Goal: Task Accomplishment & Management: Manage account settings

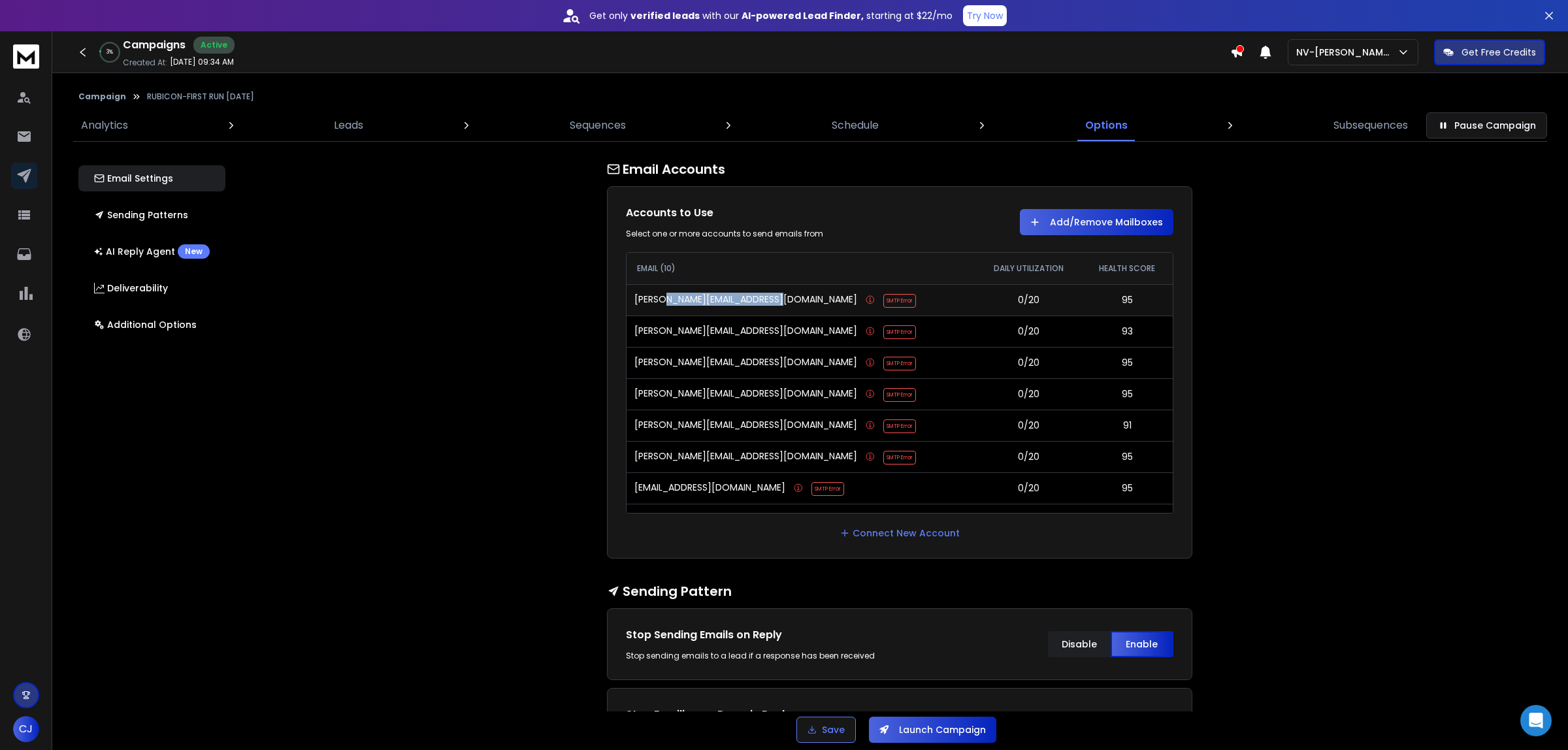
drag, startPoint x: 752, startPoint y: 299, endPoint x: 655, endPoint y: 302, distance: 97.0
click at [655, 302] on p "larry@learn.valorwealth.site" at bounding box center [746, 300] width 223 height 15
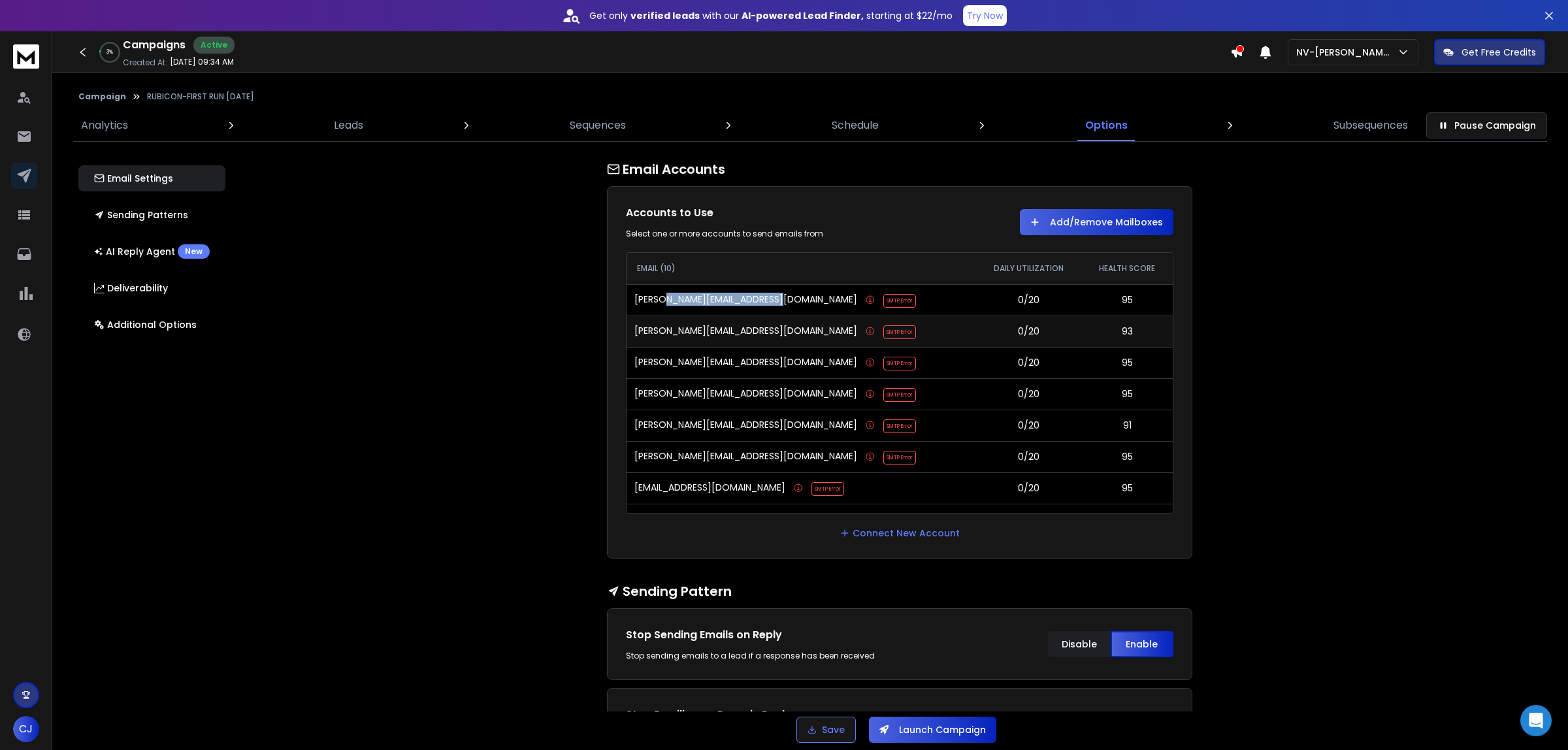
copy p "learn.valorwealth.site"
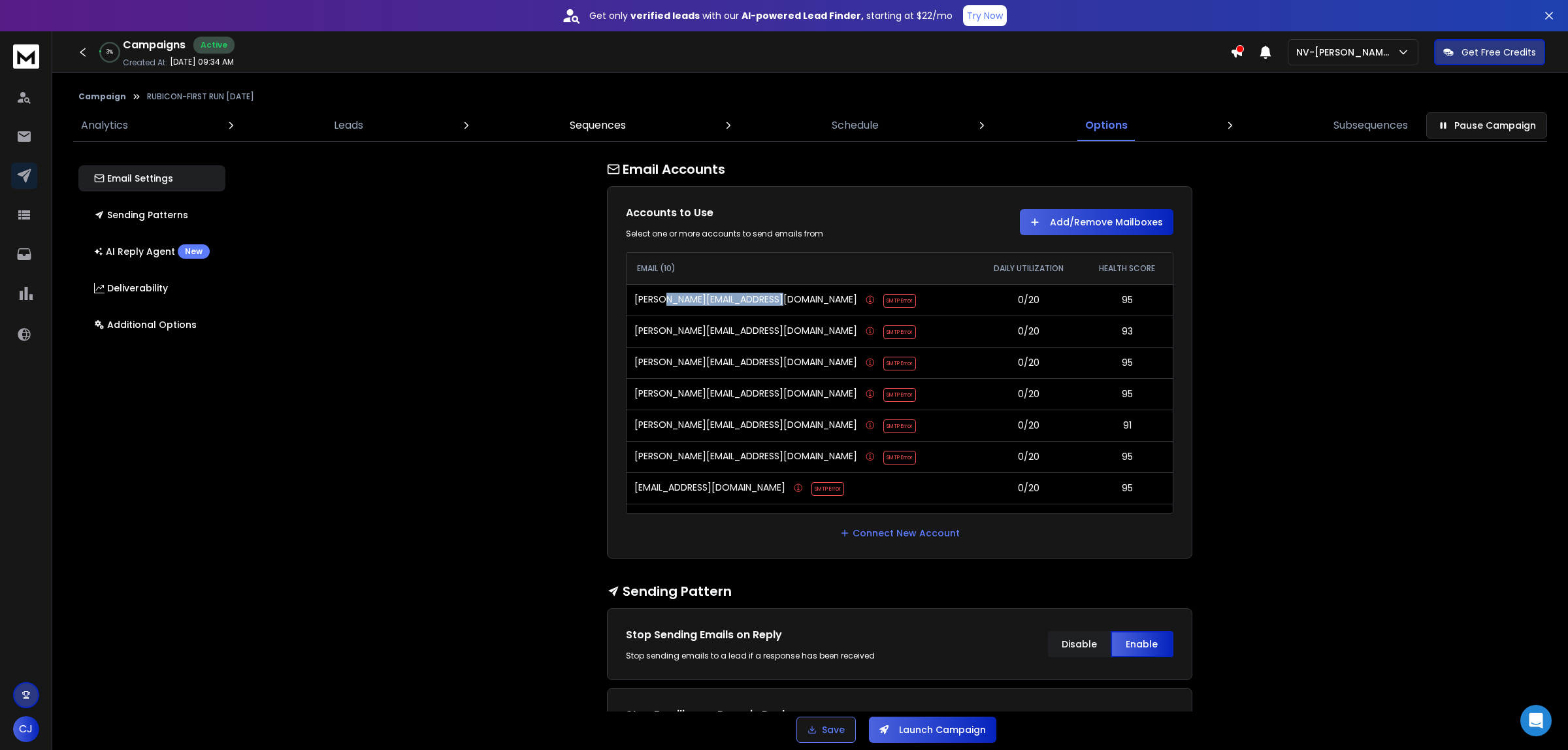
click at [592, 120] on p "Sequences" at bounding box center [598, 125] width 56 height 15
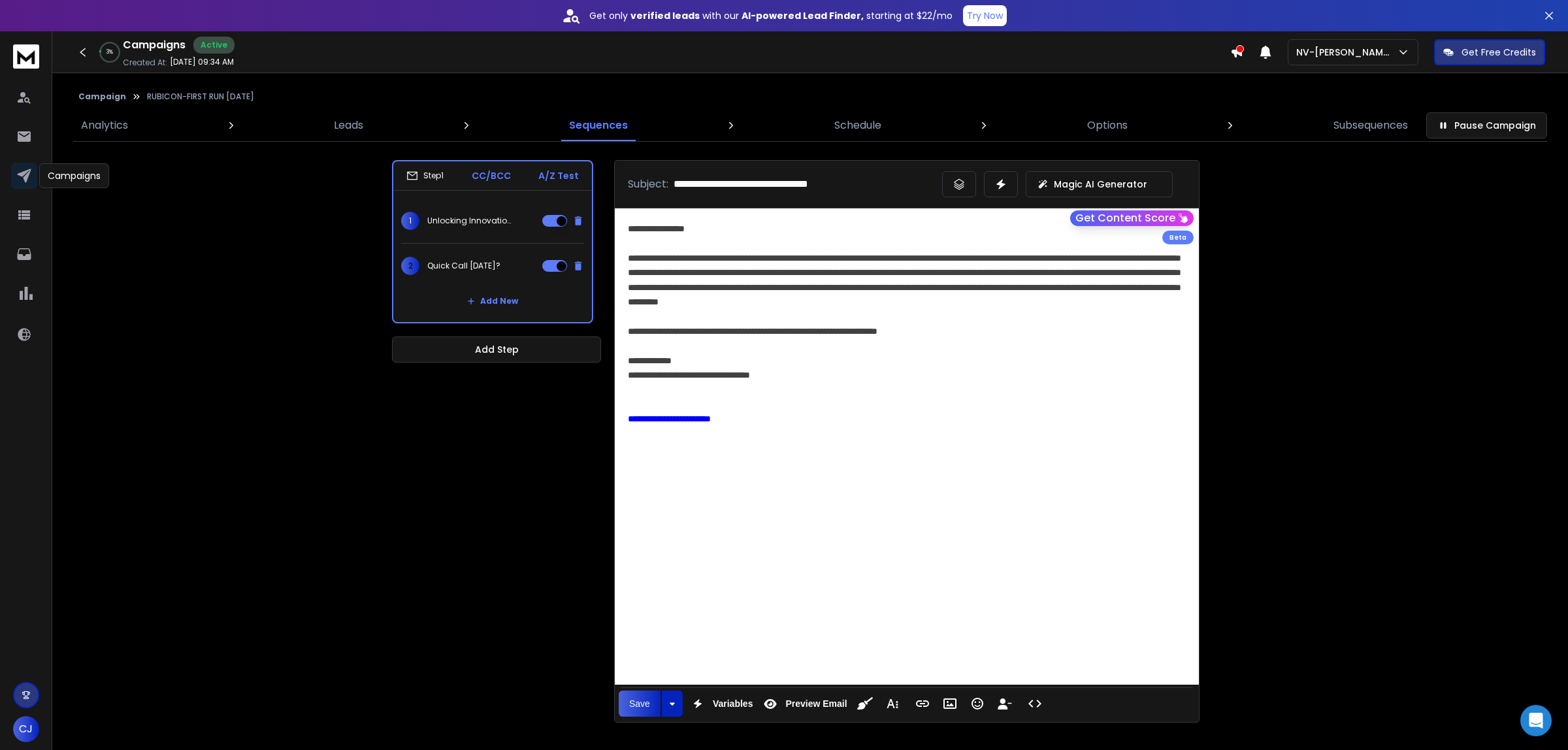
click at [27, 175] on icon at bounding box center [24, 175] width 14 height 14
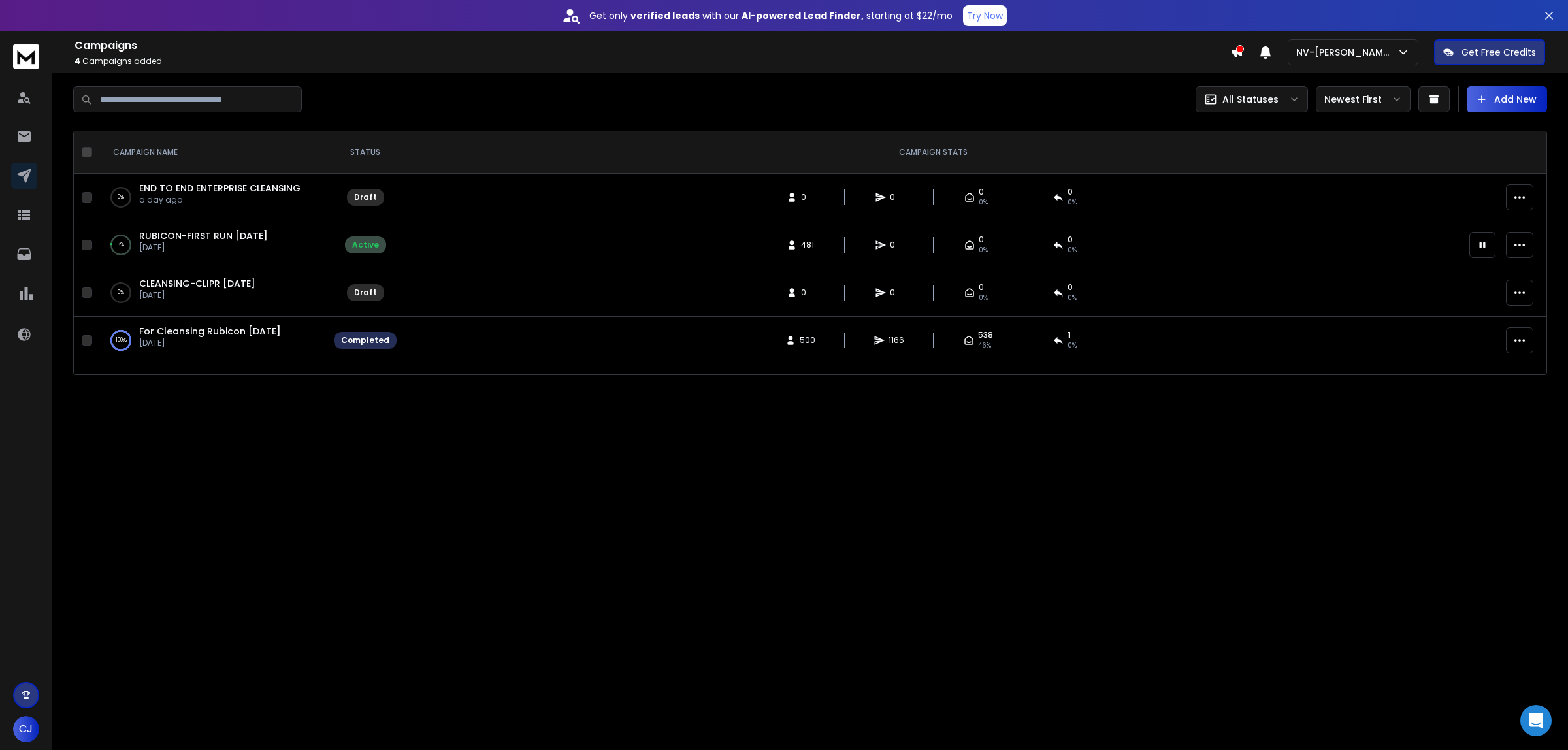
click at [497, 353] on td "500 1166 538 46 % 1 0 %" at bounding box center [933, 341] width 1057 height 48
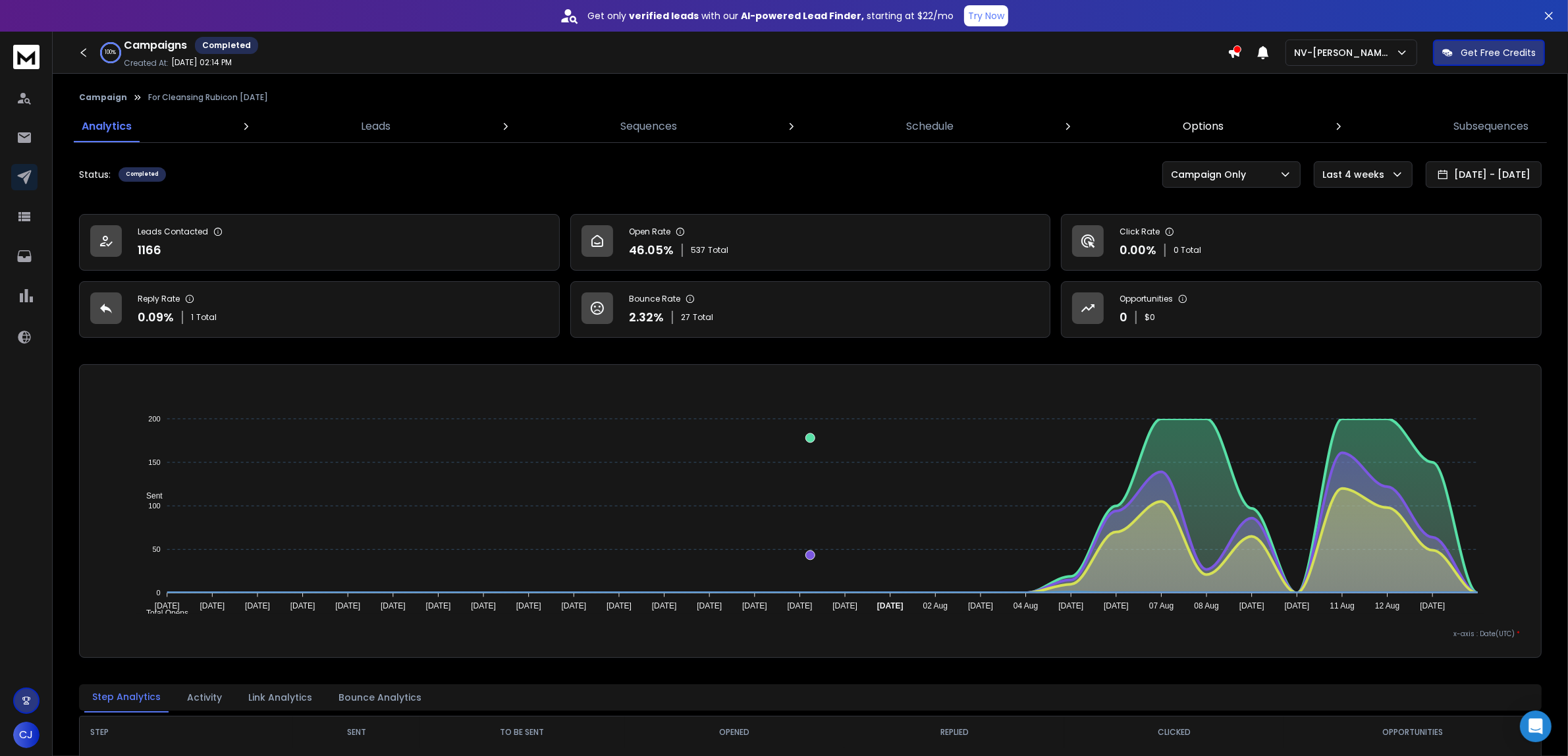
click at [1224, 136] on link "Options" at bounding box center [1204, 126] width 57 height 32
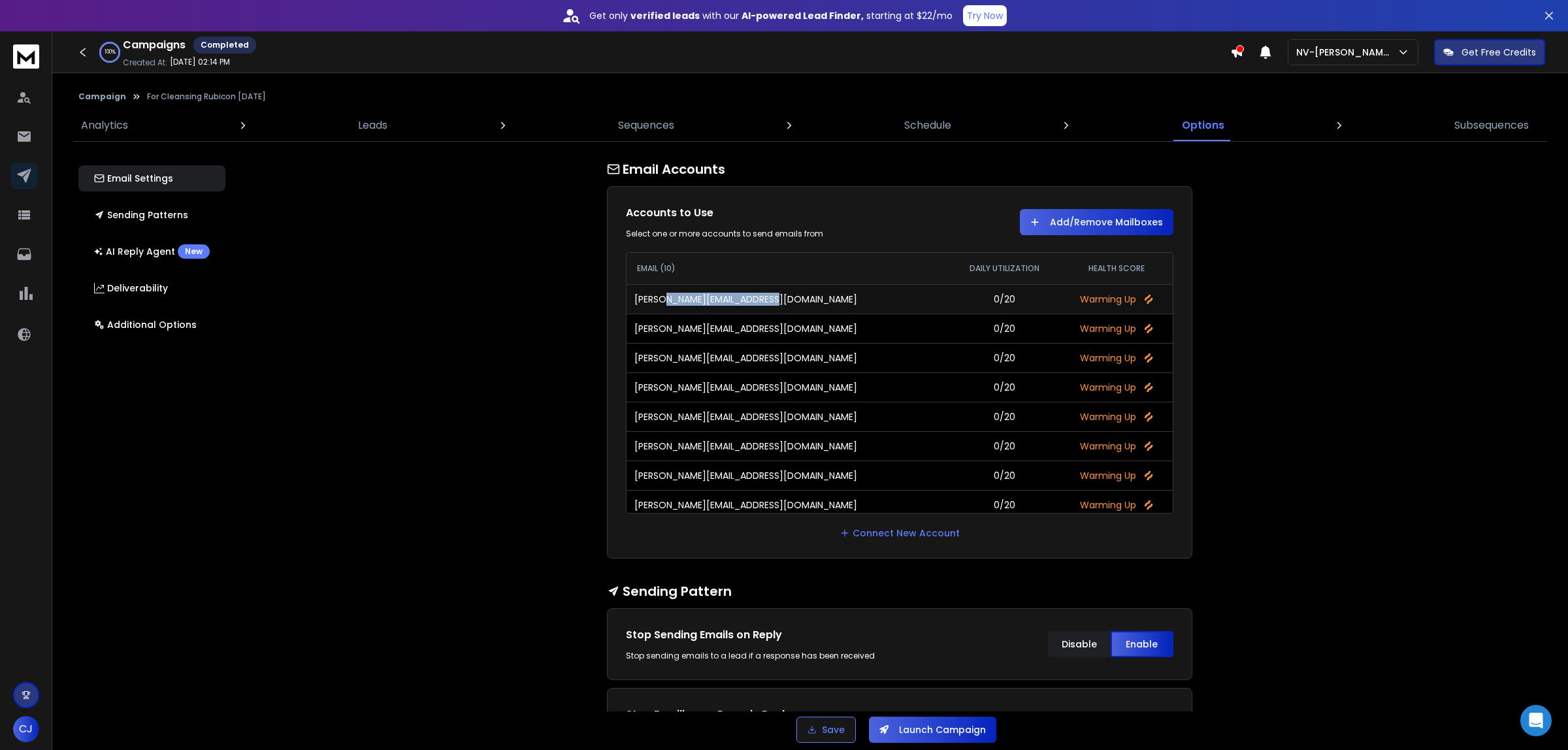
drag, startPoint x: 758, startPoint y: 304, endPoint x: 653, endPoint y: 299, distance: 105.1
click at [653, 299] on div "[PERSON_NAME][EMAIL_ADDRESS][DOMAIN_NAME]" at bounding box center [787, 299] width 306 height 13
copy p "learn.synapsesys.site"
click at [423, 343] on div "Email Accounts Accounts to Use Select one or more accounts to send emails from …" at bounding box center [907, 435] width 1322 height 552
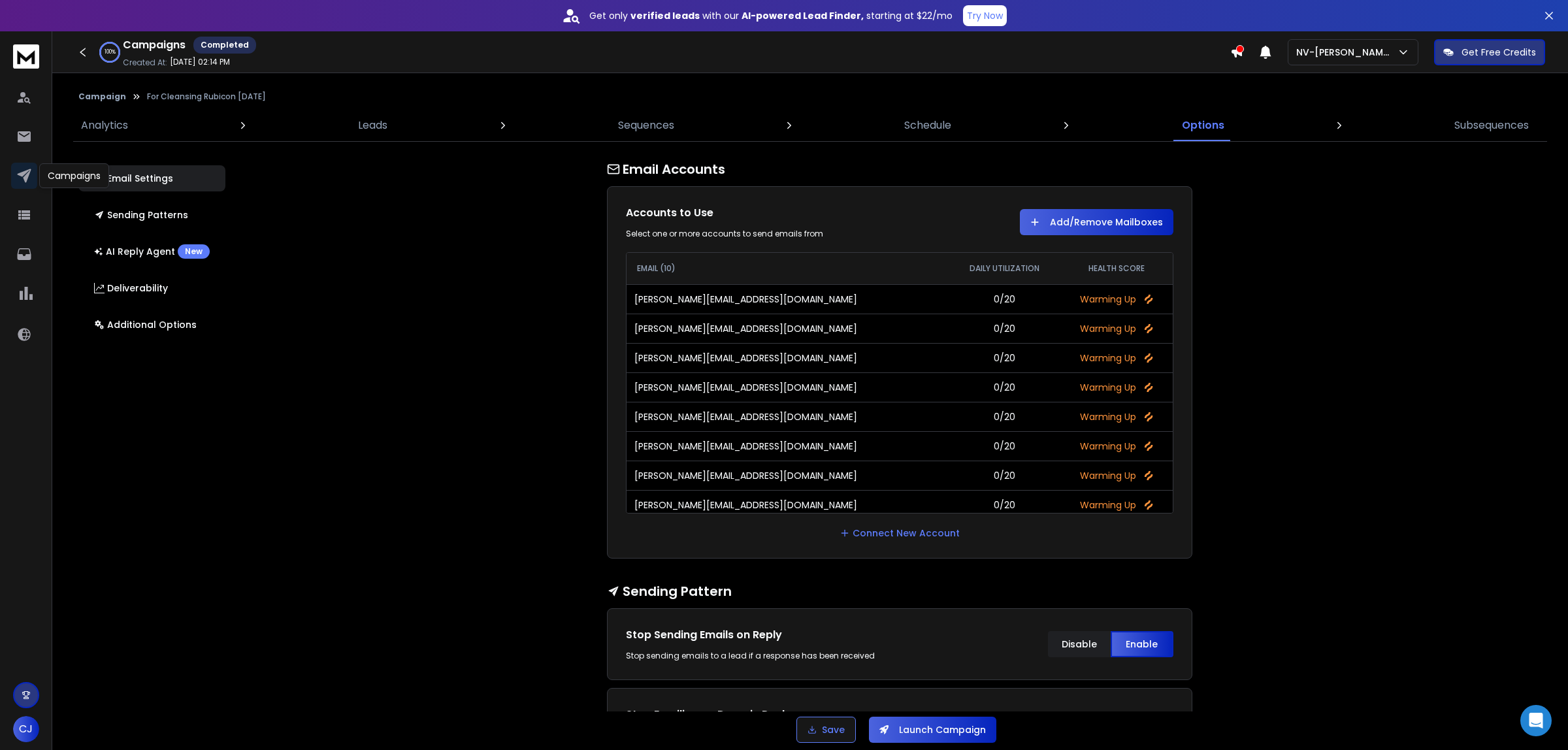
click at [16, 175] on icon at bounding box center [24, 176] width 15 height 15
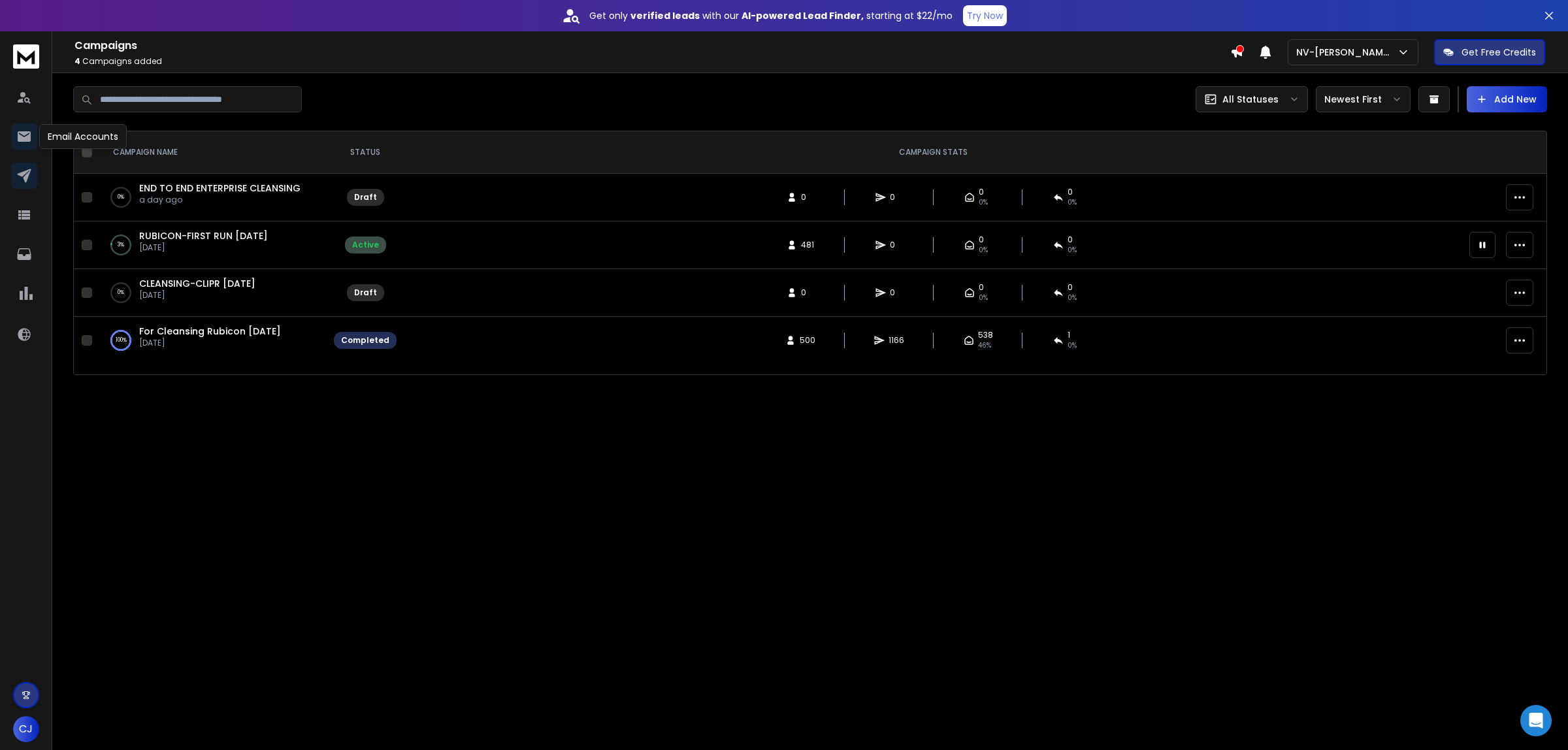
click at [20, 132] on icon at bounding box center [24, 136] width 13 height 11
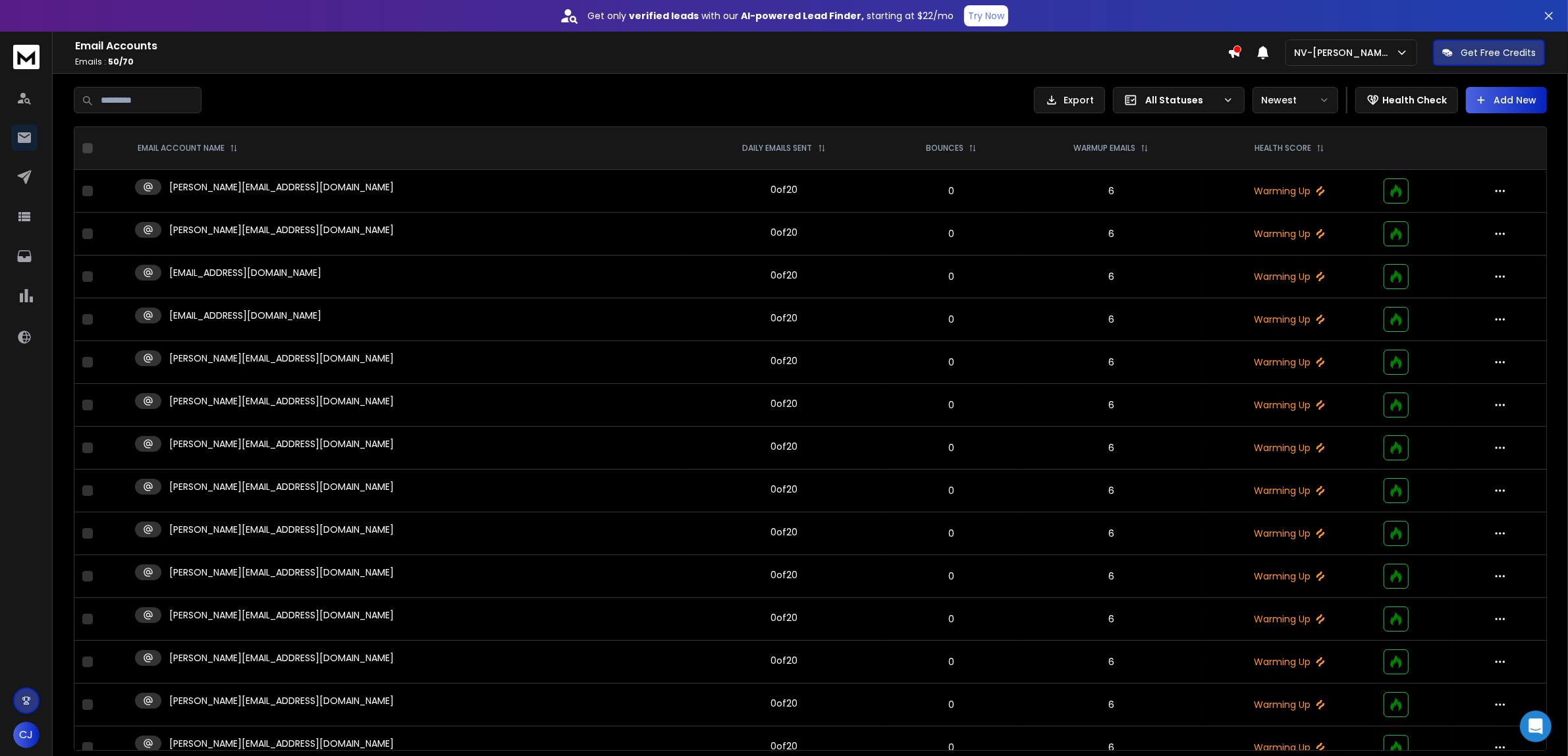
click at [685, 323] on td "0 of 20" at bounding box center [784, 315] width 199 height 34
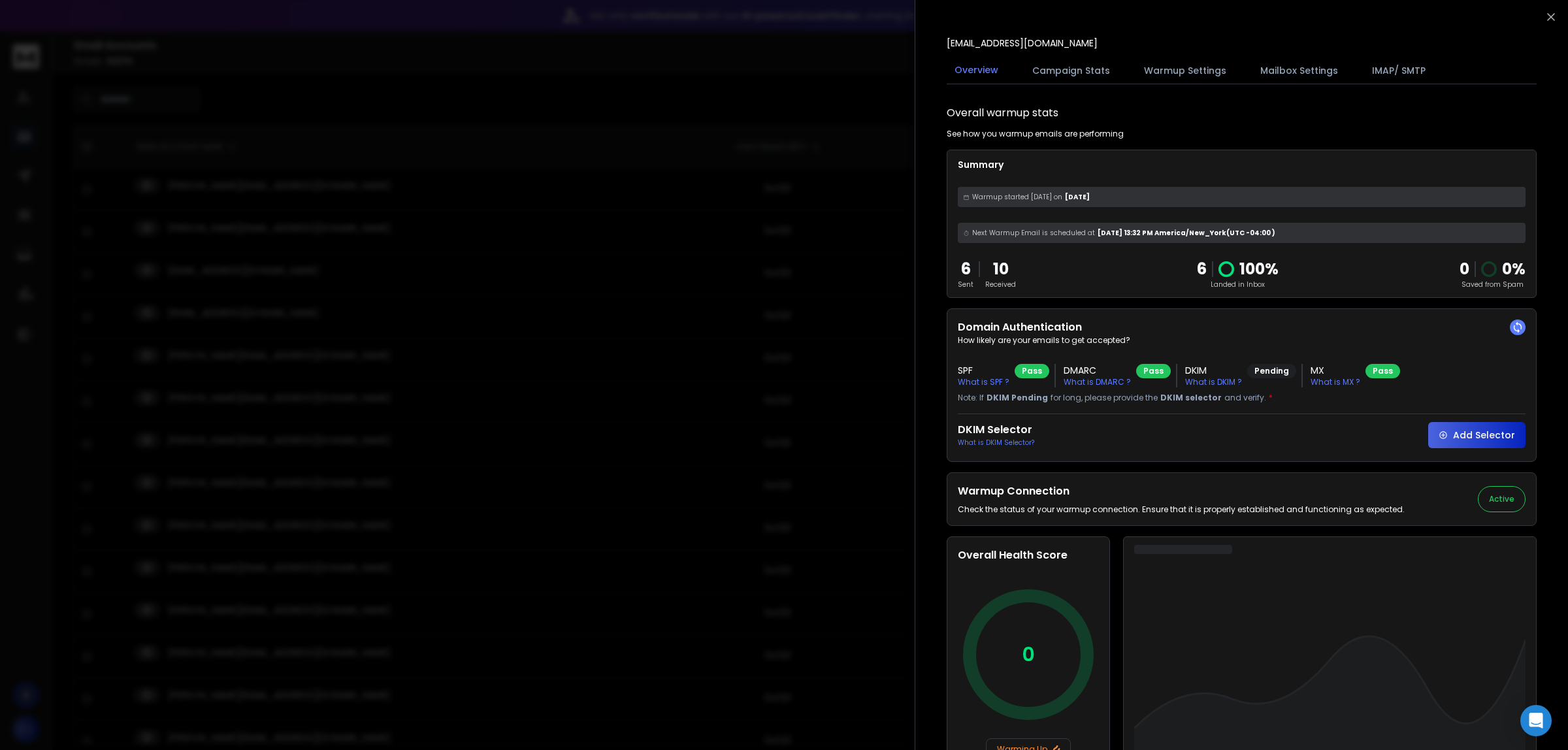
click at [1295, 67] on button "Mailbox Settings" at bounding box center [1299, 70] width 93 height 29
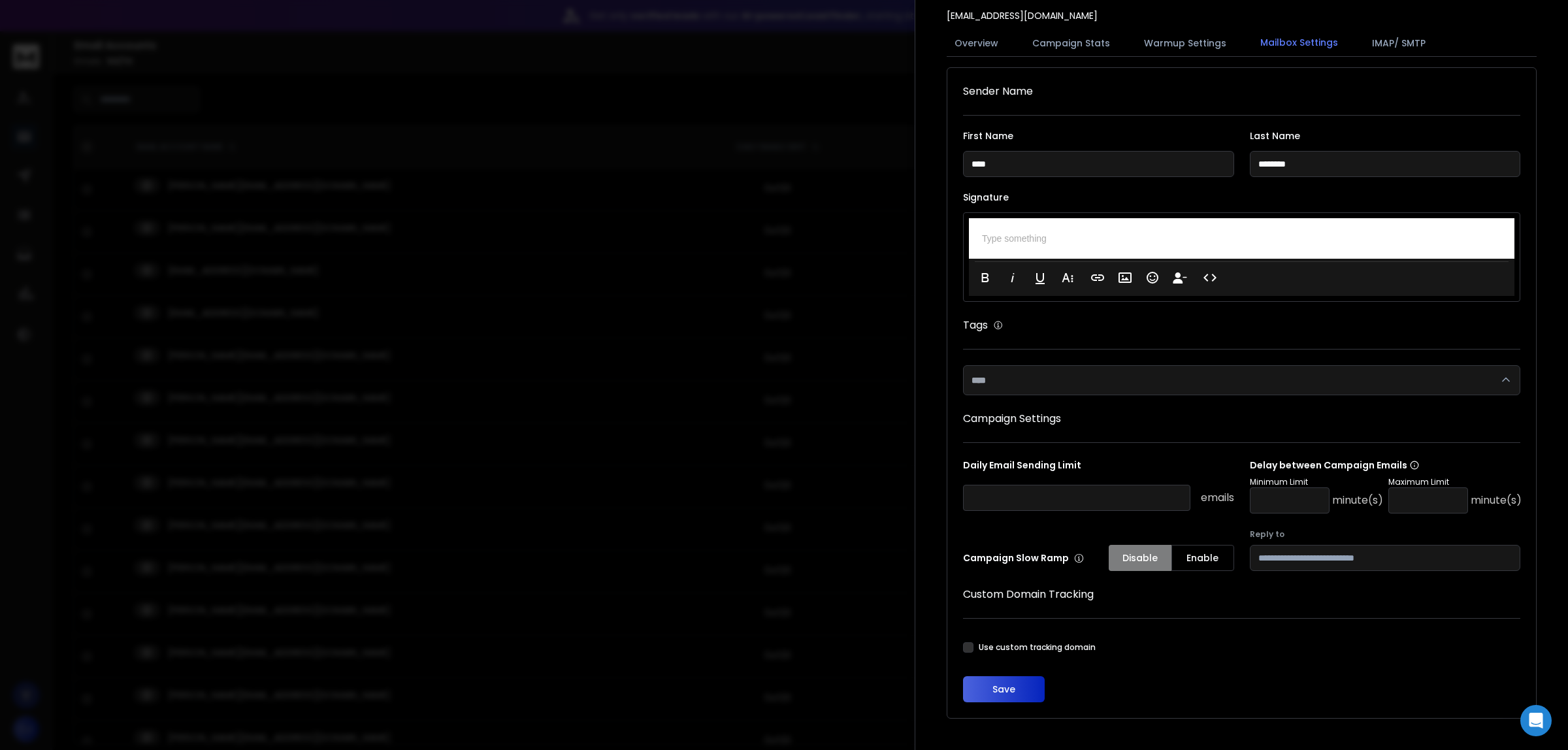
scroll to position [33, 0]
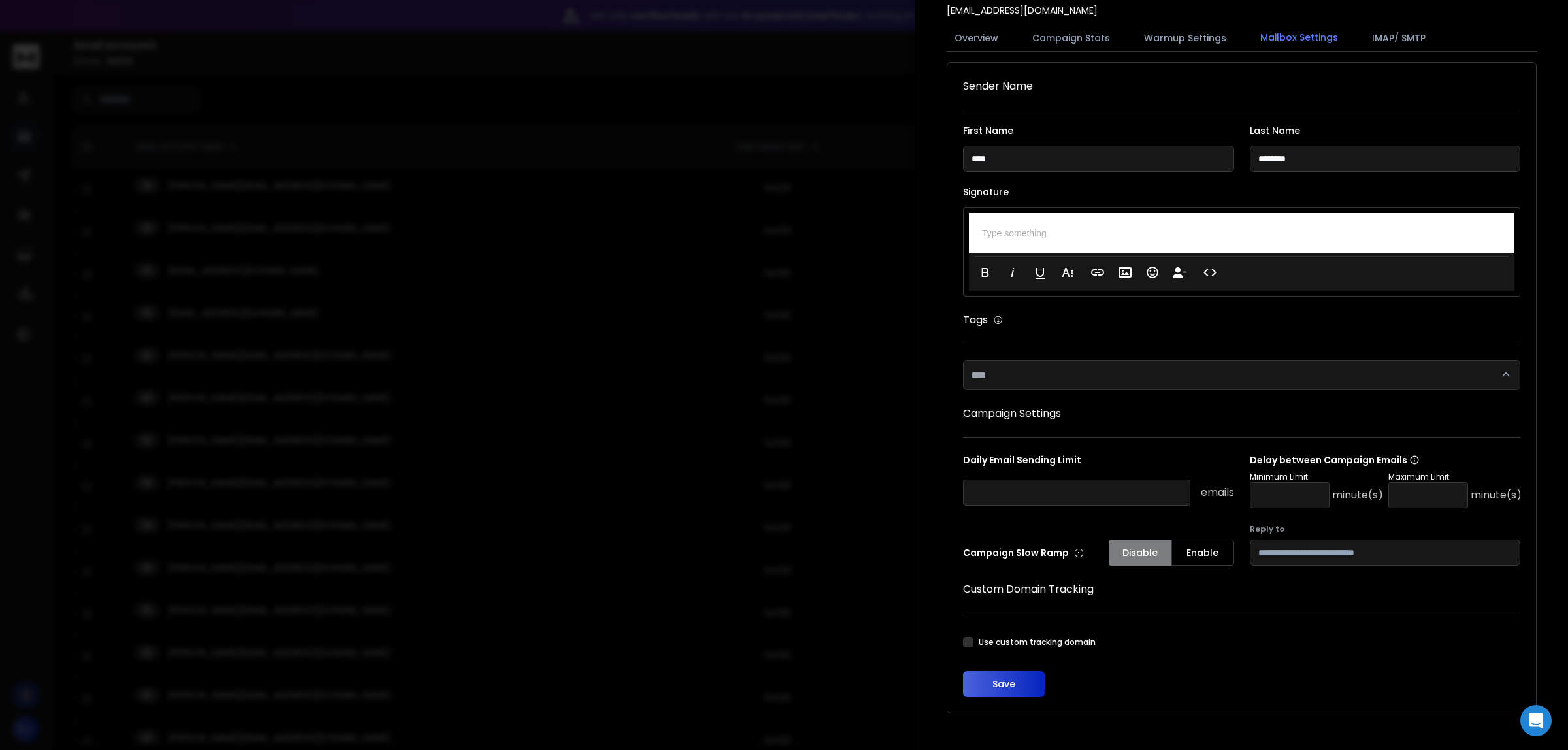
click at [1207, 29] on button "Warmup Settings" at bounding box center [1185, 38] width 98 height 29
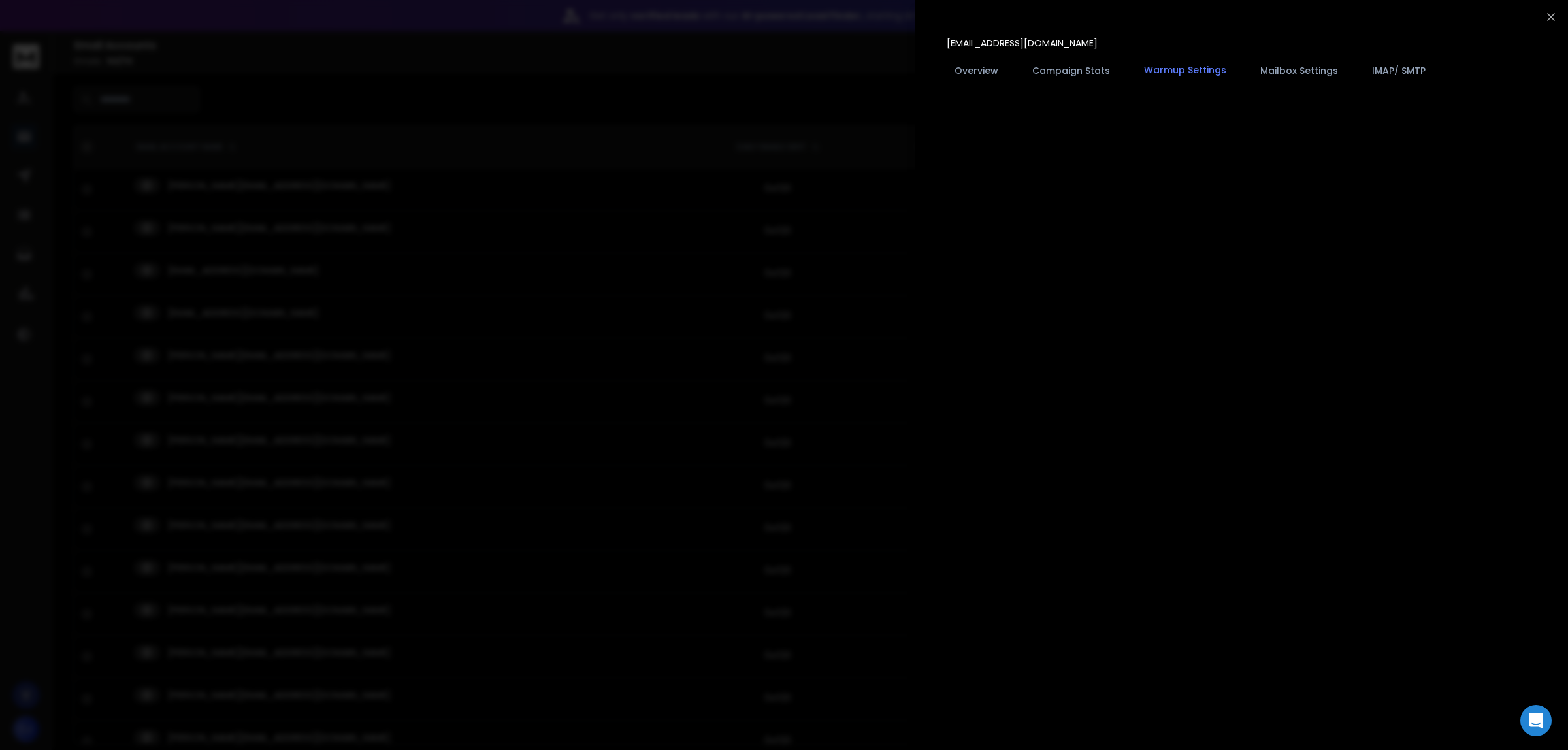
scroll to position [0, 0]
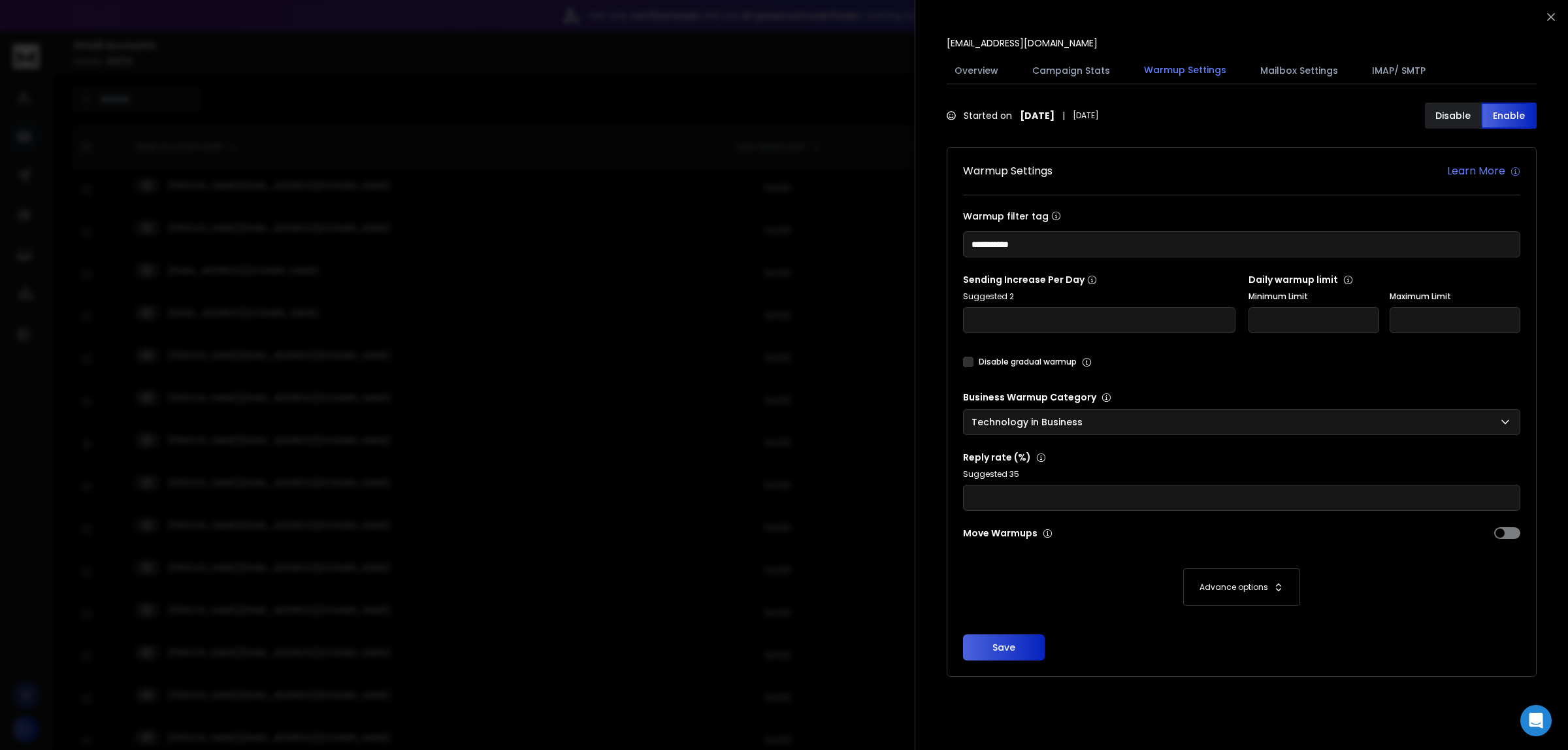
click at [1275, 592] on icon "button" at bounding box center [1279, 587] width 11 height 11
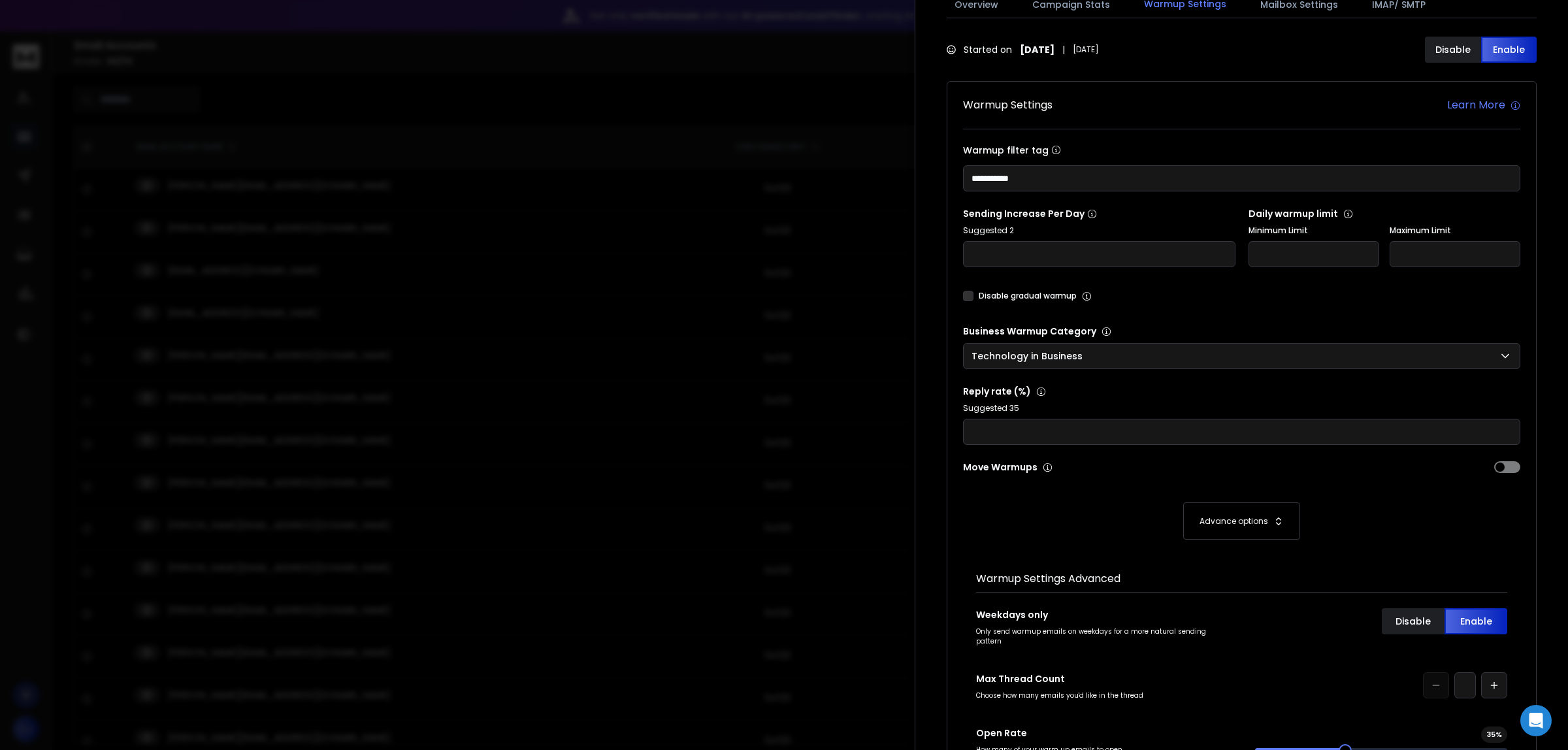
scroll to position [18, 0]
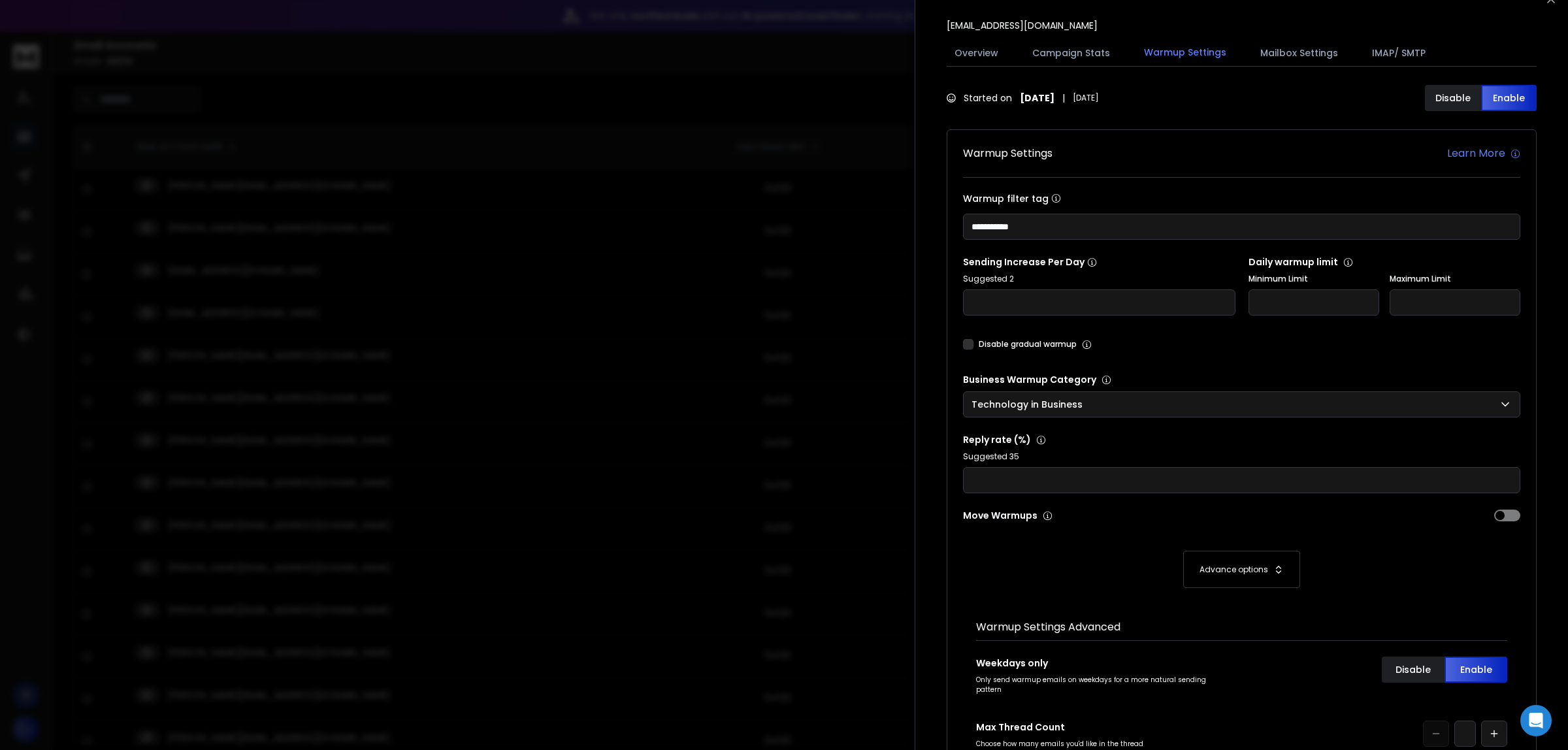
click at [573, 340] on div at bounding box center [784, 375] width 1568 height 750
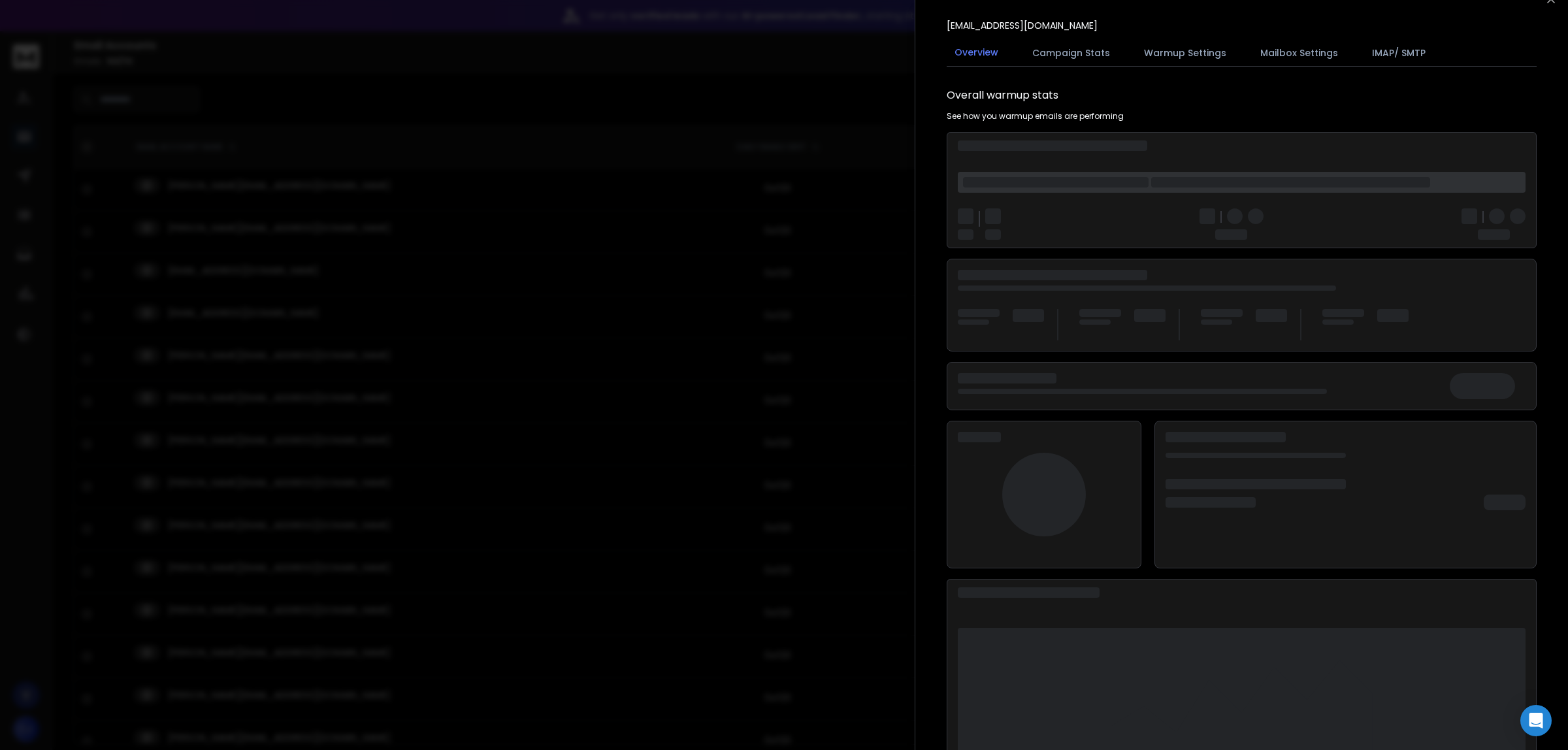
scroll to position [0, 0]
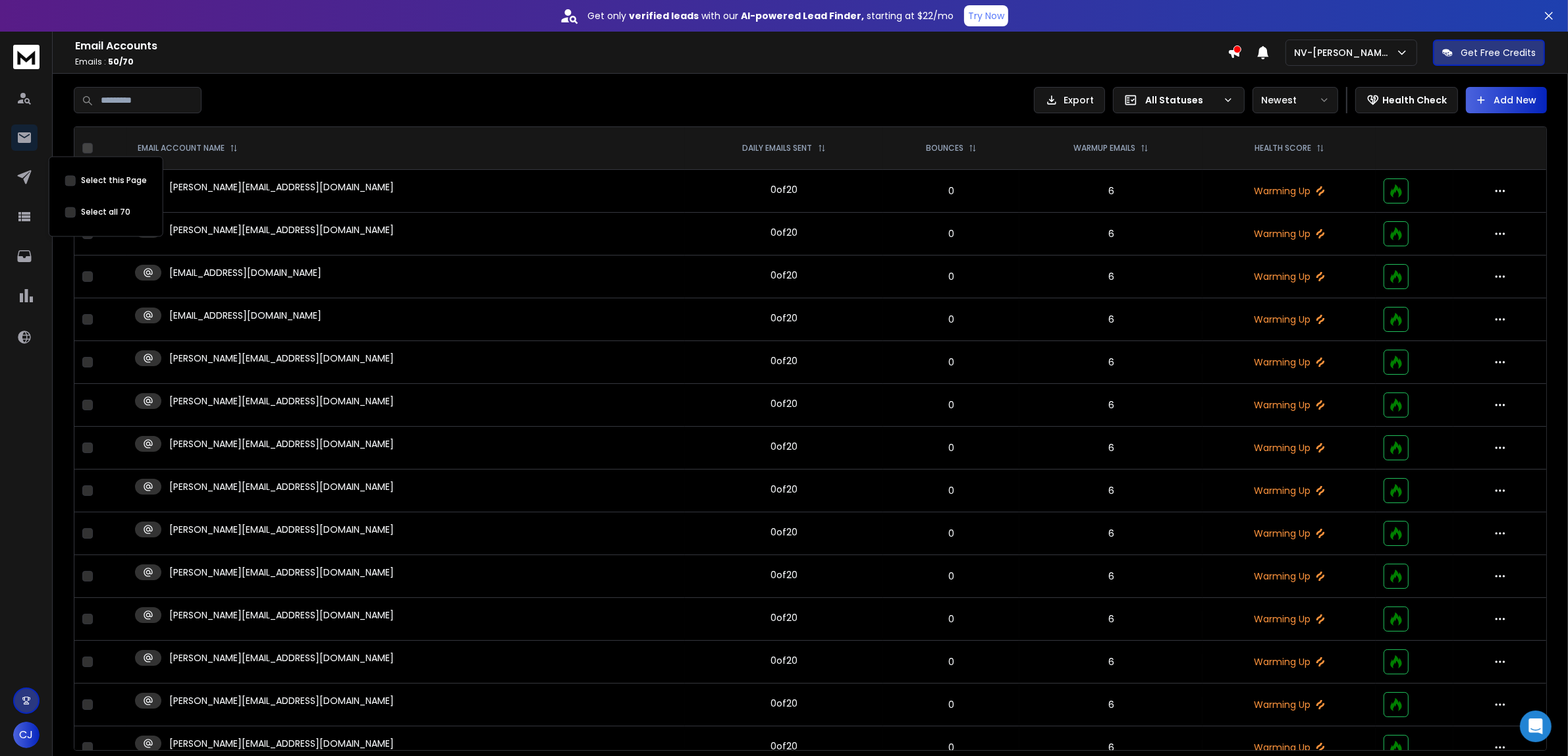
click at [66, 211] on button "Select this Page" at bounding box center [70, 213] width 11 height 11
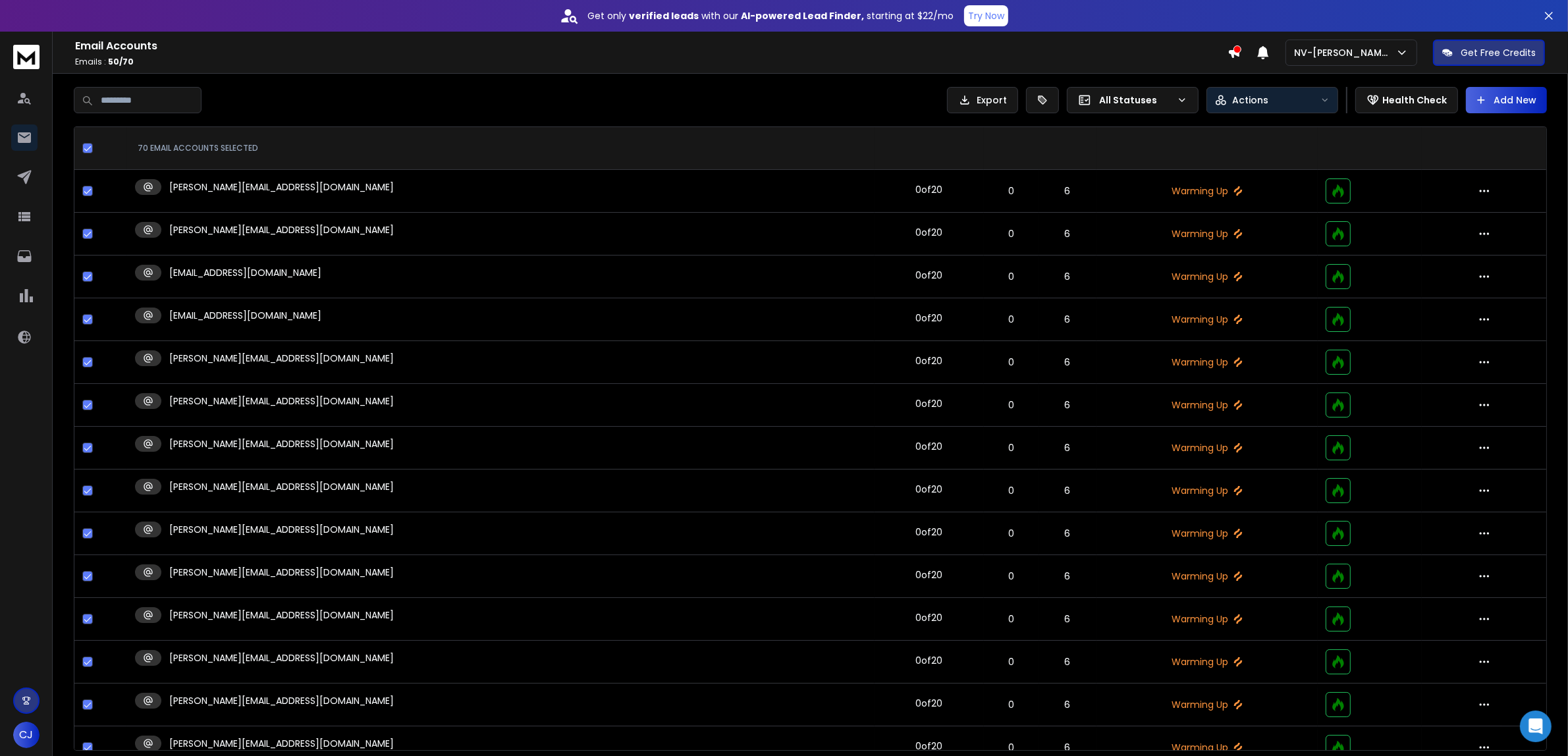
click at [1256, 104] on p "Actions" at bounding box center [1250, 100] width 36 height 13
click at [1268, 126] on div "Bulk Edit" at bounding box center [1258, 129] width 57 height 13
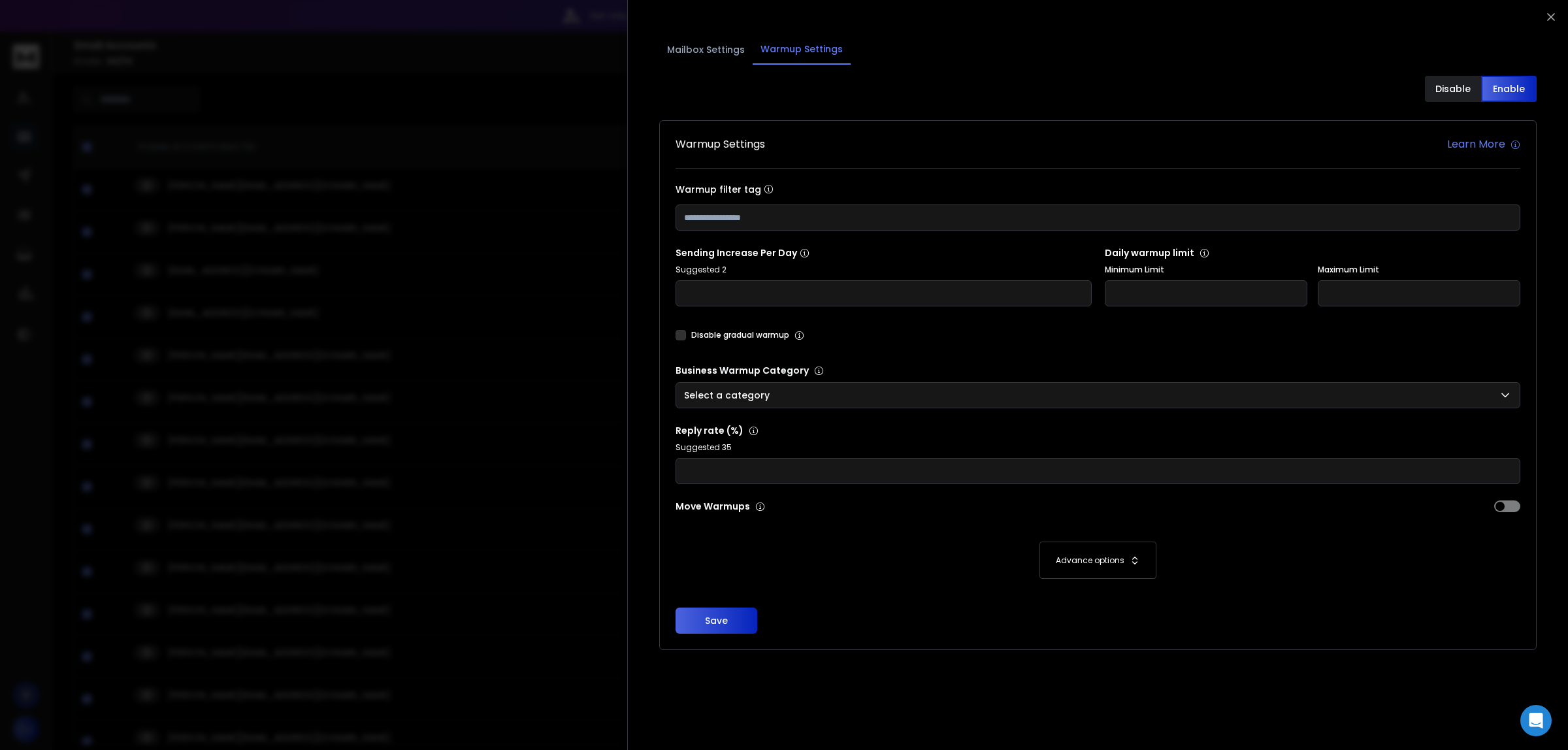
click at [799, 51] on button "Warmup Settings" at bounding box center [802, 49] width 98 height 30
click at [773, 469] on input "number" at bounding box center [1098, 470] width 845 height 26
type input "**"
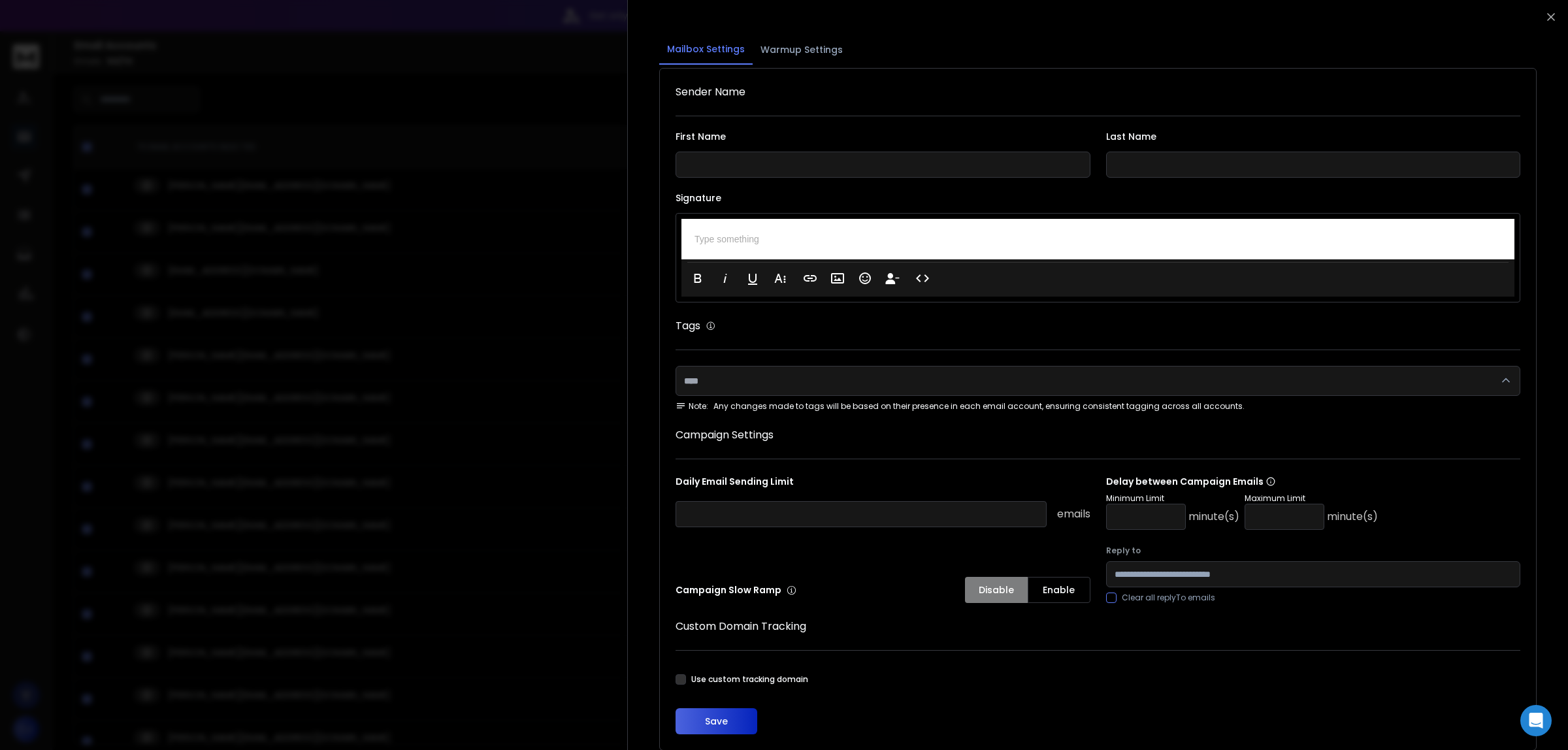
click at [717, 47] on button "Mailbox Settings" at bounding box center [706, 49] width 93 height 30
click at [726, 717] on button "Save" at bounding box center [716, 721] width 82 height 26
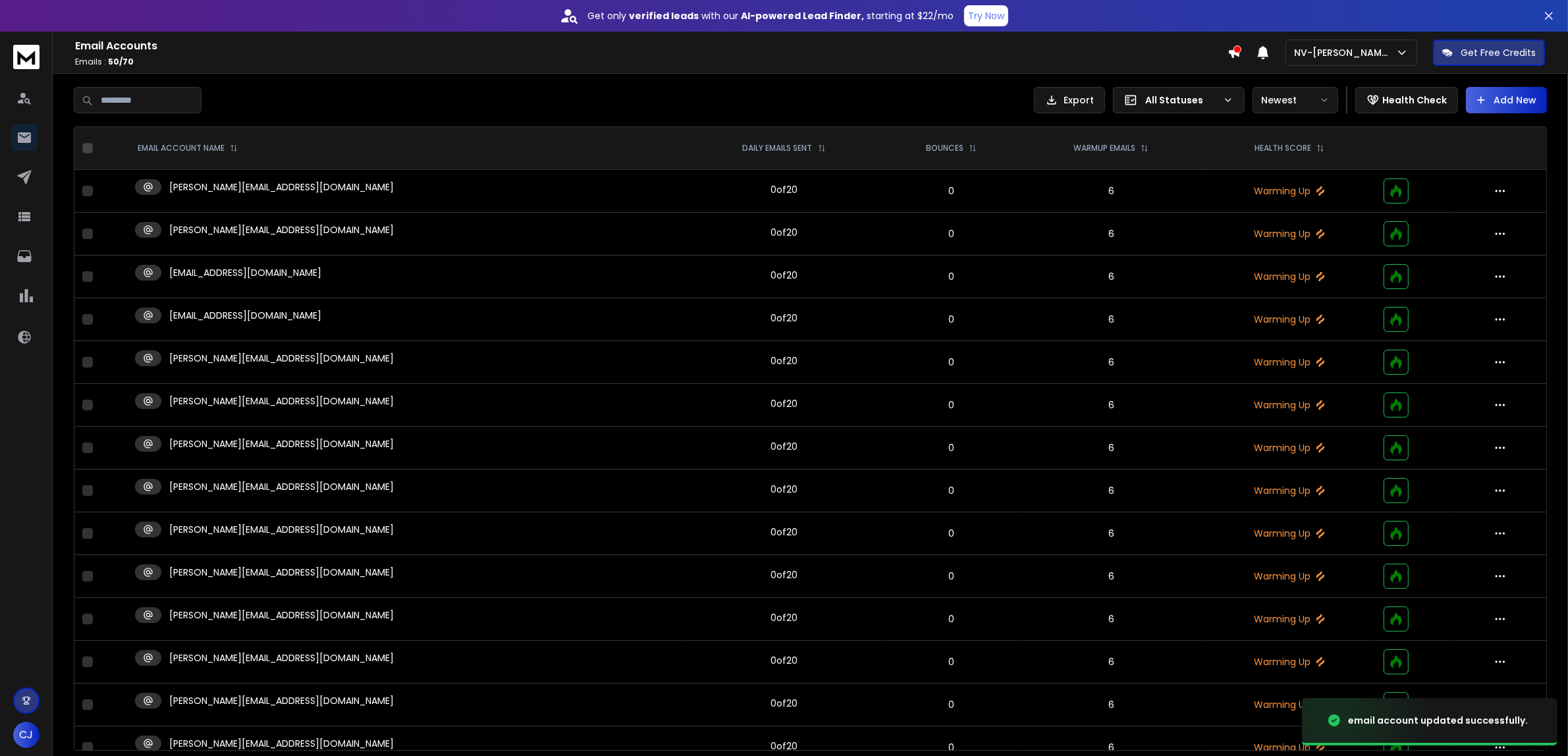
click at [387, 336] on td "alec@learn.syntaxworks.site" at bounding box center [406, 319] width 558 height 43
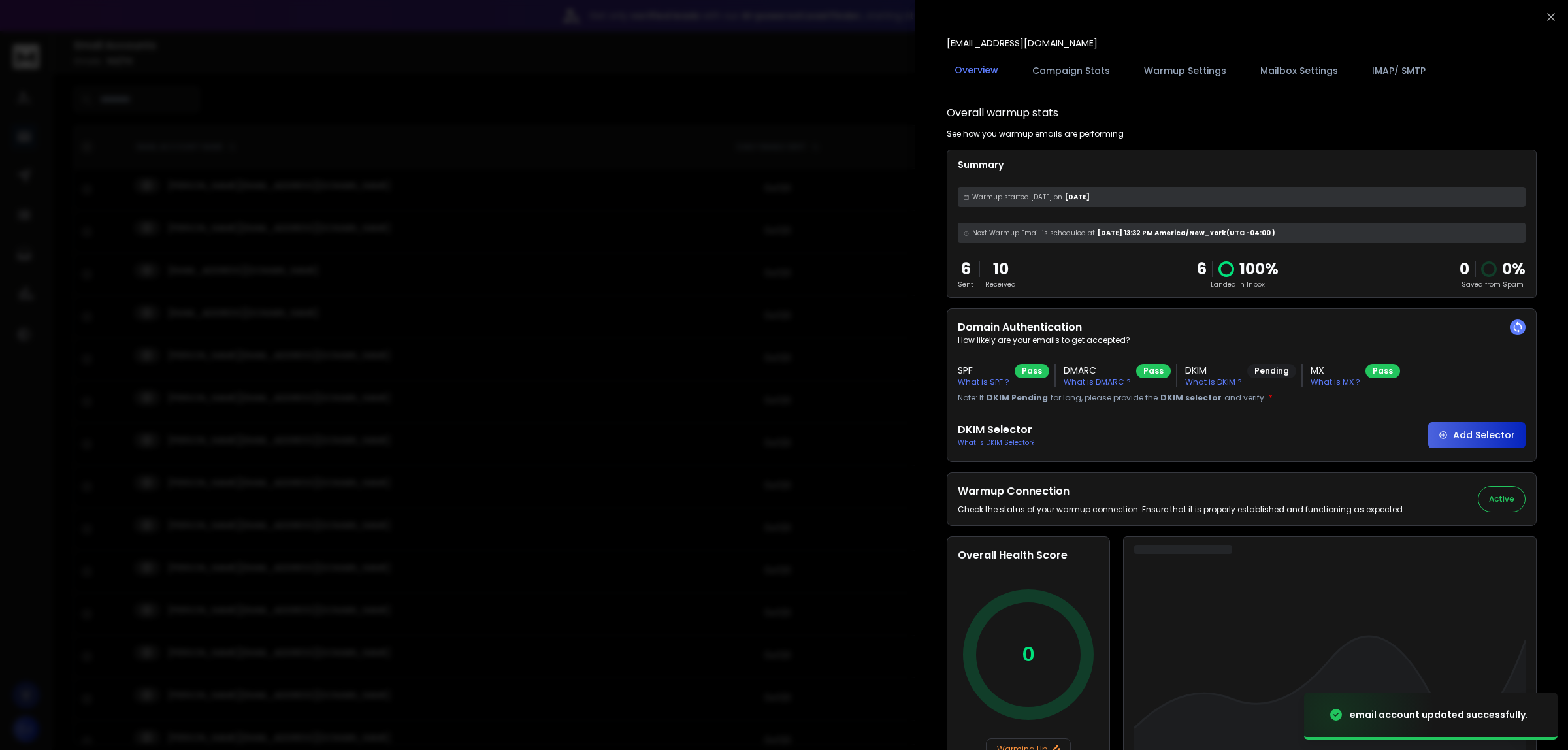
click at [1173, 63] on button "Warmup Settings" at bounding box center [1185, 70] width 98 height 29
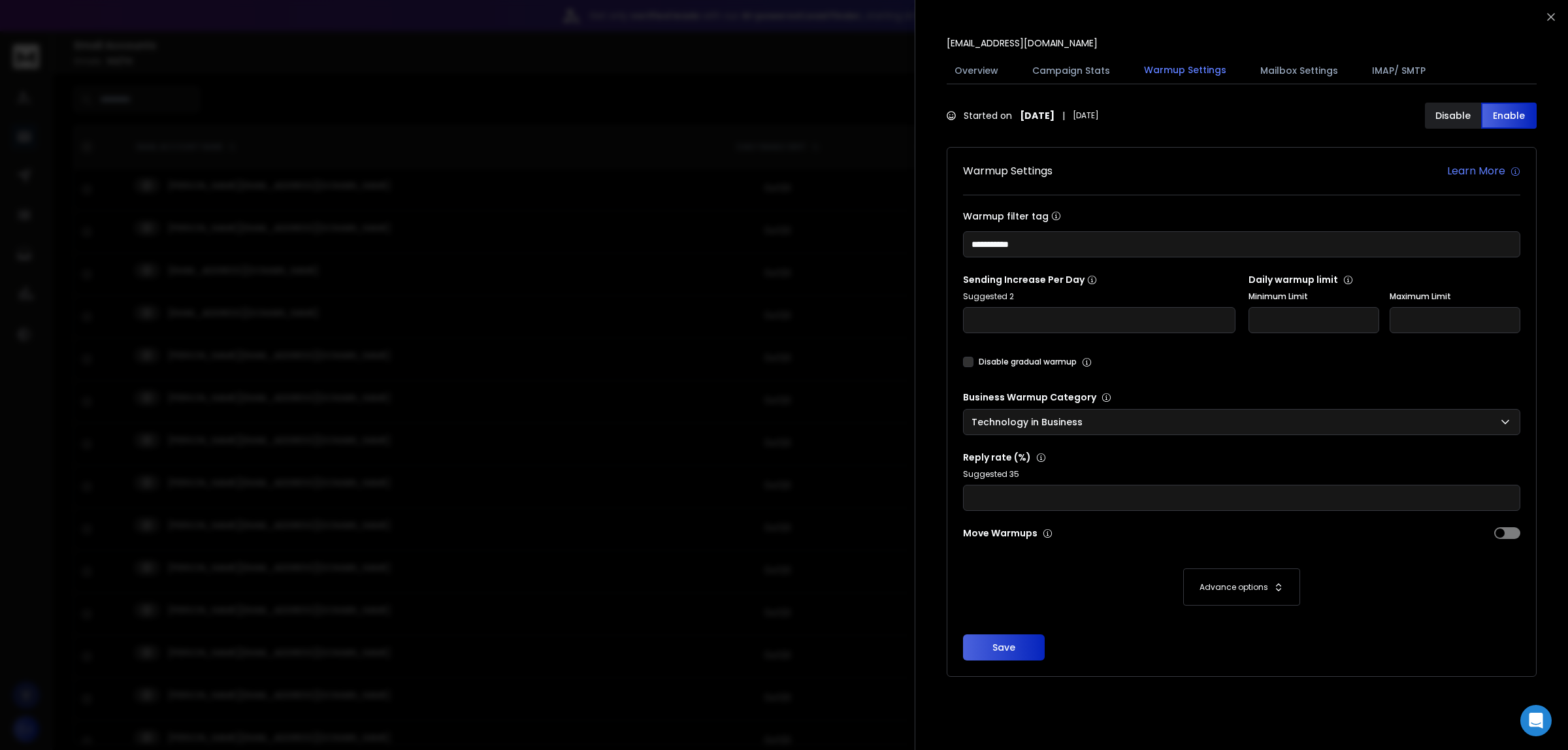
click at [694, 253] on div at bounding box center [784, 375] width 1568 height 750
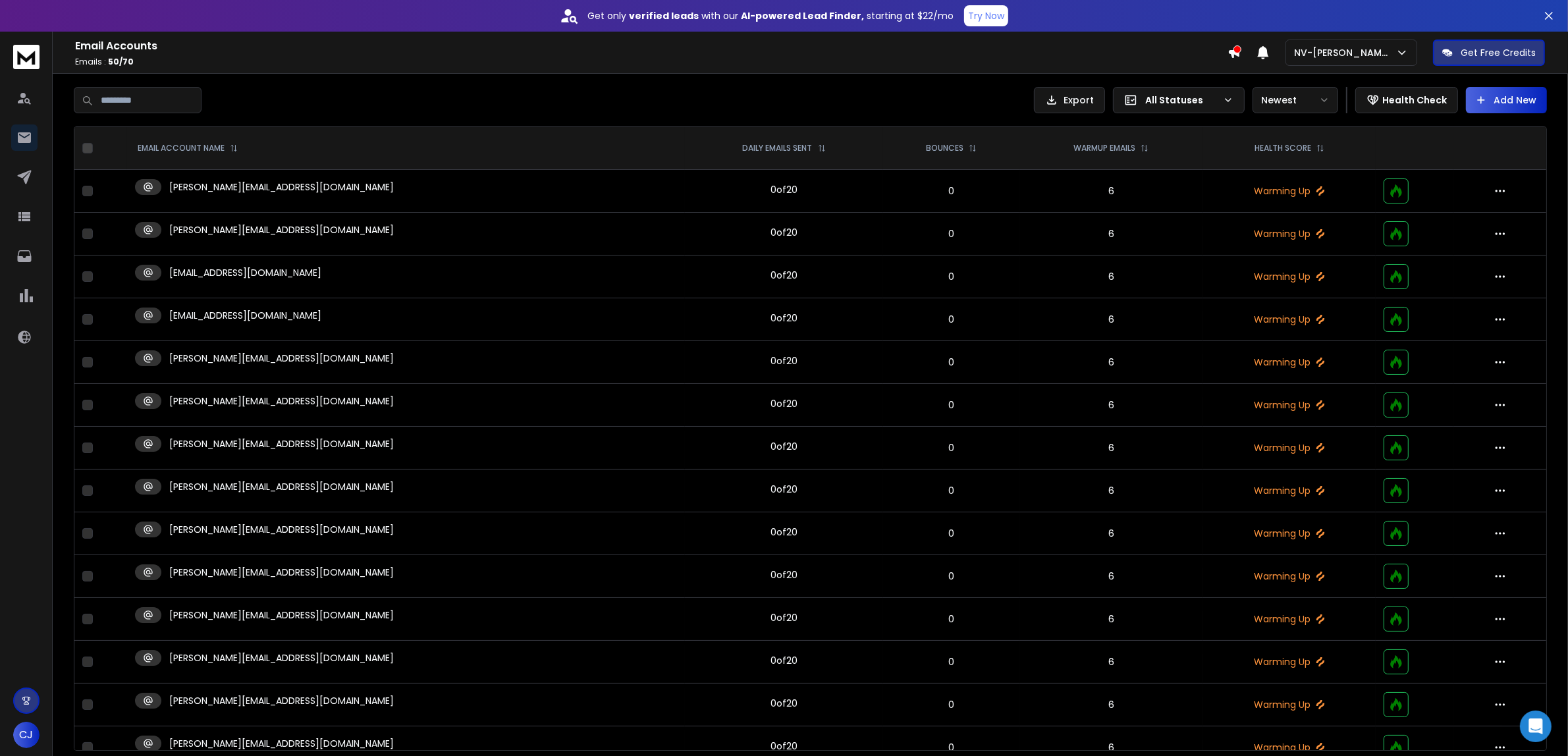
click at [426, 103] on div at bounding box center [550, 100] width 953 height 26
click at [685, 191] on td "0 of 20" at bounding box center [784, 187] width 199 height 34
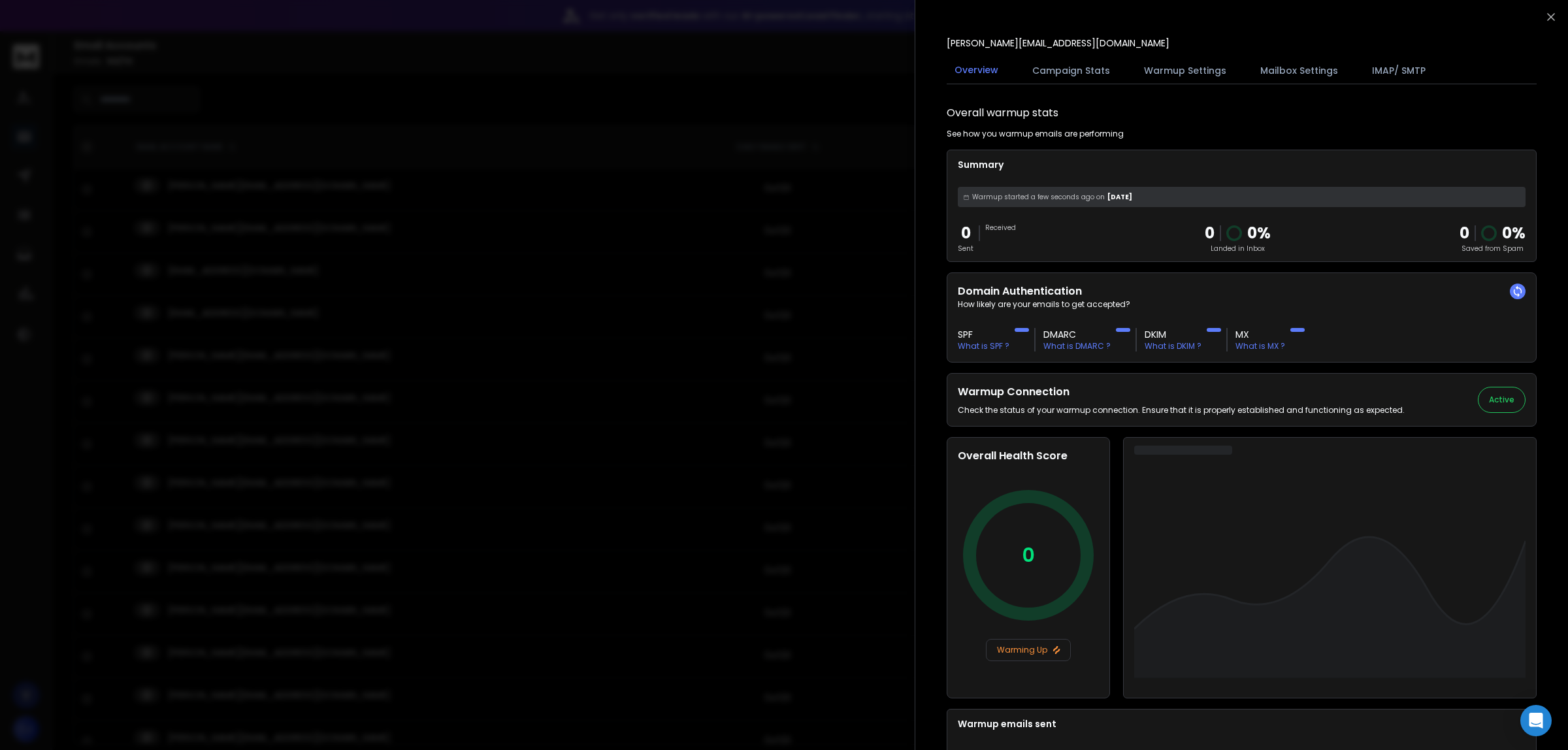
click at [568, 51] on div at bounding box center [784, 375] width 1568 height 750
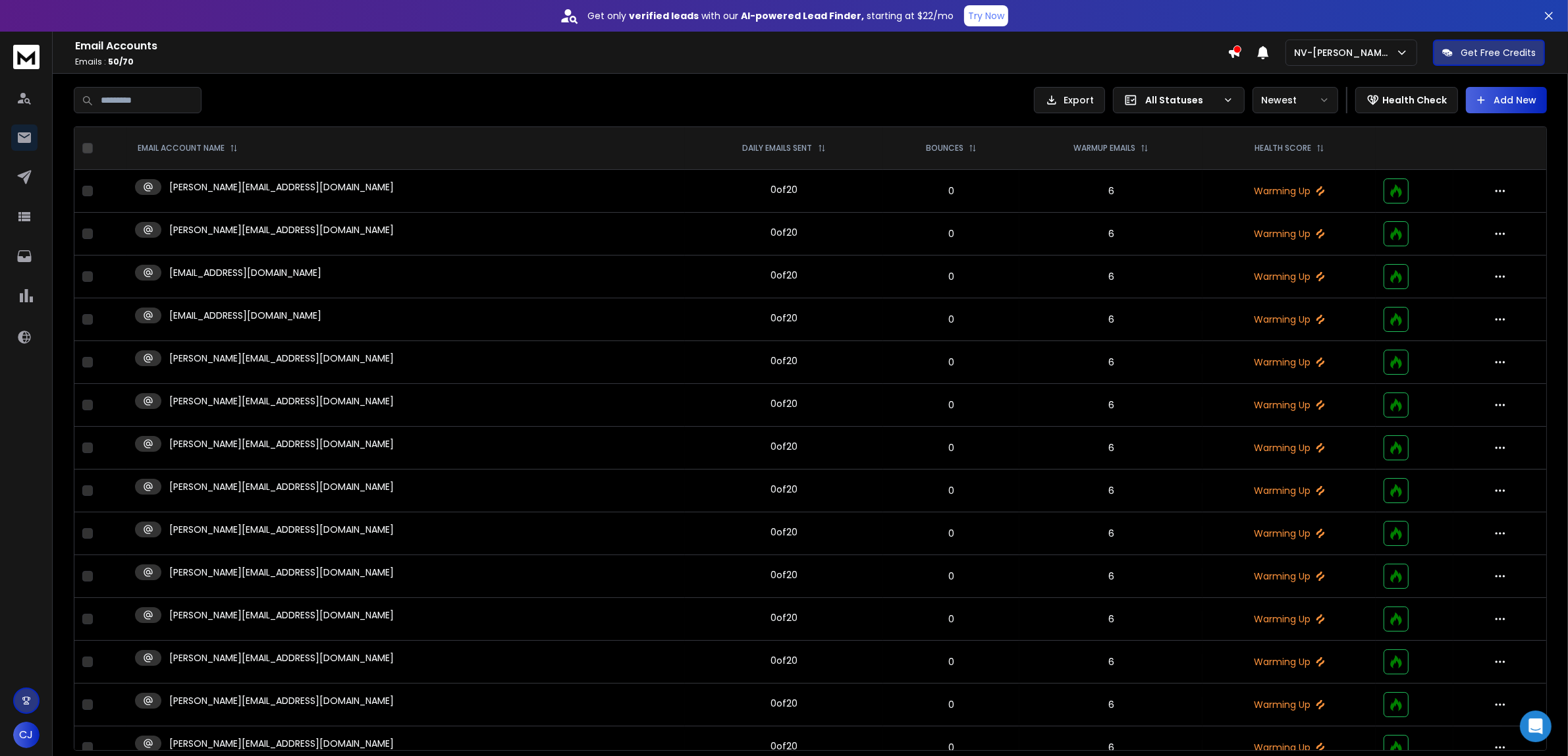
click at [159, 107] on input at bounding box center [137, 100] width 128 height 26
paste input "**********"
type input "**********"
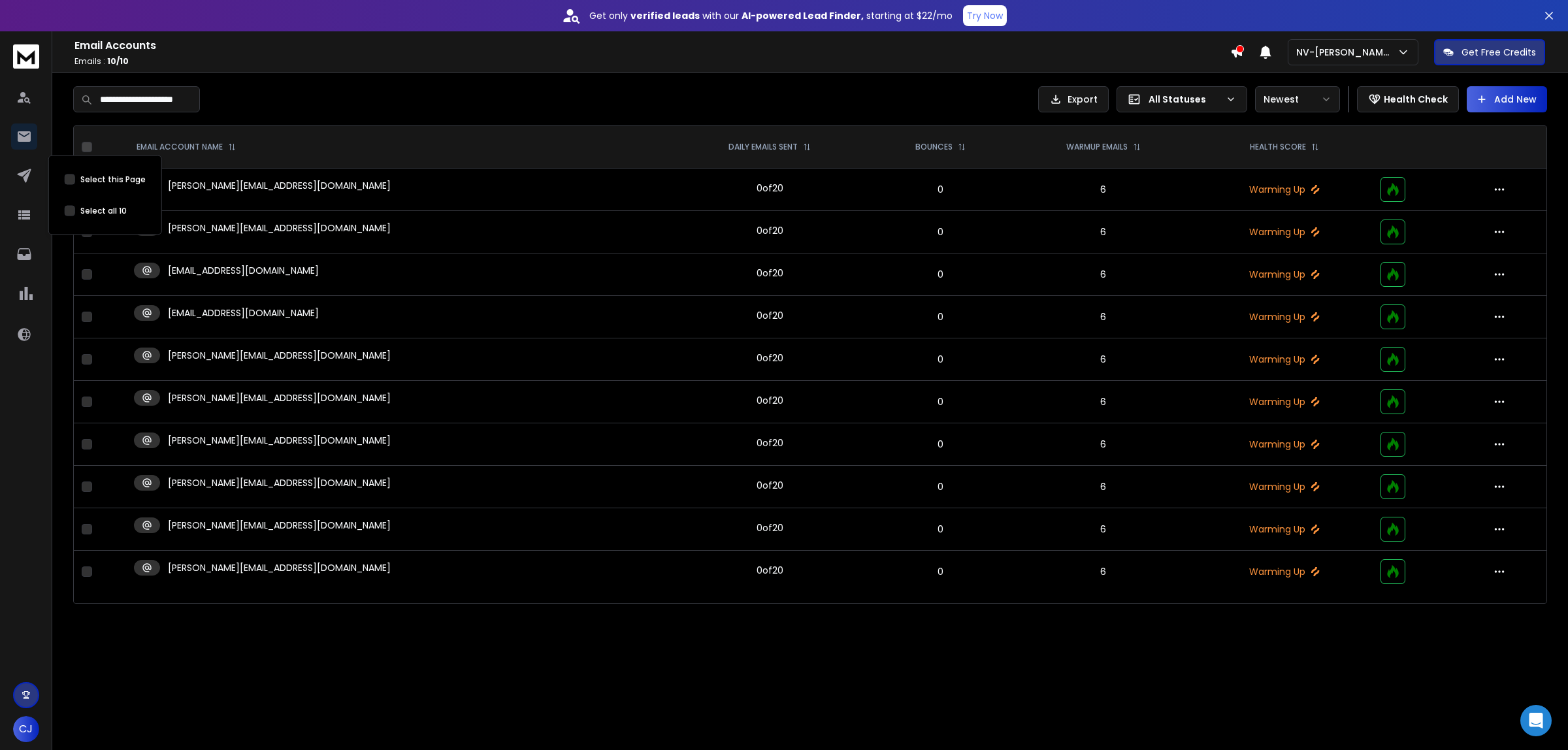
click at [87, 142] on button "Select this Page" at bounding box center [87, 146] width 11 height 11
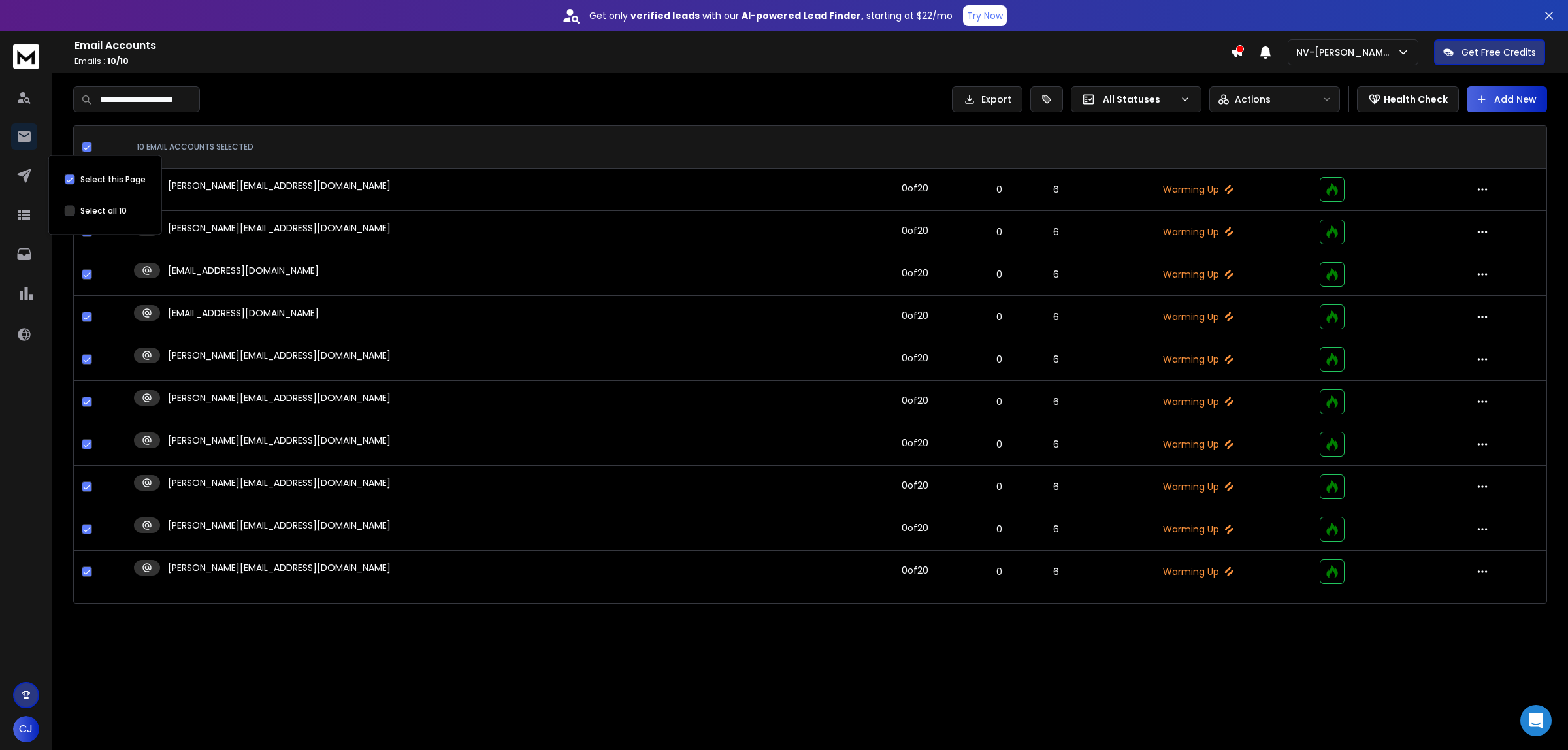
click at [66, 211] on button "Select this Page" at bounding box center [69, 211] width 11 height 11
click at [1294, 102] on div "Actions" at bounding box center [1268, 99] width 100 height 13
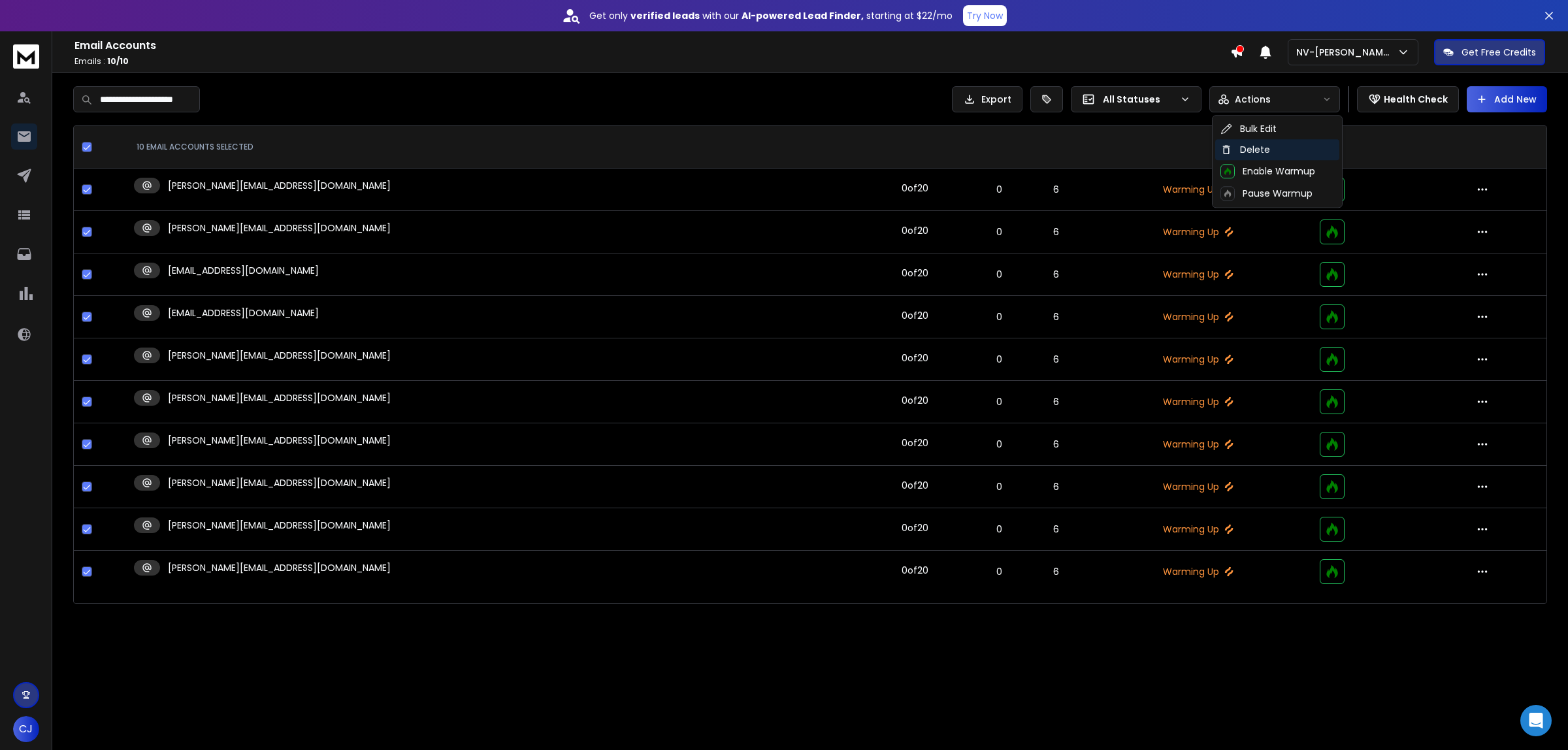
click at [1272, 151] on div "Delete" at bounding box center [1277, 150] width 124 height 21
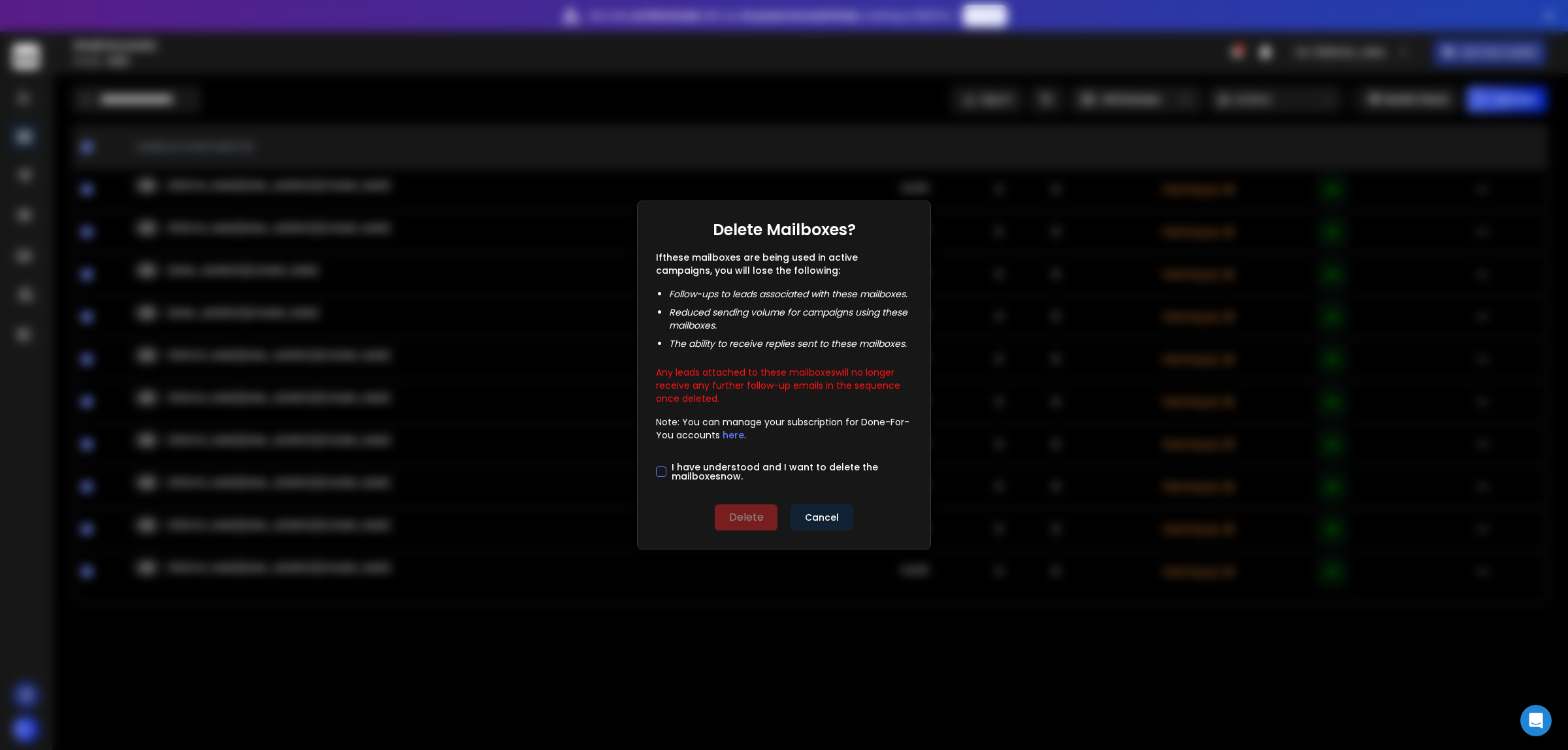
click at [667, 477] on button "I have understood and I want to delete the mailbox es now." at bounding box center [661, 472] width 11 height 11
click at [762, 520] on button "Delete" at bounding box center [746, 517] width 62 height 26
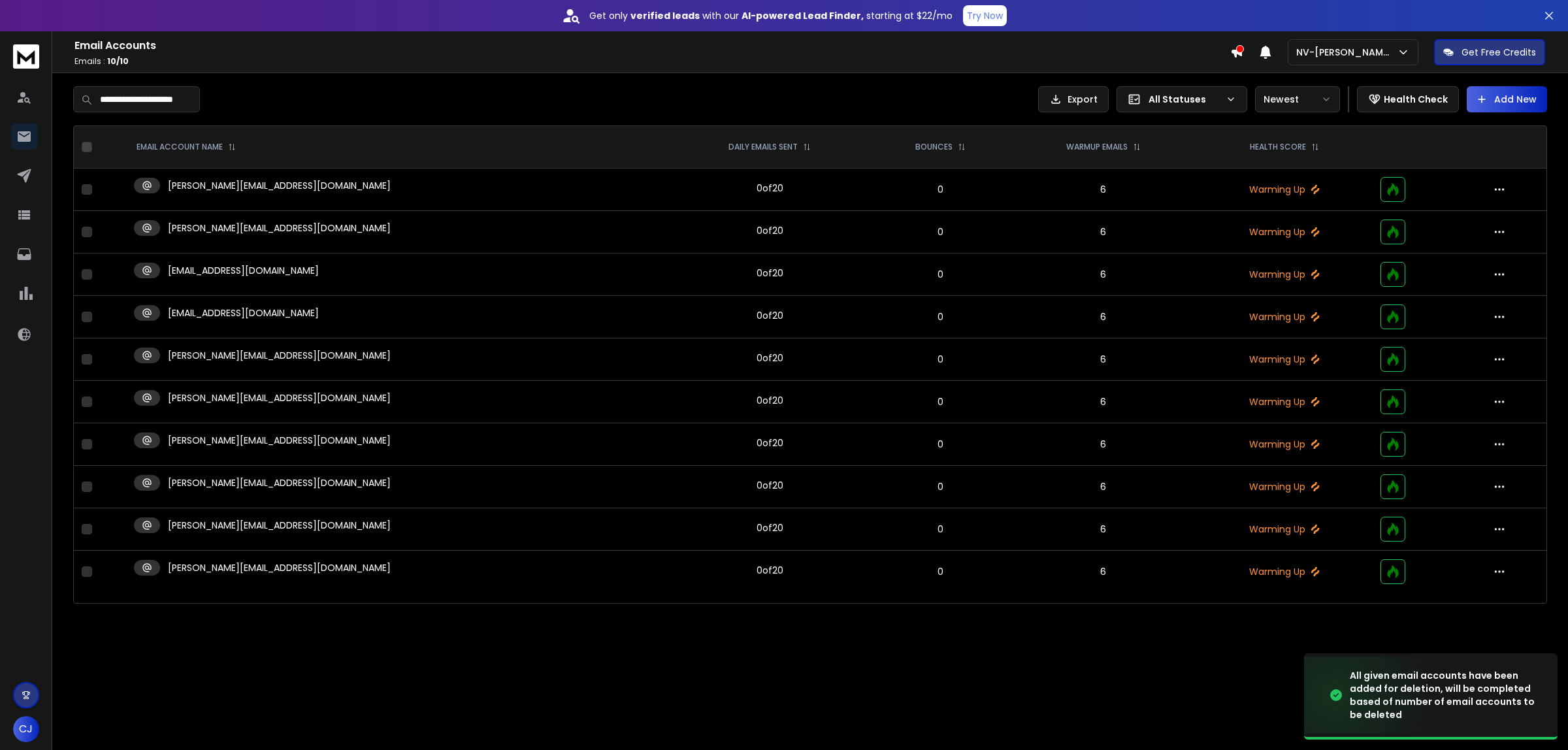
click at [168, 88] on input "**********" at bounding box center [136, 99] width 127 height 26
paste input
type input "**********"
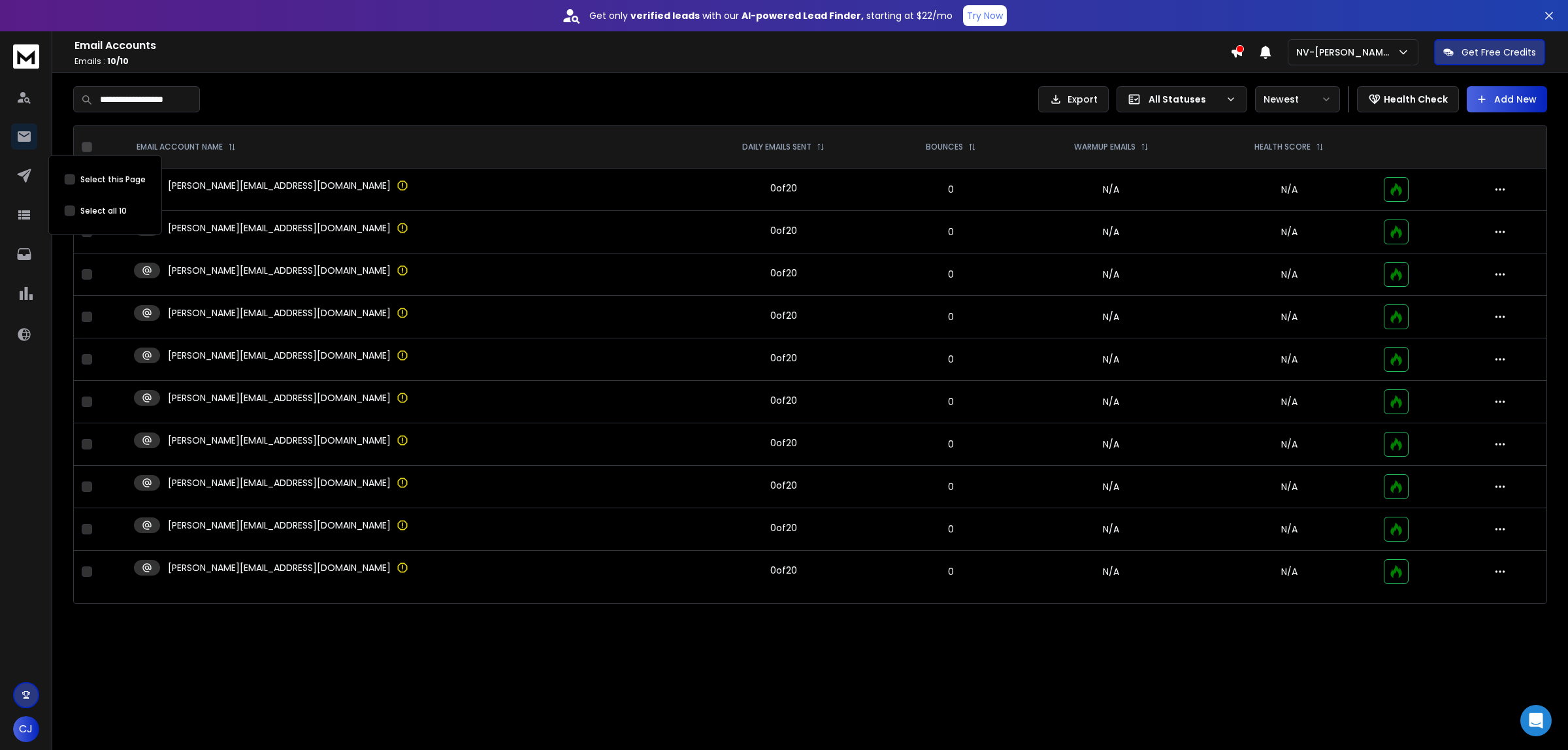
click at [69, 210] on button "Select this Page" at bounding box center [69, 211] width 11 height 11
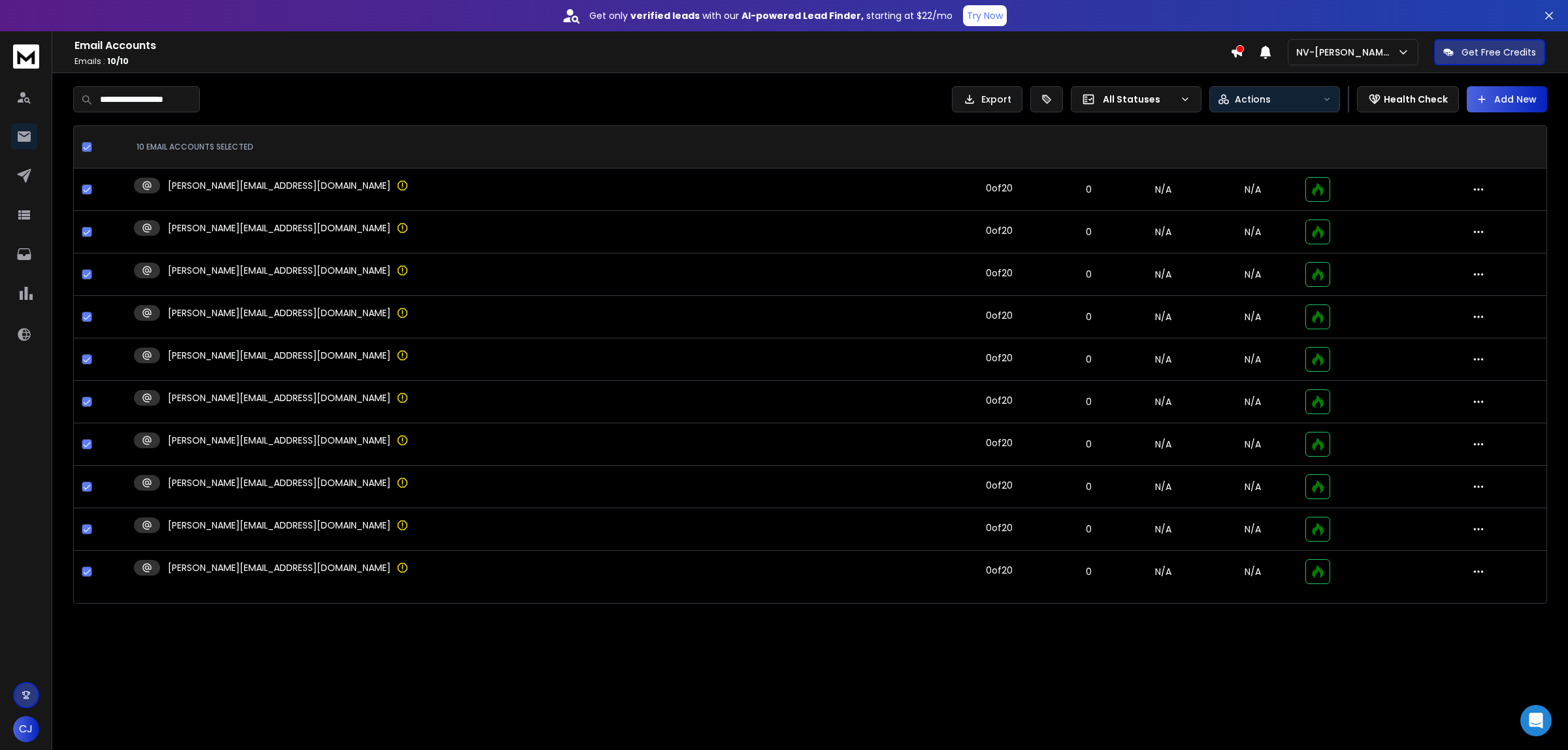
click at [1294, 103] on div "Actions" at bounding box center [1268, 99] width 100 height 13
click at [1274, 154] on div "Delete" at bounding box center [1277, 150] width 124 height 21
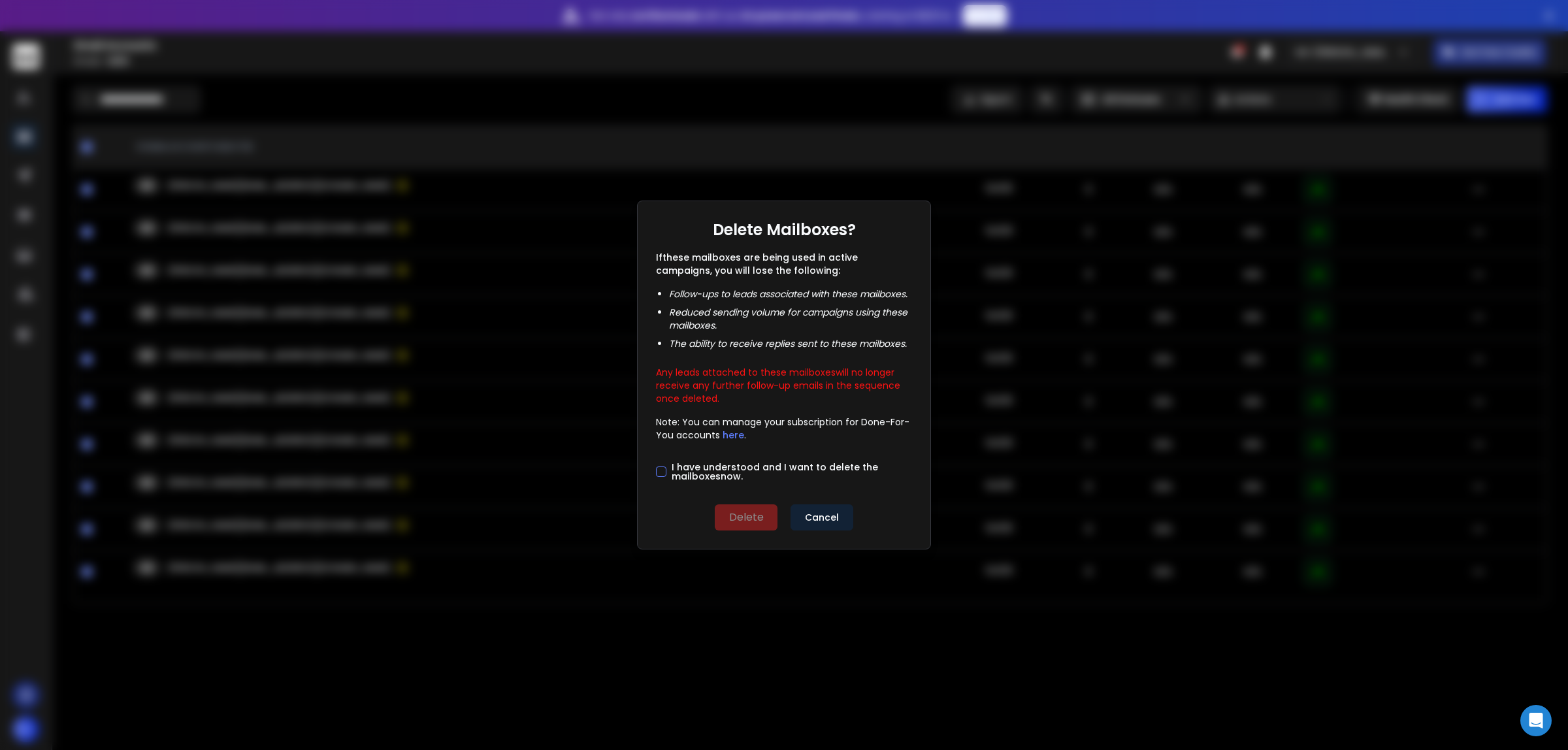
click at [670, 477] on div "I have understood and I want to delete the mailbox es now." at bounding box center [784, 466] width 256 height 29
click at [661, 476] on button "I have understood and I want to delete the mailbox es now." at bounding box center [661, 472] width 11 height 11
click at [739, 524] on button "Delete" at bounding box center [746, 517] width 62 height 26
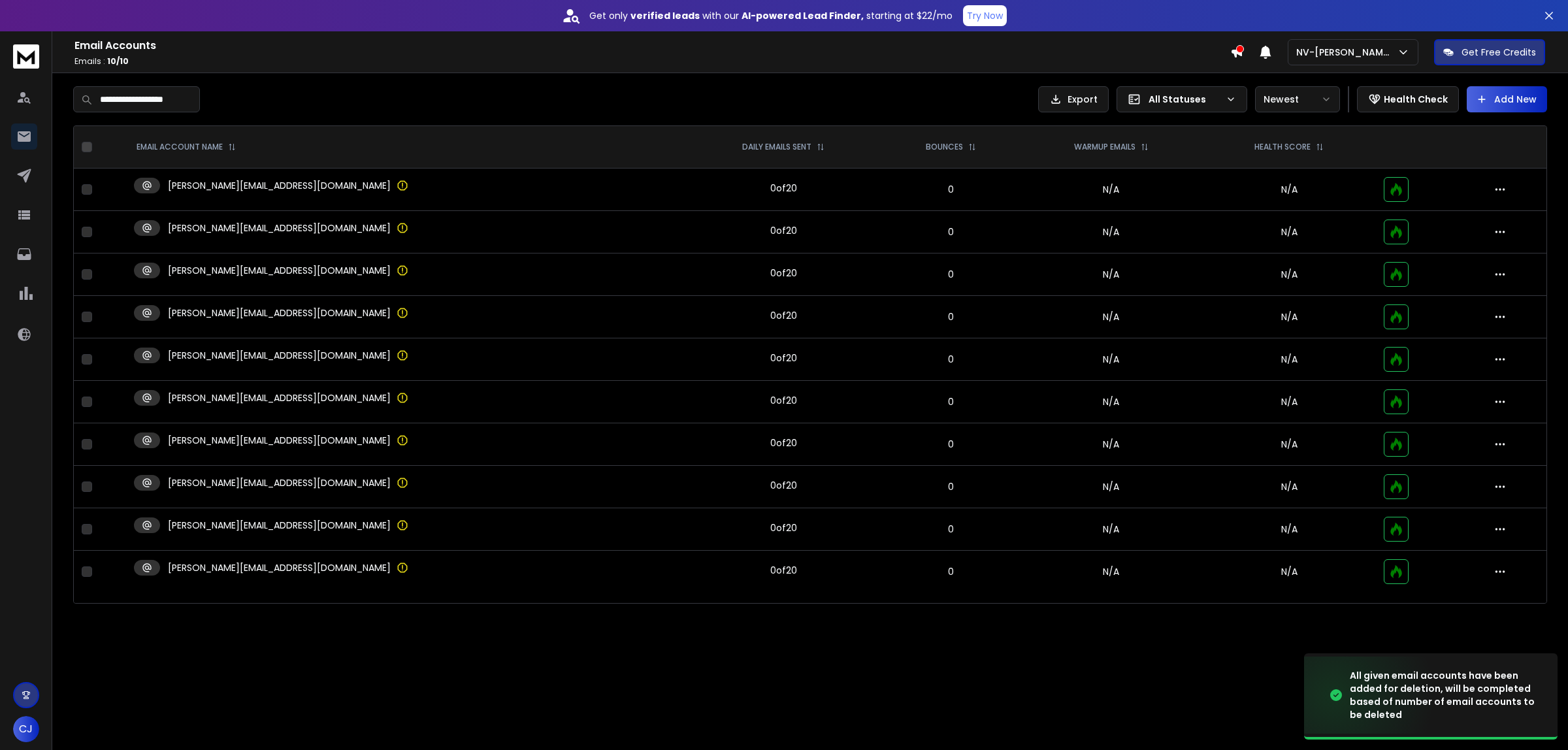
click at [145, 103] on input "**********" at bounding box center [136, 99] width 127 height 26
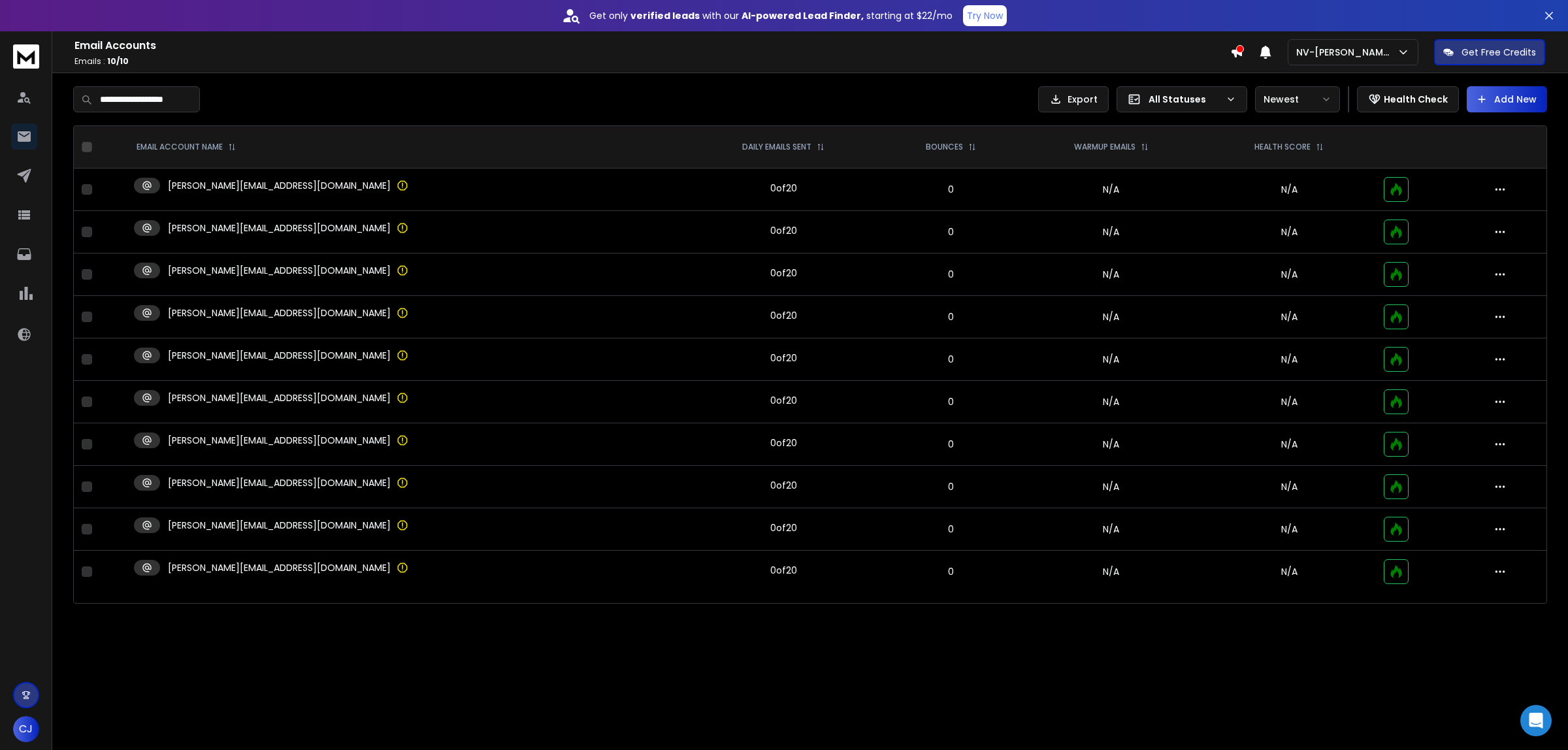
paste input
type input "**********"
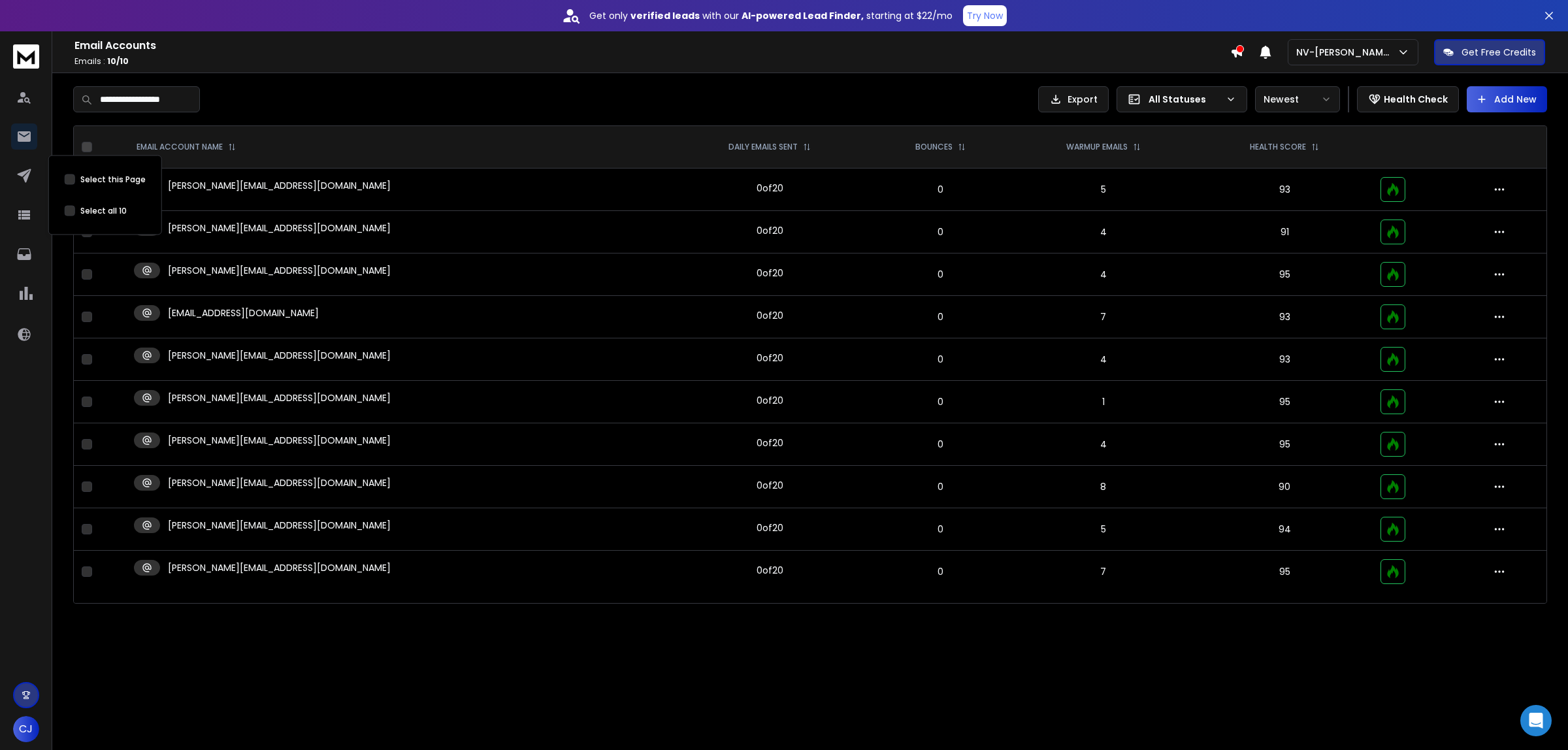
click at [70, 210] on button "Select this Page" at bounding box center [69, 211] width 11 height 11
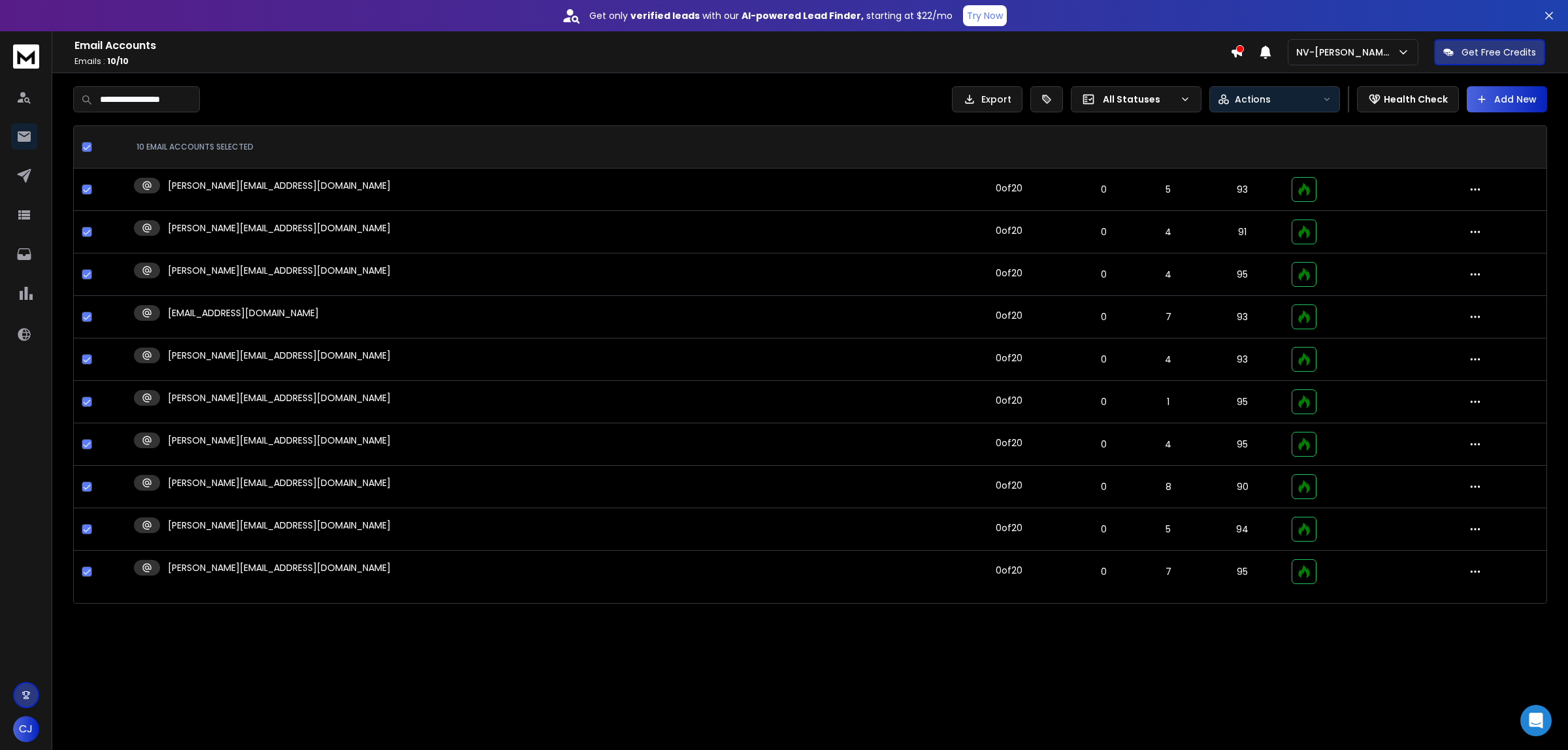
click at [1299, 97] on div "Actions" at bounding box center [1268, 99] width 100 height 13
click at [1276, 150] on div "Delete" at bounding box center [1277, 150] width 124 height 21
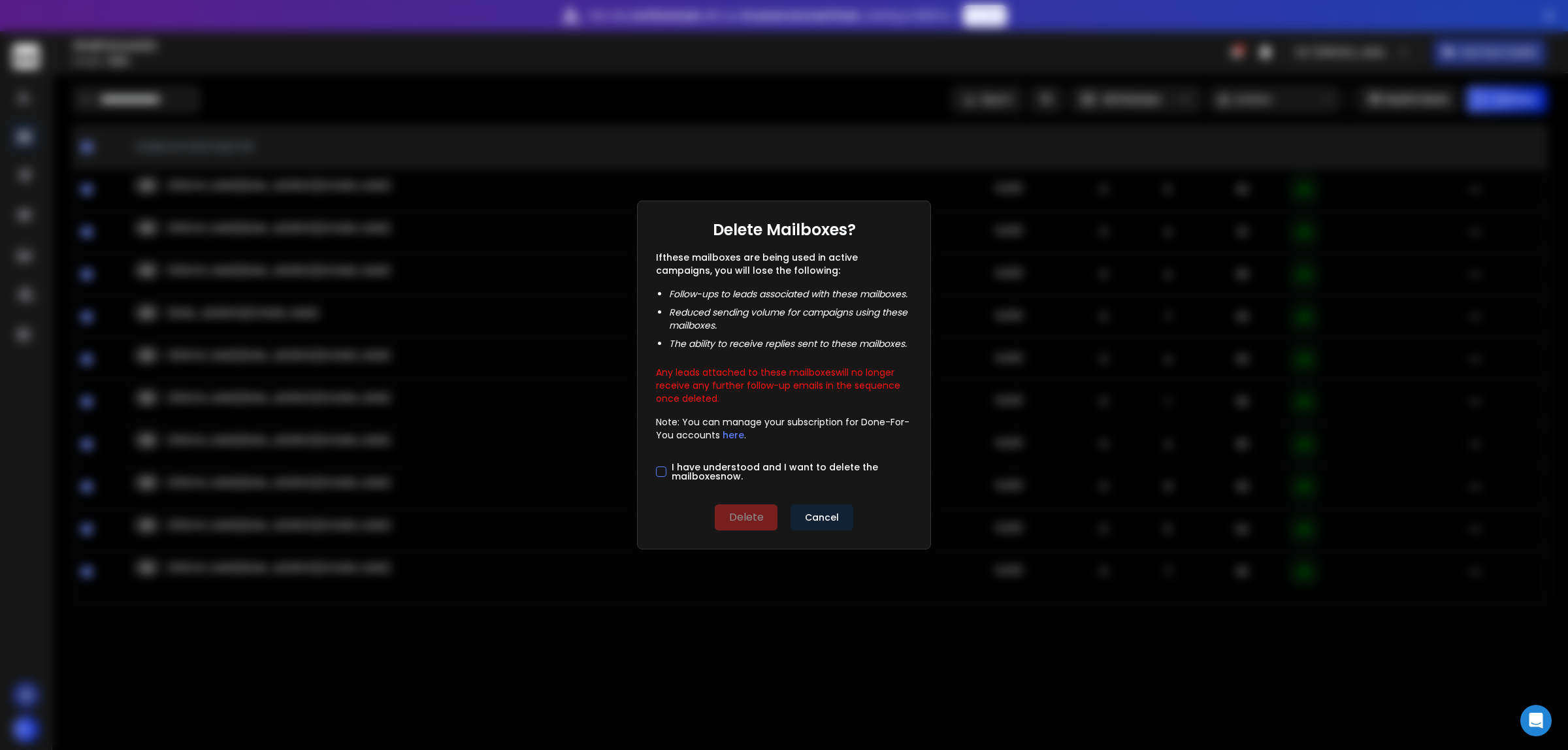
click at [657, 477] on button "I have understood and I want to delete the mailbox es now." at bounding box center [661, 472] width 11 height 11
click at [737, 530] on button "Delete" at bounding box center [746, 517] width 62 height 26
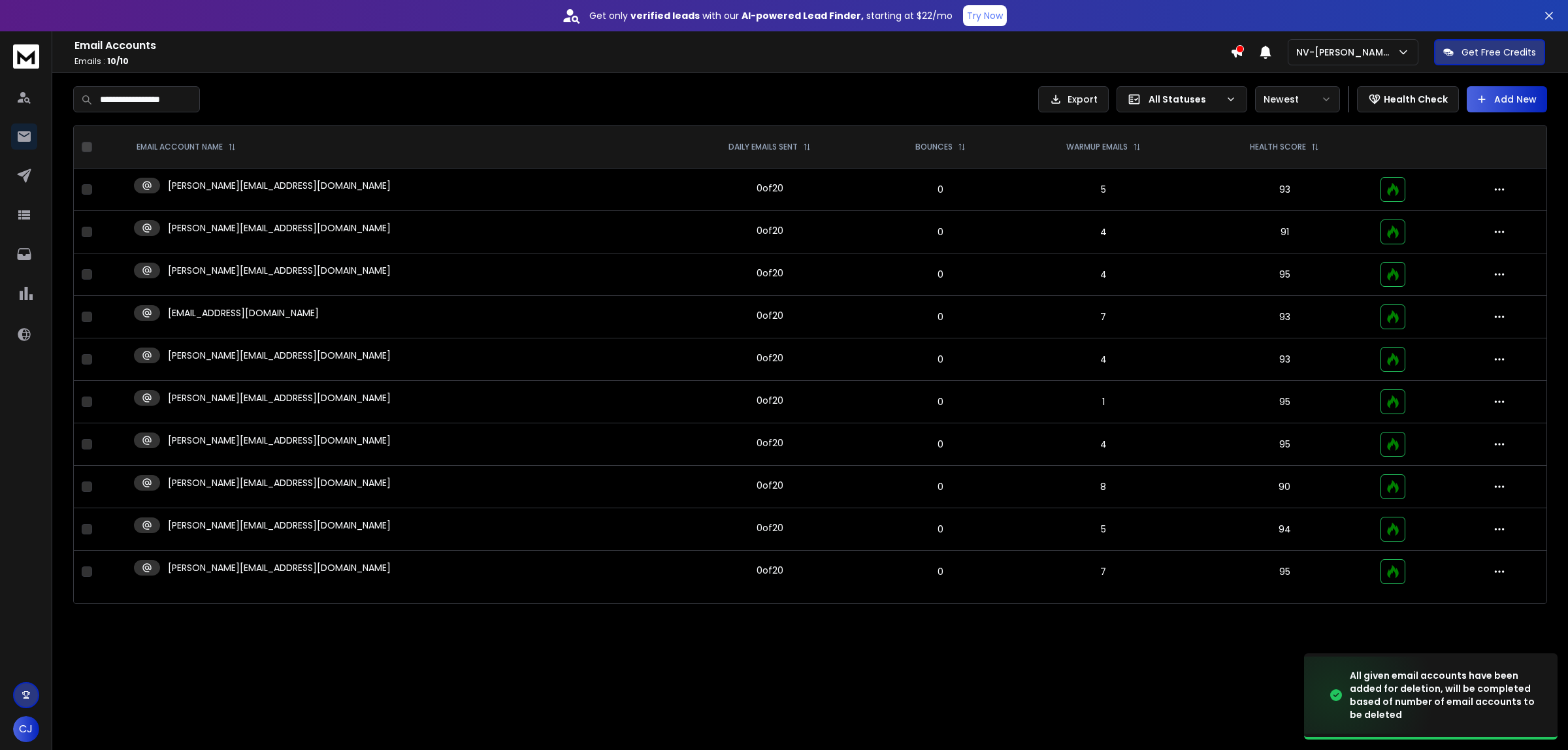
click at [178, 100] on input "**********" at bounding box center [136, 99] width 127 height 26
paste input "****"
type input "**********"
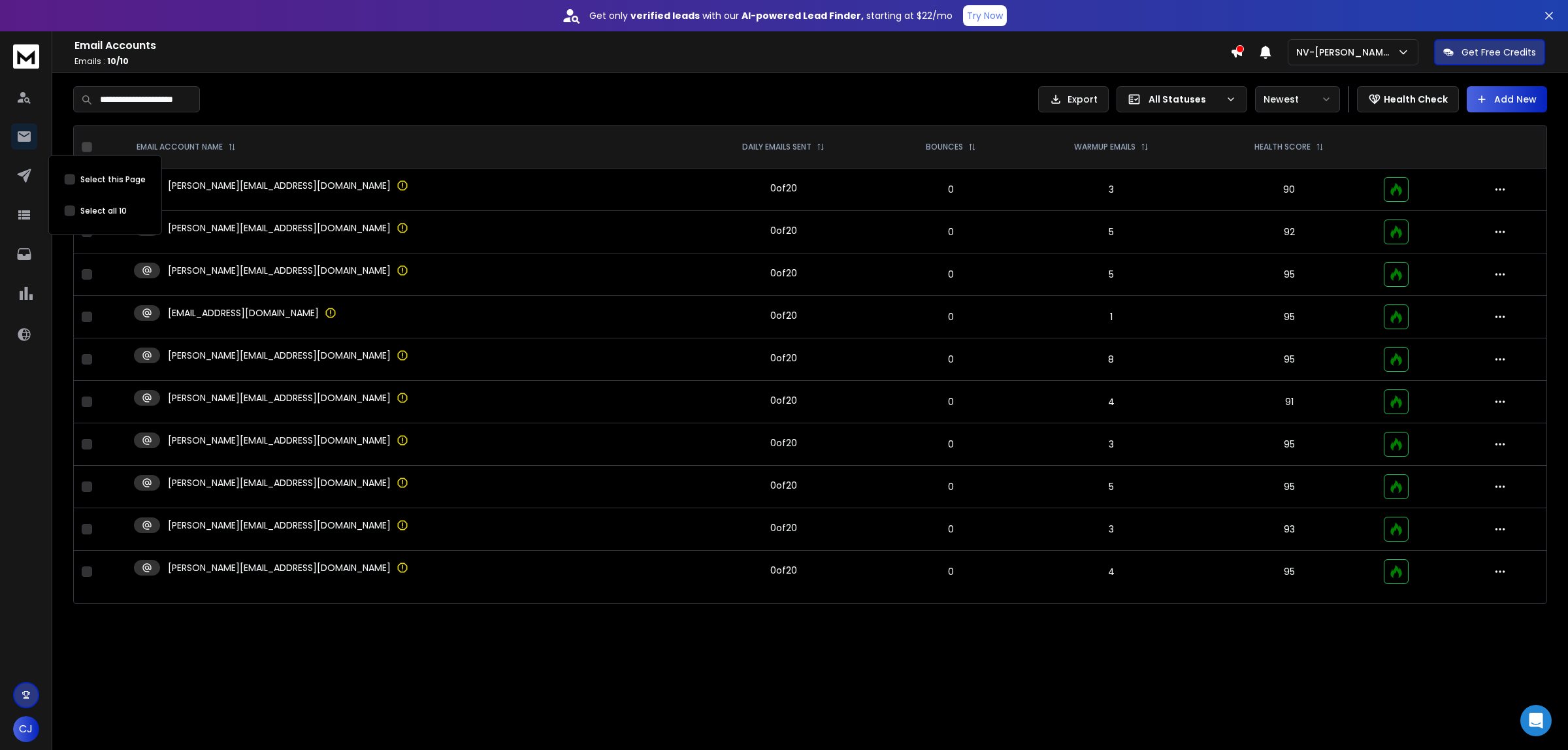
click at [67, 209] on button "Select this Page" at bounding box center [69, 211] width 11 height 11
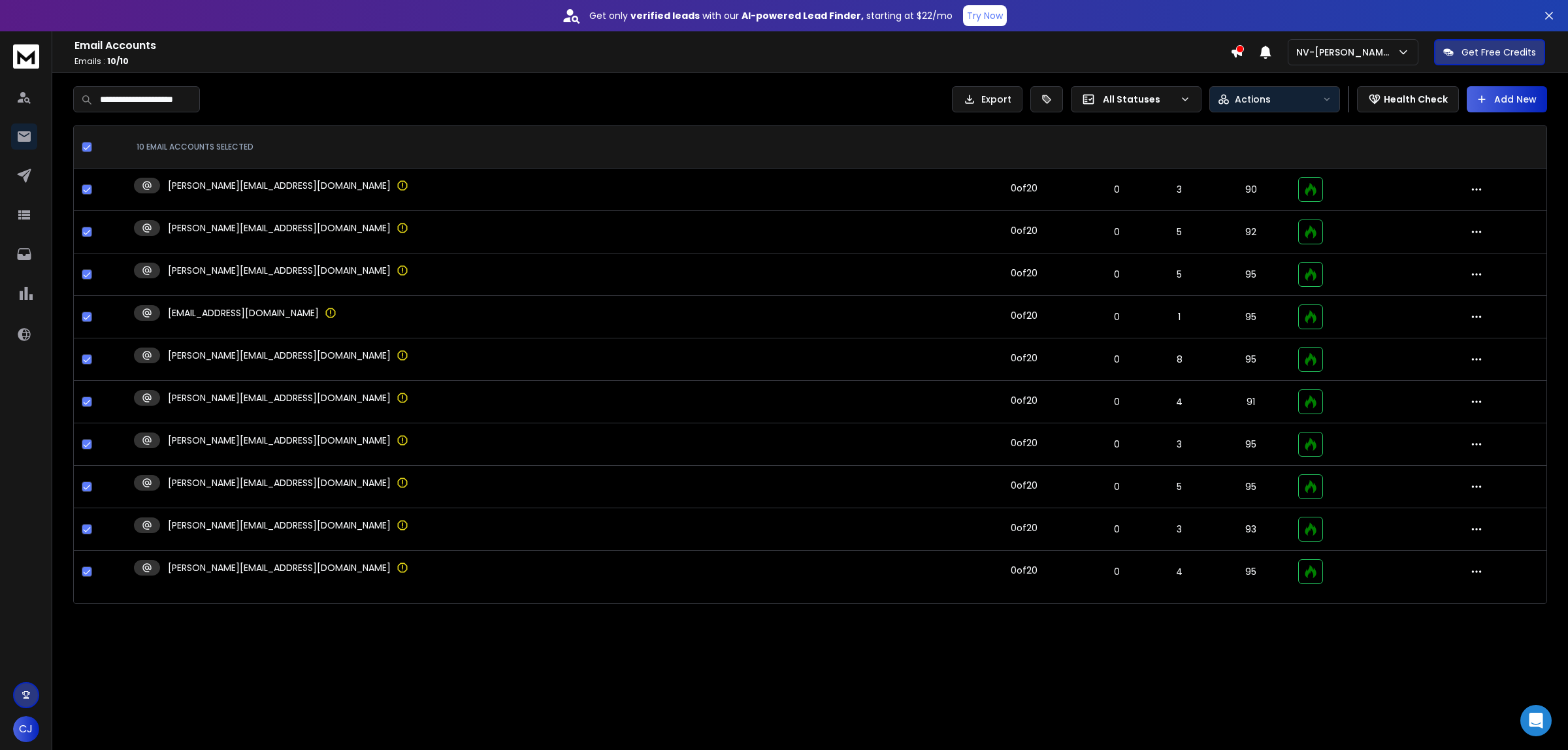
click at [1307, 97] on div "Actions" at bounding box center [1268, 99] width 100 height 13
click at [1287, 151] on div "Delete" at bounding box center [1277, 150] width 124 height 21
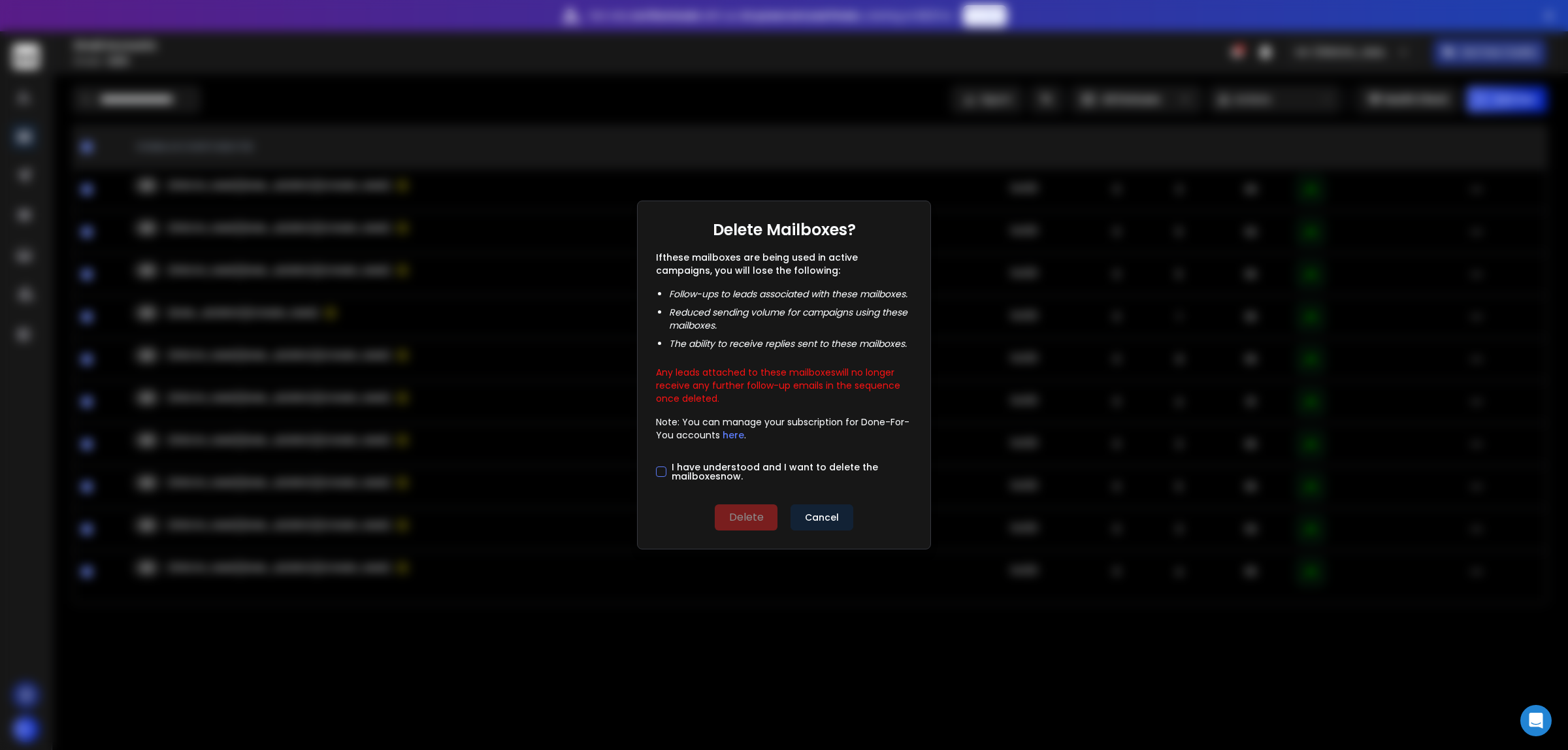
click at [664, 477] on button "I have understood and I want to delete the mailbox es now." at bounding box center [661, 472] width 11 height 11
click at [742, 517] on button "Delete" at bounding box center [746, 517] width 62 height 26
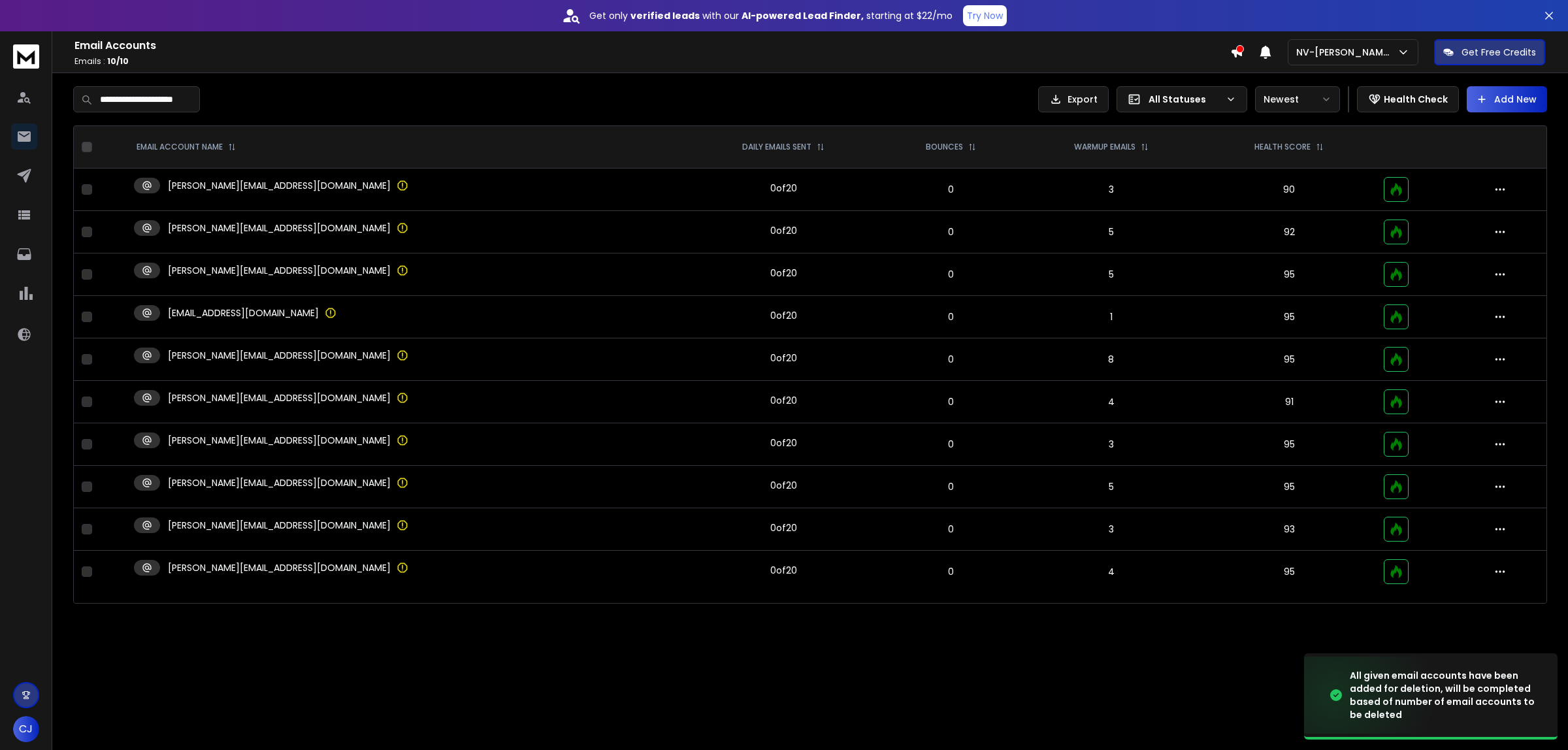
click at [138, 102] on input "**********" at bounding box center [136, 99] width 127 height 26
paste input
type input "**********"
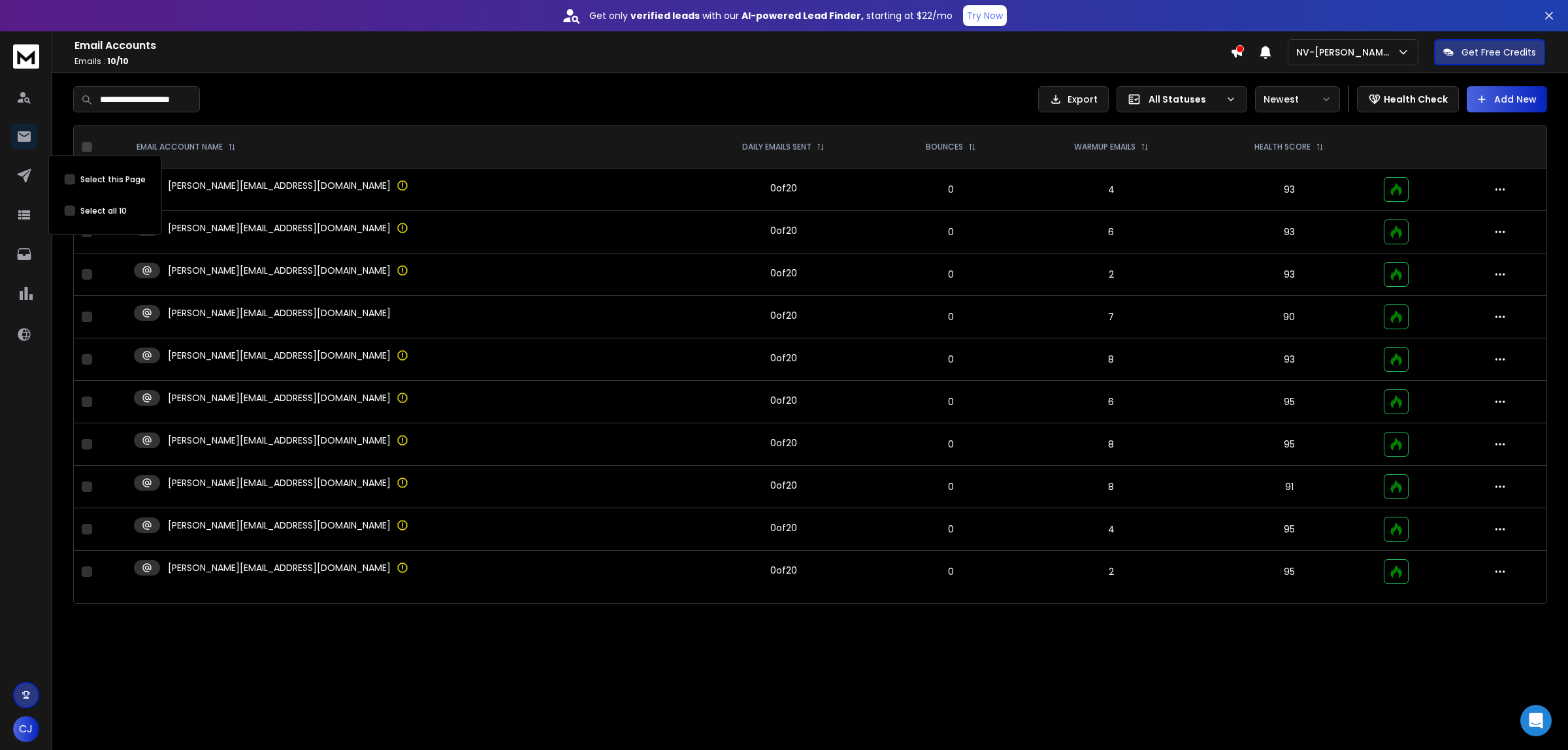
click at [67, 214] on button "Select this Page" at bounding box center [69, 211] width 11 height 11
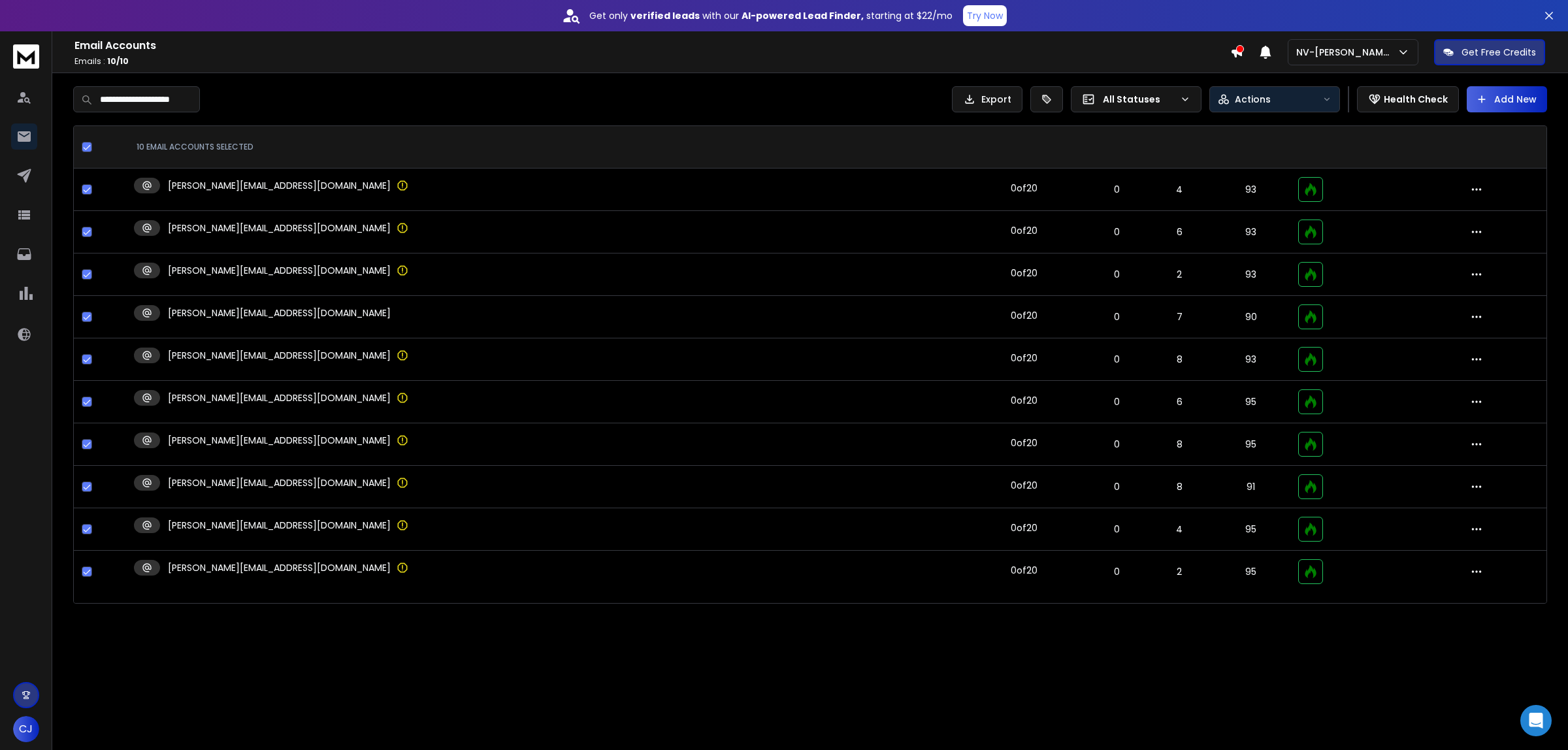
click at [1294, 96] on div "Actions" at bounding box center [1268, 99] width 100 height 13
click at [1269, 154] on div "Delete" at bounding box center [1277, 150] width 124 height 21
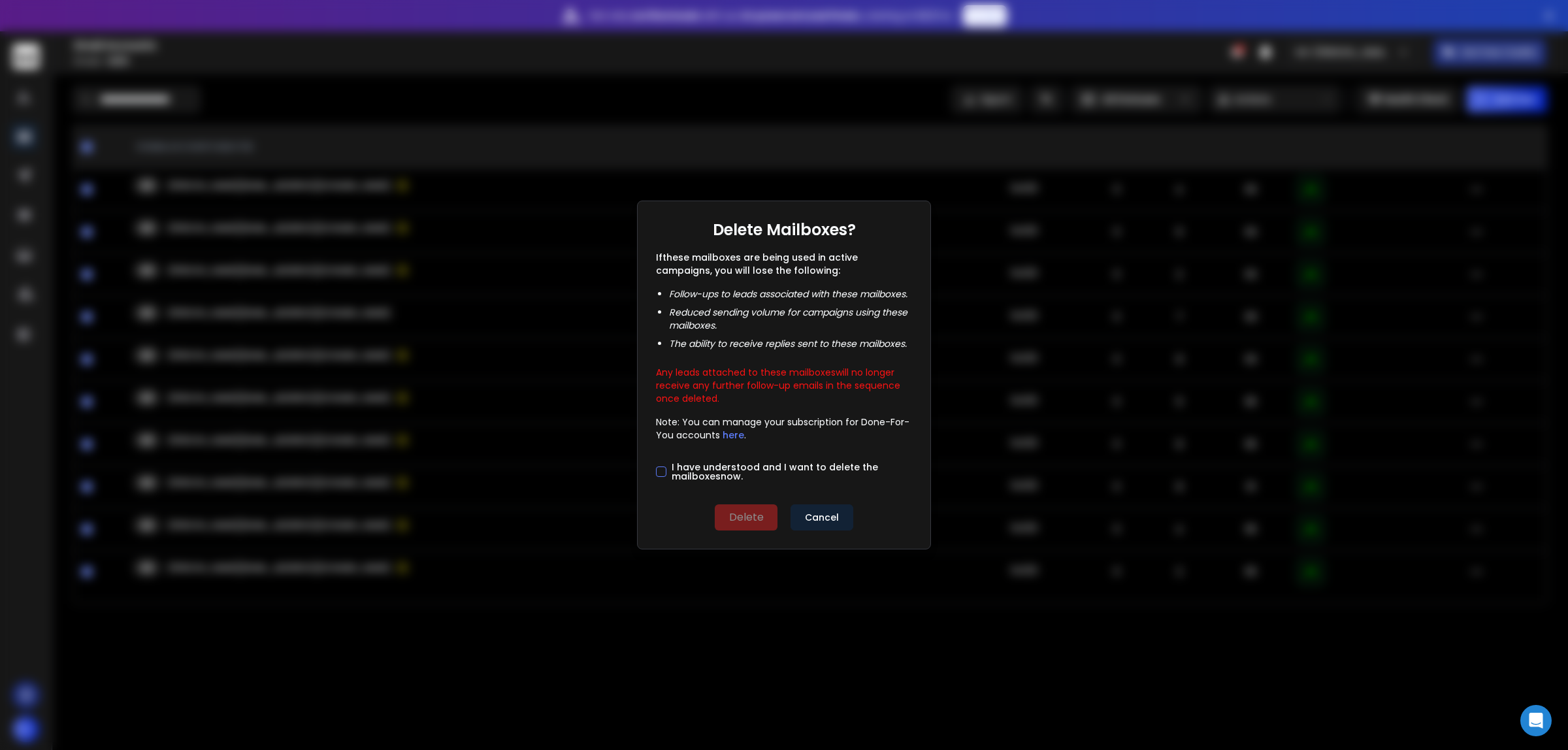
click at [657, 477] on button "I have understood and I want to delete the mailbox es now." at bounding box center [661, 472] width 11 height 11
click at [746, 517] on button "Delete" at bounding box center [746, 517] width 62 height 26
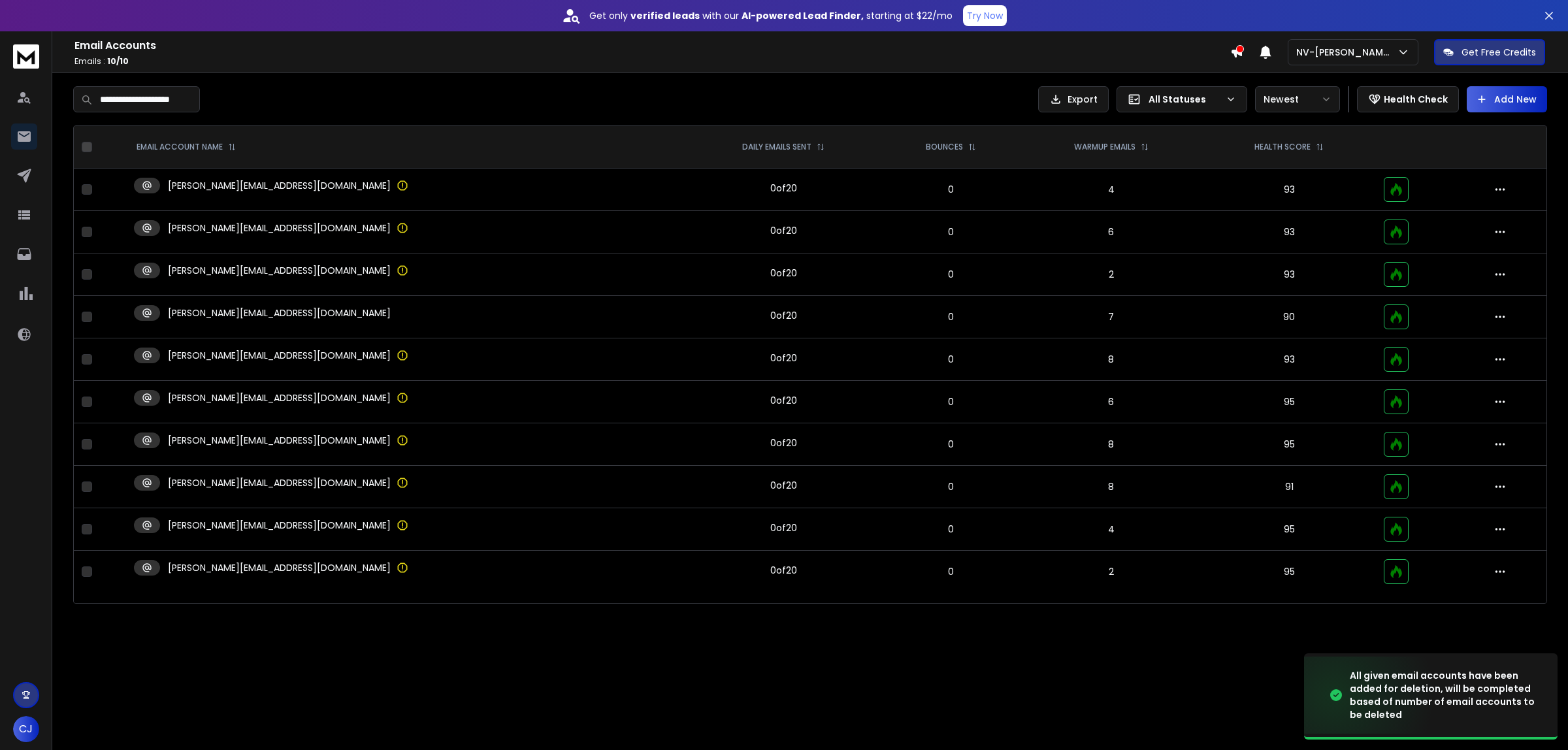
click at [167, 103] on input "**********" at bounding box center [136, 99] width 127 height 26
paste input
type input "**********"
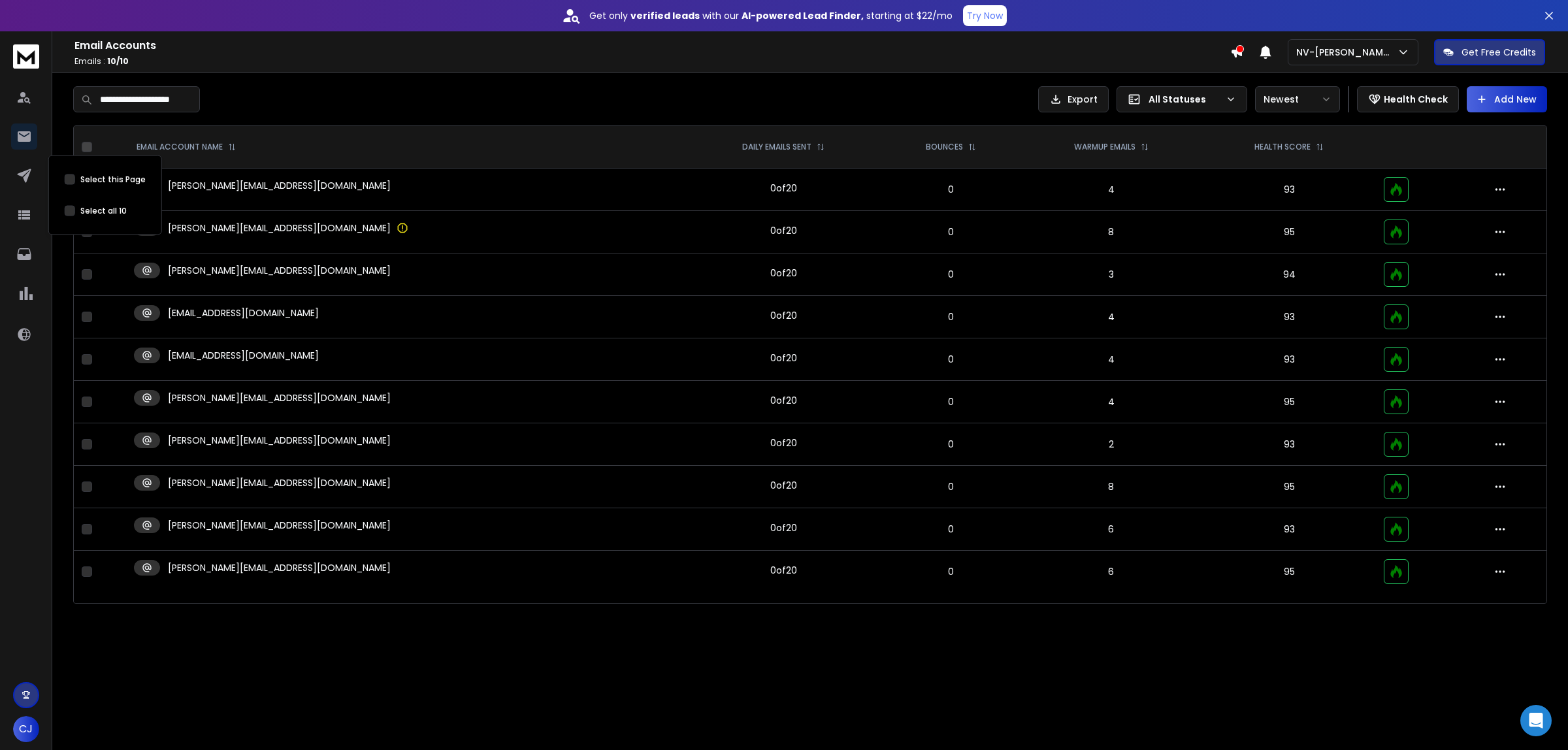
click at [72, 210] on button "Select this Page" at bounding box center [69, 211] width 11 height 11
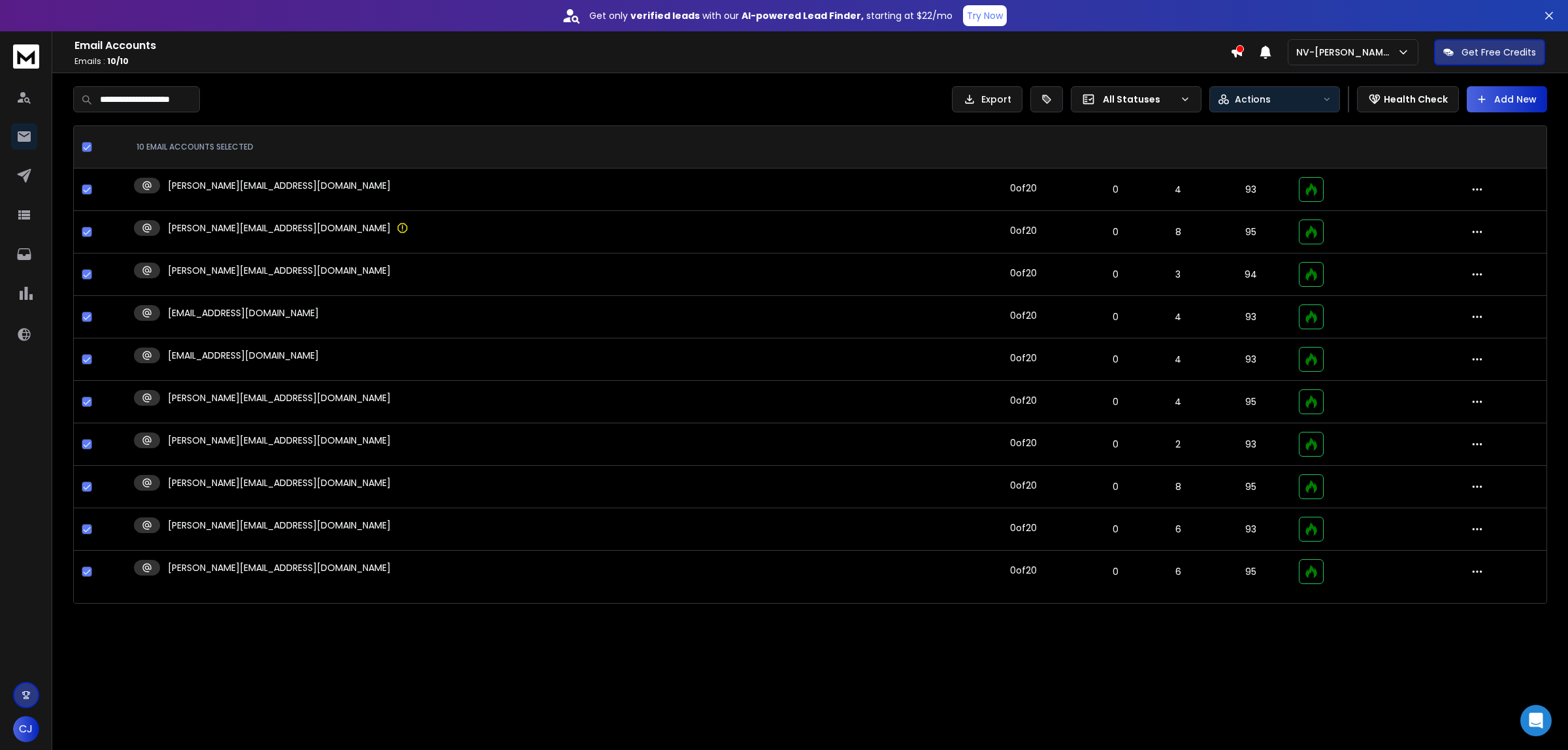
click at [1284, 93] on div "Actions" at bounding box center [1268, 99] width 100 height 13
click at [1271, 147] on div "Delete" at bounding box center [1277, 150] width 124 height 21
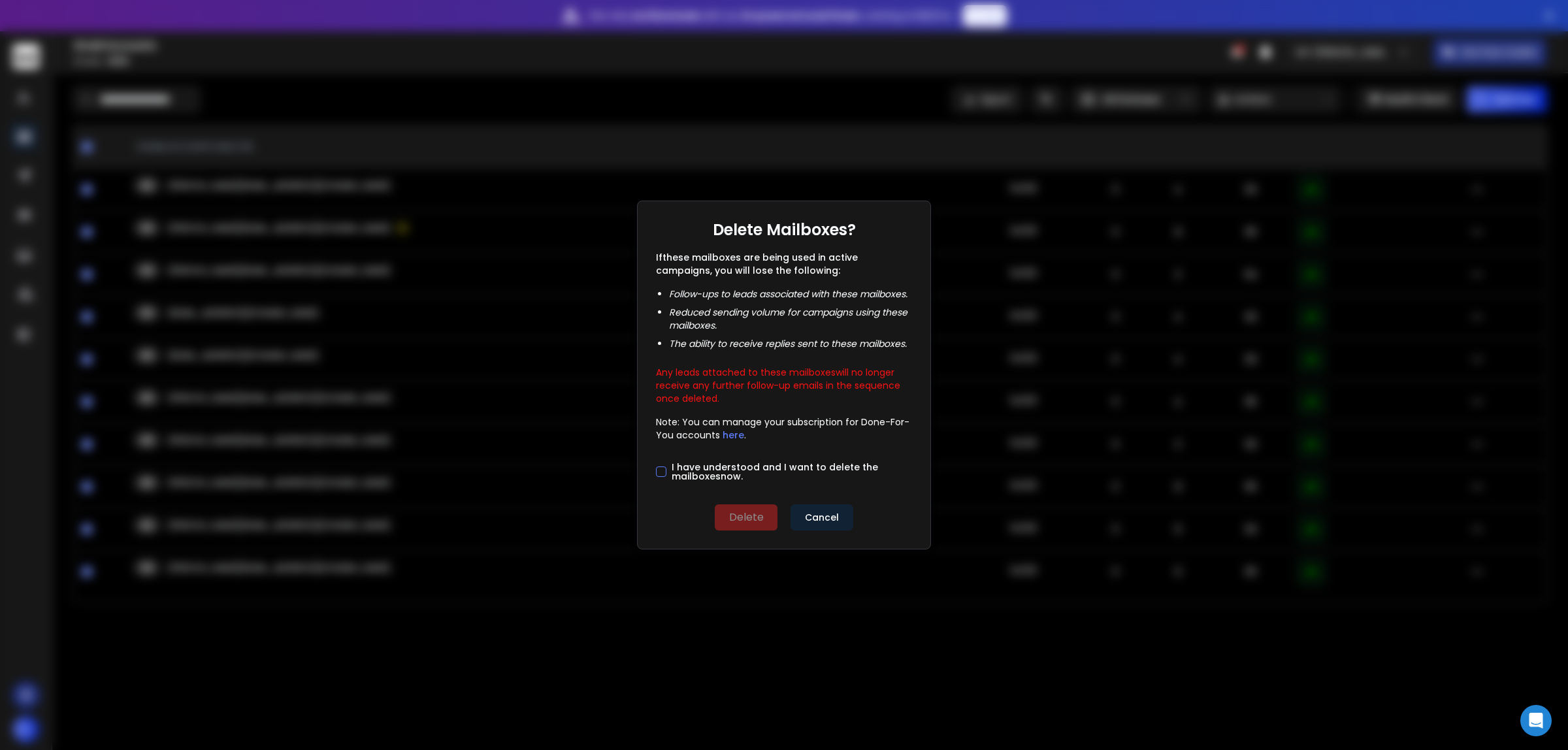
click at [663, 477] on button "I have understood and I want to delete the mailbox es now." at bounding box center [661, 472] width 11 height 11
click at [729, 521] on button "Delete" at bounding box center [746, 517] width 62 height 26
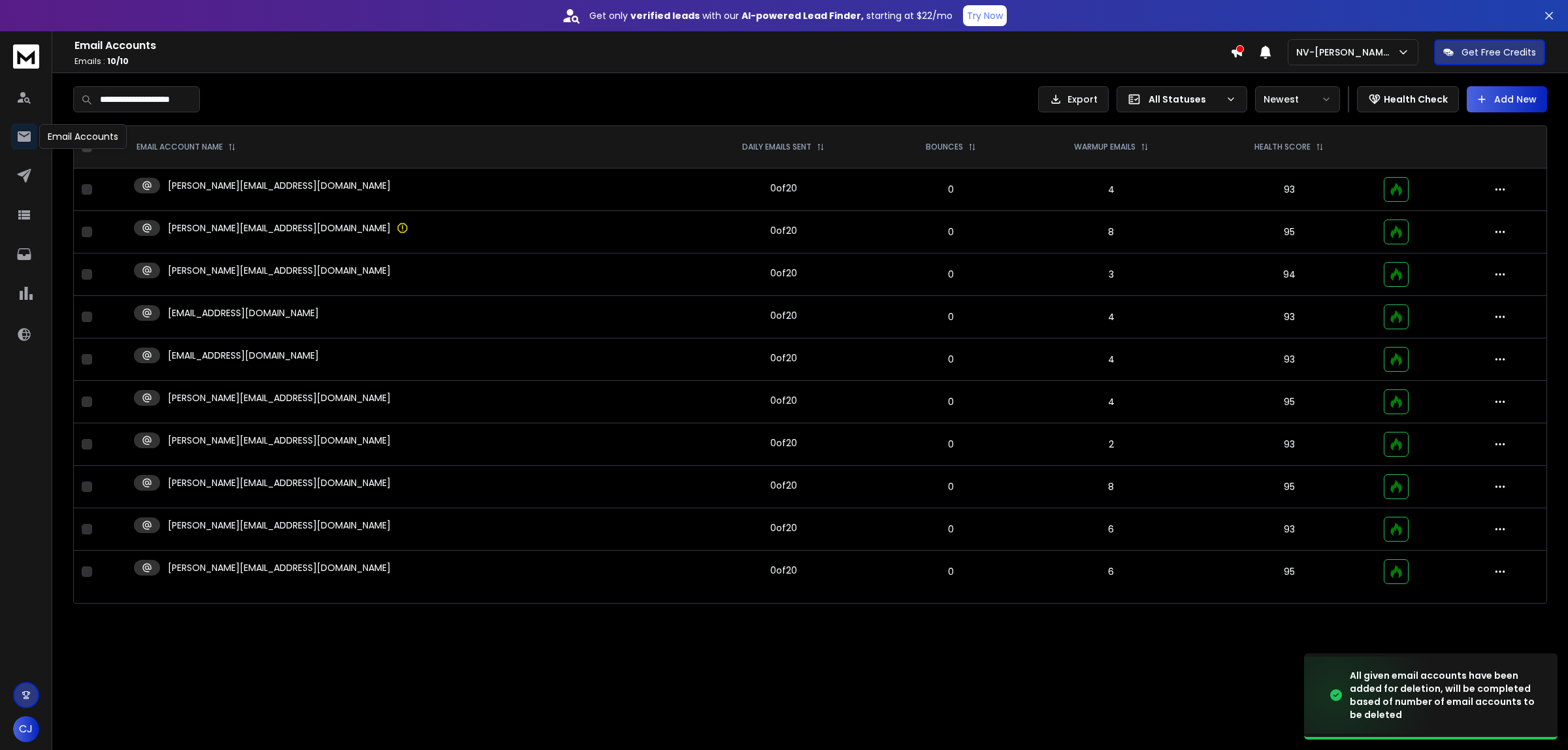
click at [18, 142] on icon at bounding box center [24, 137] width 15 height 15
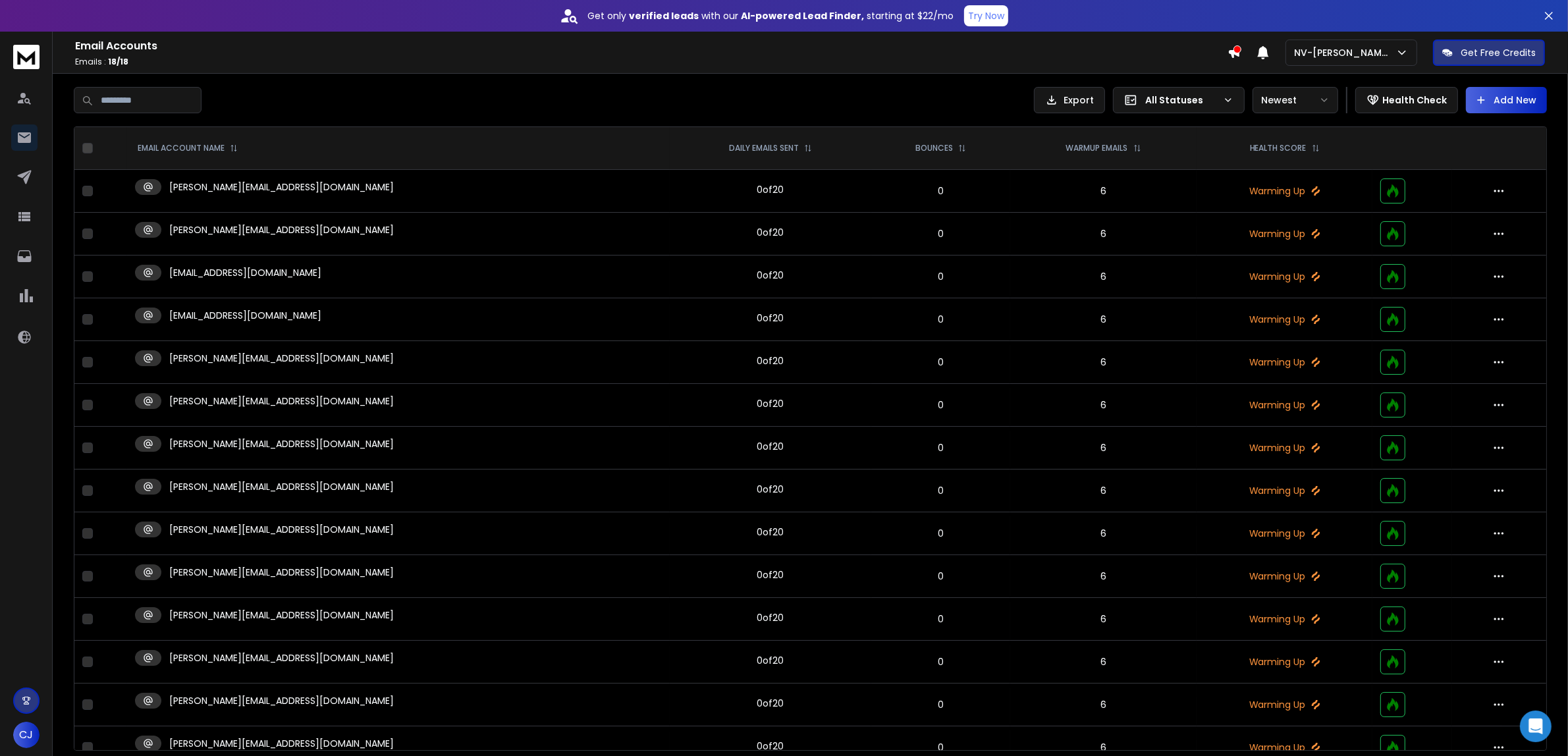
click at [149, 100] on input at bounding box center [137, 100] width 128 height 26
paste input "**********"
type input "**********"
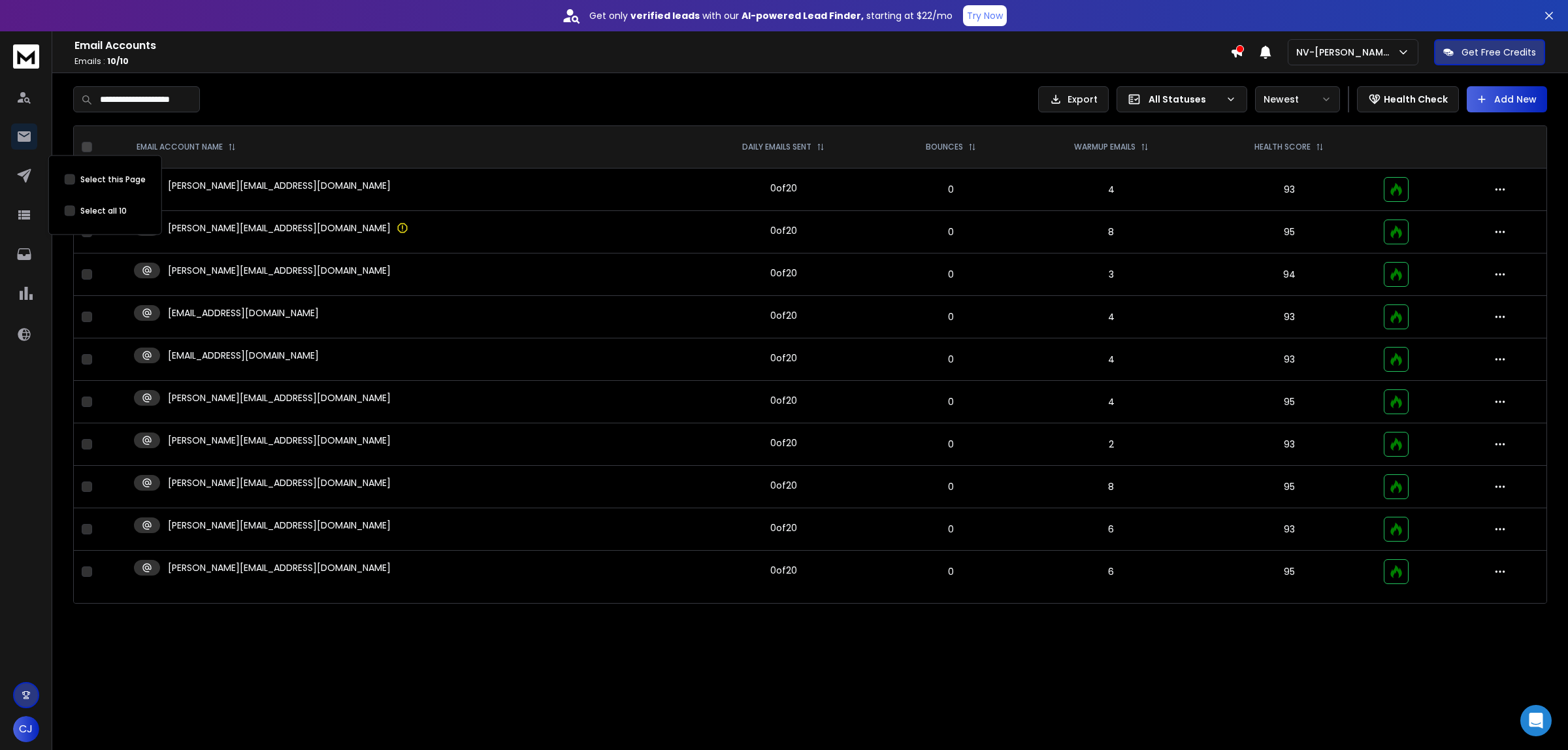
click at [69, 214] on button "Select this Page" at bounding box center [69, 211] width 11 height 11
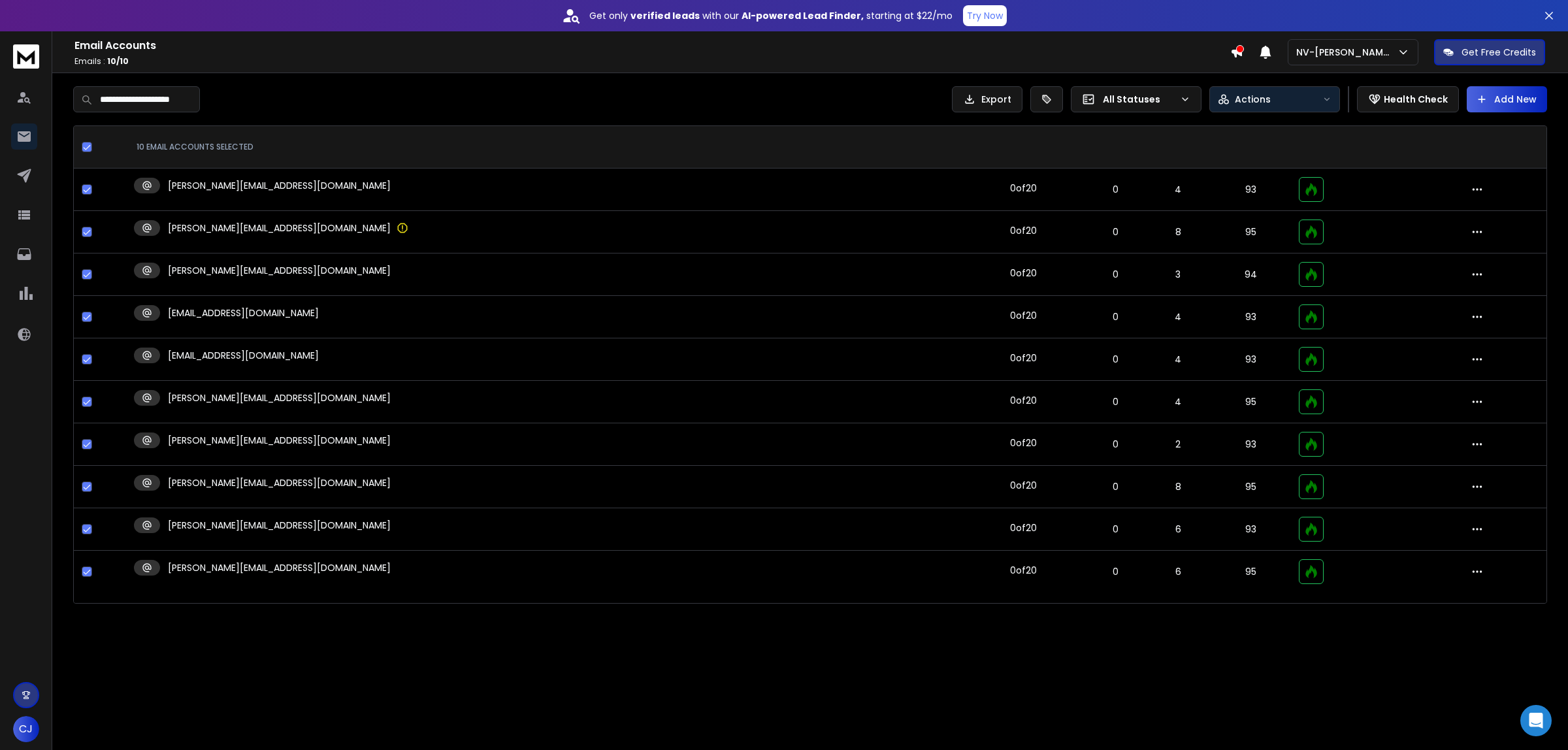
click at [1266, 104] on p "Actions" at bounding box center [1253, 99] width 36 height 13
click at [1267, 146] on div "Delete" at bounding box center [1245, 149] width 50 height 13
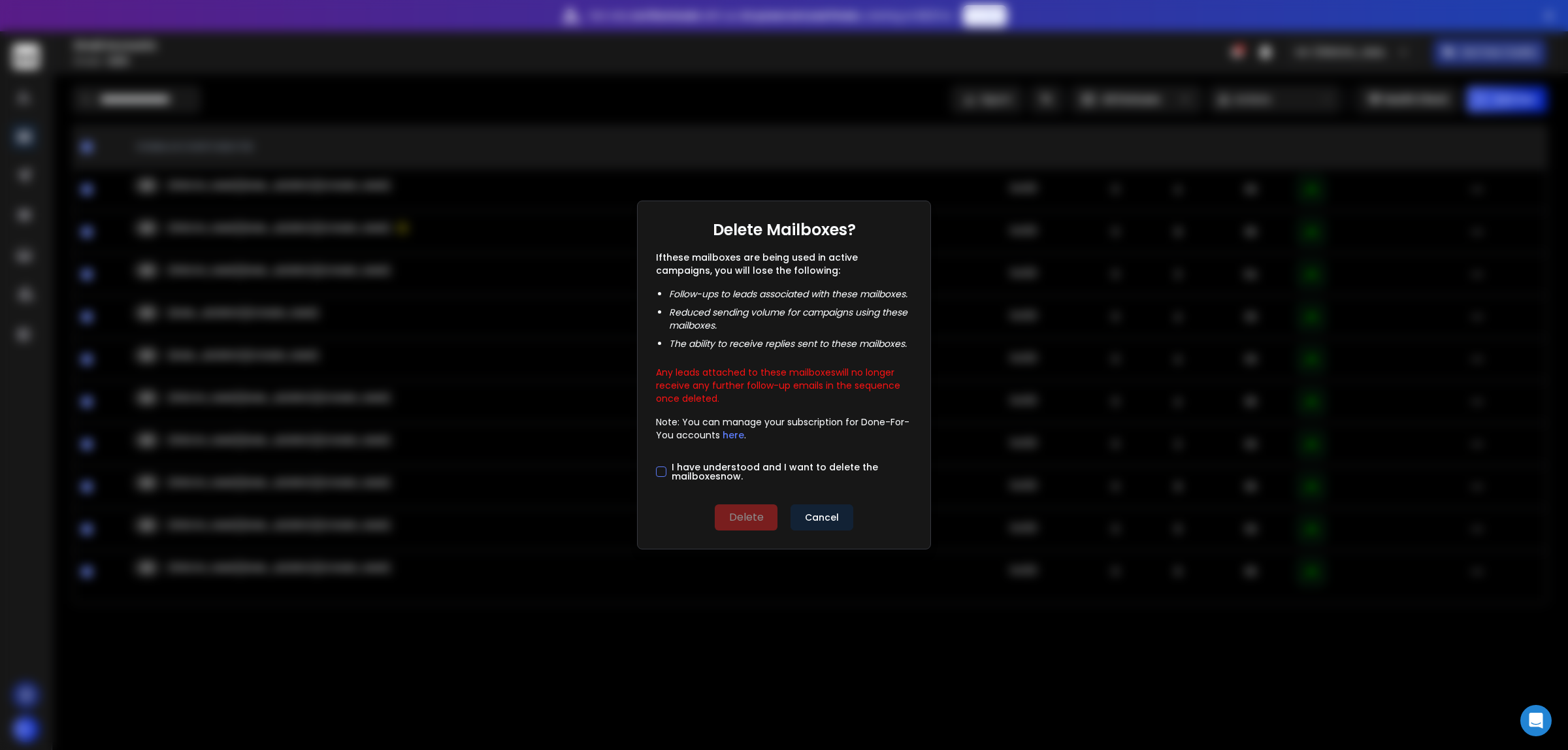
click at [658, 475] on button "I have understood and I want to delete the mailbox es now." at bounding box center [661, 472] width 11 height 11
click at [733, 524] on button "Delete" at bounding box center [746, 517] width 62 height 26
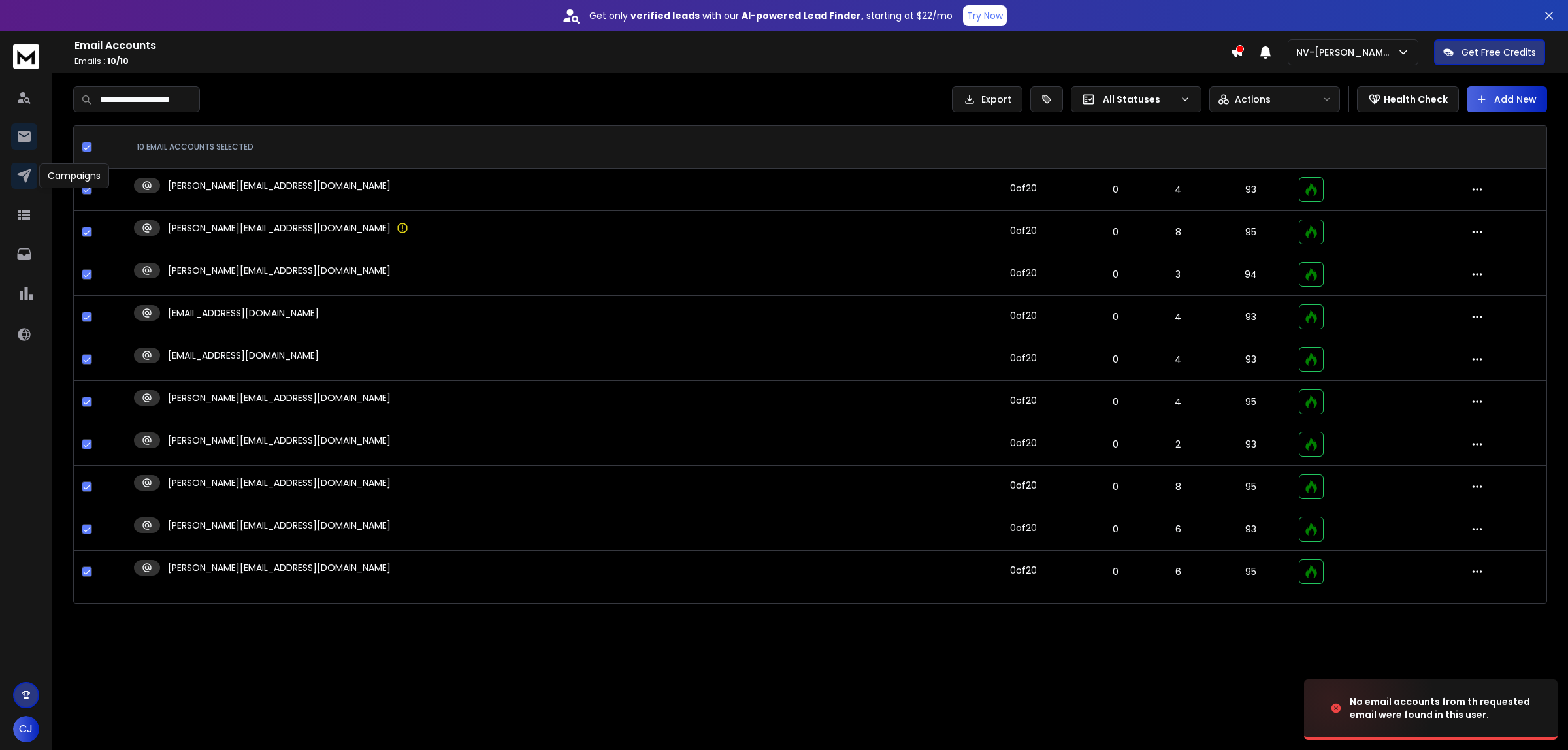
click at [20, 179] on icon at bounding box center [24, 176] width 15 height 15
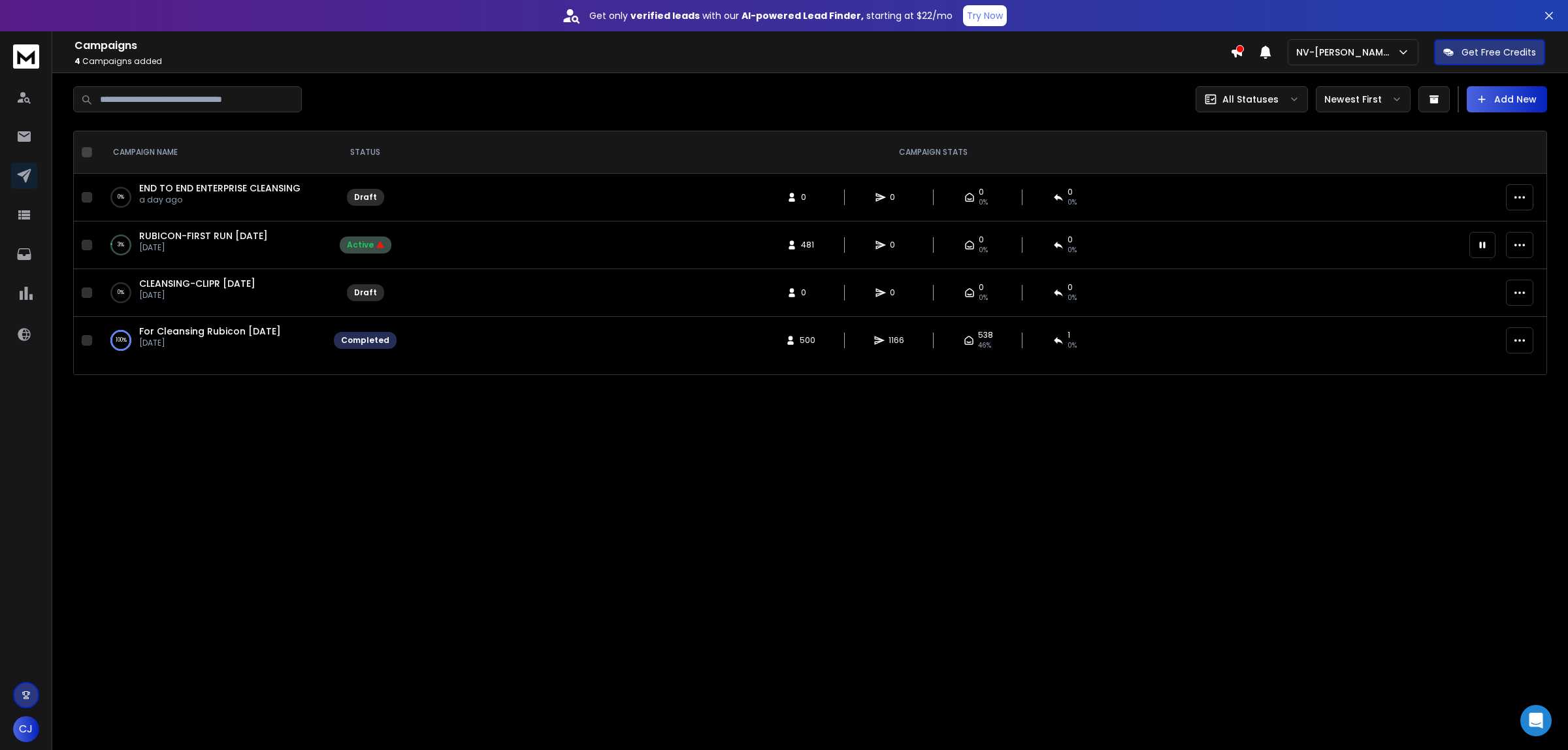
click at [278, 244] on div "3 % RUBICON-FIRST RUN AUG 6 8 days ago" at bounding box center [212, 245] width 203 height 32
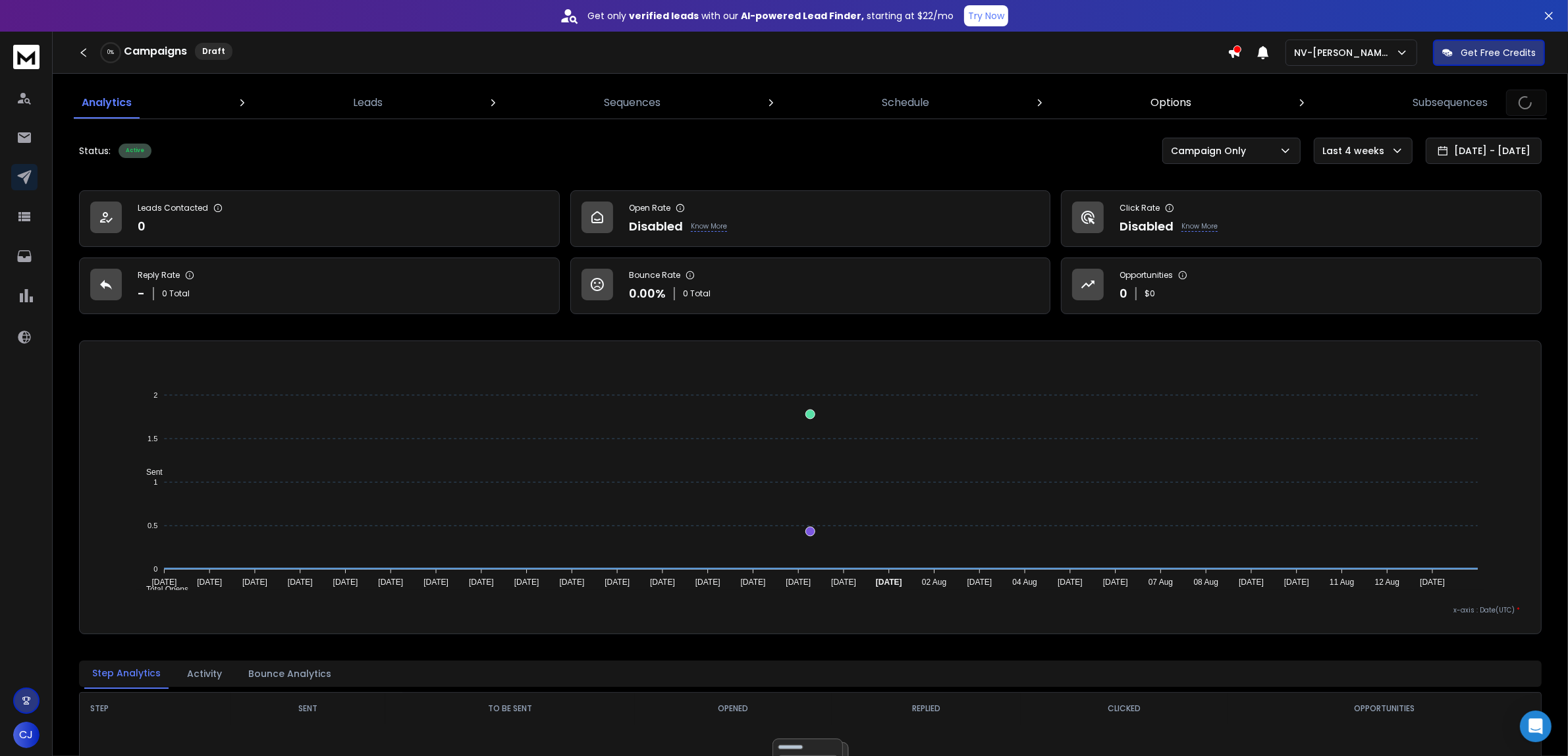
click at [1174, 95] on p "Options" at bounding box center [1171, 102] width 41 height 16
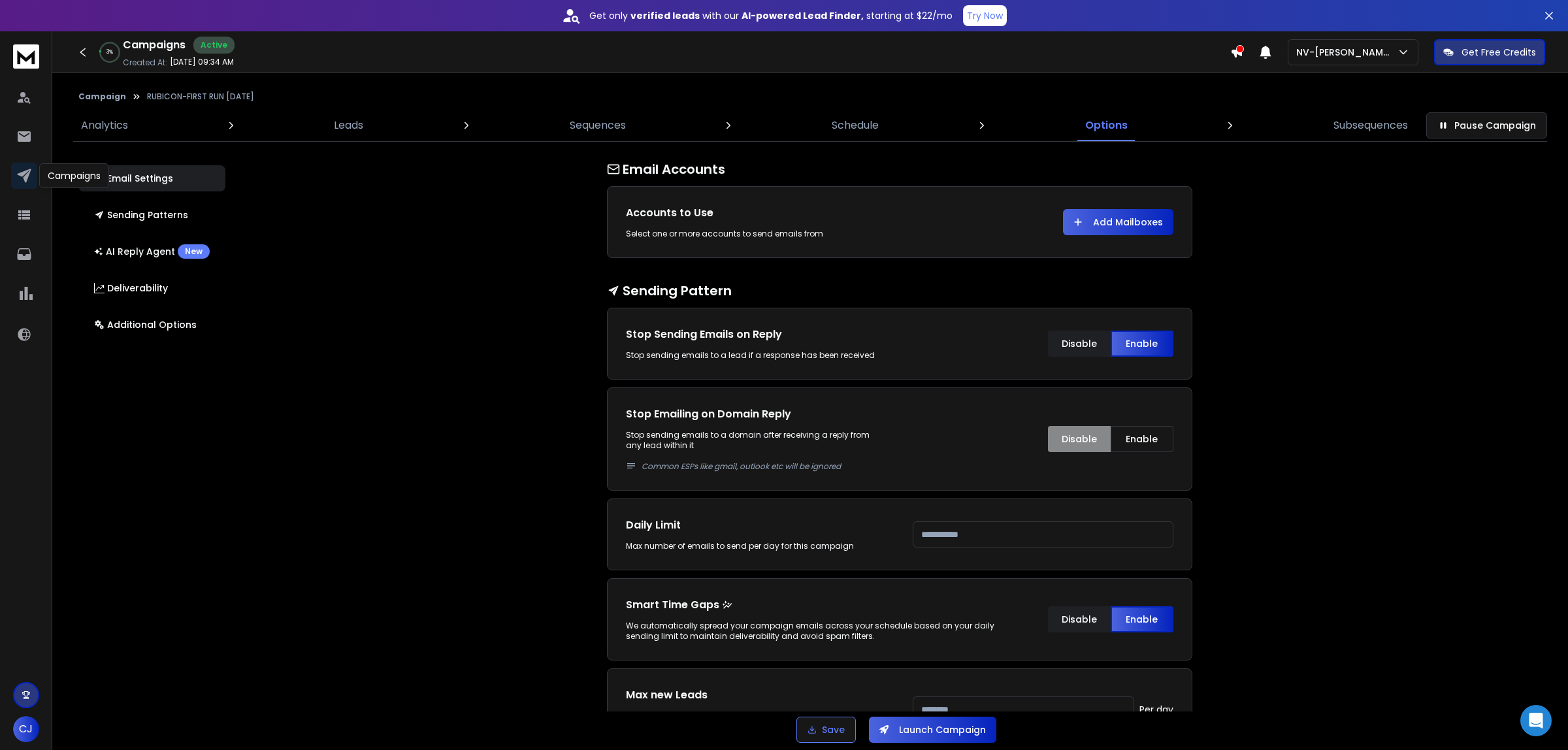
click at [11, 171] on link at bounding box center [24, 175] width 26 height 26
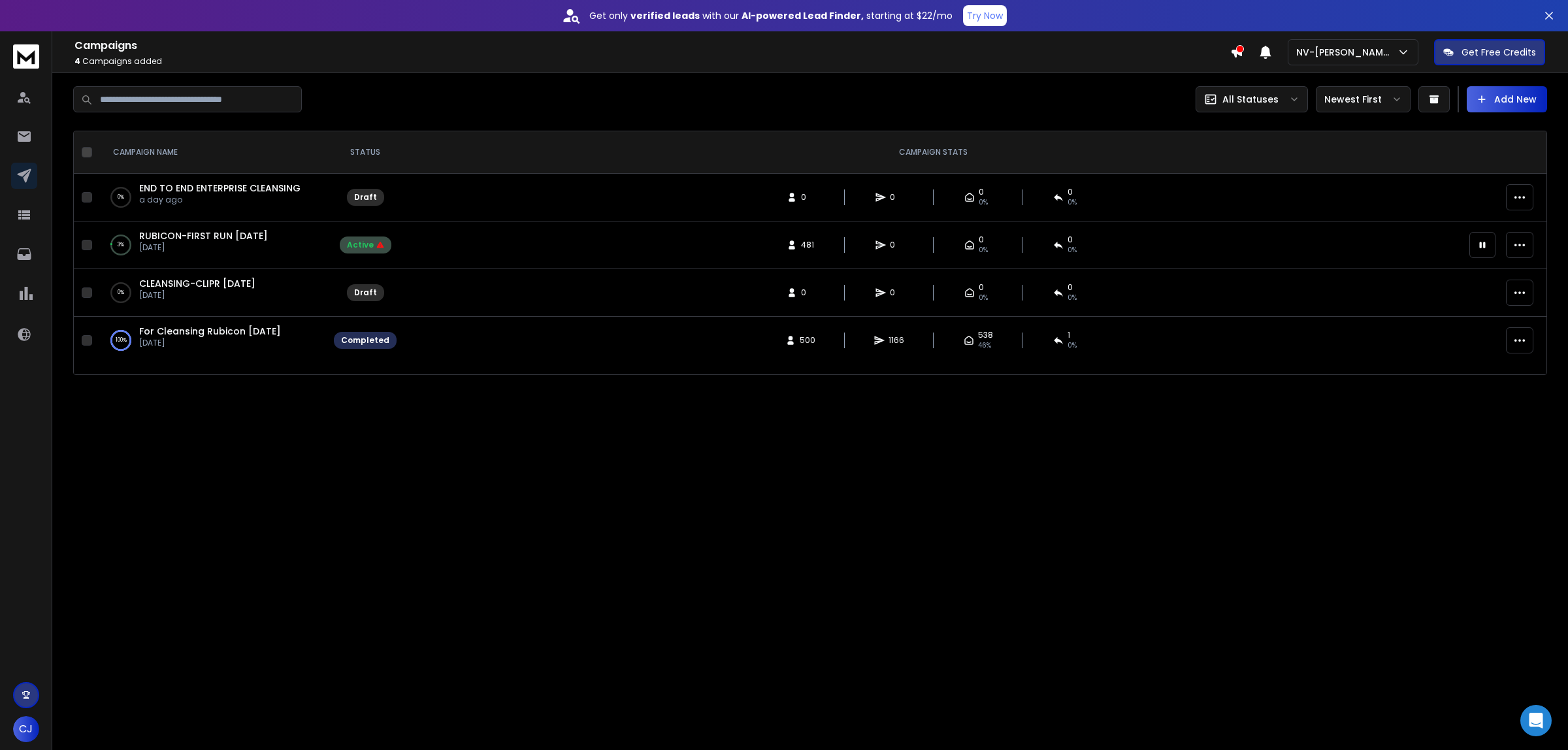
click at [1484, 246] on icon at bounding box center [1482, 245] width 6 height 6
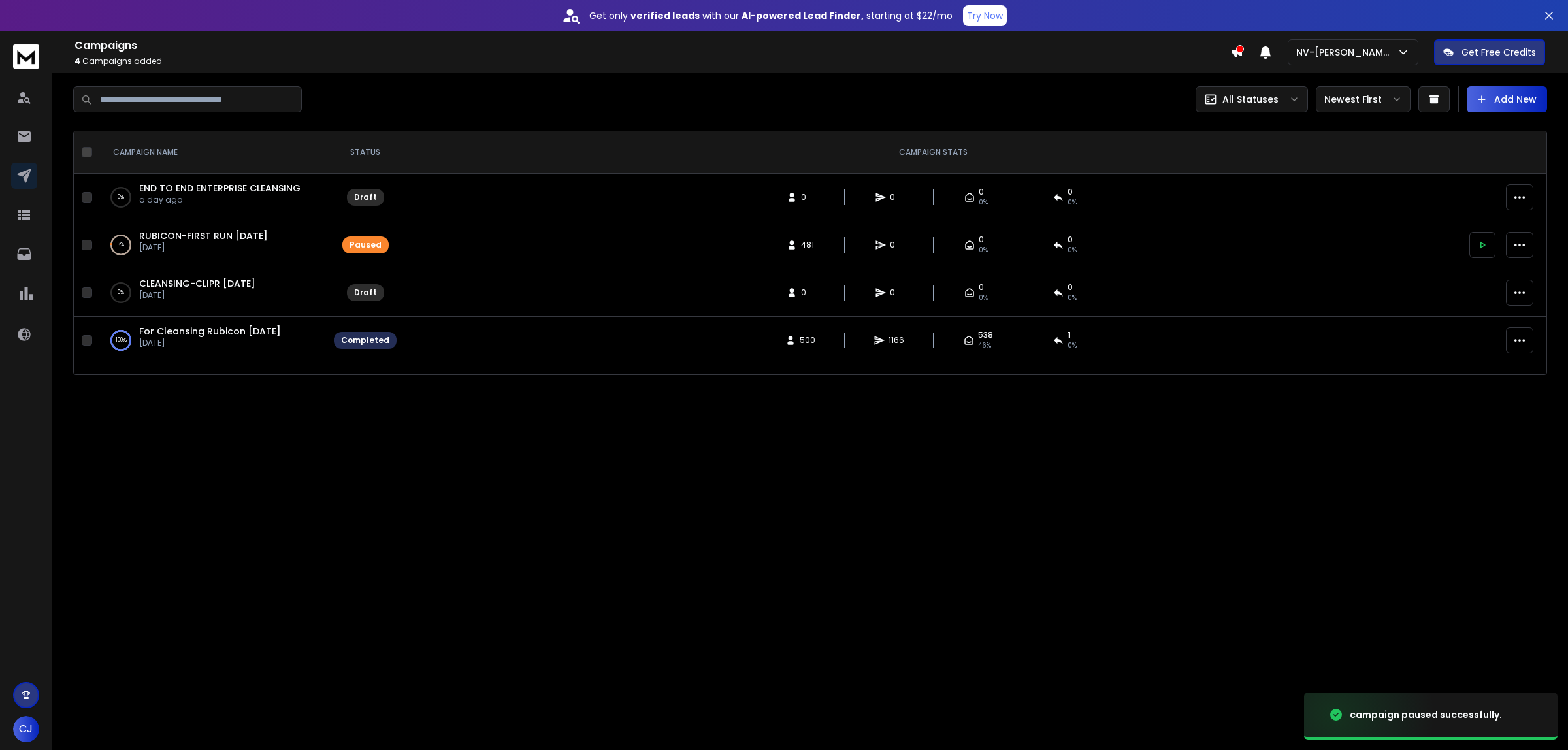
click at [475, 332] on div "500 1166 538 46 % 1 0 %" at bounding box center [933, 341] width 1042 height 21
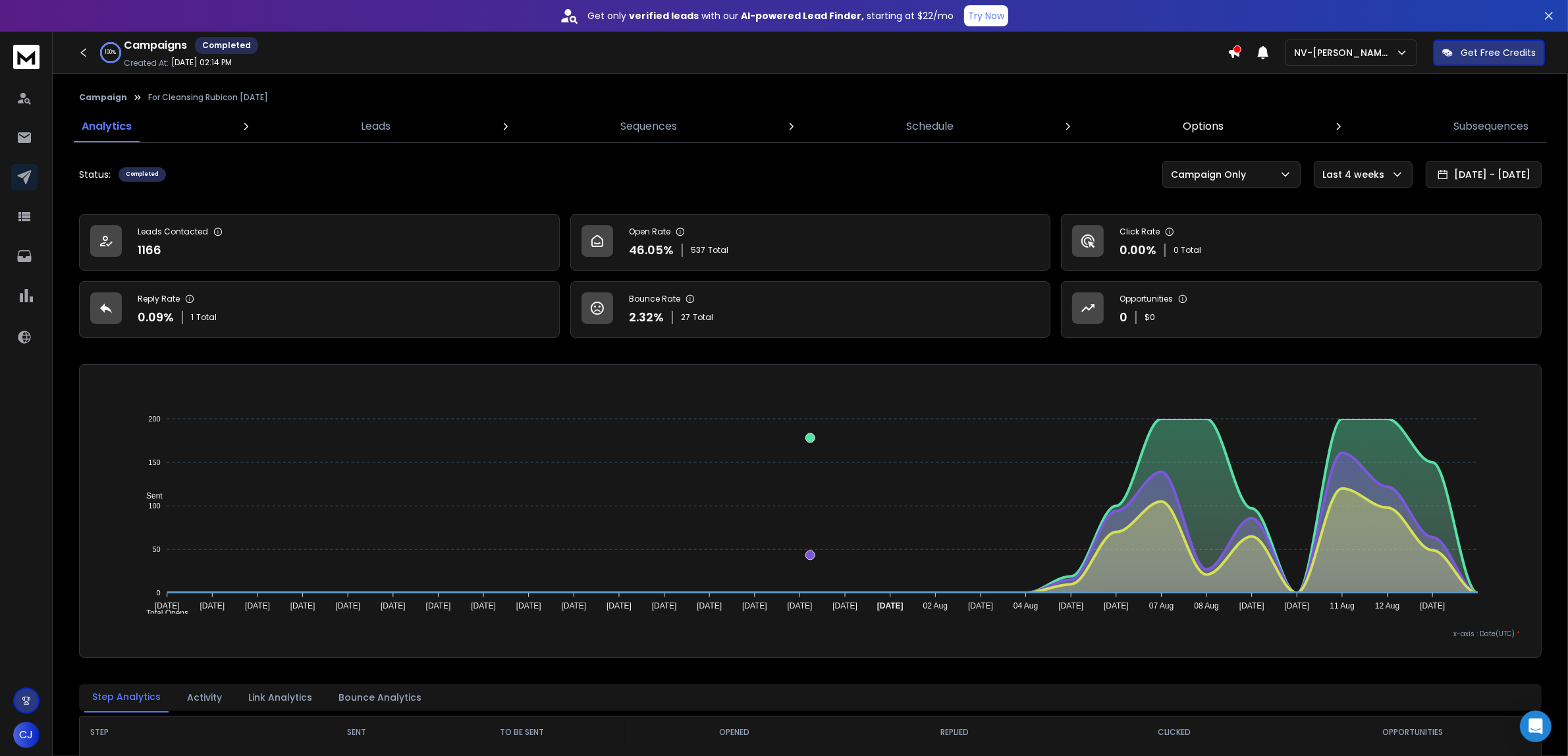
click at [1184, 124] on p "Options" at bounding box center [1204, 126] width 41 height 16
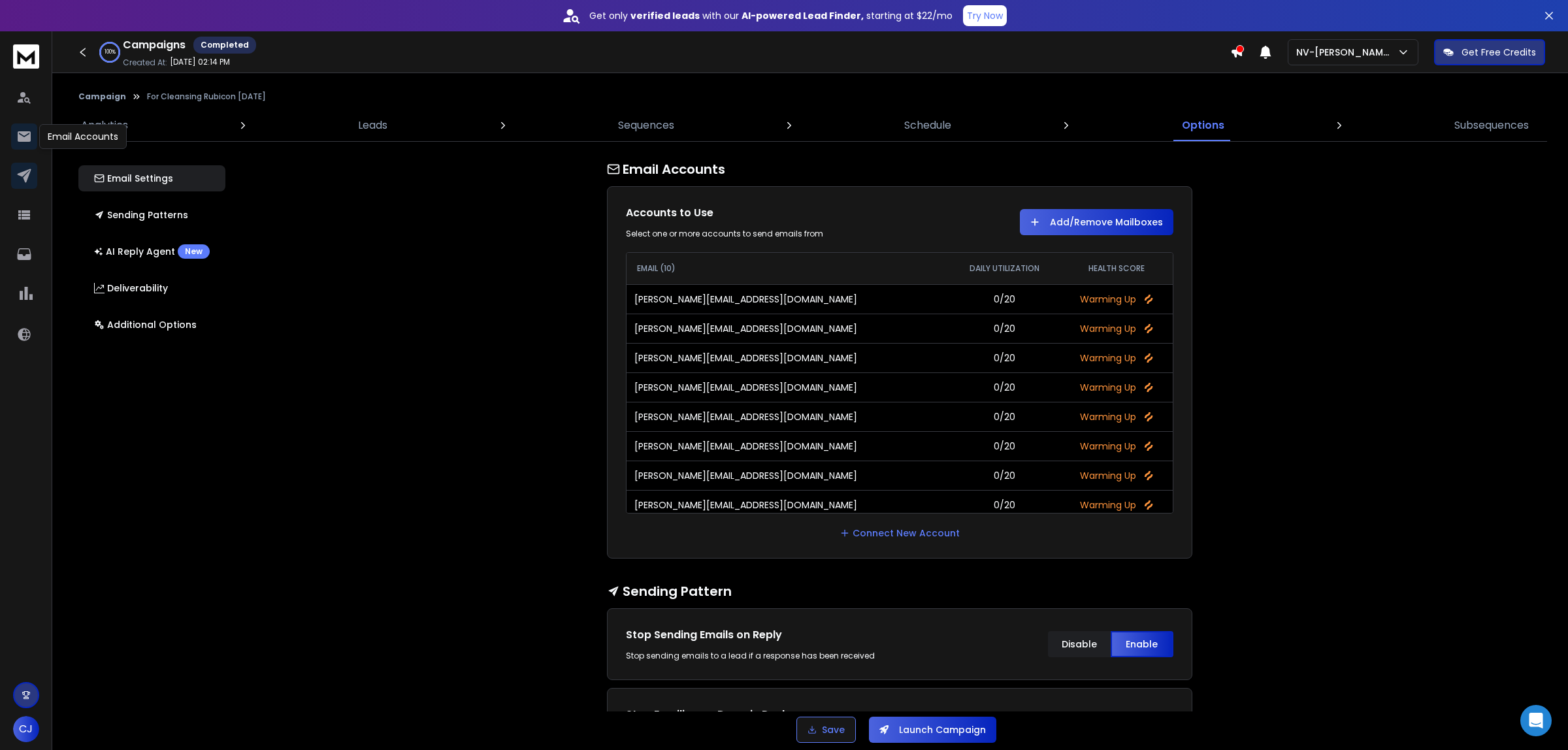
click at [27, 139] on icon at bounding box center [24, 136] width 13 height 11
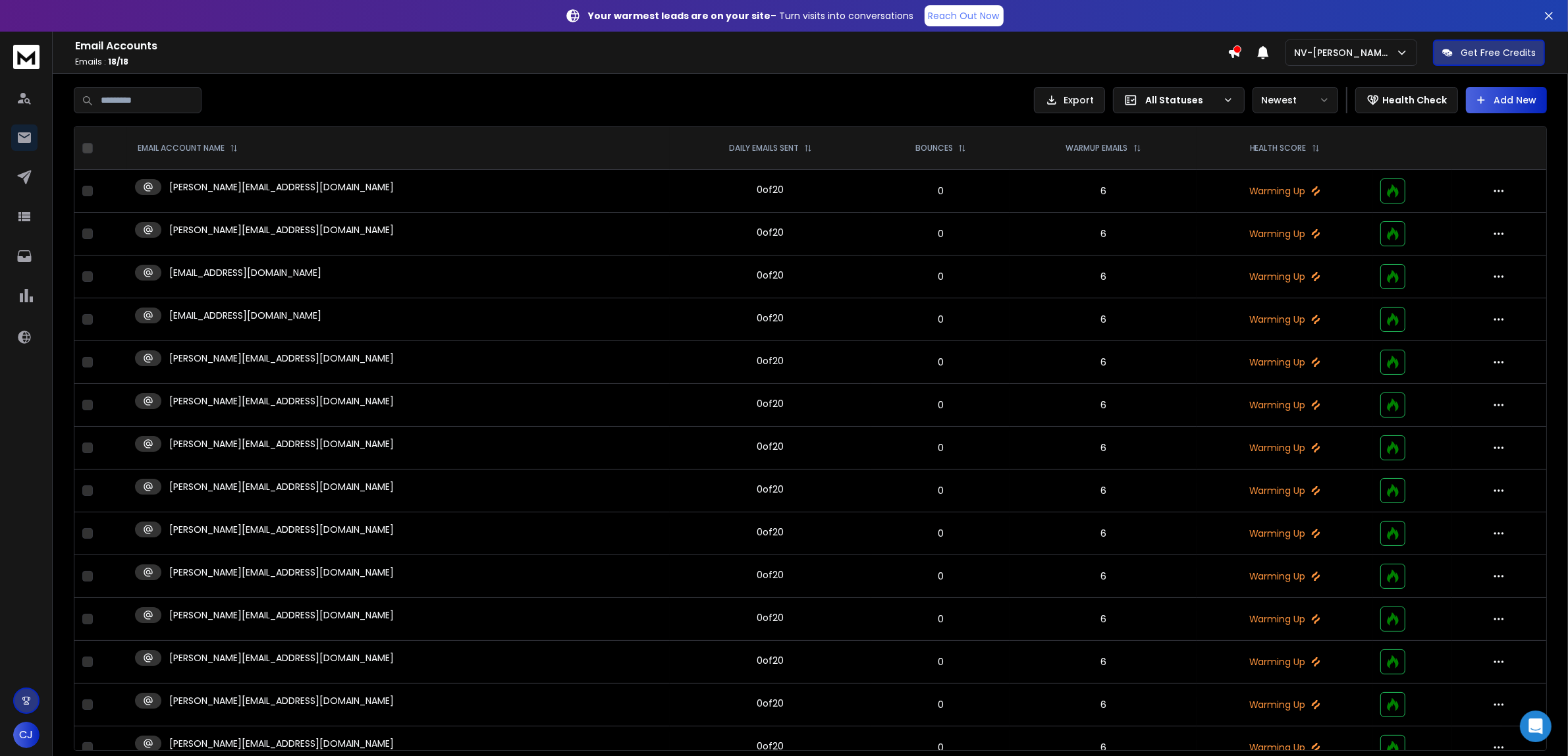
click at [163, 98] on input at bounding box center [137, 100] width 128 height 26
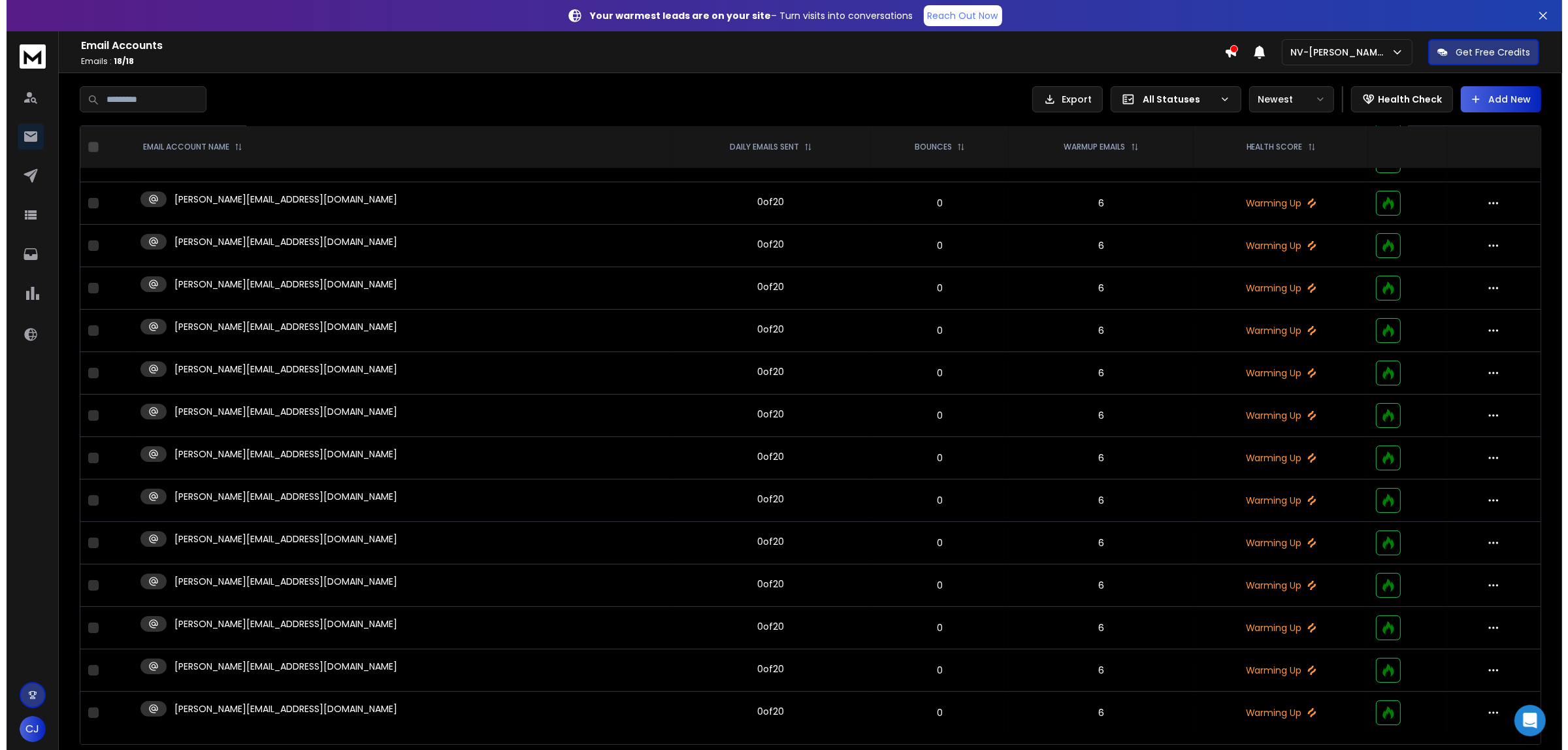
scroll to position [200, 0]
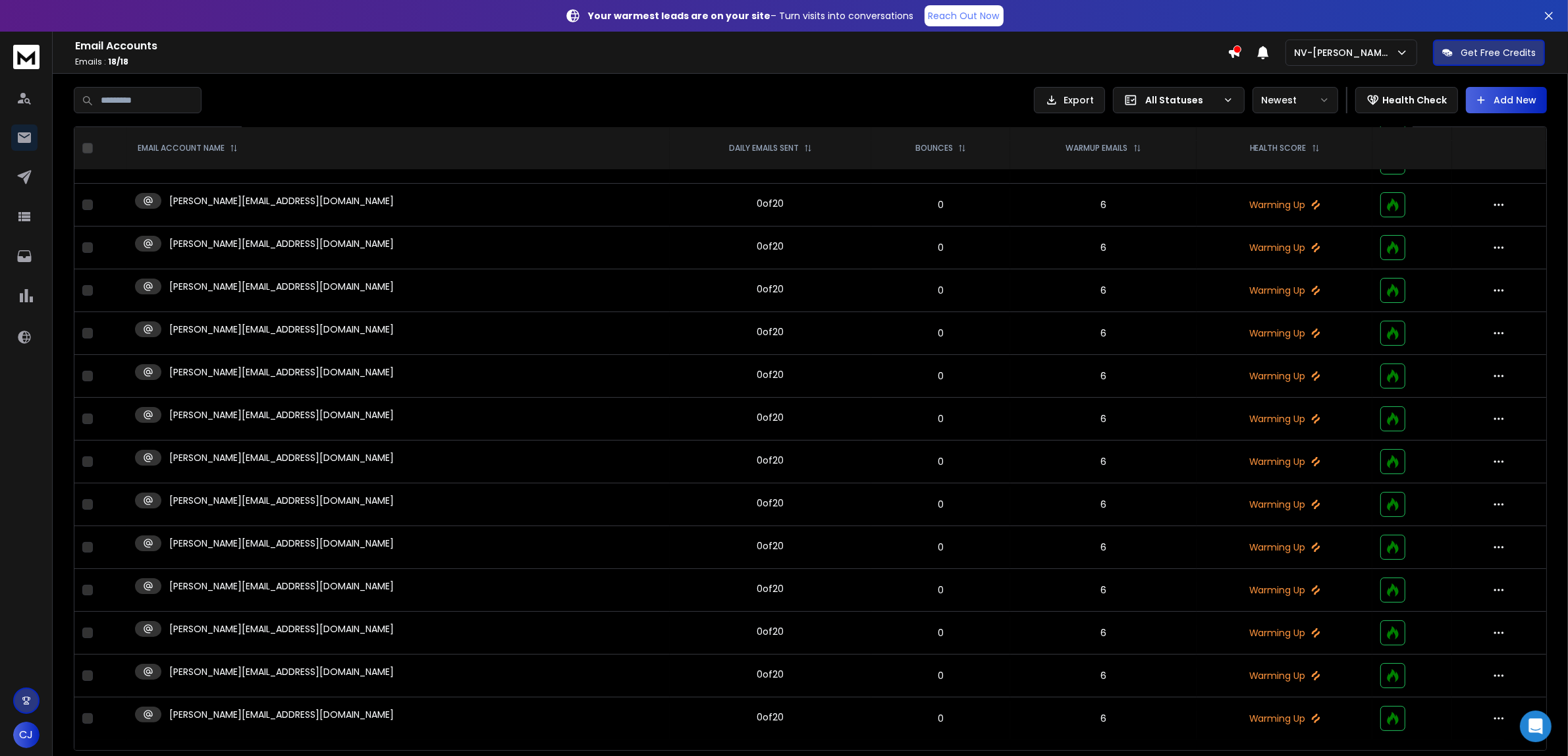
click at [752, 100] on div at bounding box center [550, 100] width 953 height 26
click at [333, 494] on div "[PERSON_NAME][EMAIL_ADDRESS][DOMAIN_NAME]" at bounding box center [399, 500] width 527 height 16
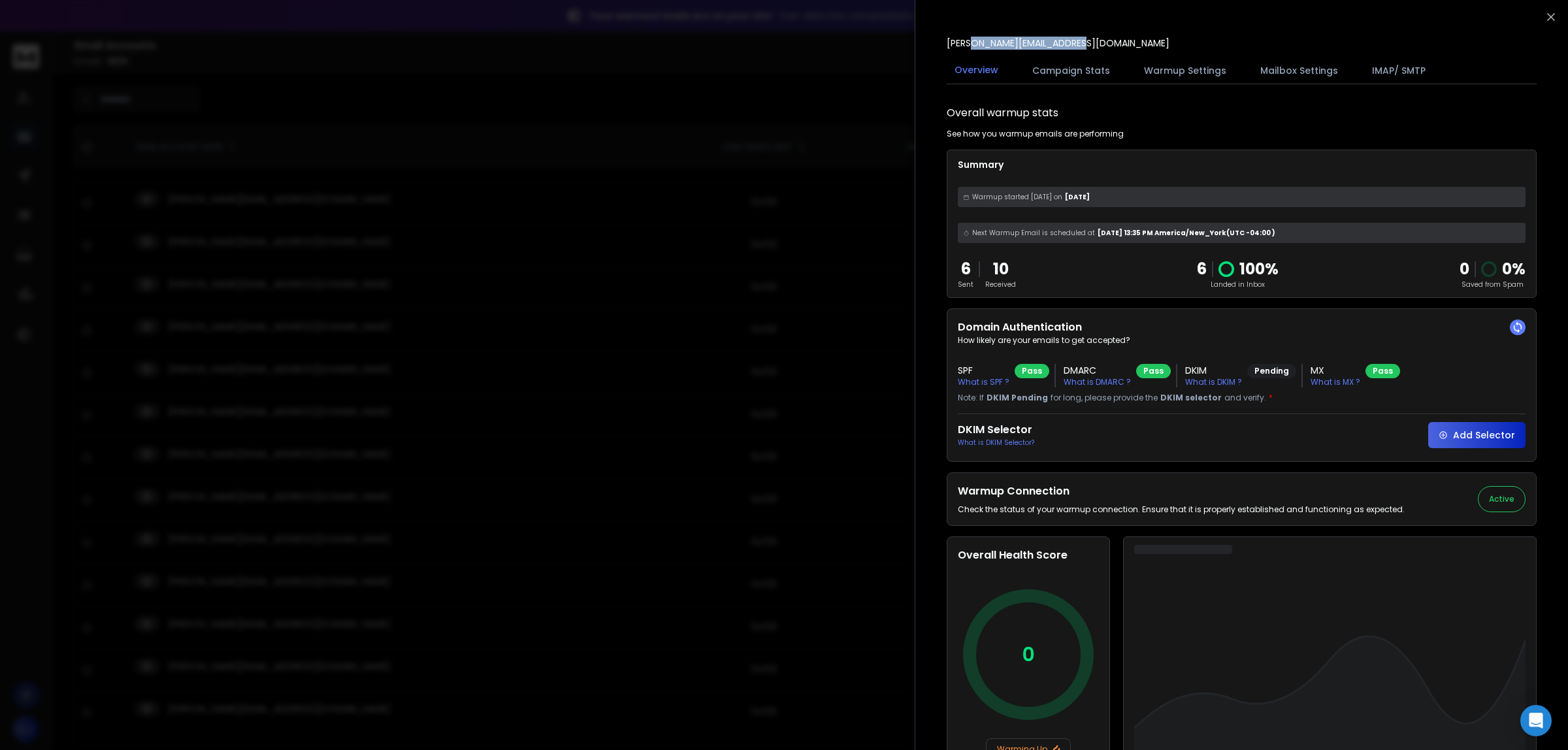
drag, startPoint x: 1085, startPoint y: 41, endPoint x: 975, endPoint y: 48, distance: 110.2
click at [975, 48] on div "[PERSON_NAME][EMAIL_ADDRESS][DOMAIN_NAME]" at bounding box center [1242, 43] width 590 height 13
copy p "learn.synapsesys.site"
click at [521, 207] on div at bounding box center [784, 375] width 1568 height 750
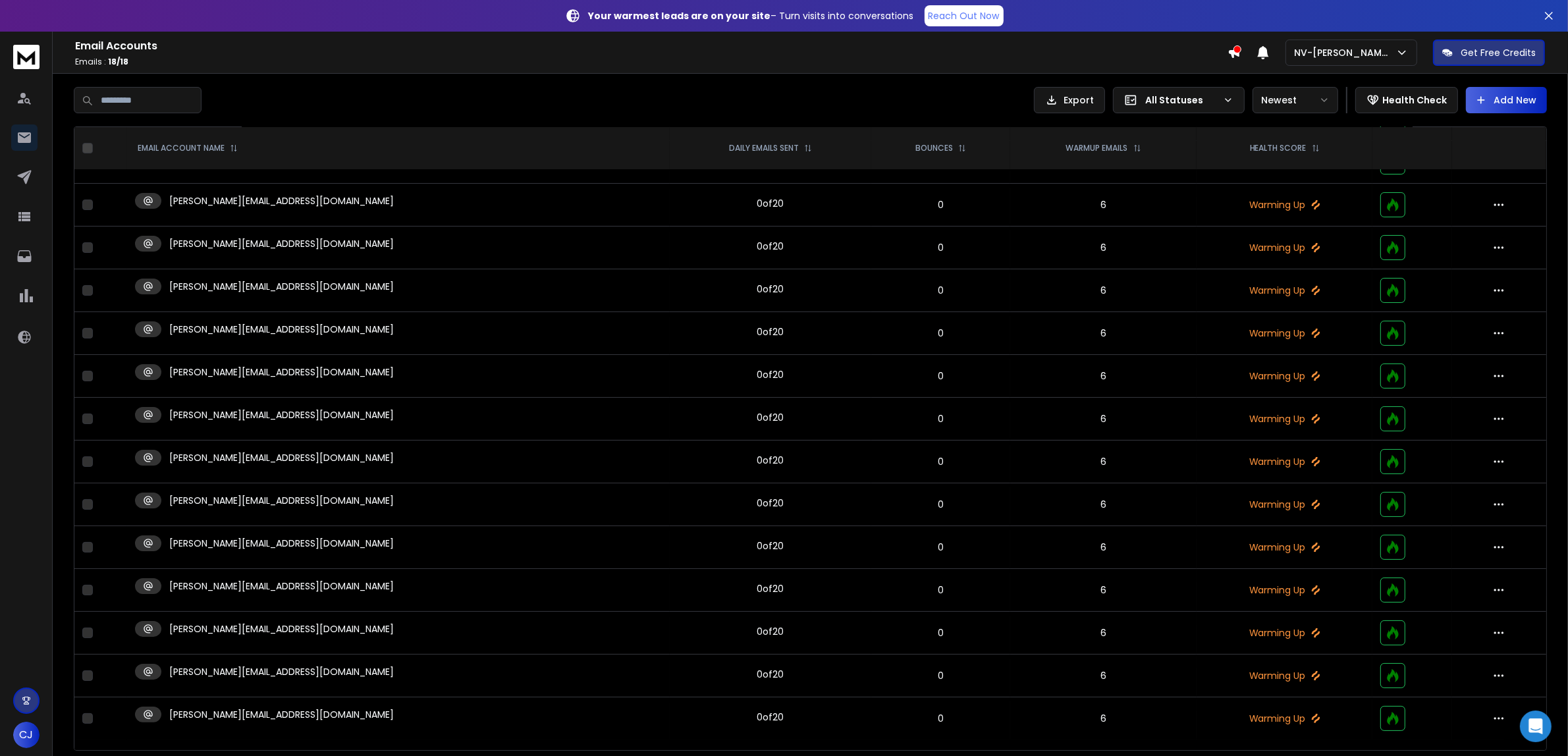
click at [372, 199] on div "[PERSON_NAME][EMAIL_ADDRESS][DOMAIN_NAME]" at bounding box center [399, 201] width 527 height 16
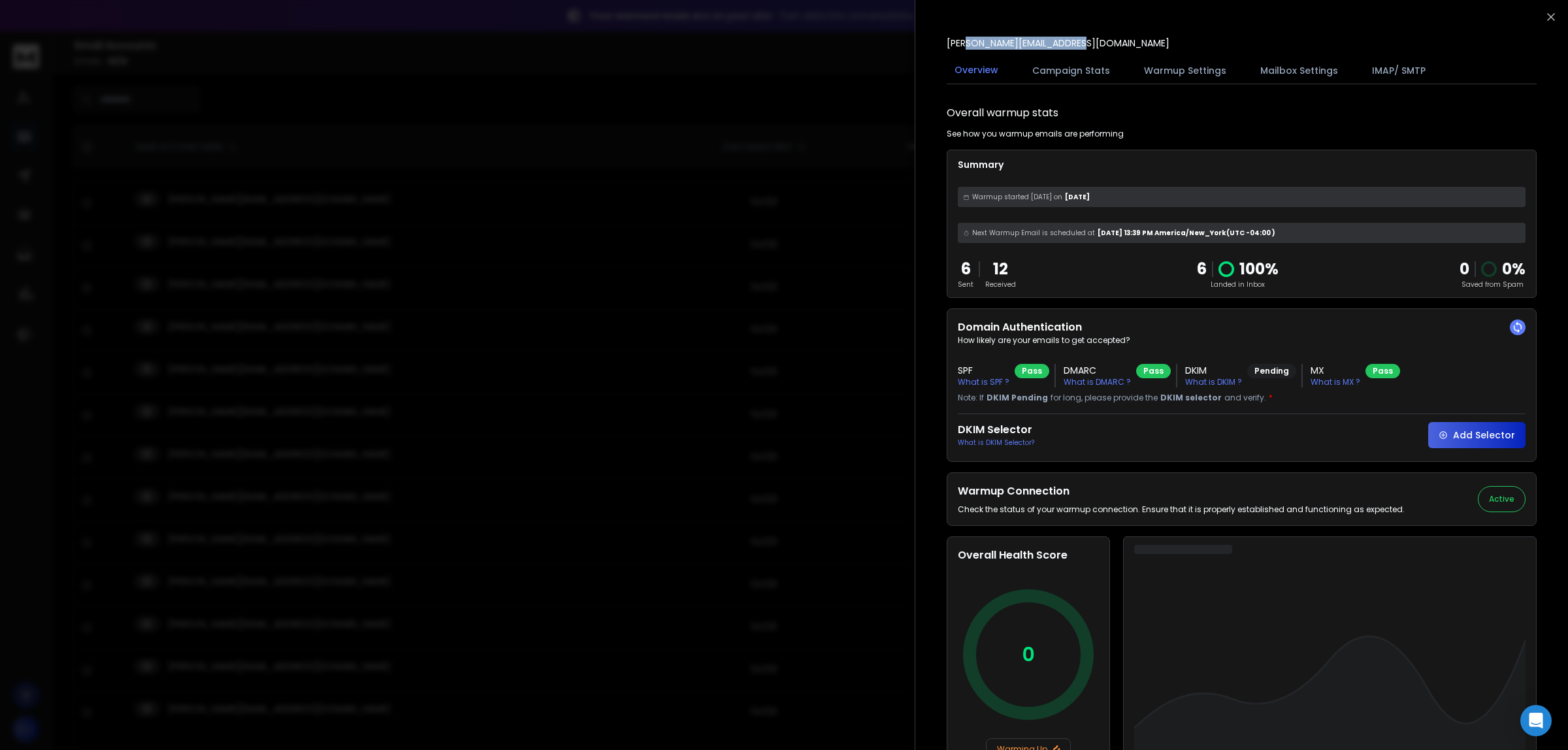
drag, startPoint x: 1098, startPoint y: 41, endPoint x: 972, endPoint y: 50, distance: 126.3
click at [972, 50] on div "bob@learn.syntaxworks.site Overview Campaign Stats Warmup Settings Mailbox Sett…" at bounding box center [1241, 564] width 621 height 1098
copy p "learn.syntaxworks.site"
click at [580, 150] on div at bounding box center [784, 375] width 1568 height 750
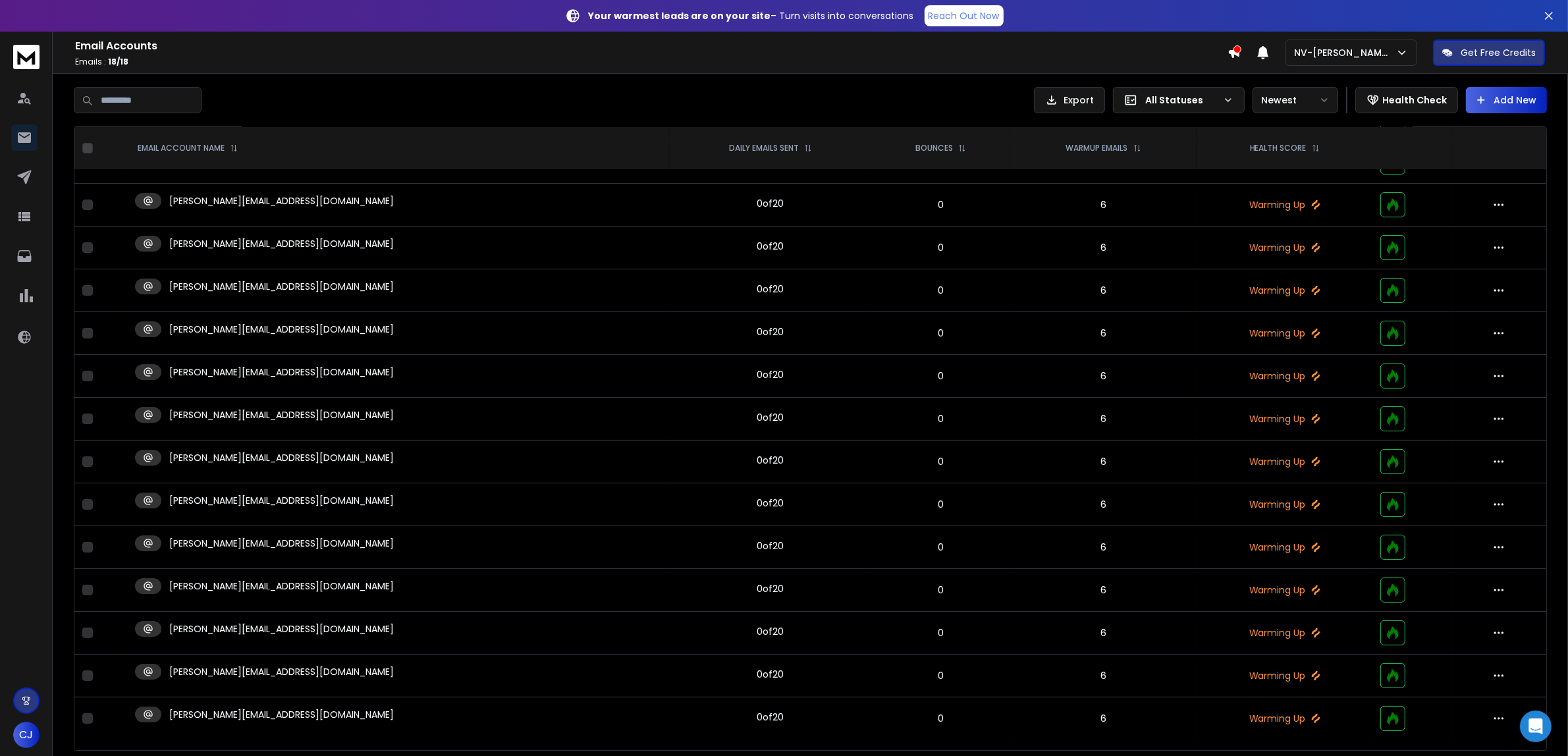
click at [186, 100] on input at bounding box center [137, 100] width 128 height 26
paste input "**********"
type input "**********"
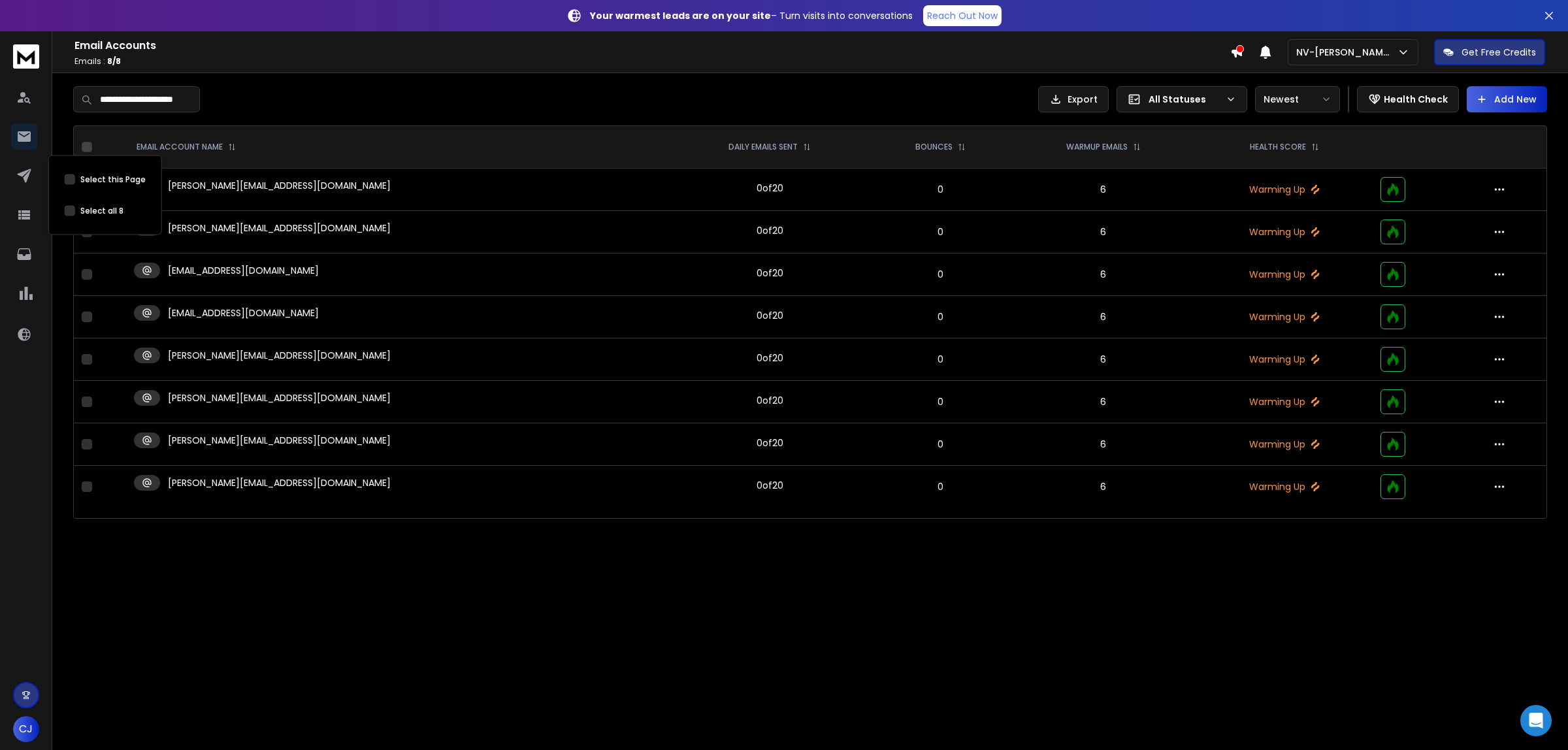
click at [72, 207] on button "Select this Page" at bounding box center [69, 211] width 11 height 11
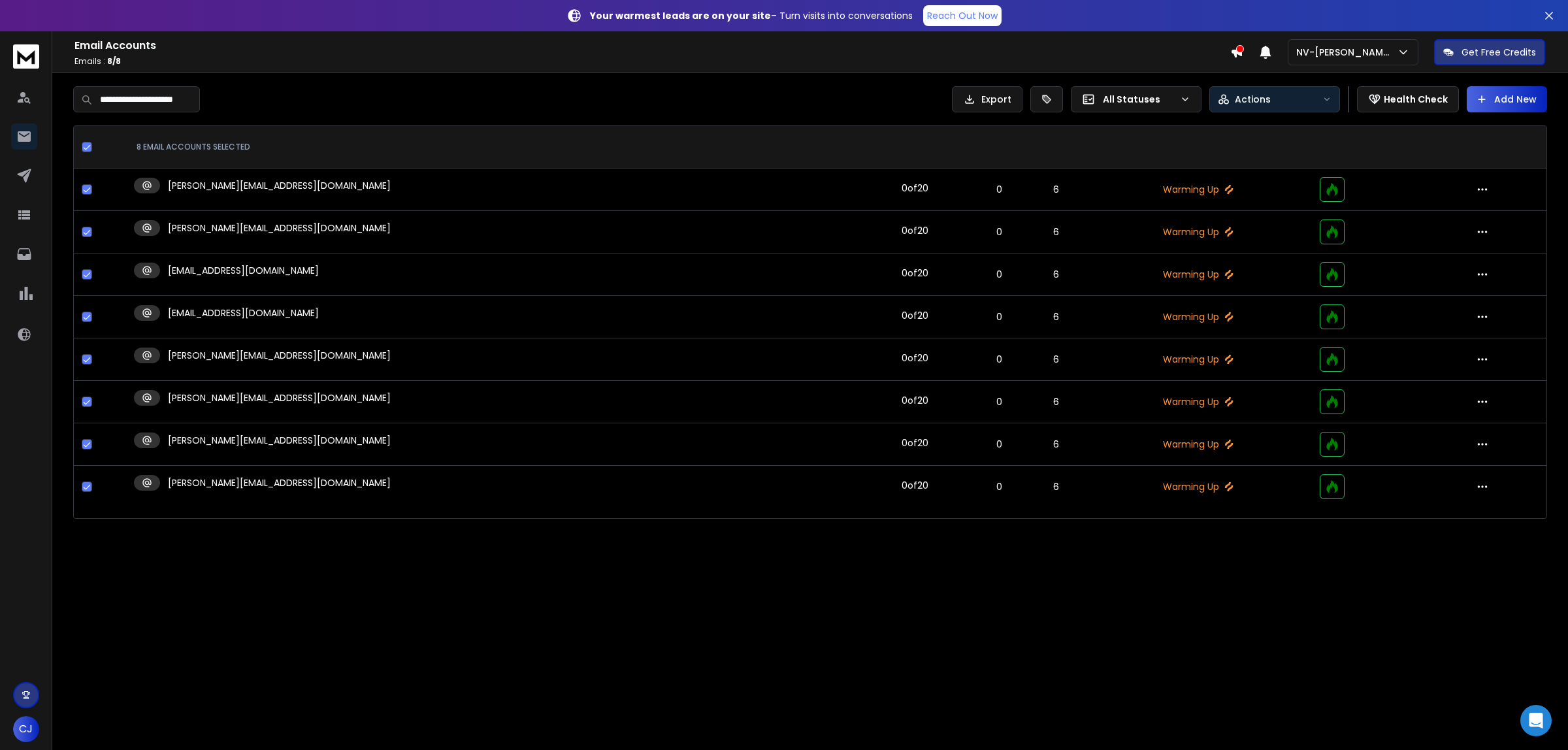
click at [1311, 102] on div "Actions" at bounding box center [1268, 99] width 100 height 13
click at [1267, 151] on div "Delete" at bounding box center [1245, 149] width 50 height 13
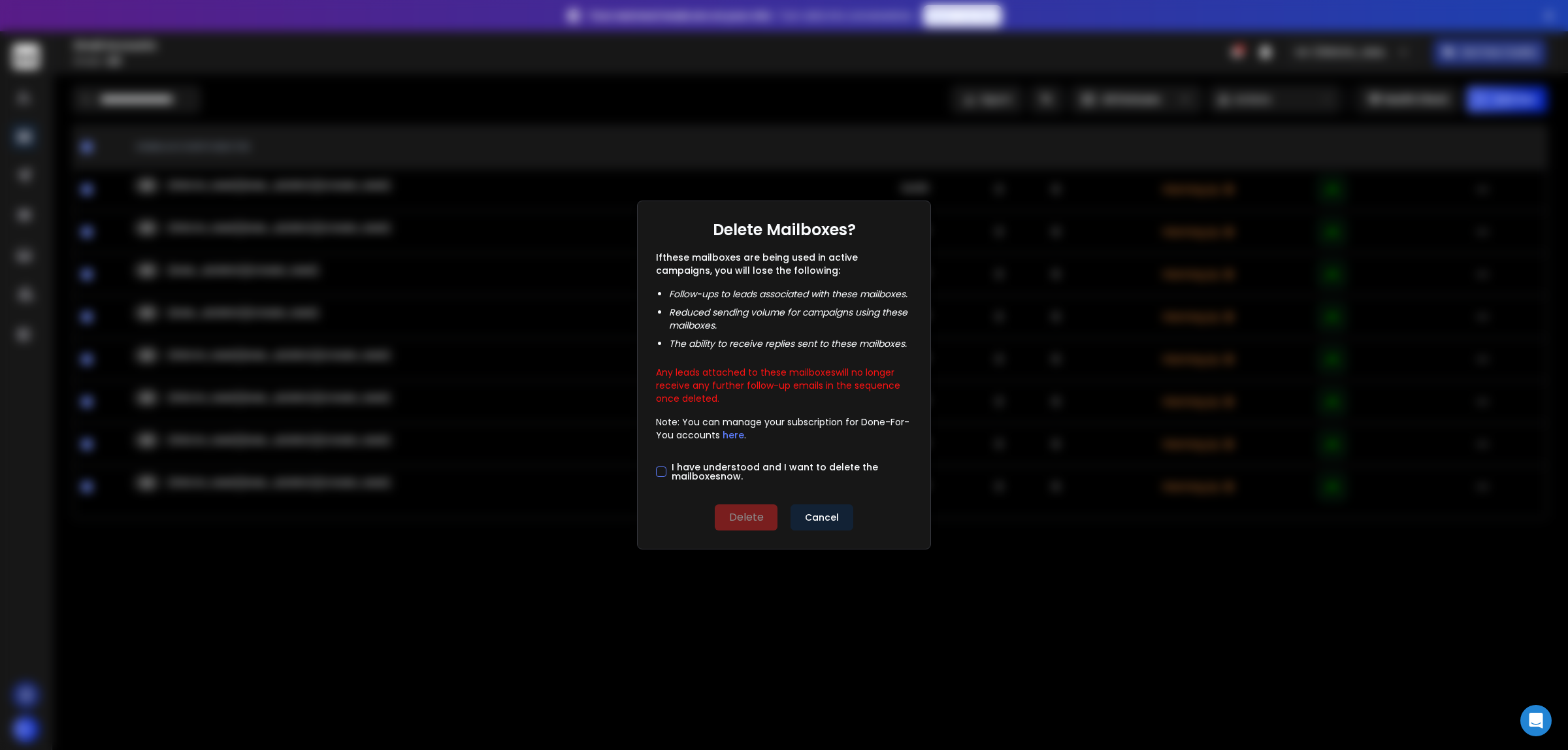
click at [658, 475] on button "I have understood and I want to delete the mailbox es now." at bounding box center [661, 472] width 11 height 11
click at [745, 531] on button "Delete" at bounding box center [746, 517] width 62 height 26
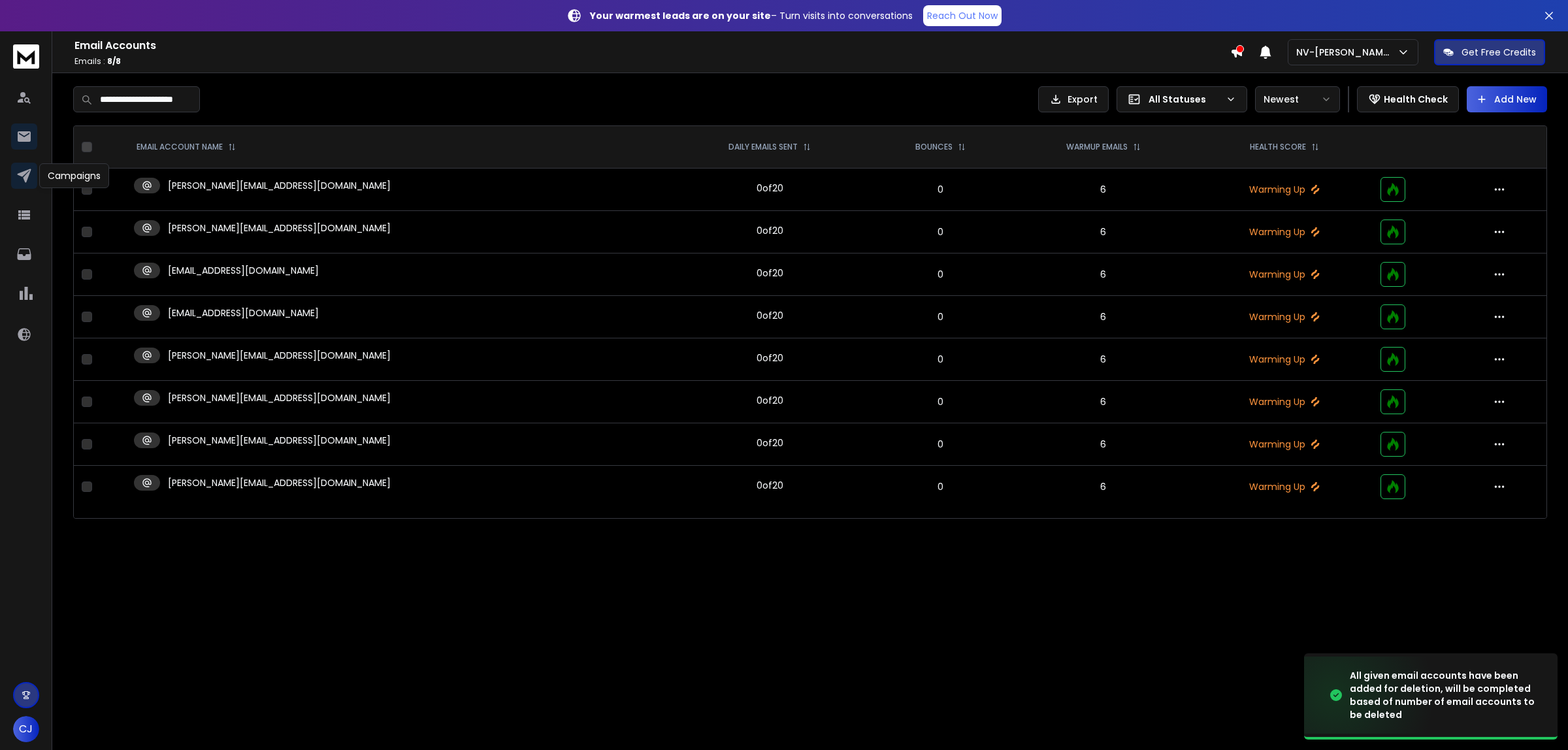
click at [22, 177] on icon at bounding box center [24, 175] width 14 height 14
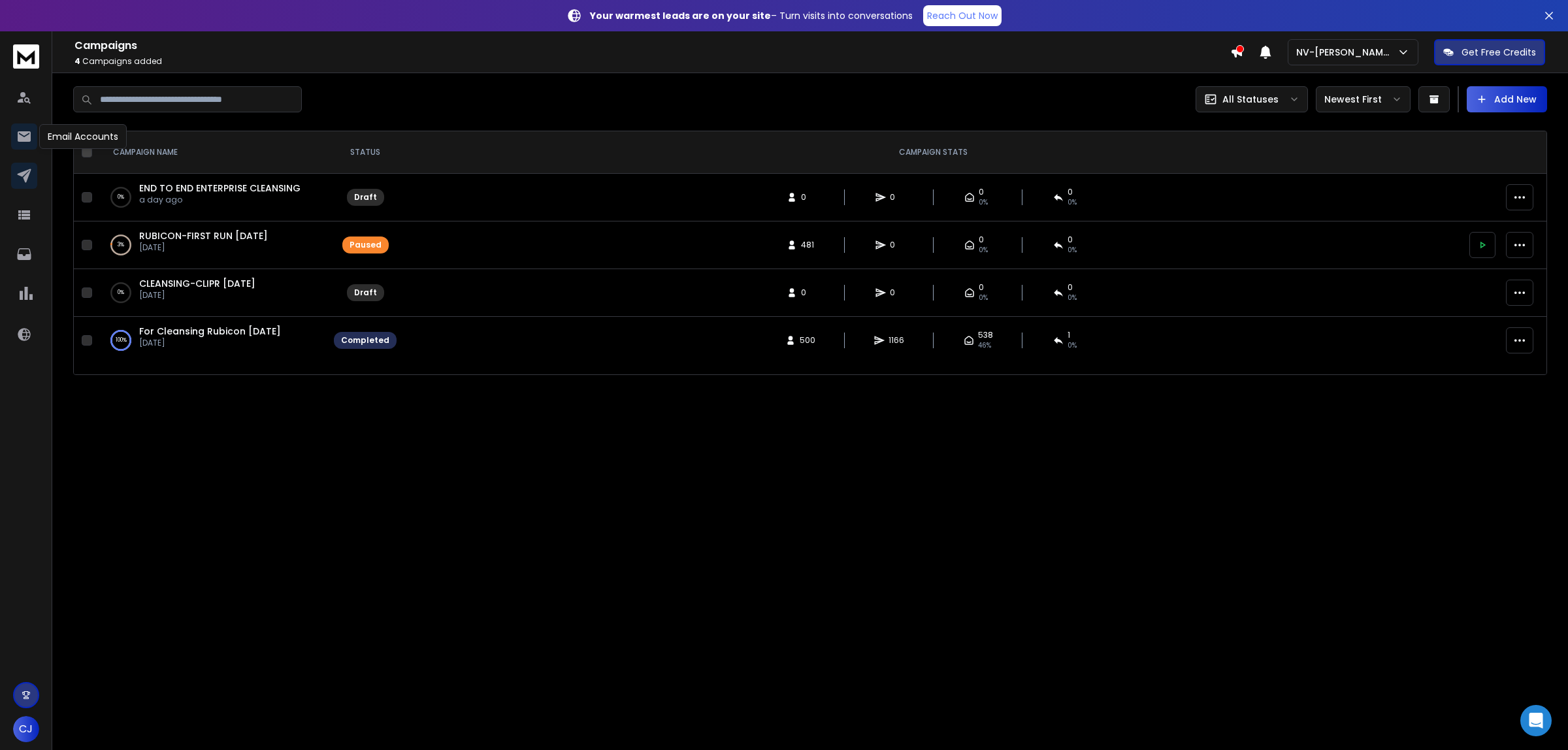
click at [20, 146] on link at bounding box center [24, 136] width 26 height 26
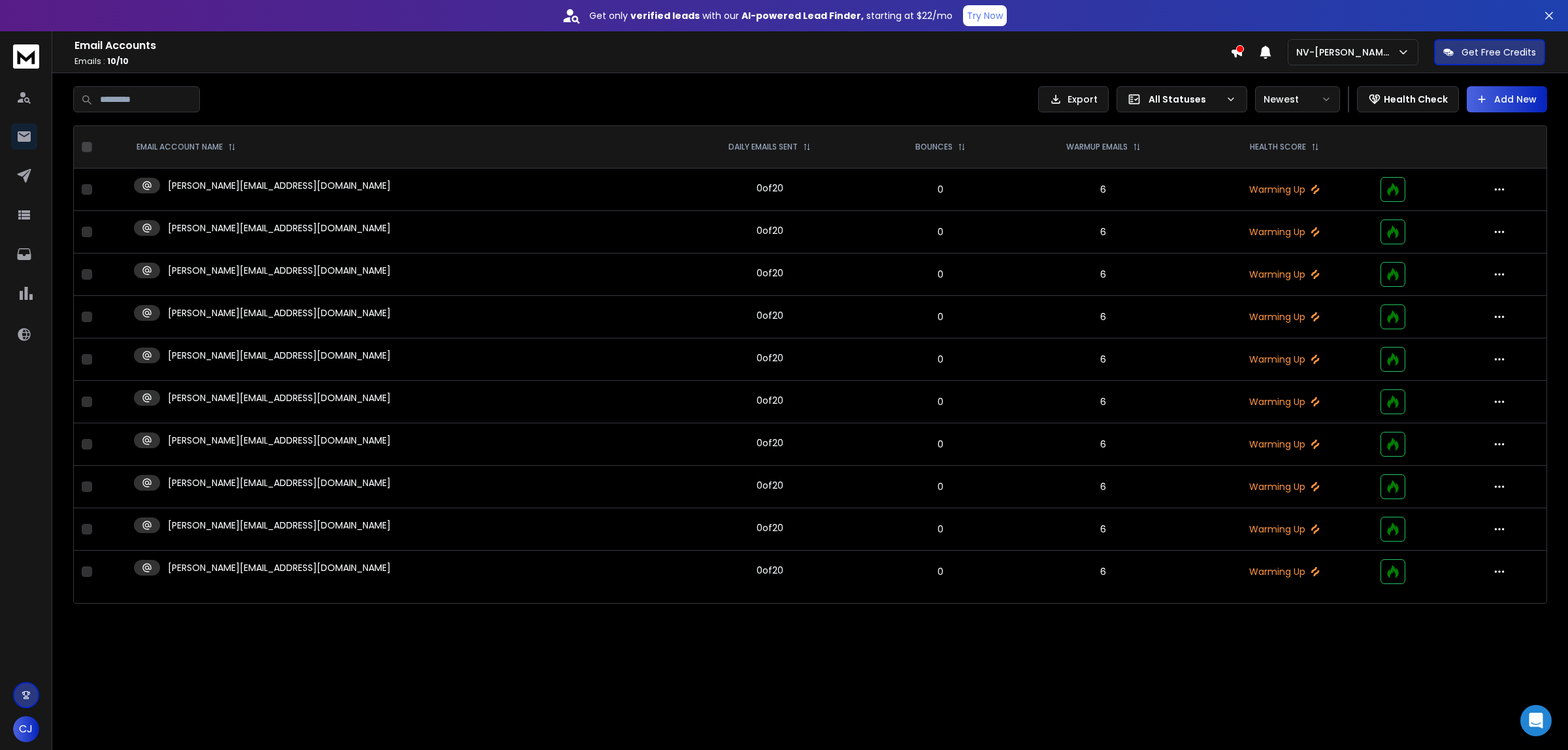
click at [1521, 102] on button "Add New" at bounding box center [1507, 99] width 81 height 26
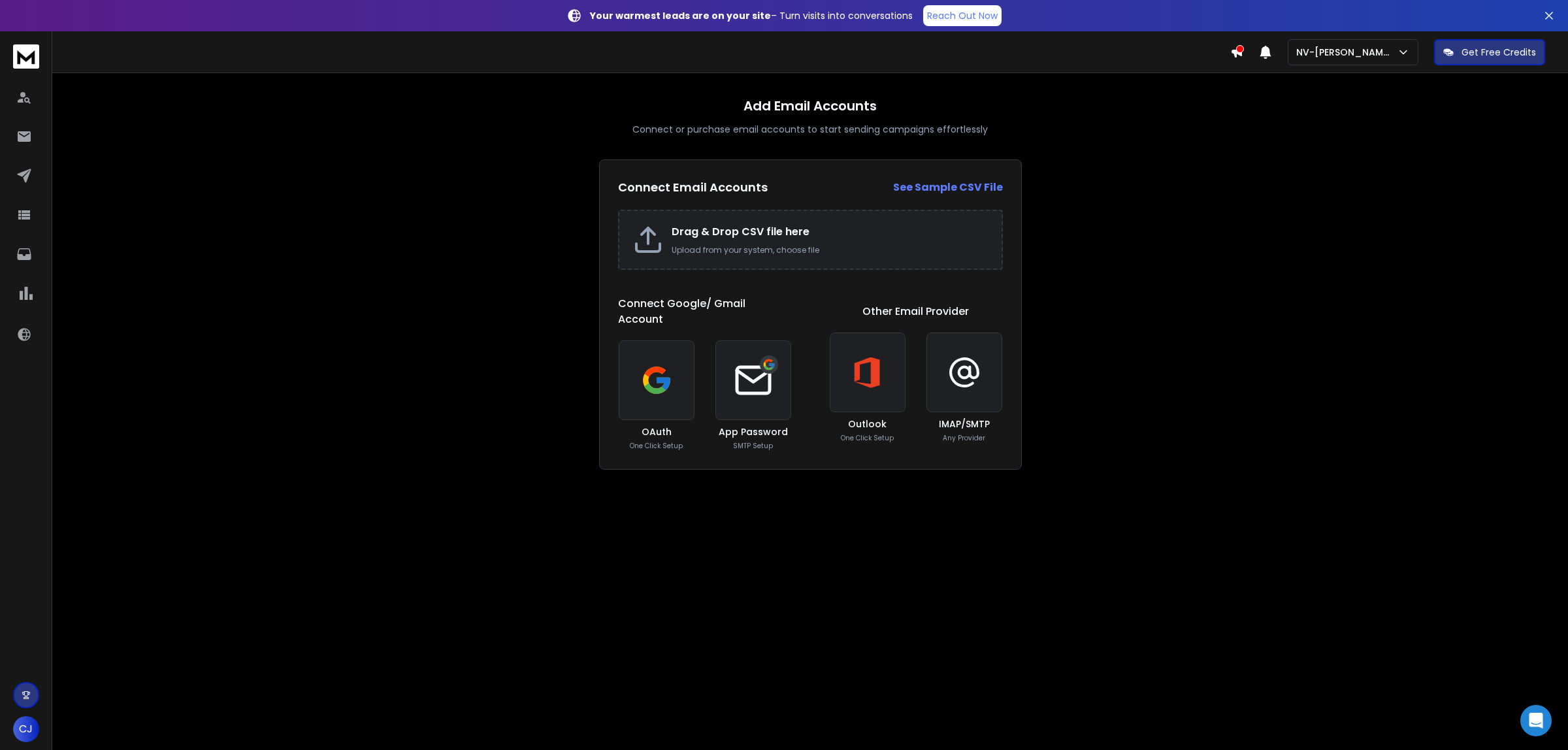
click at [1326, 188] on div "Add Email Accounts Connect or purchase email accounts to start sending campaign…" at bounding box center [810, 296] width 1516 height 400
click at [950, 88] on div "Add Email Accounts Connect or purchase email accounts to start sending campaign…" at bounding box center [784, 264] width 1568 height 465
click at [17, 134] on icon at bounding box center [24, 137] width 15 height 15
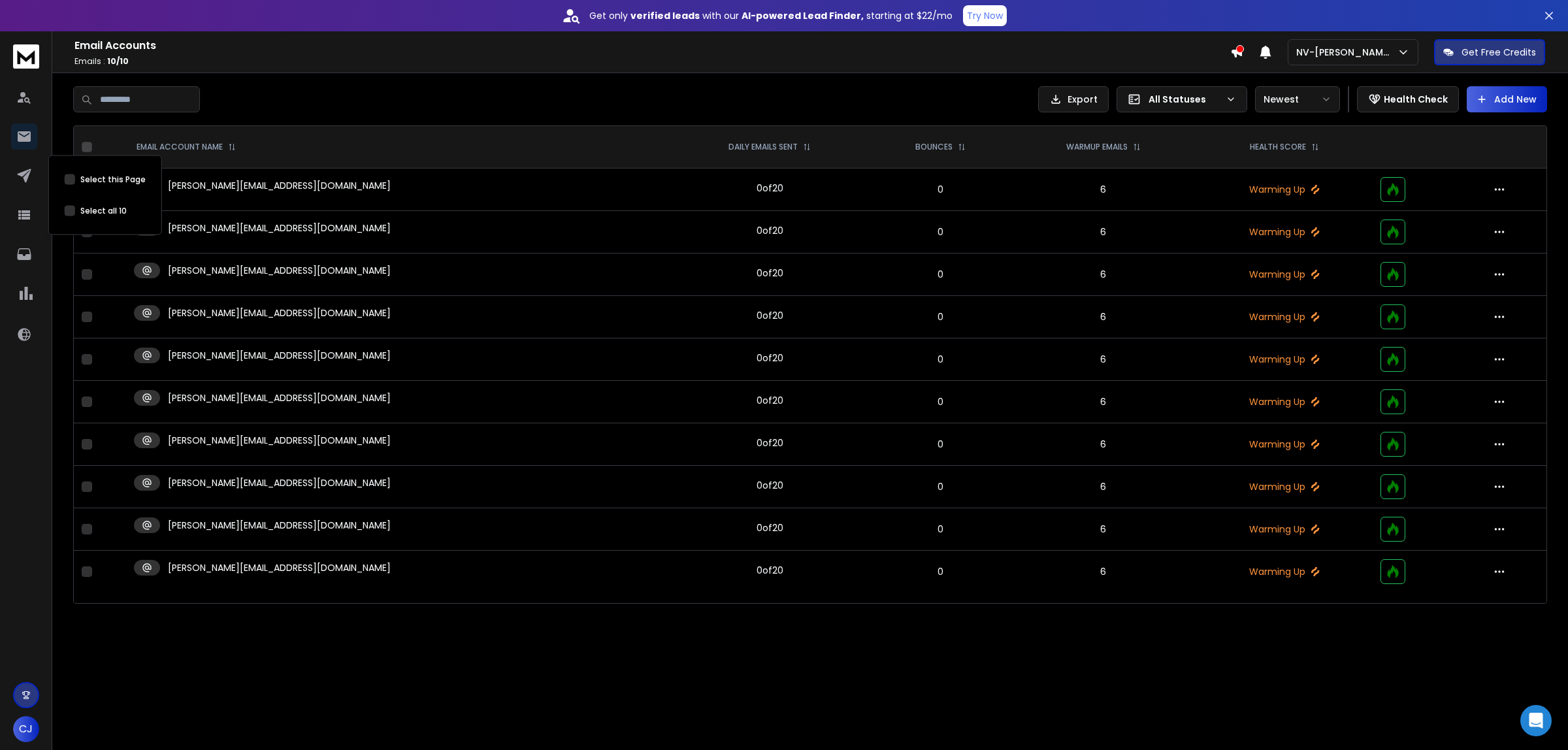
click at [69, 211] on button "Select this Page" at bounding box center [69, 211] width 11 height 11
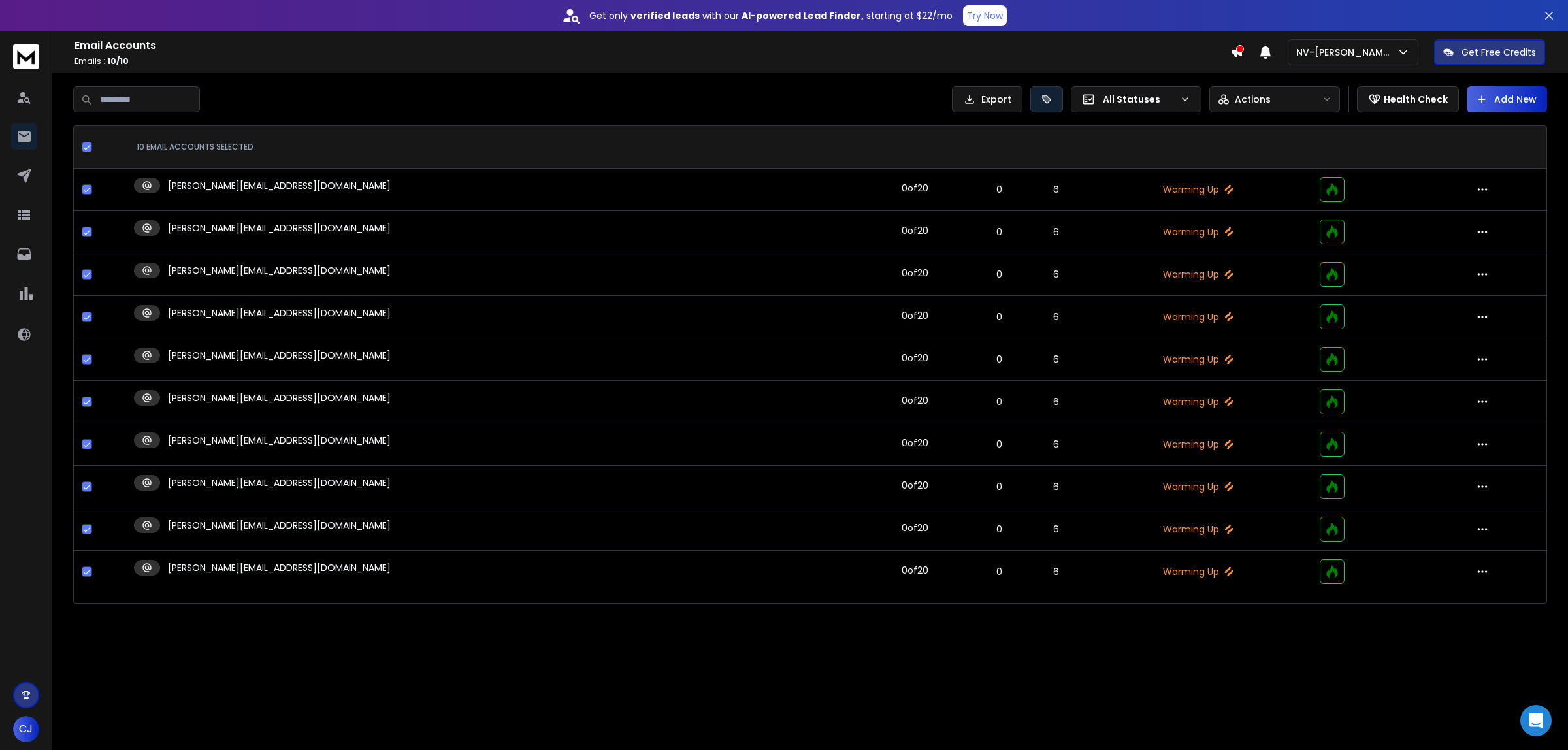
drag, startPoint x: 1044, startPoint y: 95, endPoint x: 1050, endPoint y: 109, distance: 15.2
click at [1044, 95] on icon at bounding box center [1047, 99] width 11 height 11
click at [1197, 102] on div "All Statuses" at bounding box center [1136, 99] width 130 height 26
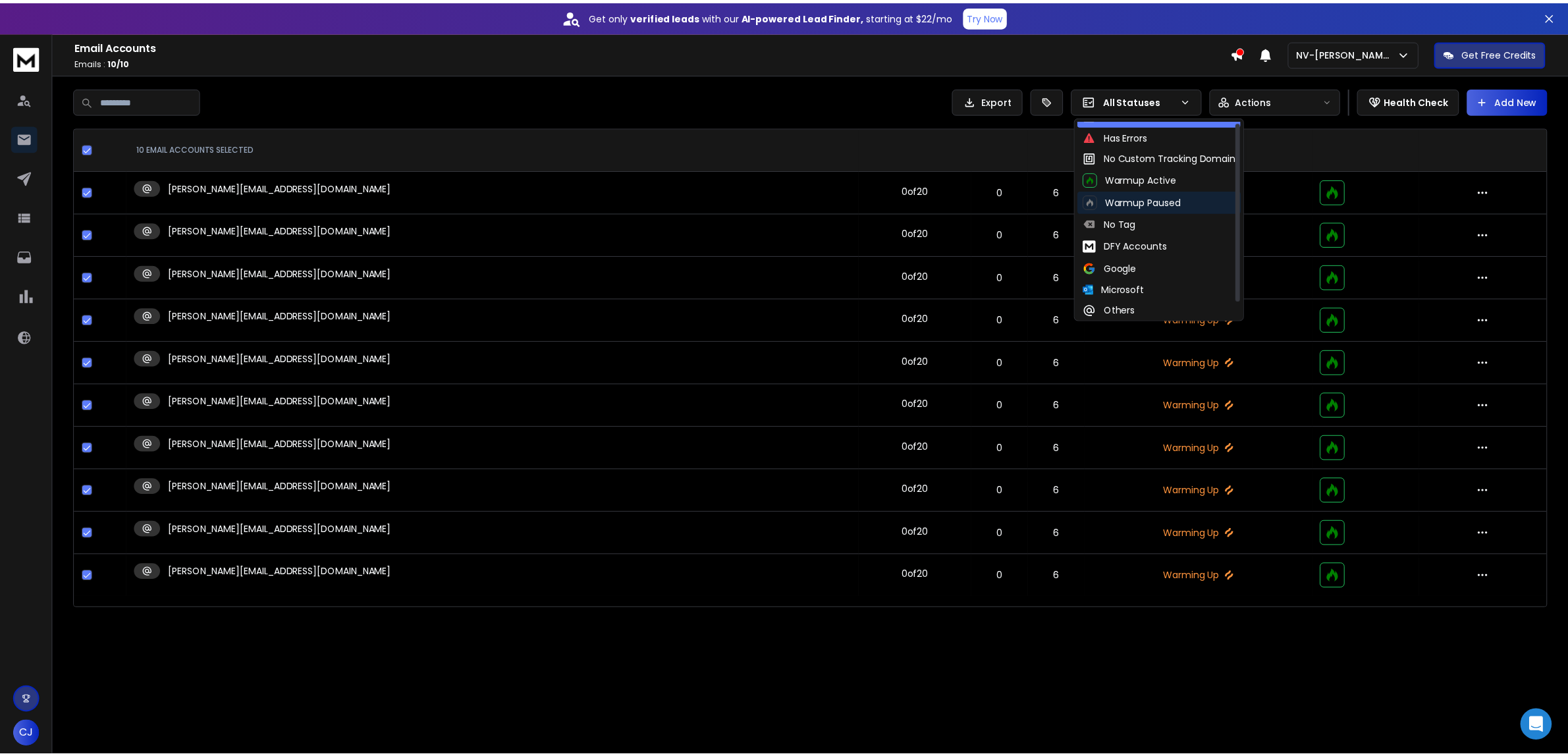
scroll to position [18, 0]
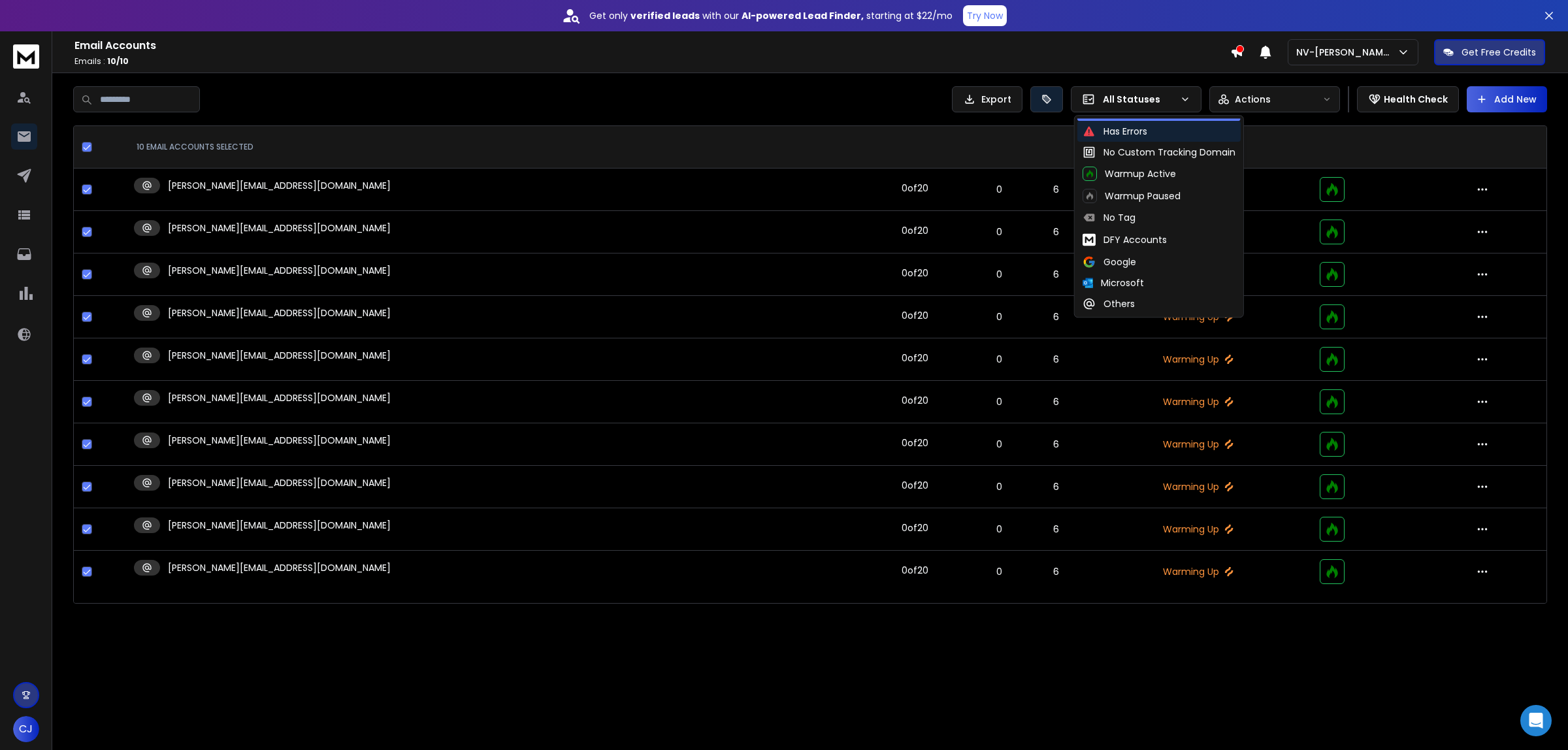
click at [1047, 105] on button at bounding box center [1047, 99] width 33 height 26
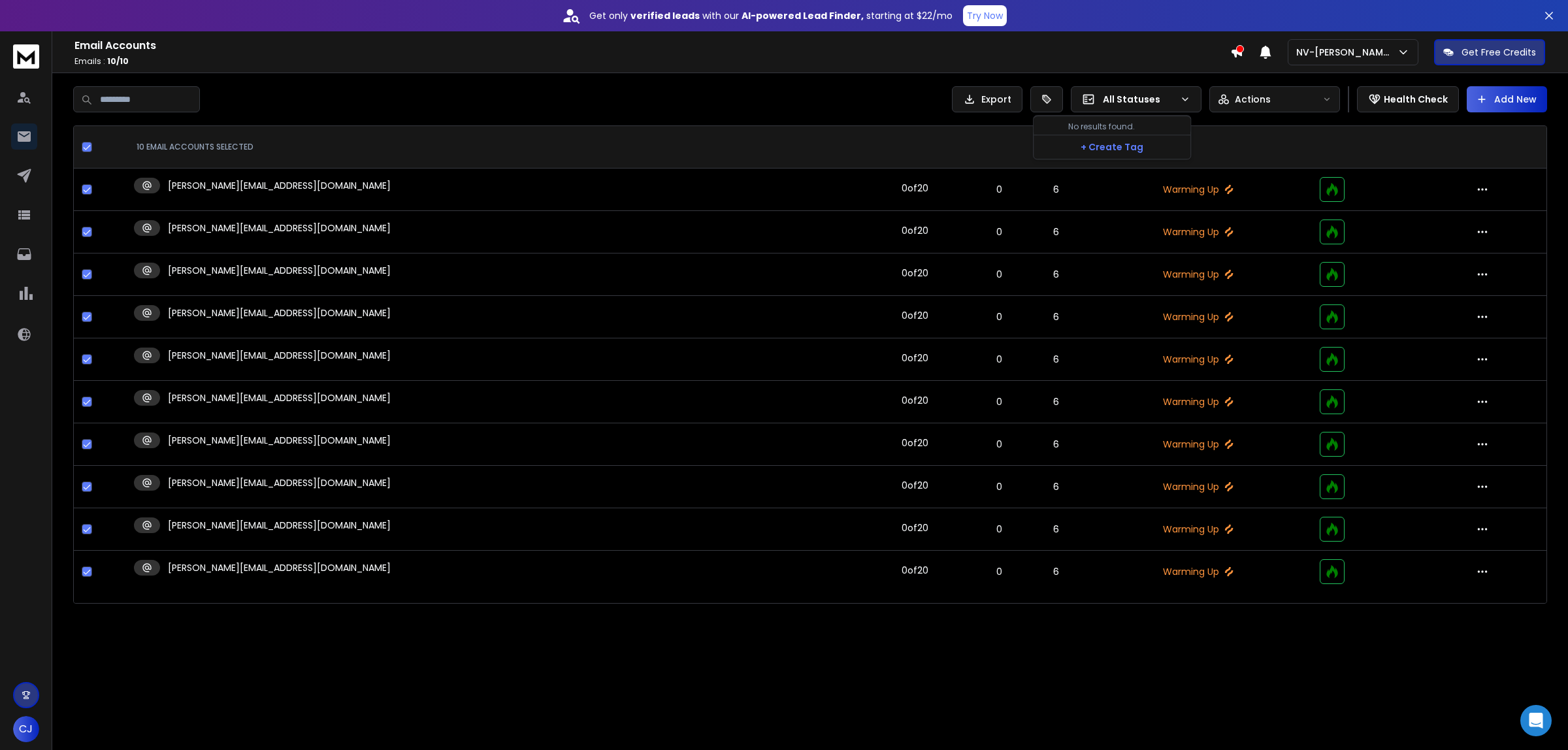
click at [1082, 142] on button "+ Create Tag" at bounding box center [1112, 146] width 157 height 24
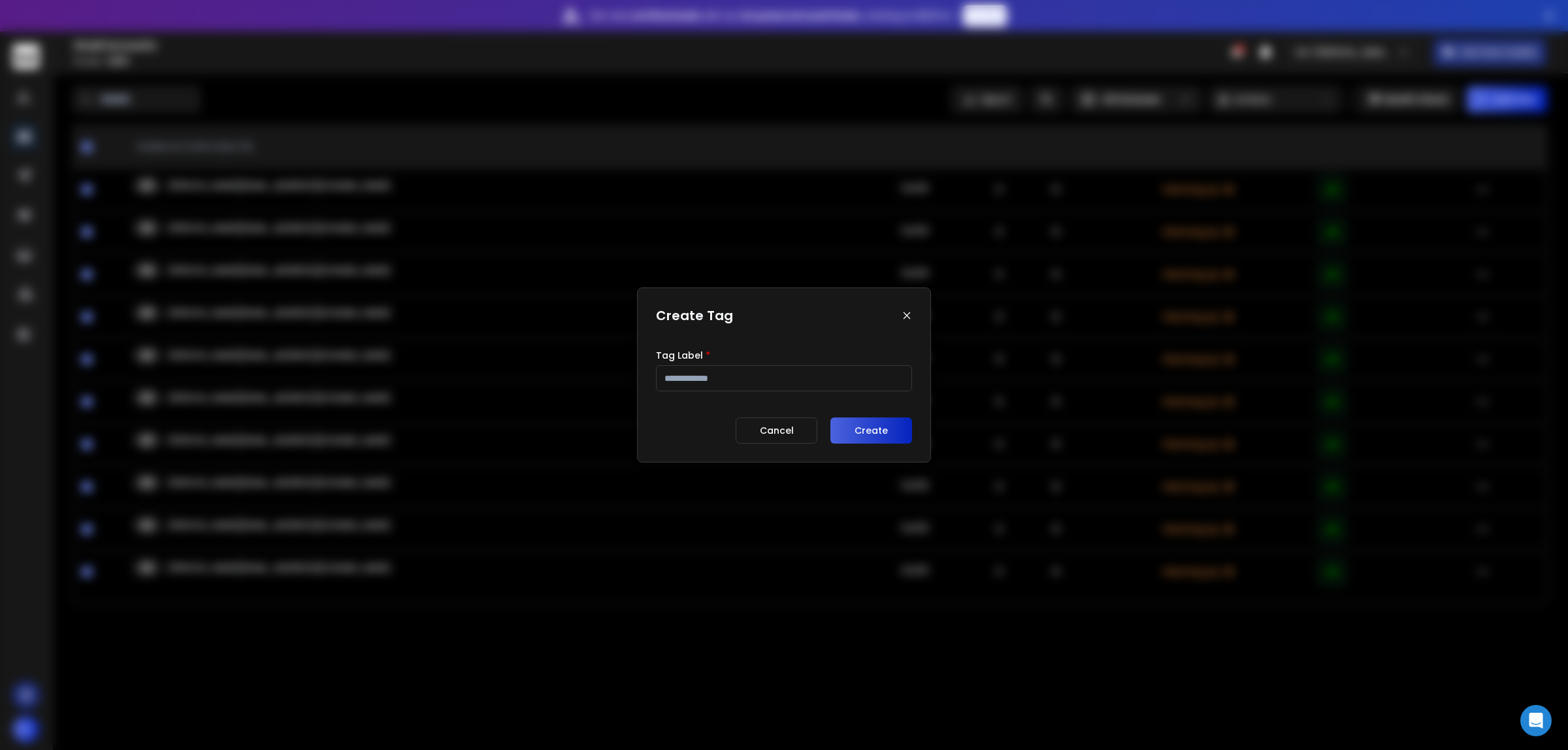
click at [779, 376] on input "text" at bounding box center [784, 378] width 256 height 26
type input "**********"
click at [697, 435] on div "Cancel Create" at bounding box center [784, 430] width 256 height 26
click at [862, 427] on button "Create" at bounding box center [871, 430] width 82 height 26
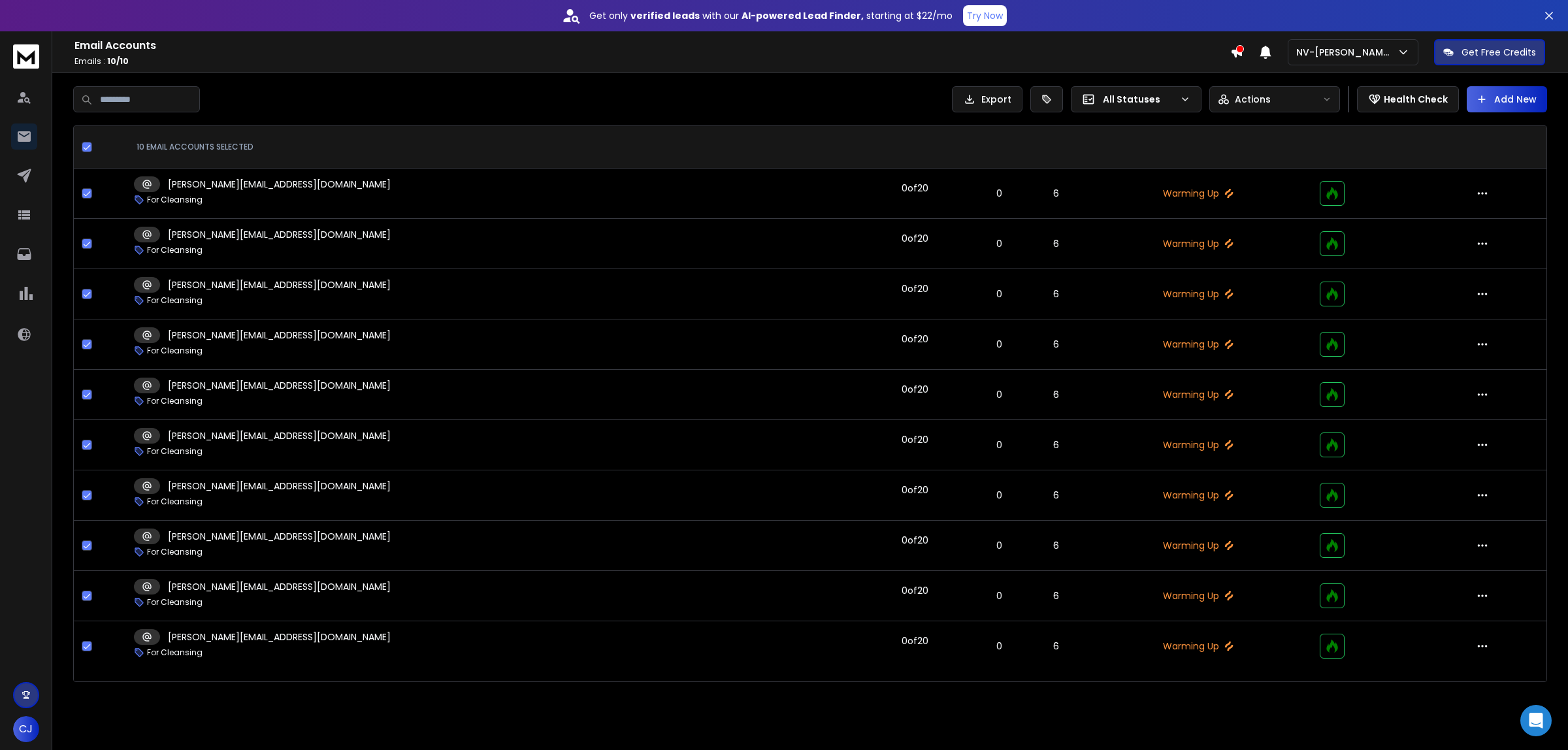
click at [1504, 97] on button "Add New" at bounding box center [1507, 99] width 81 height 26
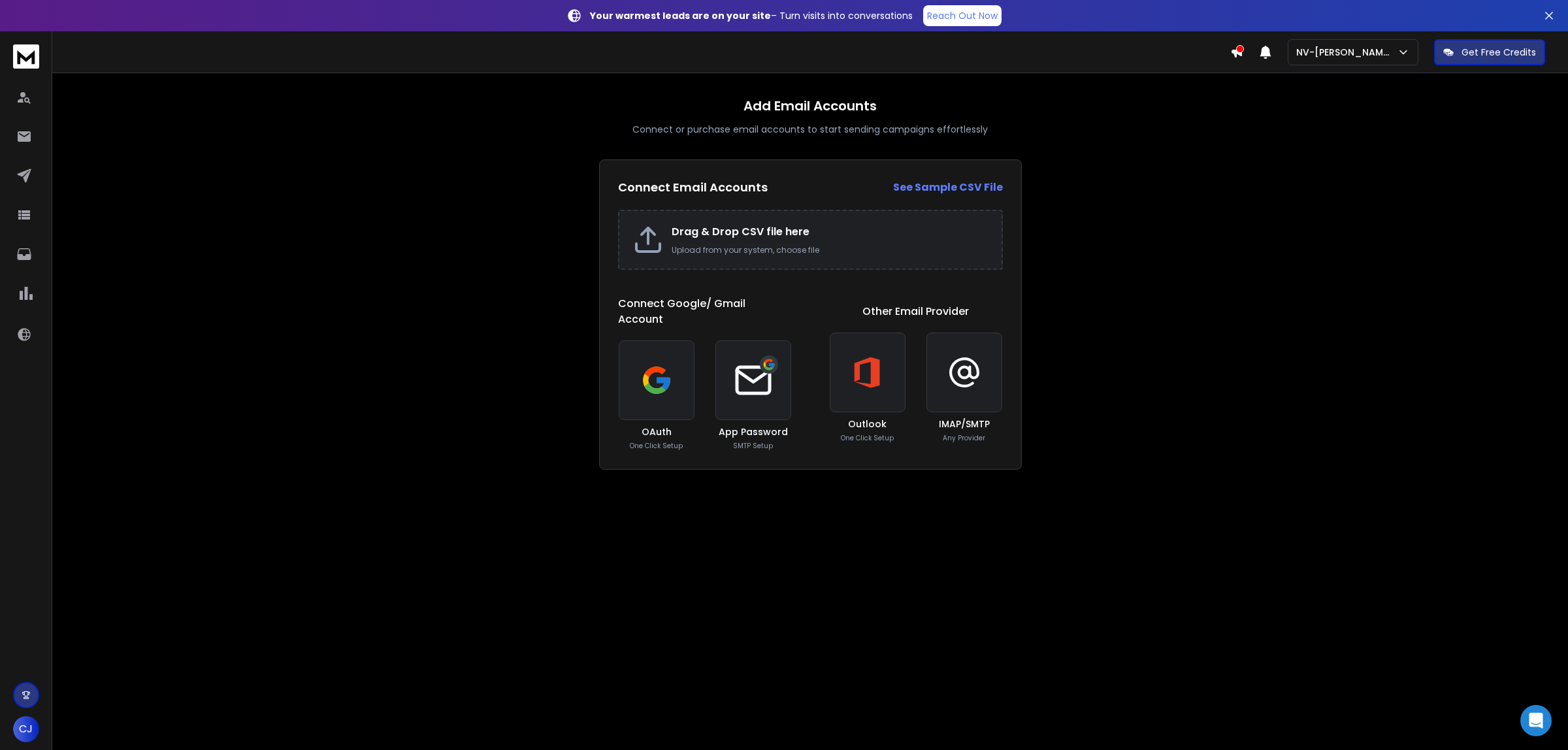
click at [763, 247] on p "Upload from your system, choose file" at bounding box center [830, 250] width 317 height 11
type input "**********"
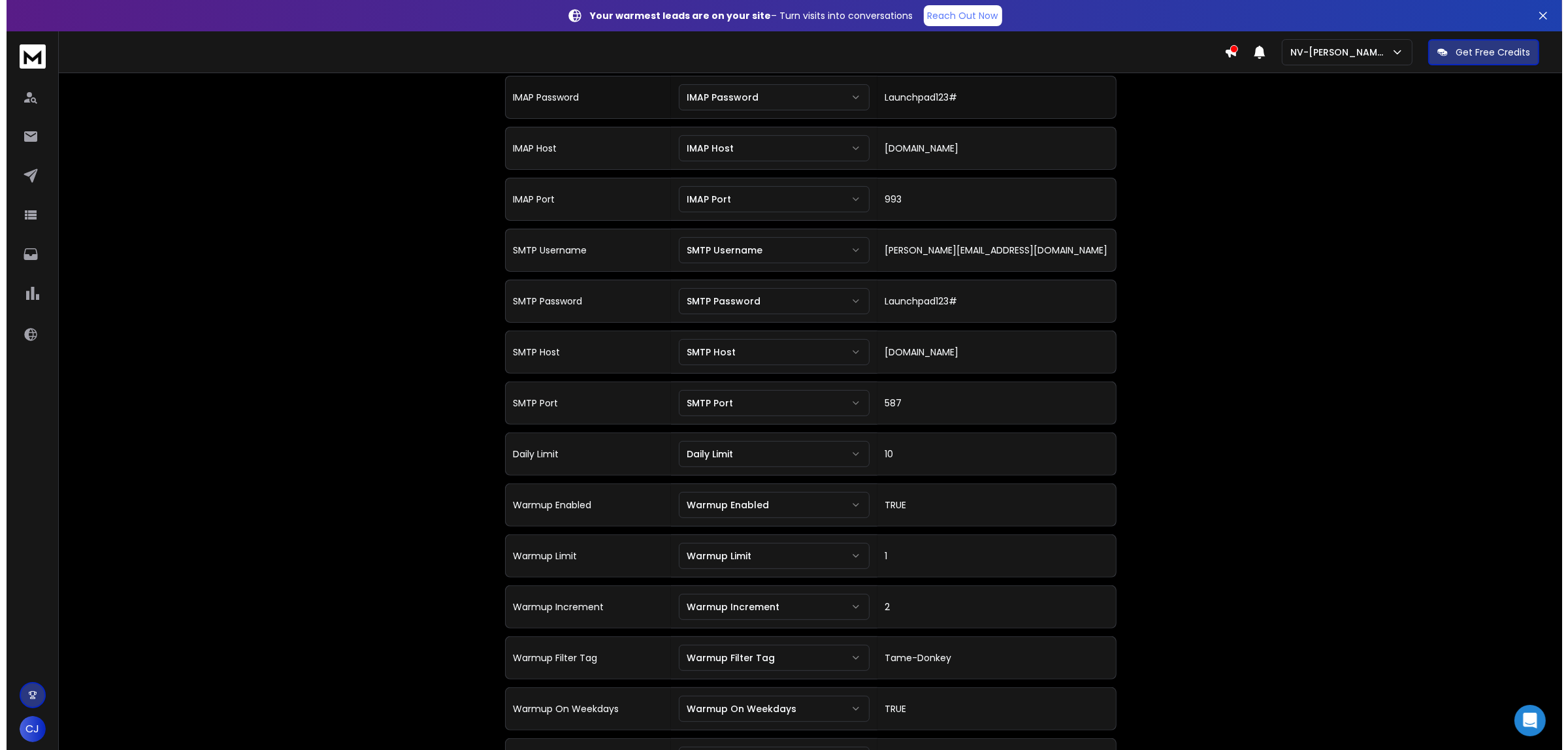
scroll to position [817, 0]
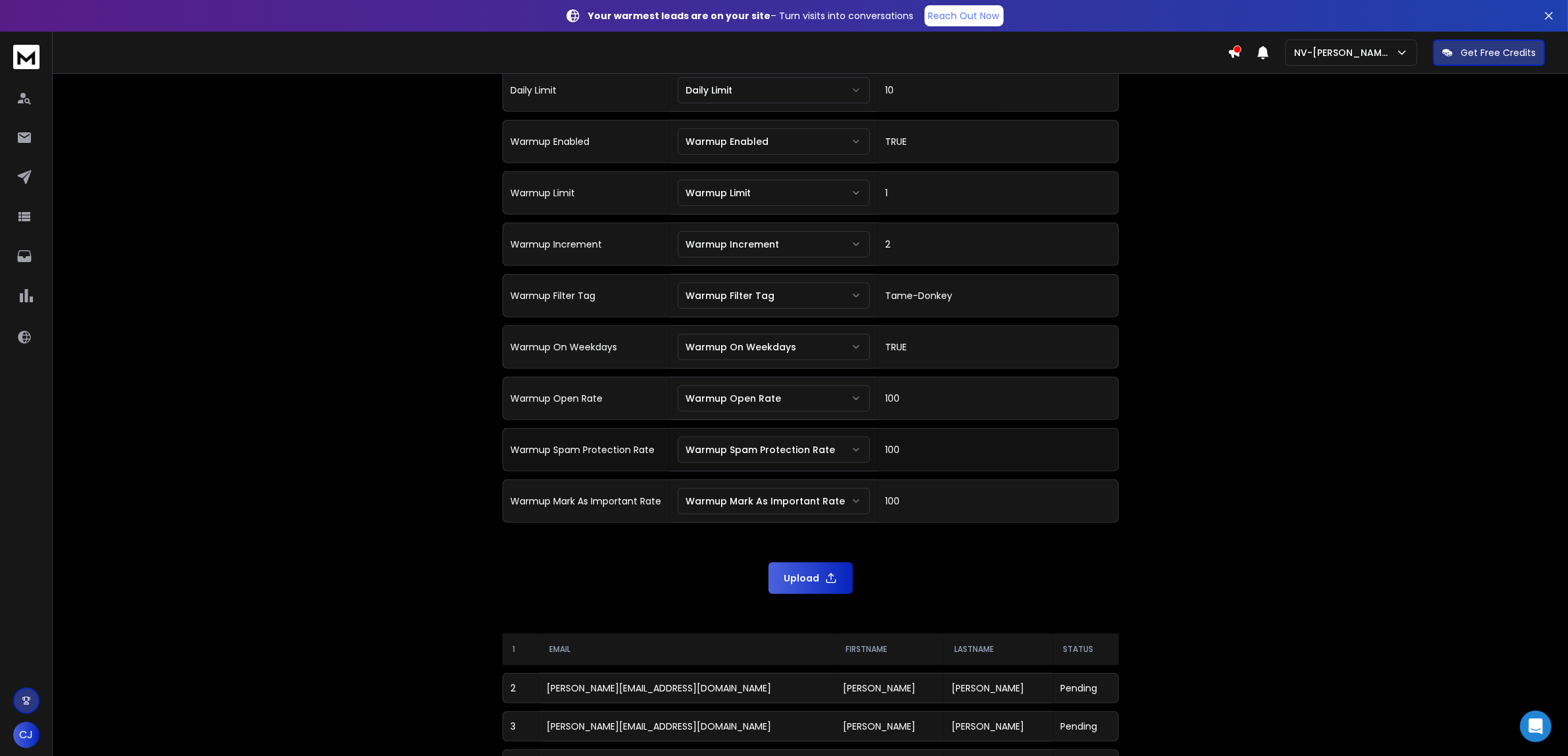
click at [936, 446] on div "100" at bounding box center [998, 449] width 225 height 13
click at [868, 396] on icon "button" at bounding box center [862, 398] width 11 height 11
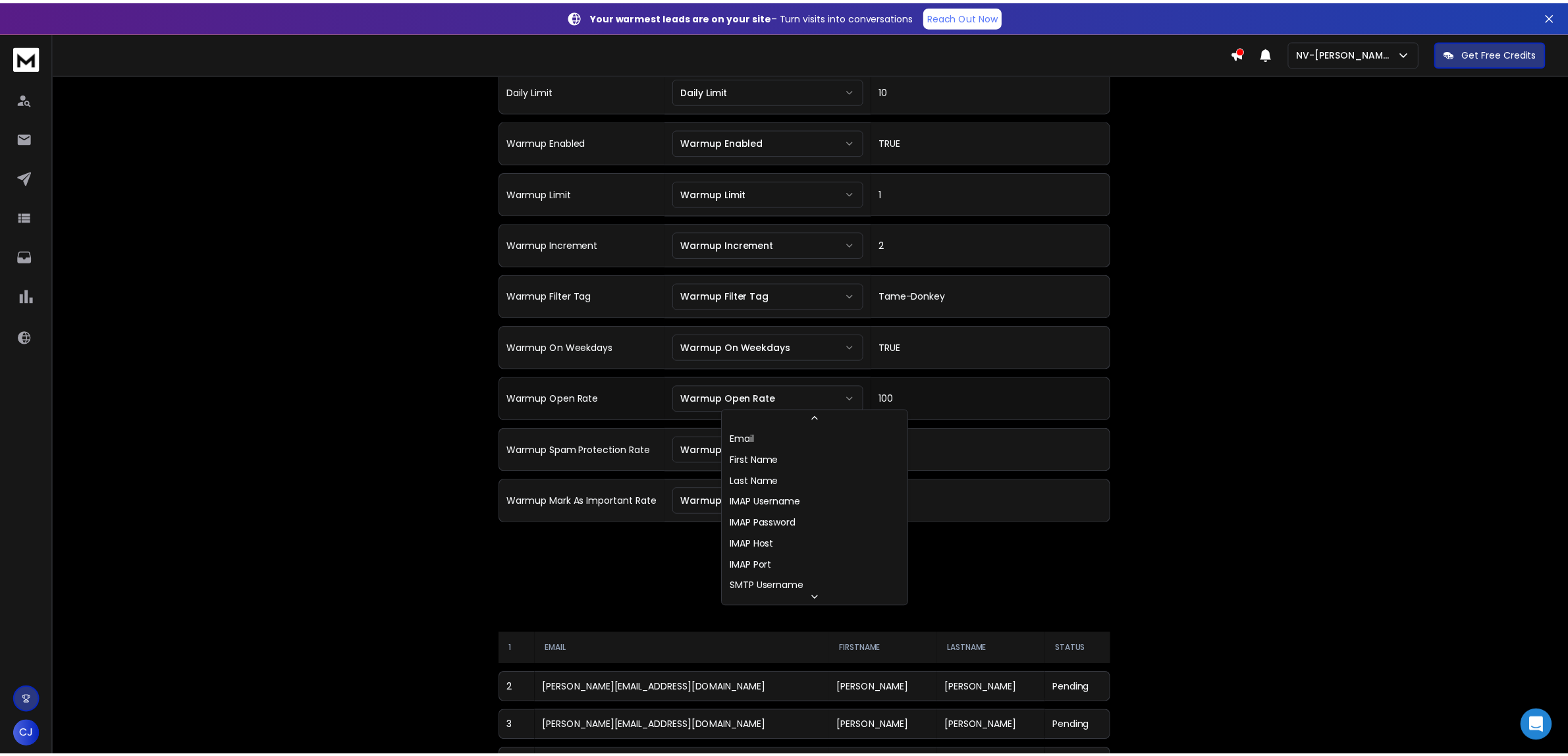
scroll to position [238, 0]
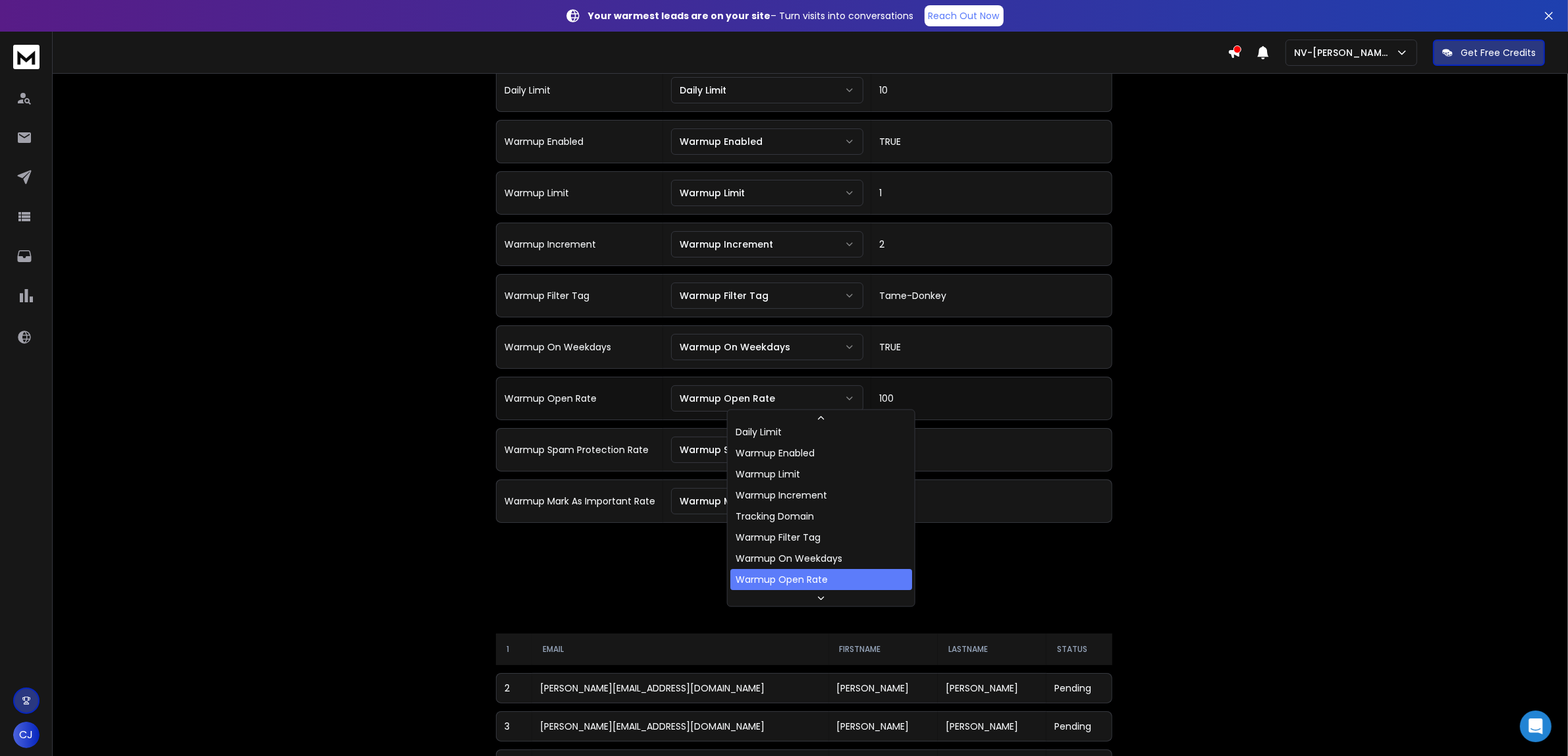
click at [855, 396] on icon "button" at bounding box center [849, 398] width 11 height 11
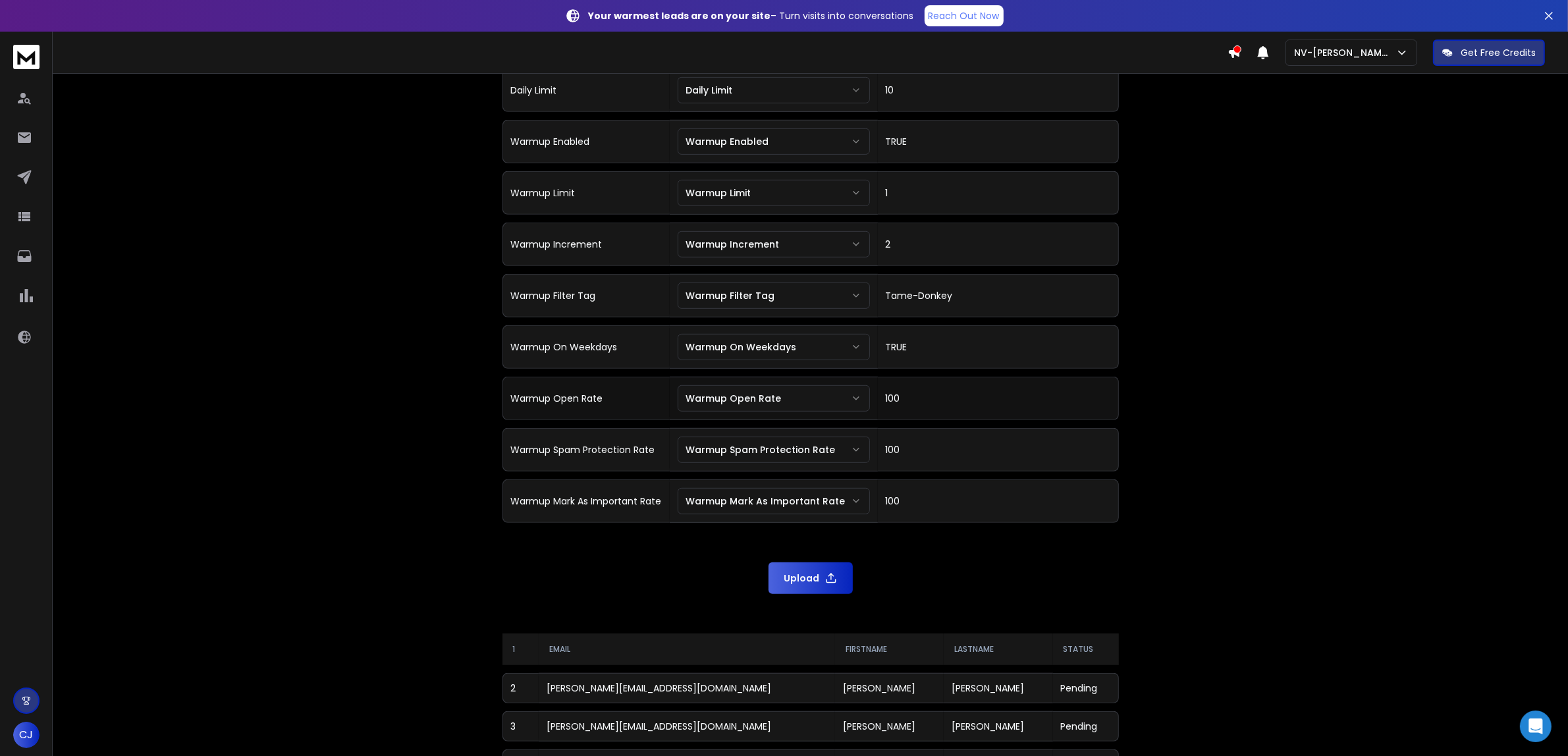
click at [978, 397] on div "100" at bounding box center [998, 398] width 225 height 13
click at [13, 143] on link at bounding box center [24, 137] width 26 height 26
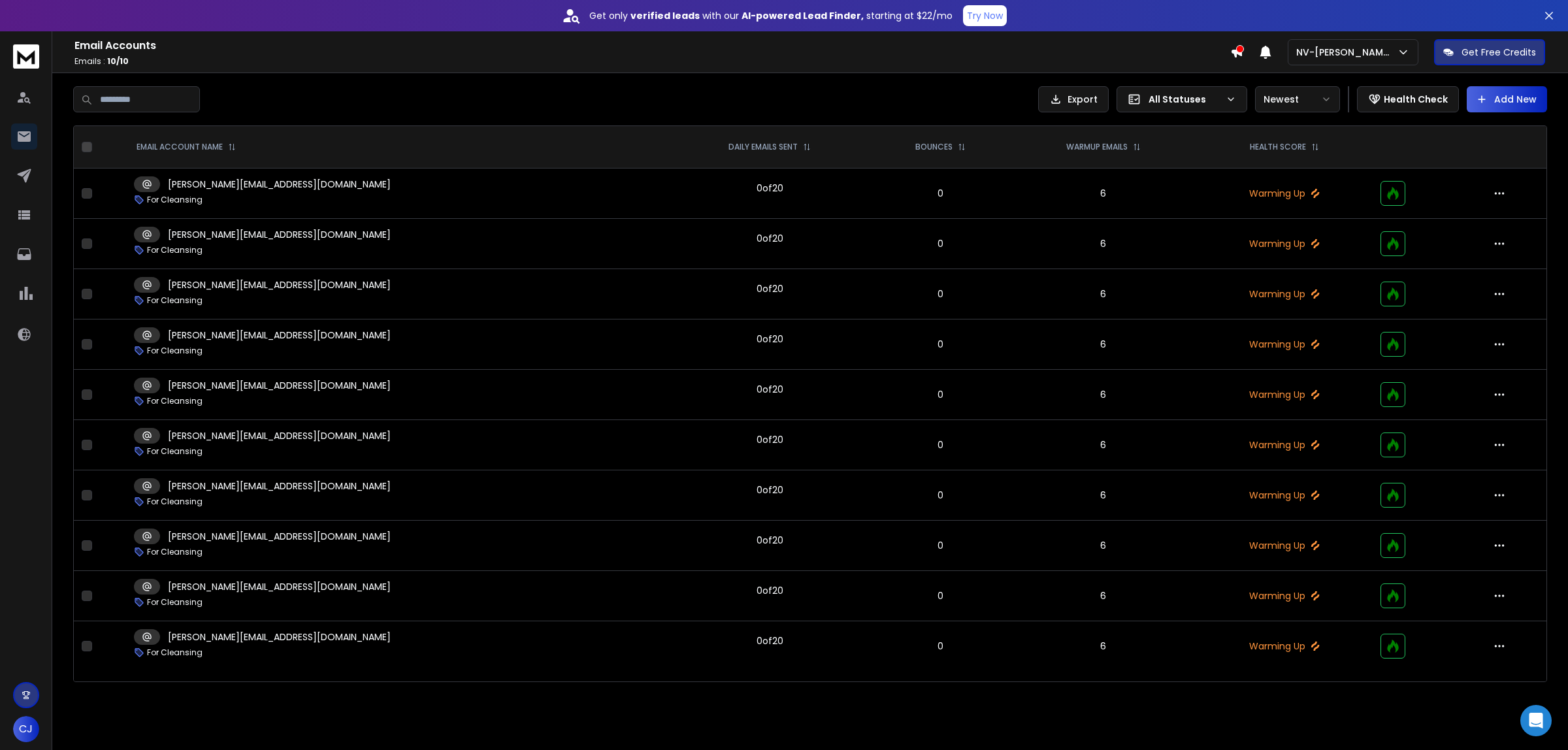
click at [1494, 107] on button "Add New" at bounding box center [1507, 99] width 81 height 26
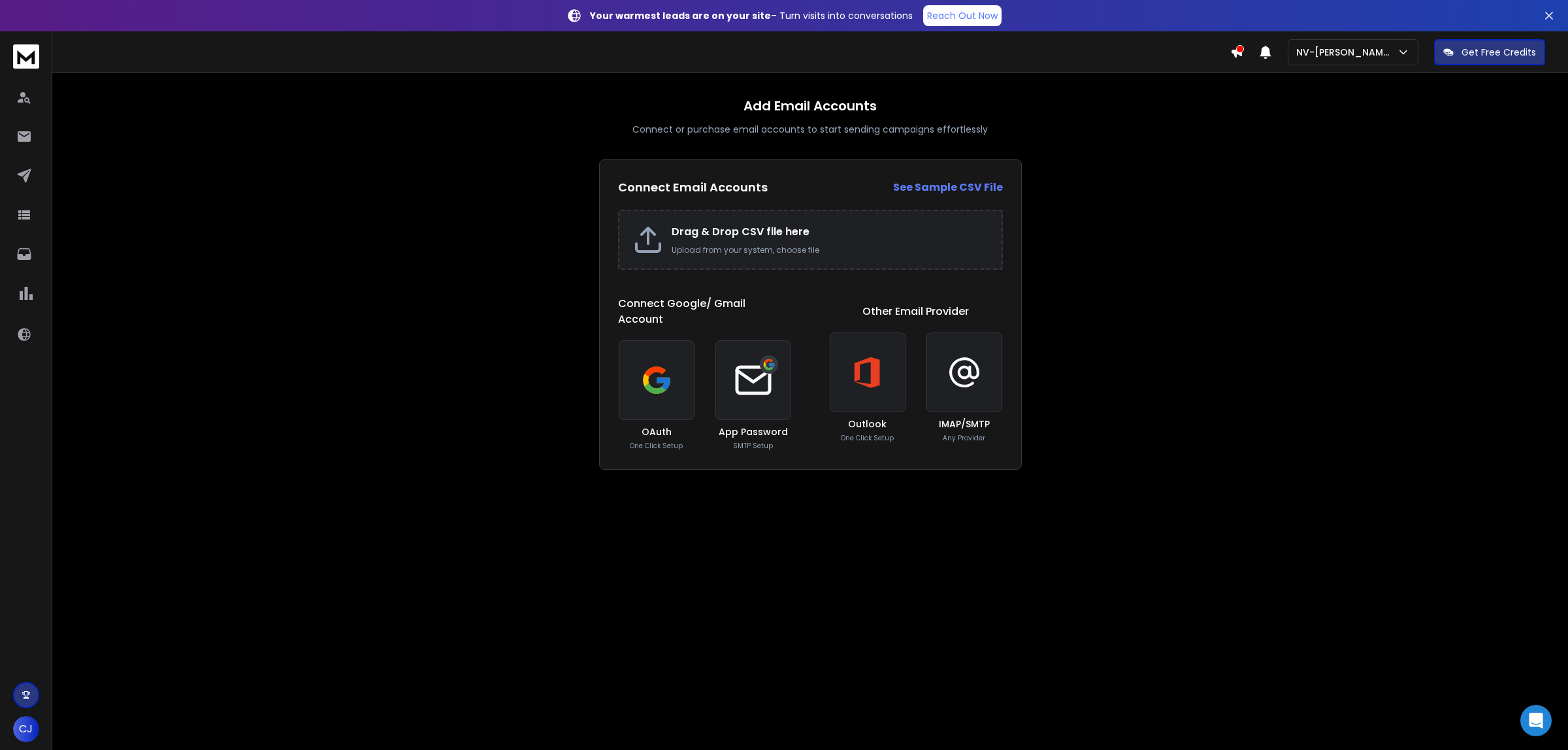
click at [784, 237] on h2 "Drag & Drop CSV file here" at bounding box center [830, 232] width 317 height 15
type input "**********"
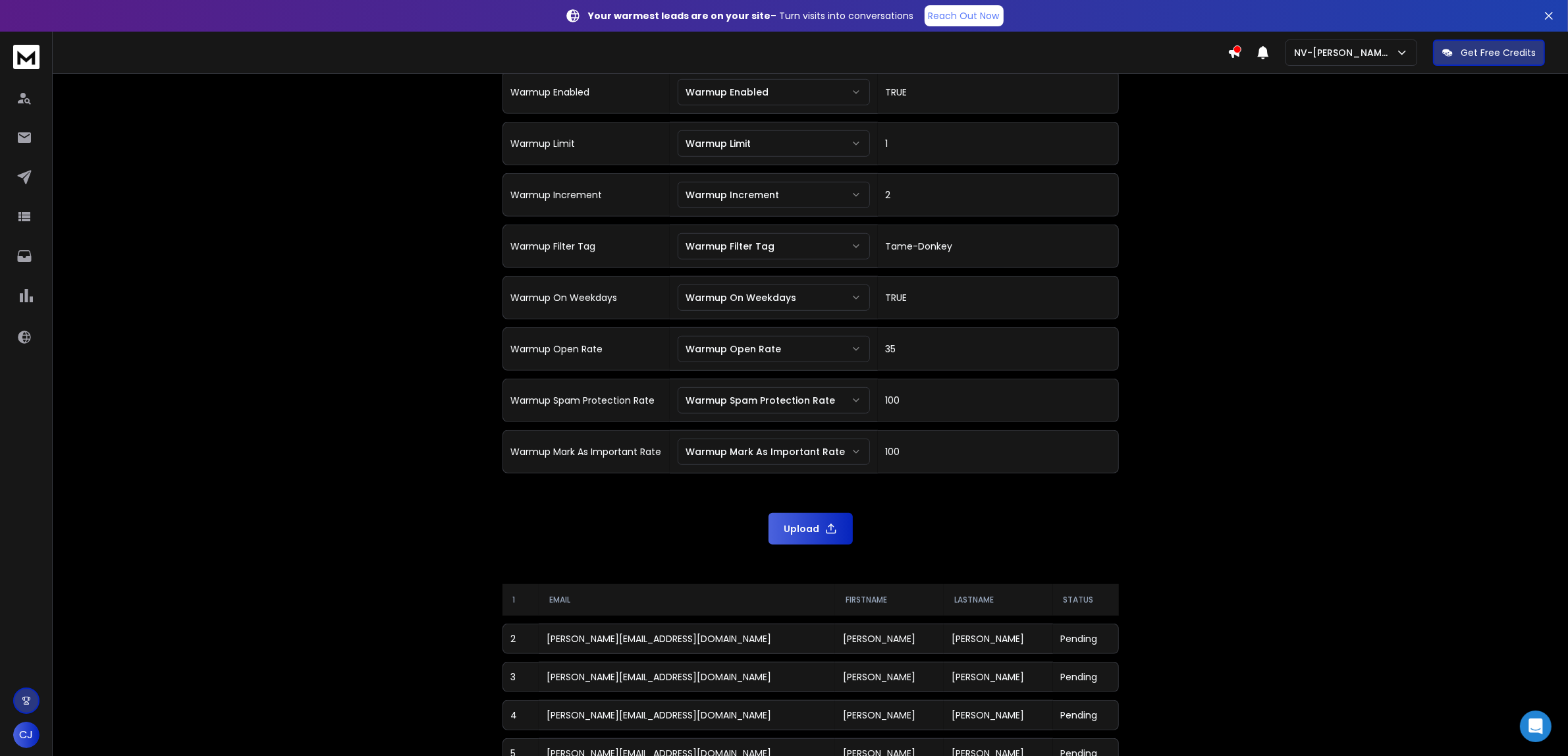
scroll to position [906, 0]
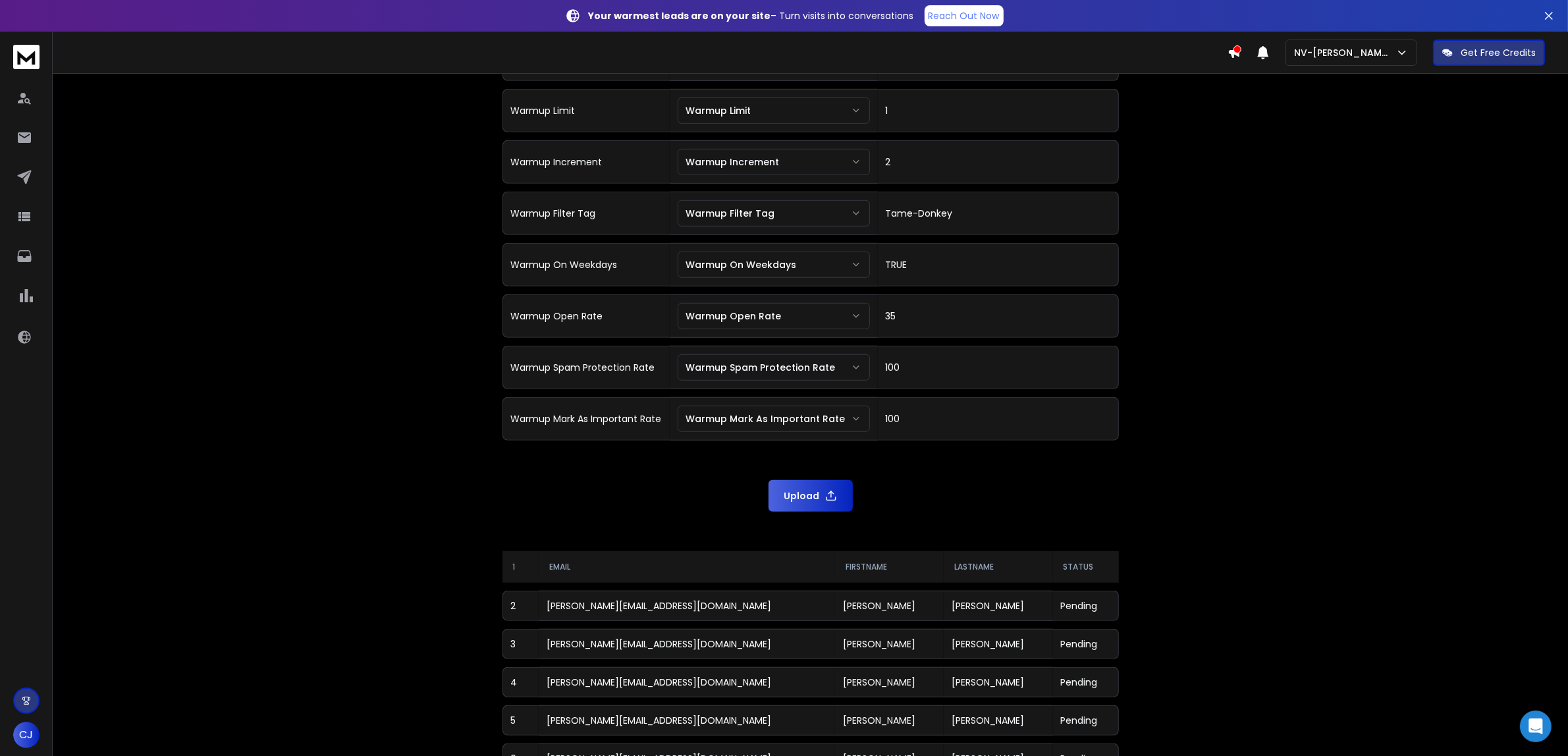
click at [818, 490] on p "Upload" at bounding box center [802, 496] width 35 height 13
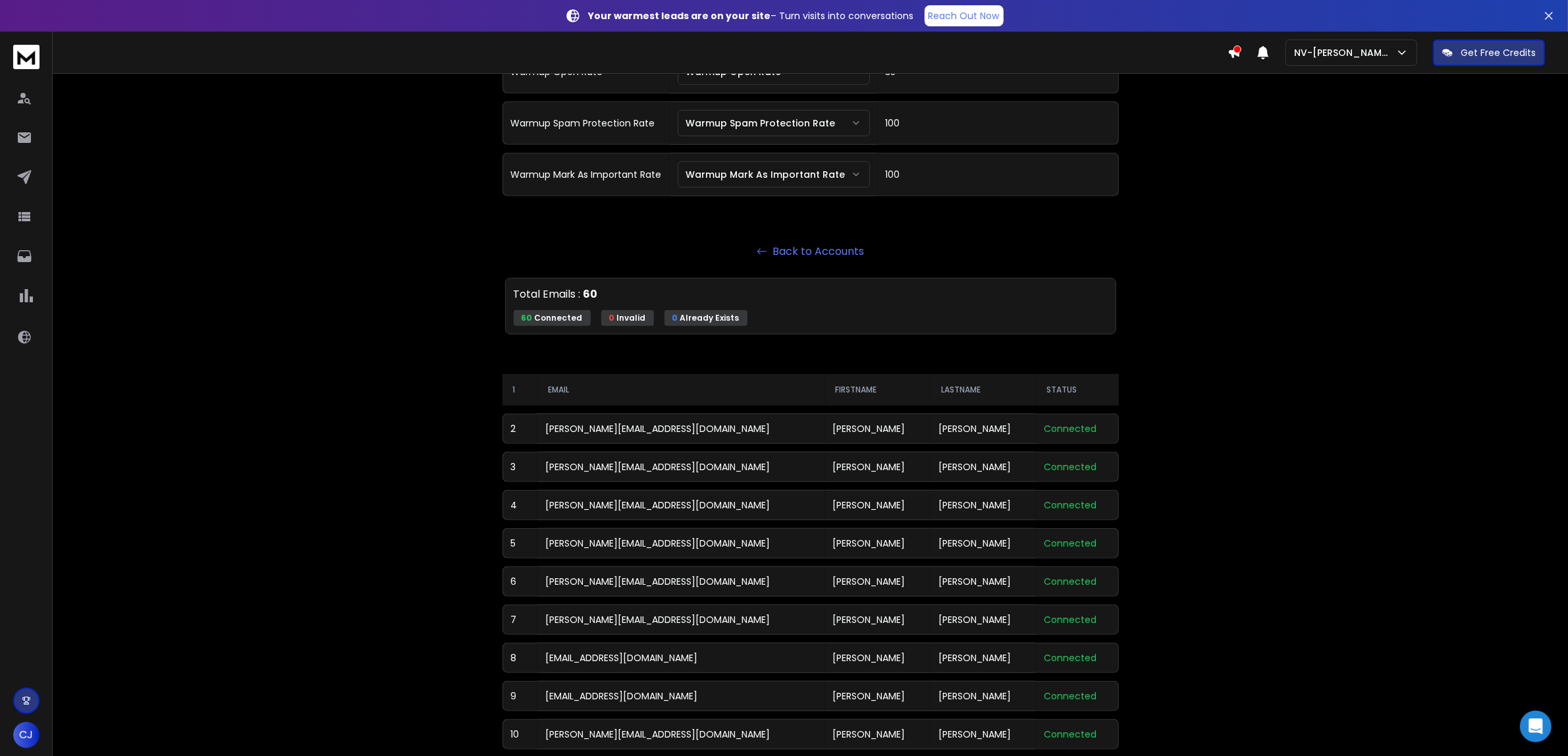
scroll to position [970, 0]
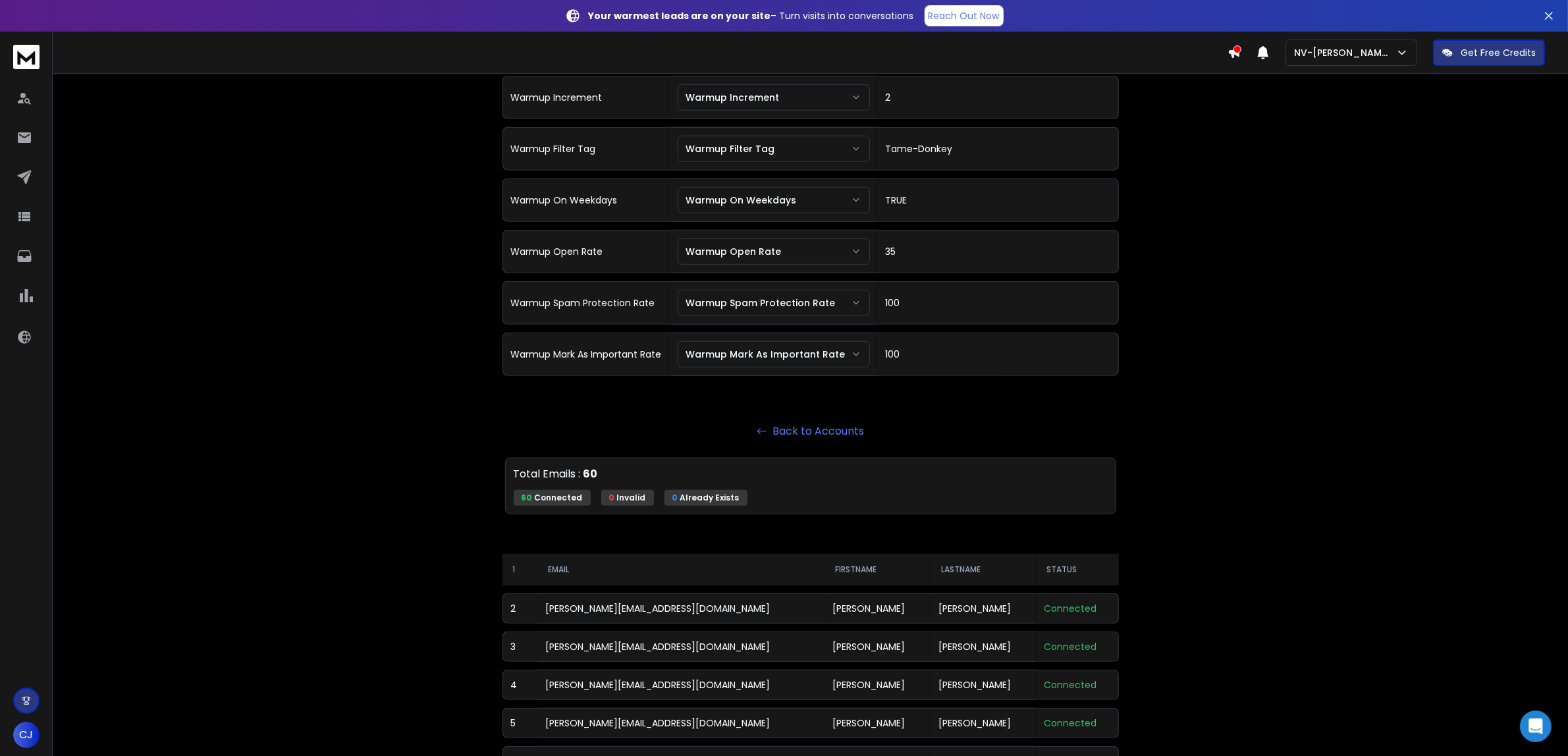
click at [815, 425] on p "Back to Accounts" at bounding box center [818, 431] width 92 height 16
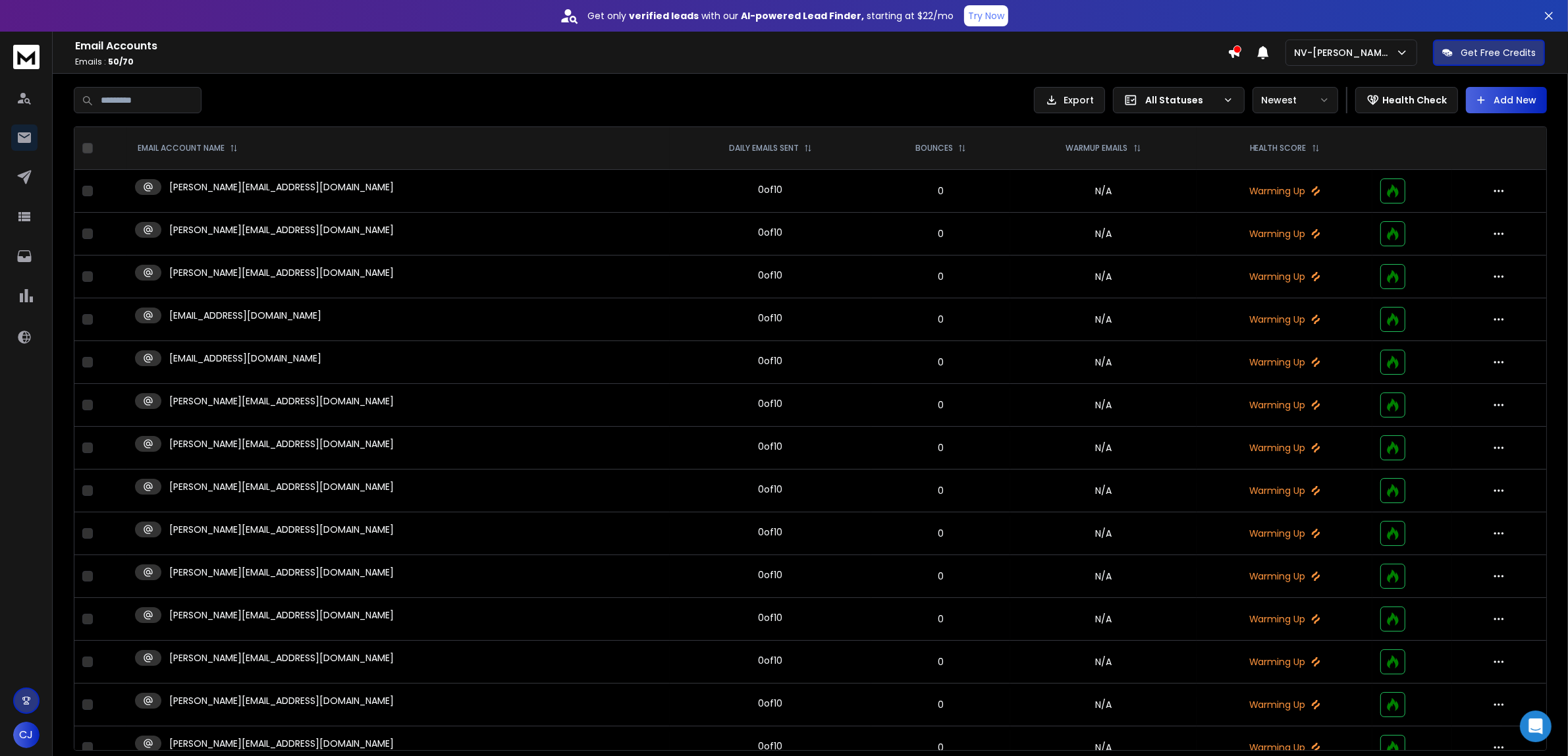
click at [453, 183] on div "bob@learn.pulsereach.site" at bounding box center [399, 187] width 527 height 16
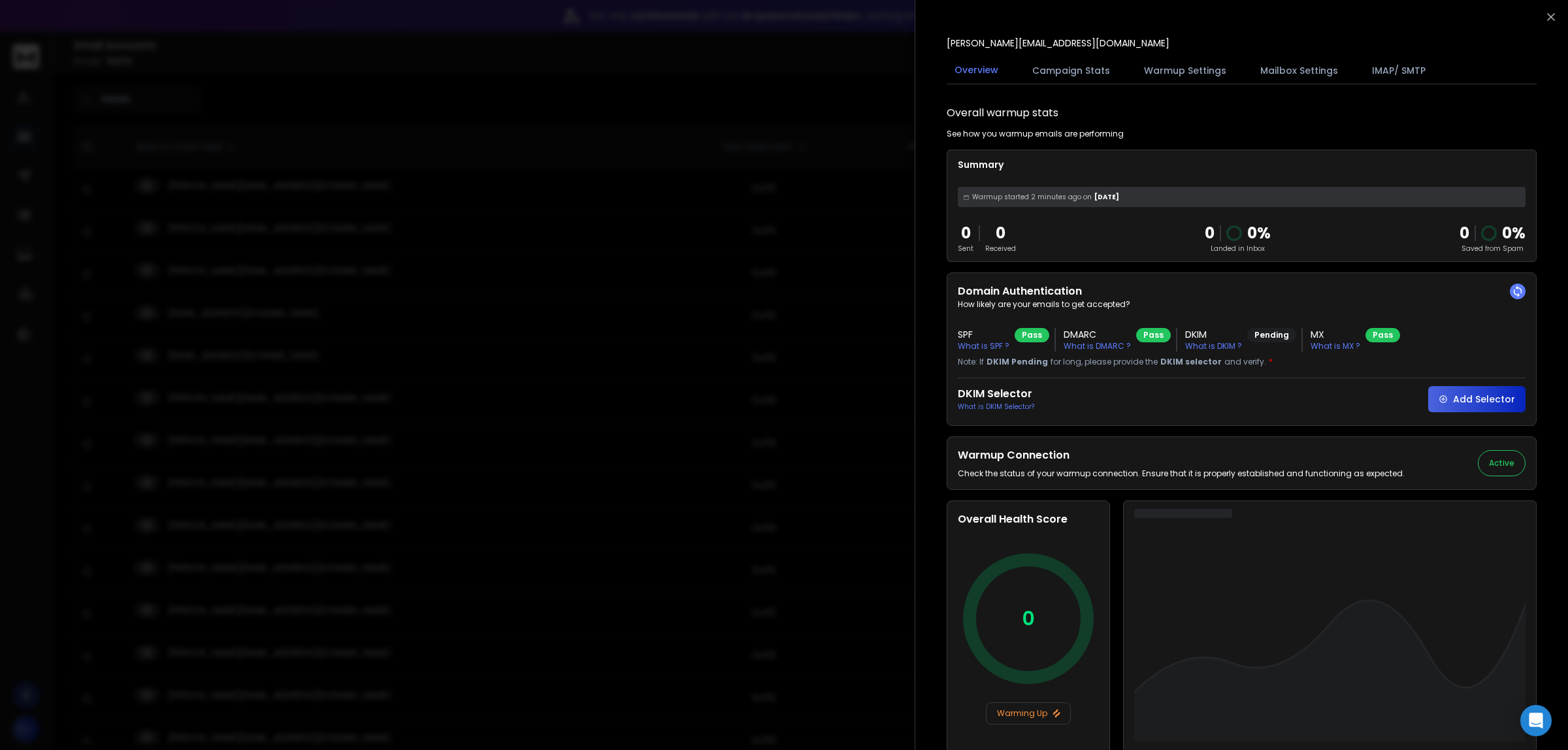
click at [1277, 60] on button "Mailbox Settings" at bounding box center [1299, 70] width 93 height 29
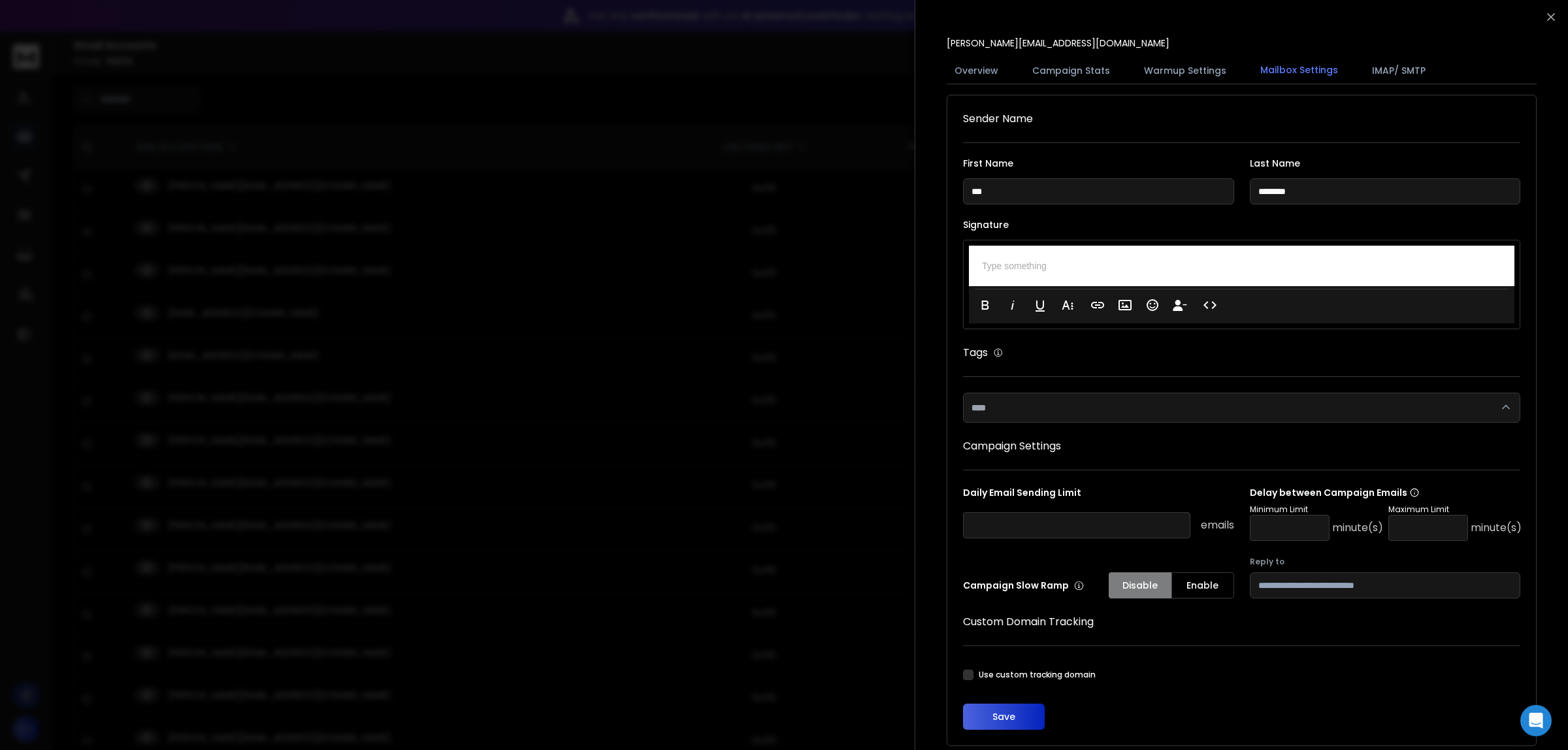
click at [789, 137] on div at bounding box center [784, 375] width 1568 height 750
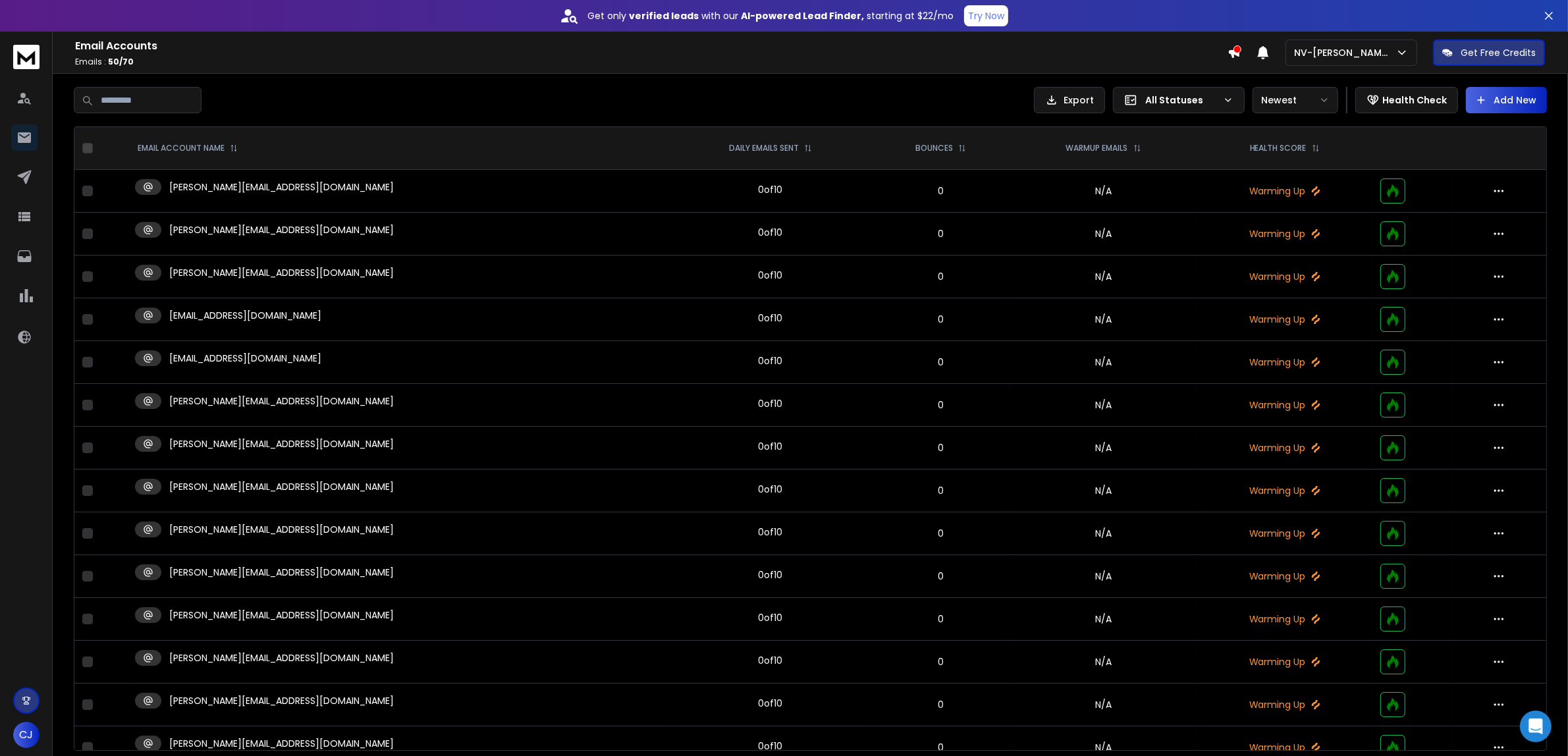
click at [178, 98] on input at bounding box center [137, 100] width 128 height 26
paste input "**********"
type input "**********"
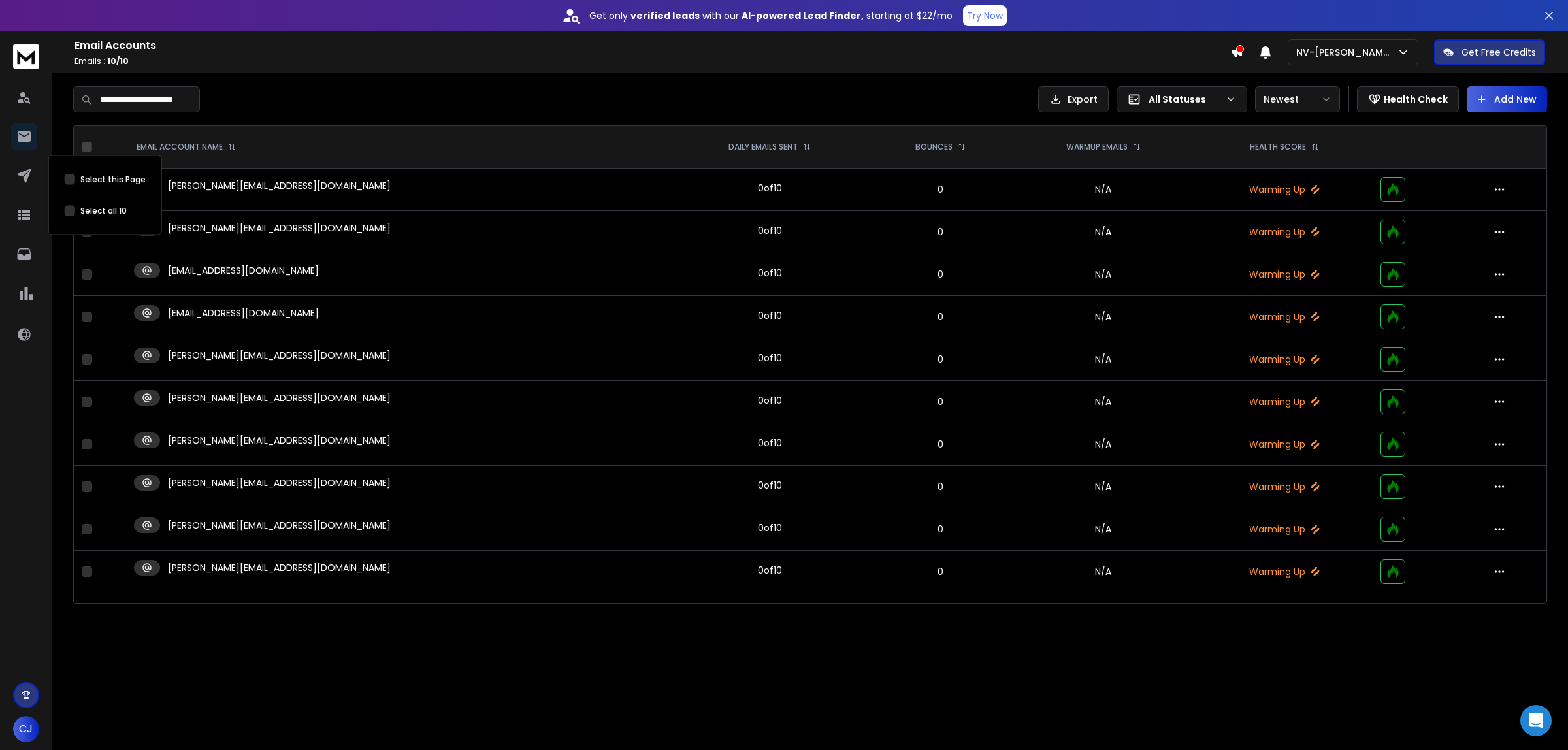
click at [67, 209] on button "Select this Page" at bounding box center [69, 211] width 11 height 11
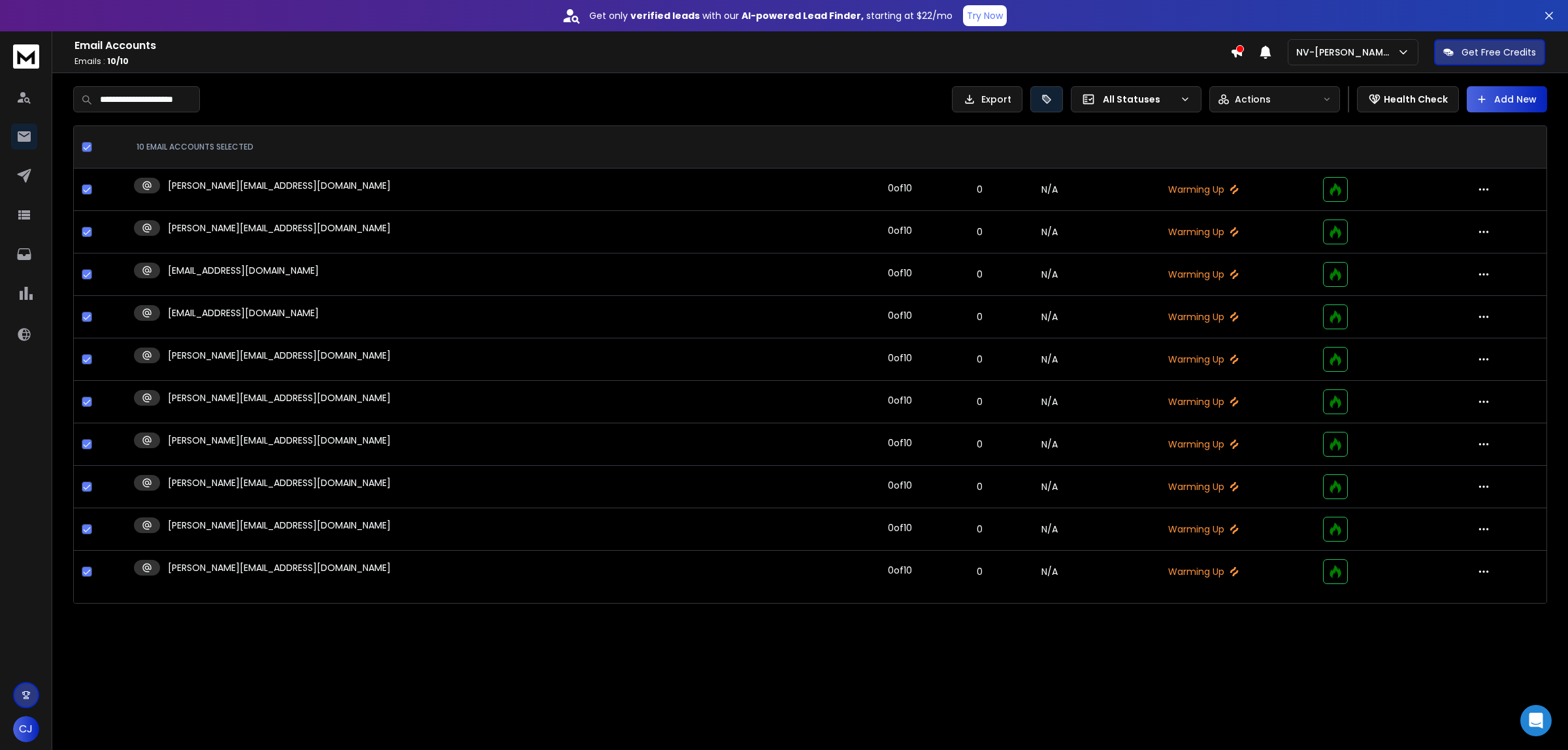
click at [1059, 102] on button at bounding box center [1047, 99] width 33 height 26
click at [1065, 170] on span "For Cleansing" at bounding box center [1072, 172] width 62 height 13
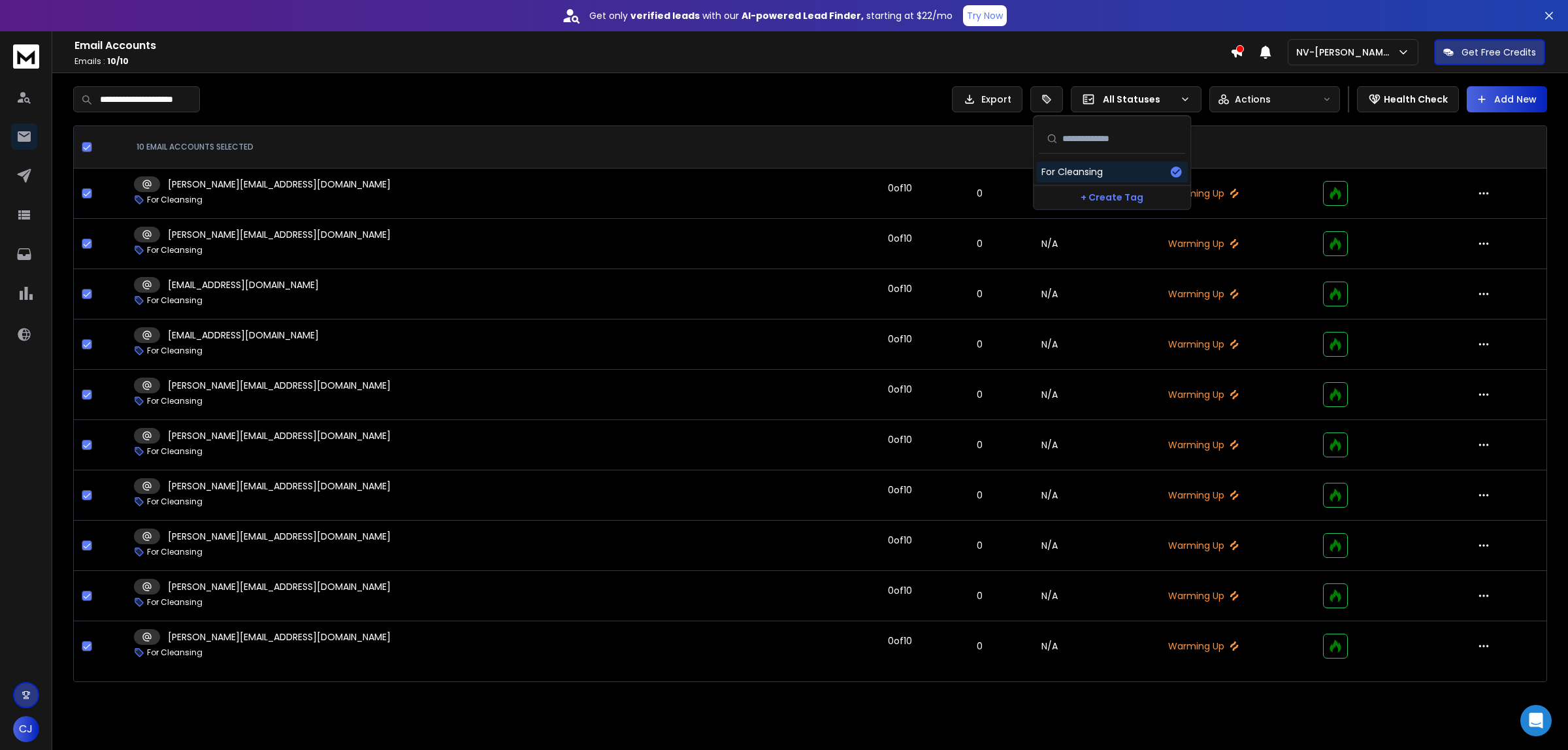
click at [702, 95] on div "**********" at bounding box center [508, 99] width 871 height 26
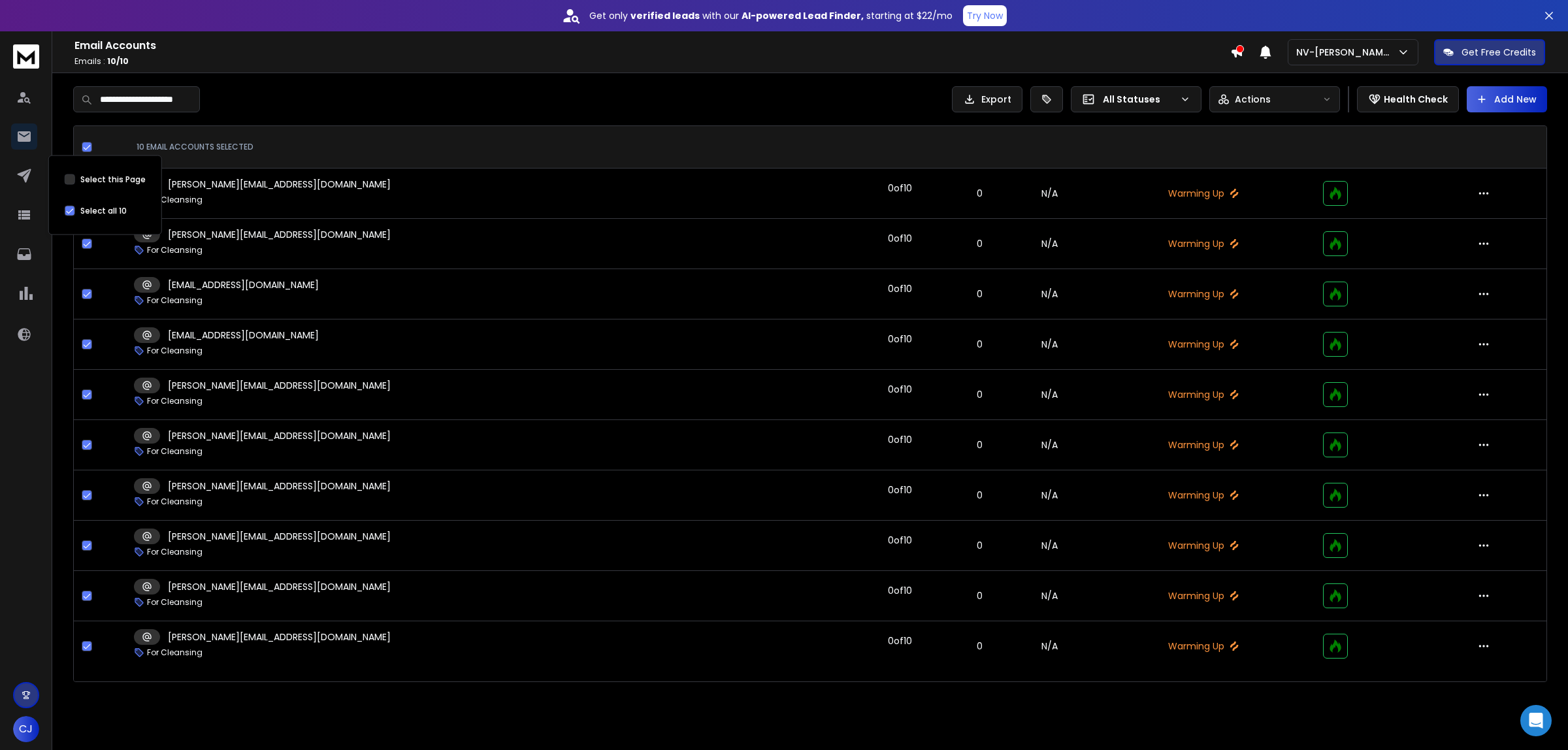
click at [85, 144] on button "Select this Page" at bounding box center [87, 146] width 11 height 11
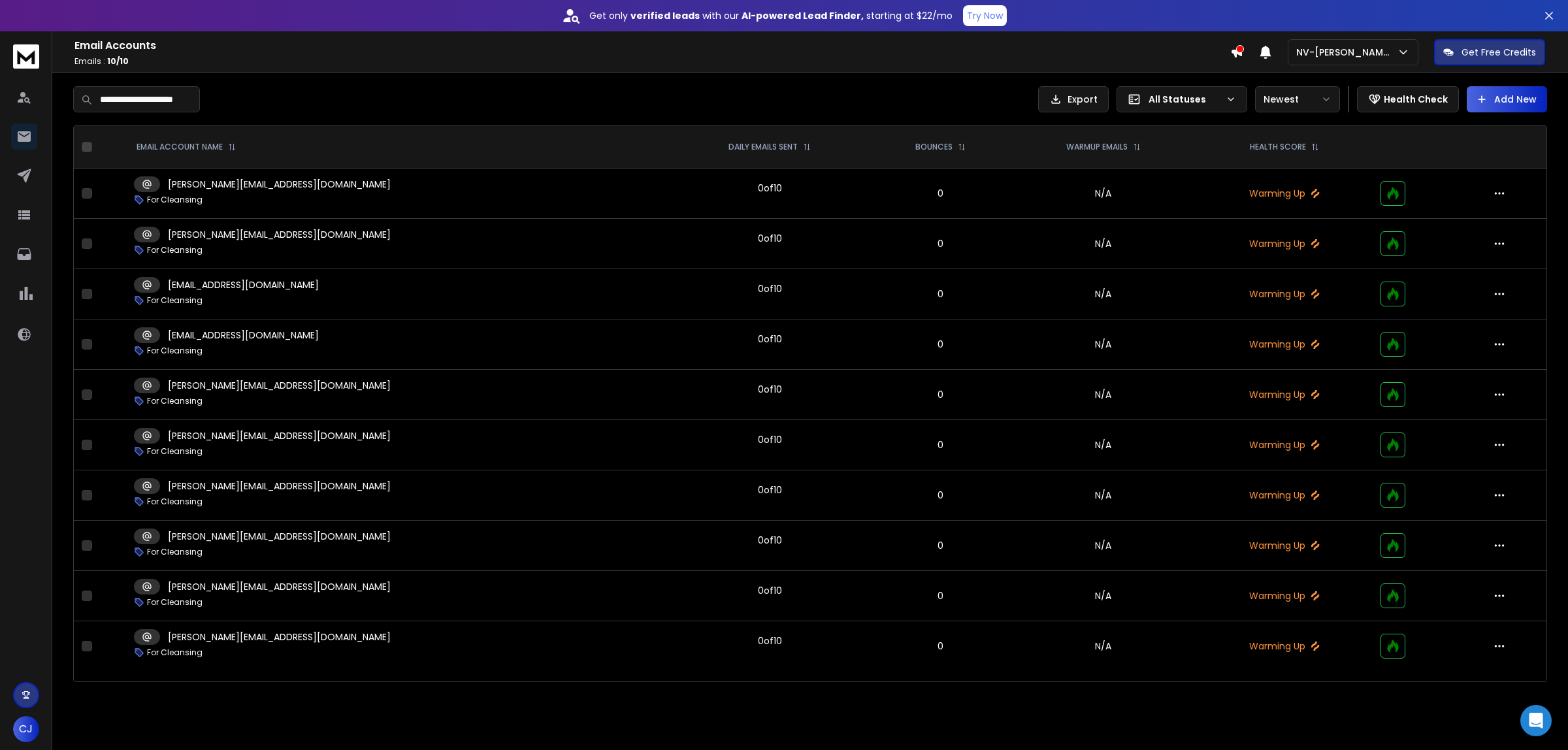
click at [586, 87] on div "**********" at bounding box center [552, 99] width 957 height 26
click at [34, 141] on link at bounding box center [24, 136] width 26 height 26
click at [200, 105] on input "**********" at bounding box center [136, 99] width 127 height 26
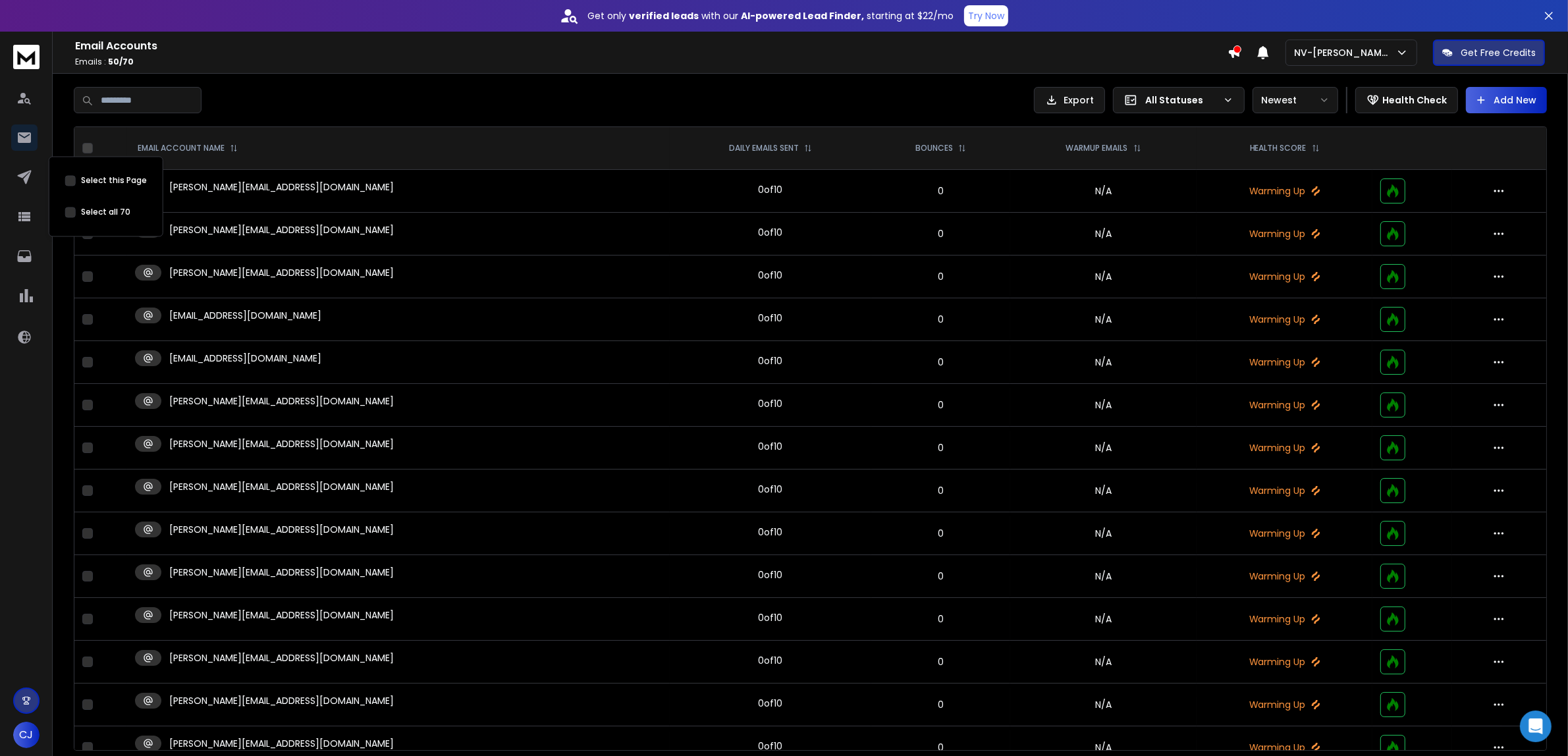
click at [73, 212] on button "Select this Page" at bounding box center [70, 213] width 11 height 11
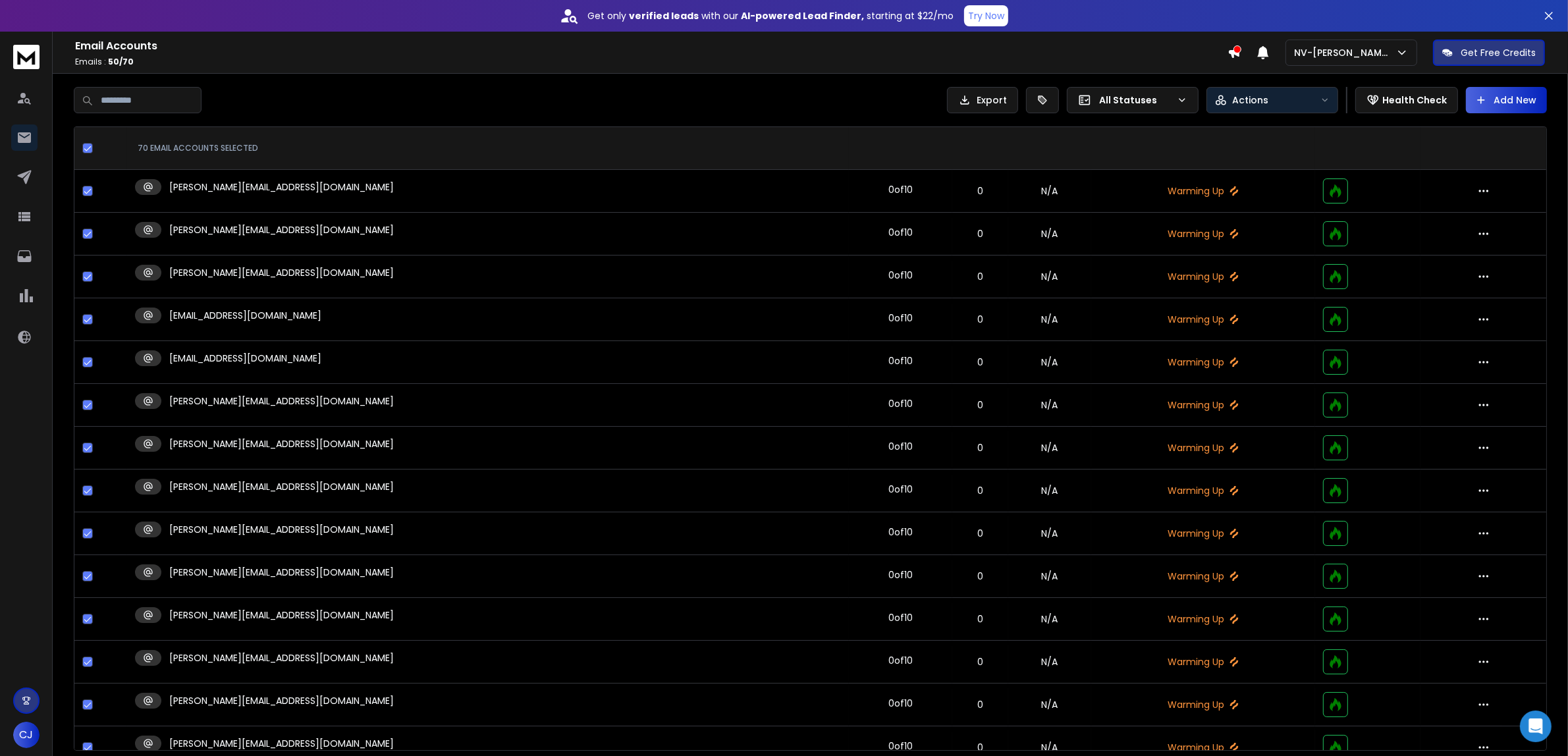
click at [1305, 104] on div "Actions" at bounding box center [1266, 100] width 100 height 13
click at [1290, 133] on div "Bulk Edit" at bounding box center [1287, 130] width 125 height 21
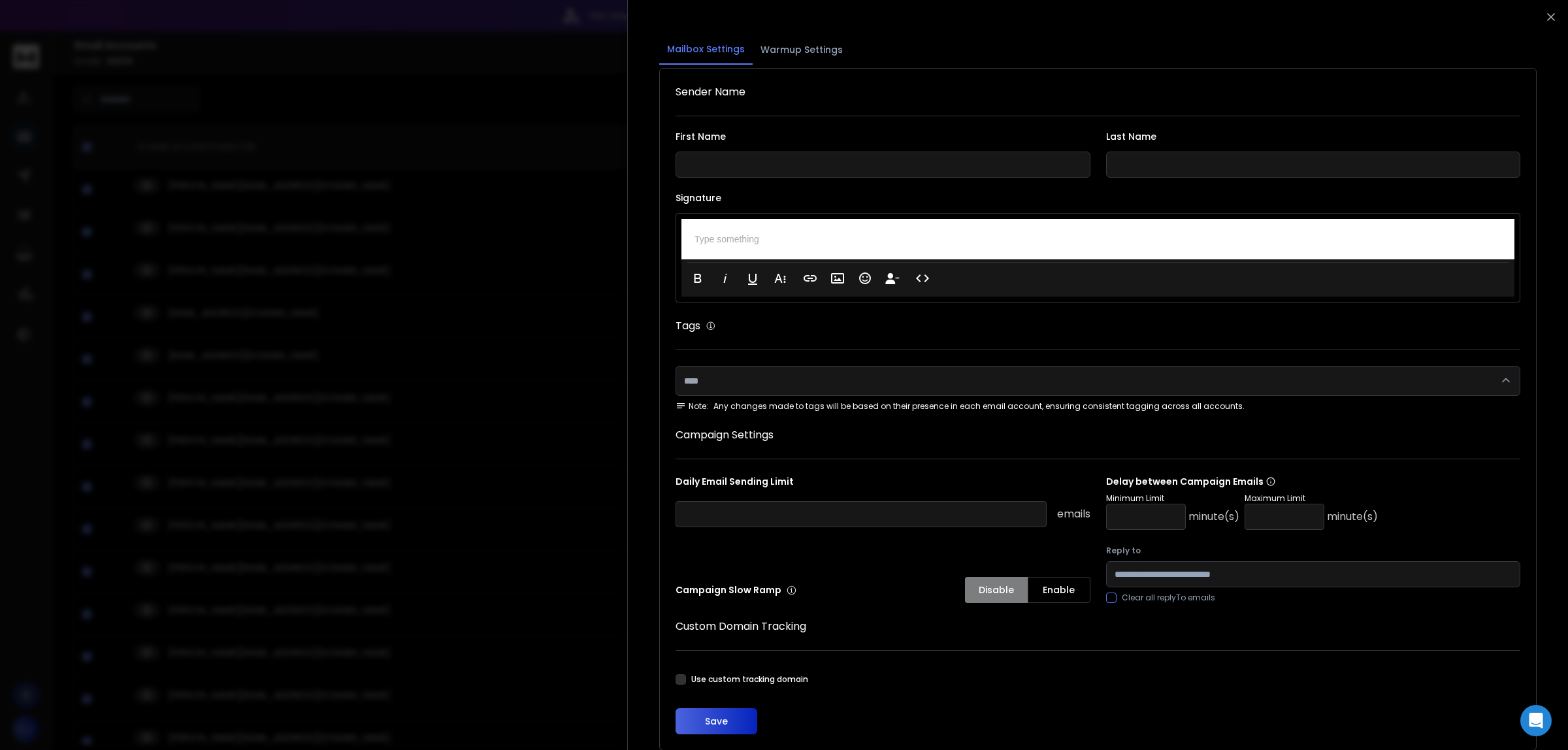
click at [803, 518] on input "number" at bounding box center [861, 514] width 371 height 26
type input "**"
click at [1151, 518] on input "number" at bounding box center [1146, 517] width 80 height 26
click at [1297, 512] on input "number" at bounding box center [1285, 517] width 80 height 26
type input "*"
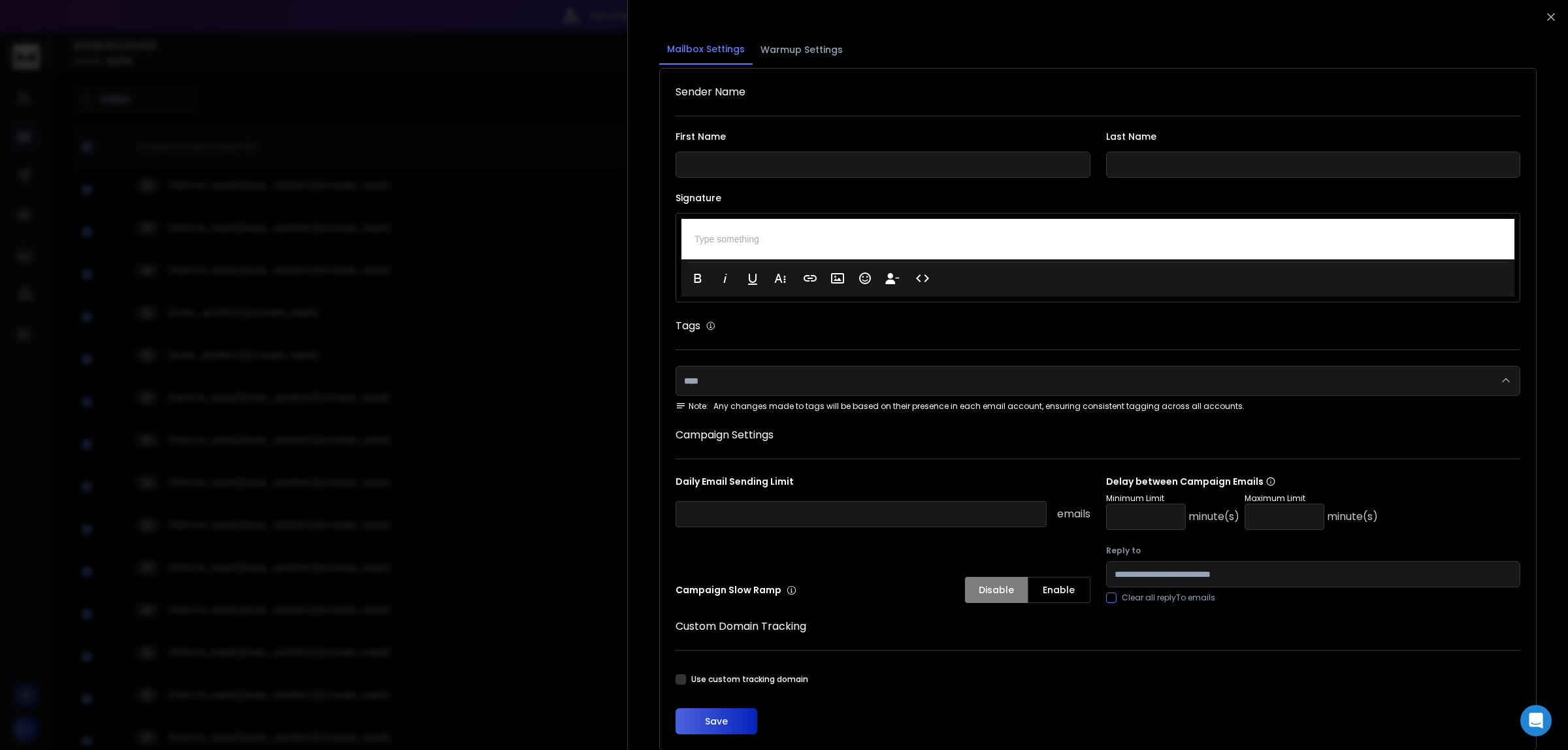
type input "**"
drag, startPoint x: 1136, startPoint y: 519, endPoint x: 1099, endPoint y: 510, distance: 38.1
click at [1099, 510] on div "Daily Email Sending Limit ** emails Delay between Campaign Emails Minimum Limit…" at bounding box center [1098, 539] width 845 height 128
type input "*"
click at [742, 722] on button "Save" at bounding box center [716, 721] width 82 height 26
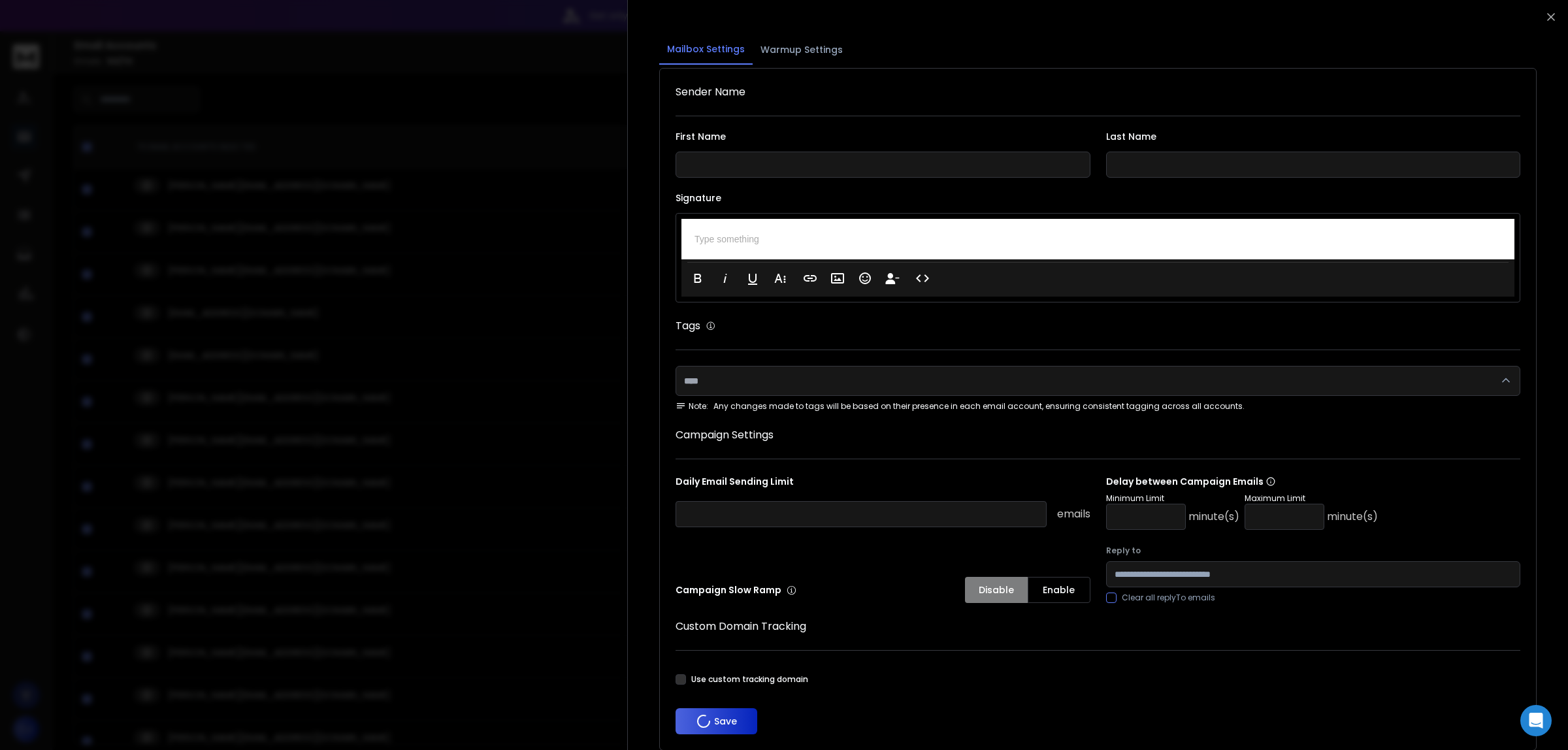
click at [441, 533] on div at bounding box center [784, 375] width 1568 height 750
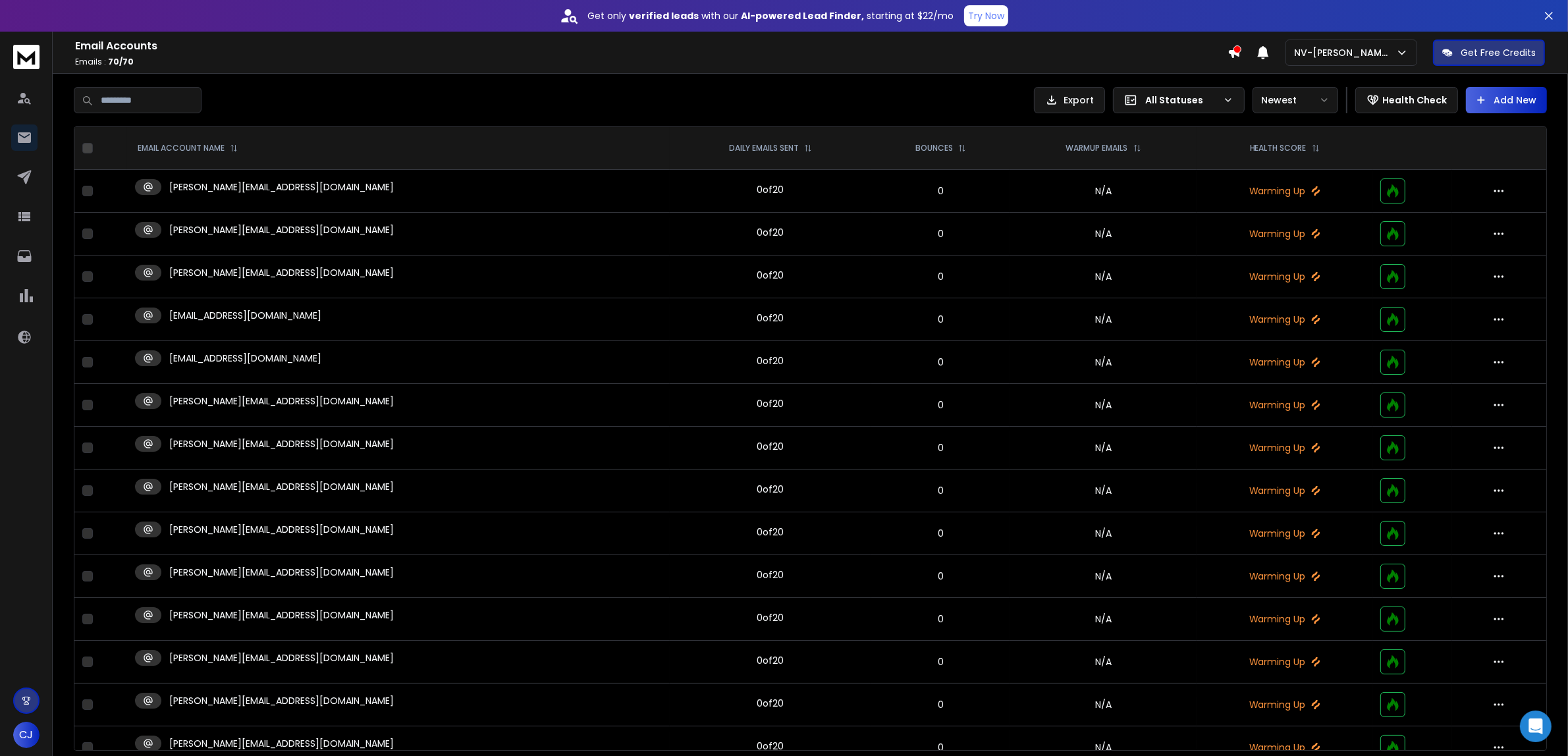
click at [500, 189] on div "bob@learn.pulsereach.site" at bounding box center [399, 187] width 527 height 16
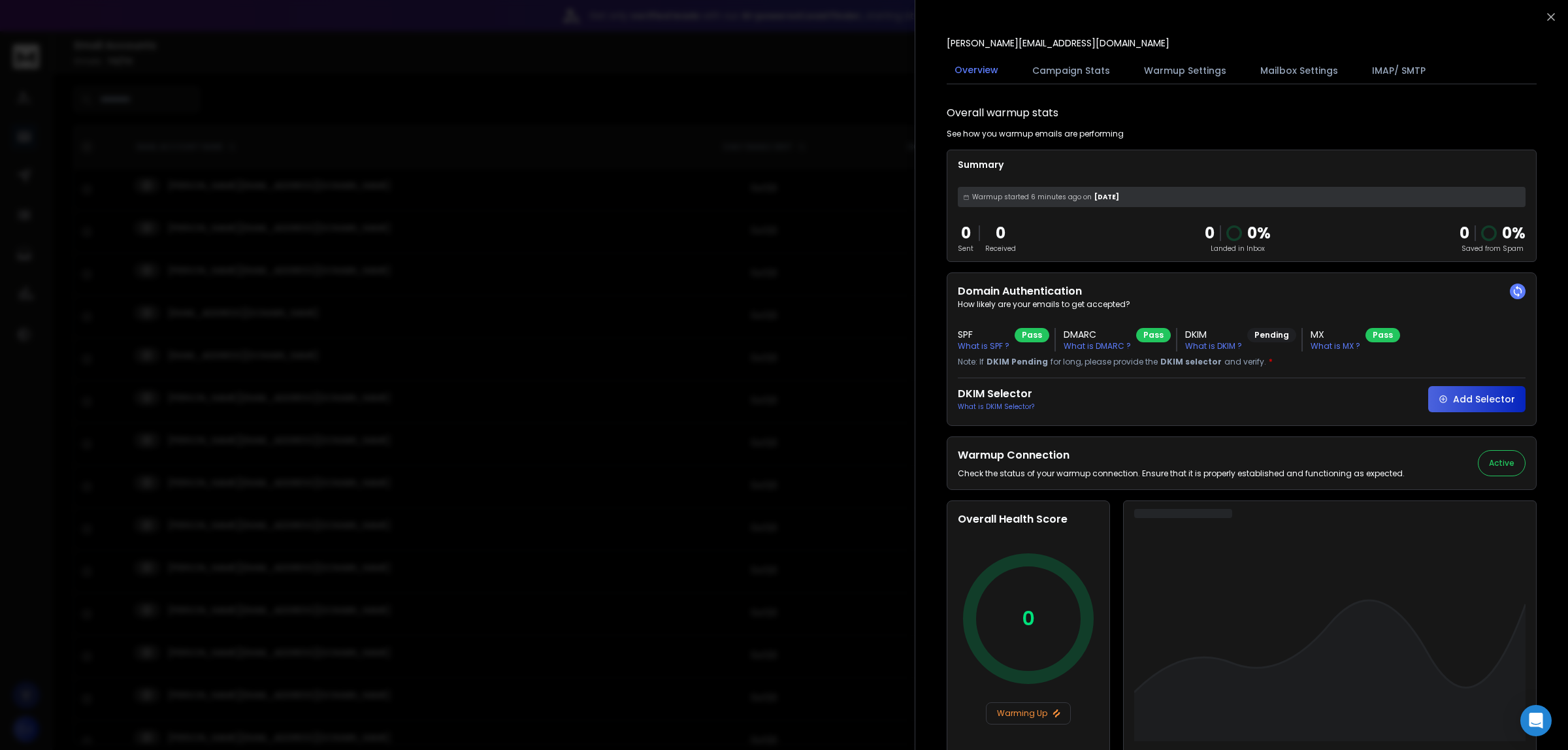
click at [1307, 63] on button "Mailbox Settings" at bounding box center [1299, 70] width 93 height 29
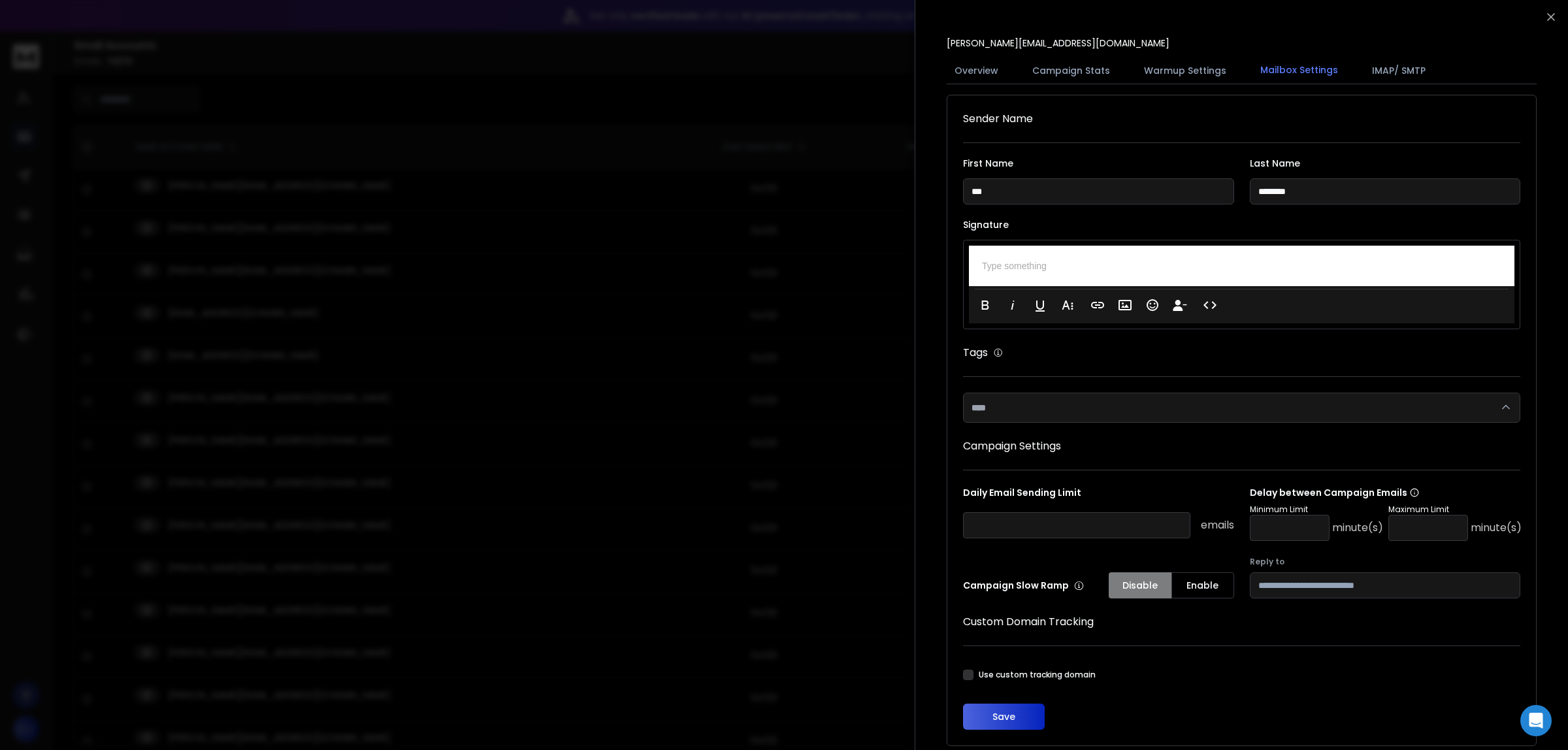
click at [1061, 276] on div at bounding box center [1241, 266] width 545 height 41
click at [997, 265] on div "**********" at bounding box center [1239, 266] width 515 height 15
copy div "**********"
click at [1025, 717] on button "Save" at bounding box center [1004, 716] width 82 height 26
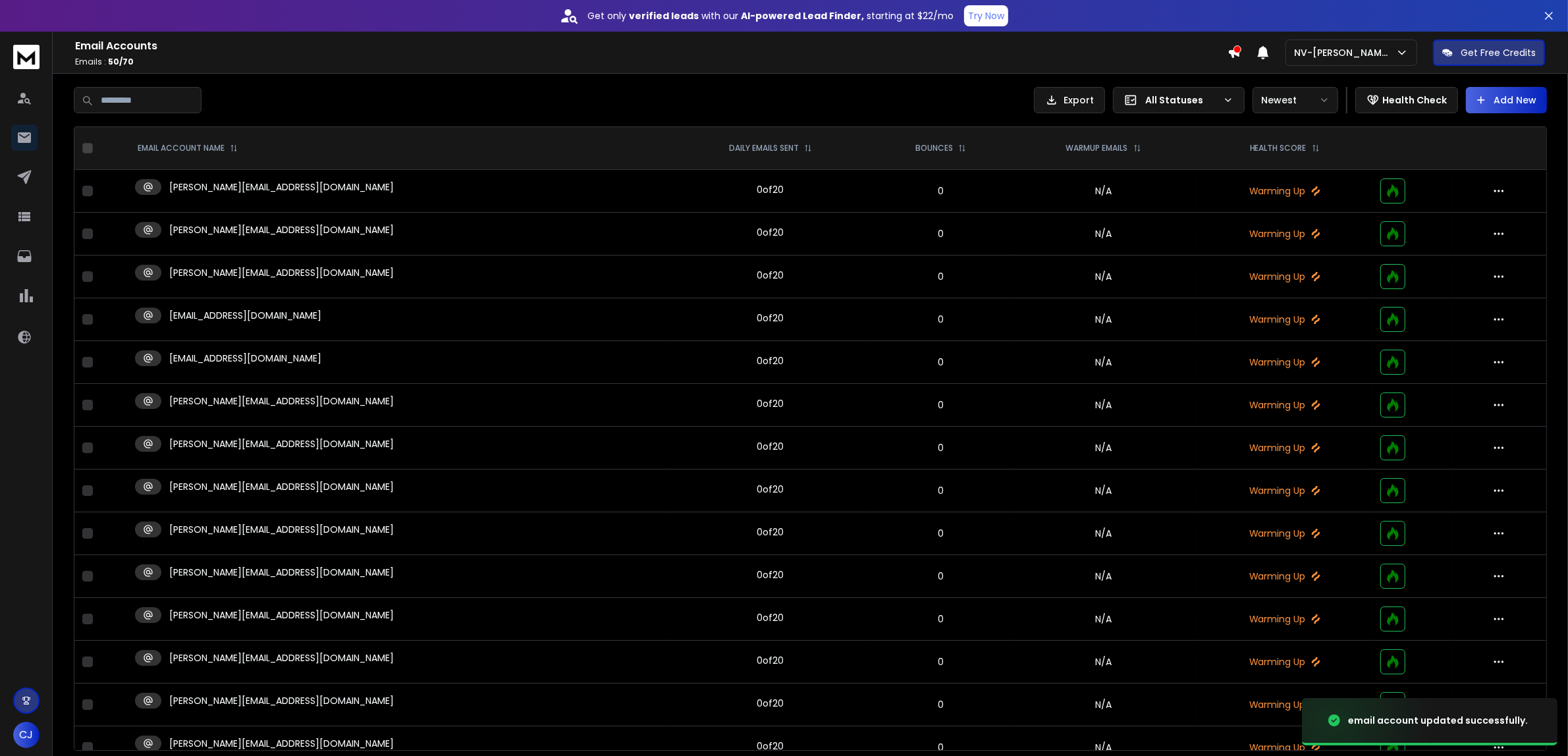
click at [774, 235] on td "0 of 20" at bounding box center [770, 230] width 201 height 34
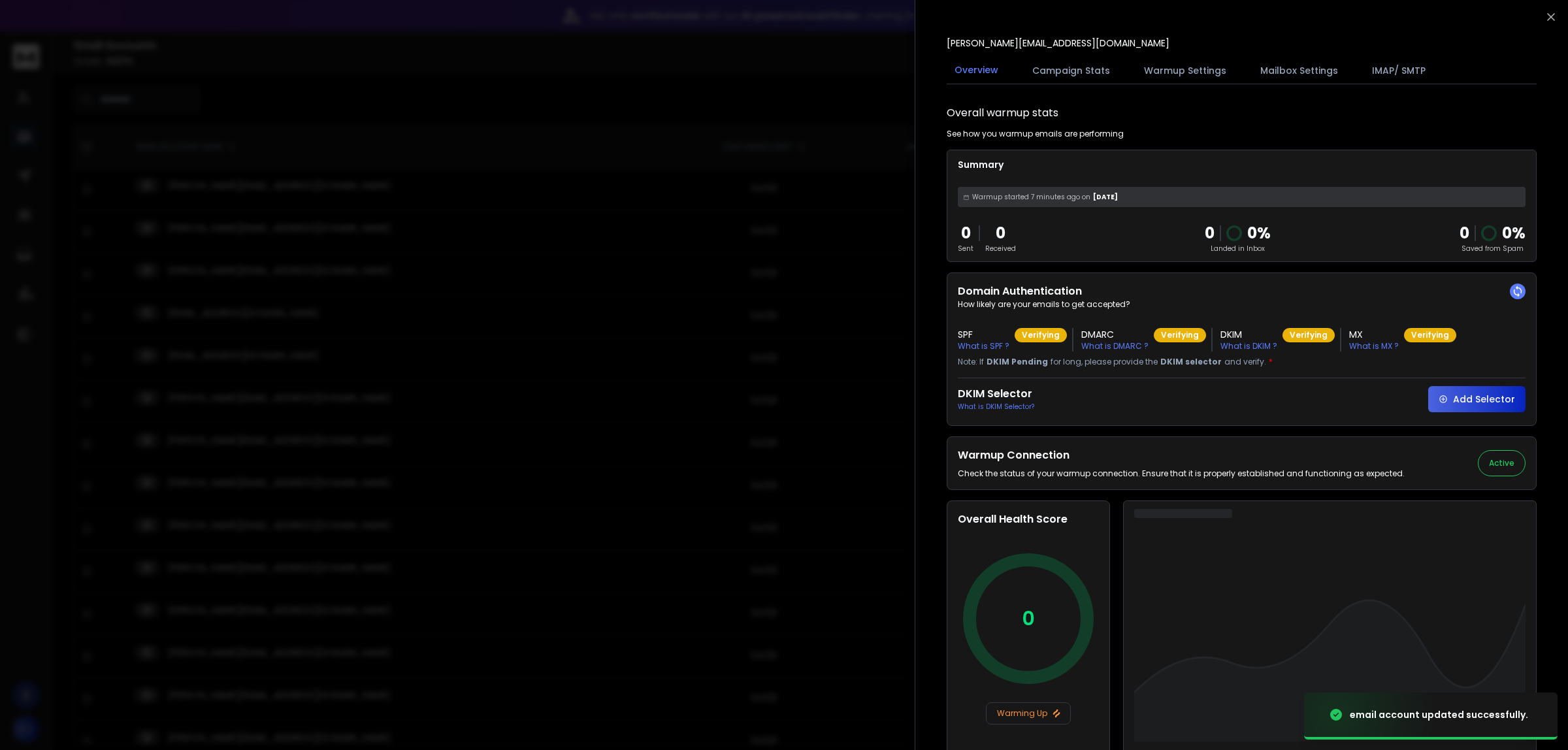
click at [1295, 70] on button "Mailbox Settings" at bounding box center [1299, 70] width 93 height 29
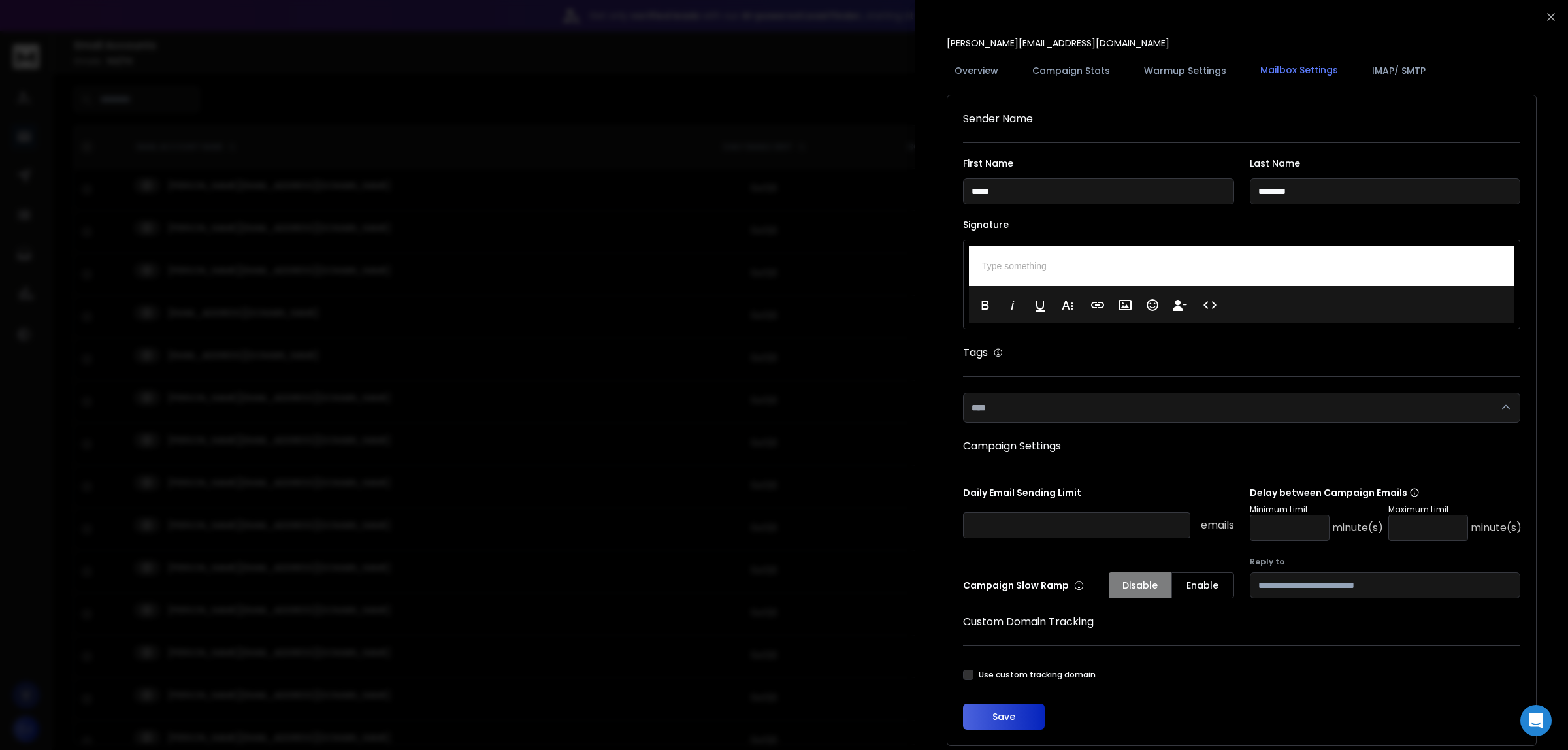
click at [1111, 263] on div at bounding box center [1241, 266] width 519 height 15
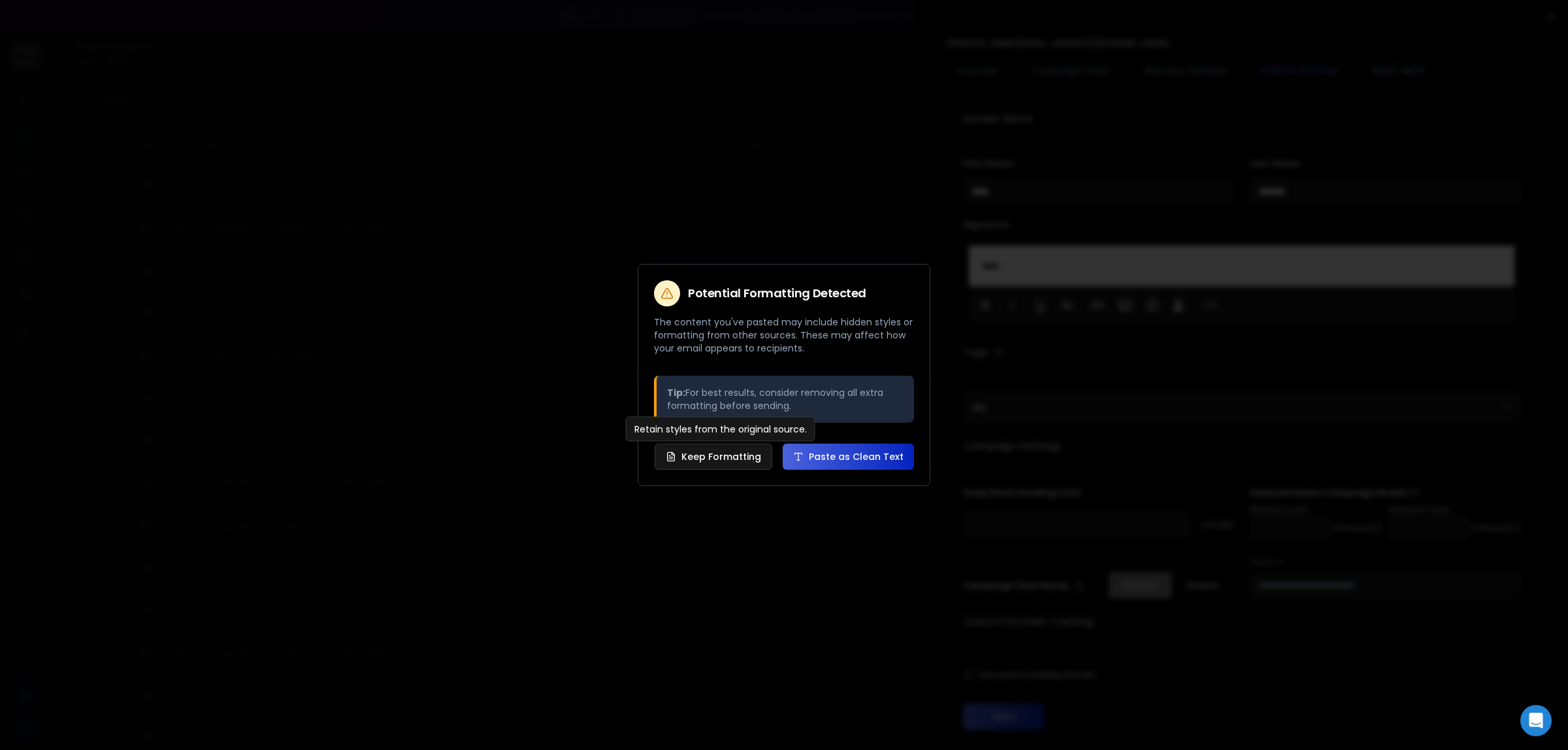
click at [859, 459] on button "Paste as Clean Text" at bounding box center [848, 456] width 131 height 26
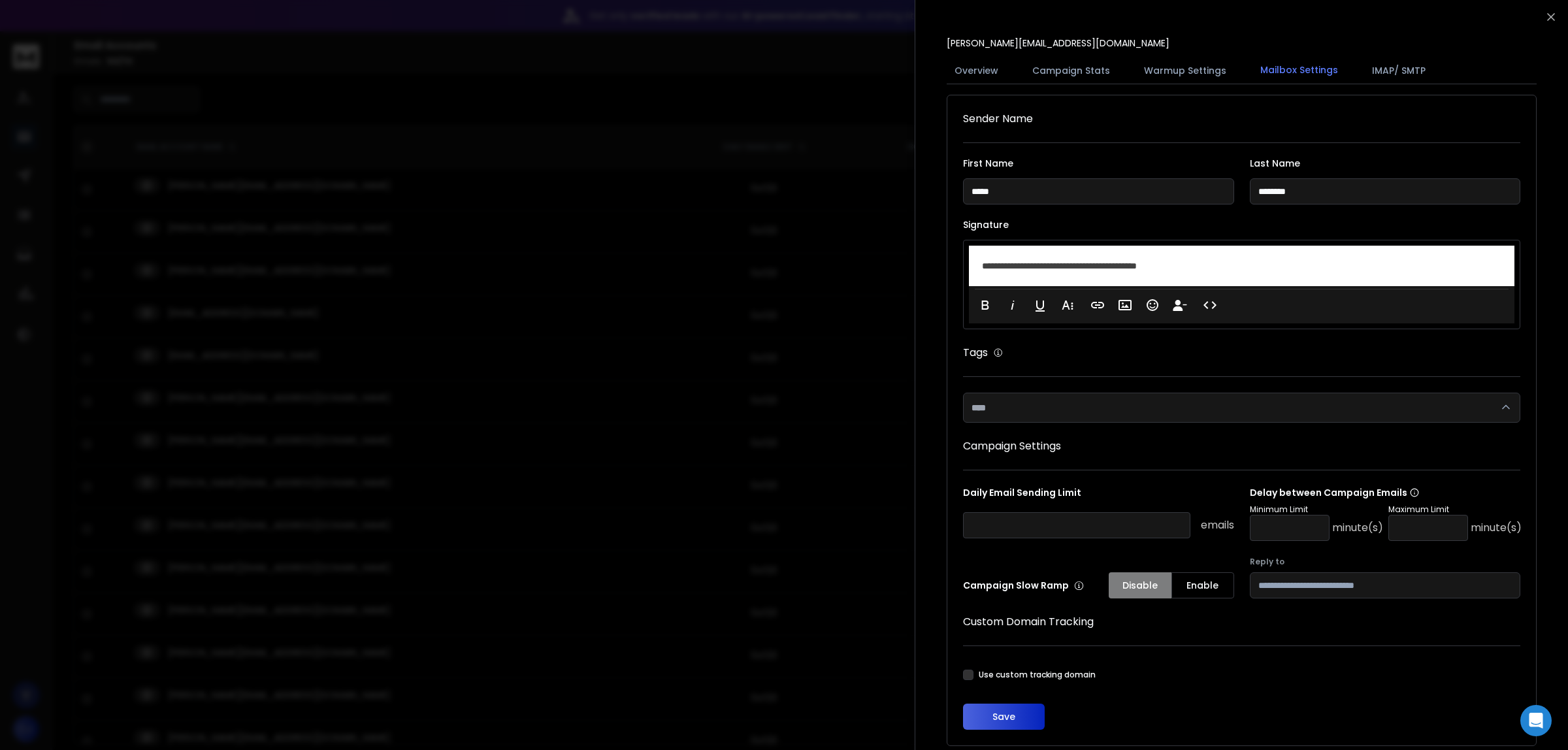
click at [1008, 719] on button "Save" at bounding box center [1004, 716] width 82 height 26
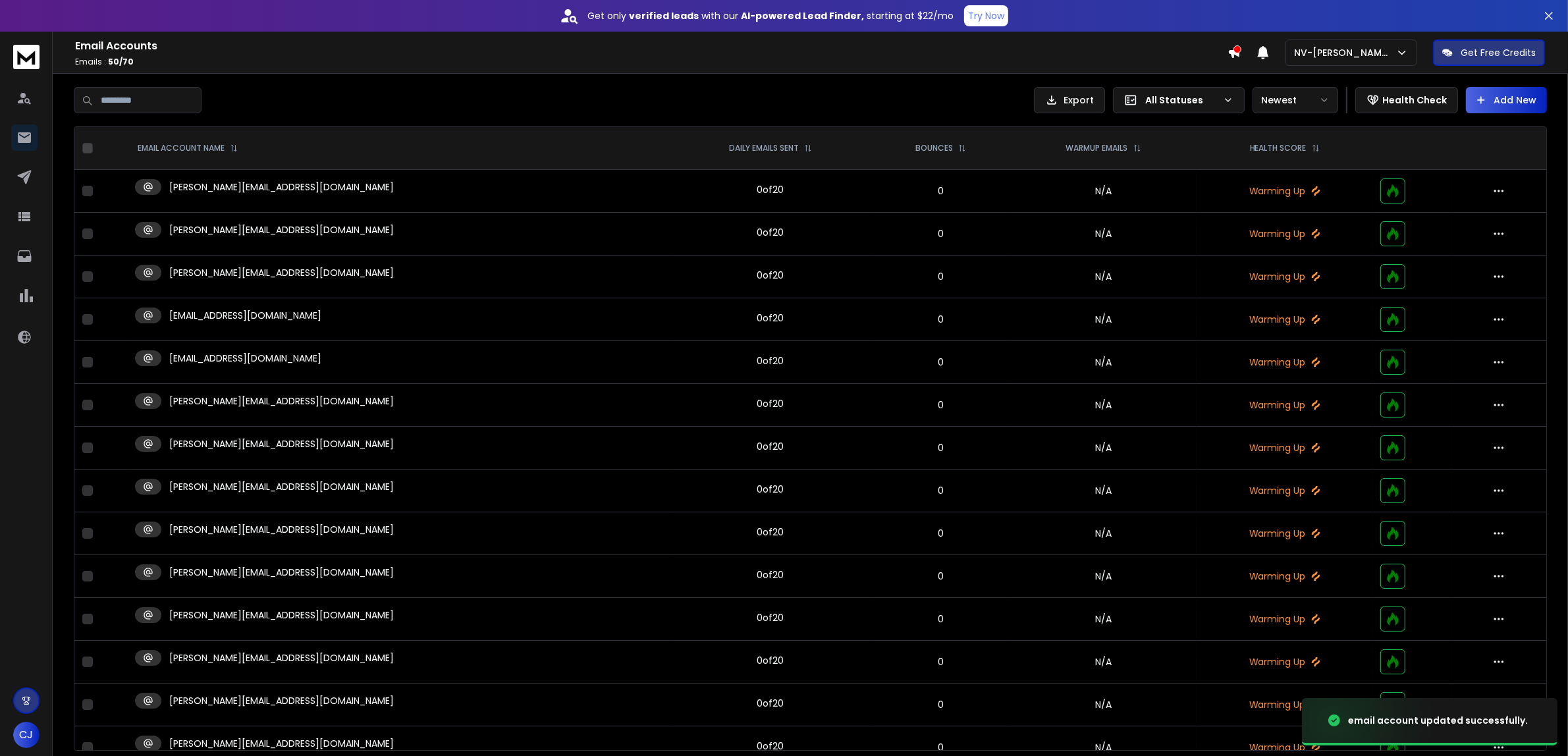
click at [779, 266] on td "0 of 20" at bounding box center [770, 273] width 201 height 34
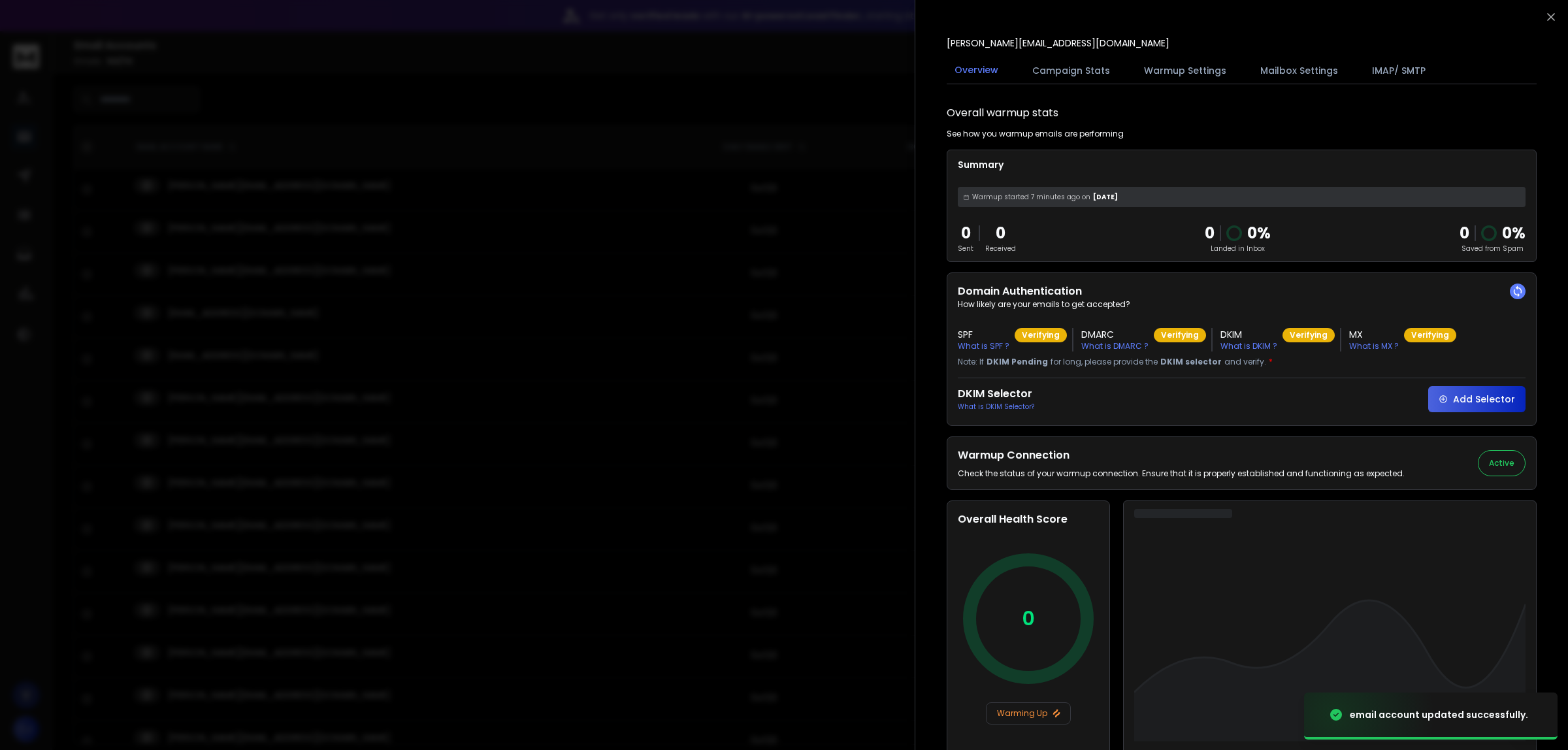
click at [1286, 61] on button "Mailbox Settings" at bounding box center [1299, 70] width 93 height 29
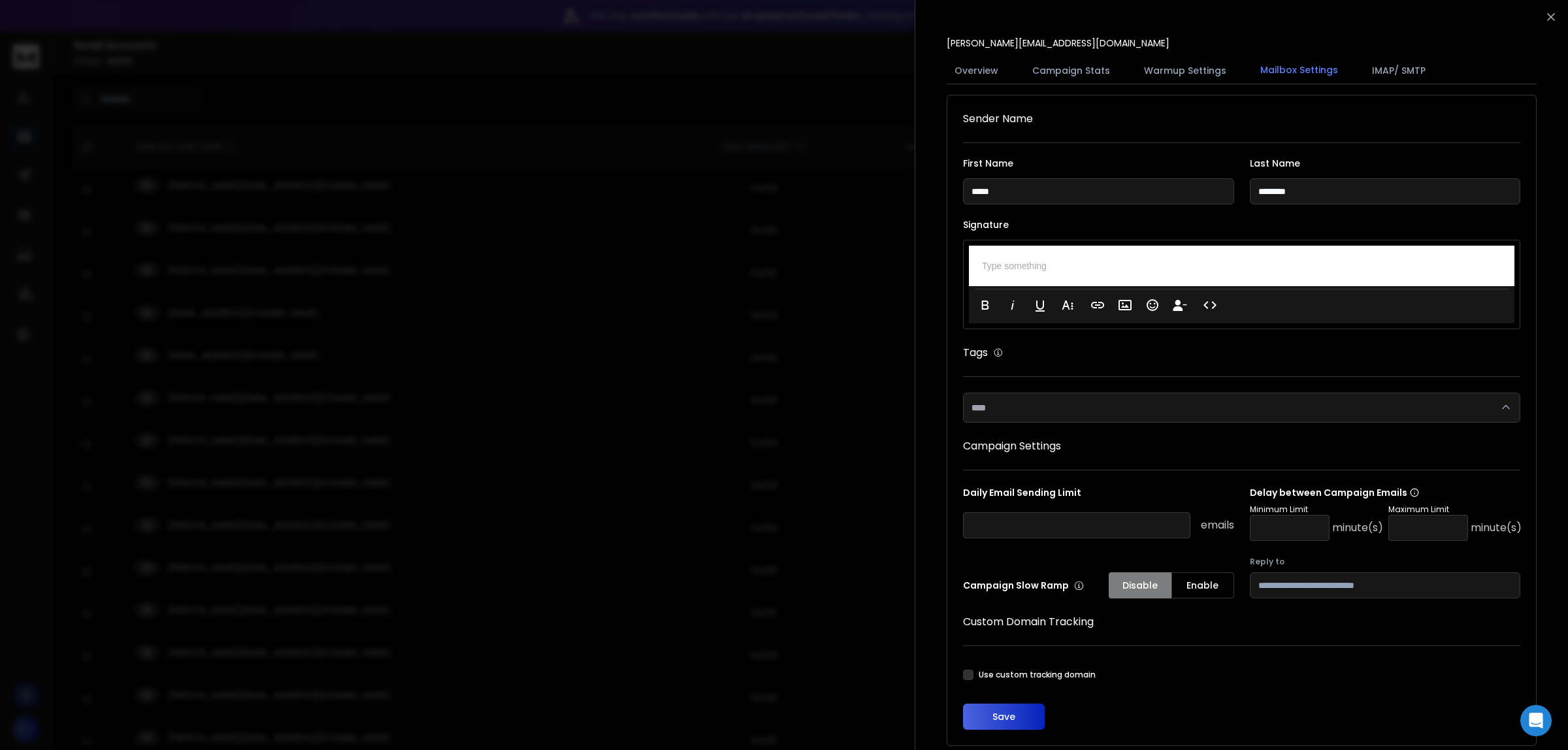
click at [1020, 257] on div at bounding box center [1241, 266] width 545 height 41
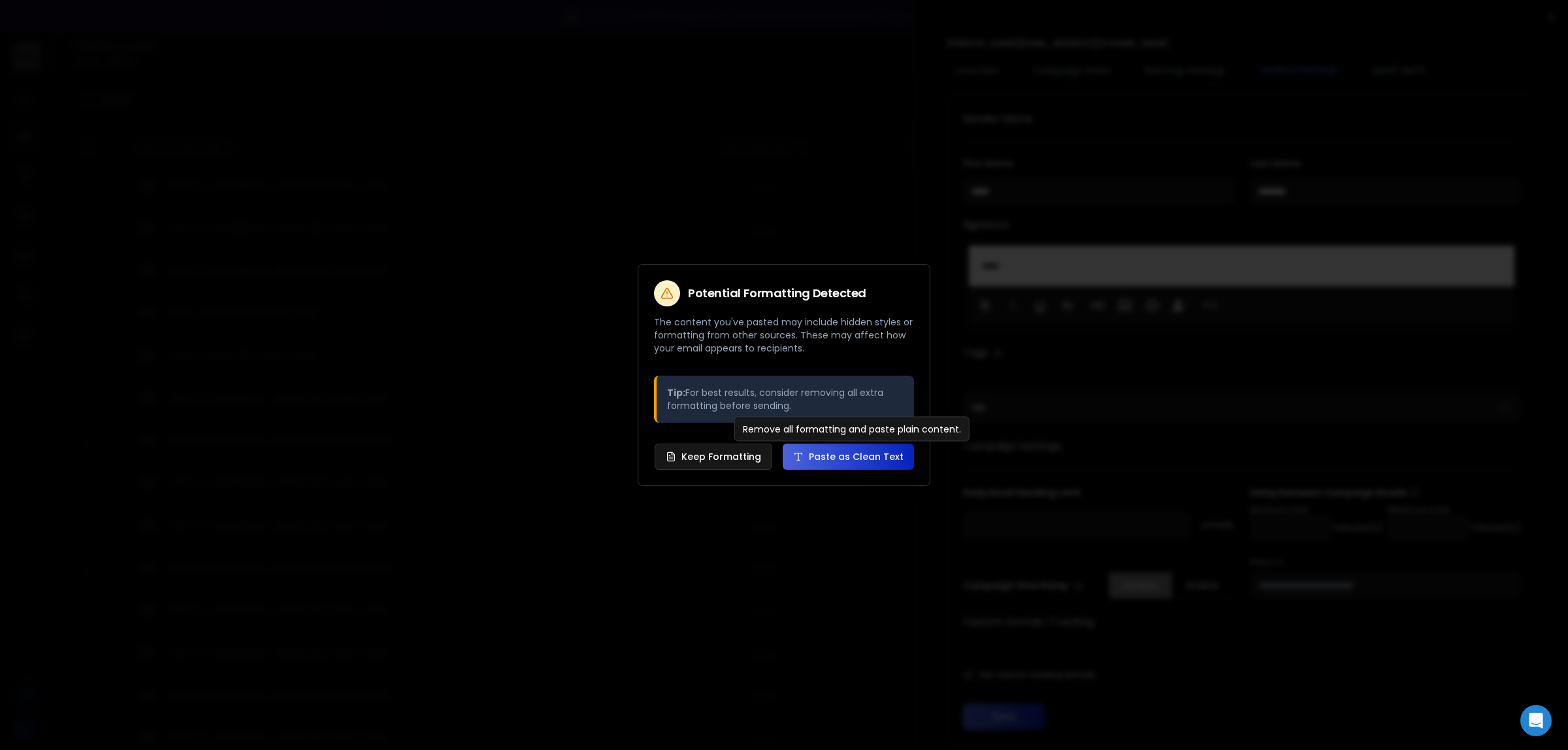
click at [848, 458] on button "Paste as Clean Text" at bounding box center [848, 456] width 131 height 26
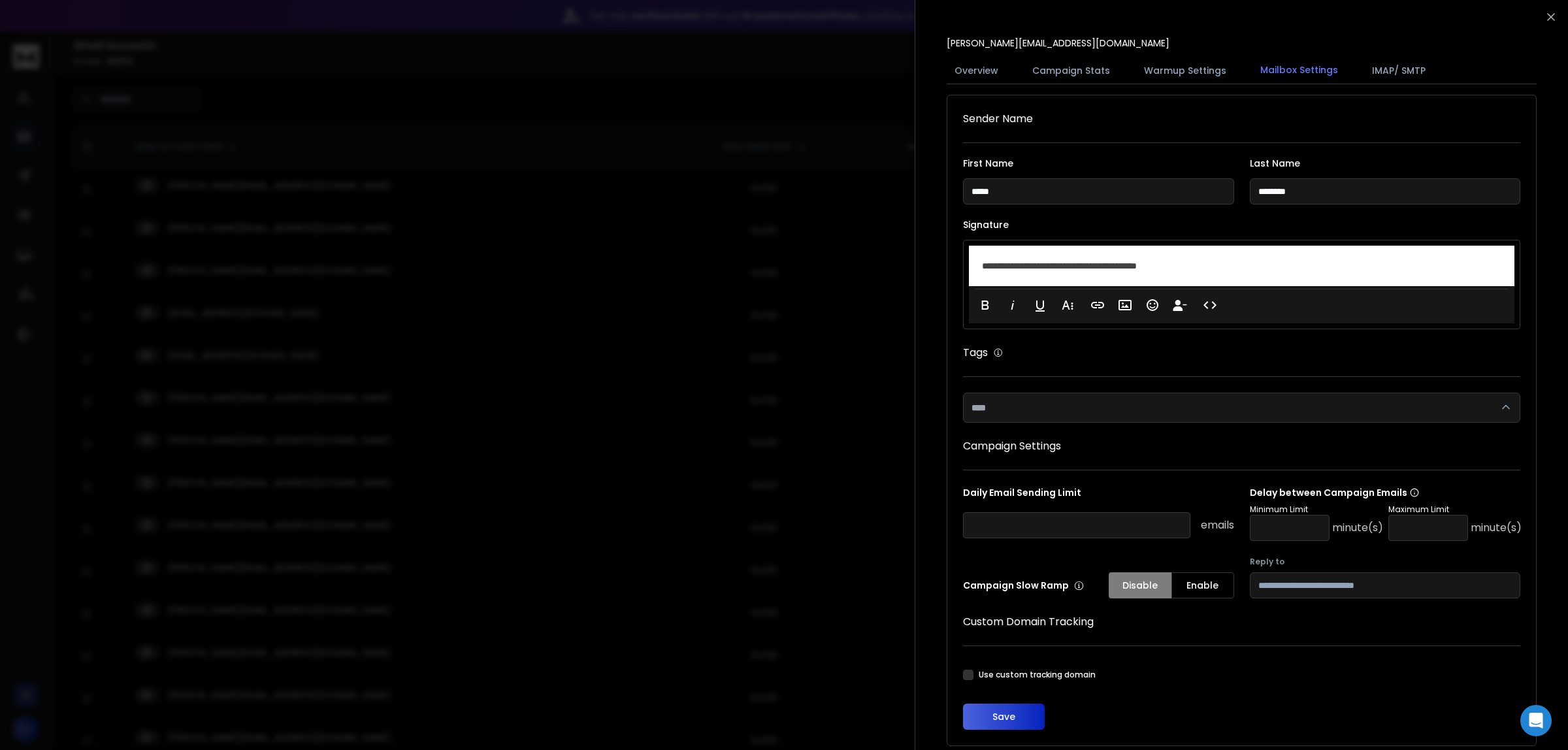
click at [1014, 729] on button "Save" at bounding box center [1004, 716] width 82 height 26
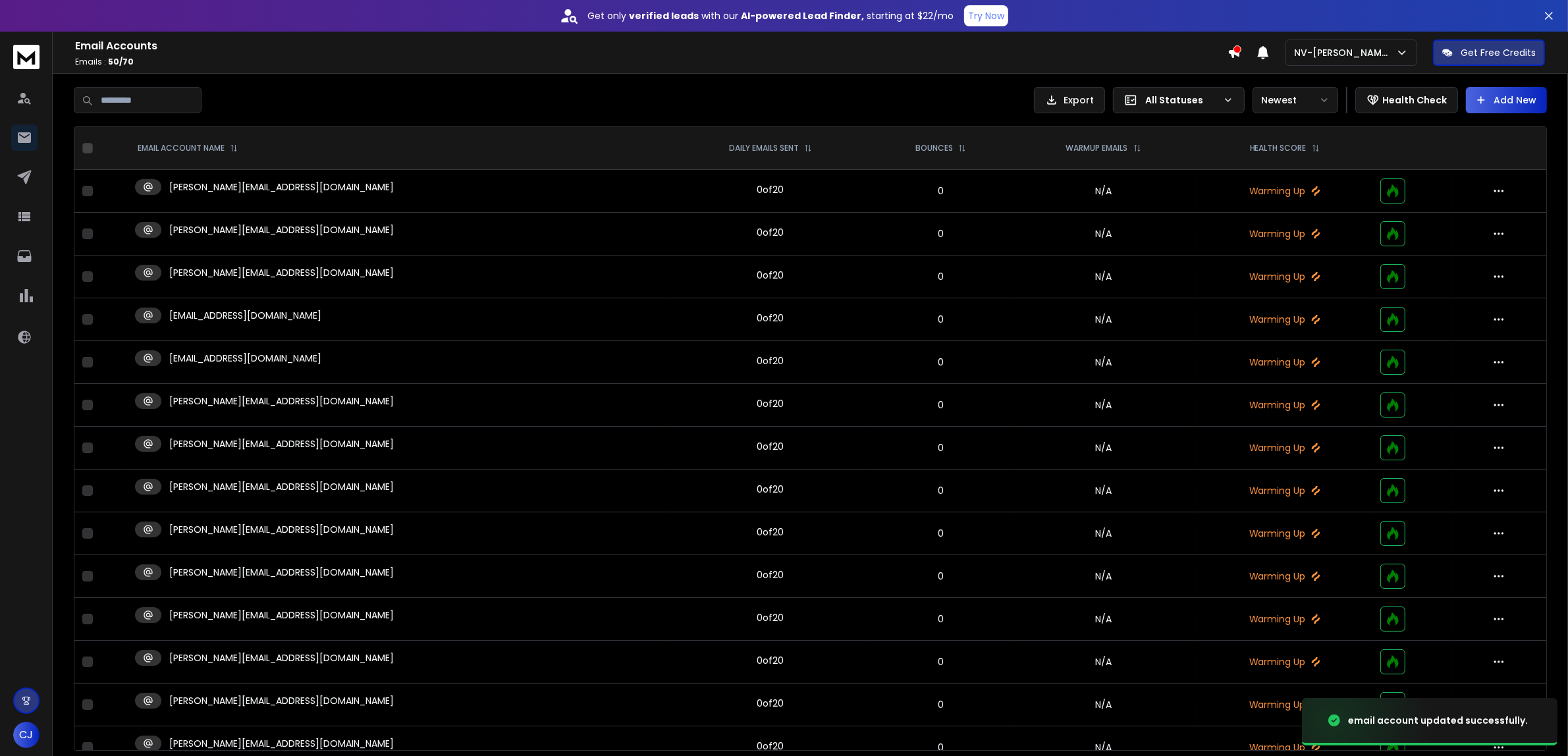
click at [871, 310] on td "0" at bounding box center [941, 319] width 139 height 43
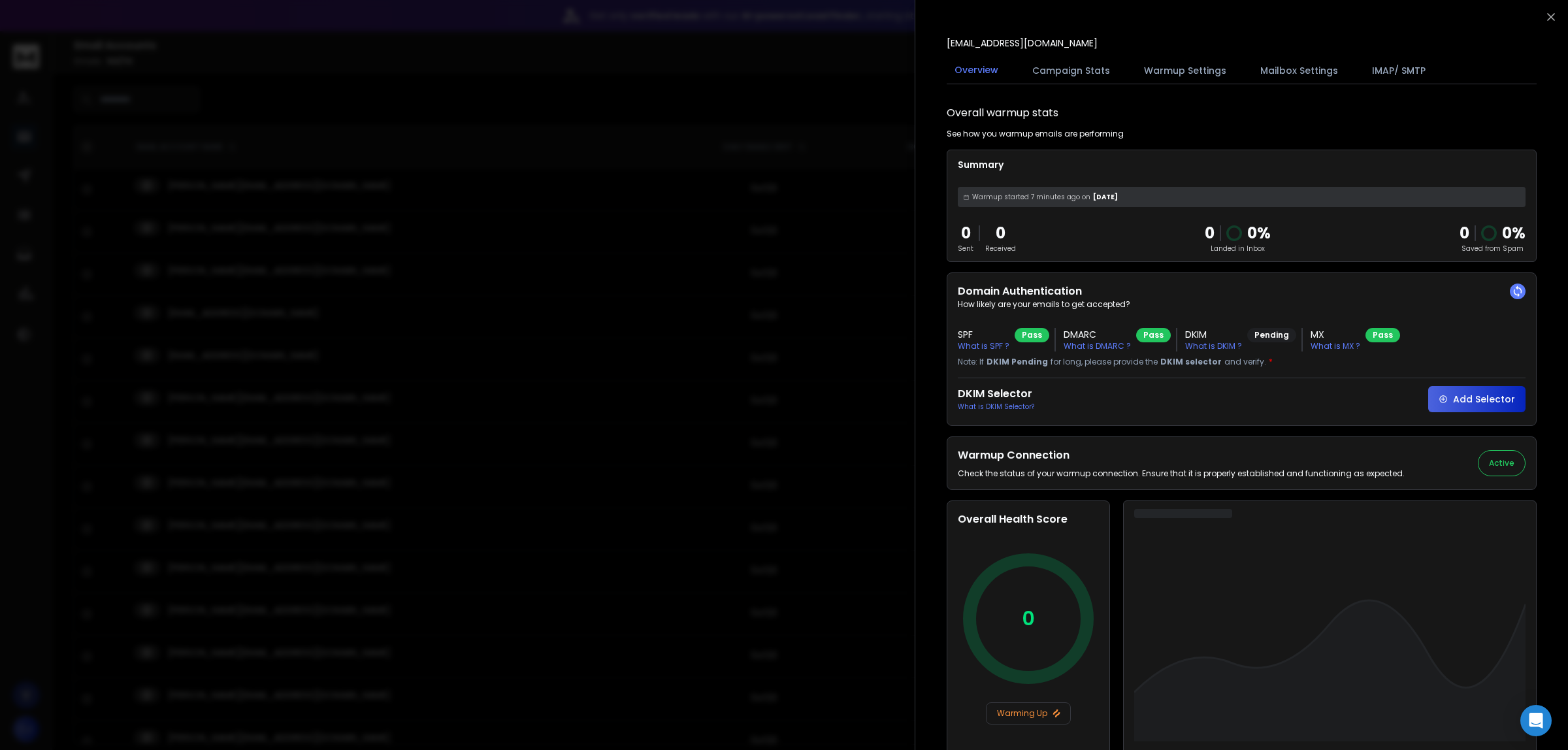
click at [1309, 65] on button "Mailbox Settings" at bounding box center [1299, 70] width 93 height 29
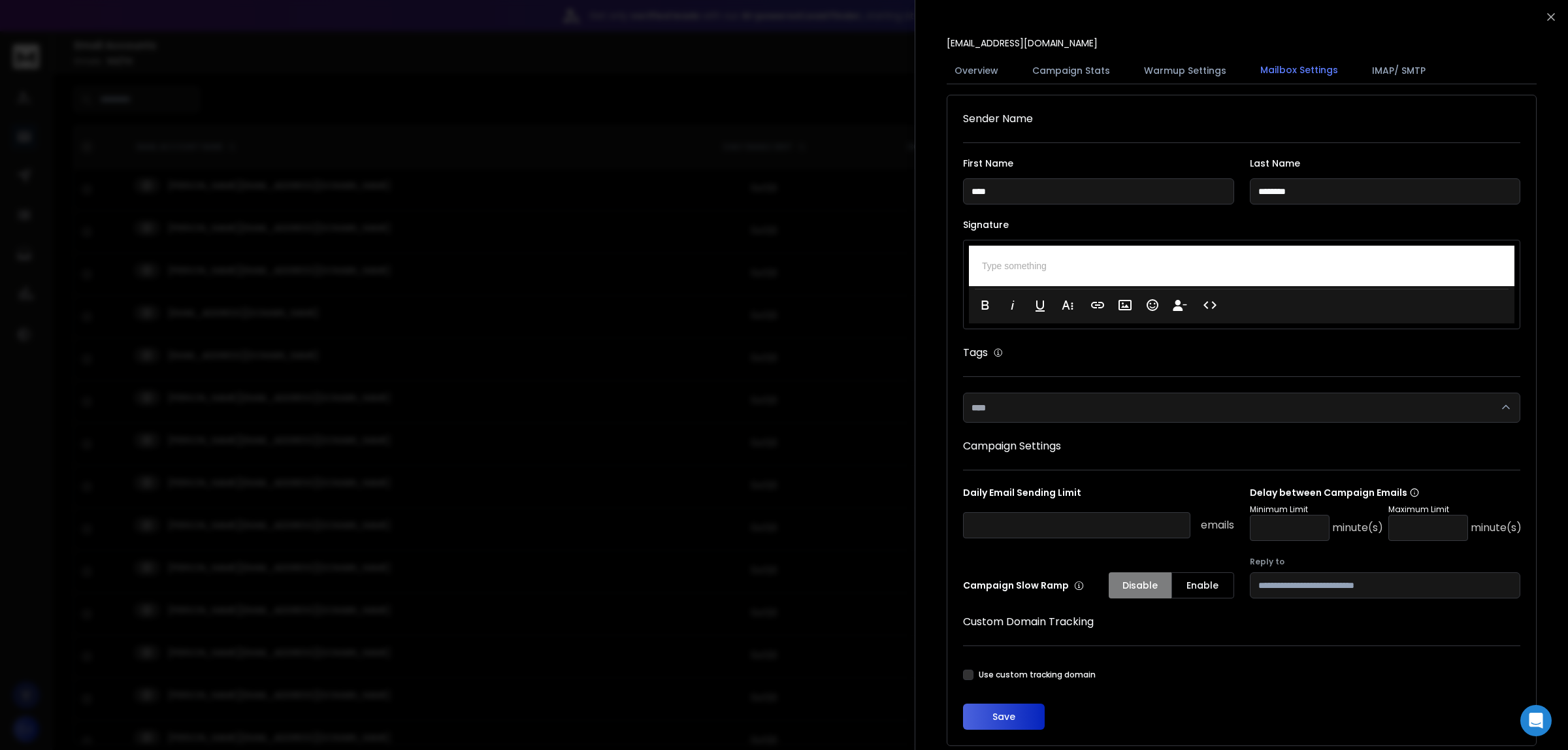
click at [1011, 270] on div at bounding box center [1241, 266] width 519 height 15
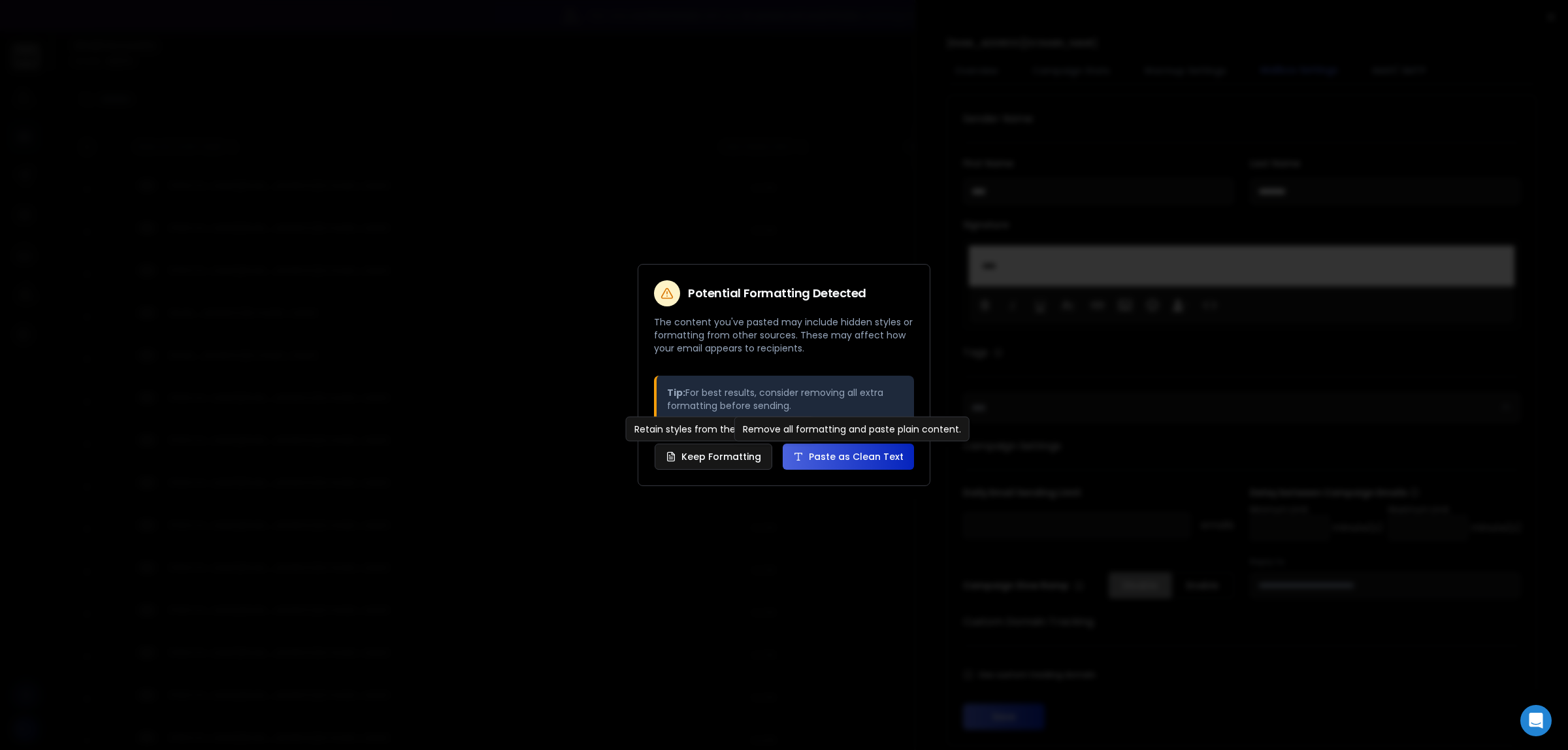
click at [877, 446] on button "Paste as Clean Text" at bounding box center [848, 456] width 131 height 26
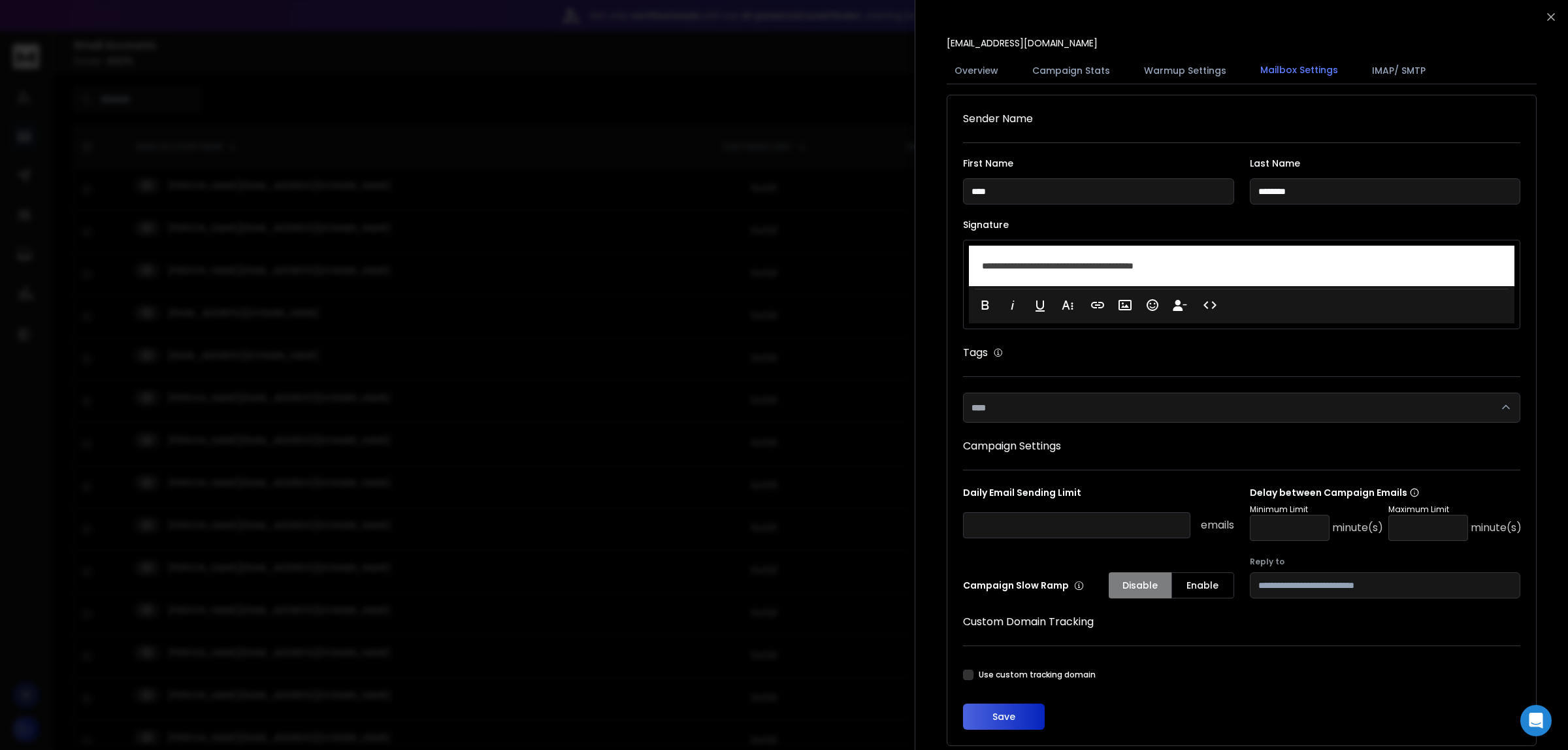
click at [1015, 720] on button "Save" at bounding box center [1004, 716] width 82 height 26
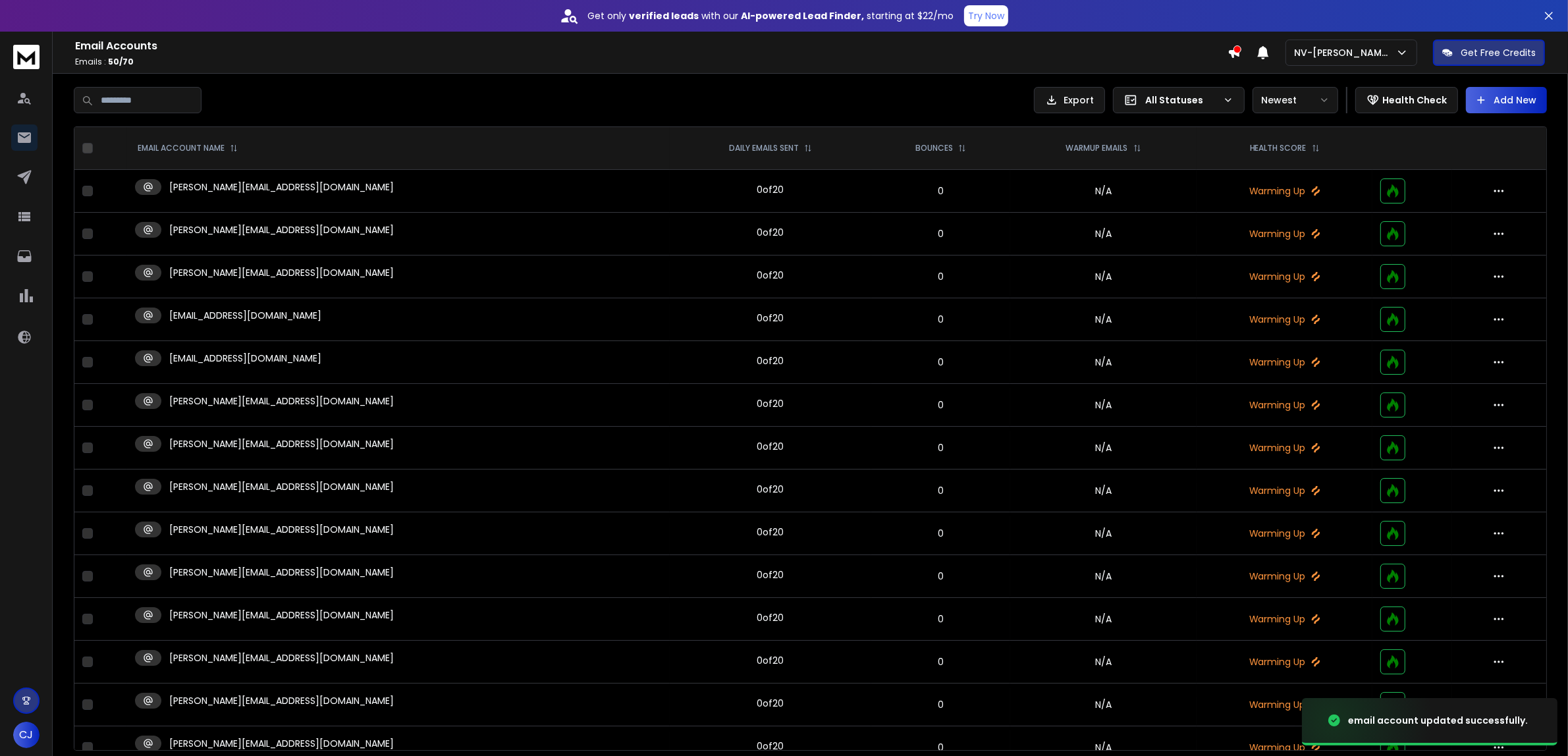
click at [761, 359] on td "0 of 20" at bounding box center [770, 358] width 201 height 34
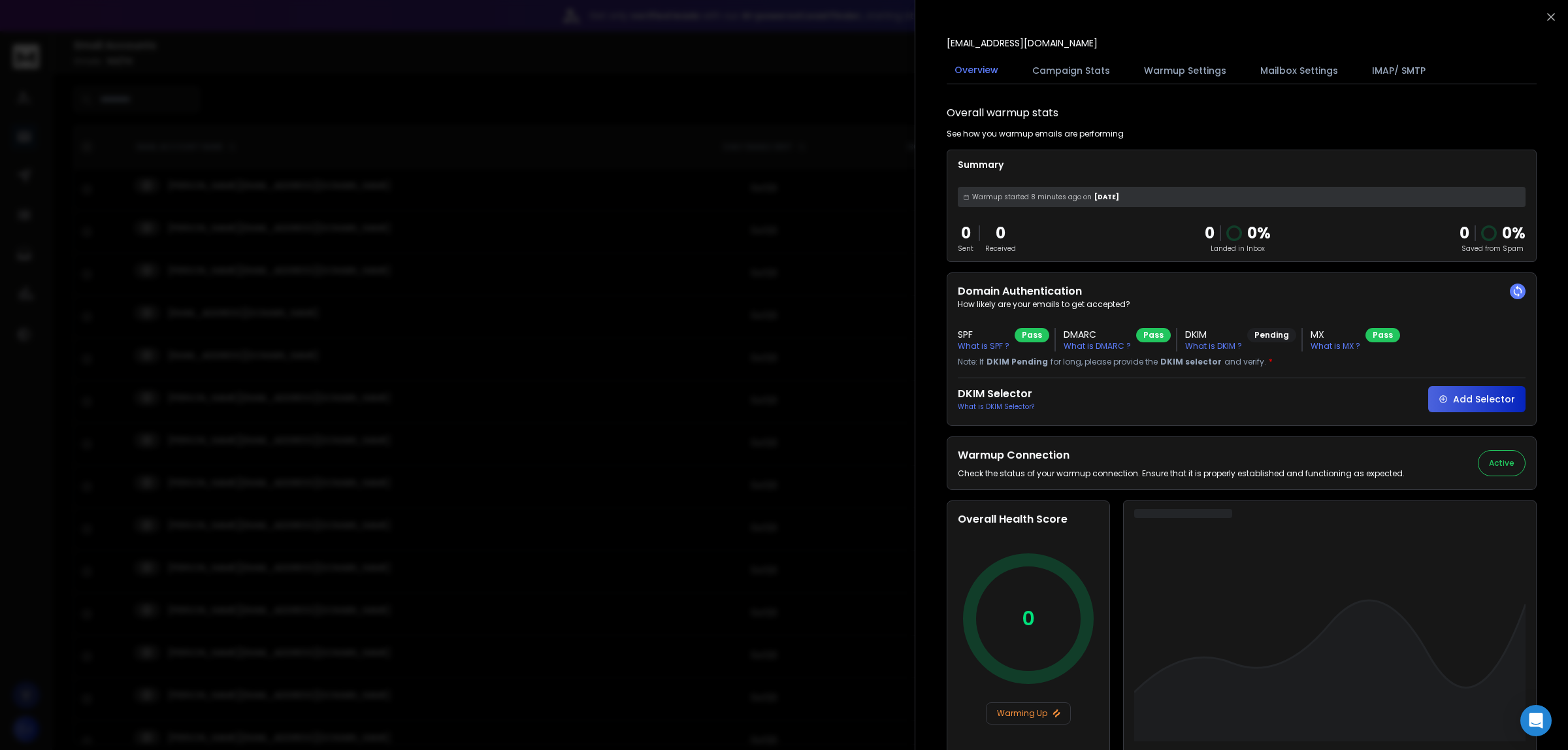
click at [1269, 60] on button "Mailbox Settings" at bounding box center [1299, 70] width 93 height 29
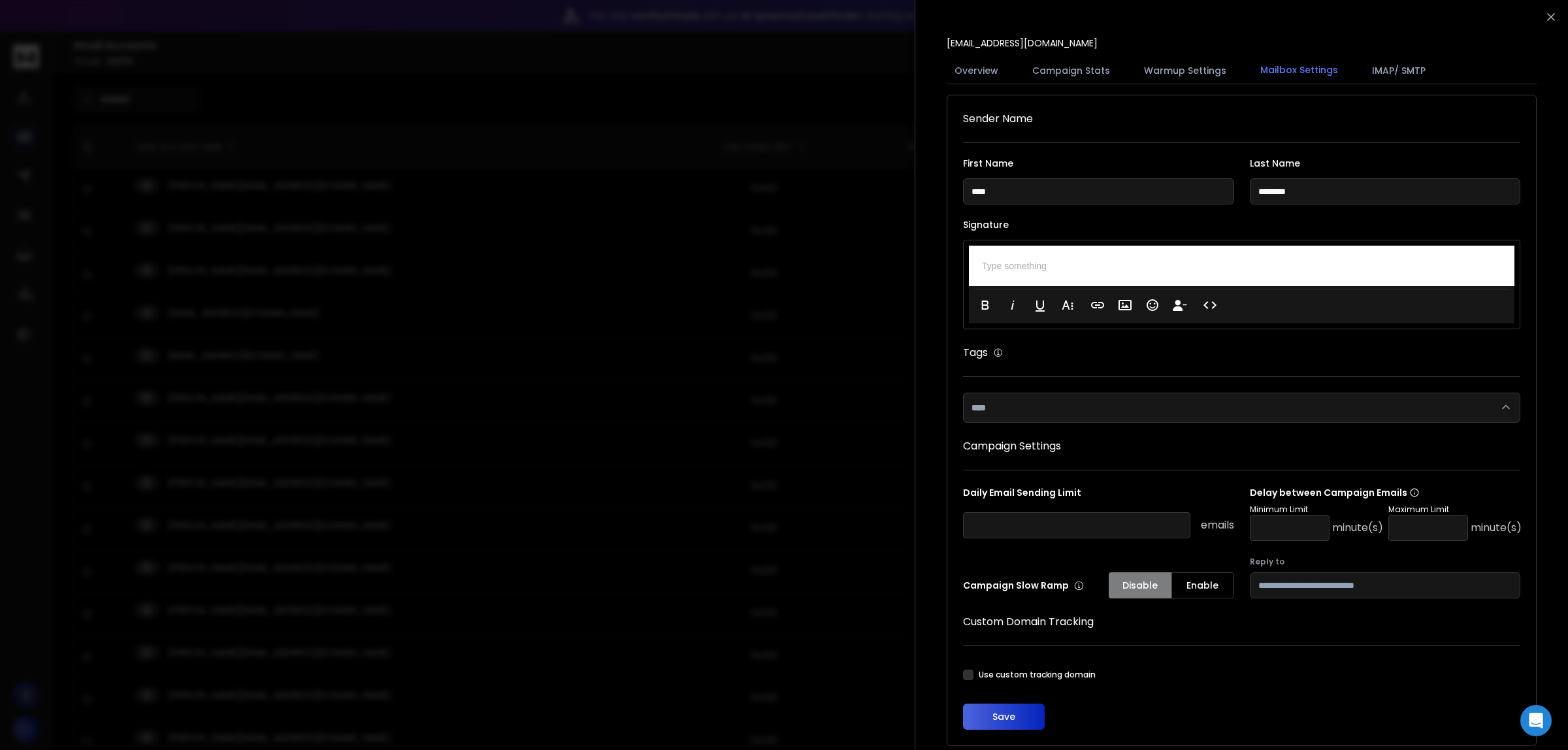
click at [1063, 262] on div at bounding box center [1241, 266] width 519 height 15
click at [1004, 723] on button "Save" at bounding box center [1004, 716] width 82 height 26
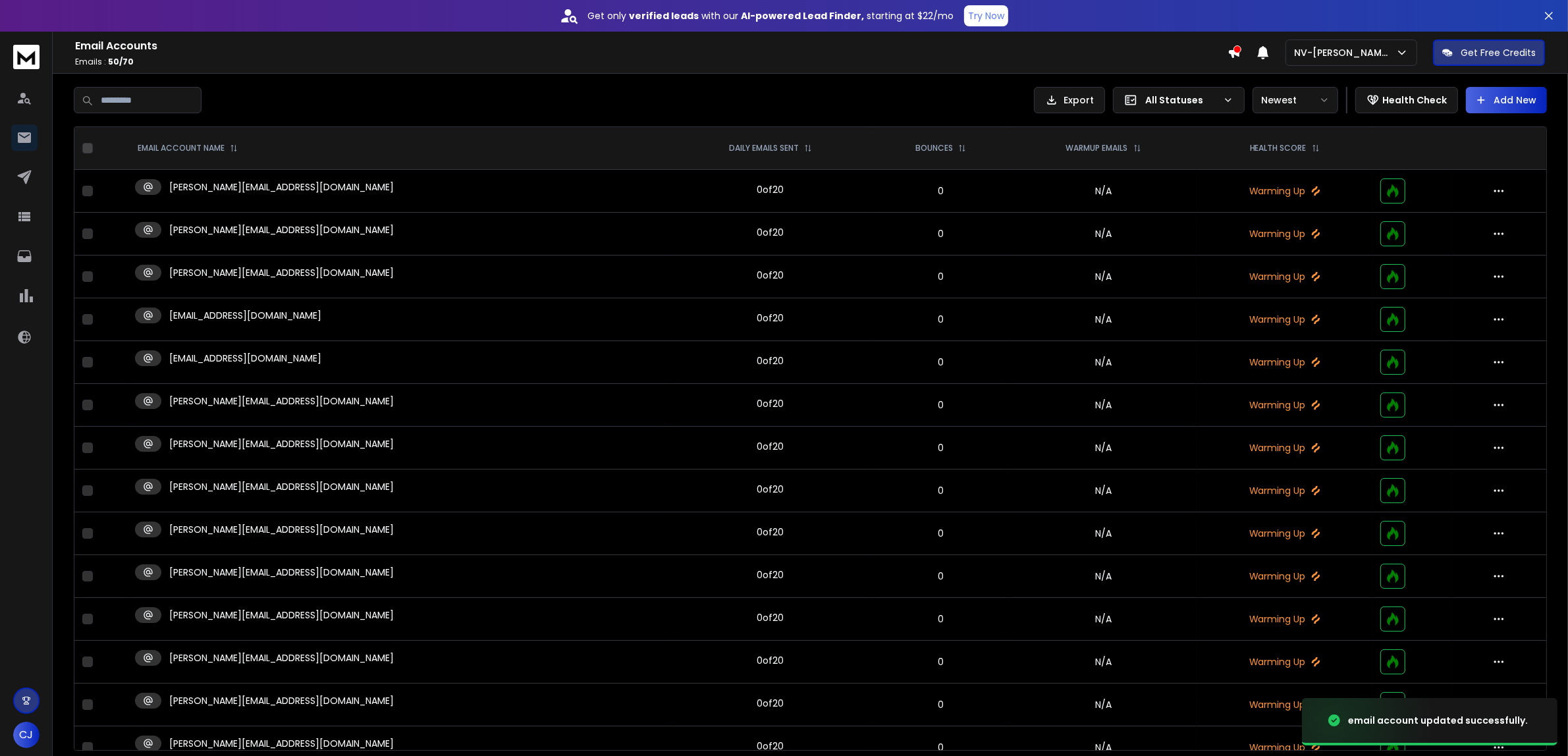
click at [774, 394] on td "0 of 20" at bounding box center [770, 401] width 201 height 34
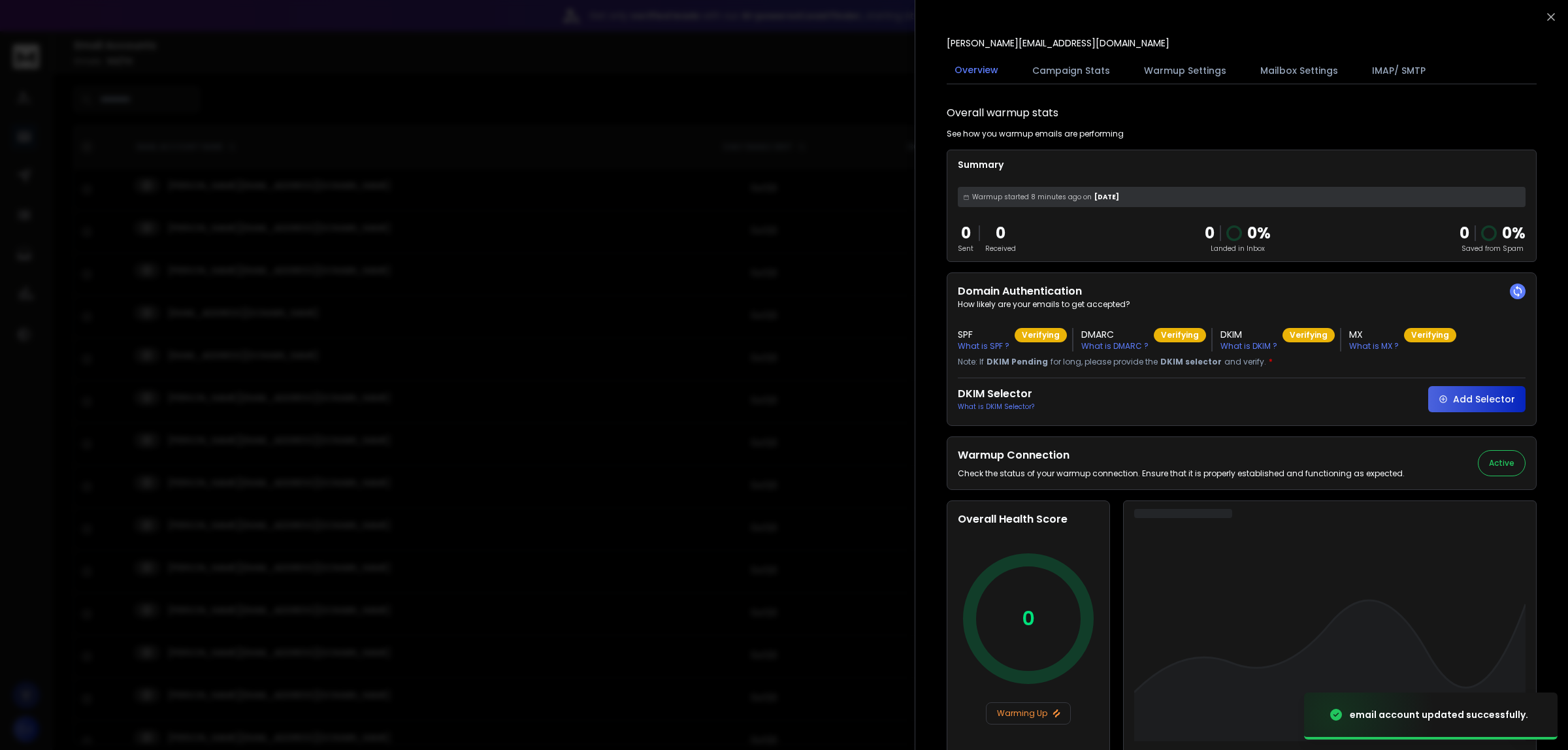
click at [1295, 62] on button "Mailbox Settings" at bounding box center [1299, 70] width 93 height 29
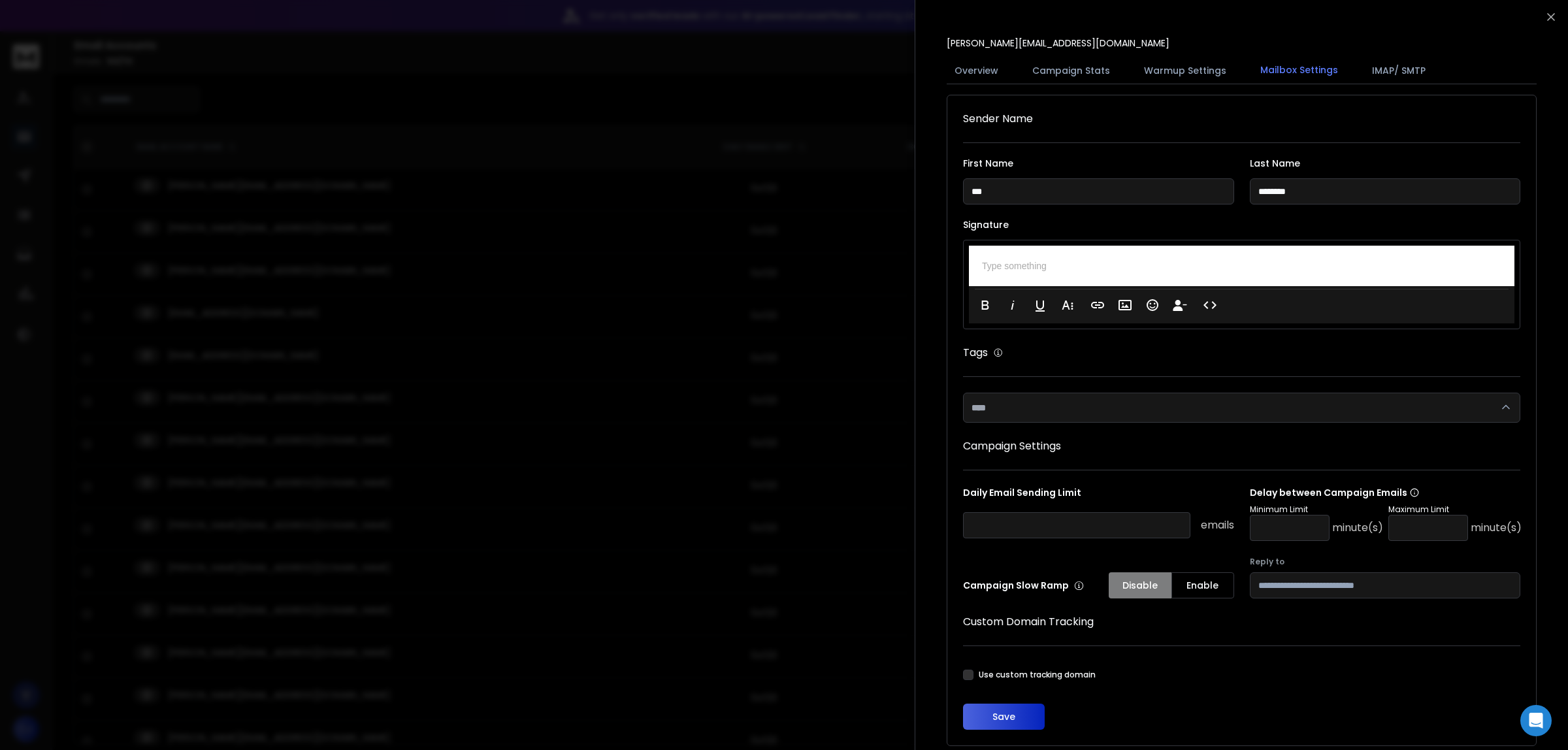
click at [1065, 268] on div at bounding box center [1241, 266] width 519 height 15
drag, startPoint x: 1001, startPoint y: 702, endPoint x: 1023, endPoint y: 657, distance: 50.1
click at [1002, 703] on form "**********" at bounding box center [1241, 444] width 557 height 571
click at [1018, 712] on button "Save" at bounding box center [1004, 716] width 82 height 26
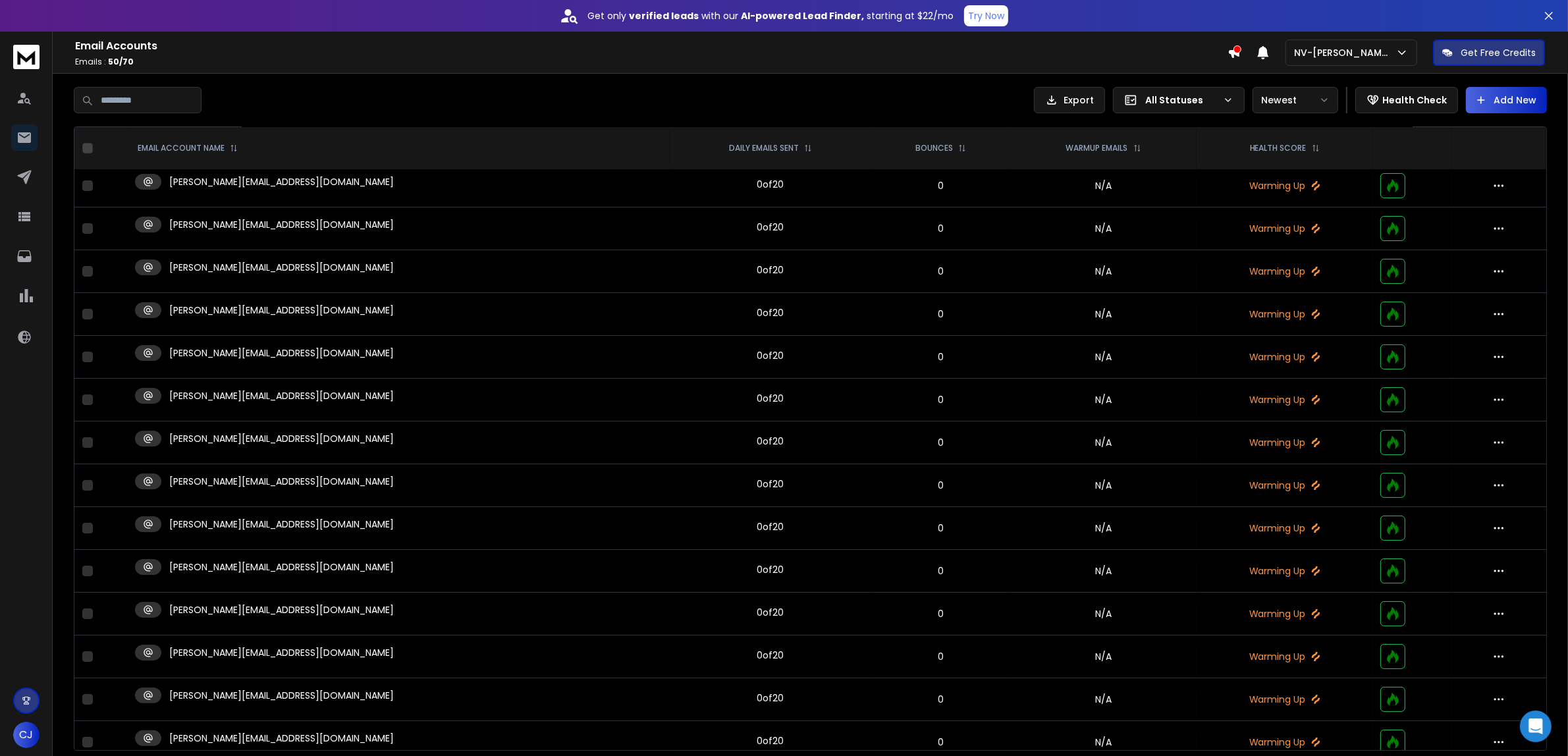
scroll to position [247, 0]
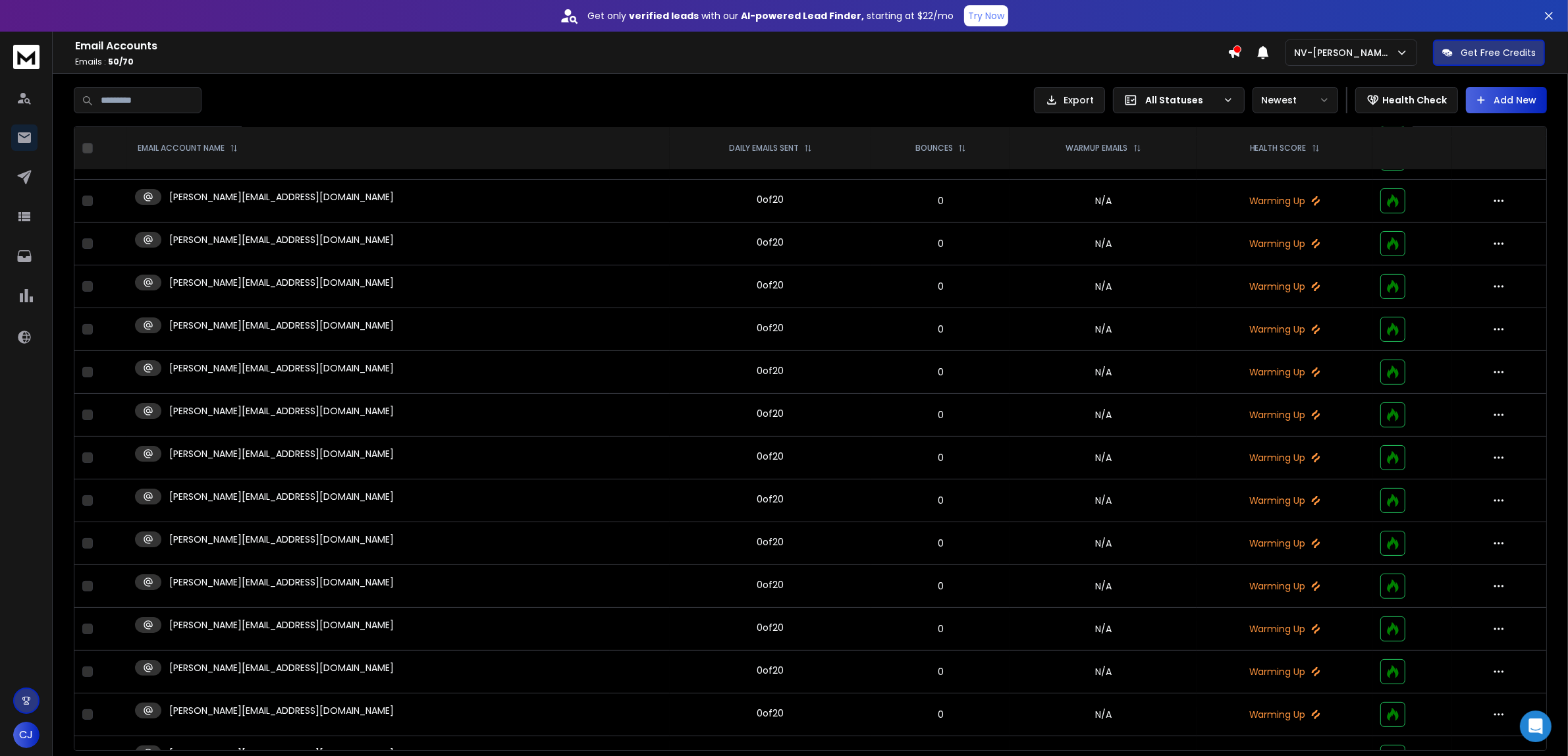
click at [736, 201] on td "0 of 20" at bounding box center [770, 196] width 201 height 34
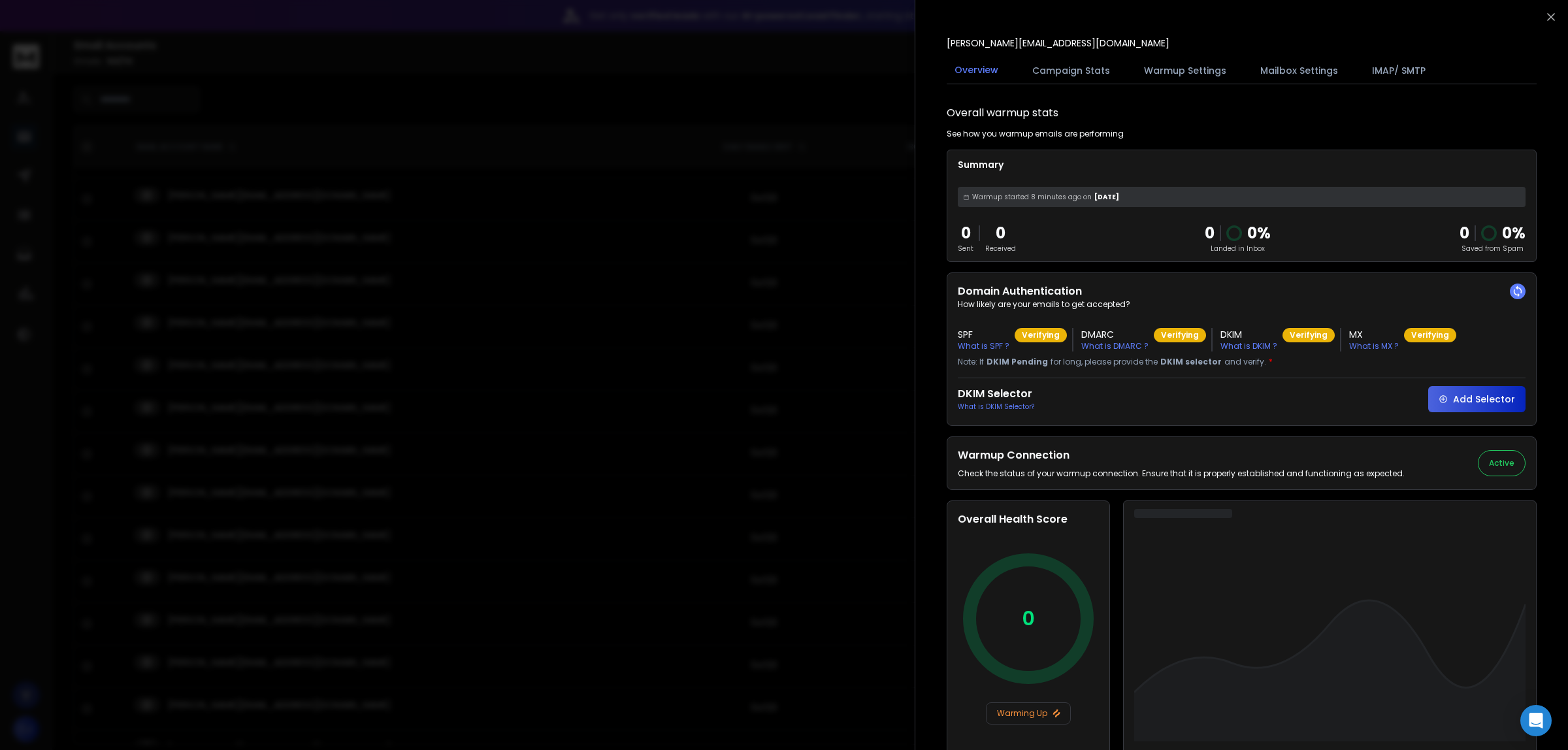
click at [1297, 59] on button "Mailbox Settings" at bounding box center [1299, 70] width 93 height 29
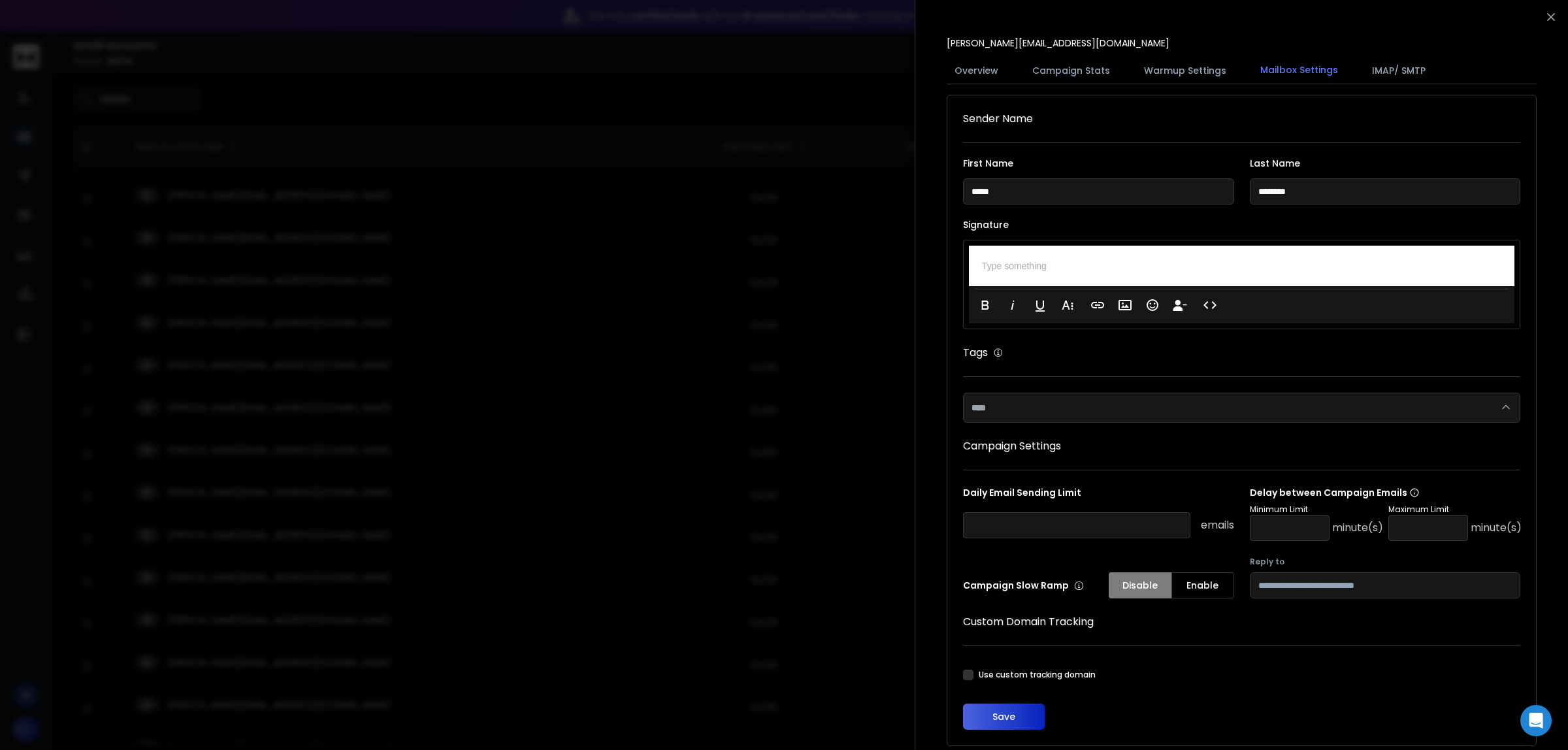
click at [1055, 265] on div at bounding box center [1241, 266] width 519 height 15
click at [1008, 718] on button "Save" at bounding box center [1004, 716] width 82 height 26
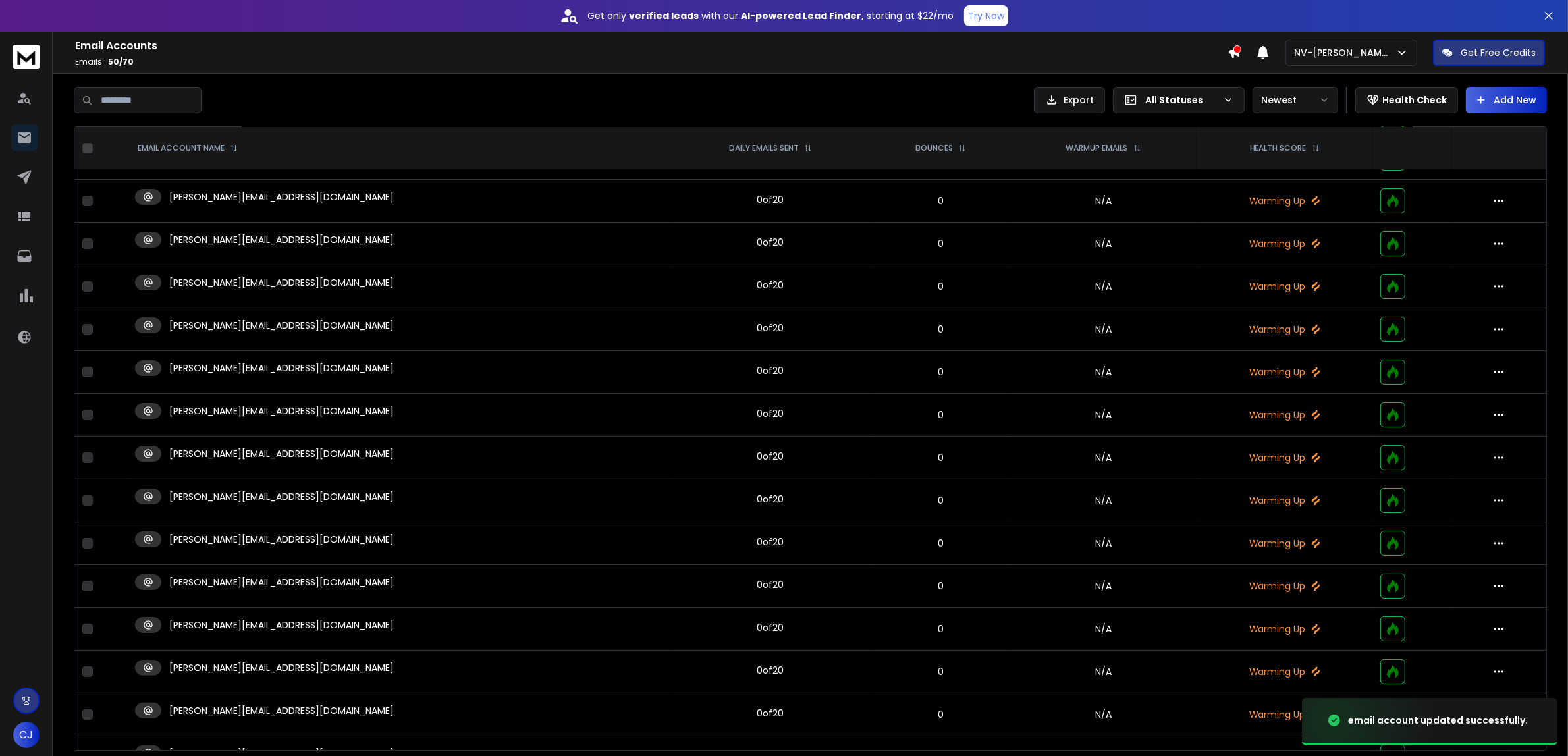
click at [748, 242] on td "0 of 20" at bounding box center [770, 240] width 201 height 34
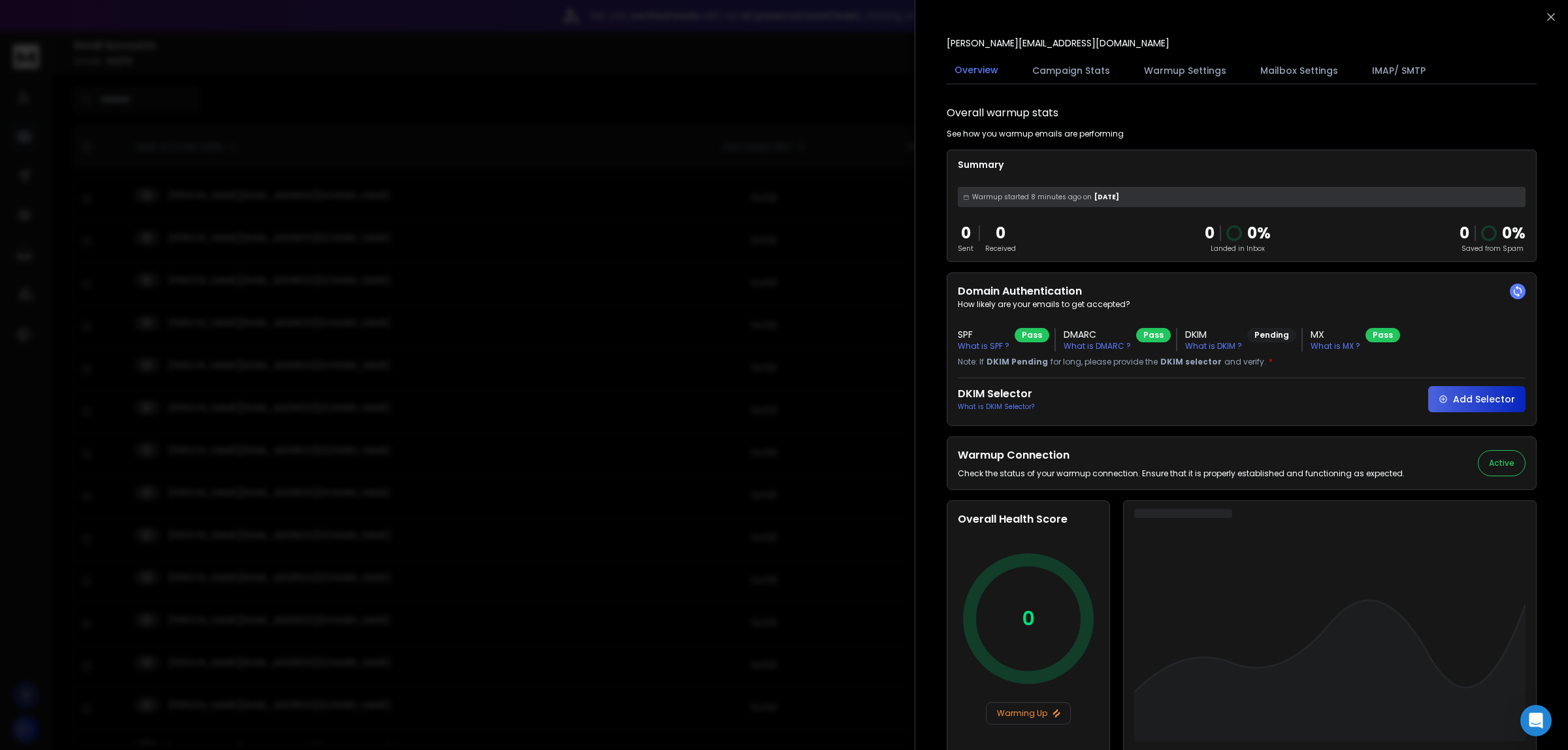
click at [1312, 67] on button "Mailbox Settings" at bounding box center [1299, 70] width 93 height 29
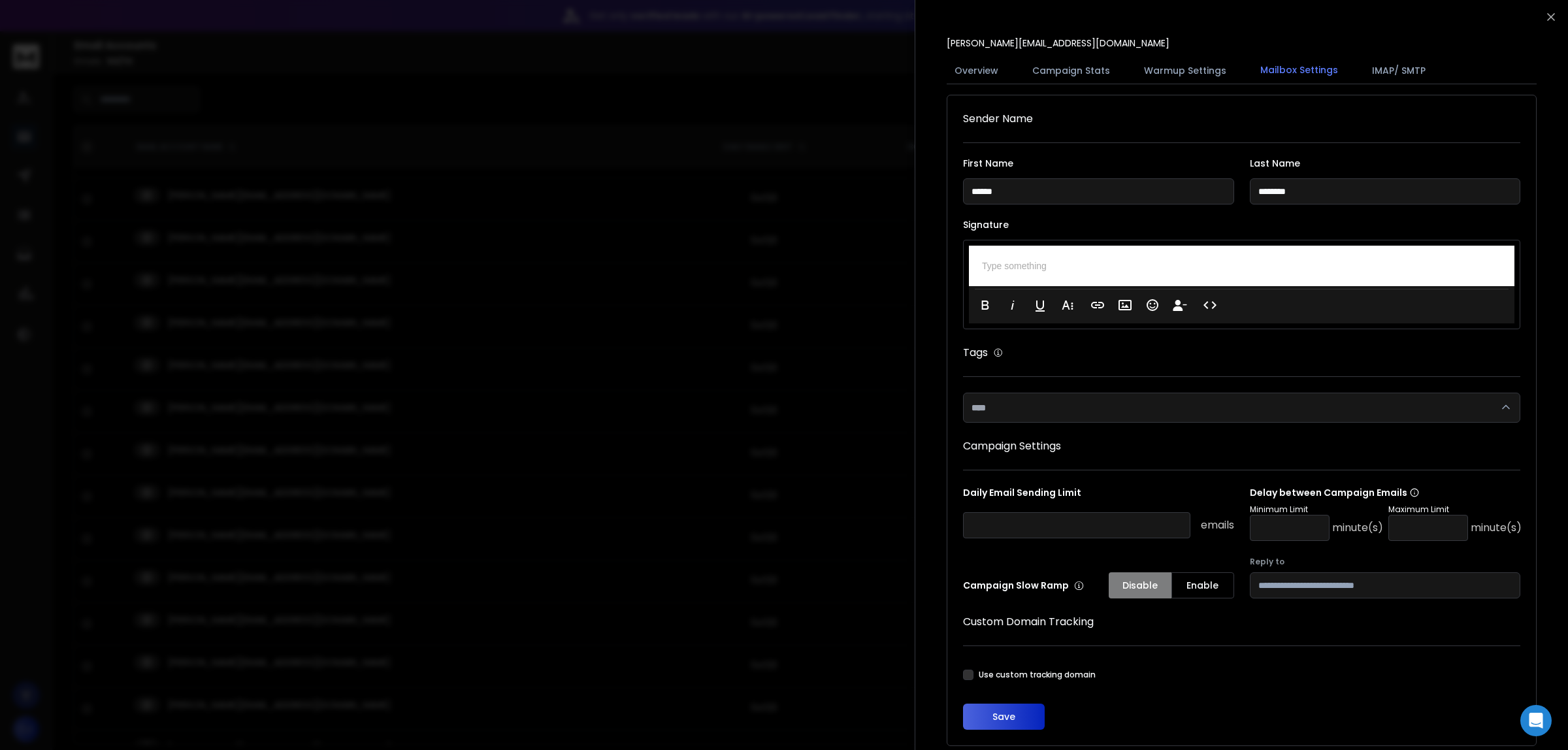
click at [1064, 278] on div at bounding box center [1241, 266] width 545 height 41
click at [1004, 723] on button "Save" at bounding box center [1004, 716] width 82 height 26
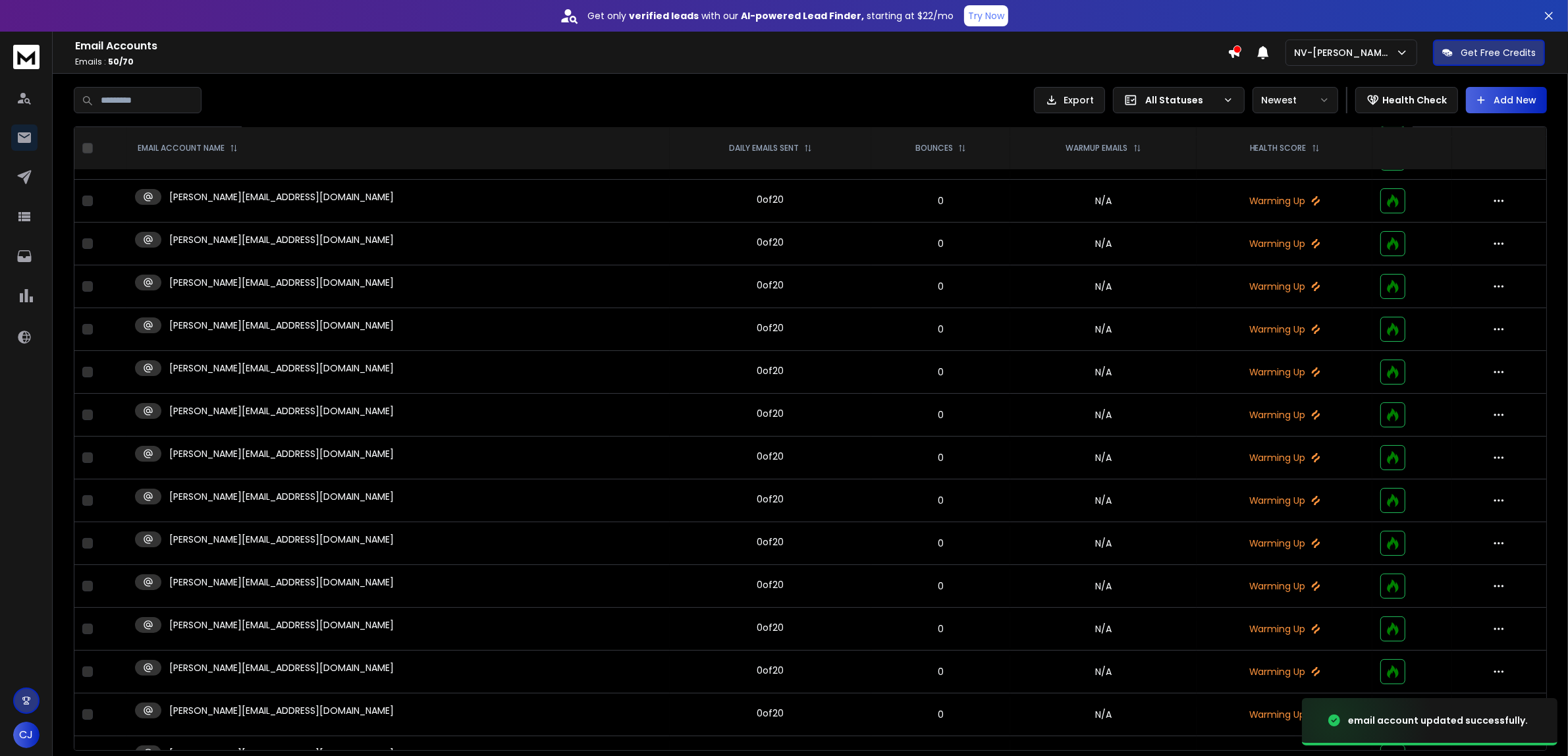
scroll to position [329, 0]
click at [871, 216] on td "0" at bounding box center [941, 204] width 139 height 43
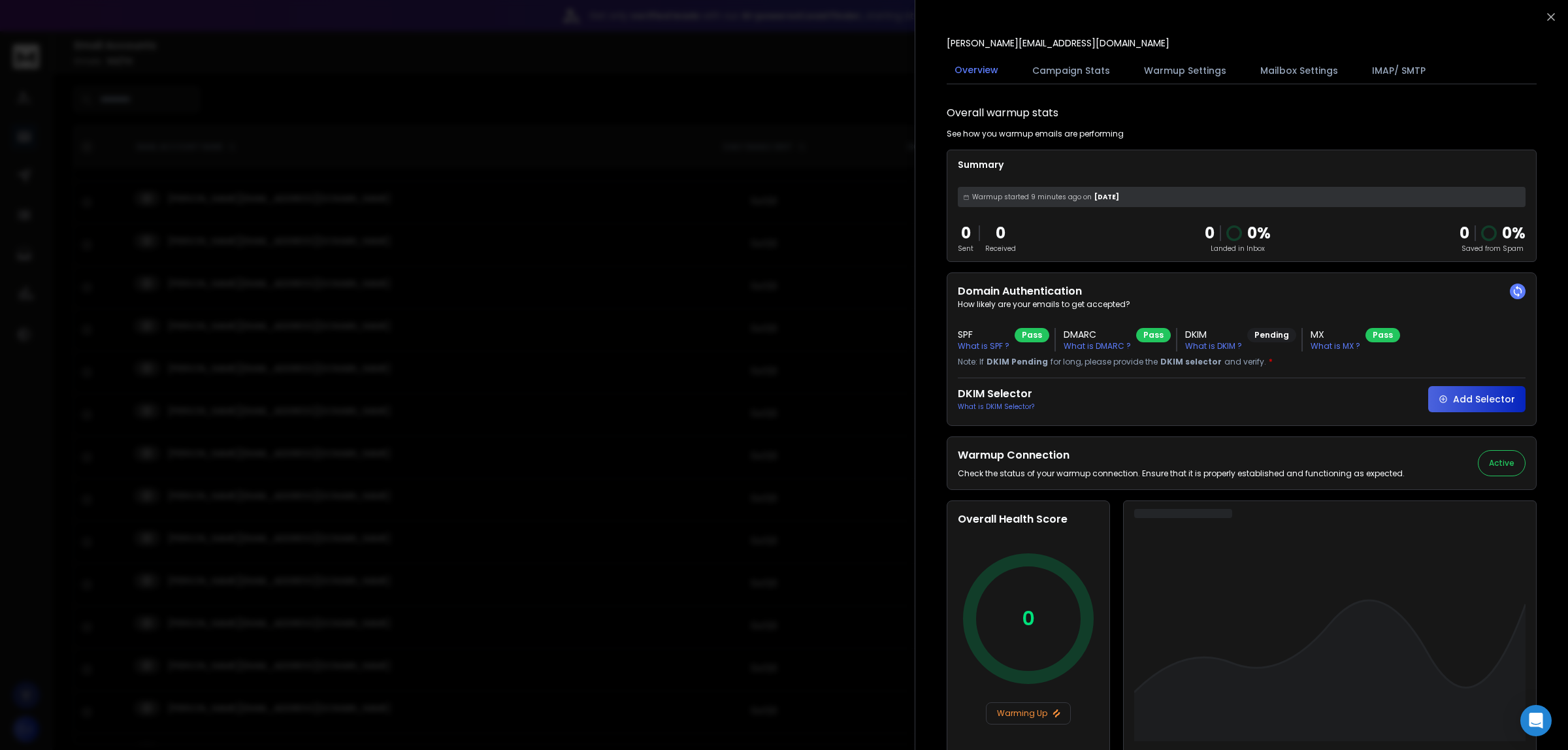
click at [1287, 62] on button "Mailbox Settings" at bounding box center [1299, 70] width 93 height 29
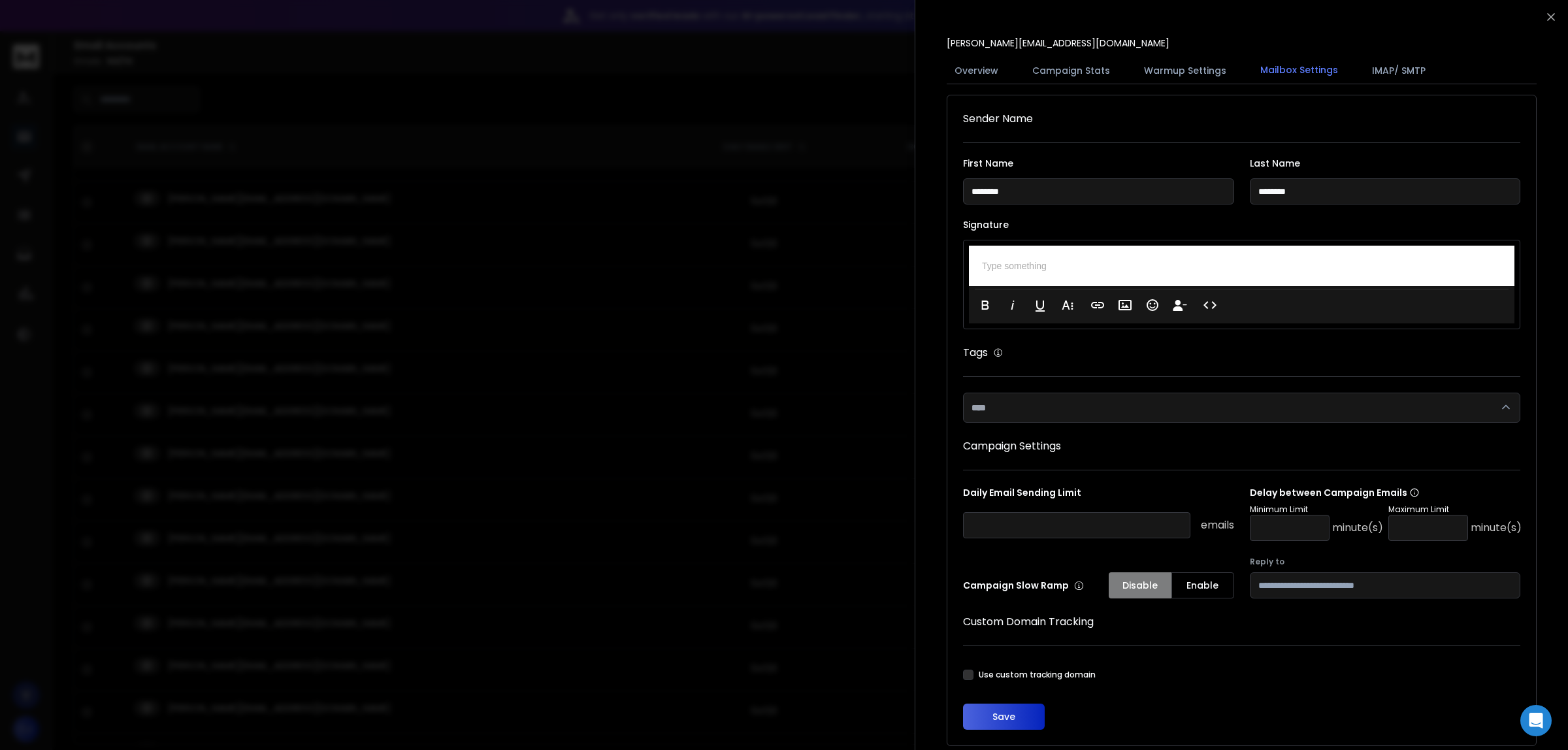
click at [1024, 263] on div at bounding box center [1241, 266] width 519 height 15
click at [1013, 730] on div "**********" at bounding box center [1242, 420] width 590 height 651
click at [1021, 720] on button "Save" at bounding box center [1004, 716] width 82 height 26
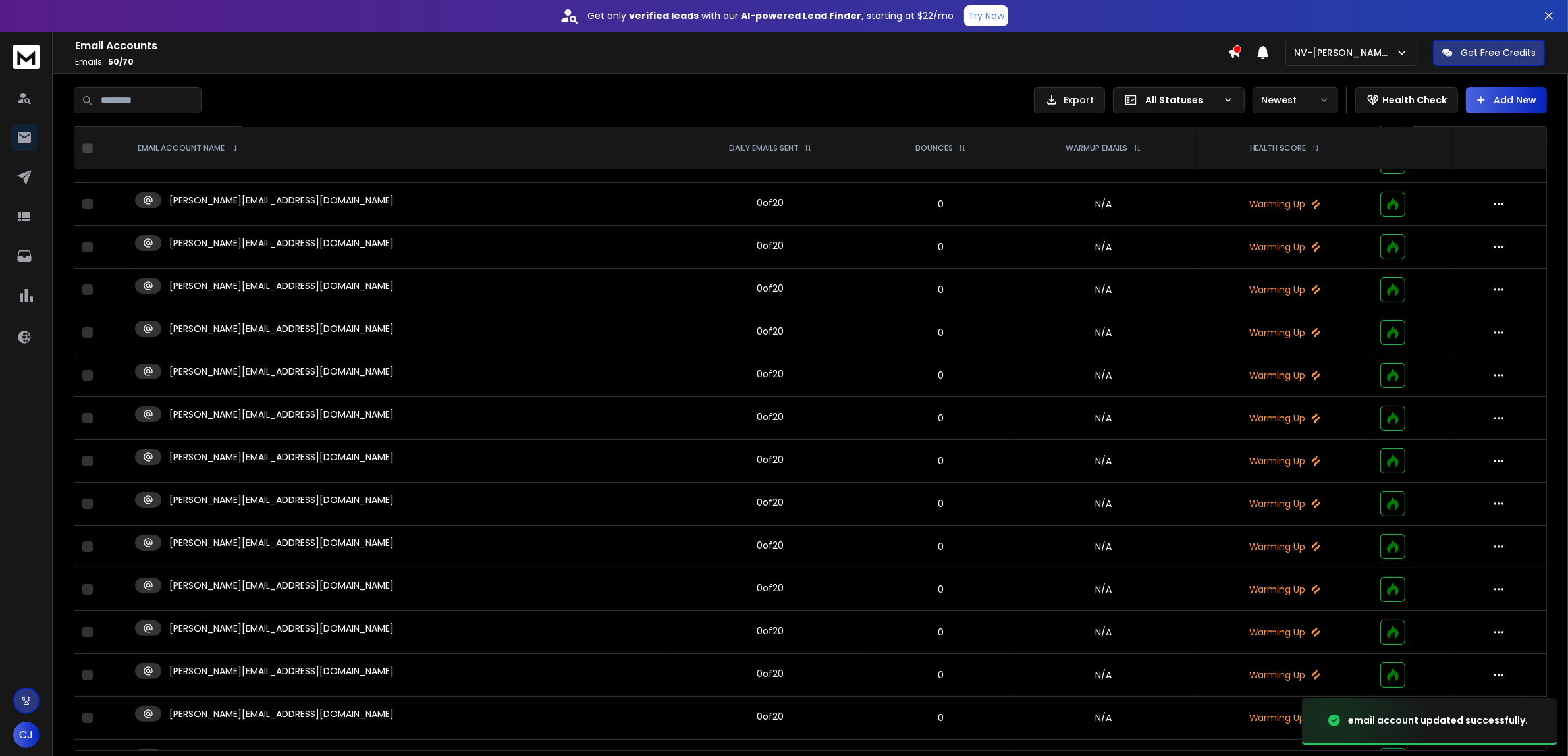
click at [879, 245] on p "0" at bounding box center [941, 247] width 123 height 13
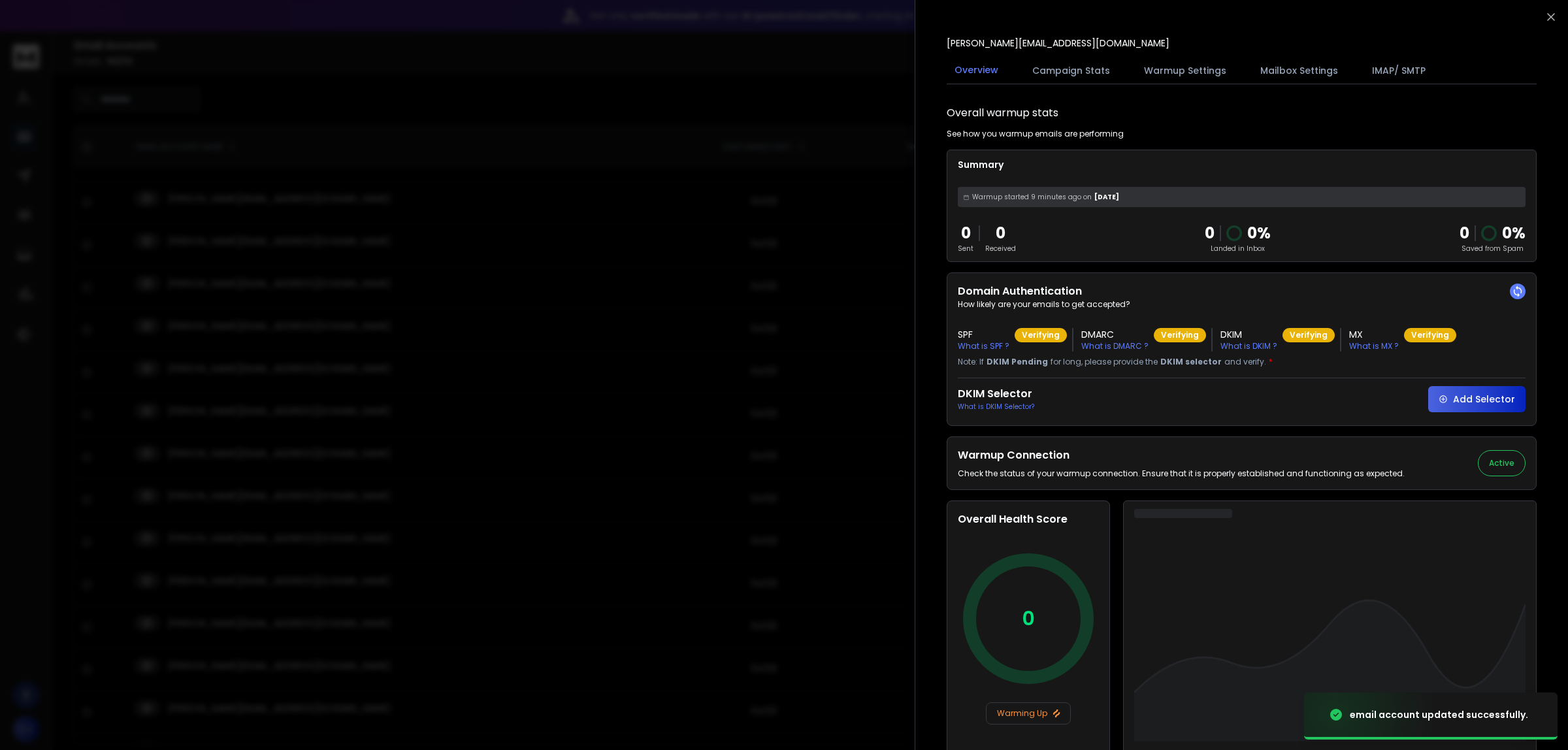
click at [1279, 57] on button "Mailbox Settings" at bounding box center [1299, 70] width 93 height 29
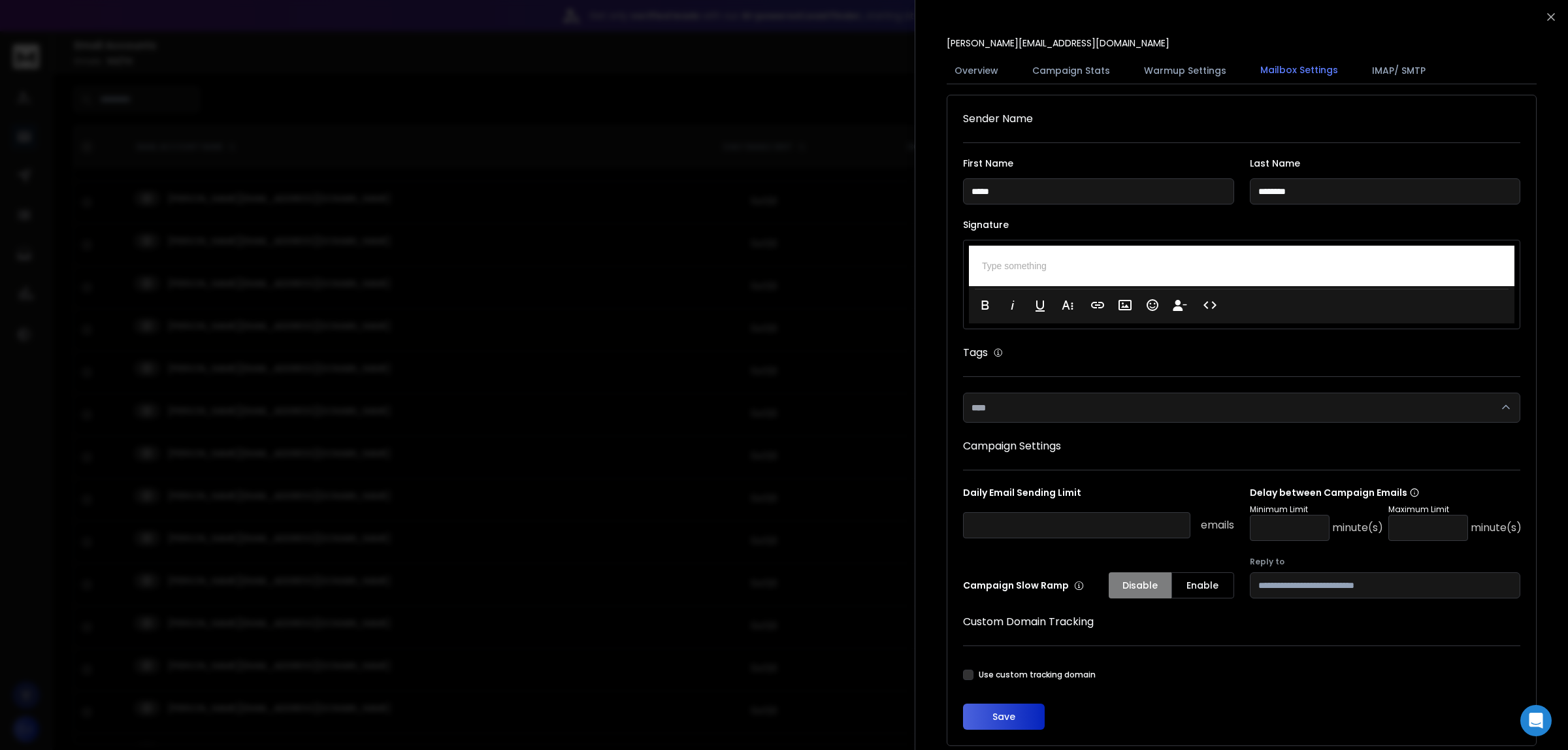
click at [1007, 268] on div at bounding box center [1241, 266] width 519 height 15
click at [995, 720] on button "Save" at bounding box center [1004, 716] width 82 height 26
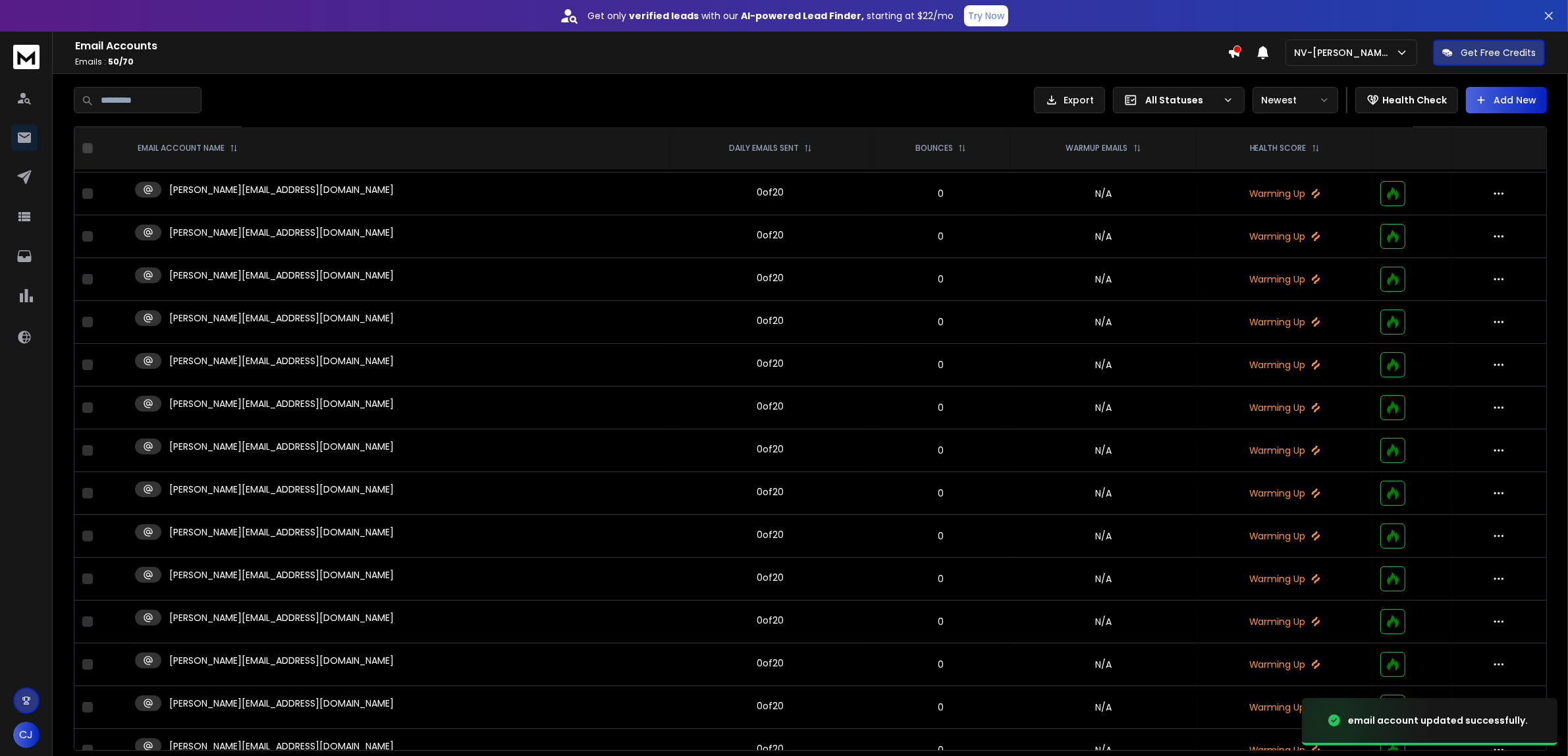
scroll to position [412, 0]
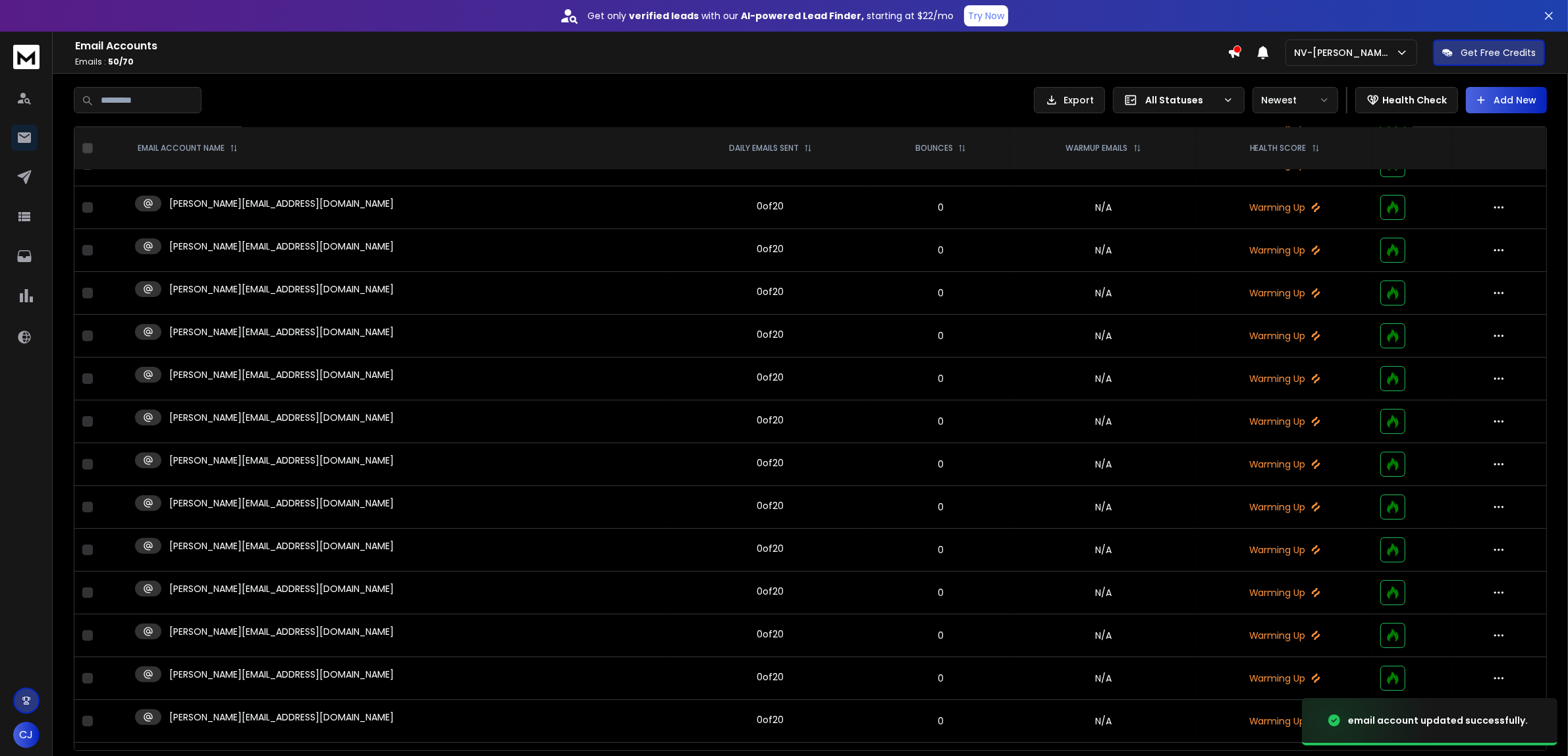
click at [871, 214] on td "0" at bounding box center [941, 208] width 139 height 43
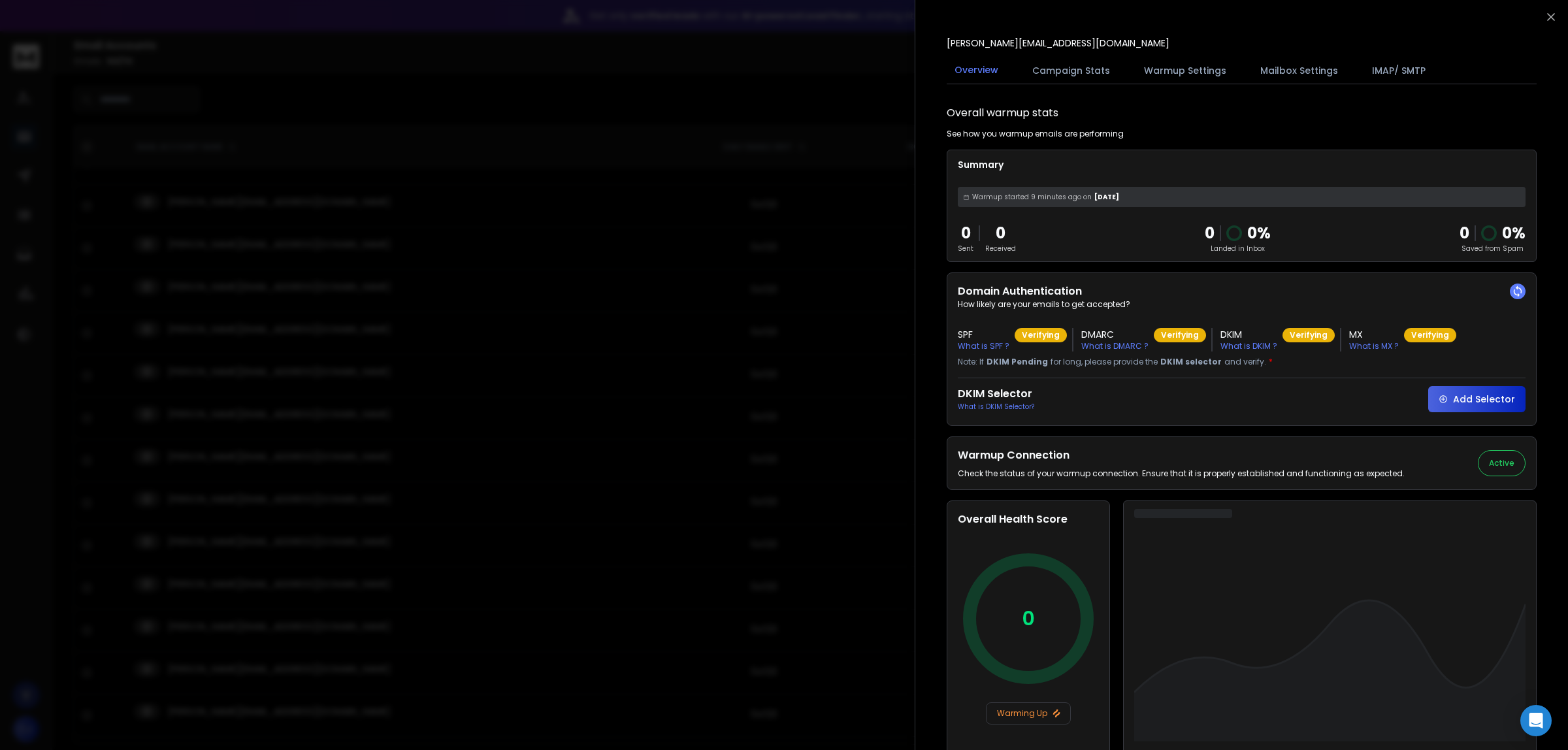
click at [1295, 64] on button "Mailbox Settings" at bounding box center [1299, 70] width 93 height 29
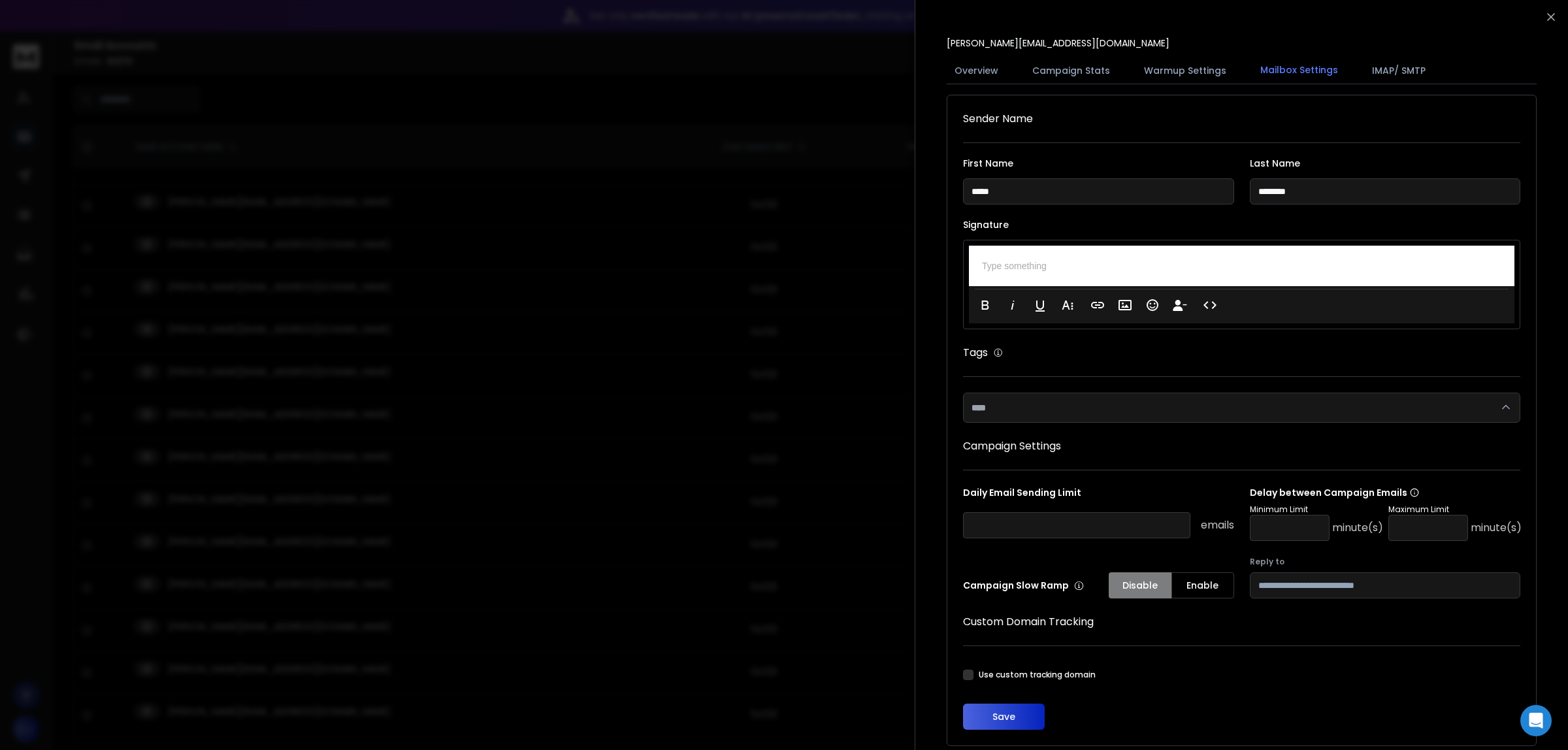
click at [1064, 266] on div at bounding box center [1241, 266] width 519 height 15
drag, startPoint x: 1007, startPoint y: 714, endPoint x: 1016, endPoint y: 700, distance: 16.6
click at [1006, 716] on button "Save" at bounding box center [1004, 716] width 82 height 26
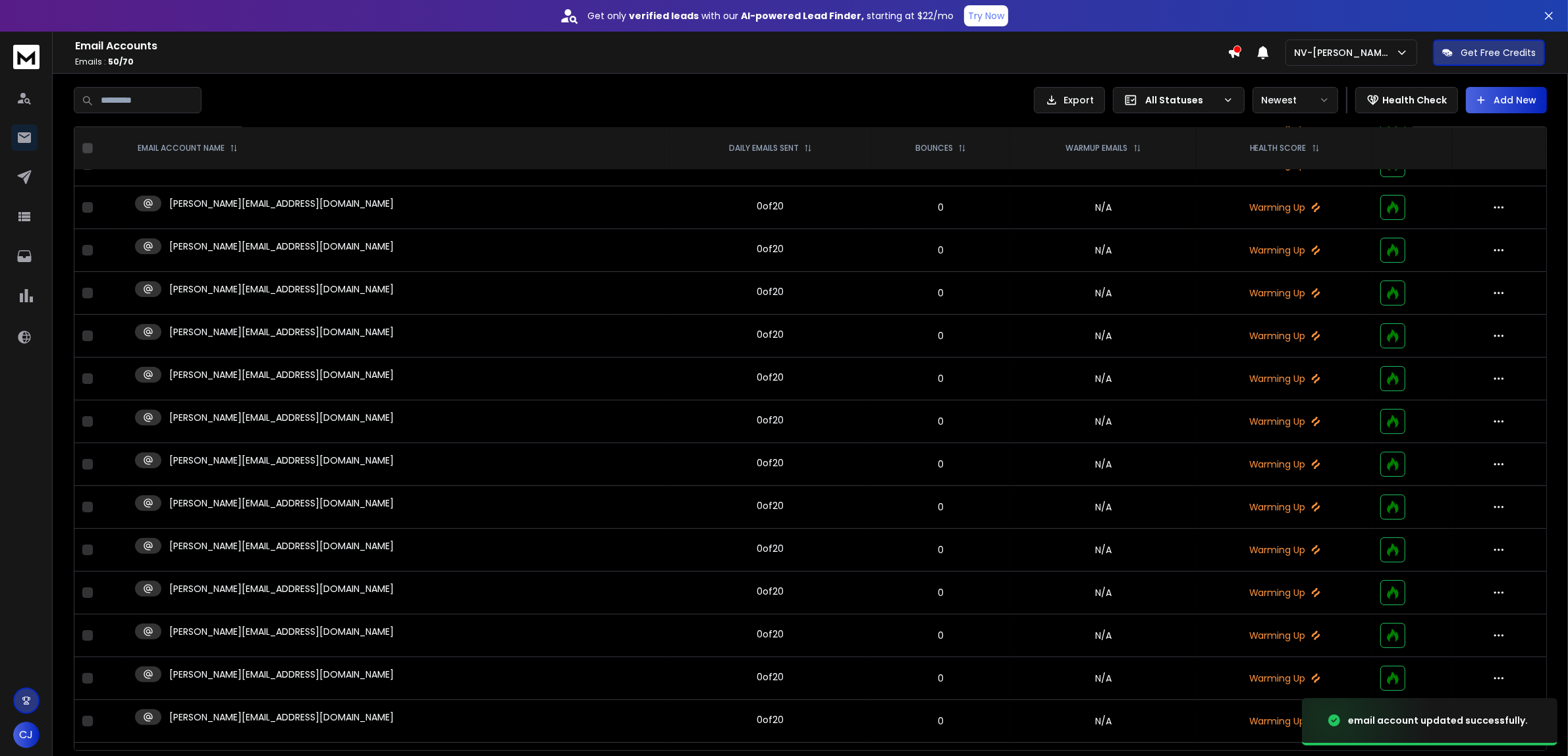
click at [879, 250] on p "0" at bounding box center [941, 250] width 123 height 13
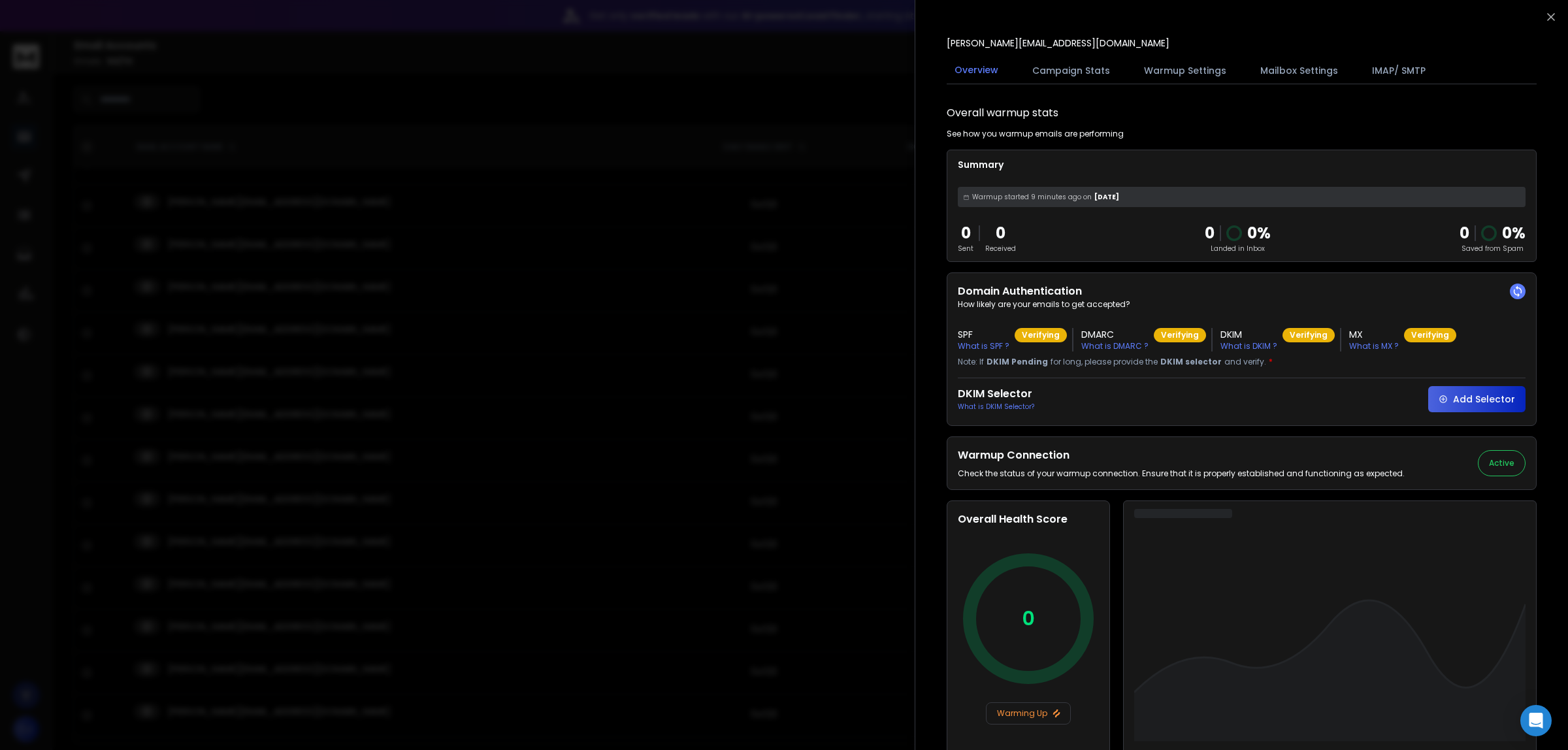
click at [1283, 62] on button "Mailbox Settings" at bounding box center [1299, 70] width 93 height 29
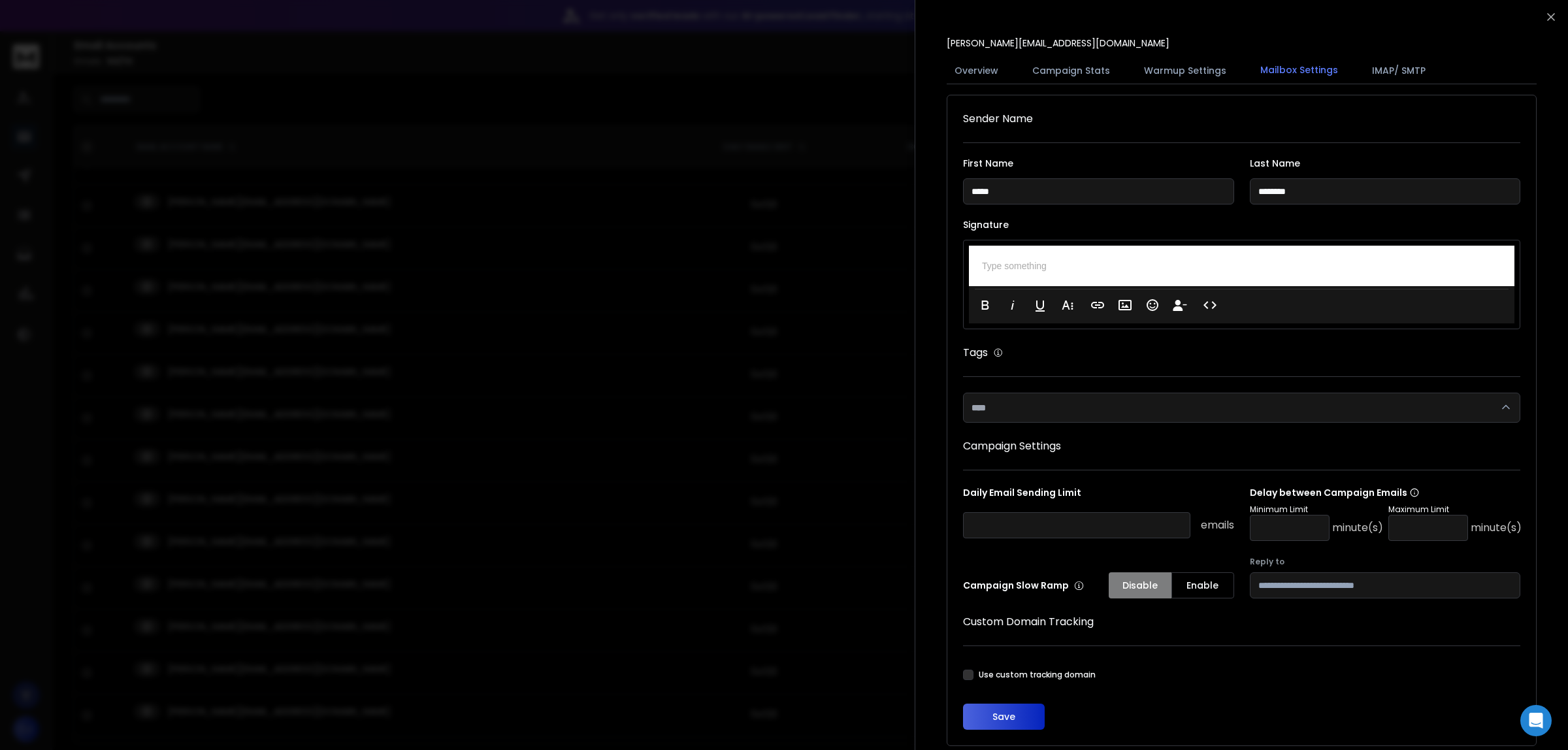
click at [1033, 268] on div at bounding box center [1241, 266] width 519 height 15
click at [1021, 716] on button "Save" at bounding box center [1004, 716] width 82 height 26
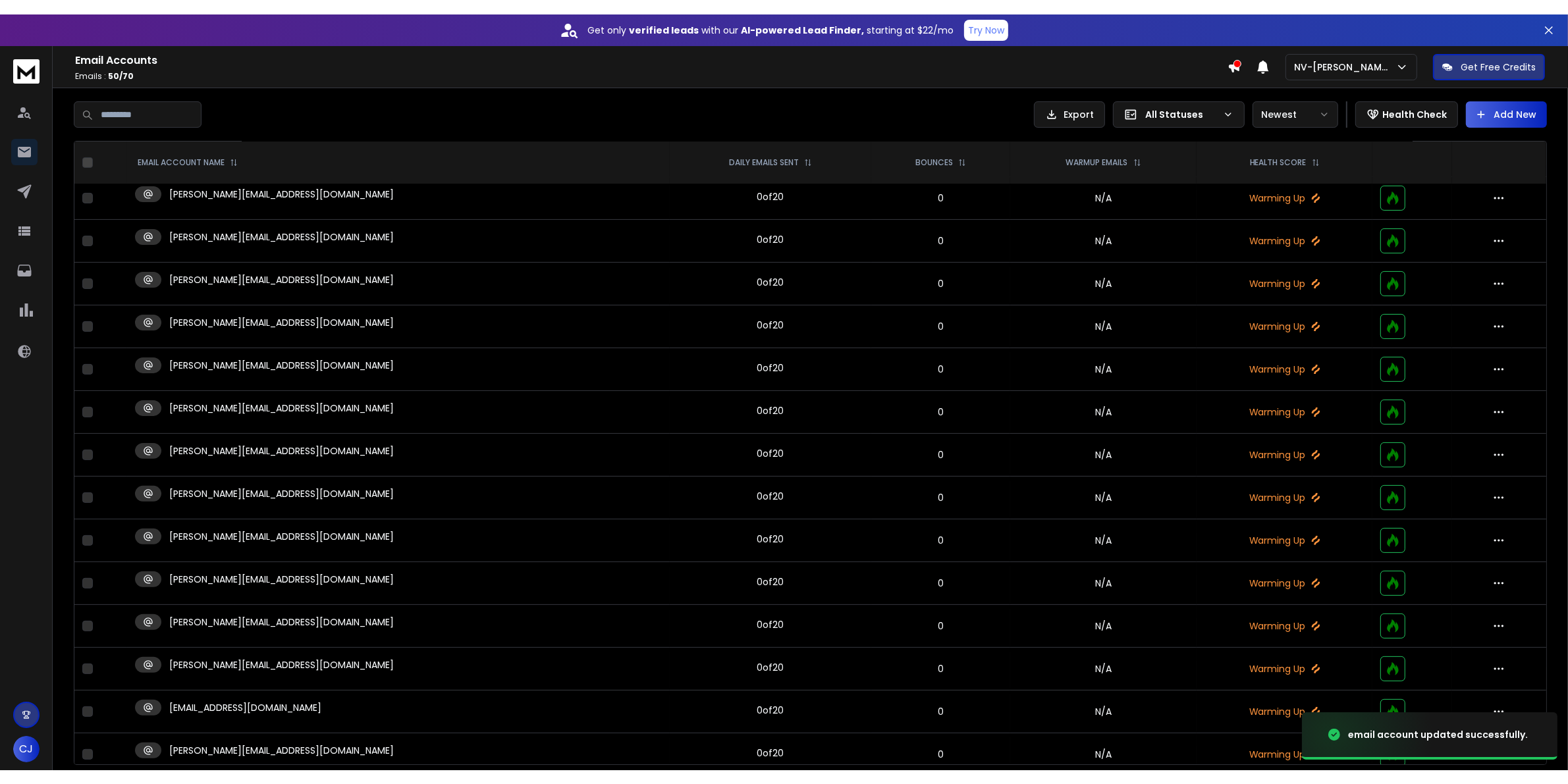
scroll to position [494, 0]
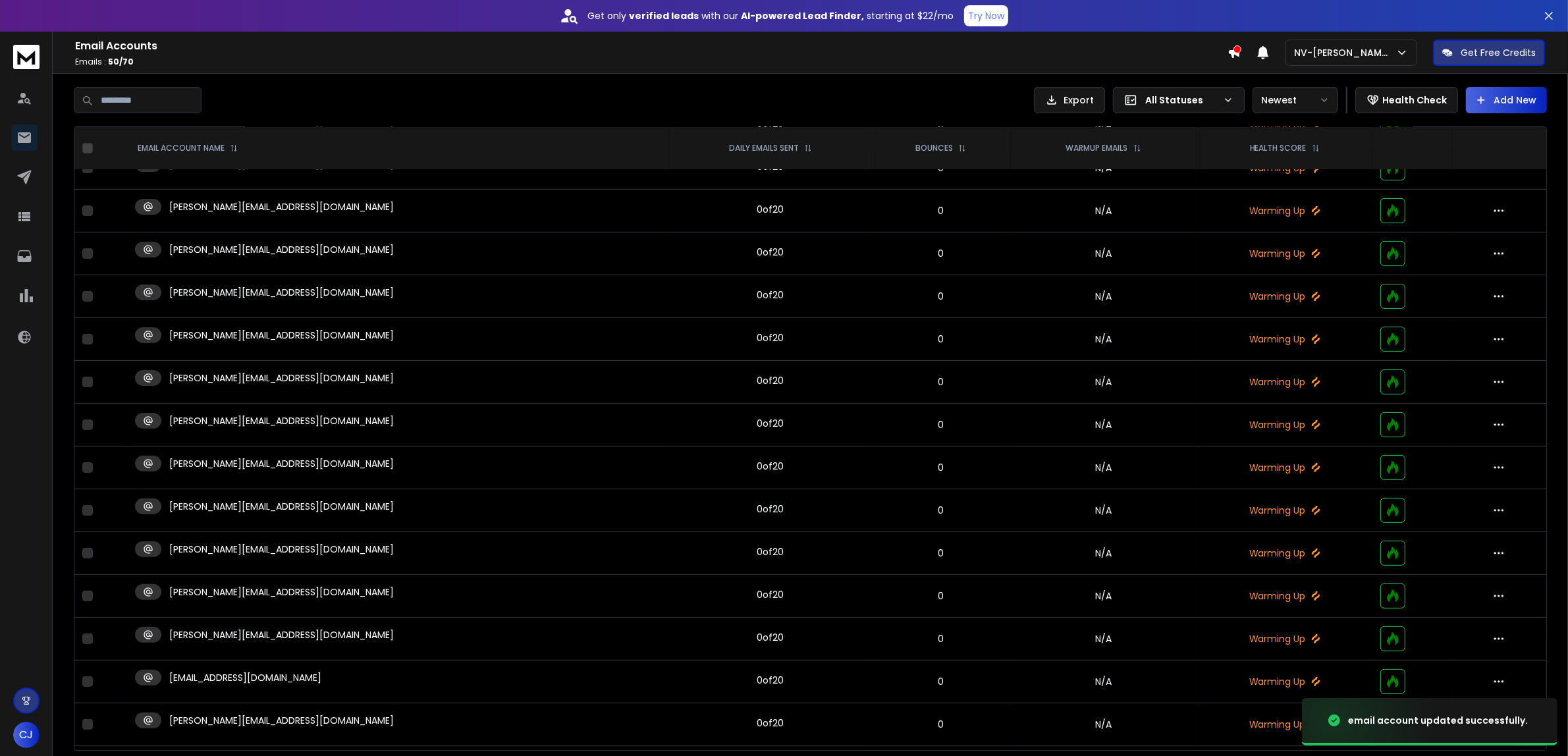
click at [879, 212] on p "0" at bounding box center [941, 211] width 123 height 13
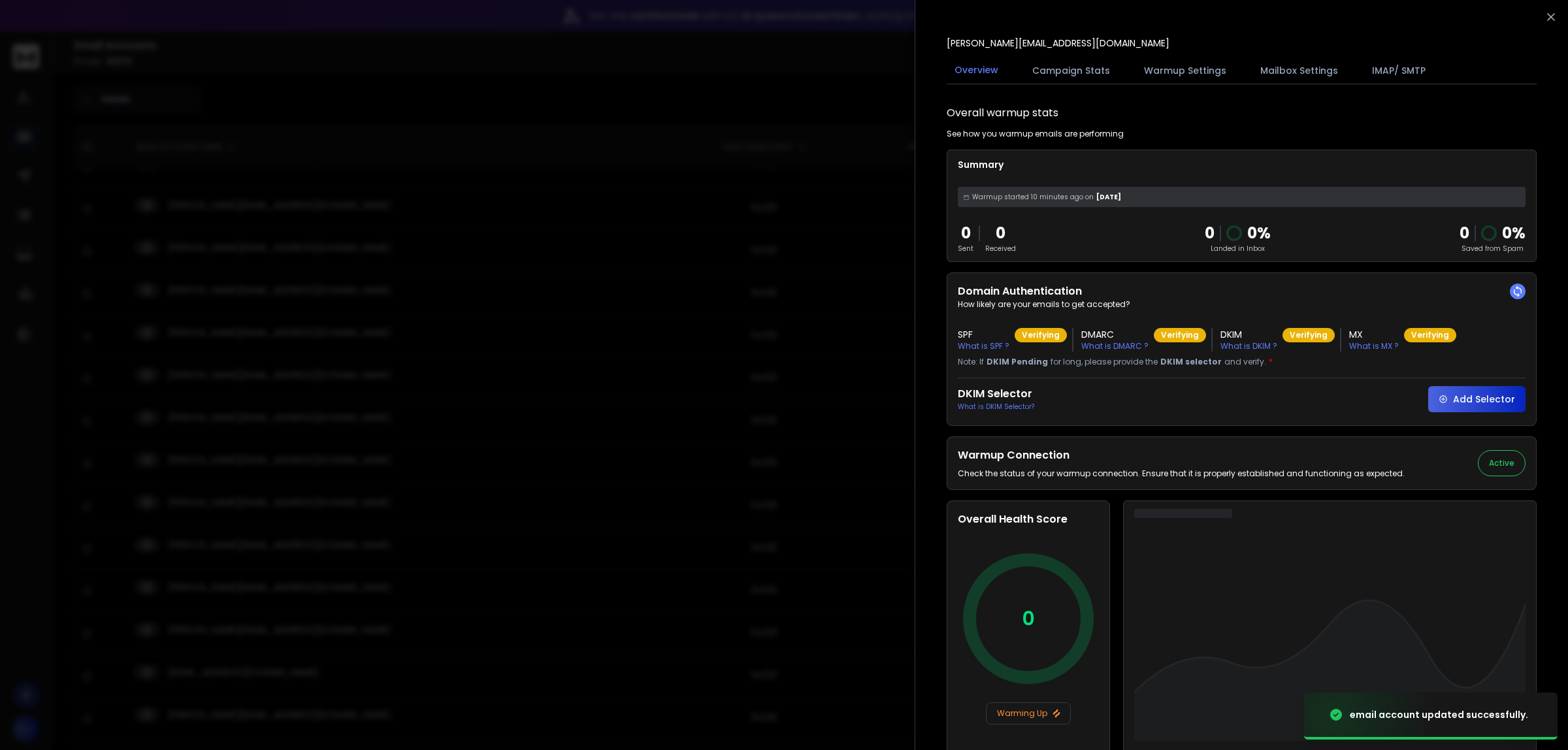
click at [1282, 57] on button "Mailbox Settings" at bounding box center [1299, 70] width 93 height 29
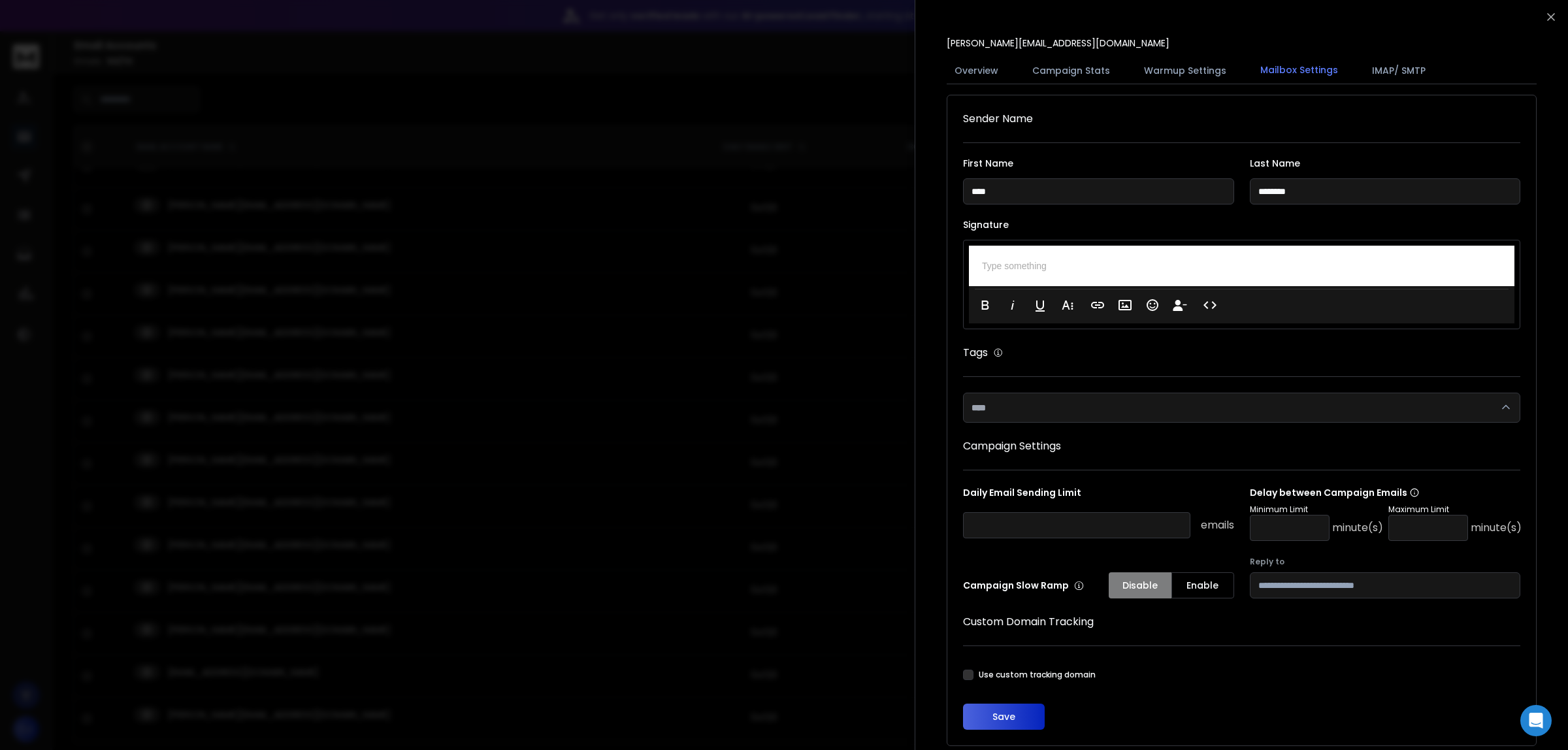
click at [1018, 268] on div at bounding box center [1241, 266] width 519 height 15
click at [1015, 717] on button "Save" at bounding box center [1004, 716] width 82 height 26
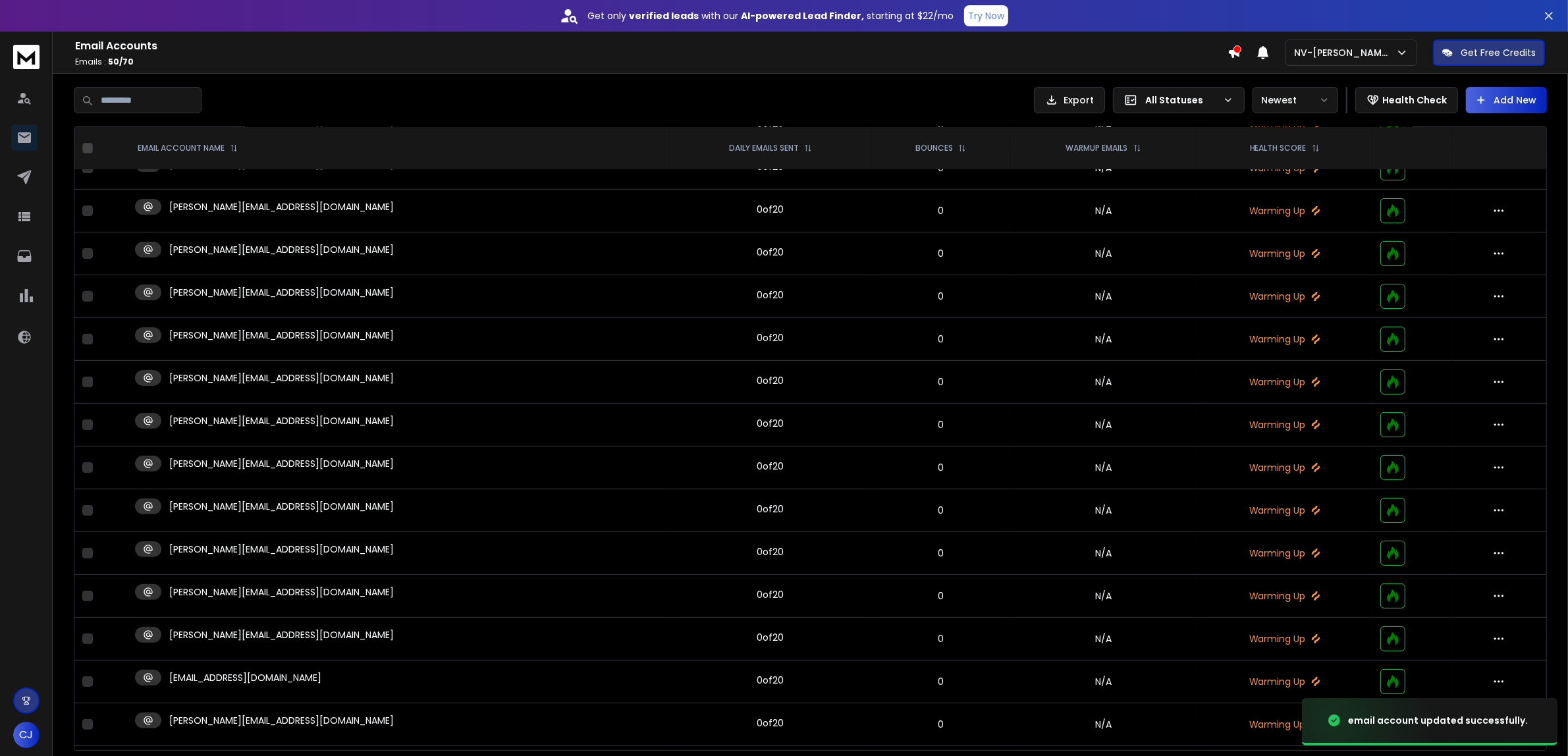
click at [775, 248] on td "0 of 20" at bounding box center [770, 249] width 201 height 34
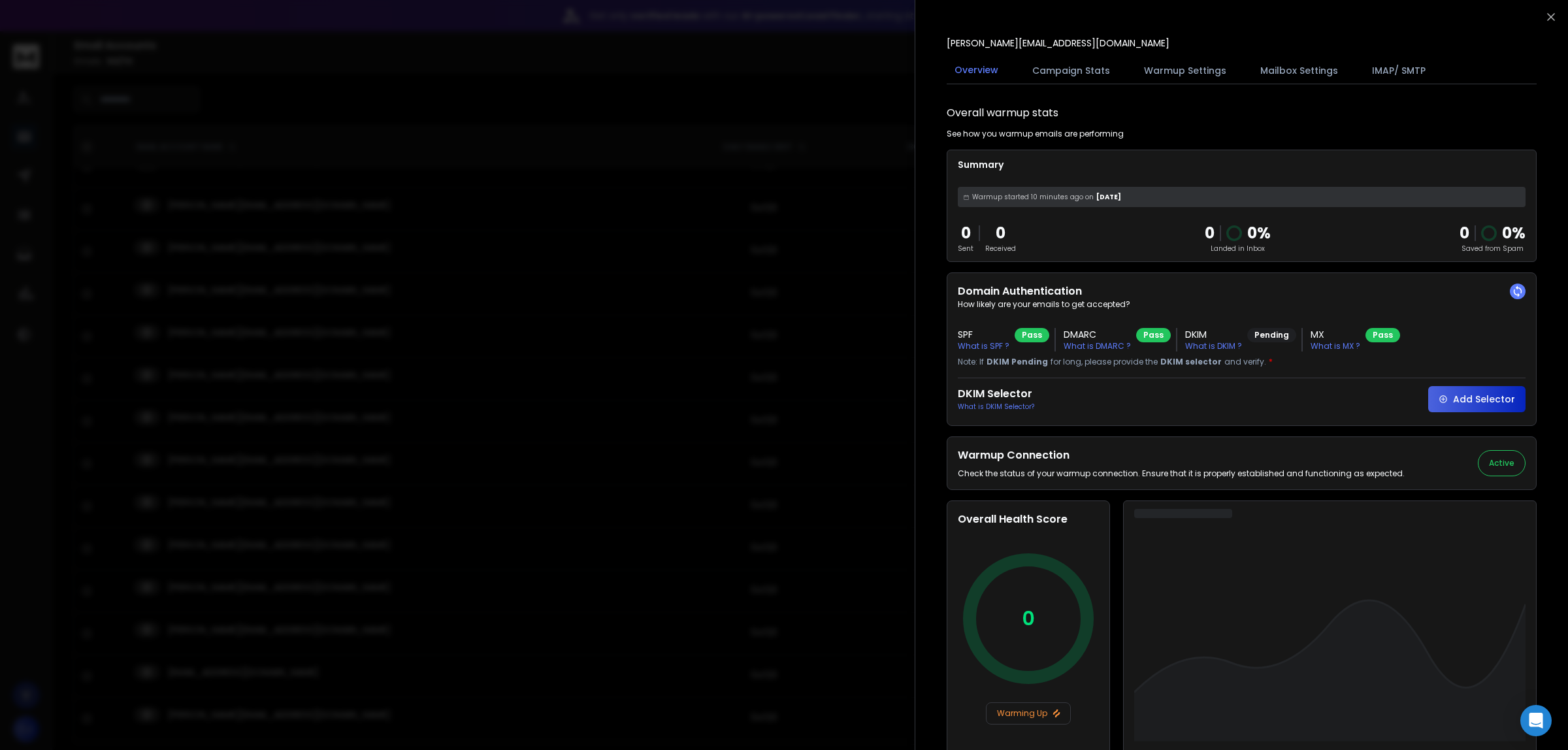
click at [1295, 63] on button "Mailbox Settings" at bounding box center [1299, 70] width 93 height 29
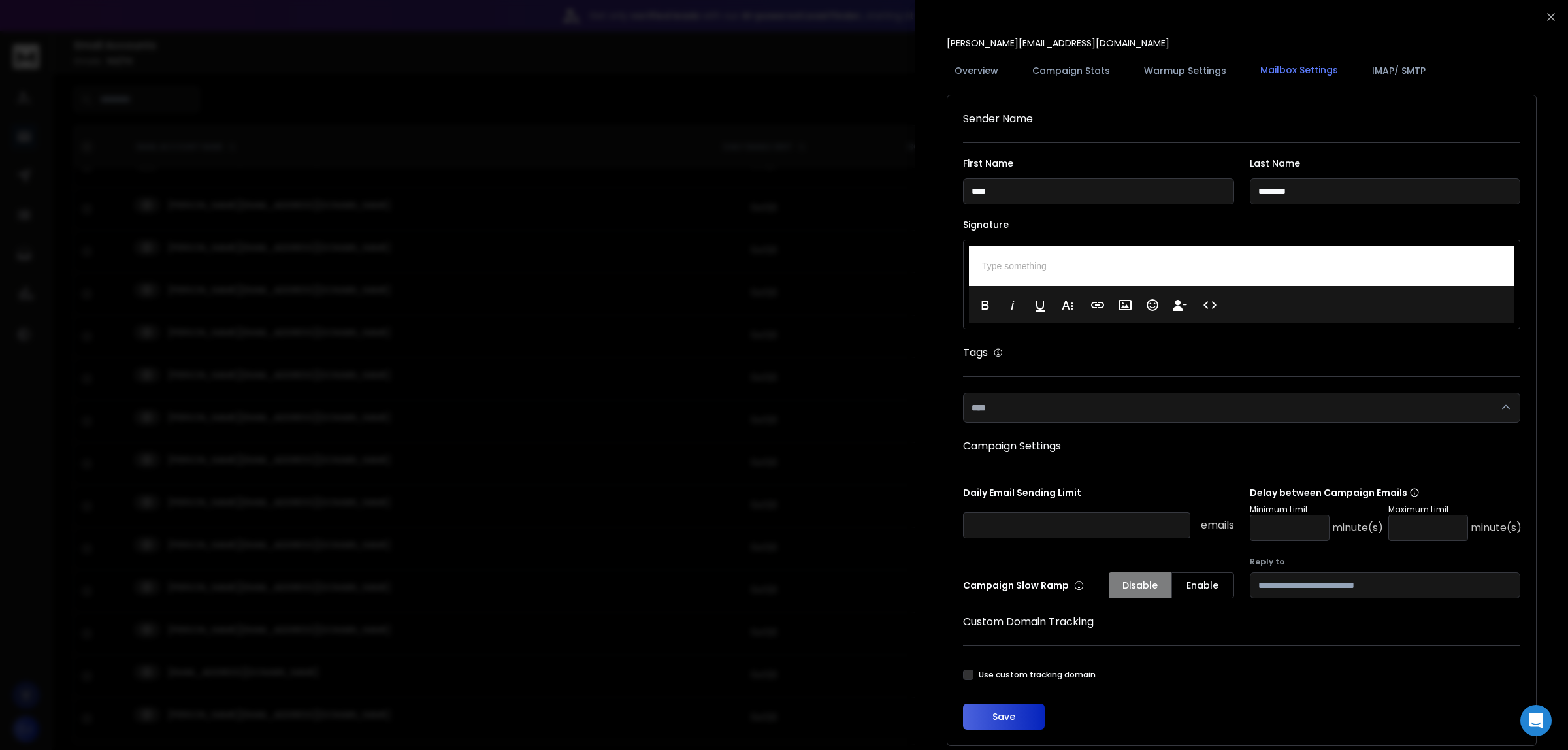
click at [1058, 264] on div at bounding box center [1241, 266] width 519 height 15
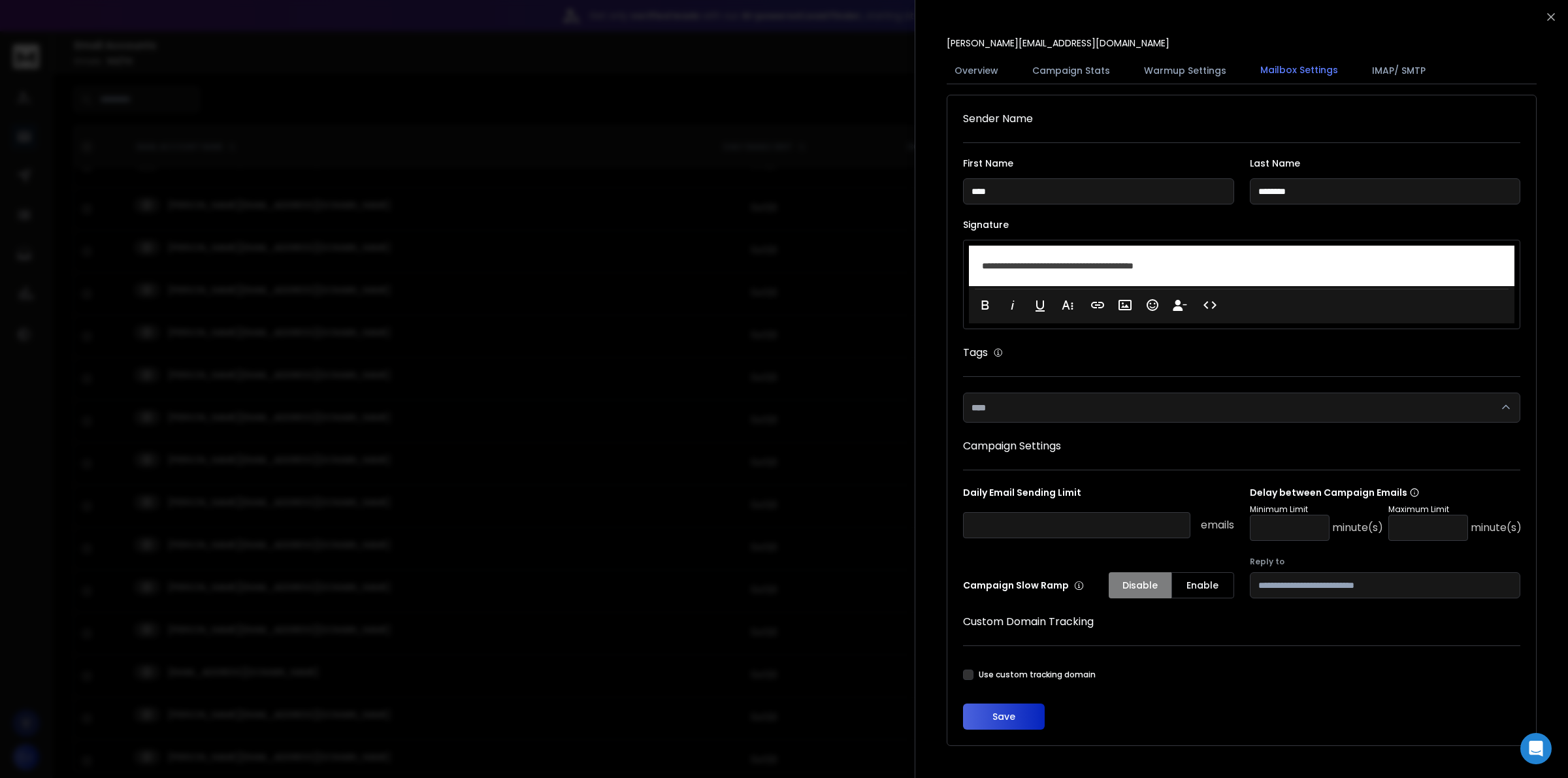
click at [1019, 709] on button "Save" at bounding box center [1004, 716] width 82 height 26
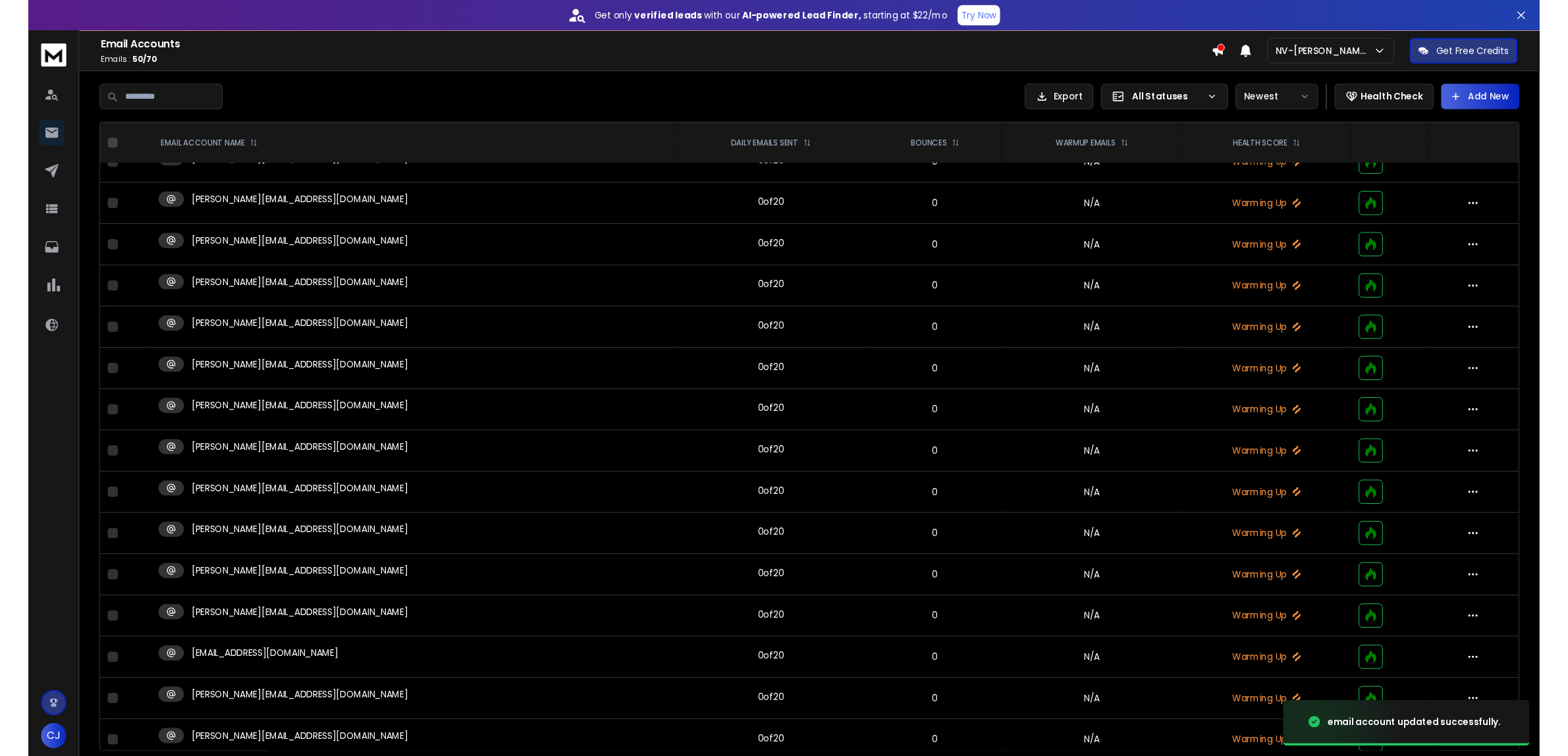
scroll to position [577, 0]
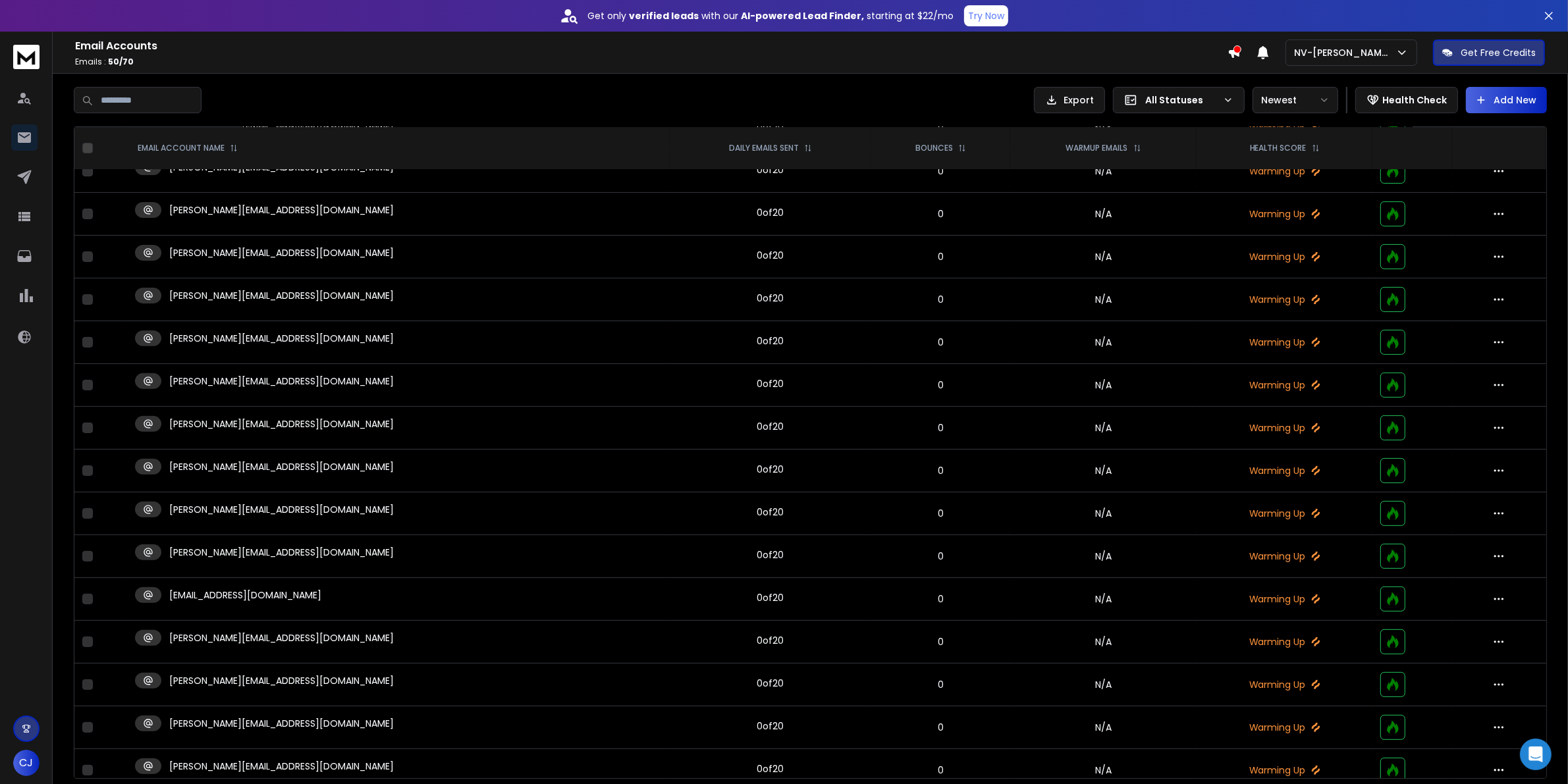
click at [1010, 212] on td "N/A" at bounding box center [1104, 214] width 187 height 43
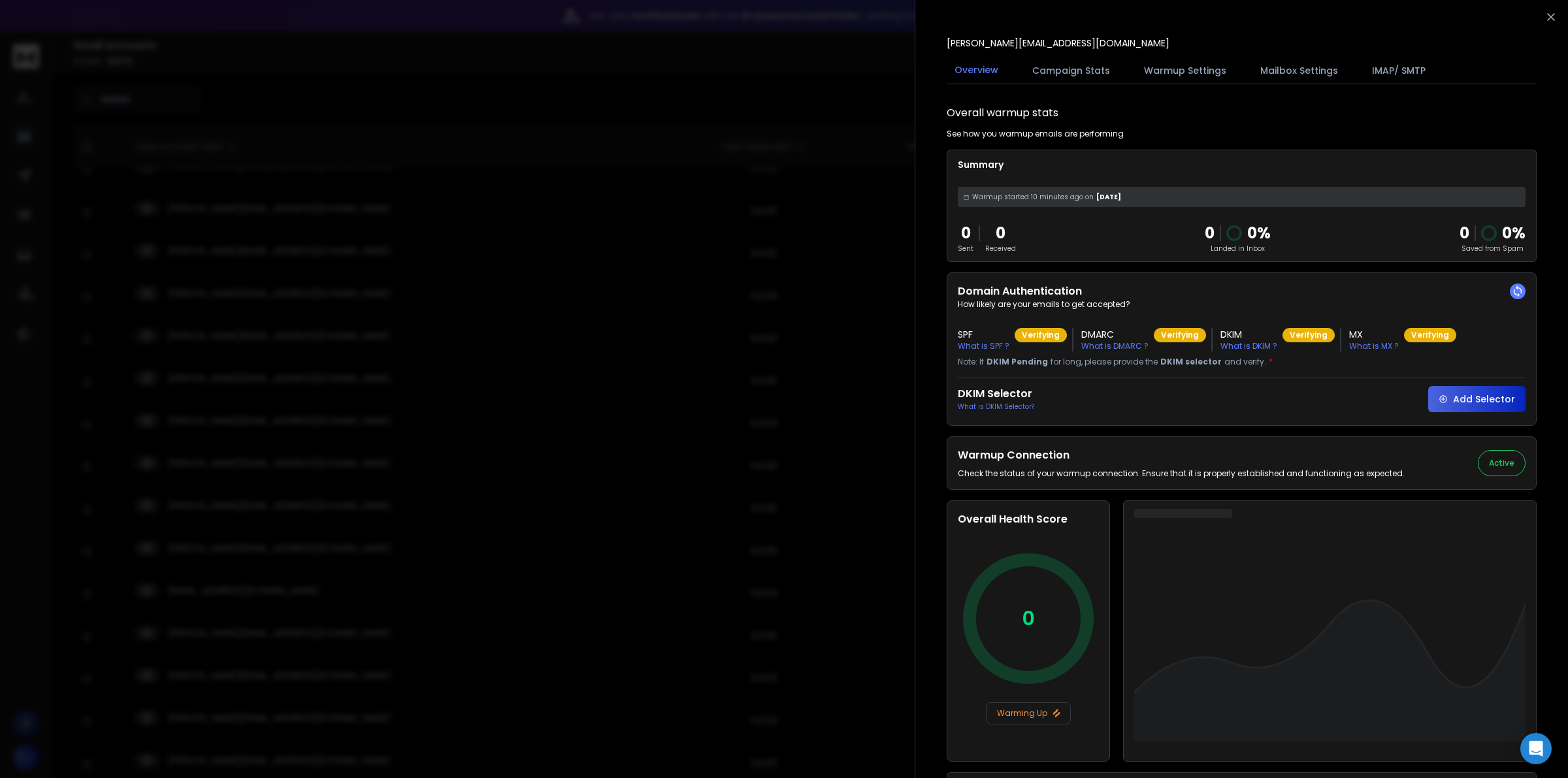
click at [1299, 65] on button "Mailbox Settings" at bounding box center [1299, 70] width 93 height 29
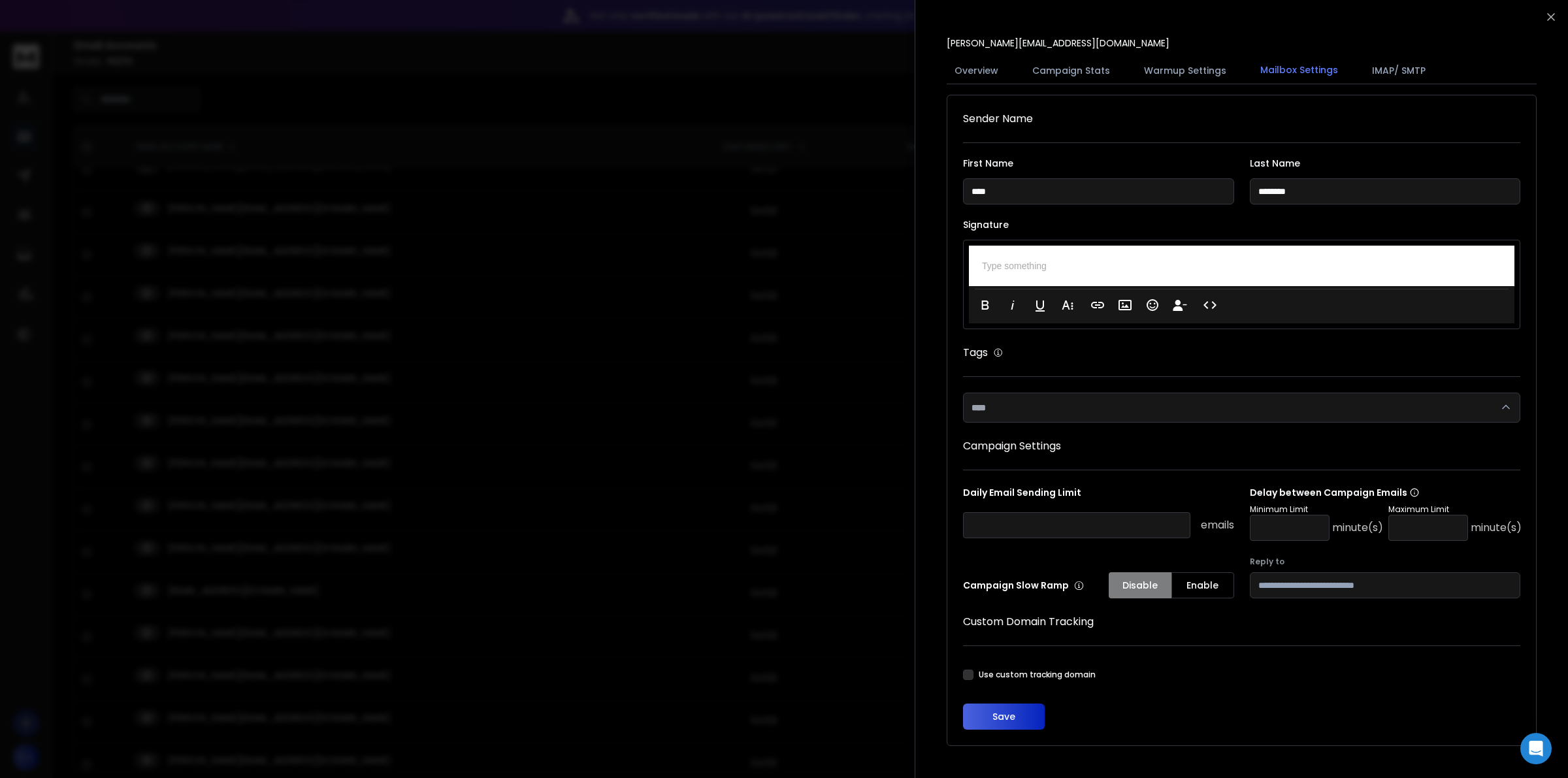
click at [1020, 262] on div at bounding box center [1241, 266] width 519 height 15
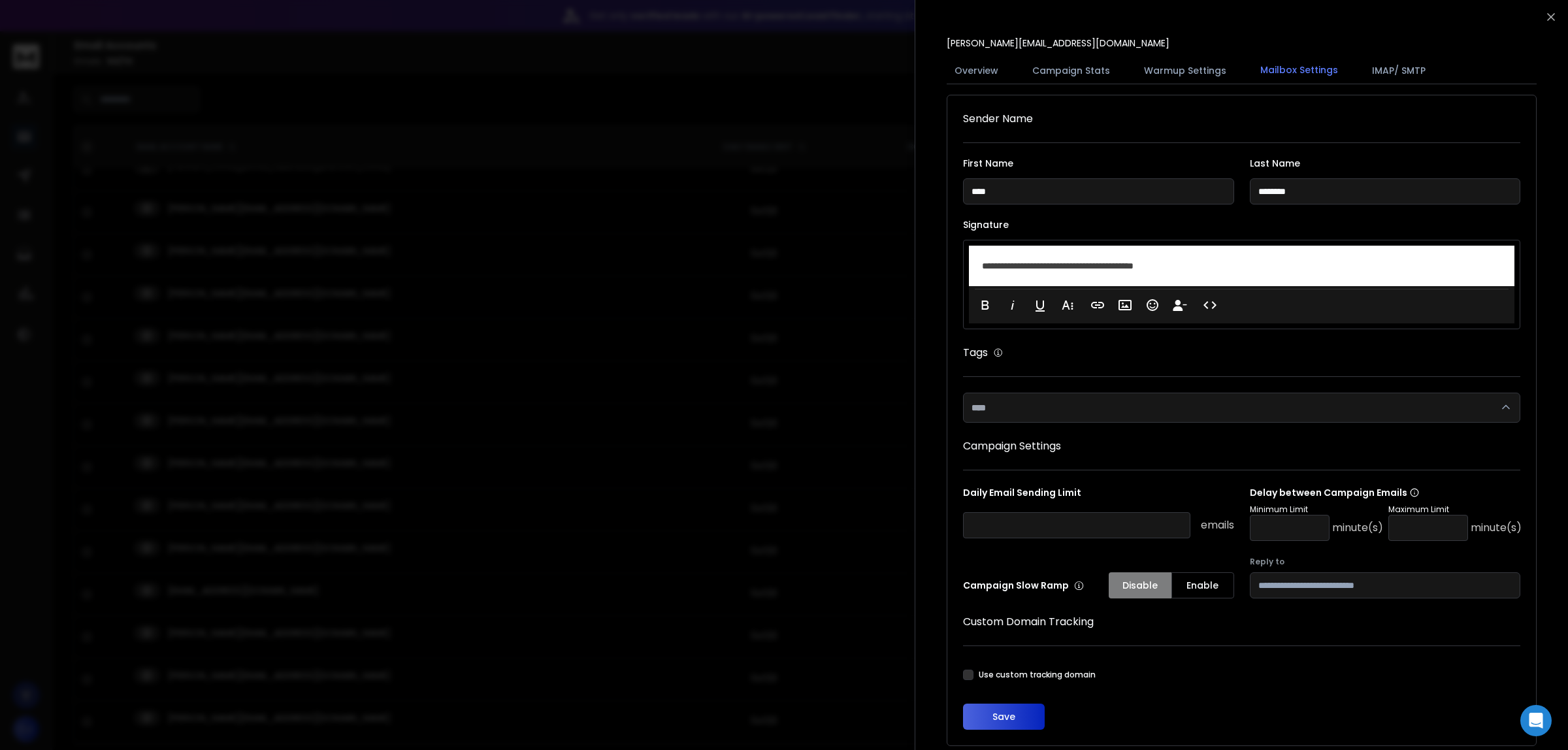
click at [1004, 716] on button "Save" at bounding box center [1004, 716] width 82 height 26
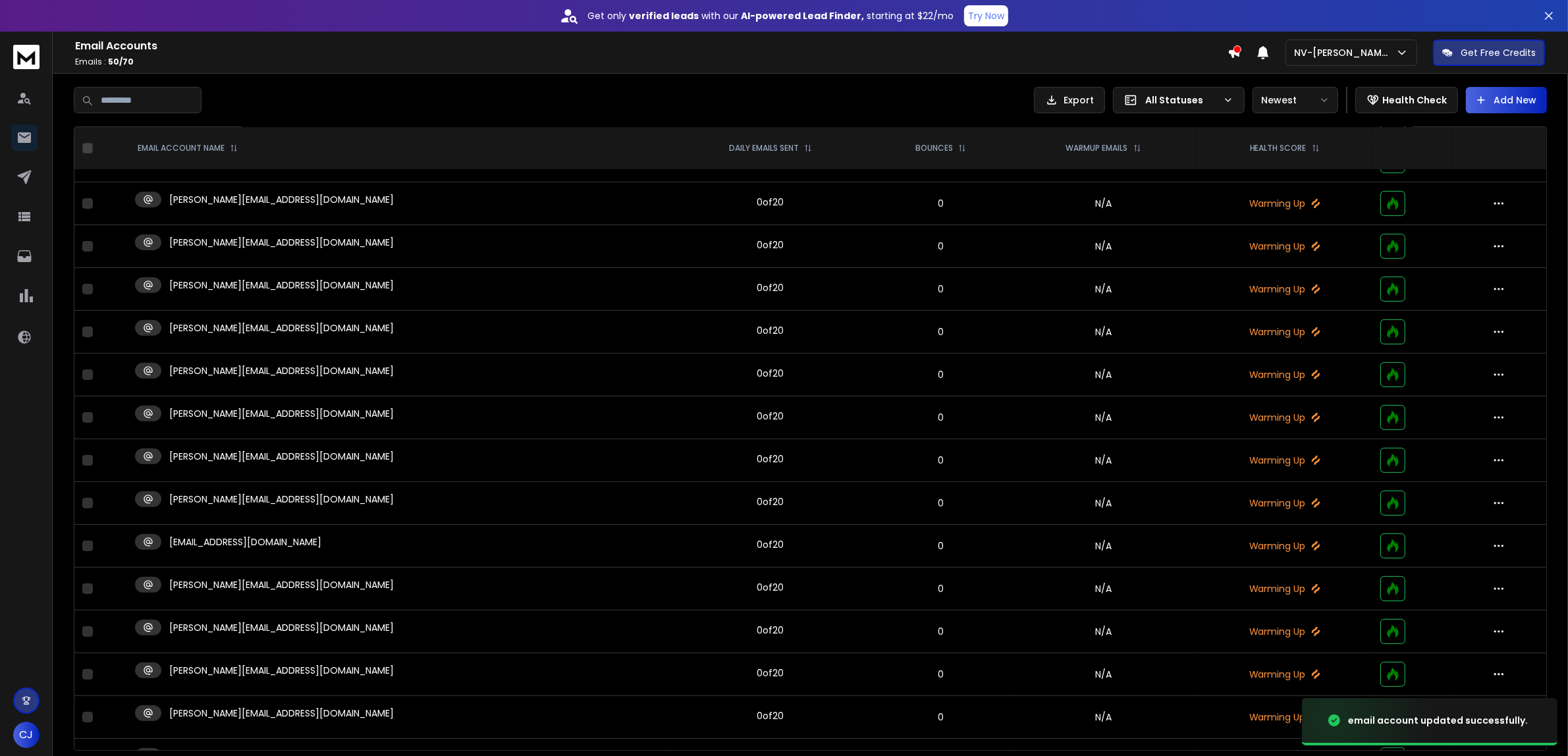
scroll to position [658, 0]
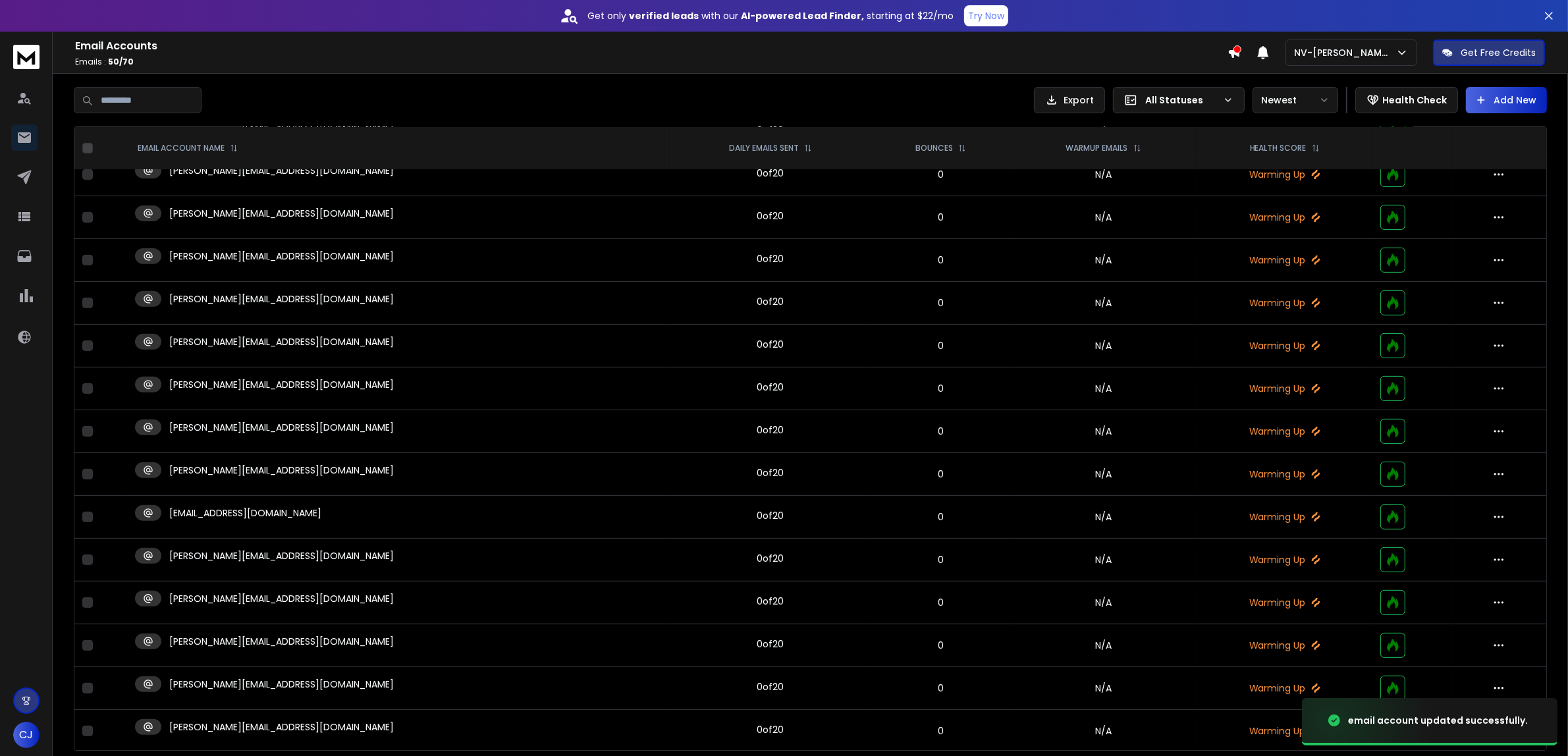
click at [871, 185] on td "0" at bounding box center [941, 175] width 139 height 43
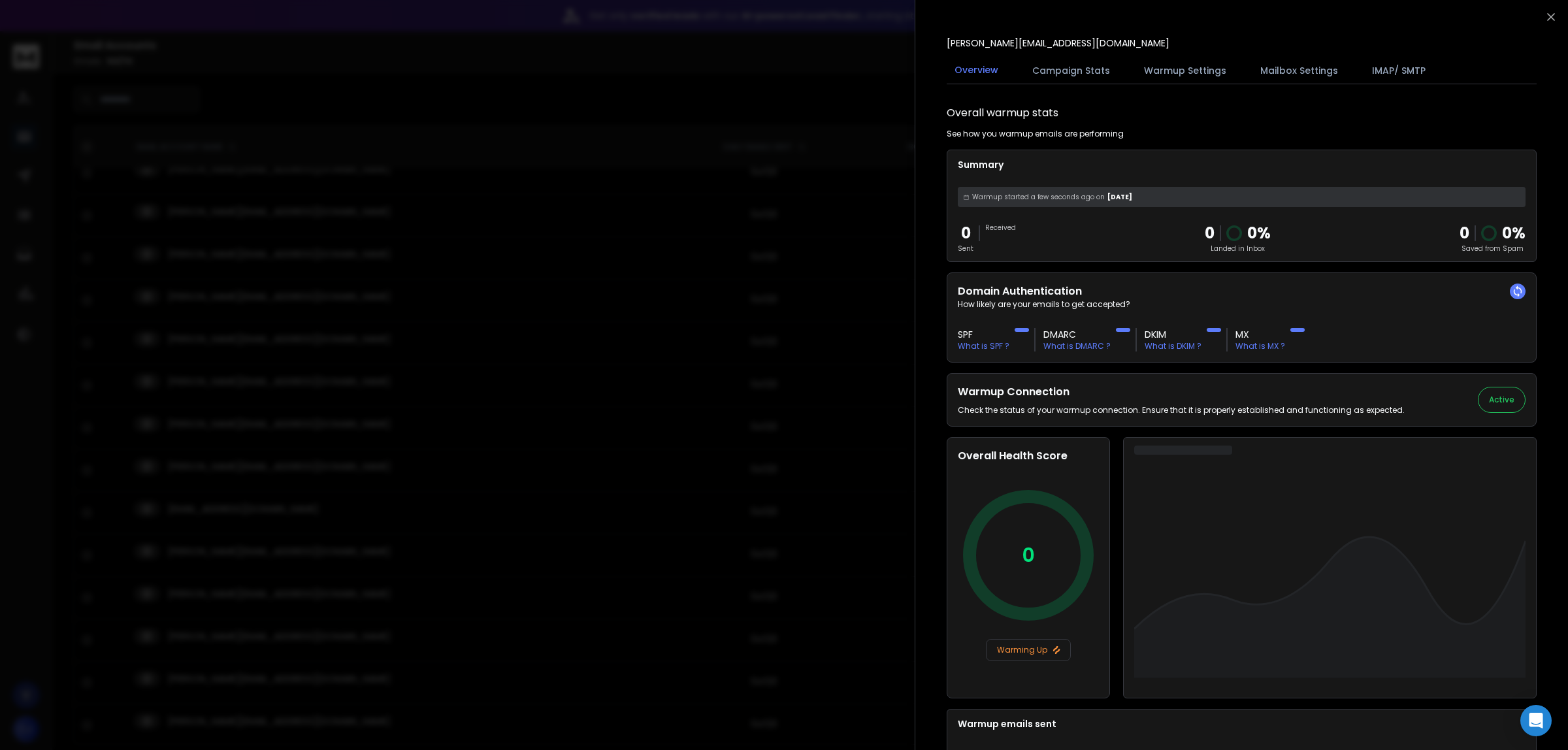
click at [1284, 53] on div "bob@learn.targetpeak.site Overview Campaign Stats Warmup Settings Mailbox Setti…" at bounding box center [1241, 514] width 621 height 998
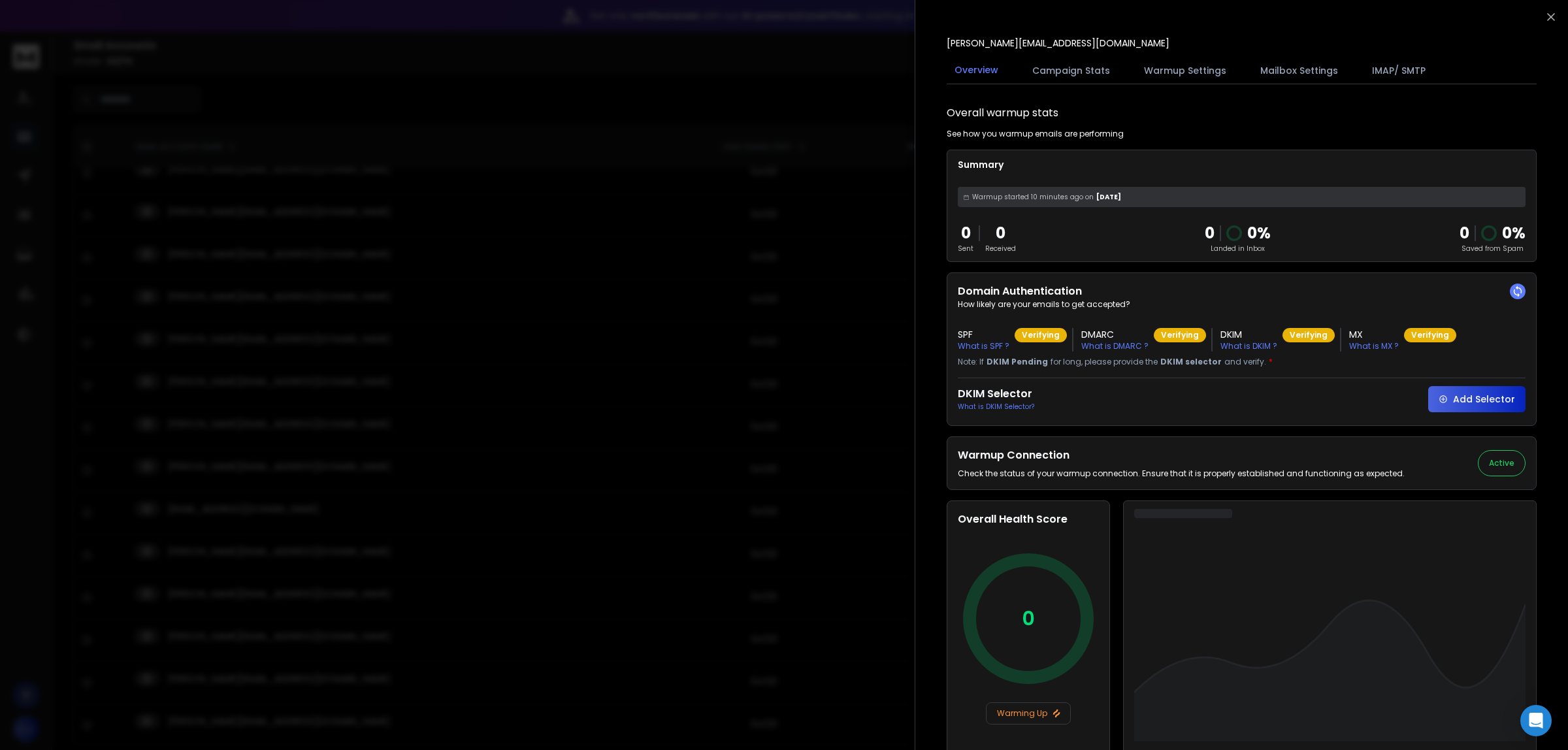
click at [1282, 61] on button "Mailbox Settings" at bounding box center [1299, 70] width 93 height 29
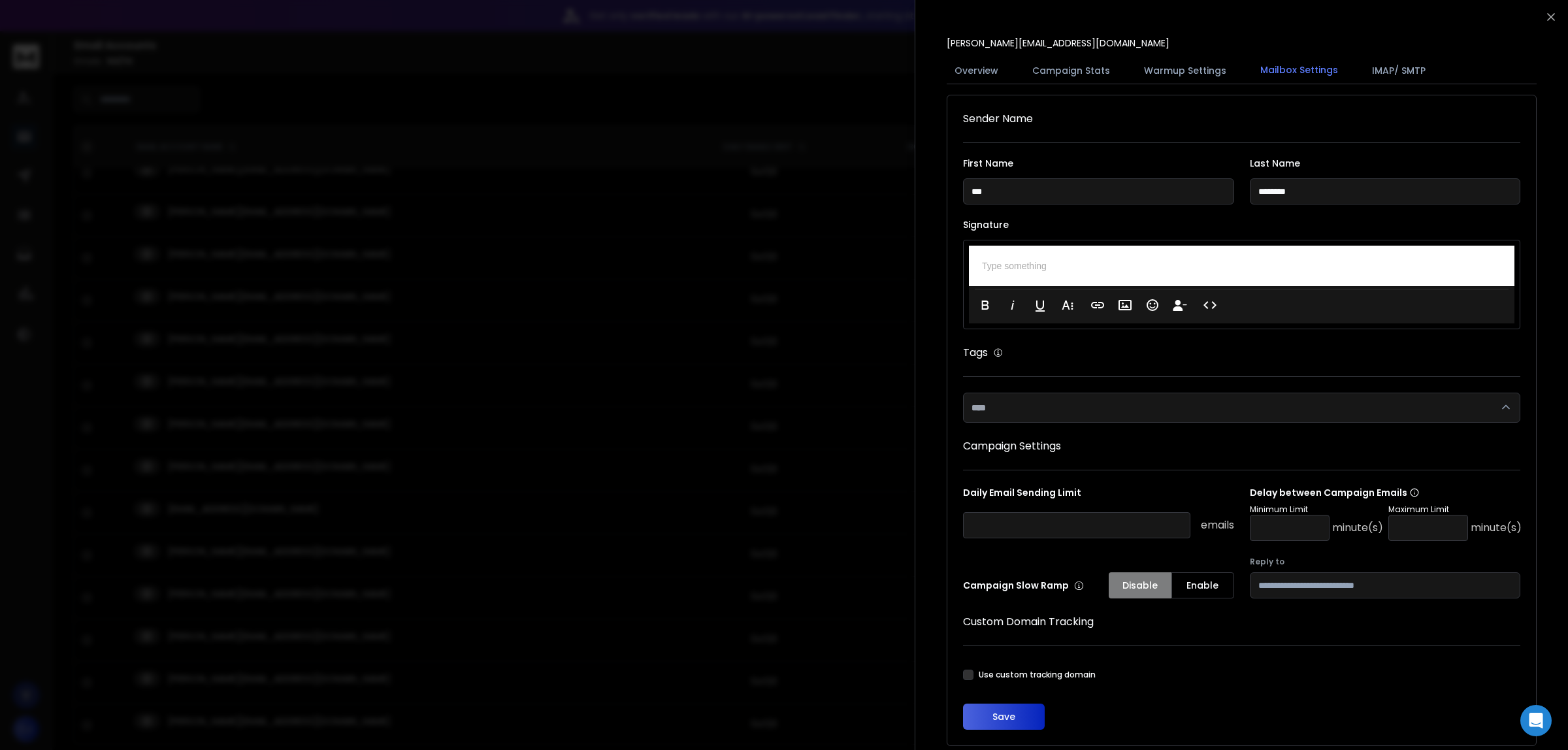
click at [1016, 259] on div at bounding box center [1241, 266] width 519 height 15
click at [985, 706] on button "Save" at bounding box center [1004, 716] width 82 height 26
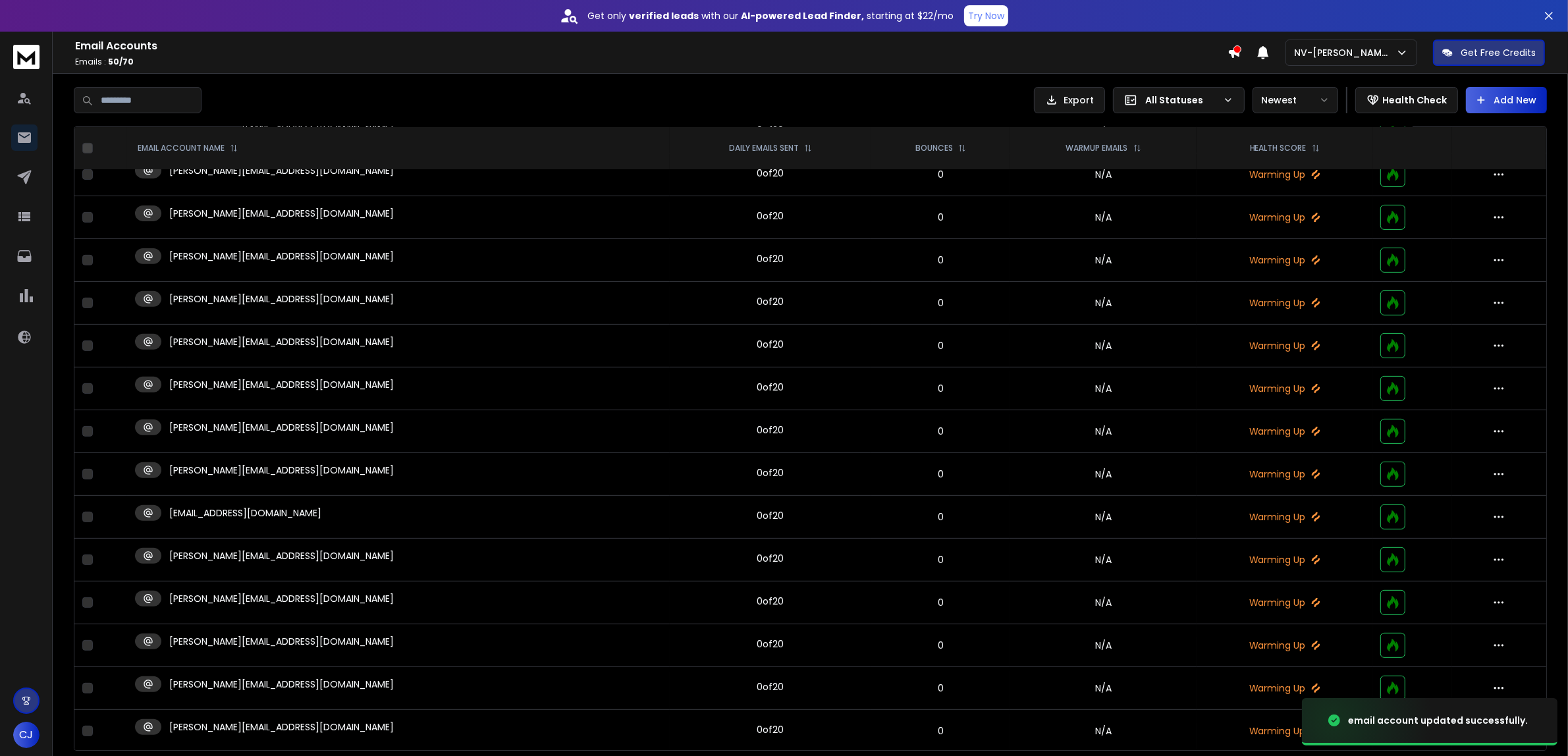
click at [767, 221] on td "0 of 20" at bounding box center [770, 213] width 201 height 34
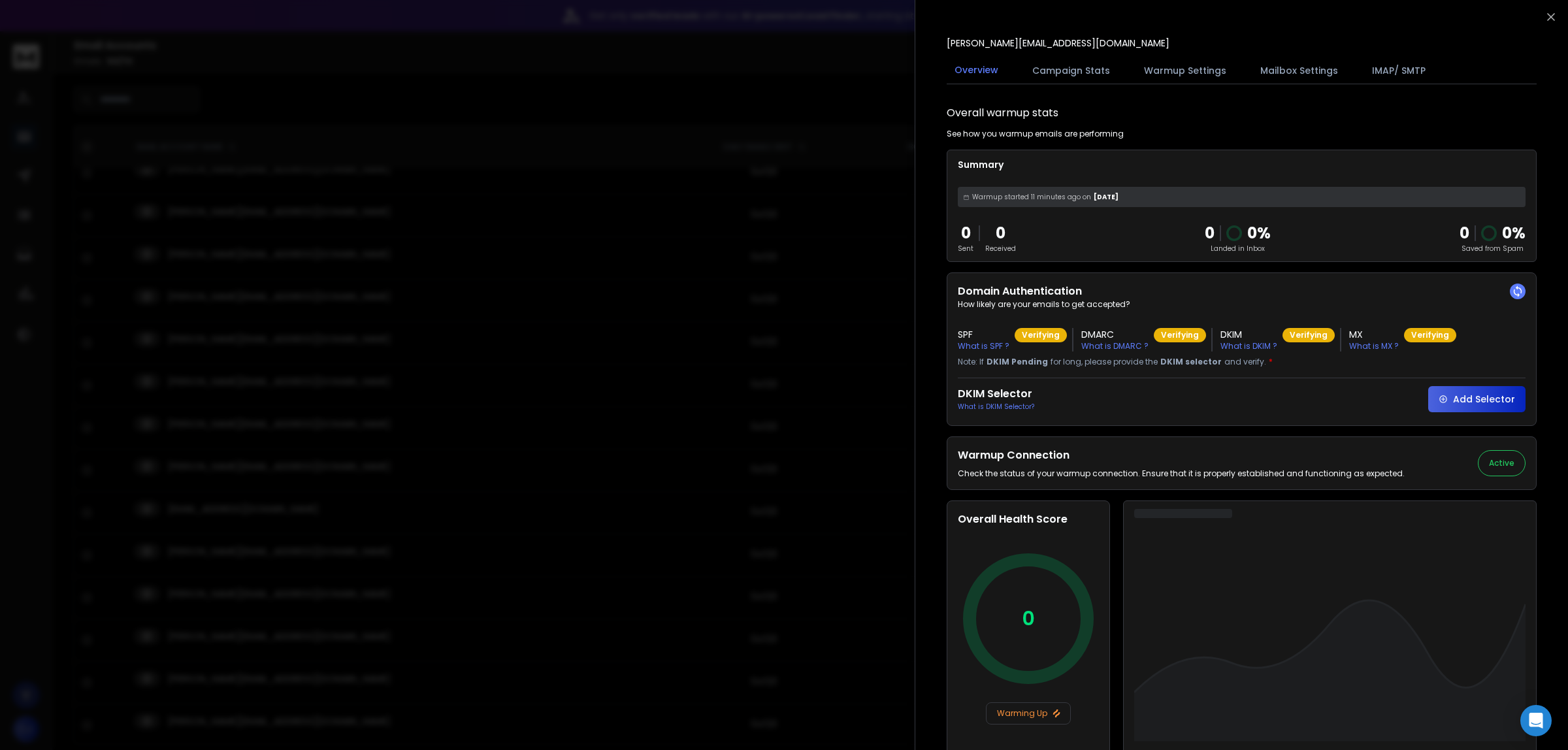
click at [1283, 60] on button "Mailbox Settings" at bounding box center [1299, 70] width 93 height 29
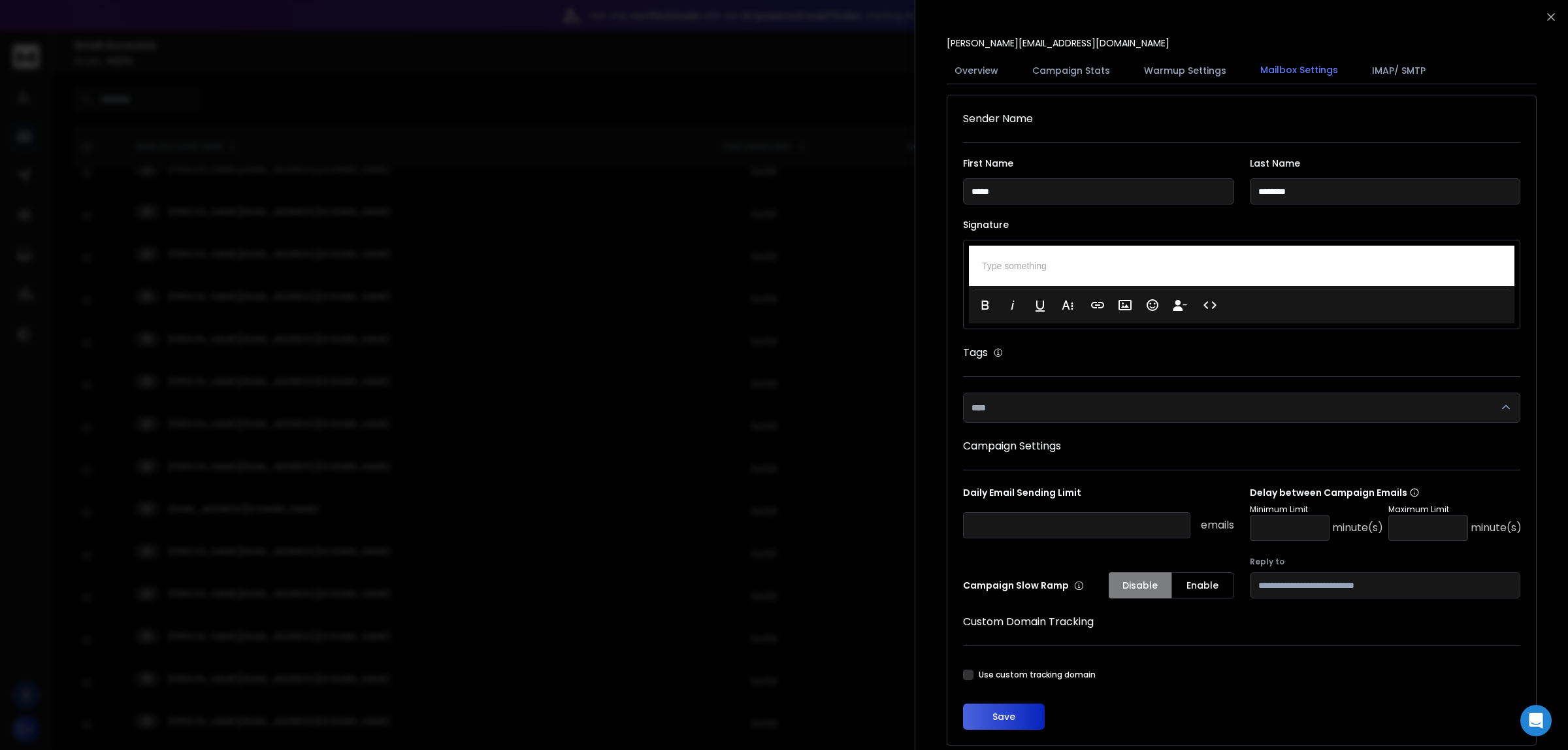
click at [1001, 264] on div at bounding box center [1241, 266] width 519 height 15
click at [1023, 716] on button "Save" at bounding box center [1004, 716] width 82 height 26
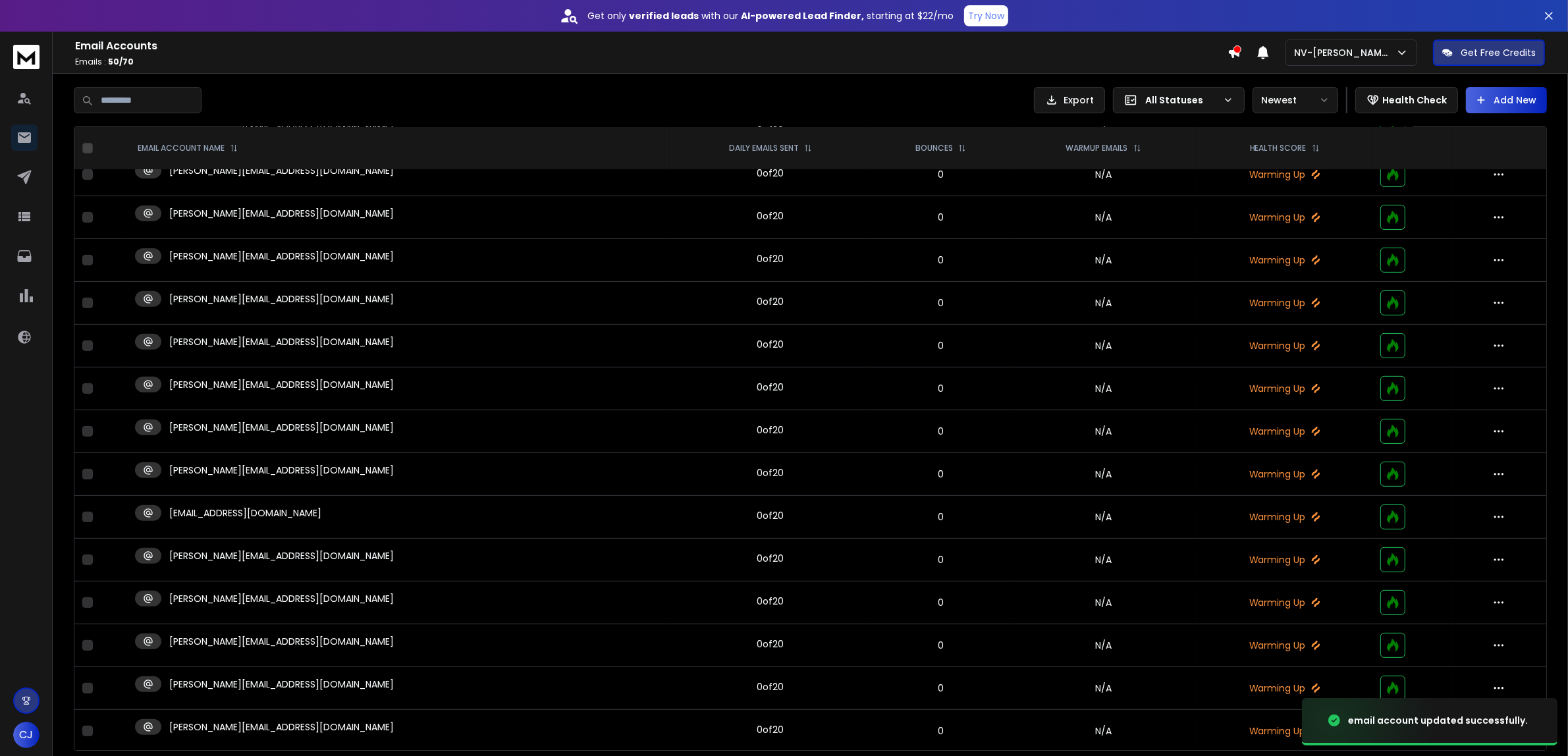
click at [777, 264] on td "0 of 20" at bounding box center [770, 256] width 201 height 34
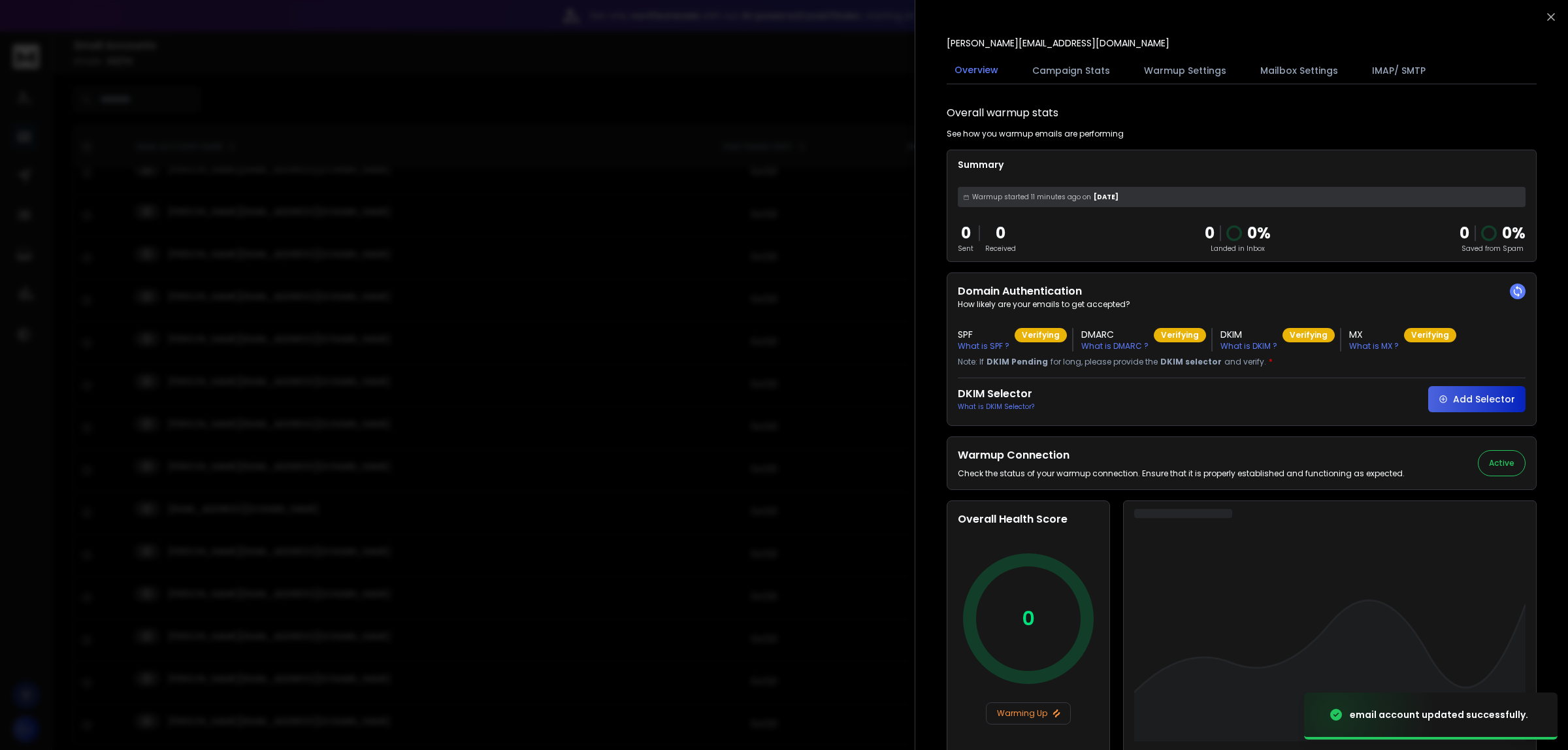
click at [1282, 64] on button "Mailbox Settings" at bounding box center [1299, 70] width 93 height 29
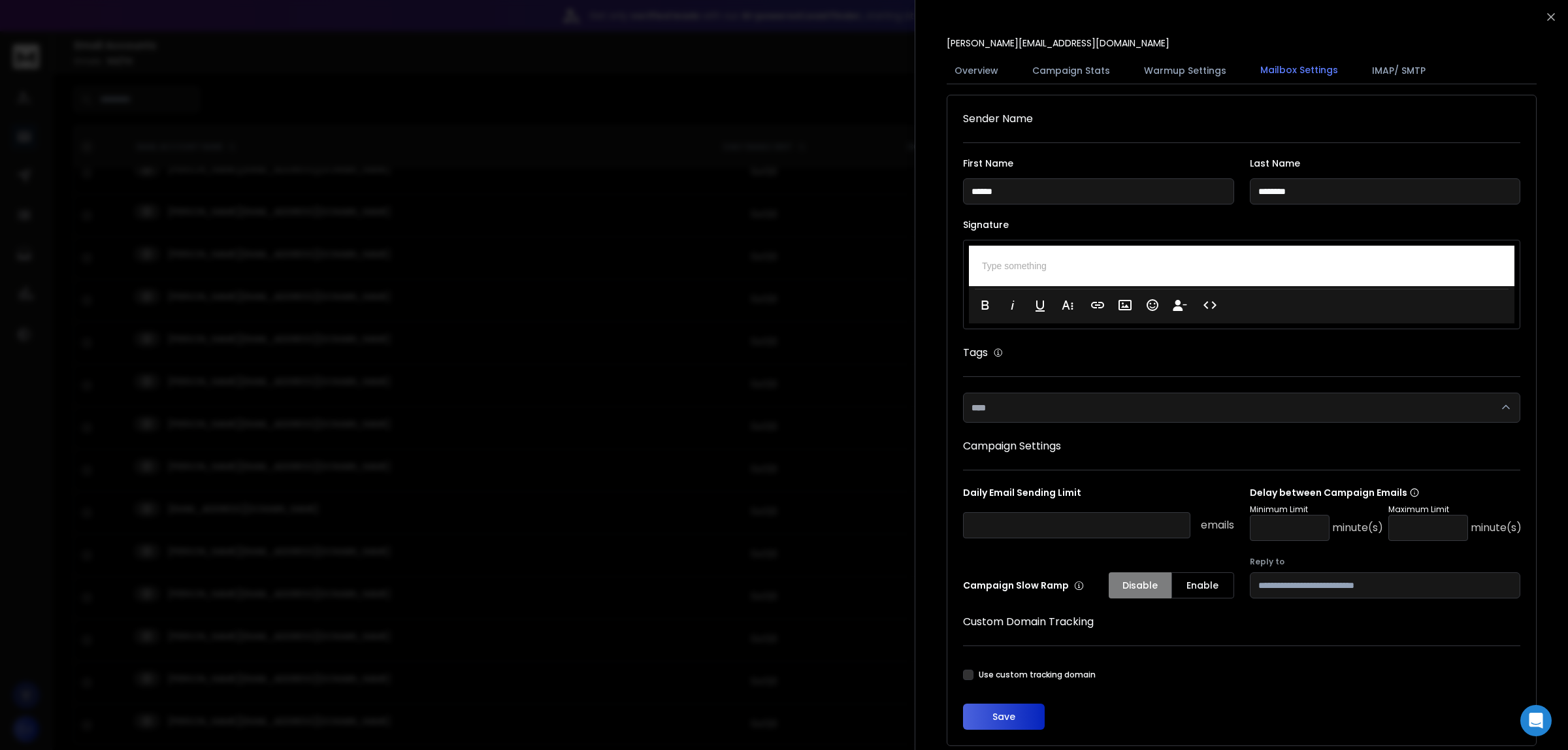
click at [1070, 266] on div at bounding box center [1241, 266] width 519 height 15
click at [1023, 723] on button "Save" at bounding box center [1004, 716] width 82 height 26
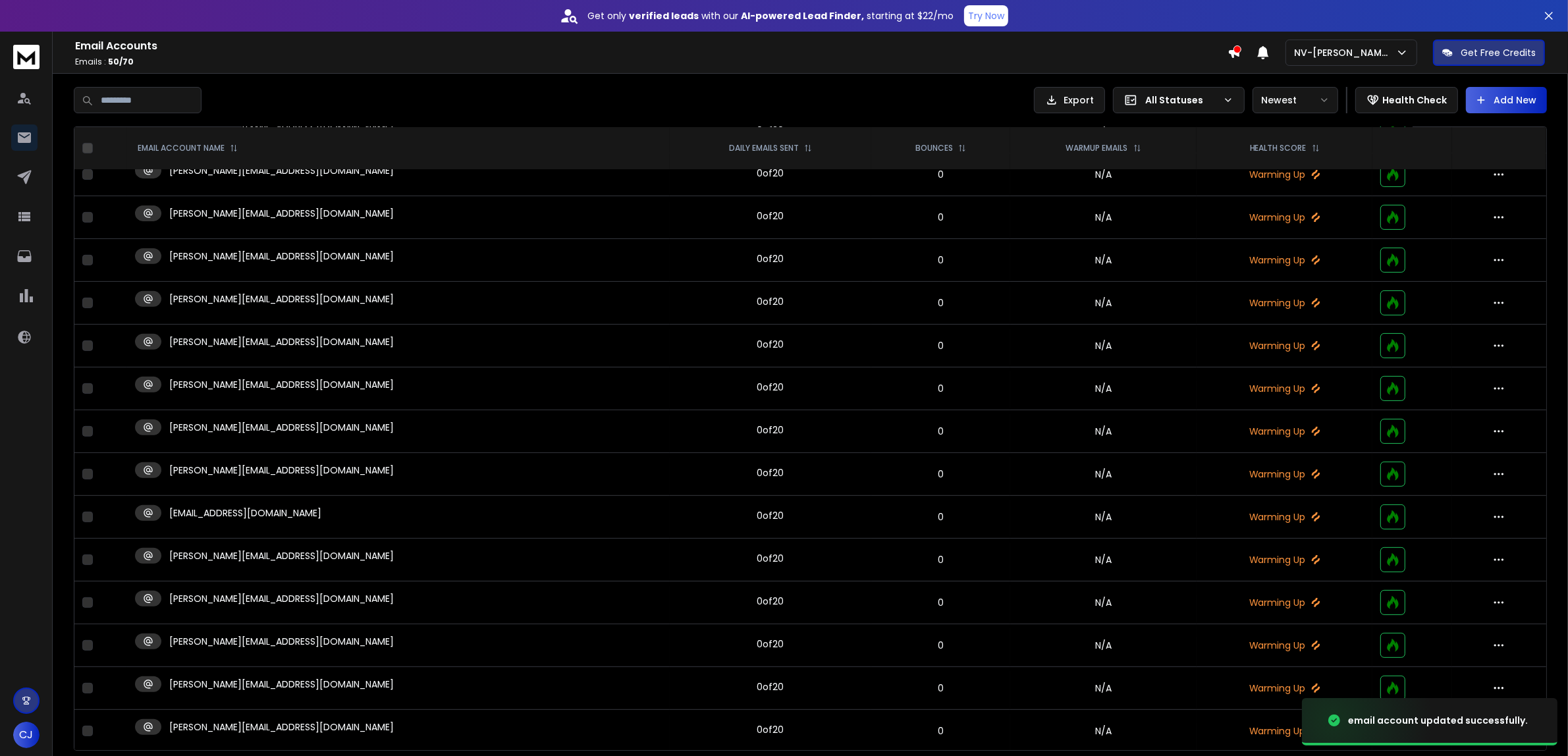
scroll to position [741, 0]
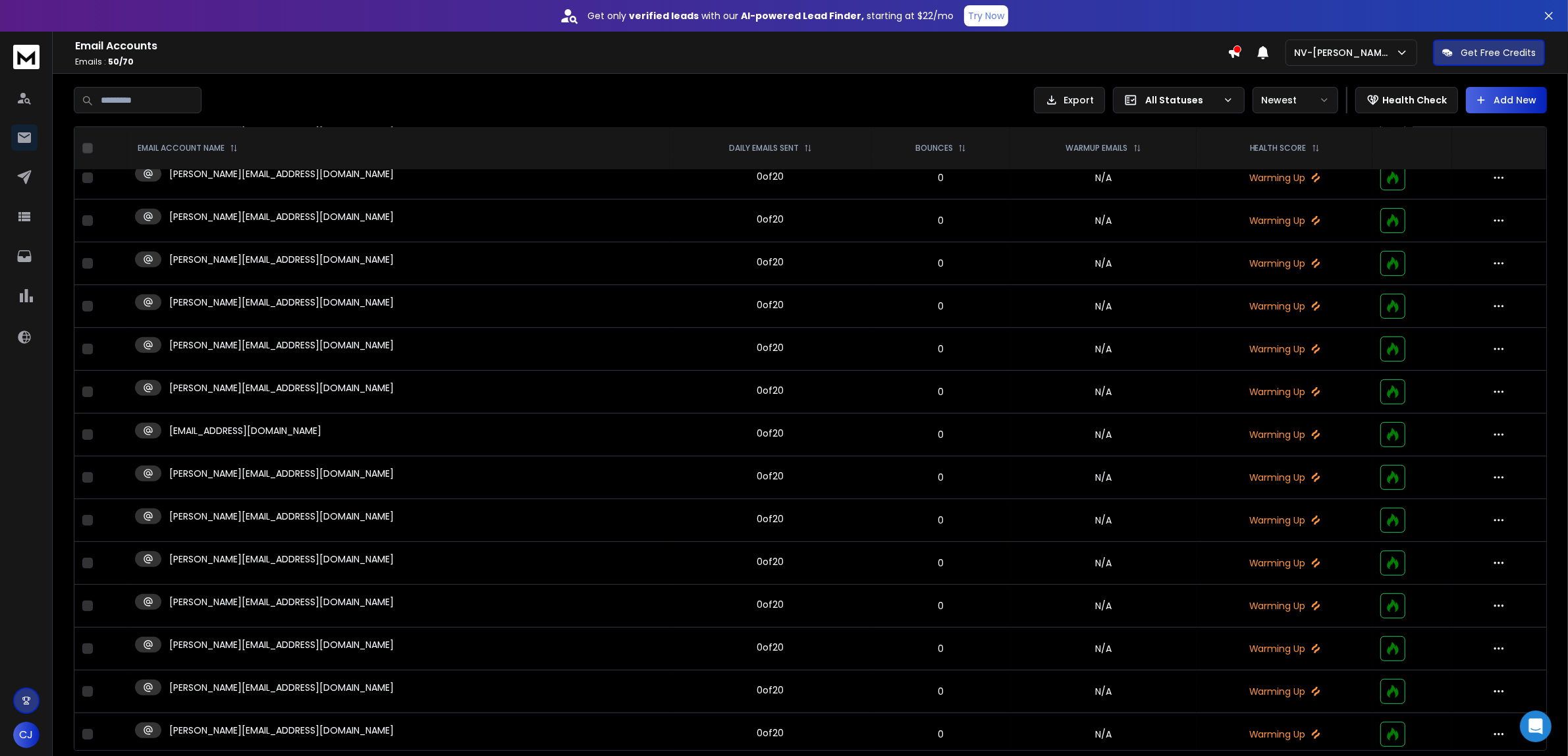
click at [879, 220] on p "0" at bounding box center [941, 220] width 123 height 13
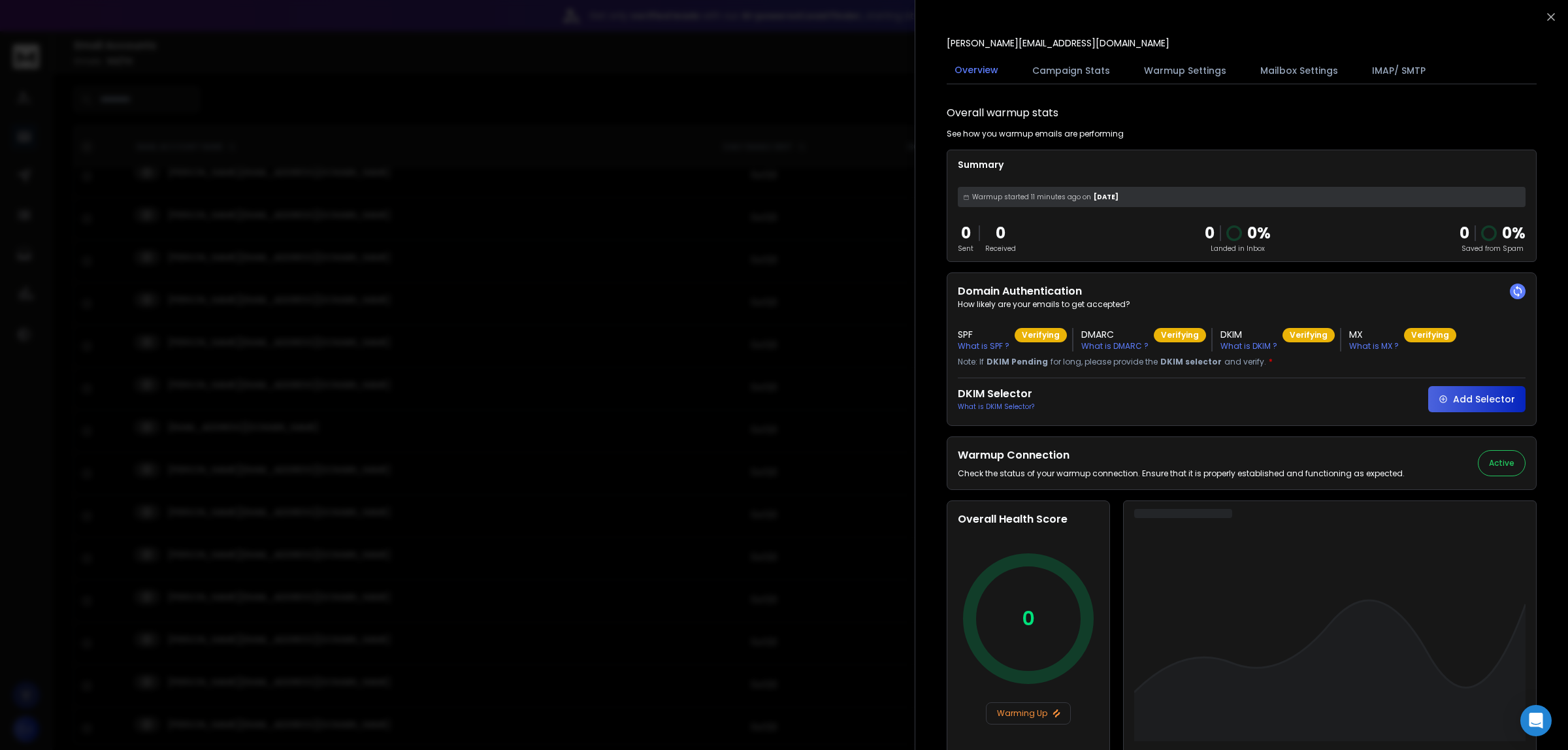
click at [1264, 65] on button "Mailbox Settings" at bounding box center [1299, 70] width 93 height 29
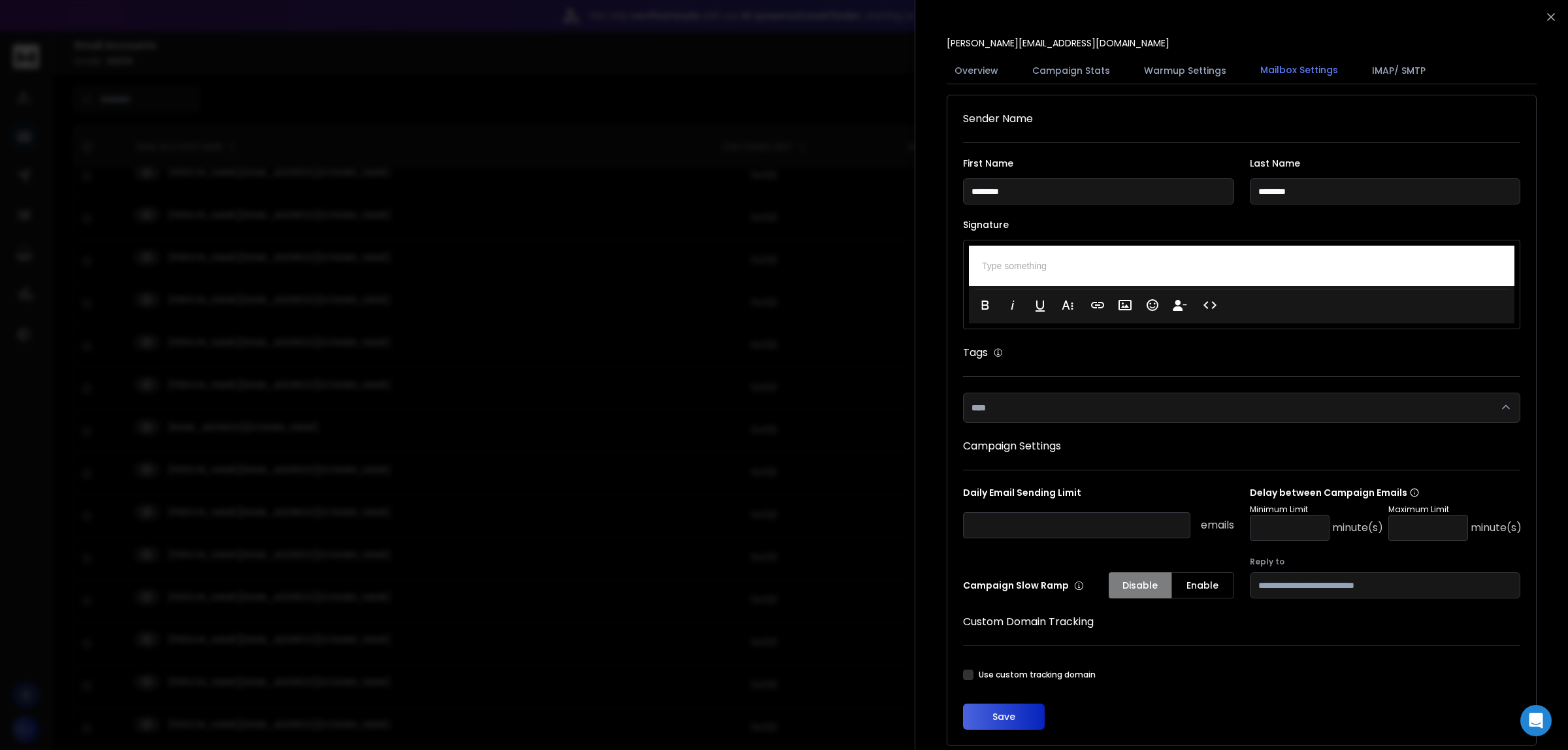
click at [1034, 265] on div at bounding box center [1241, 266] width 519 height 15
click at [995, 716] on button "Save" at bounding box center [1004, 716] width 82 height 26
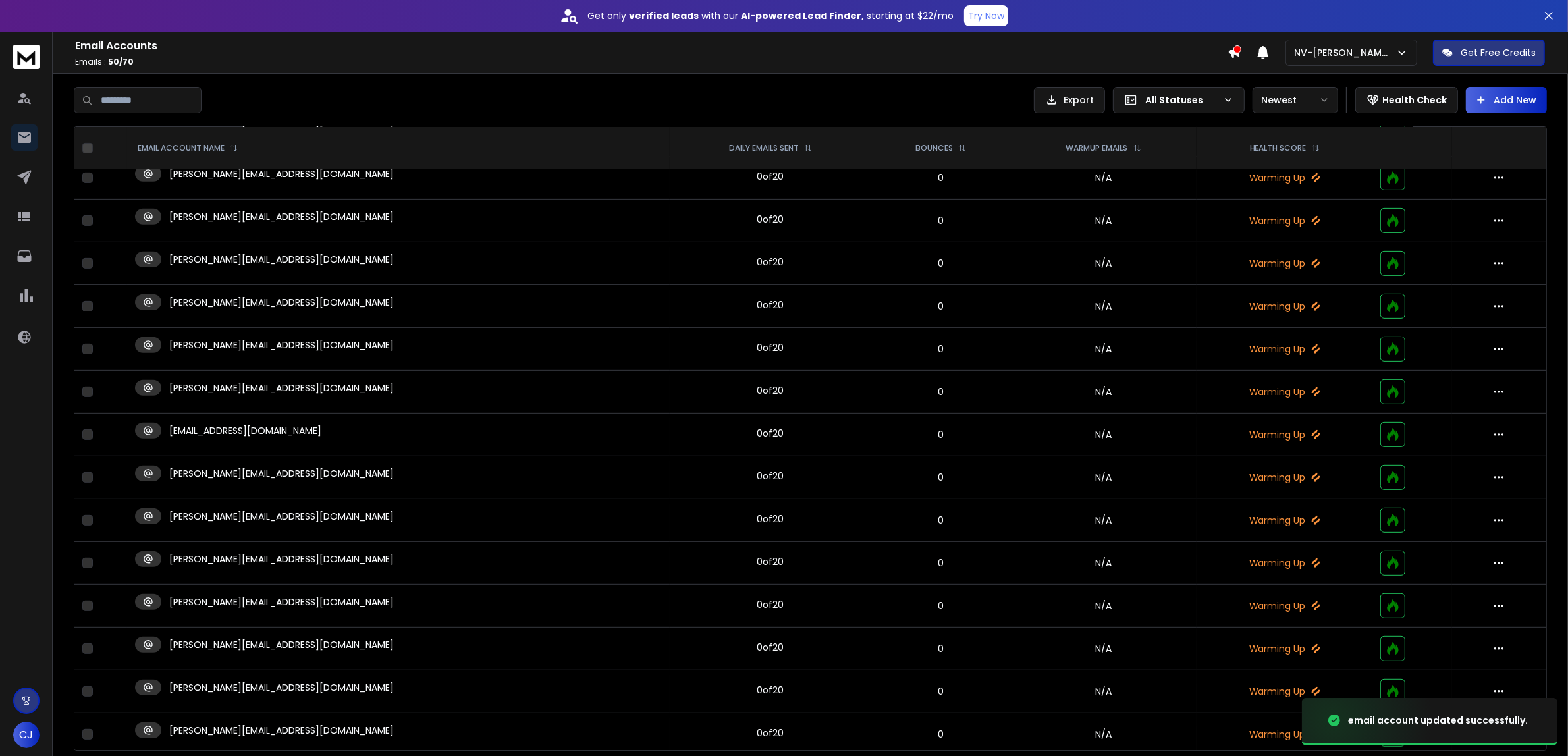
scroll to position [823, 0]
click at [921, 186] on p "0" at bounding box center [941, 181] width 123 height 13
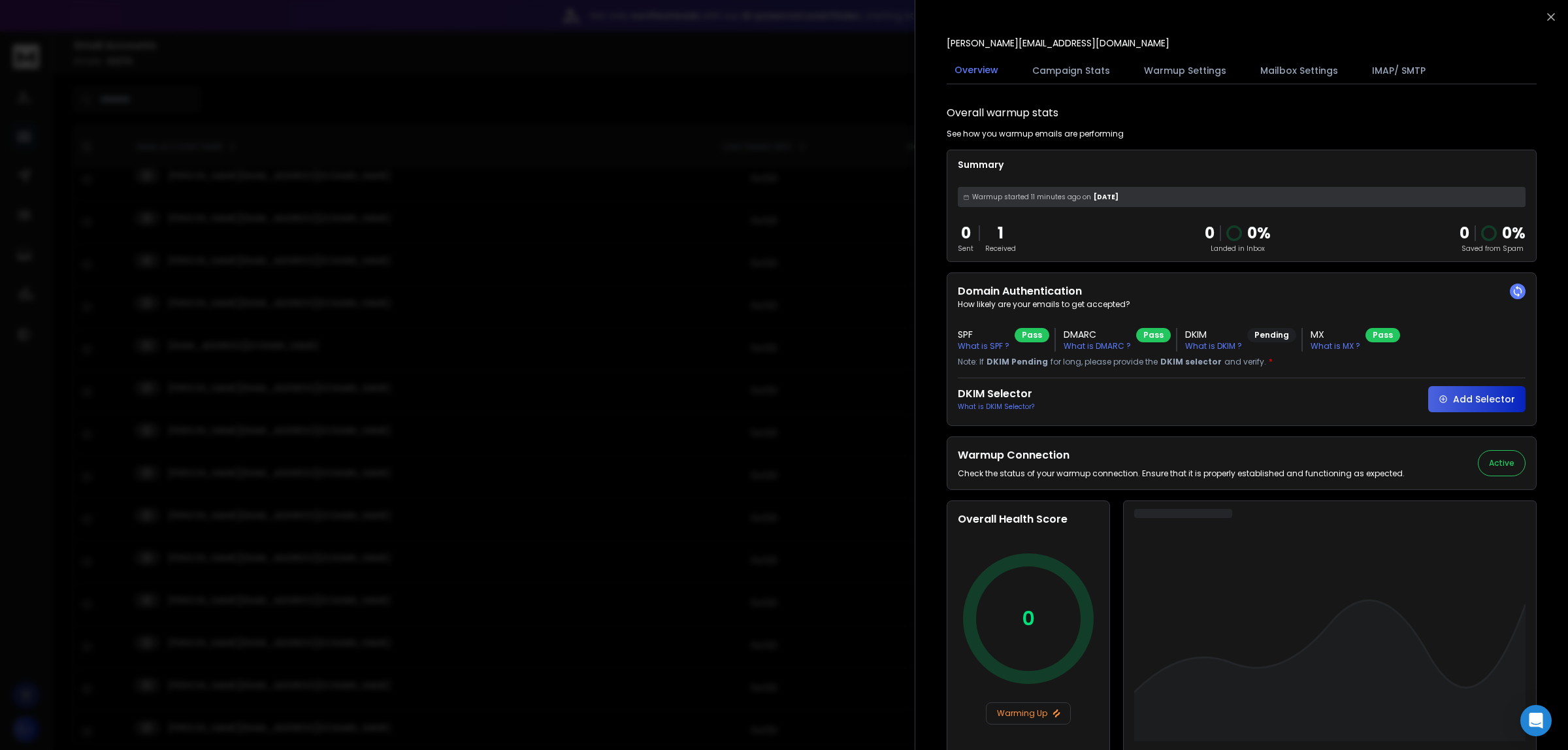
click at [1286, 64] on button "Mailbox Settings" at bounding box center [1299, 70] width 93 height 29
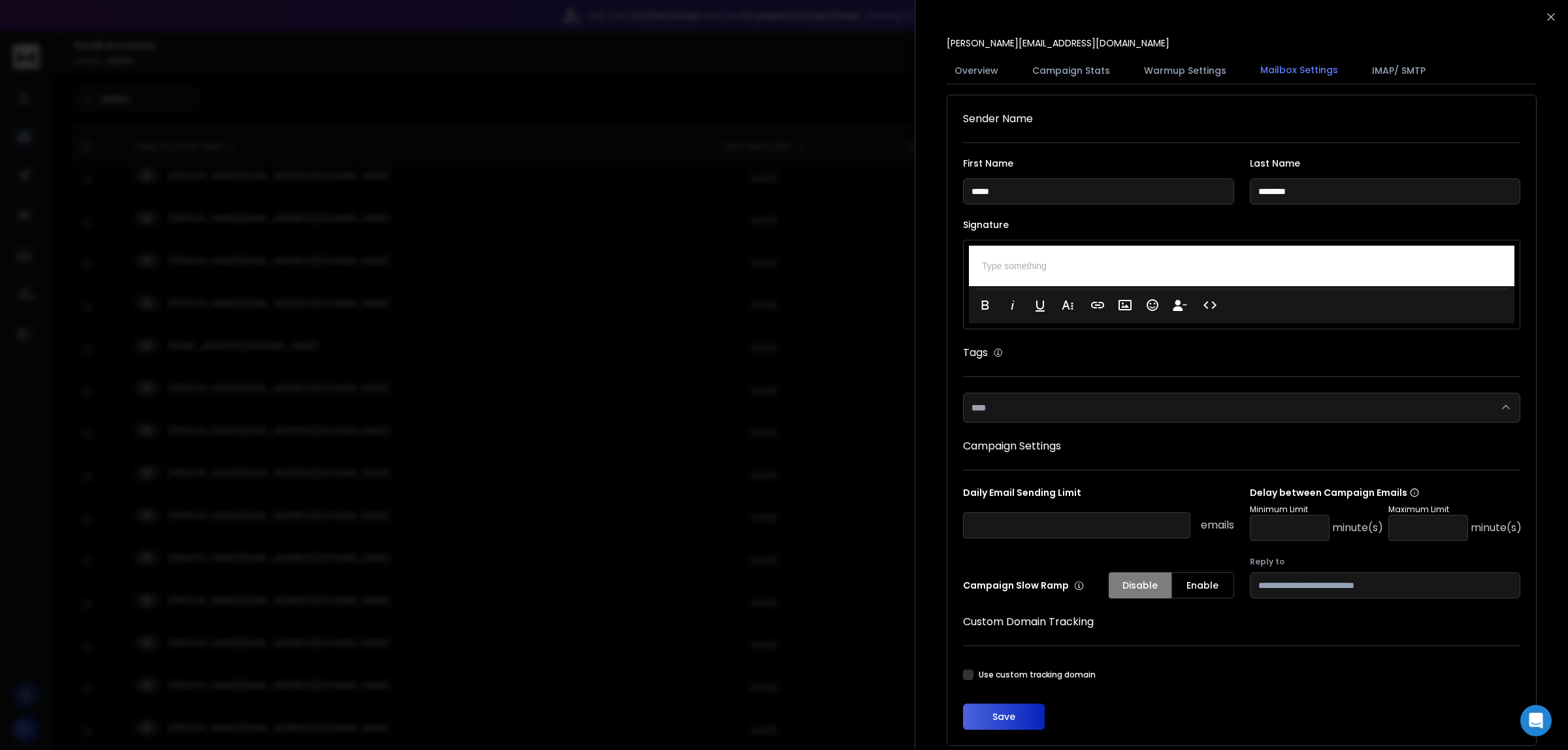
click at [1028, 262] on div at bounding box center [1241, 266] width 519 height 15
click at [1023, 707] on button "Save" at bounding box center [1004, 716] width 82 height 26
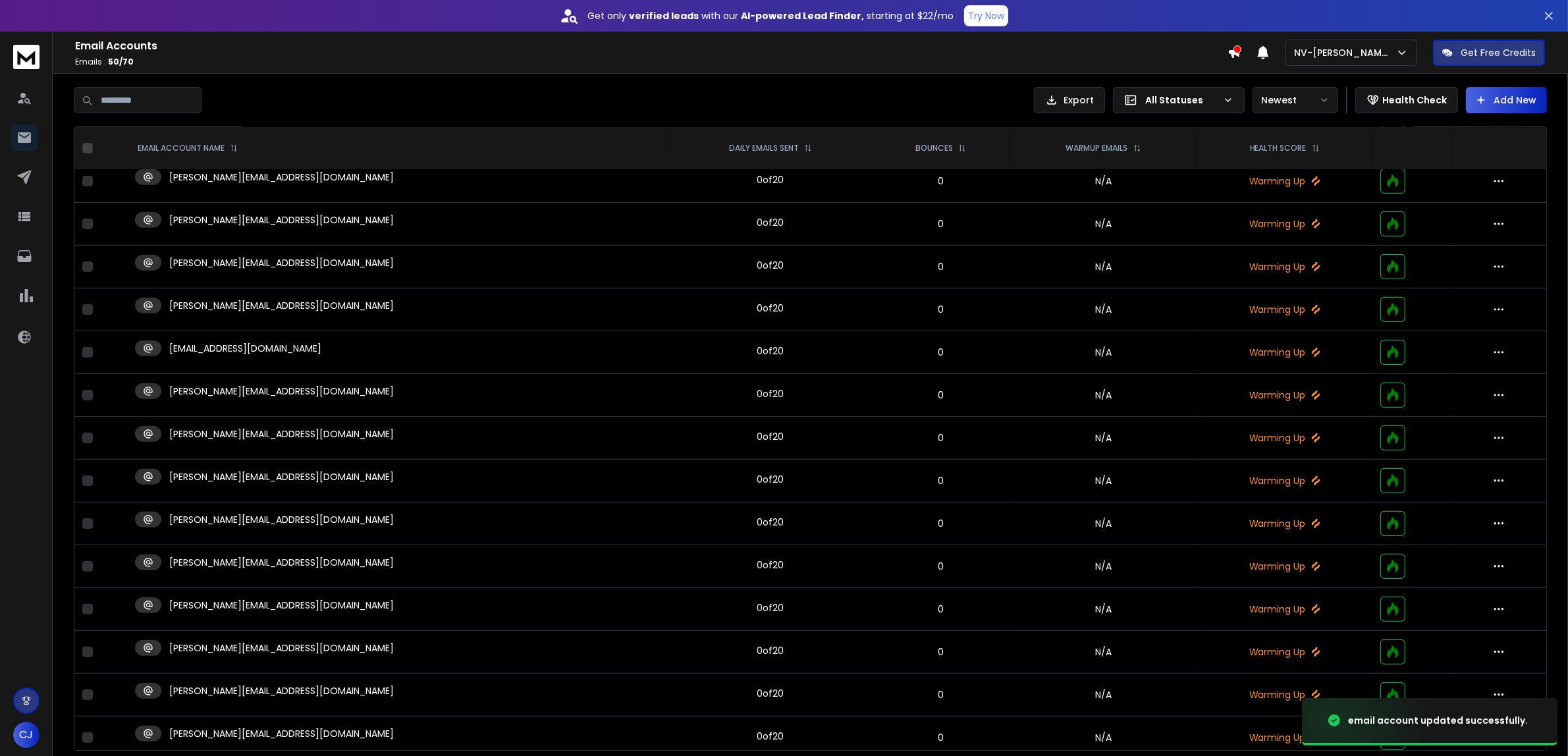
click at [871, 232] on td "0" at bounding box center [941, 224] width 139 height 43
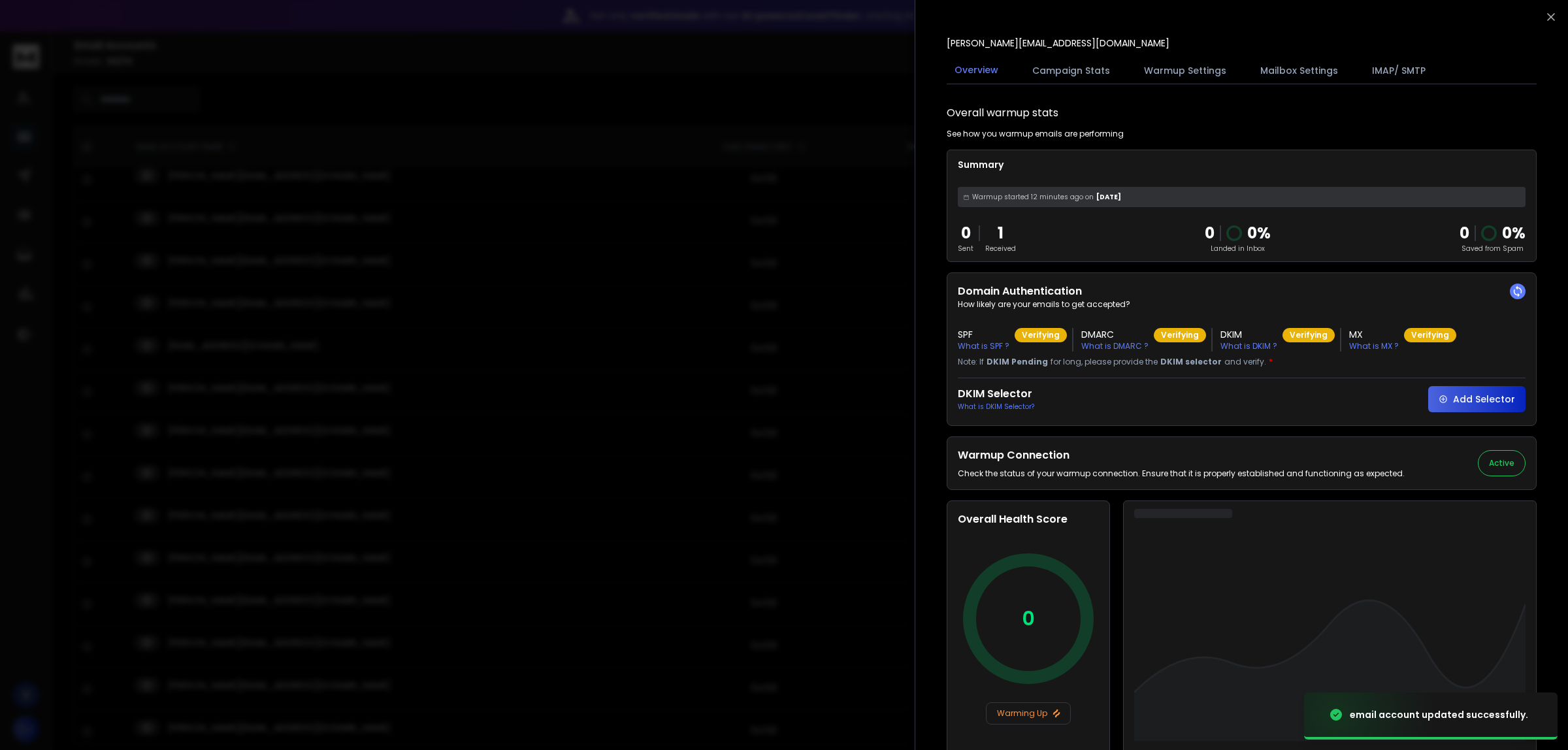
click at [1285, 66] on button "Mailbox Settings" at bounding box center [1299, 70] width 93 height 29
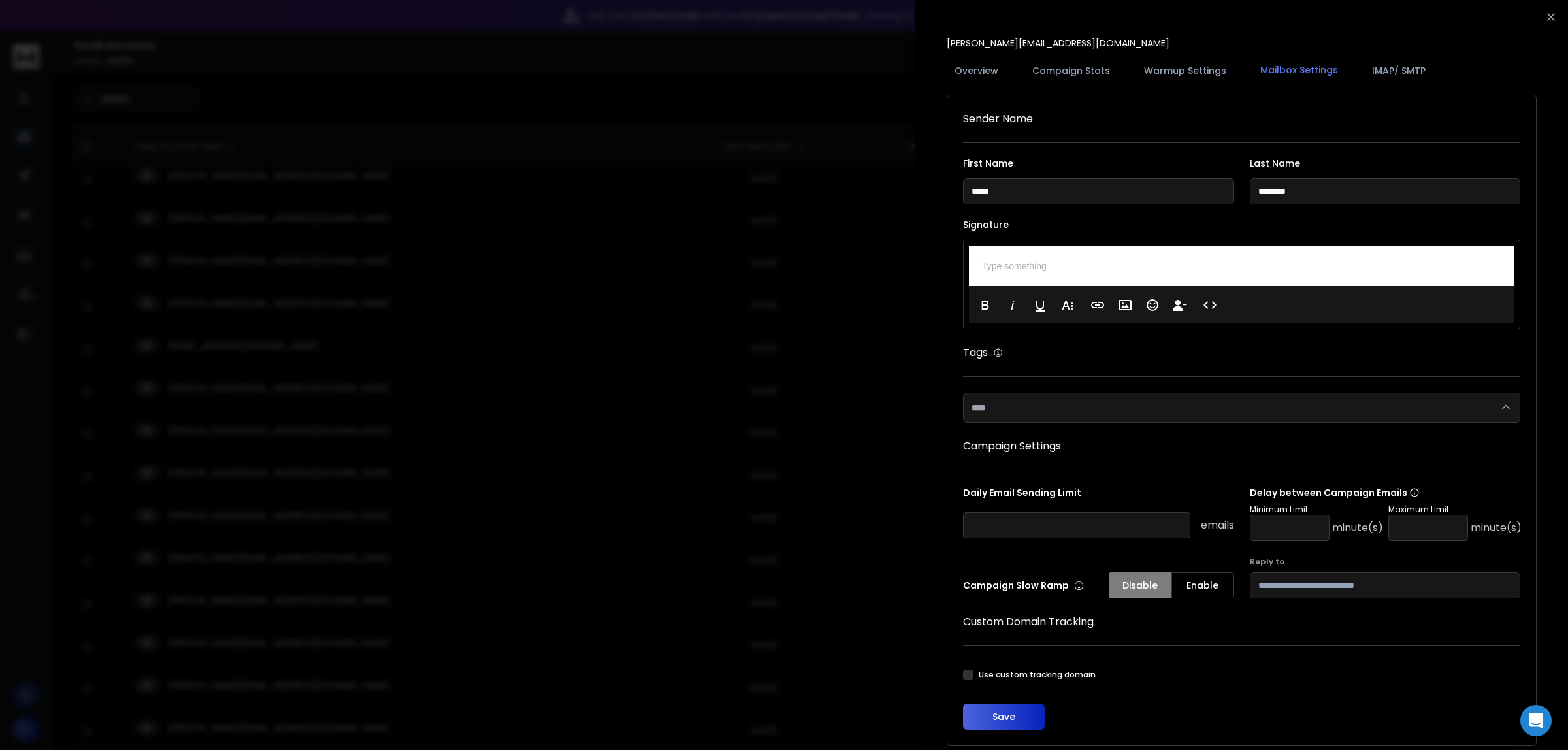
click at [1057, 250] on div at bounding box center [1241, 266] width 545 height 41
drag, startPoint x: 1008, startPoint y: 716, endPoint x: 1034, endPoint y: 680, distance: 44.4
click at [1007, 717] on button "Save" at bounding box center [1004, 716] width 82 height 26
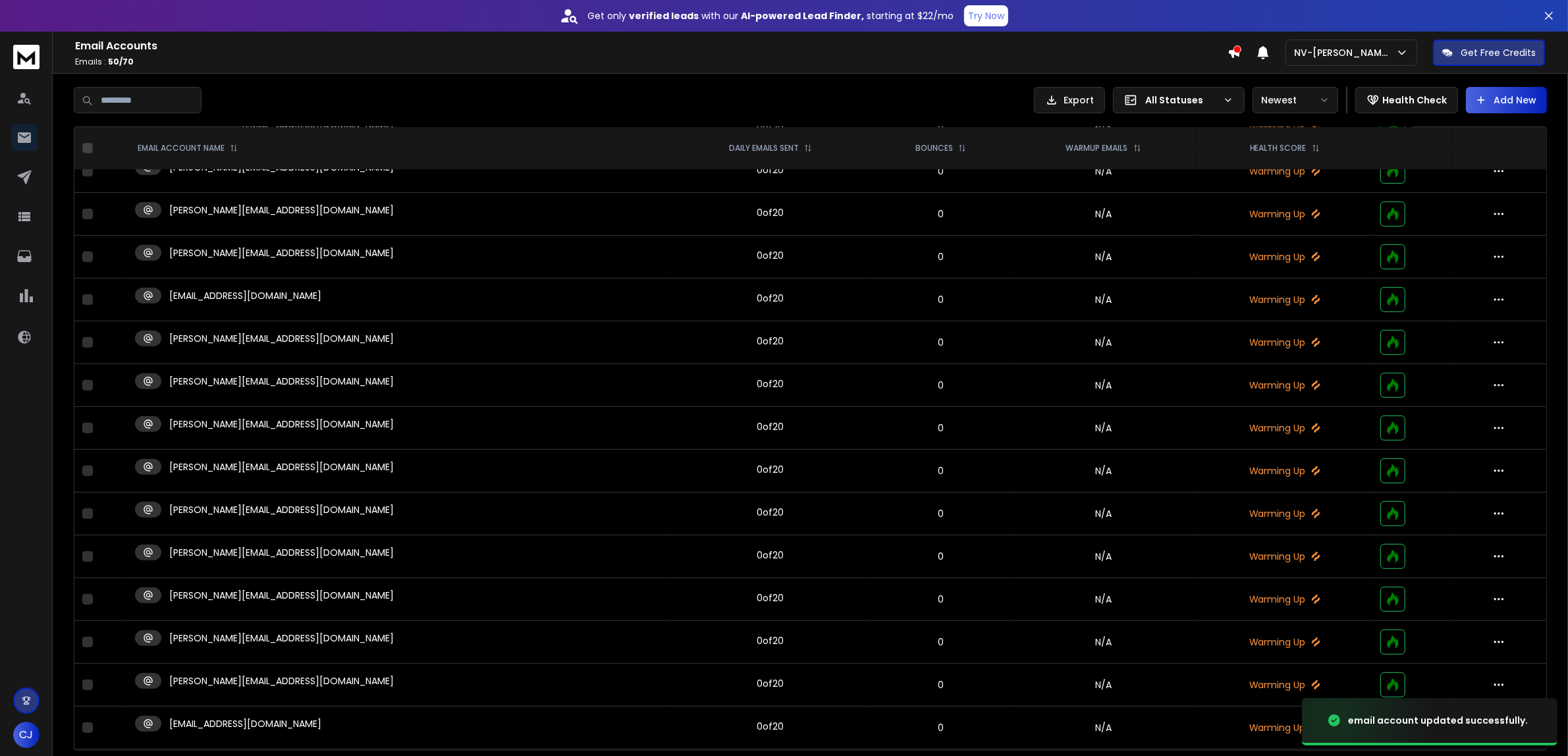
scroll to position [906, 0]
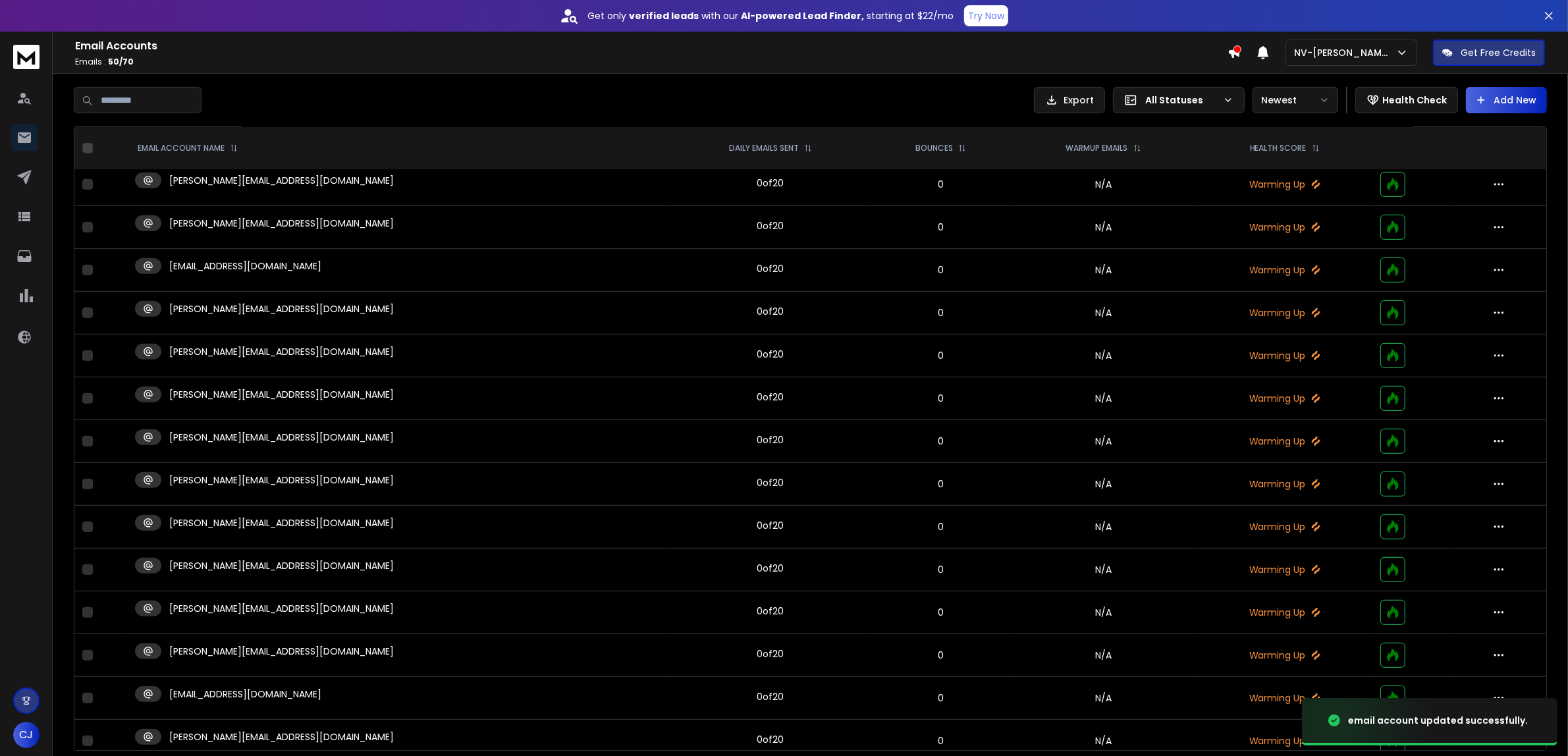
click at [871, 194] on td "0" at bounding box center [941, 184] width 139 height 43
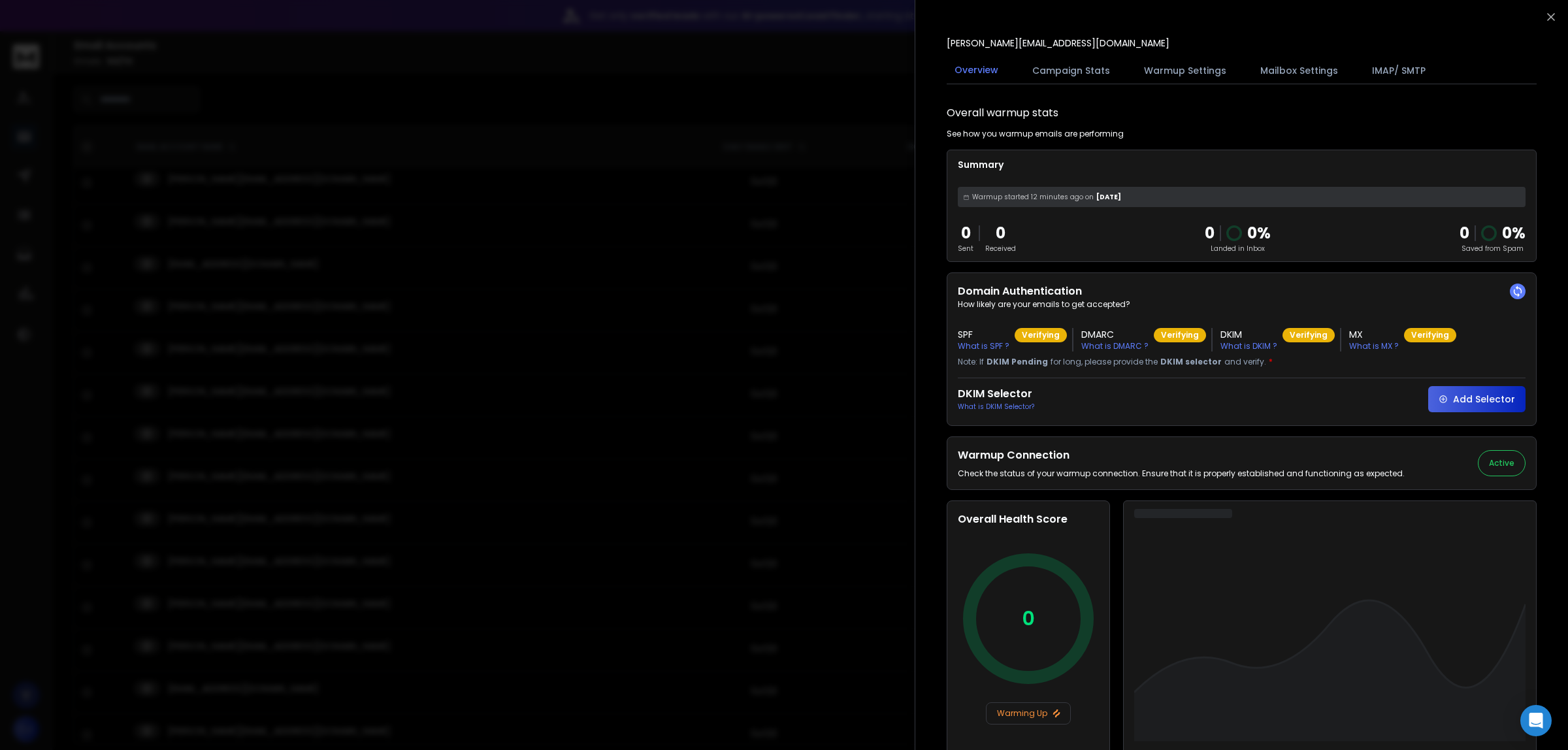
click at [1279, 57] on button "Mailbox Settings" at bounding box center [1299, 70] width 93 height 29
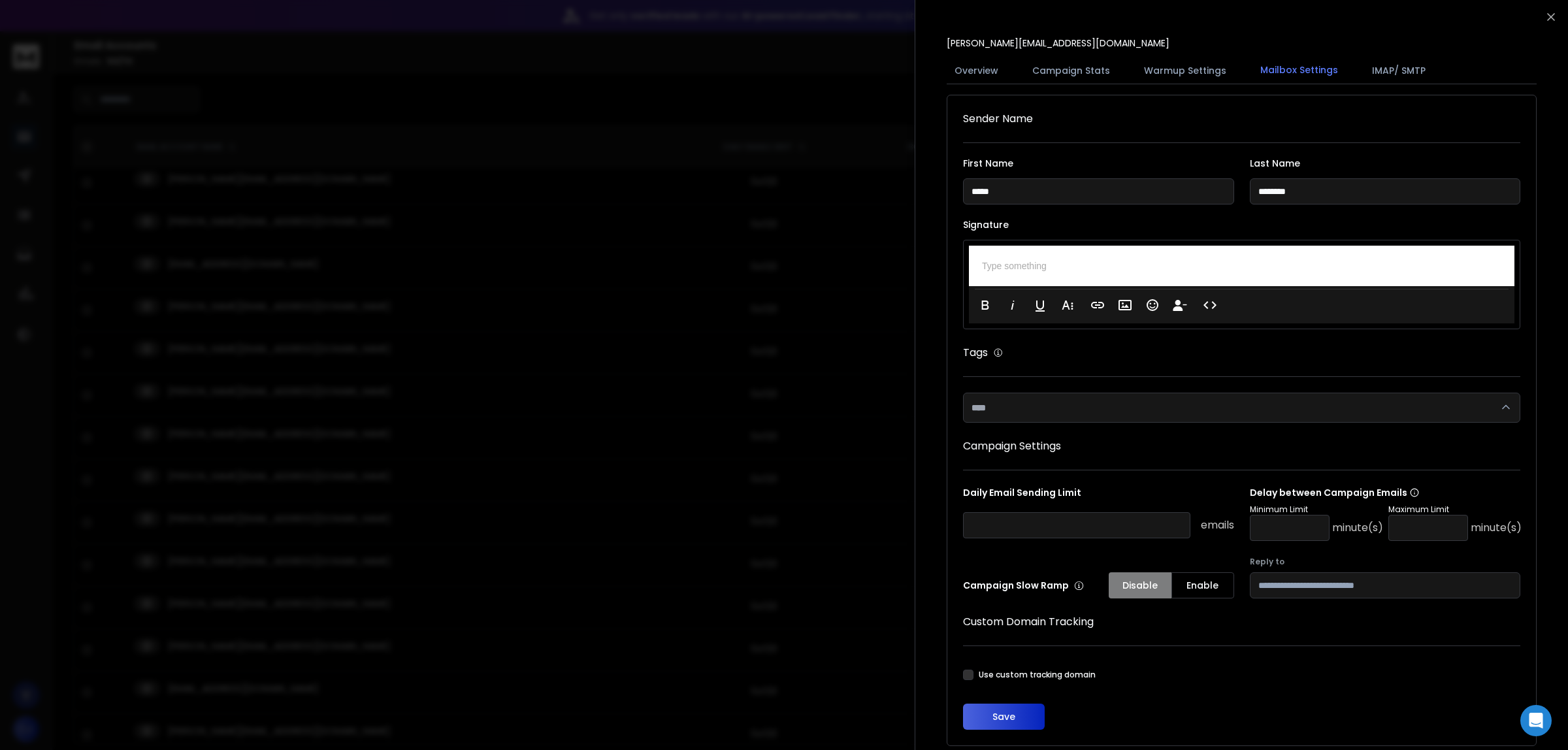
click at [1014, 270] on div at bounding box center [1241, 266] width 519 height 15
drag, startPoint x: 995, startPoint y: 266, endPoint x: 1068, endPoint y: 286, distance: 75.7
click at [994, 266] on div "**********" at bounding box center [1239, 266] width 515 height 15
click at [1031, 717] on button "Save" at bounding box center [1004, 716] width 82 height 26
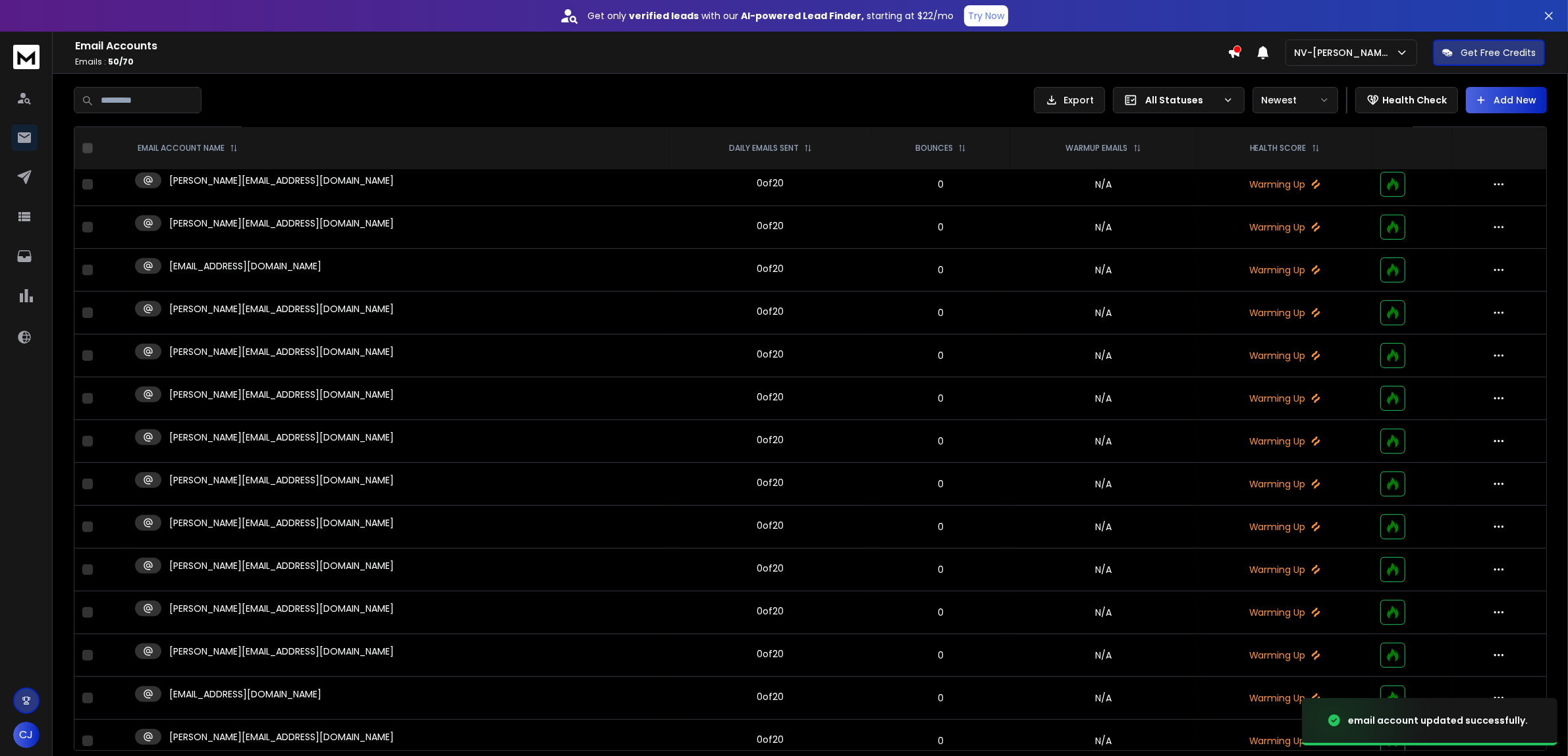
click at [871, 236] on td "0" at bounding box center [941, 228] width 139 height 43
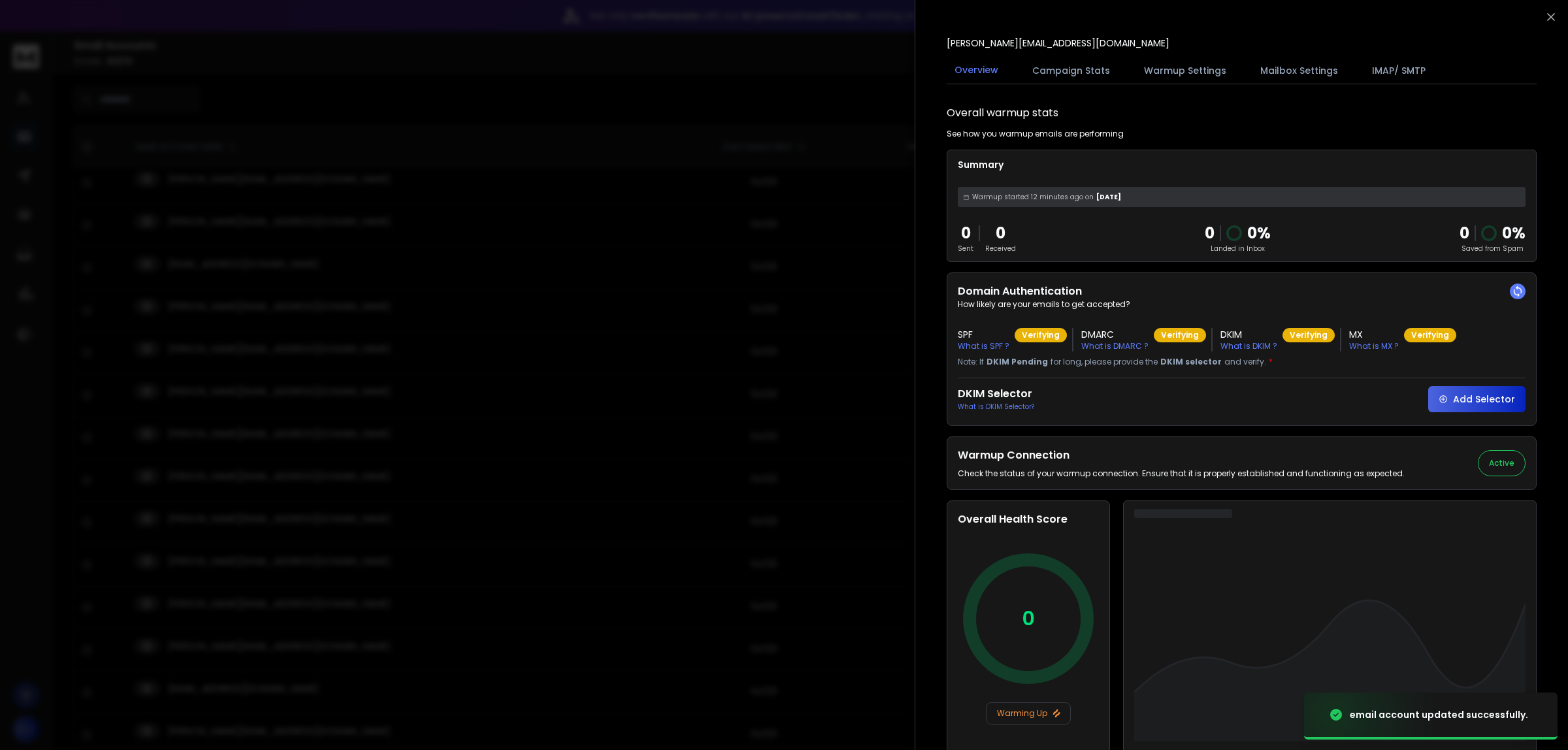
click at [1294, 57] on button "Mailbox Settings" at bounding box center [1299, 70] width 93 height 29
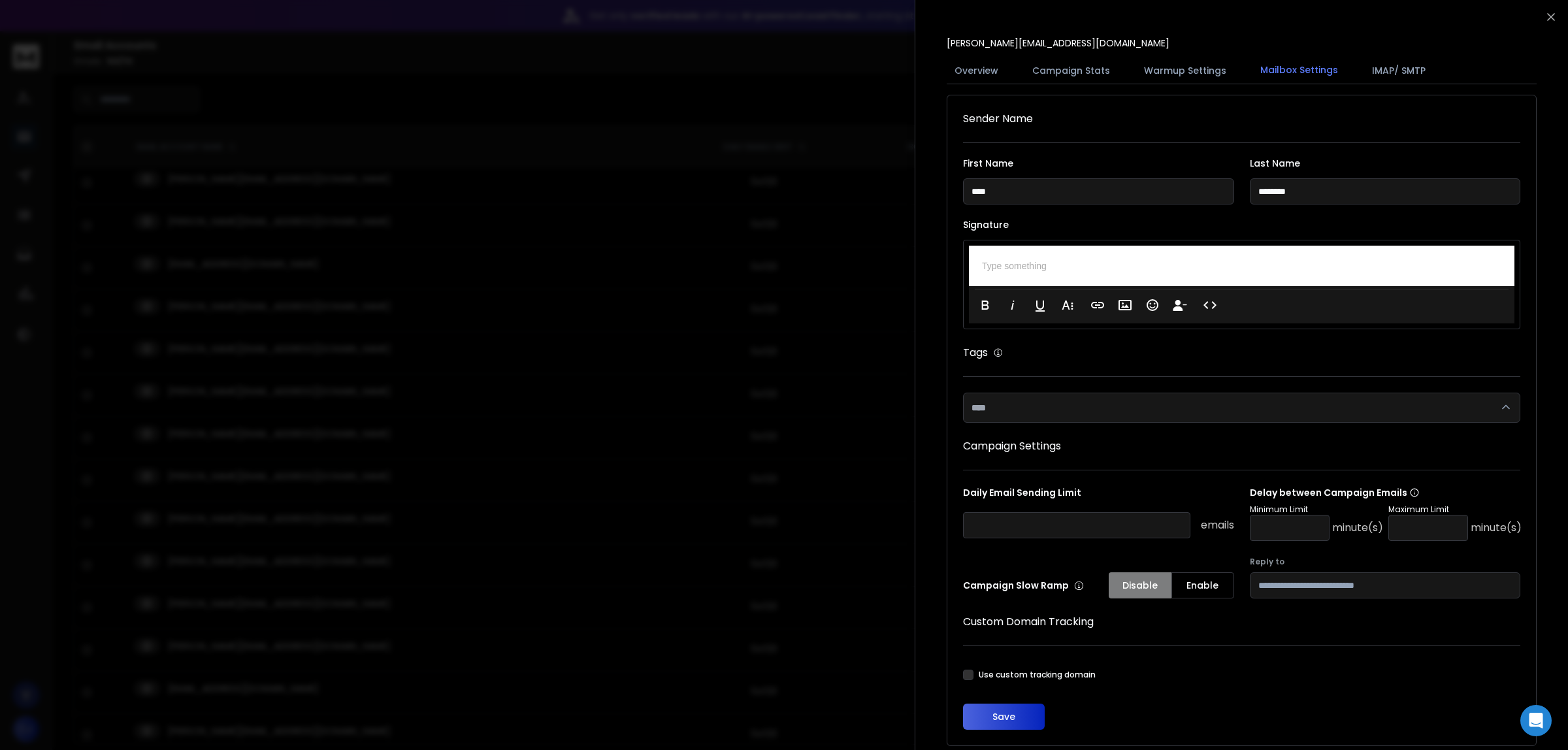
click at [1014, 259] on div at bounding box center [1241, 266] width 519 height 15
click at [1014, 717] on button "Save" at bounding box center [1004, 716] width 82 height 26
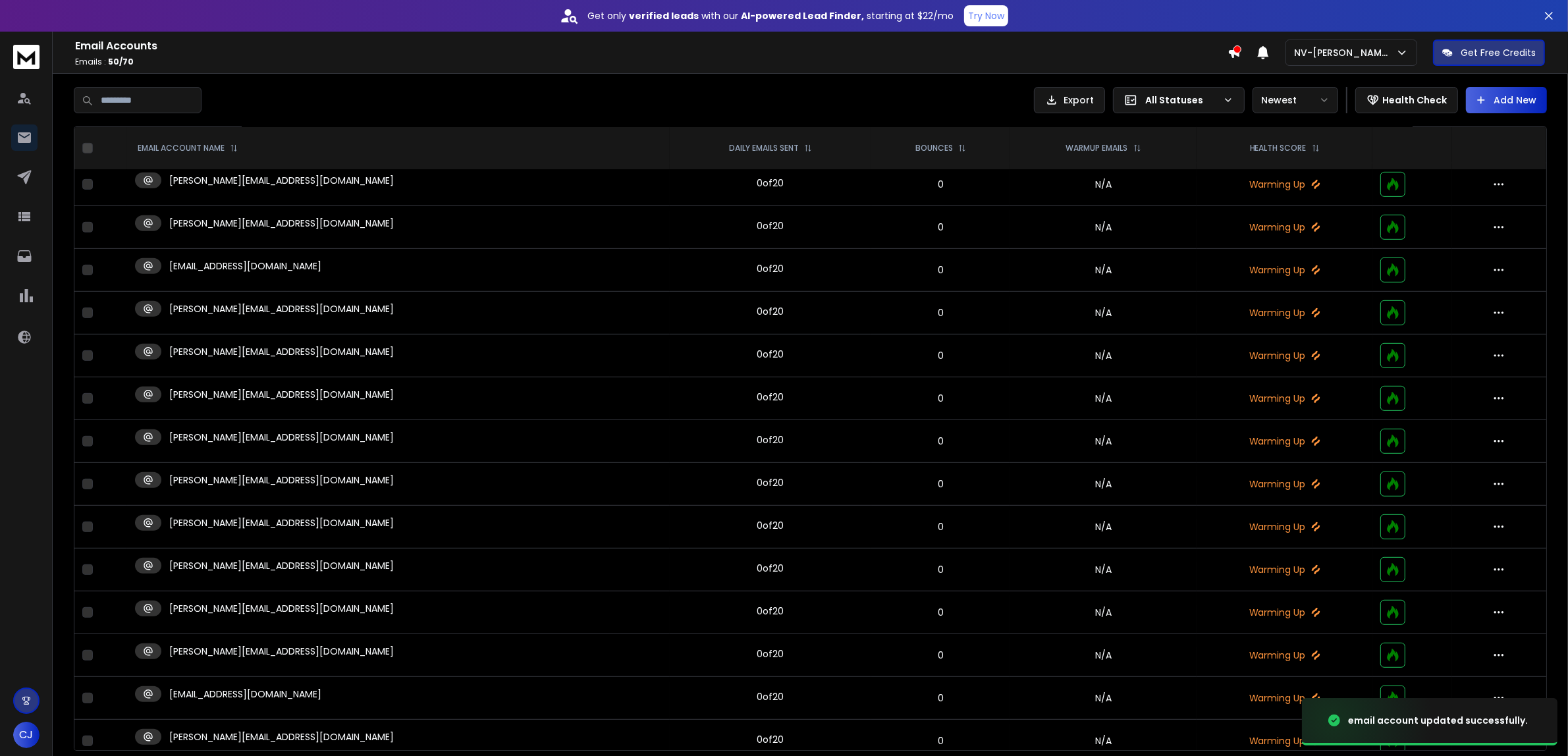
click at [871, 266] on td "0" at bounding box center [941, 270] width 139 height 43
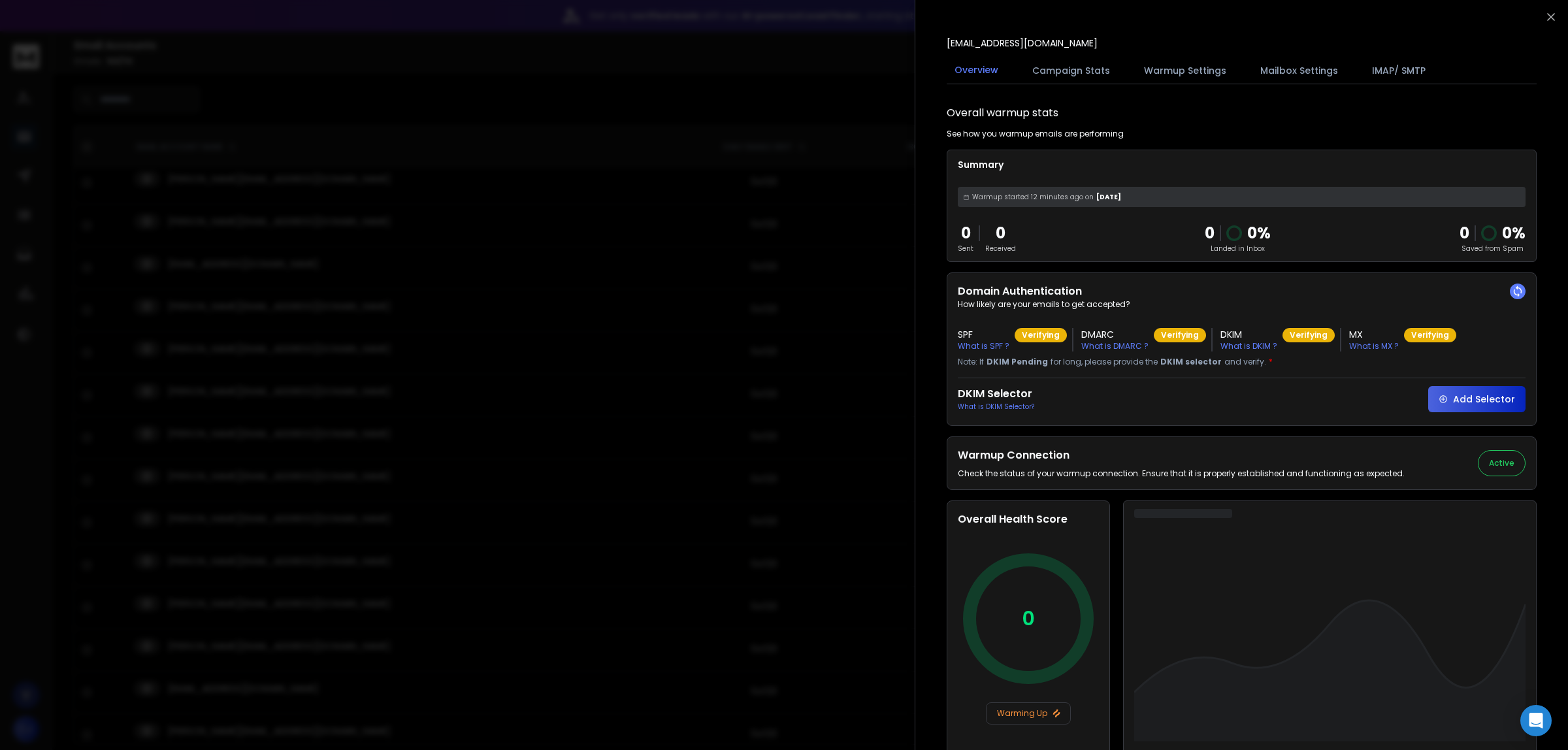
click at [1283, 64] on button "Mailbox Settings" at bounding box center [1299, 70] width 93 height 29
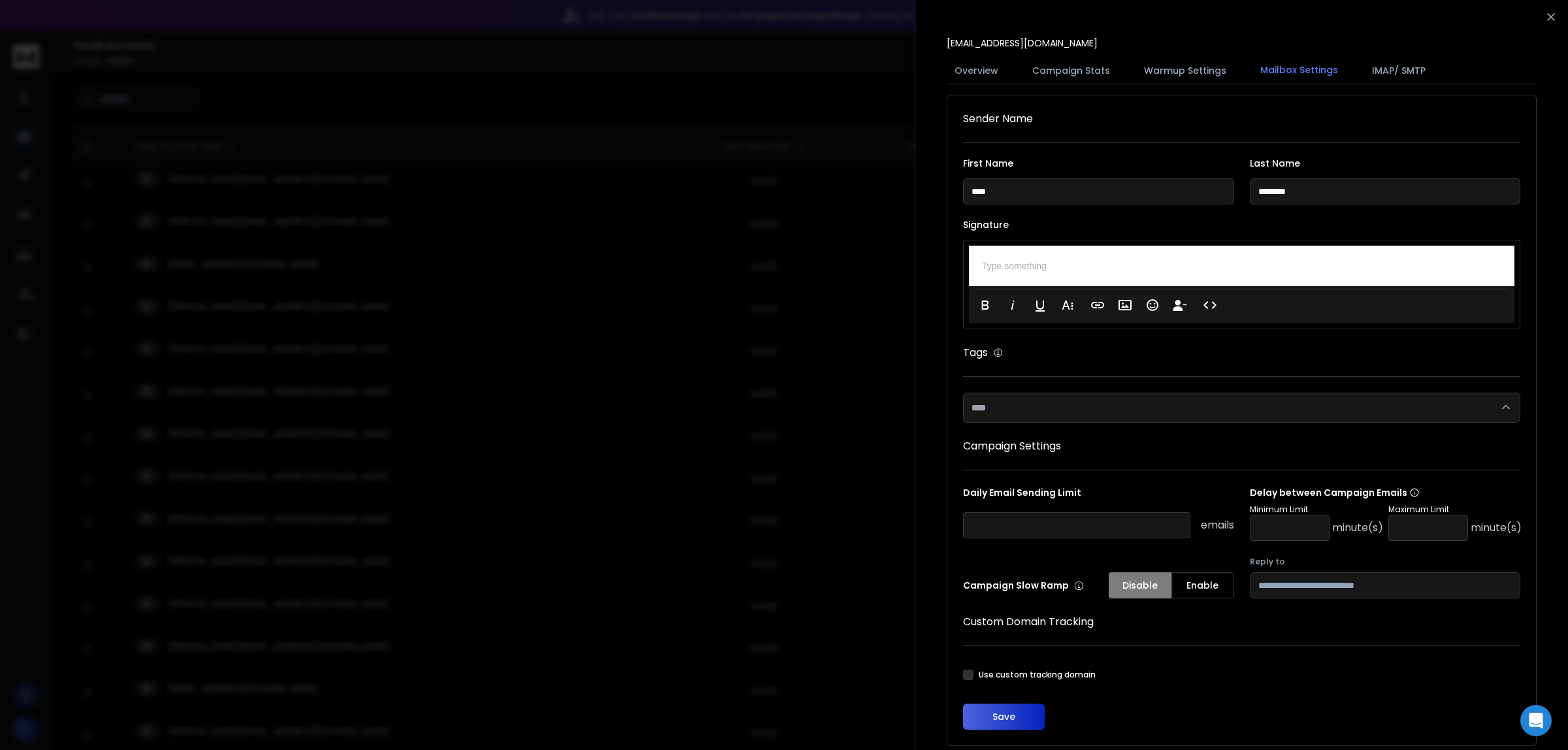
click at [1032, 265] on div at bounding box center [1241, 266] width 519 height 15
click at [1023, 725] on button "Save" at bounding box center [1004, 716] width 82 height 26
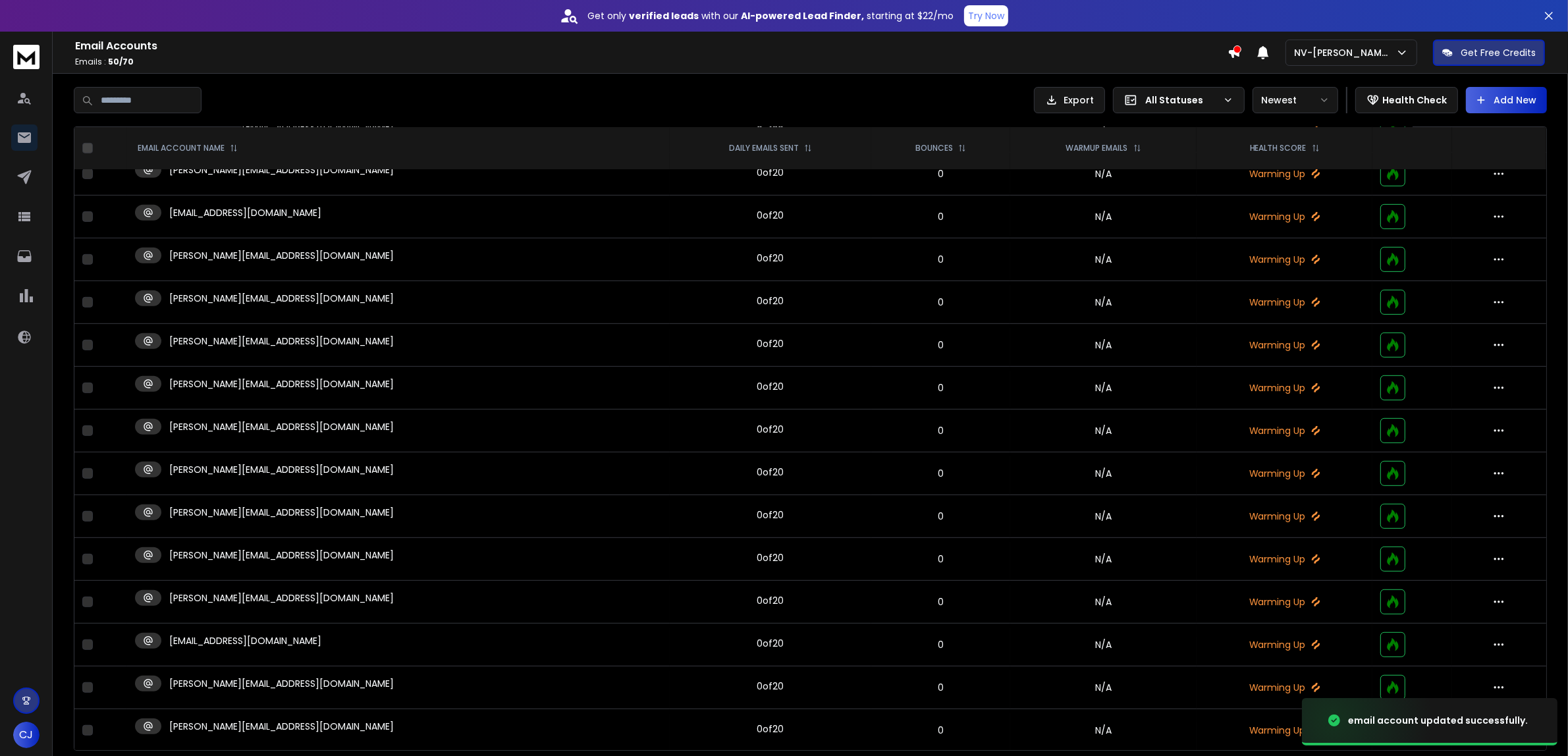
scroll to position [988, 0]
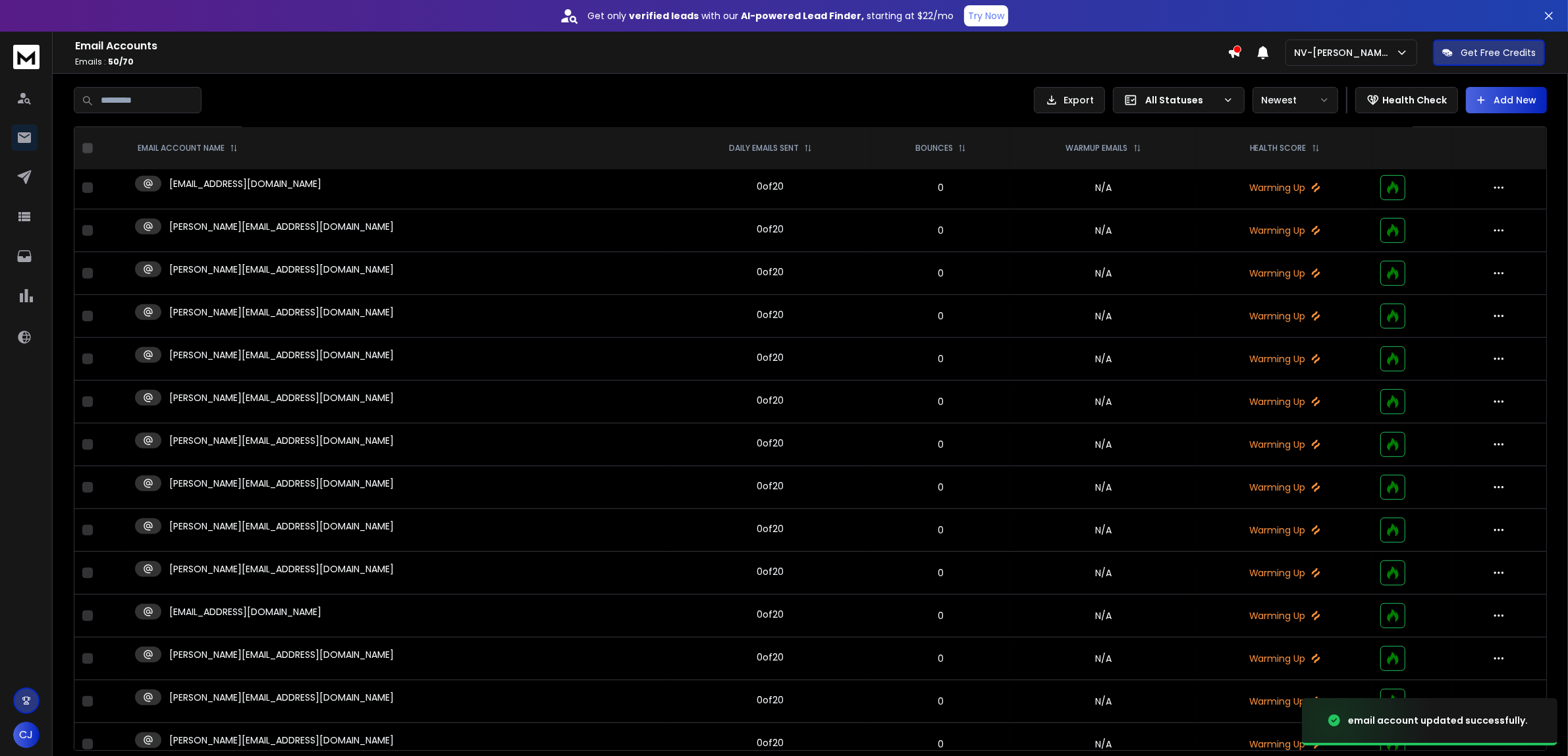
click at [879, 237] on p "0" at bounding box center [941, 230] width 123 height 13
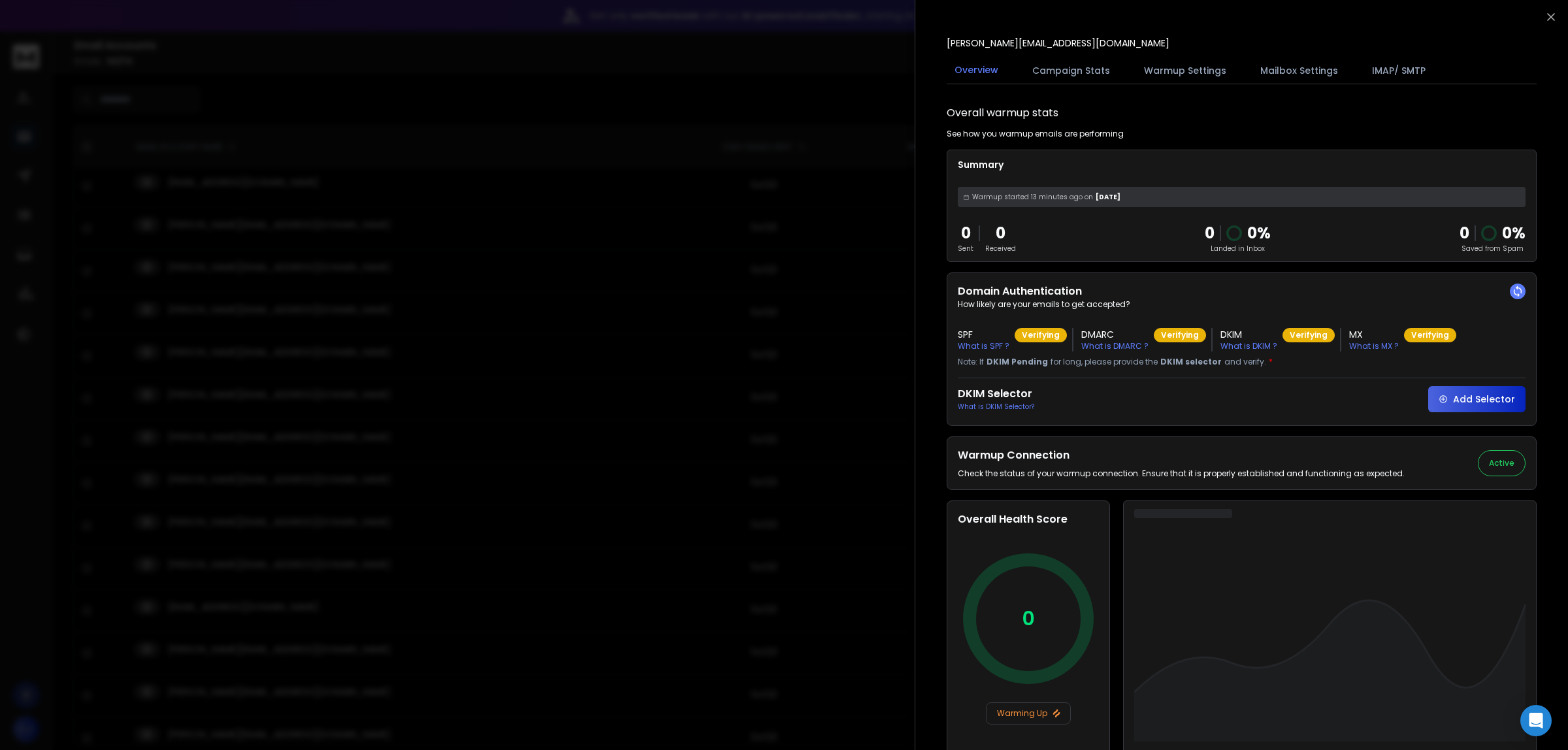
click at [1289, 62] on button "Mailbox Settings" at bounding box center [1299, 70] width 93 height 29
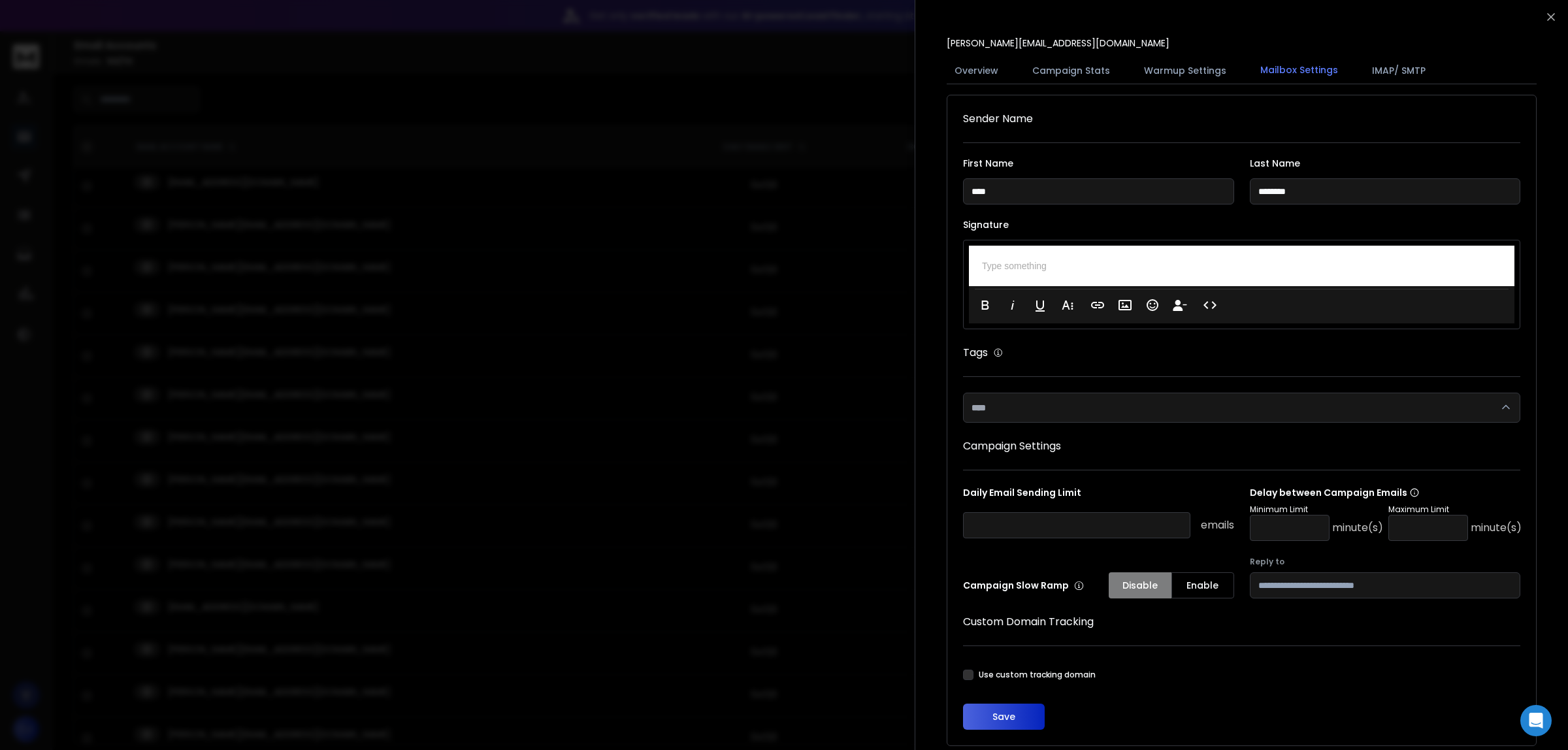
click at [1016, 256] on div at bounding box center [1241, 266] width 545 height 41
click at [1004, 736] on div "**********" at bounding box center [1242, 420] width 590 height 651
drag, startPoint x: 1007, startPoint y: 723, endPoint x: 1031, endPoint y: 707, distance: 28.8
click at [1008, 723] on button "Save" at bounding box center [1004, 716] width 82 height 26
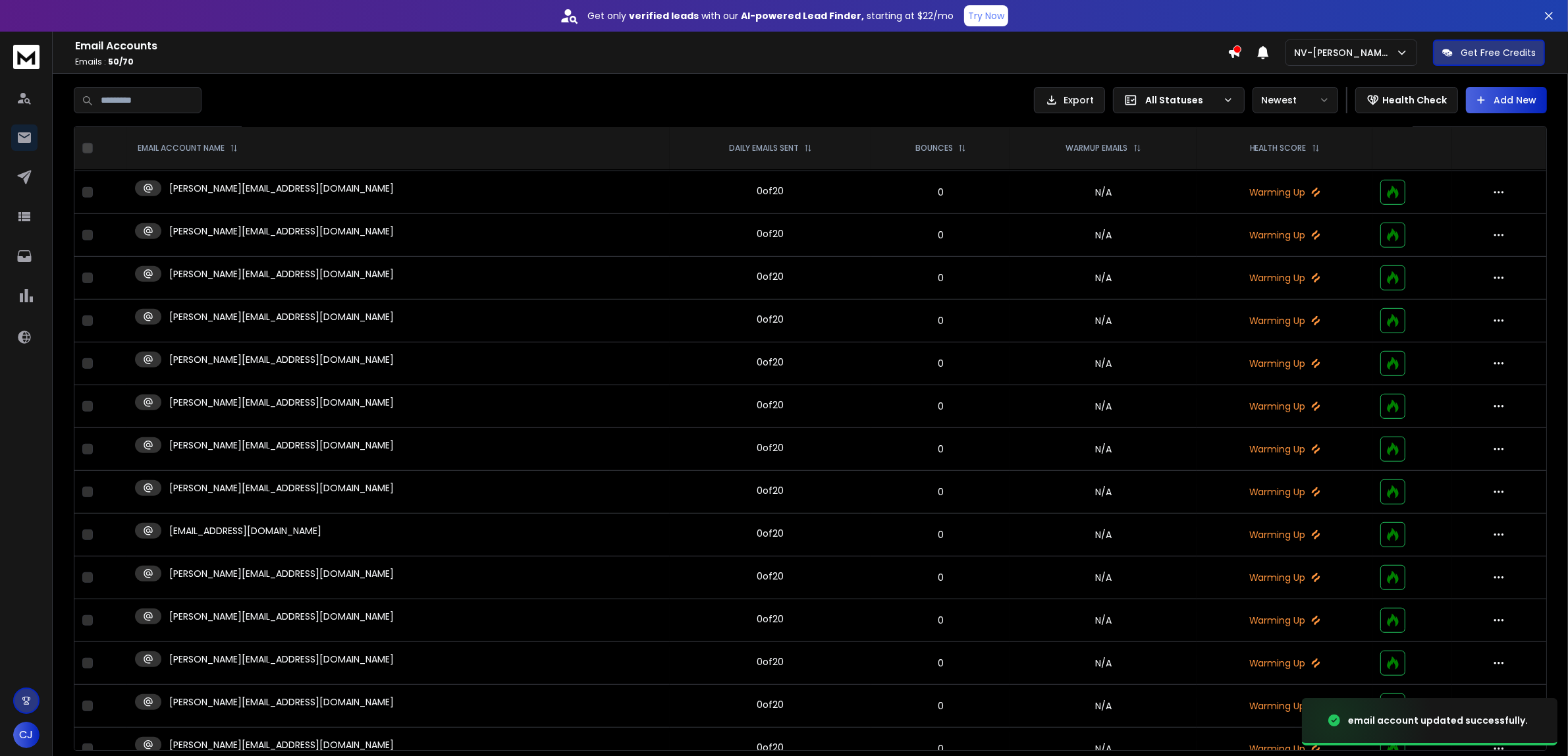
scroll to position [1070, 0]
click at [879, 198] on p "0" at bounding box center [941, 191] width 123 height 13
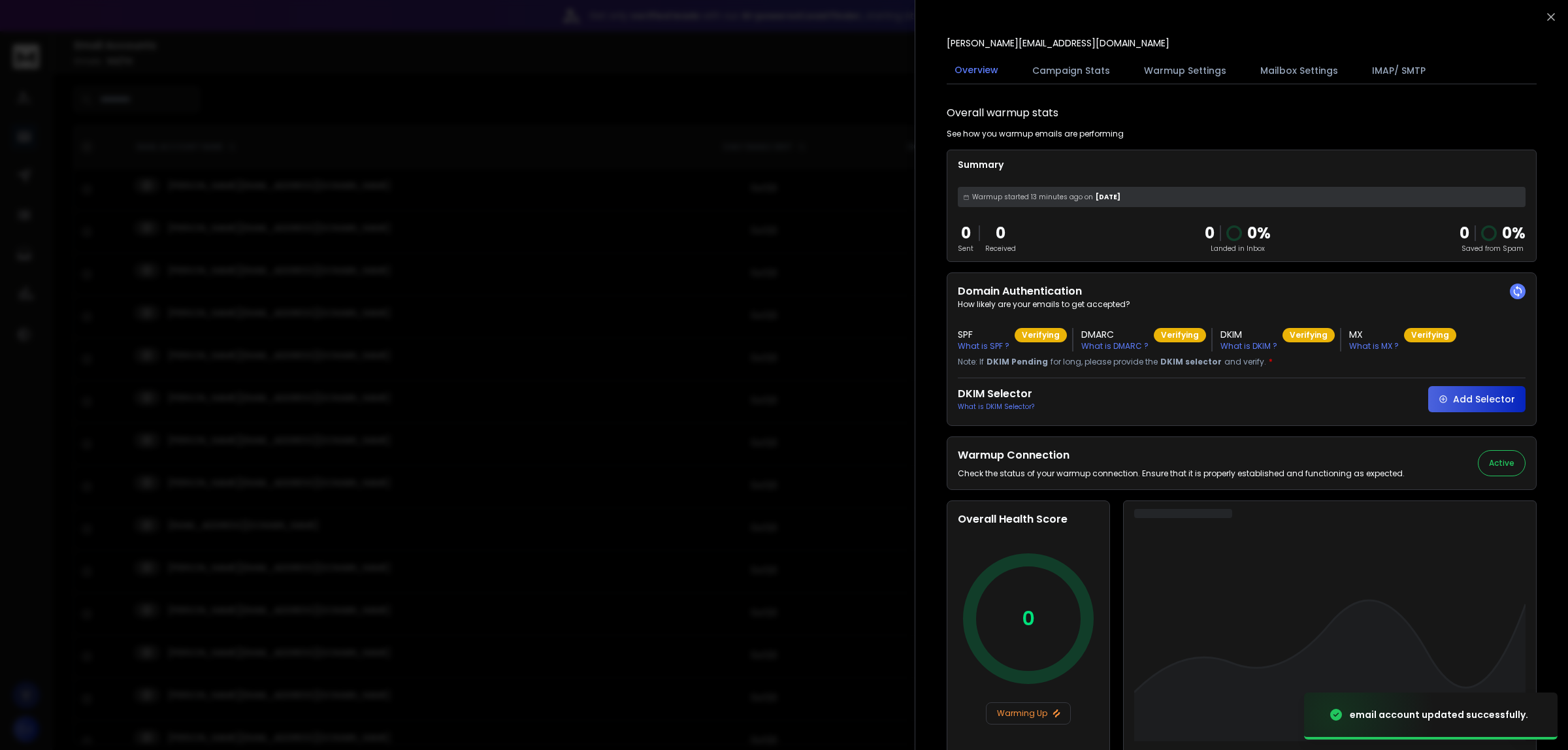
click at [1304, 60] on button "Mailbox Settings" at bounding box center [1299, 70] width 93 height 29
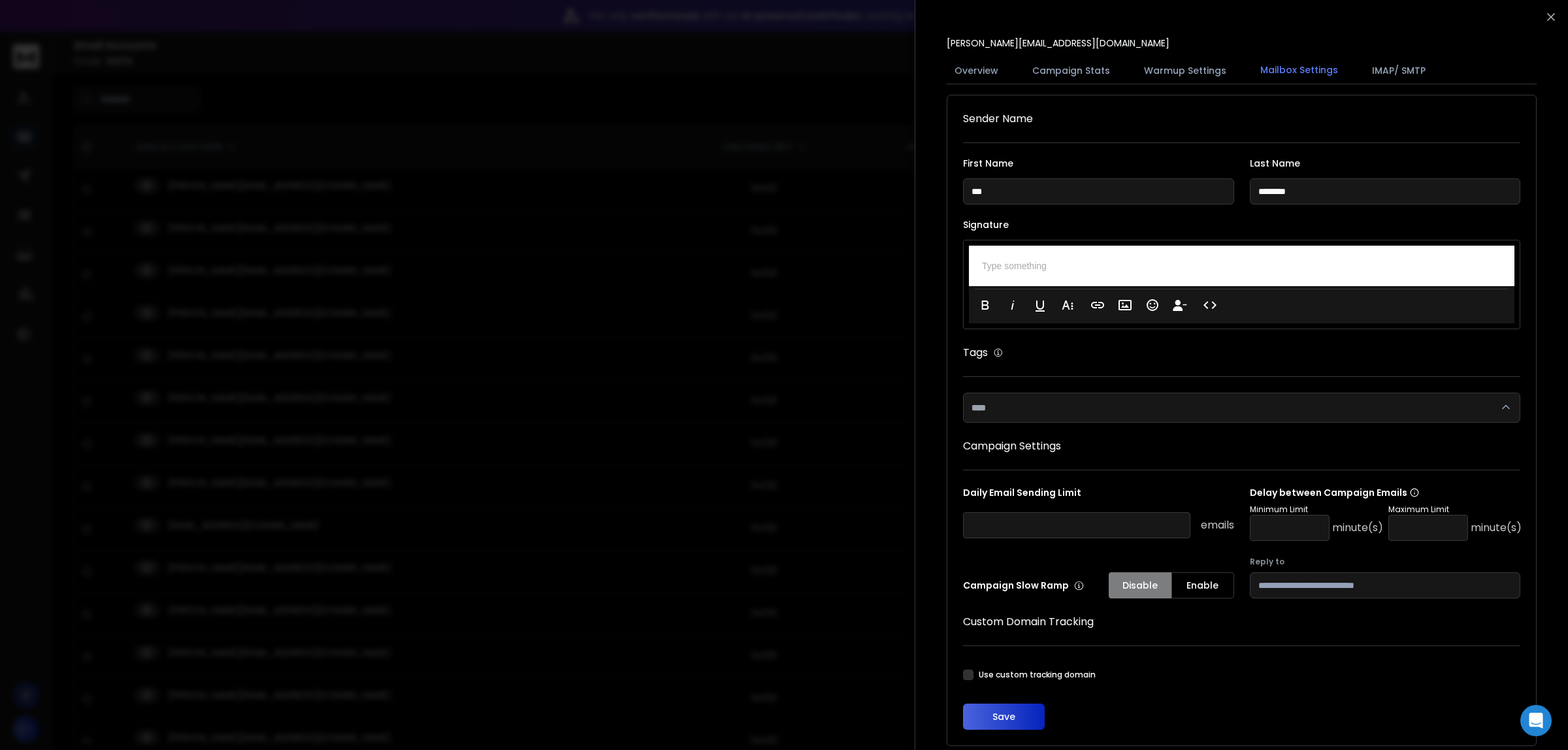
click at [1030, 265] on div at bounding box center [1241, 266] width 519 height 15
click at [1023, 716] on button "Save" at bounding box center [1004, 716] width 82 height 26
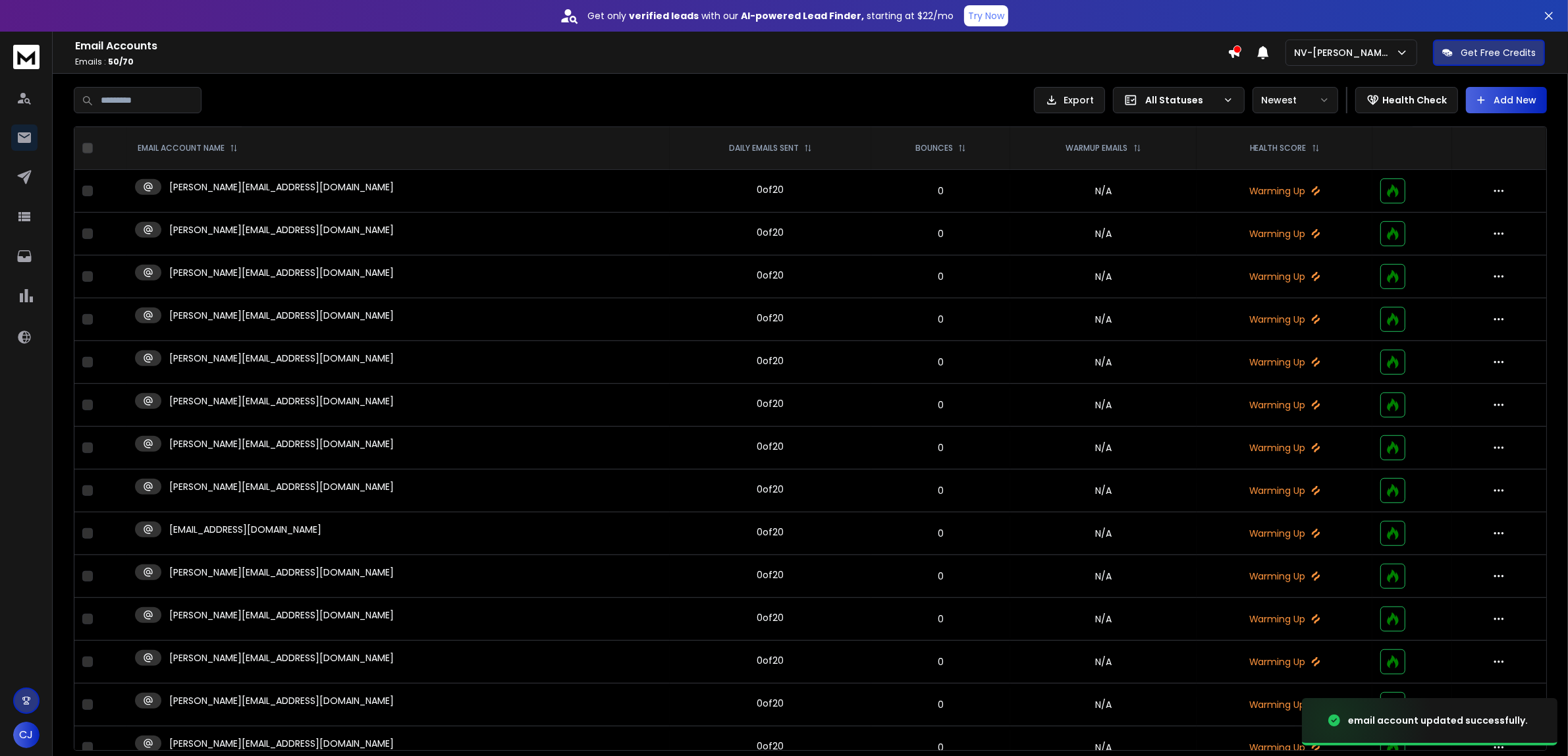
click at [553, 244] on td "peter@learn.valorwealth.site" at bounding box center [399, 234] width 543 height 43
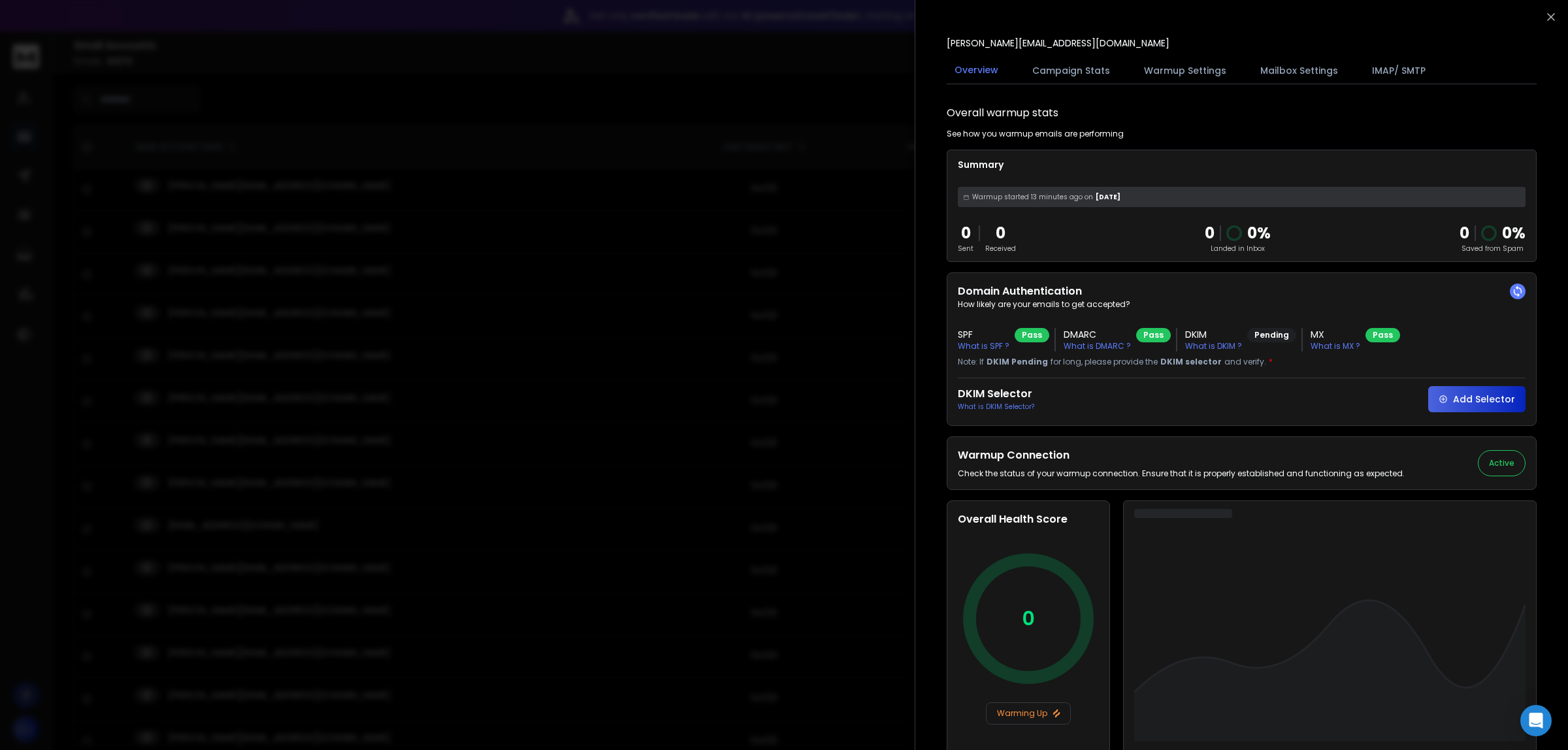
click at [1301, 54] on div "peter@learn.valorwealth.site Overview Campaign Stats Warmup Settings Mailbox Se…" at bounding box center [1241, 546] width 621 height 1062
click at [1292, 63] on button "Mailbox Settings" at bounding box center [1299, 70] width 93 height 29
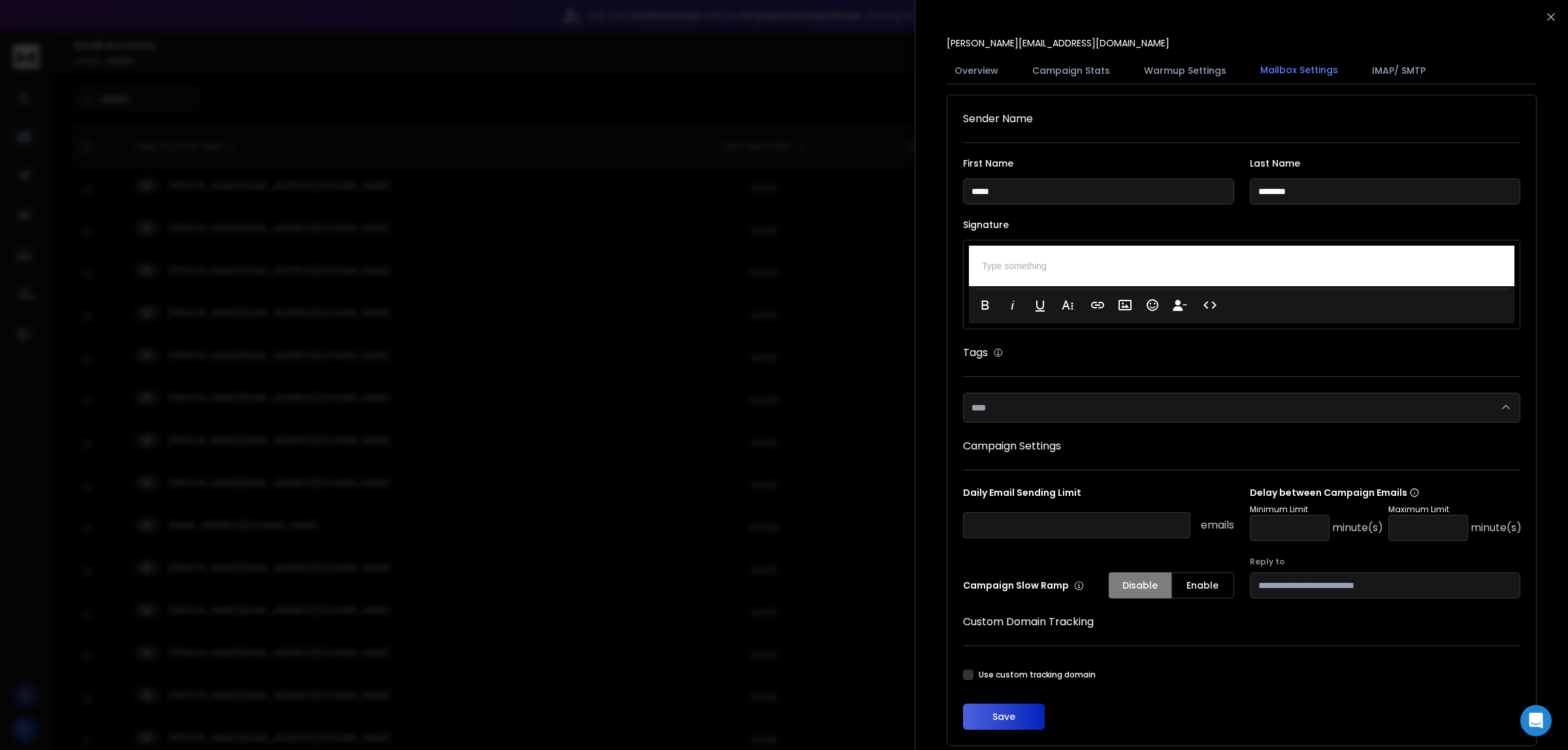
click at [1024, 259] on div at bounding box center [1241, 266] width 519 height 15
click at [1011, 716] on button "Save" at bounding box center [1004, 716] width 82 height 26
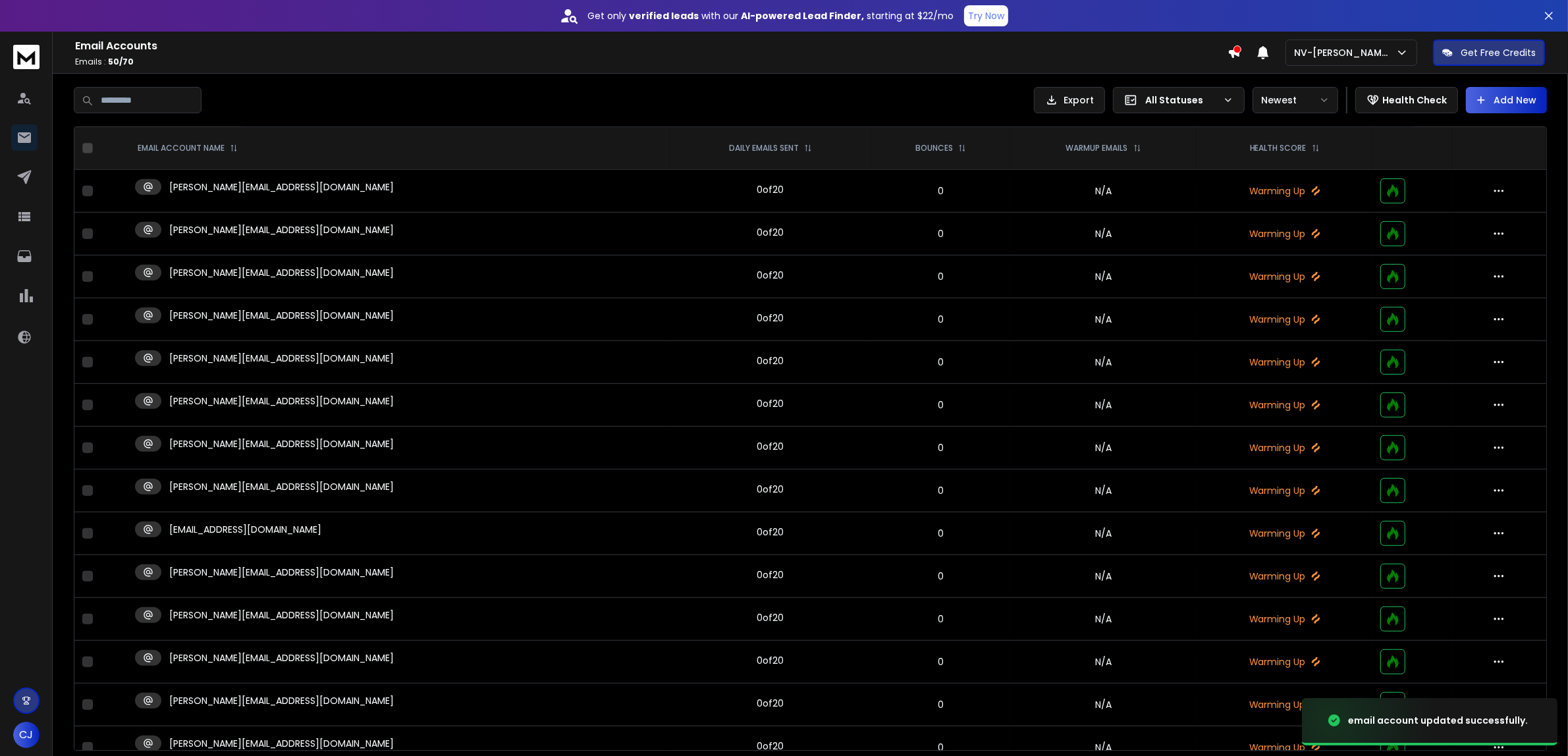
click at [495, 285] on td "shiela@learn.valorwealth.site" at bounding box center [399, 277] width 543 height 43
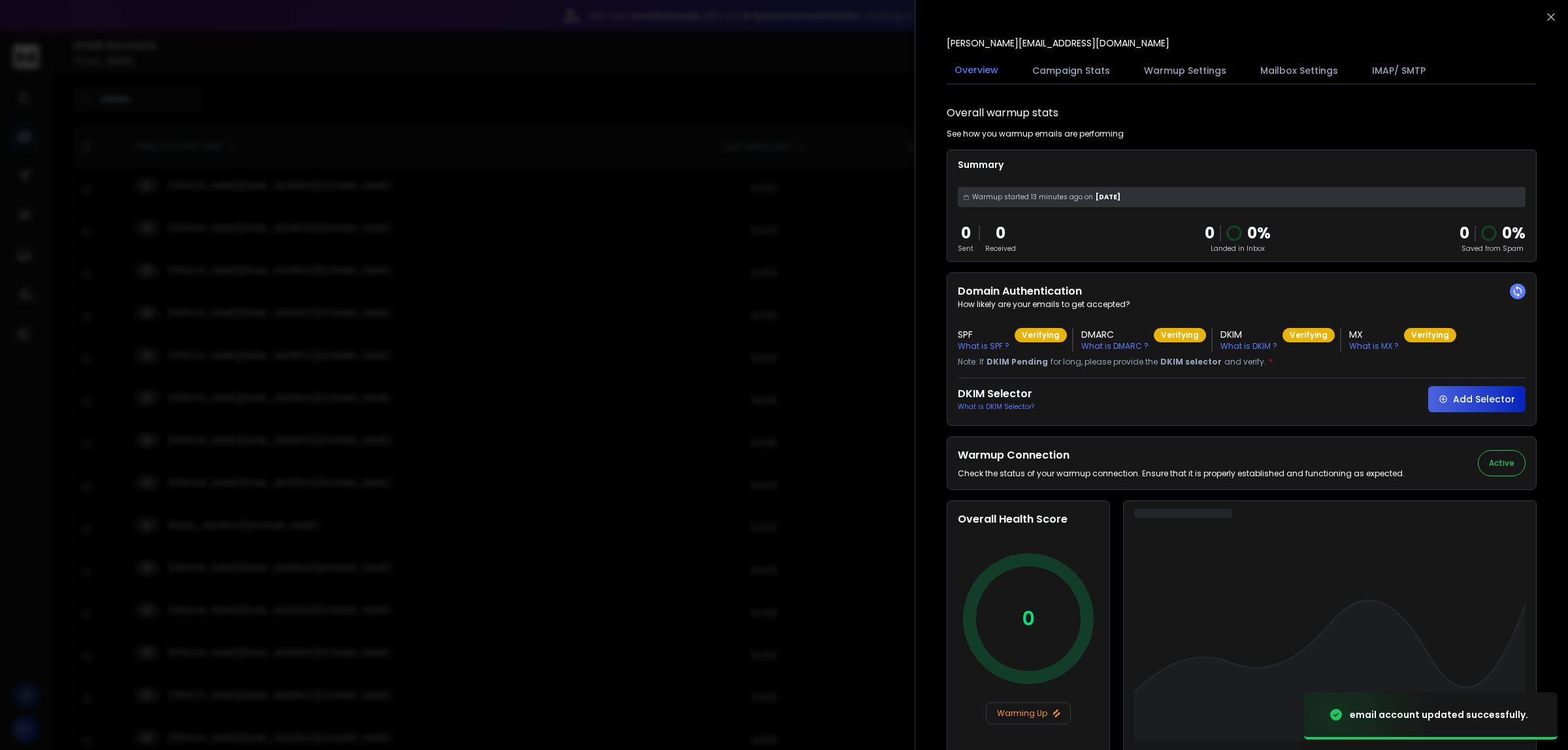
click at [1281, 62] on button "Mailbox Settings" at bounding box center [1299, 70] width 93 height 29
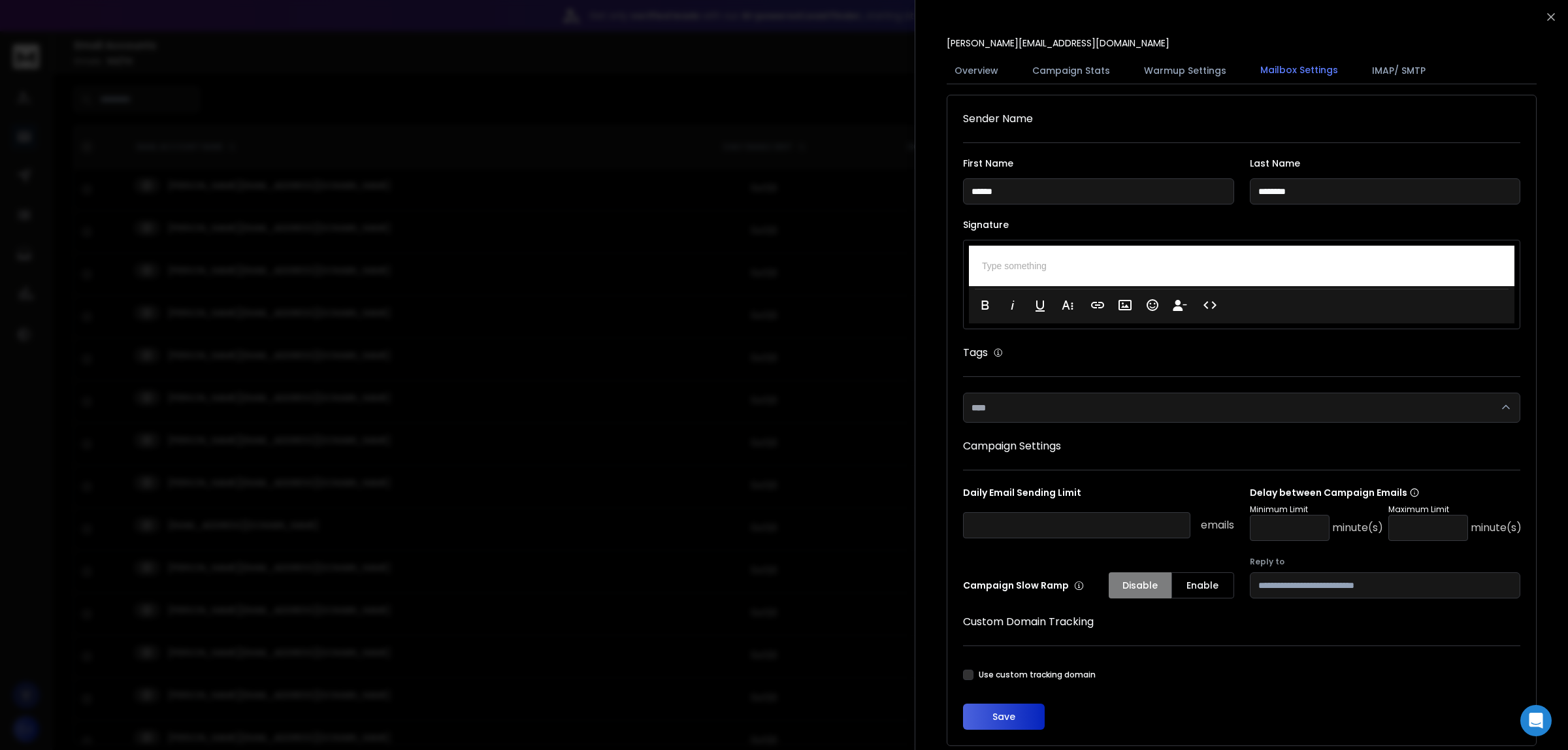
click at [1030, 265] on div at bounding box center [1241, 266] width 519 height 15
drag, startPoint x: 1006, startPoint y: 714, endPoint x: 1004, endPoint y: 723, distance: 9.2
click at [1006, 717] on button "Save" at bounding box center [1004, 716] width 82 height 26
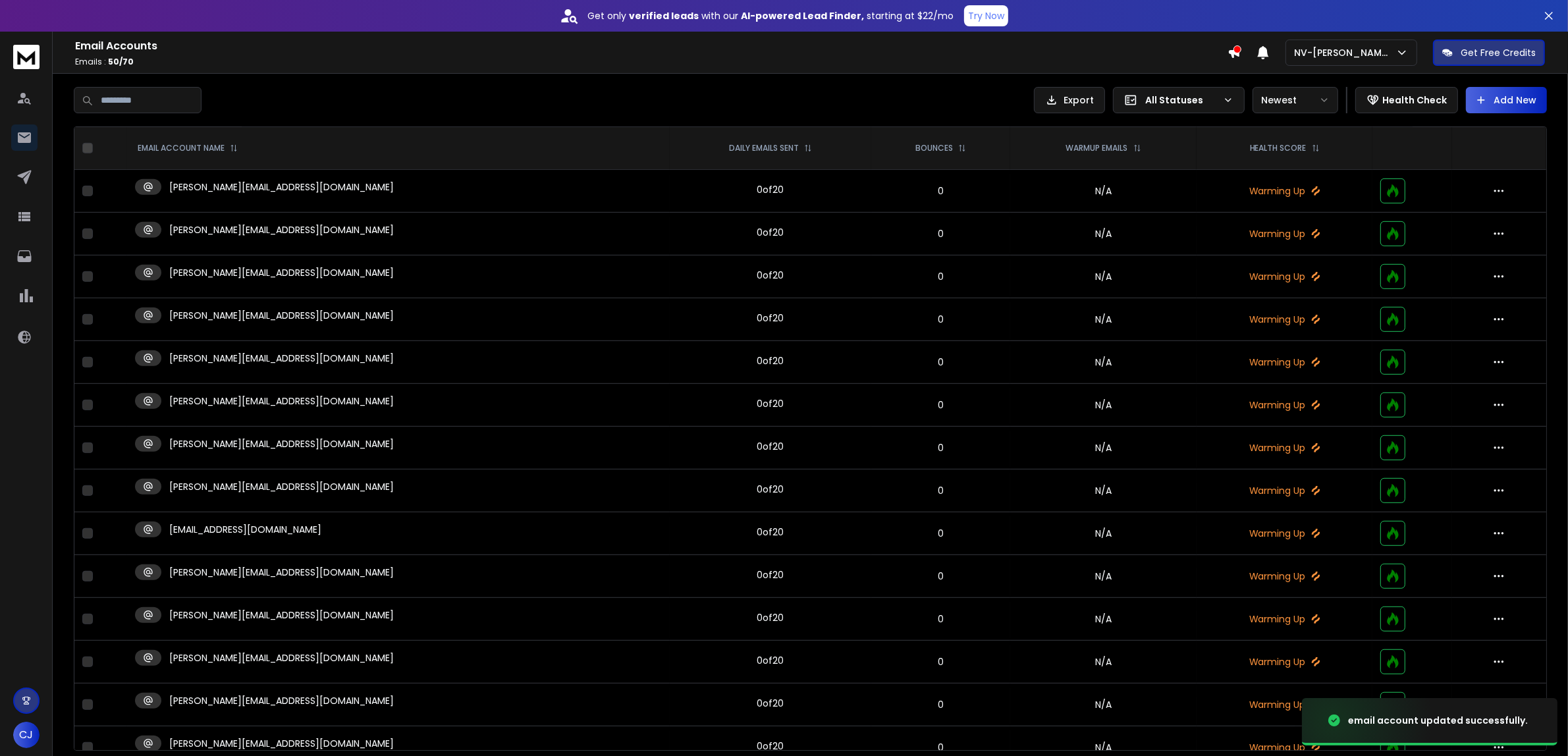
scroll to position [1152, 0]
click at [871, 250] on td "0" at bounding box center [941, 237] width 139 height 43
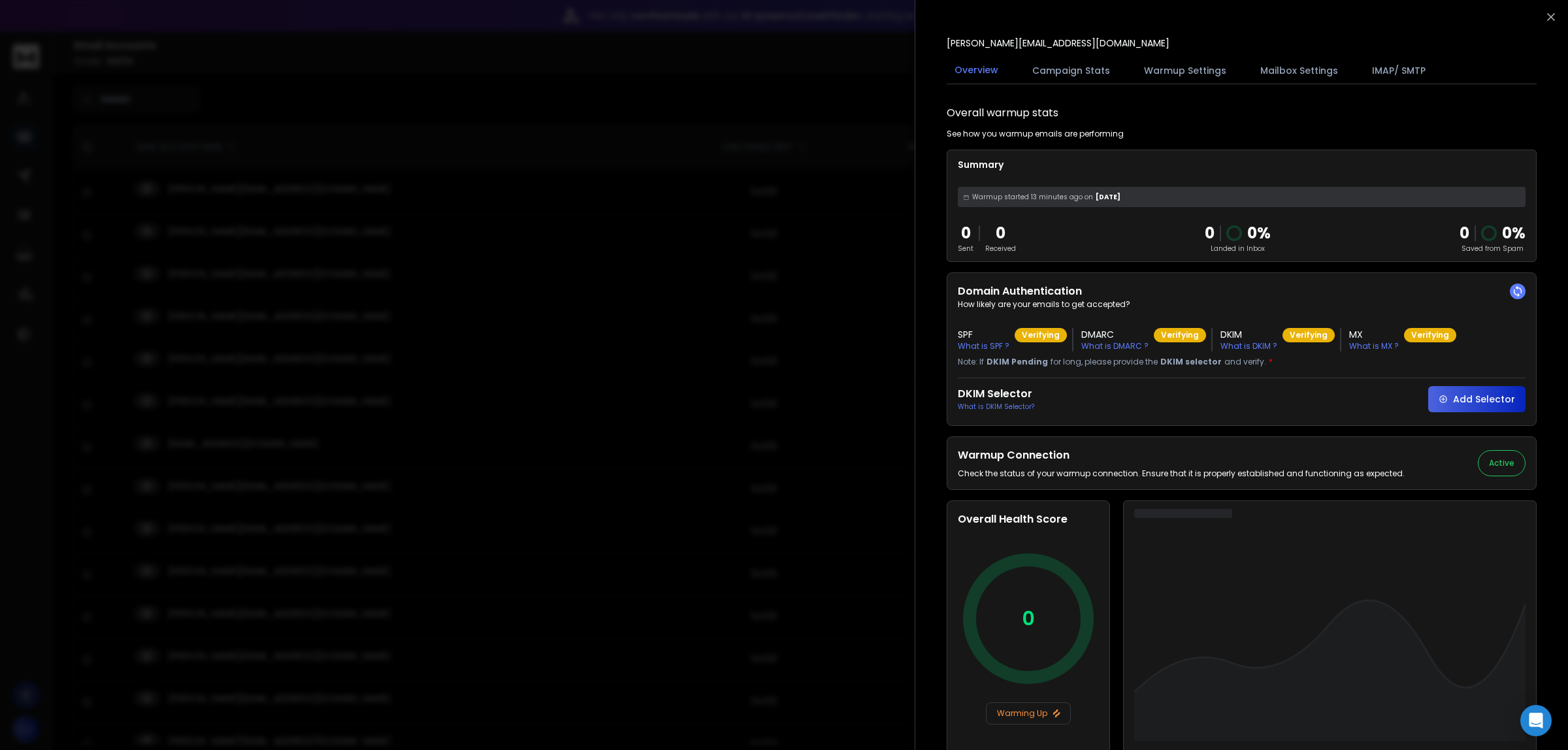
click at [1272, 63] on button "Mailbox Settings" at bounding box center [1299, 70] width 93 height 29
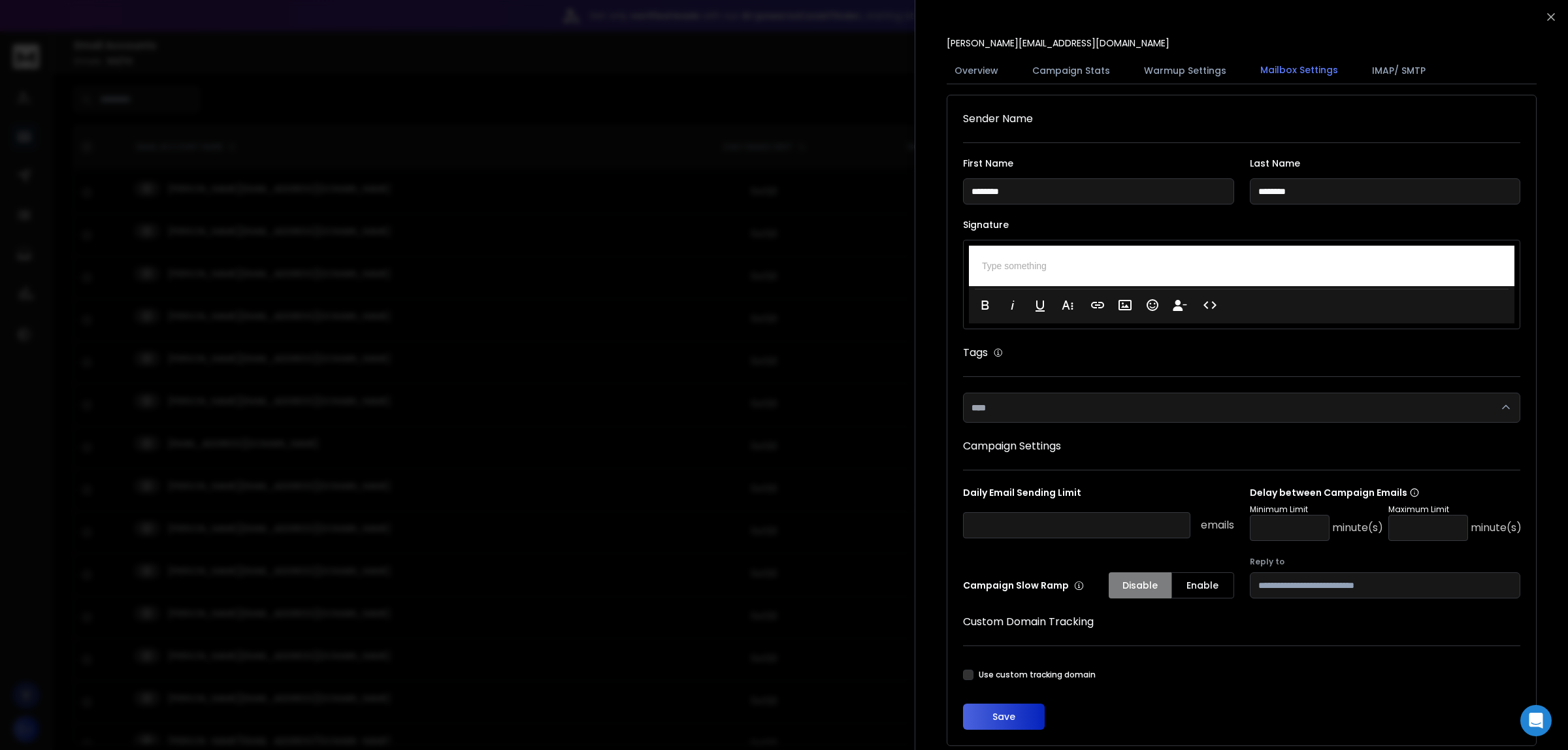
click at [1075, 268] on div at bounding box center [1241, 266] width 519 height 15
click at [986, 723] on button "Save" at bounding box center [1004, 716] width 82 height 26
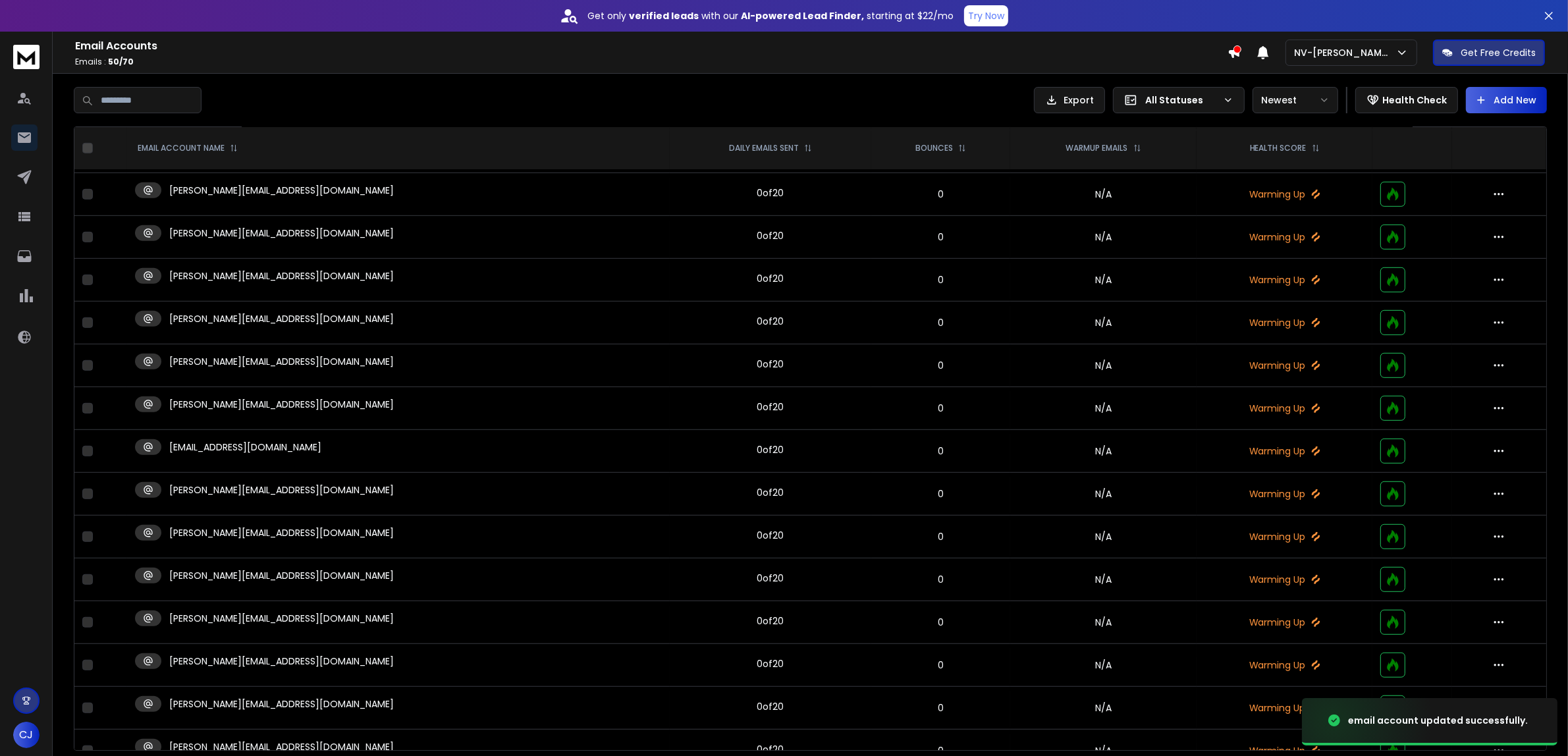
click at [534, 284] on div "larry@learn.valorwealth.site" at bounding box center [399, 276] width 527 height 16
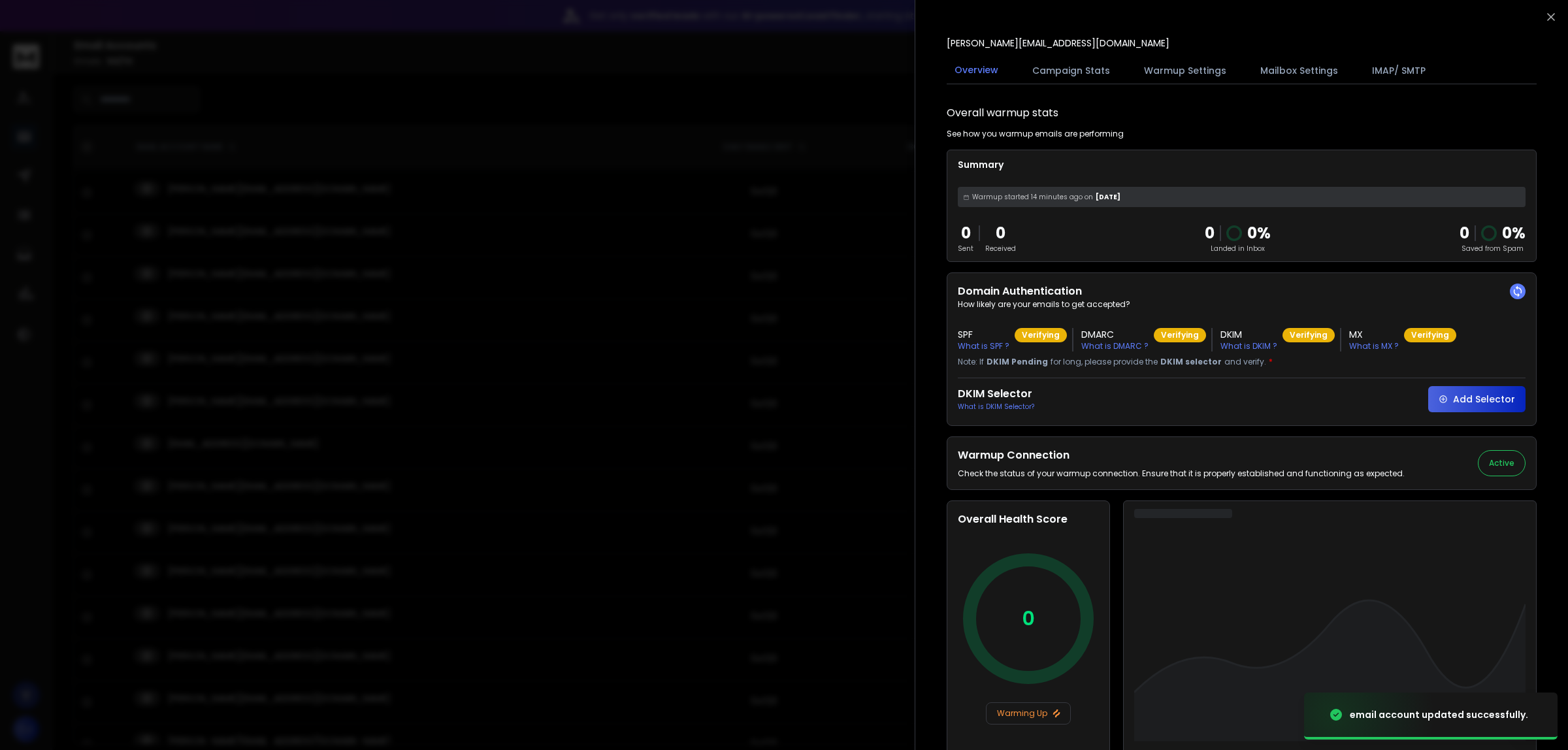
click at [1278, 66] on button "Mailbox Settings" at bounding box center [1299, 70] width 93 height 29
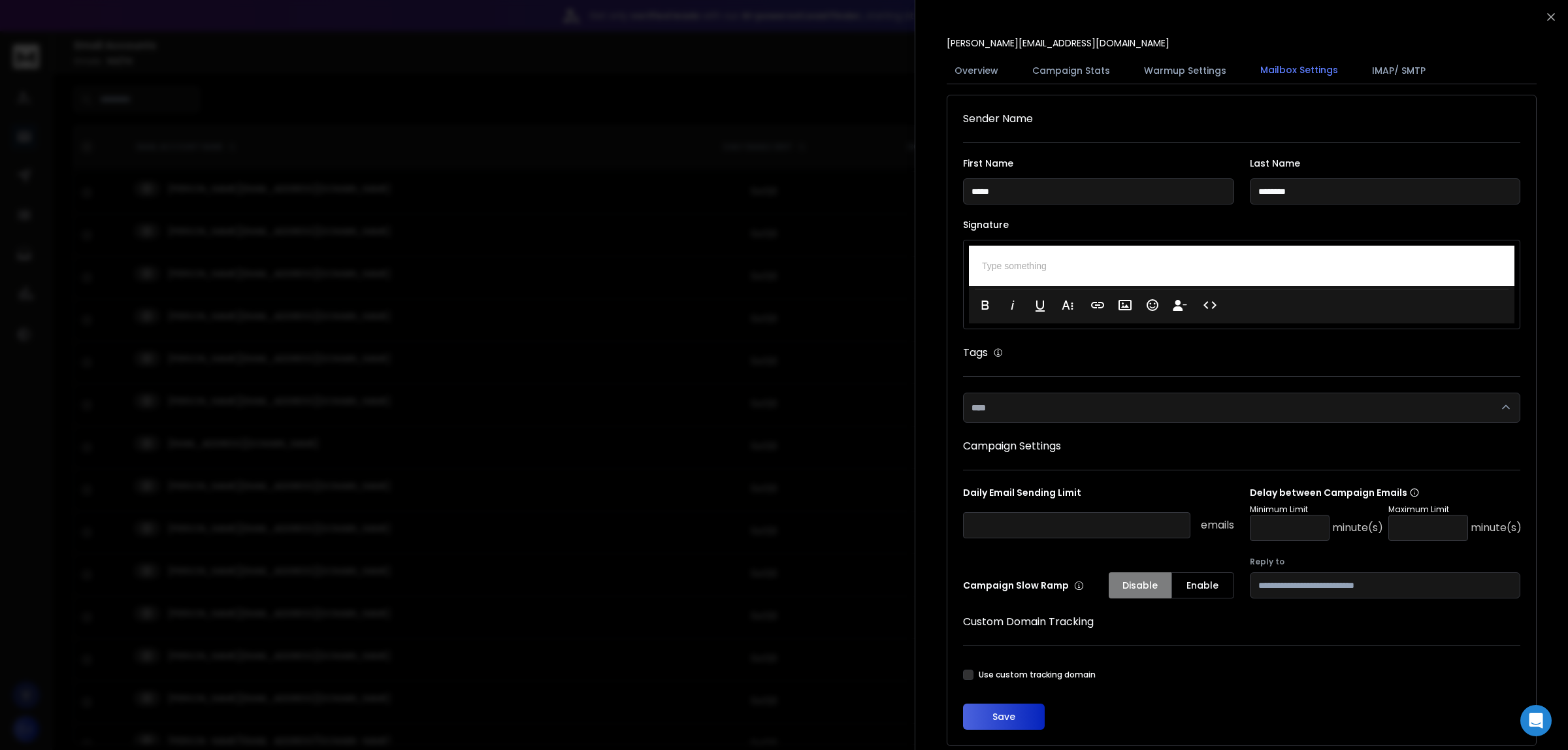
click at [1132, 269] on div at bounding box center [1241, 266] width 519 height 15
click at [991, 723] on button "Save" at bounding box center [1004, 716] width 82 height 26
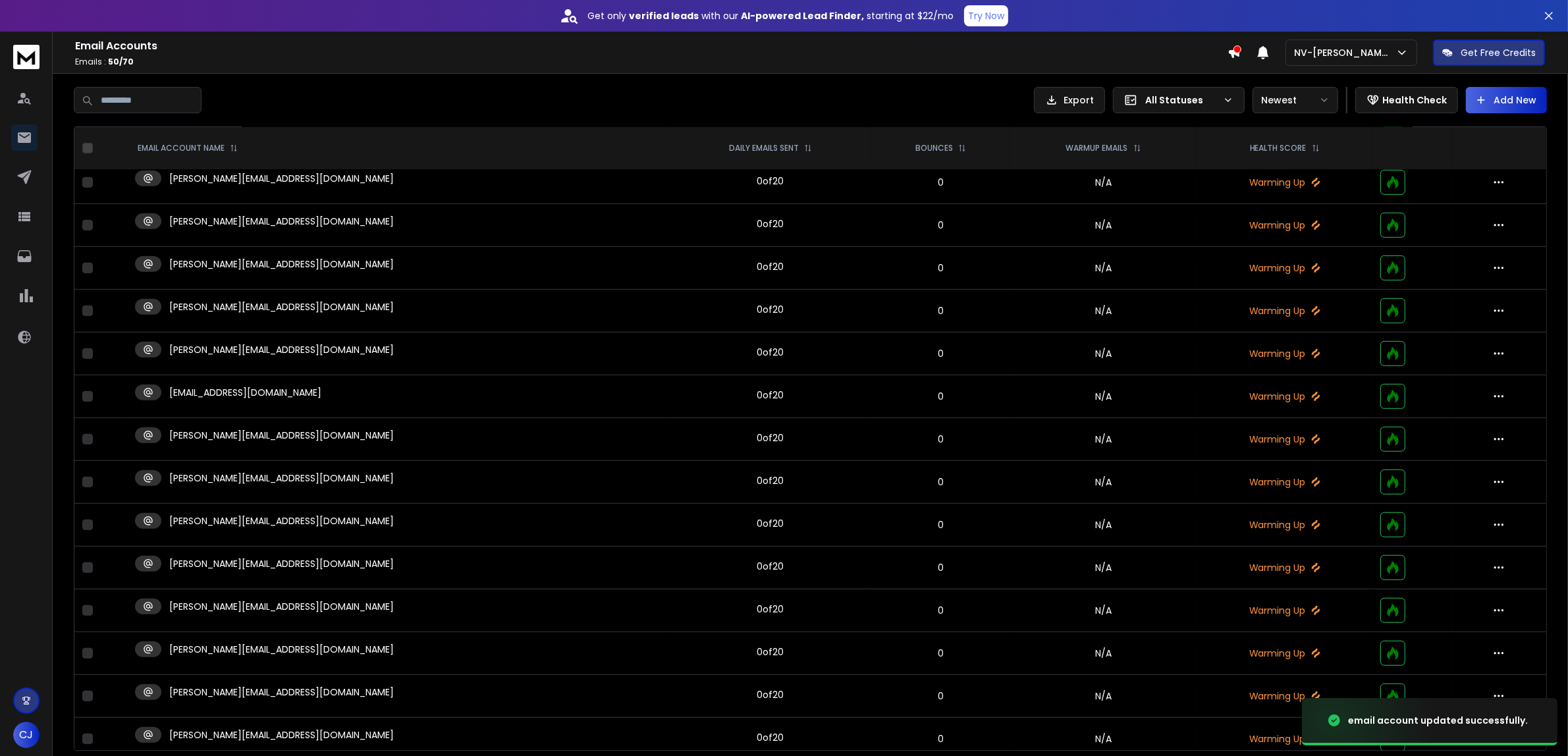
scroll to position [1235, 0]
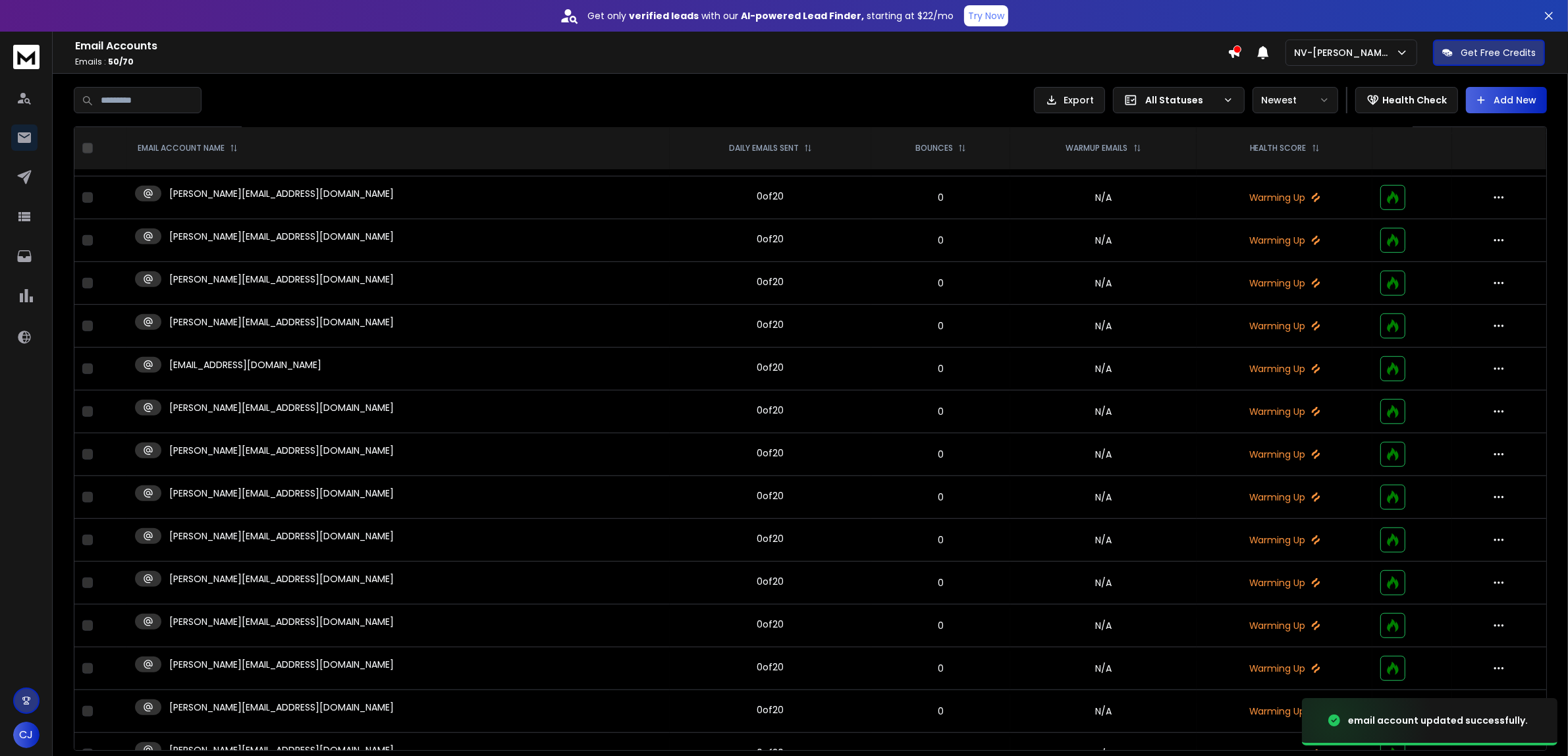
click at [769, 246] on td "0 of 20" at bounding box center [770, 236] width 201 height 34
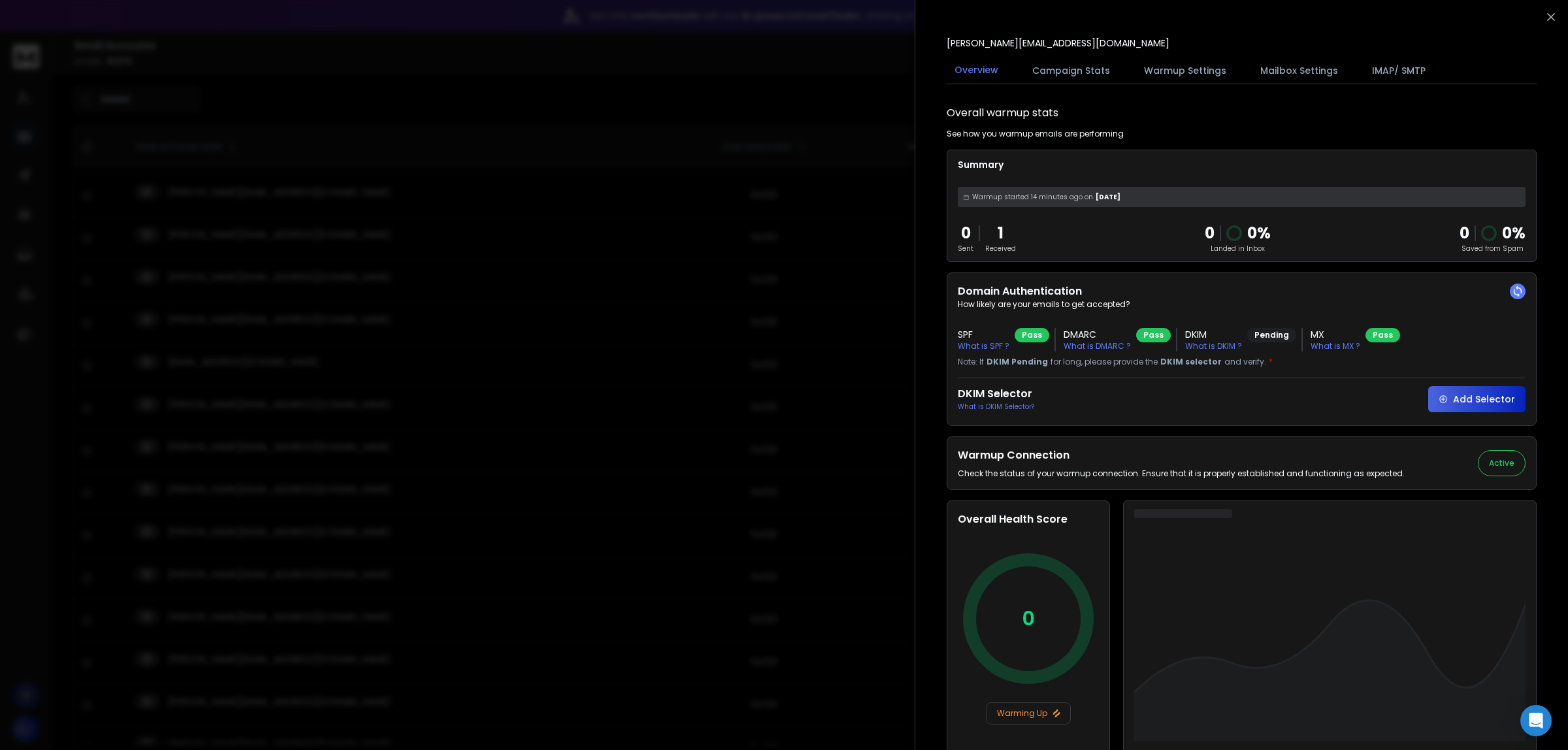
click at [1292, 69] on button "Mailbox Settings" at bounding box center [1299, 70] width 93 height 29
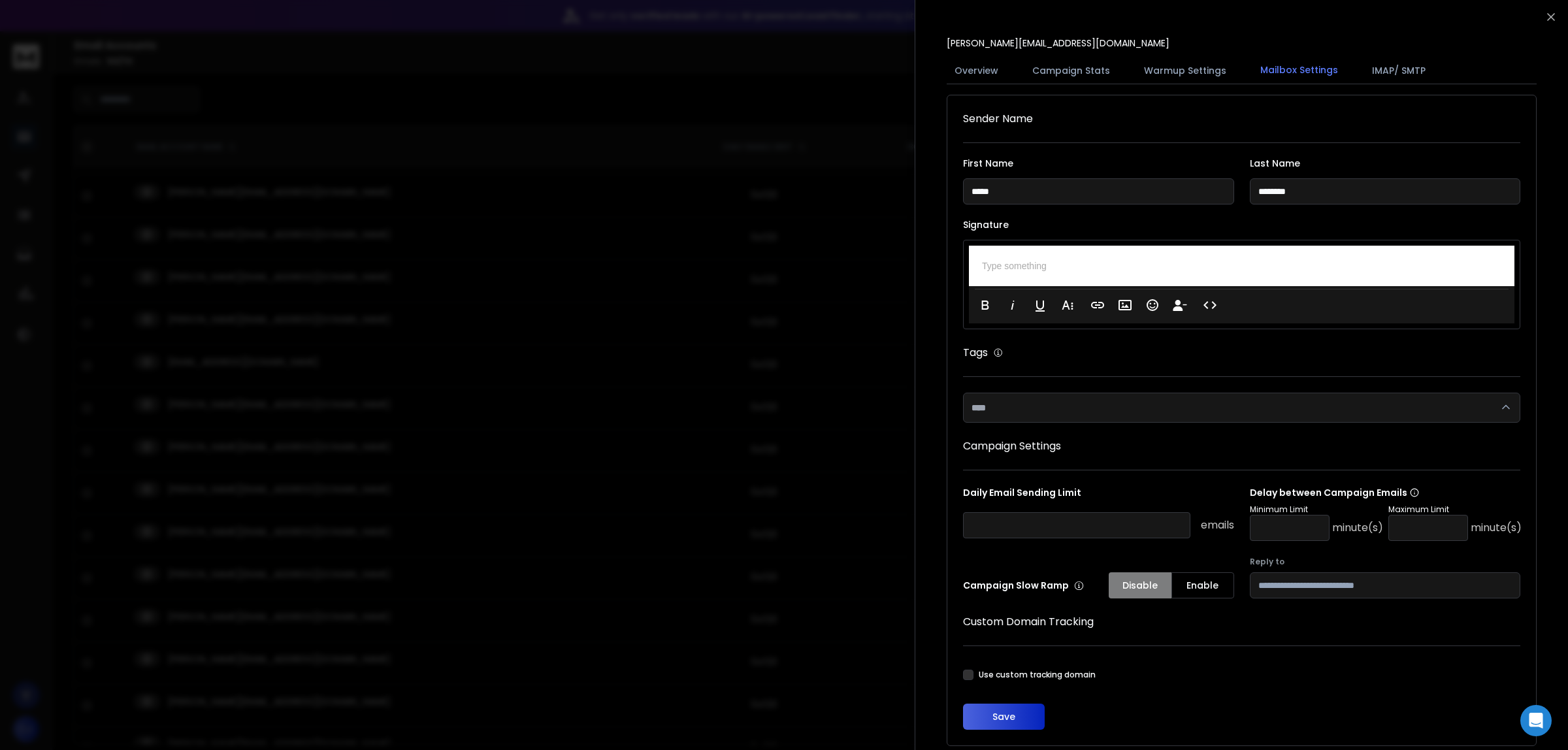
click at [1034, 255] on div at bounding box center [1241, 266] width 545 height 41
click at [1001, 735] on div "**********" at bounding box center [1242, 420] width 590 height 651
click at [1023, 721] on button "Save" at bounding box center [1004, 716] width 82 height 26
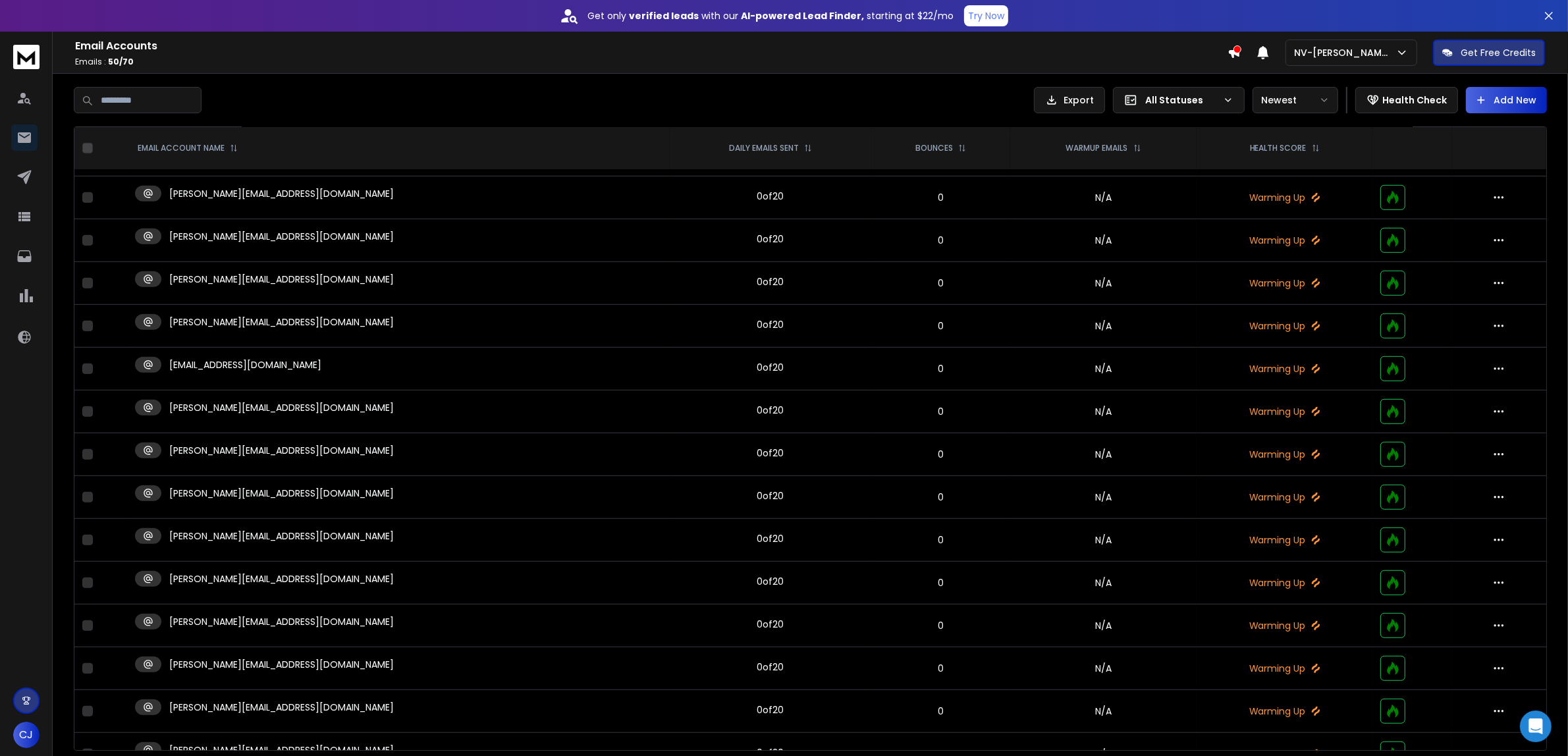
click at [488, 294] on td "harry@learn.finrise.site" at bounding box center [399, 283] width 543 height 43
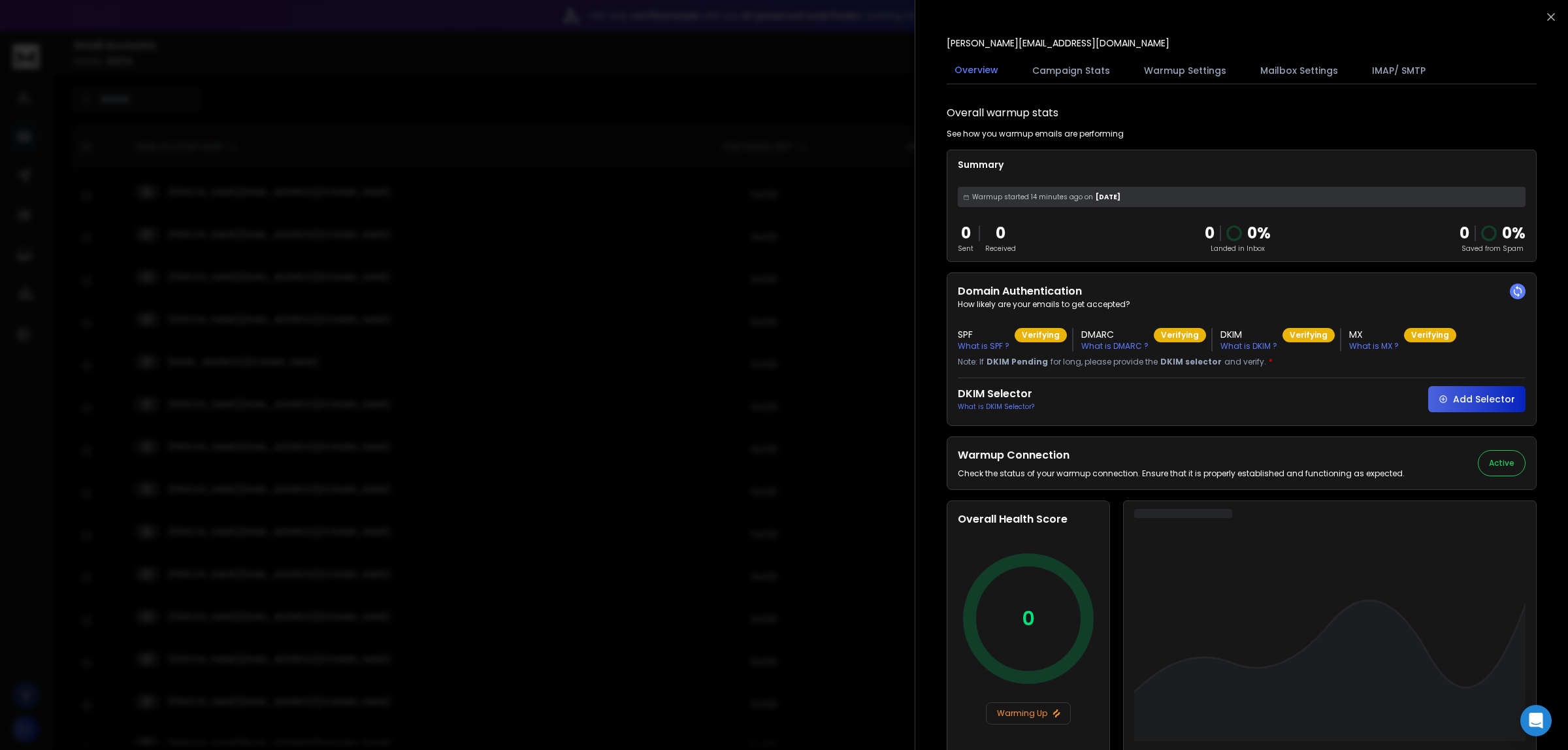
click at [1287, 54] on div "harry@learn.finrise.site Overview Campaign Stats Warmup Settings Mailbox Settin…" at bounding box center [1241, 546] width 621 height 1062
click at [1276, 66] on button "Mailbox Settings" at bounding box center [1299, 70] width 93 height 29
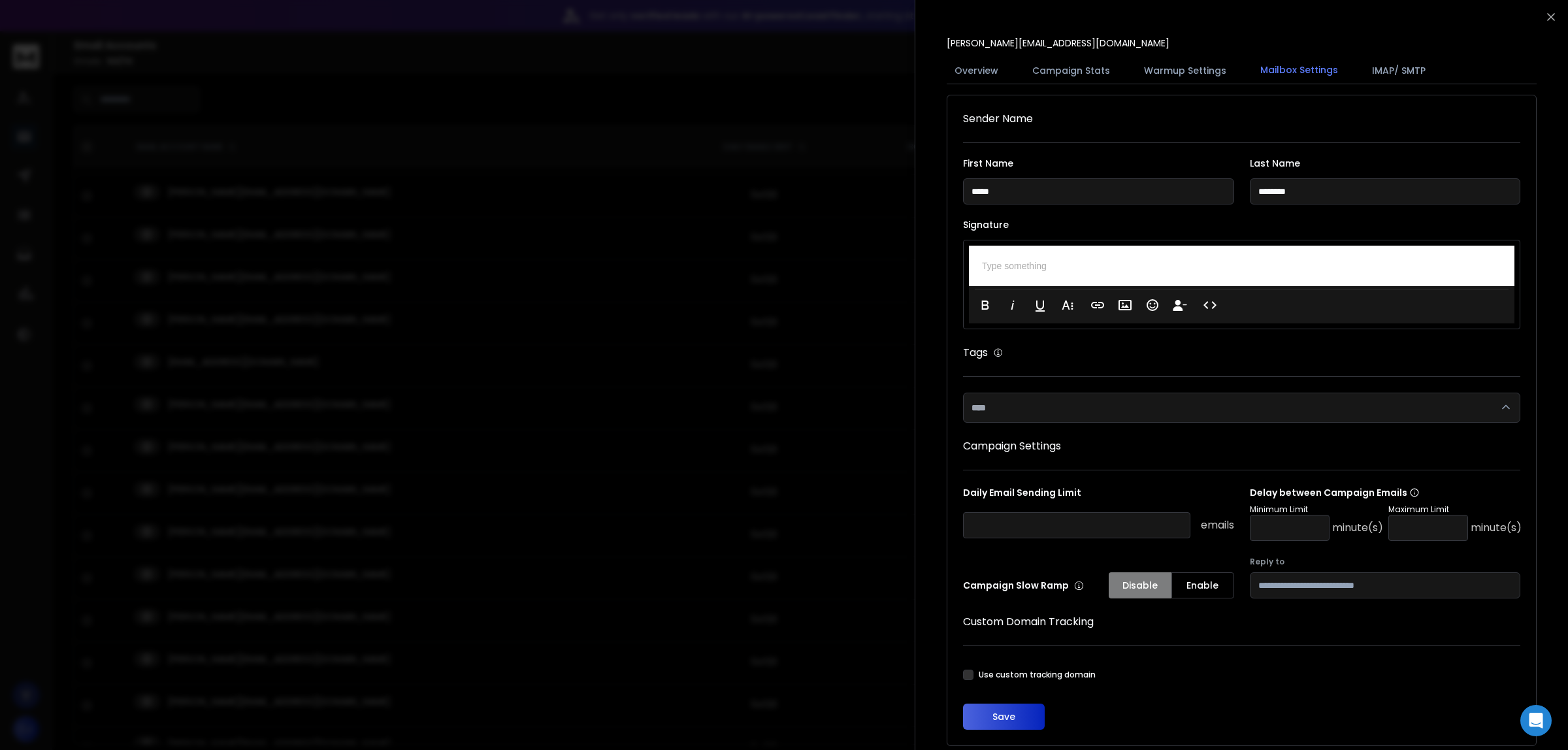
drag, startPoint x: 1025, startPoint y: 273, endPoint x: 1023, endPoint y: 264, distance: 9.2
click at [1023, 270] on div at bounding box center [1241, 266] width 545 height 41
click at [1000, 721] on button "Save" at bounding box center [1004, 716] width 82 height 26
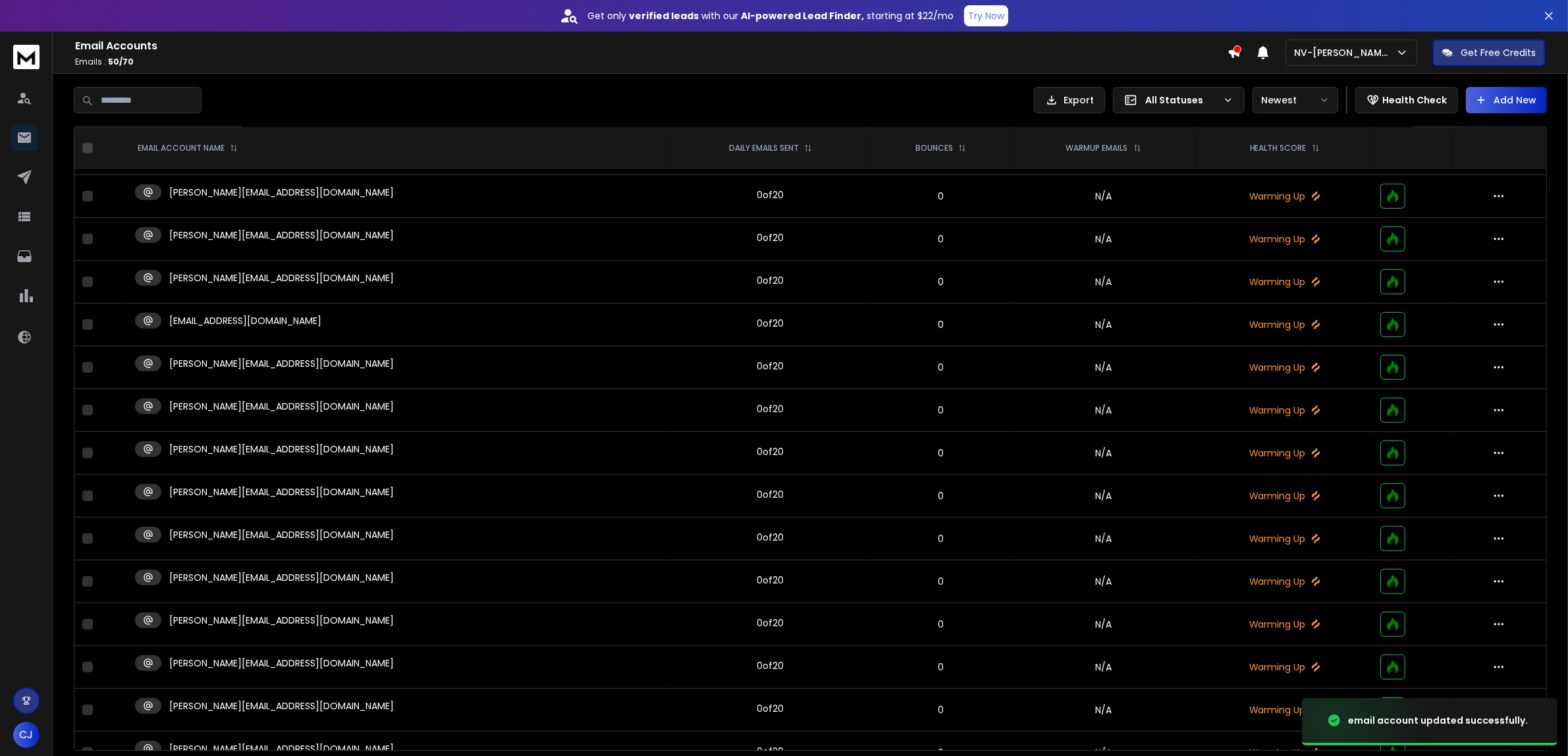
scroll to position [1317, 0]
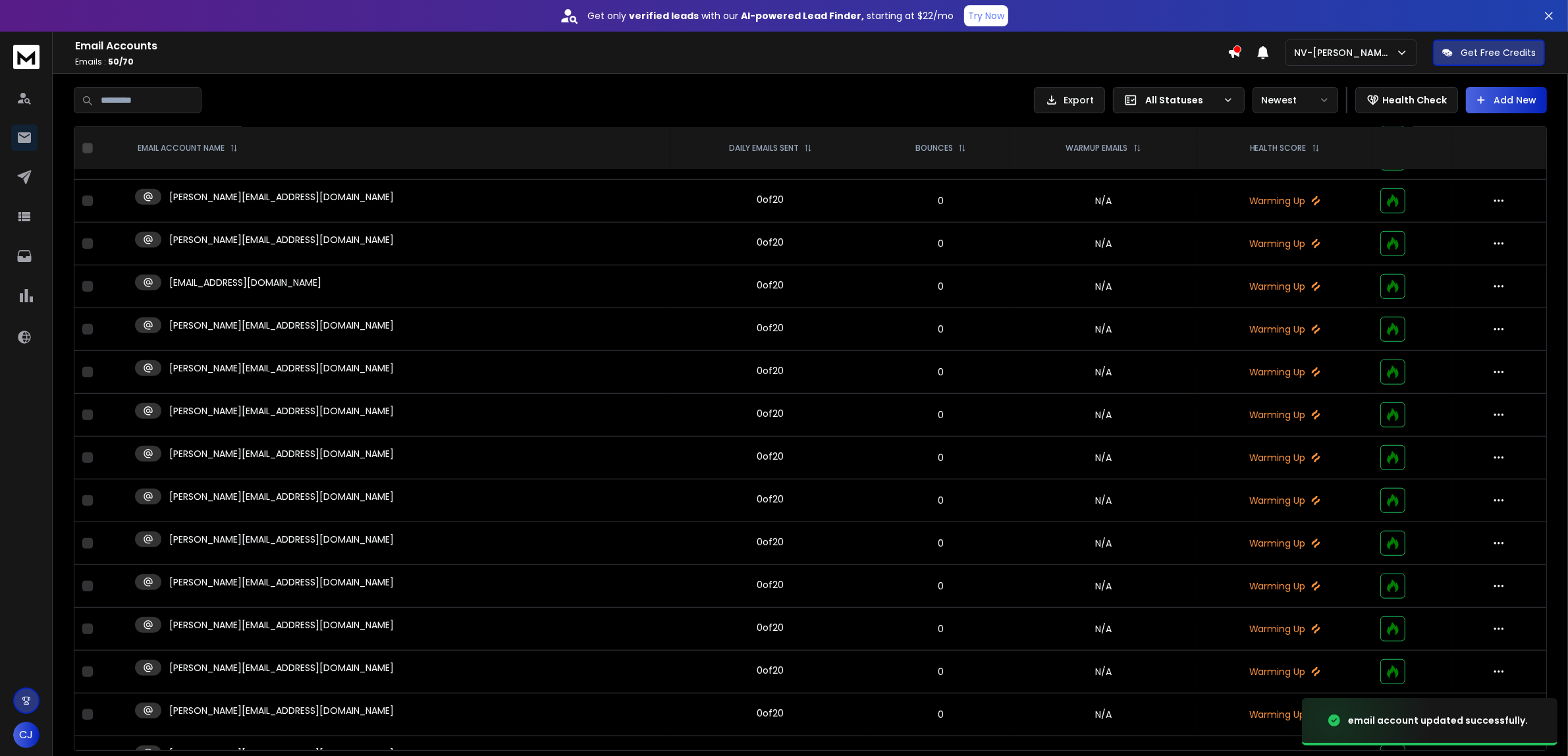
click at [879, 249] on p "0" at bounding box center [941, 244] width 123 height 13
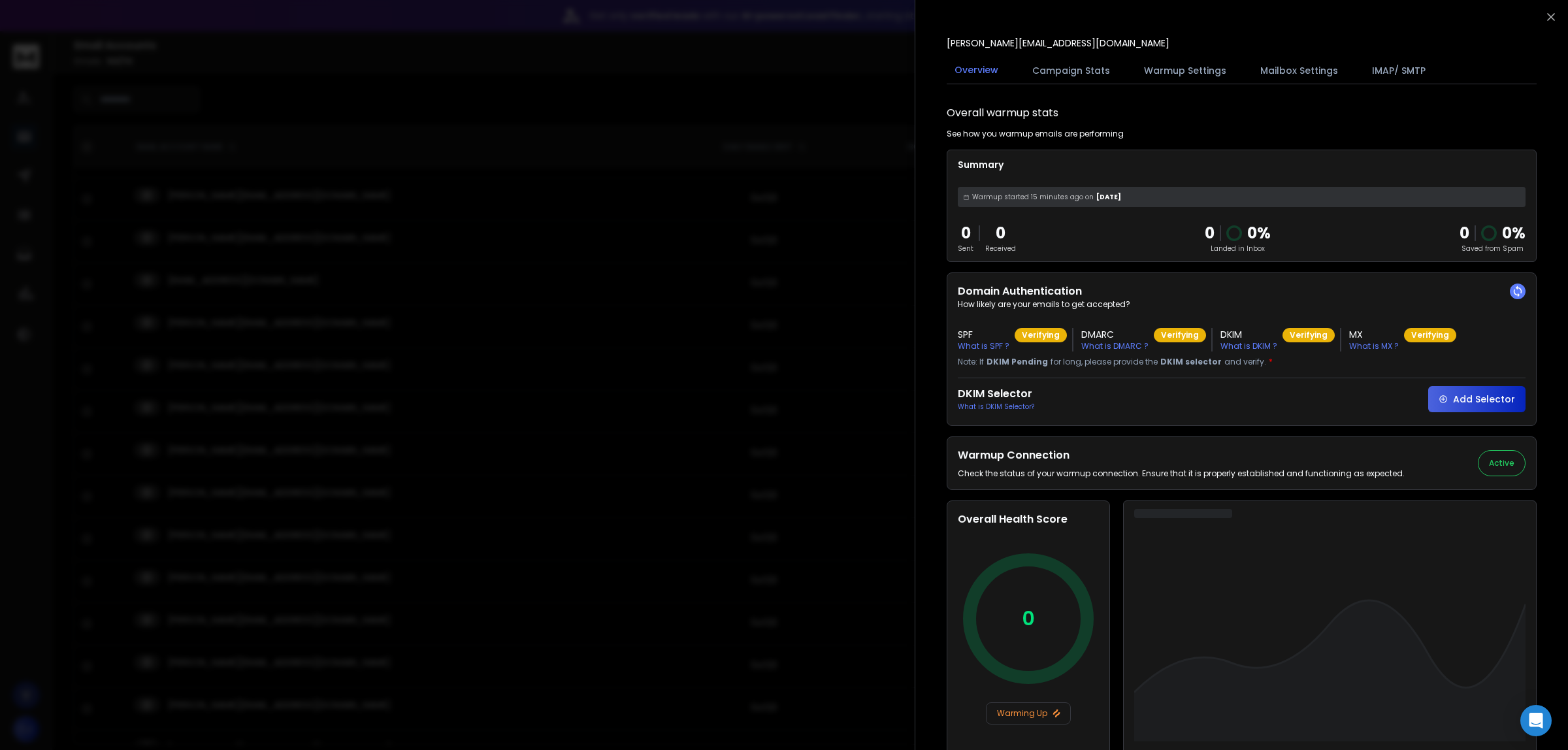
click at [1277, 67] on button "Mailbox Settings" at bounding box center [1299, 70] width 93 height 29
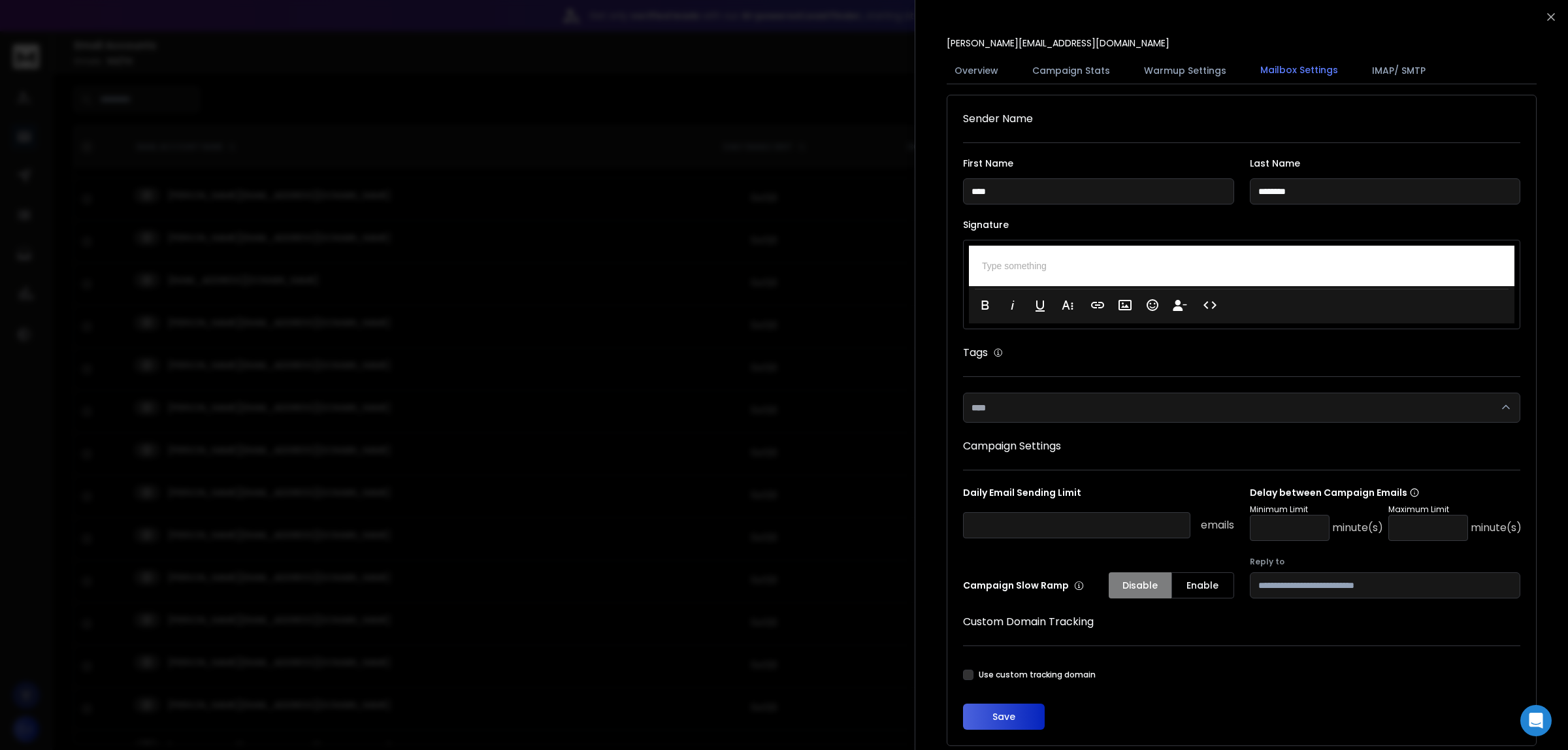
click at [1039, 260] on div at bounding box center [1241, 266] width 519 height 15
drag, startPoint x: 1037, startPoint y: 712, endPoint x: 1056, endPoint y: 698, distance: 23.6
click at [1039, 712] on button "Save" at bounding box center [1004, 716] width 82 height 26
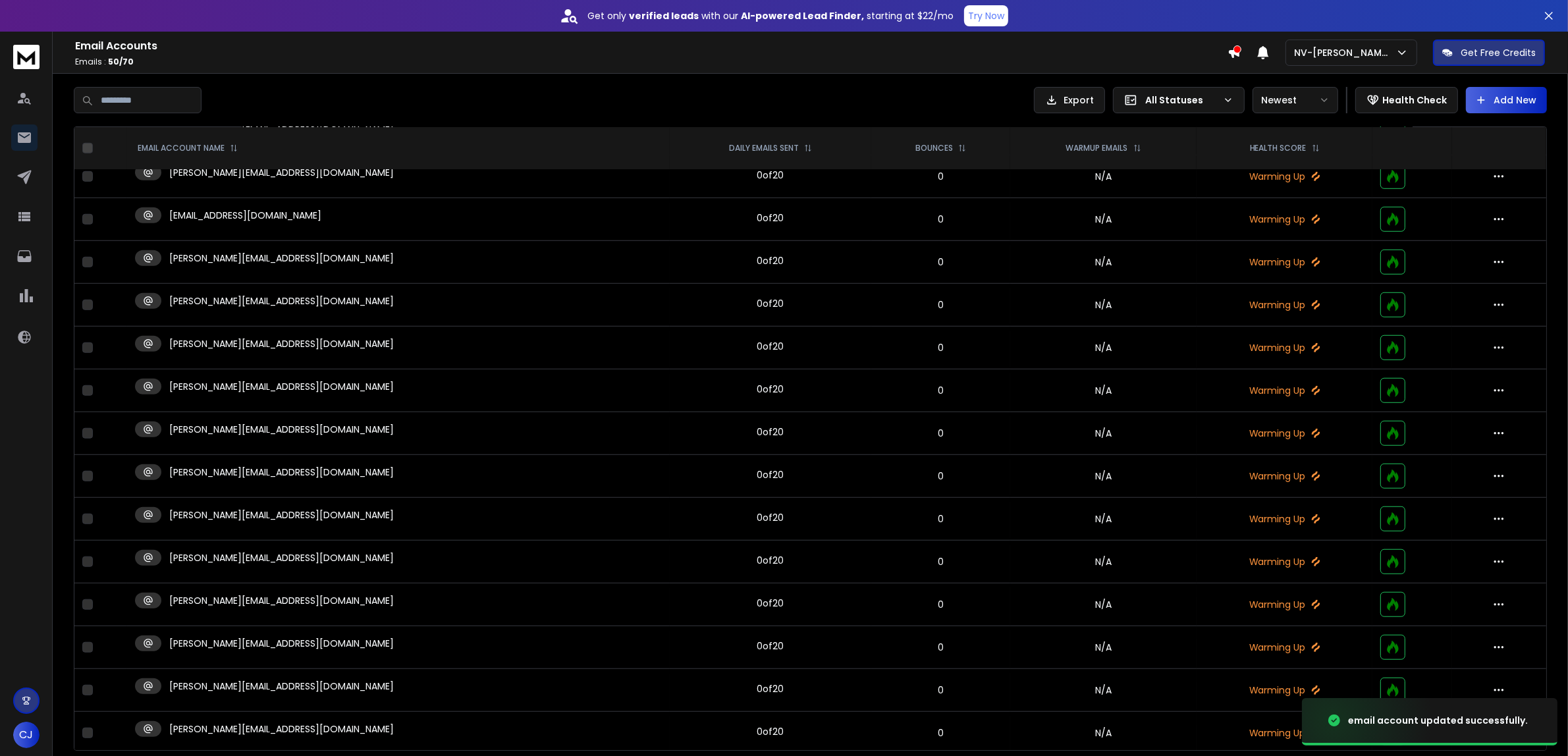
scroll to position [1400, 0]
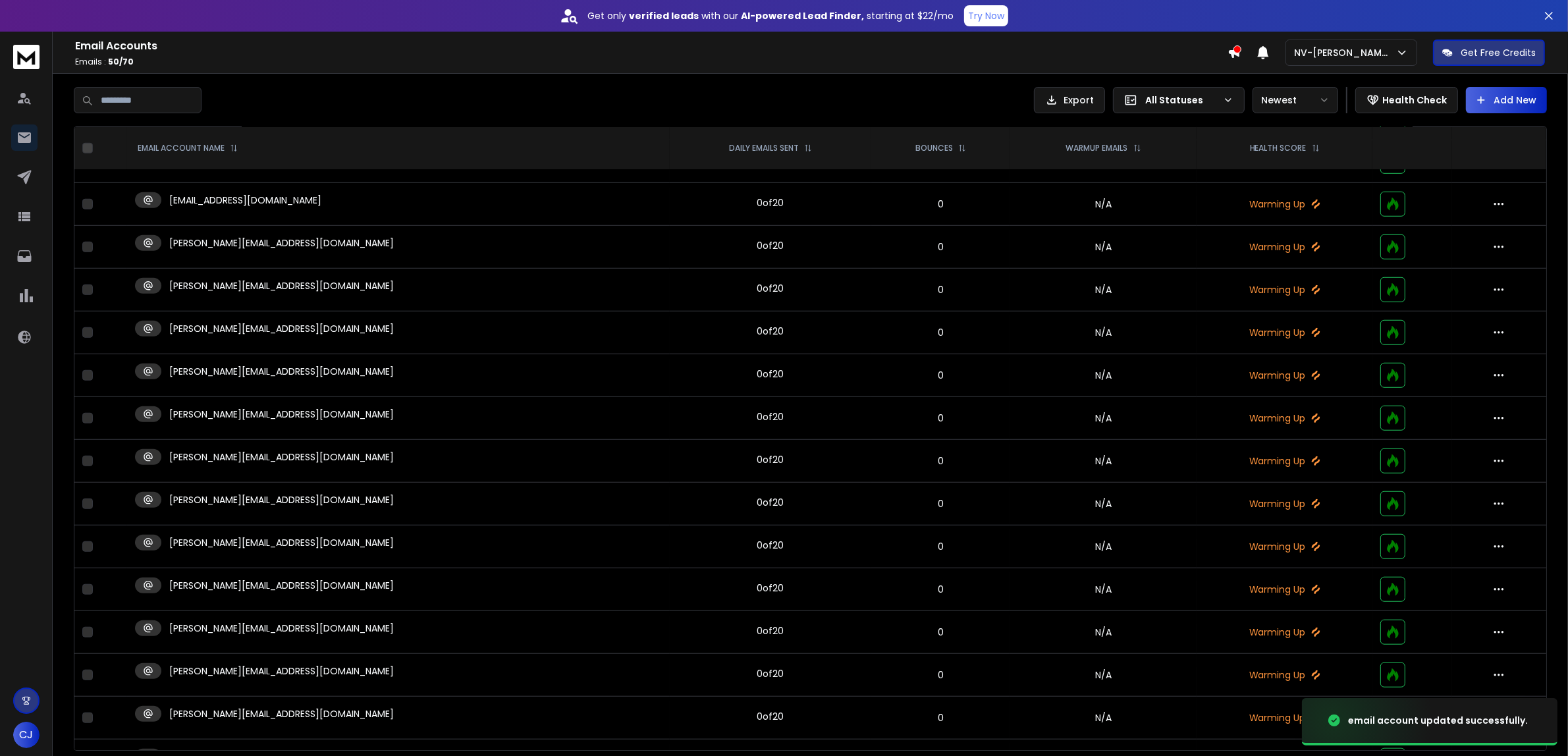
click at [930, 206] on td "0" at bounding box center [941, 204] width 139 height 43
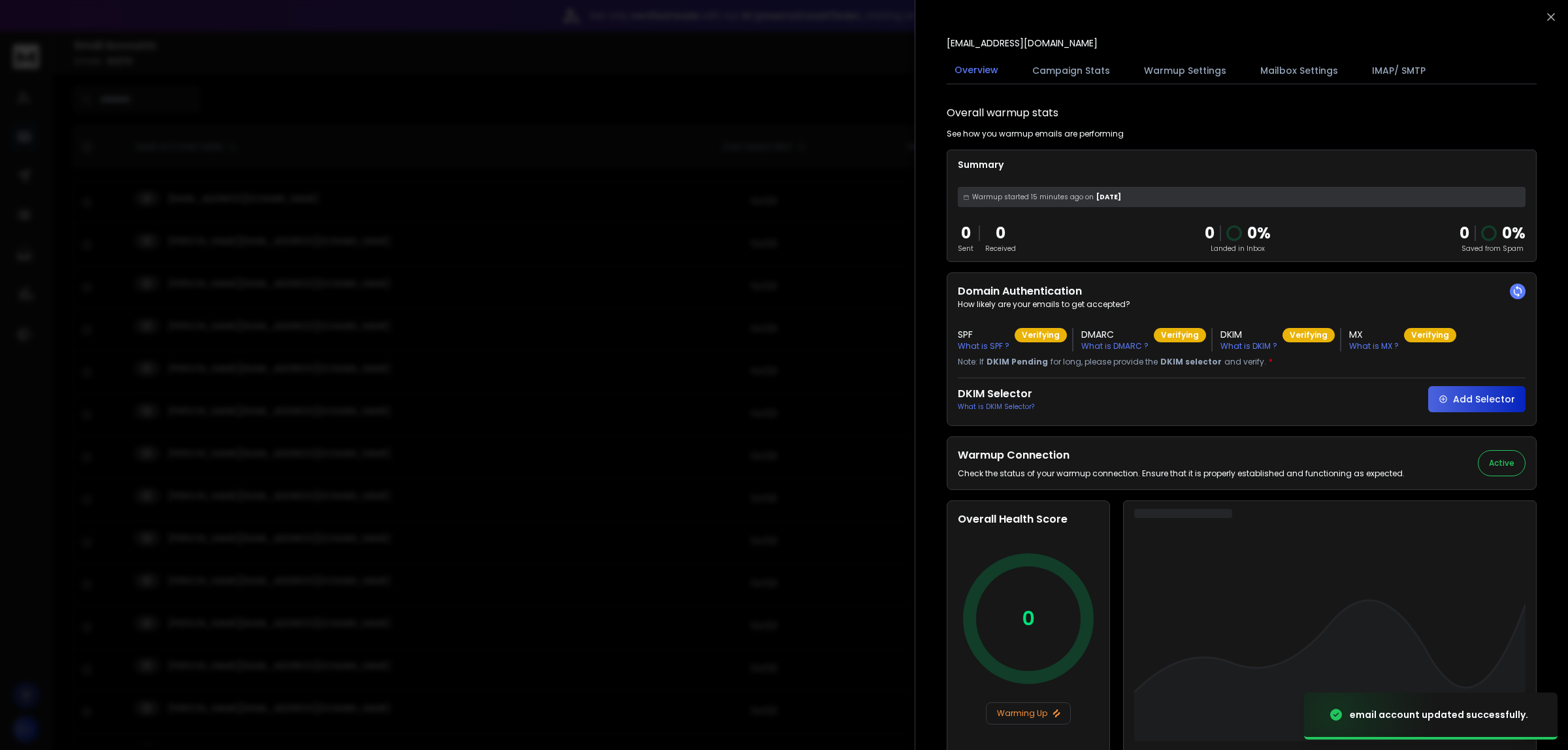
click at [1269, 62] on button "Mailbox Settings" at bounding box center [1299, 70] width 93 height 29
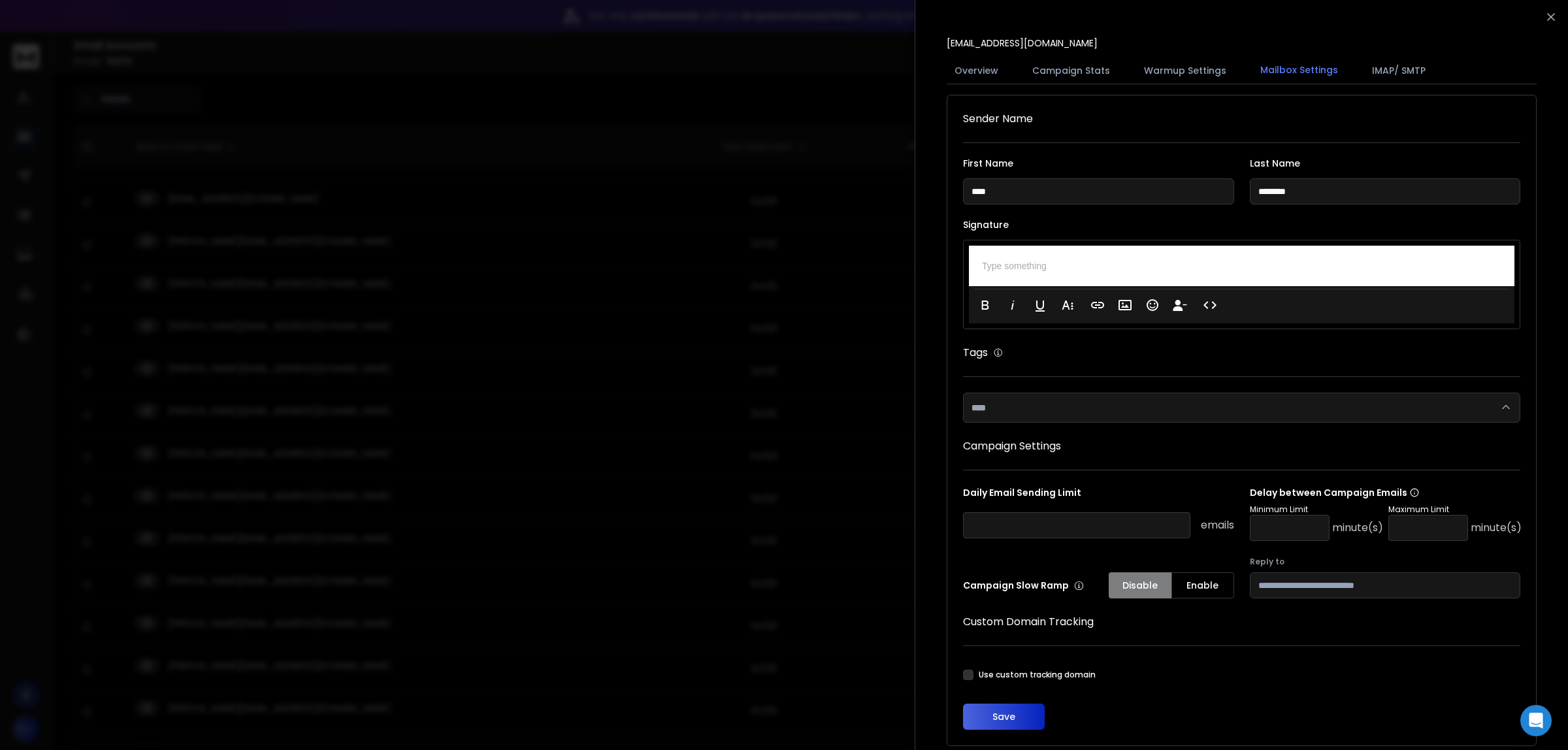
click at [1116, 269] on div at bounding box center [1241, 266] width 519 height 15
click at [981, 727] on button "Save" at bounding box center [1004, 716] width 82 height 26
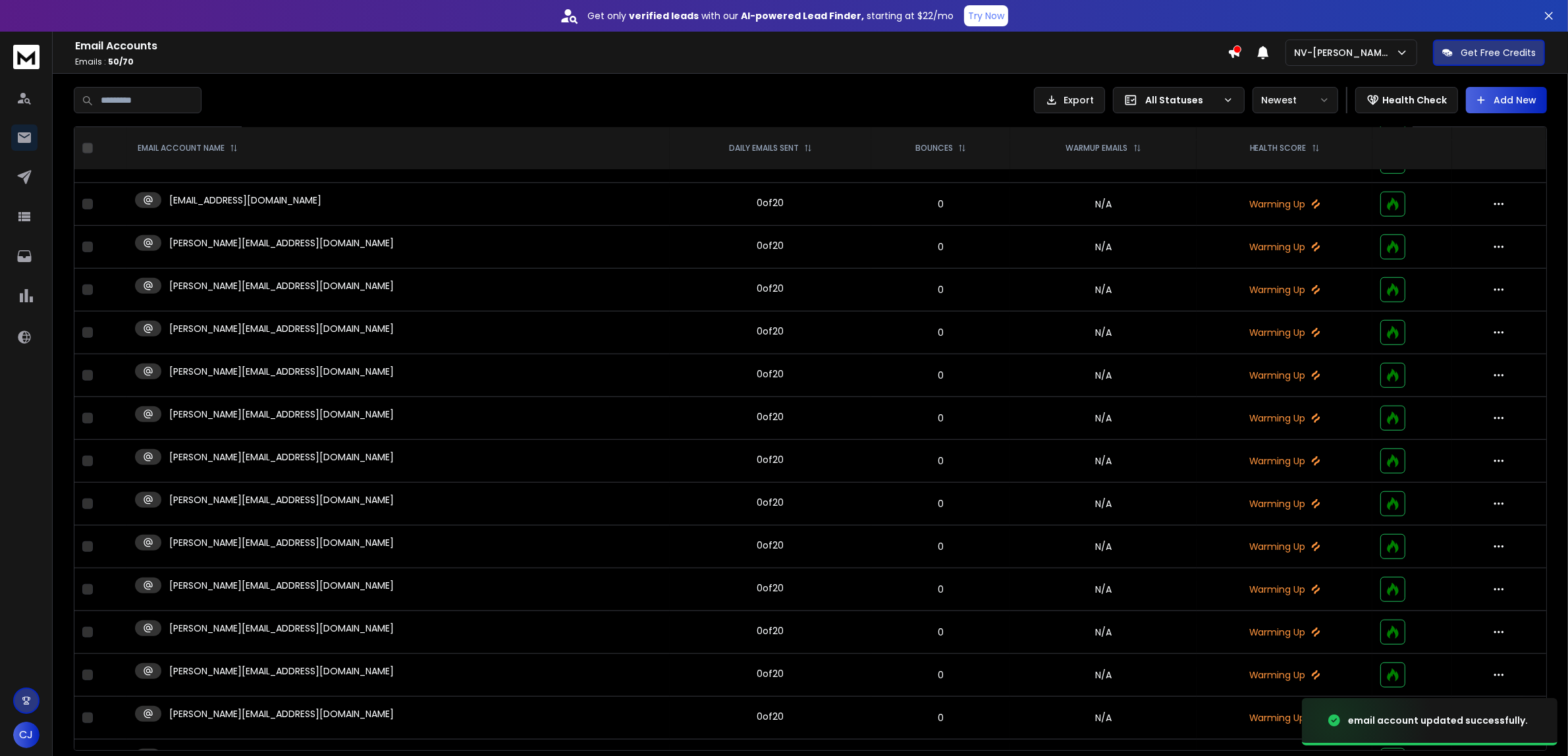
click at [879, 250] on p "0" at bounding box center [941, 247] width 123 height 13
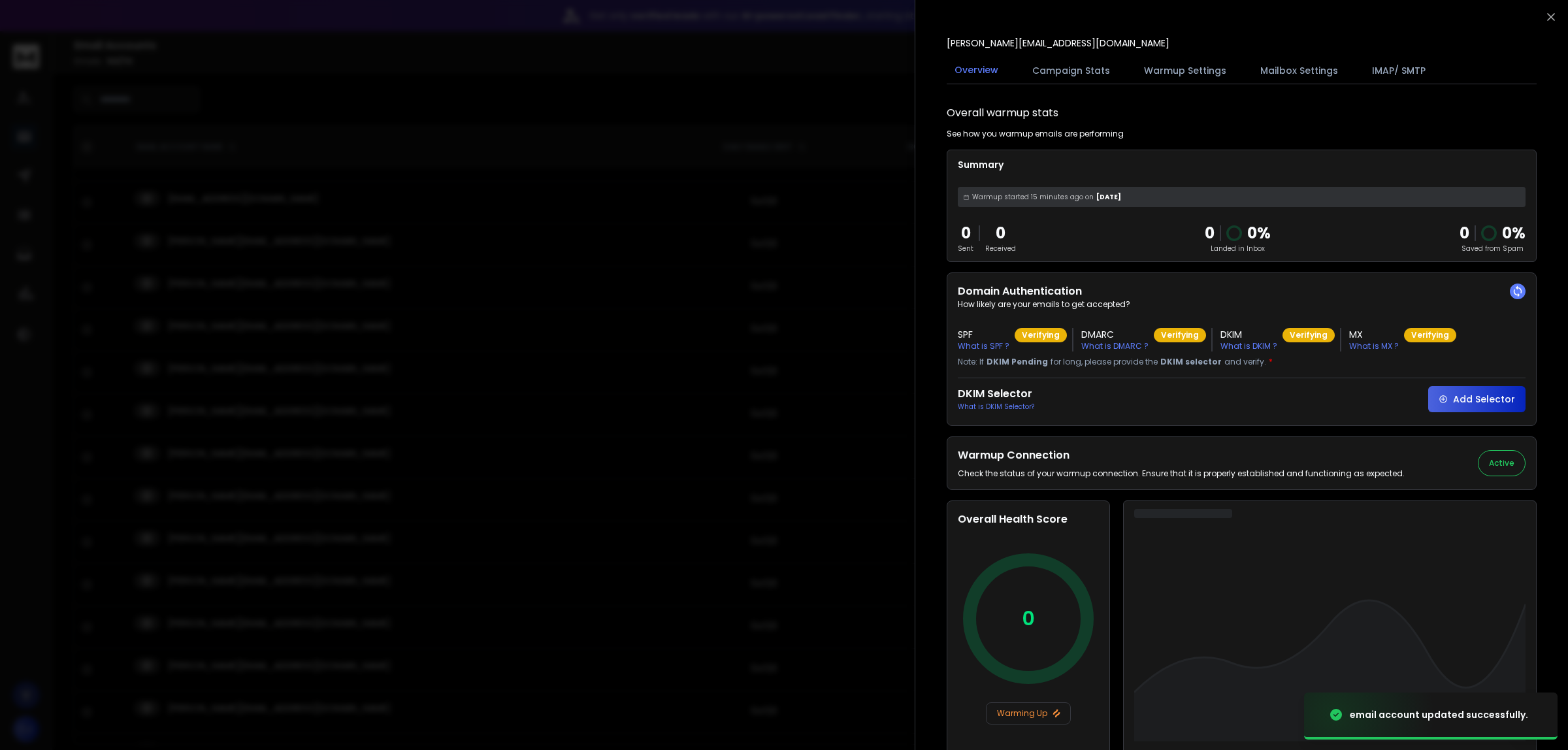
click at [1271, 67] on button "Mailbox Settings" at bounding box center [1299, 70] width 93 height 29
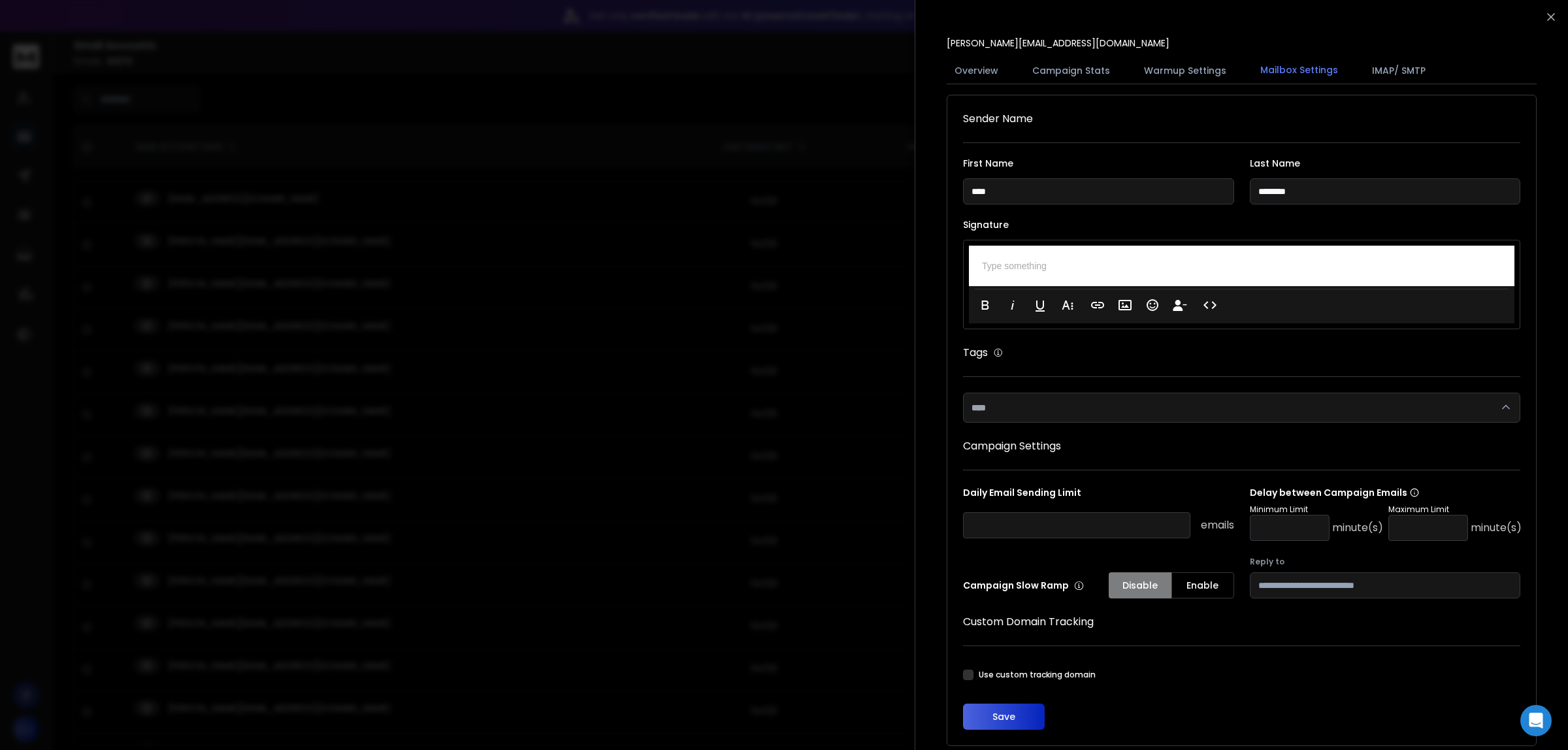
click at [1023, 264] on div at bounding box center [1241, 266] width 519 height 15
click at [1016, 717] on button "Save" at bounding box center [1004, 716] width 82 height 26
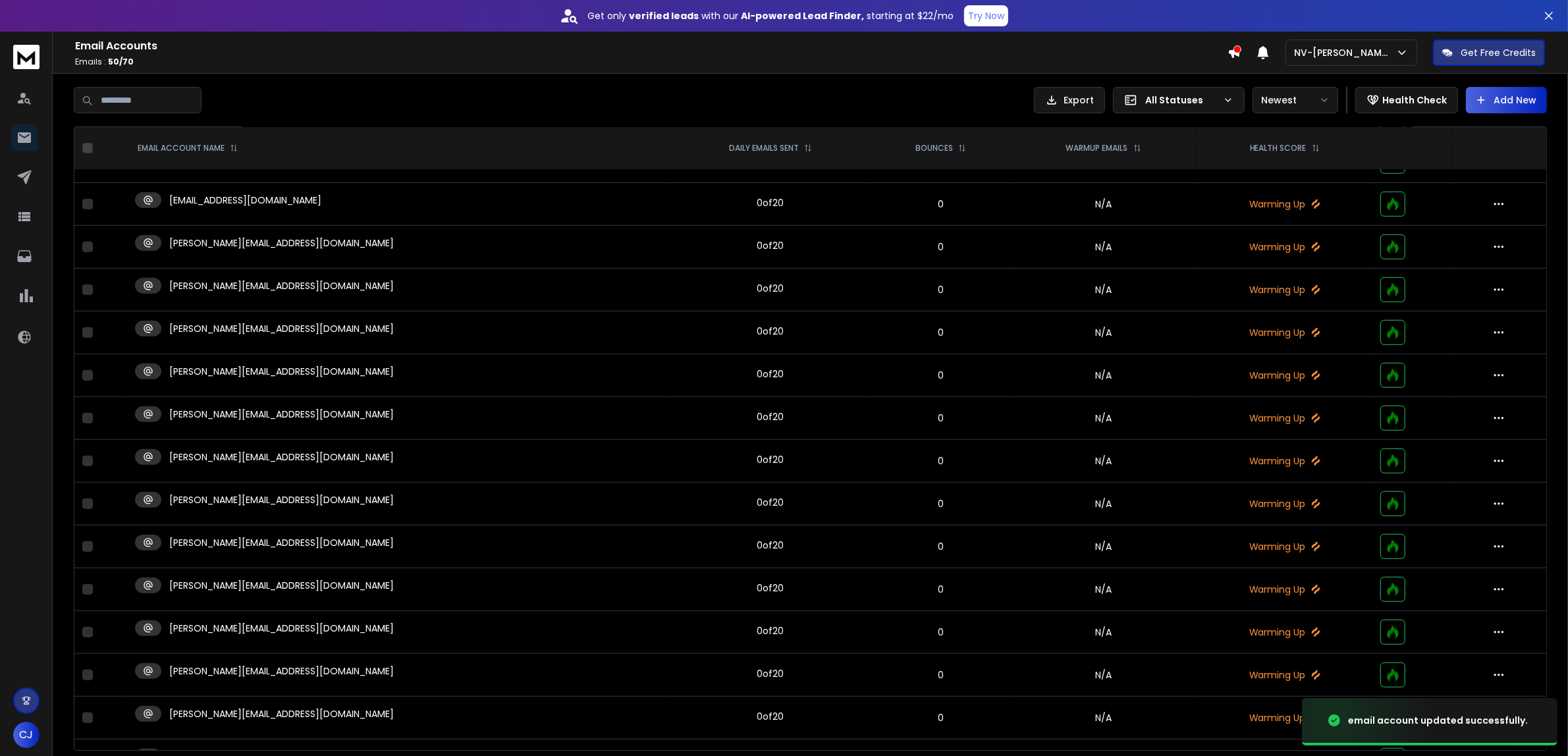
scroll to position [1482, 0]
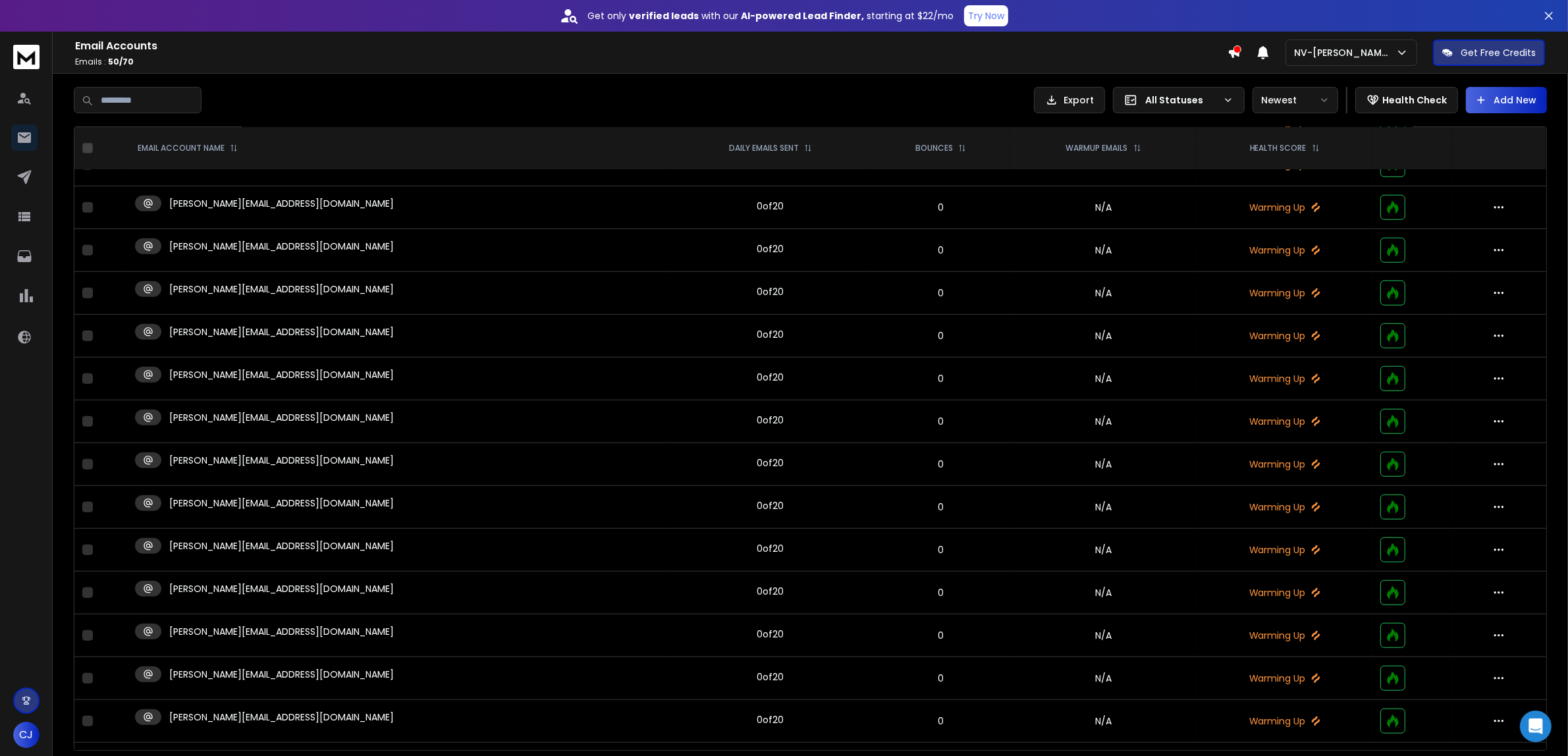
click at [432, 211] on div "bob@learn.finrise.site" at bounding box center [399, 203] width 527 height 16
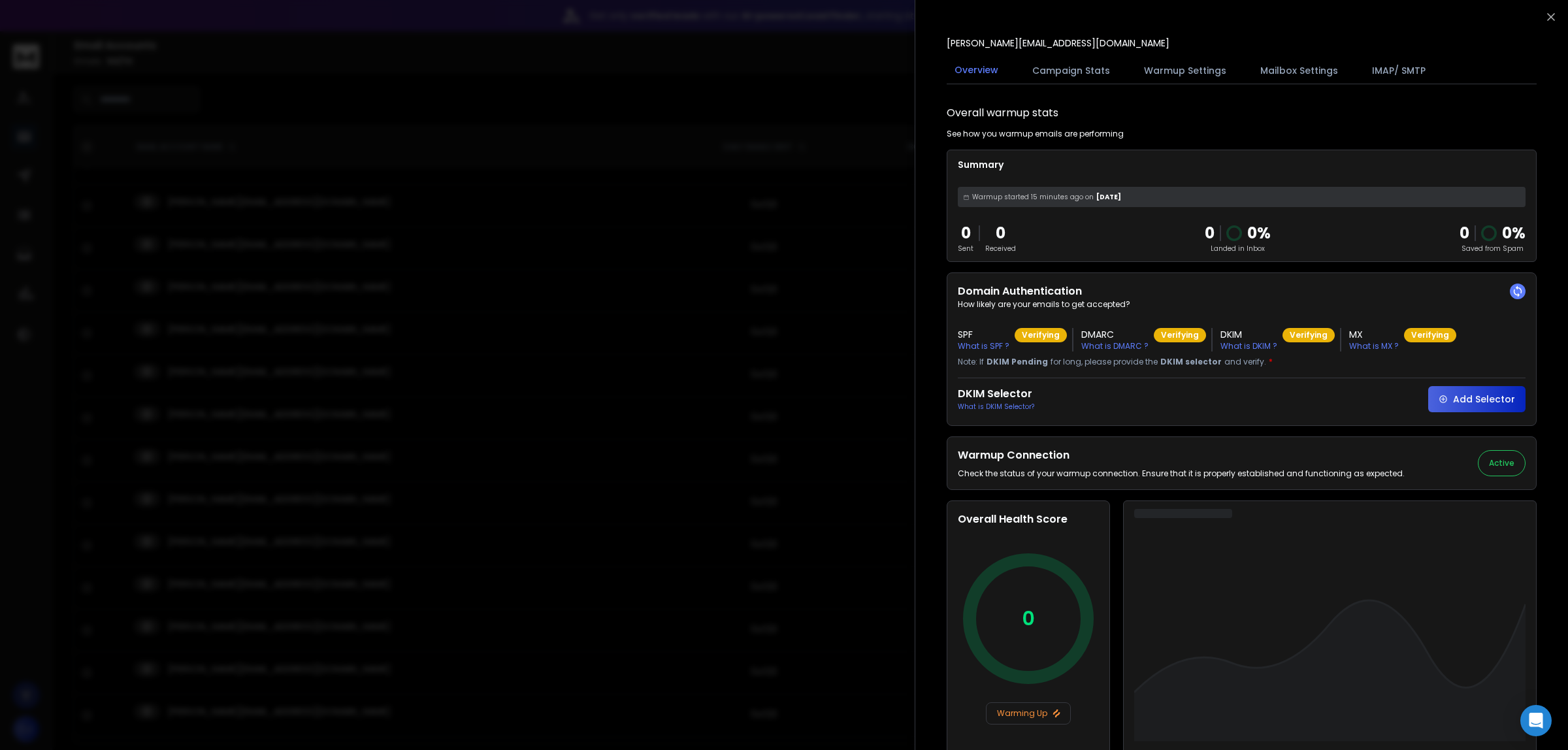
click at [1300, 56] on div "bob@learn.finrise.site Overview Campaign Stats Warmup Settings Mailbox Settings…" at bounding box center [1241, 546] width 621 height 1062
click at [1260, 66] on button "Mailbox Settings" at bounding box center [1299, 70] width 93 height 29
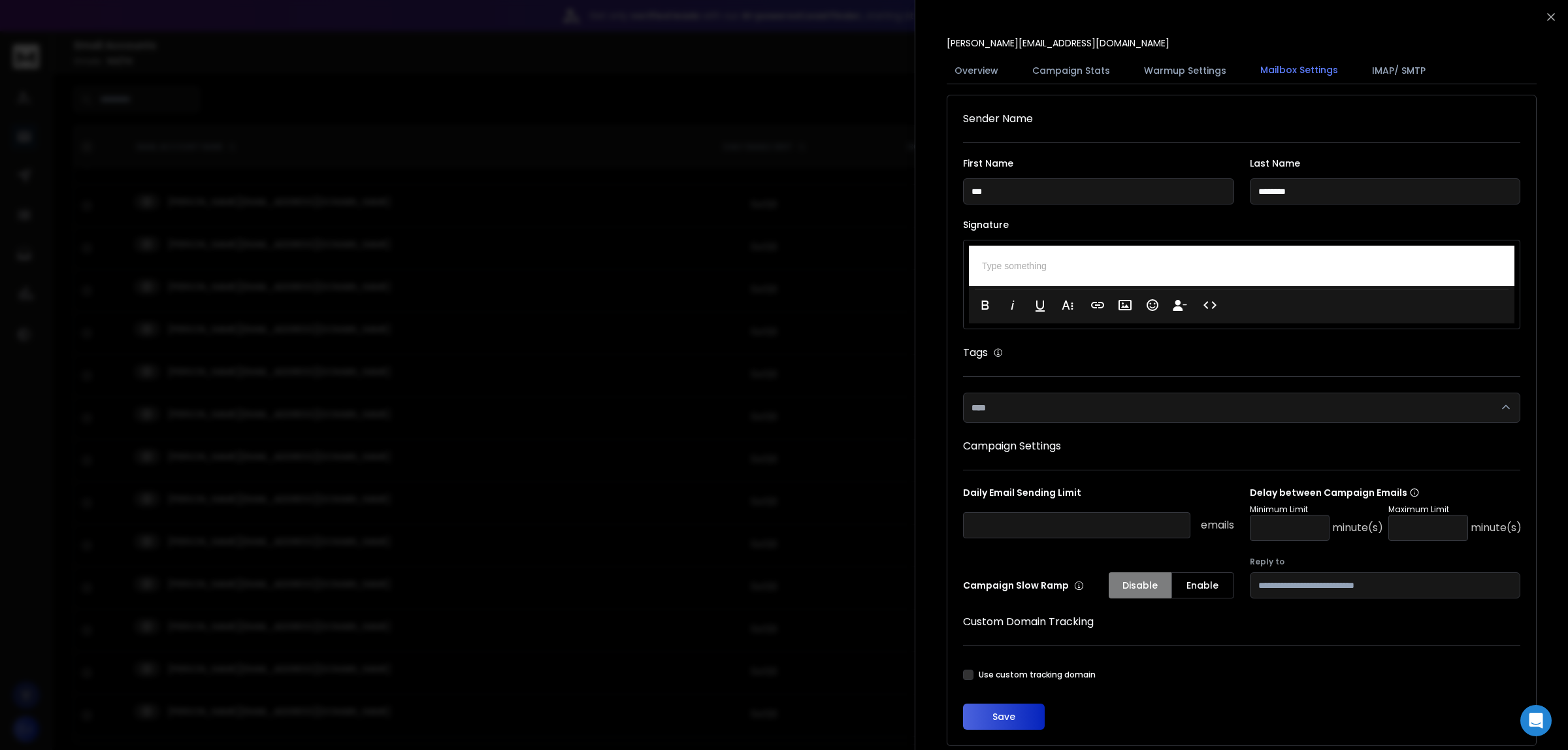
click at [1050, 268] on div at bounding box center [1241, 266] width 519 height 15
click at [983, 721] on button "Save" at bounding box center [1004, 716] width 82 height 26
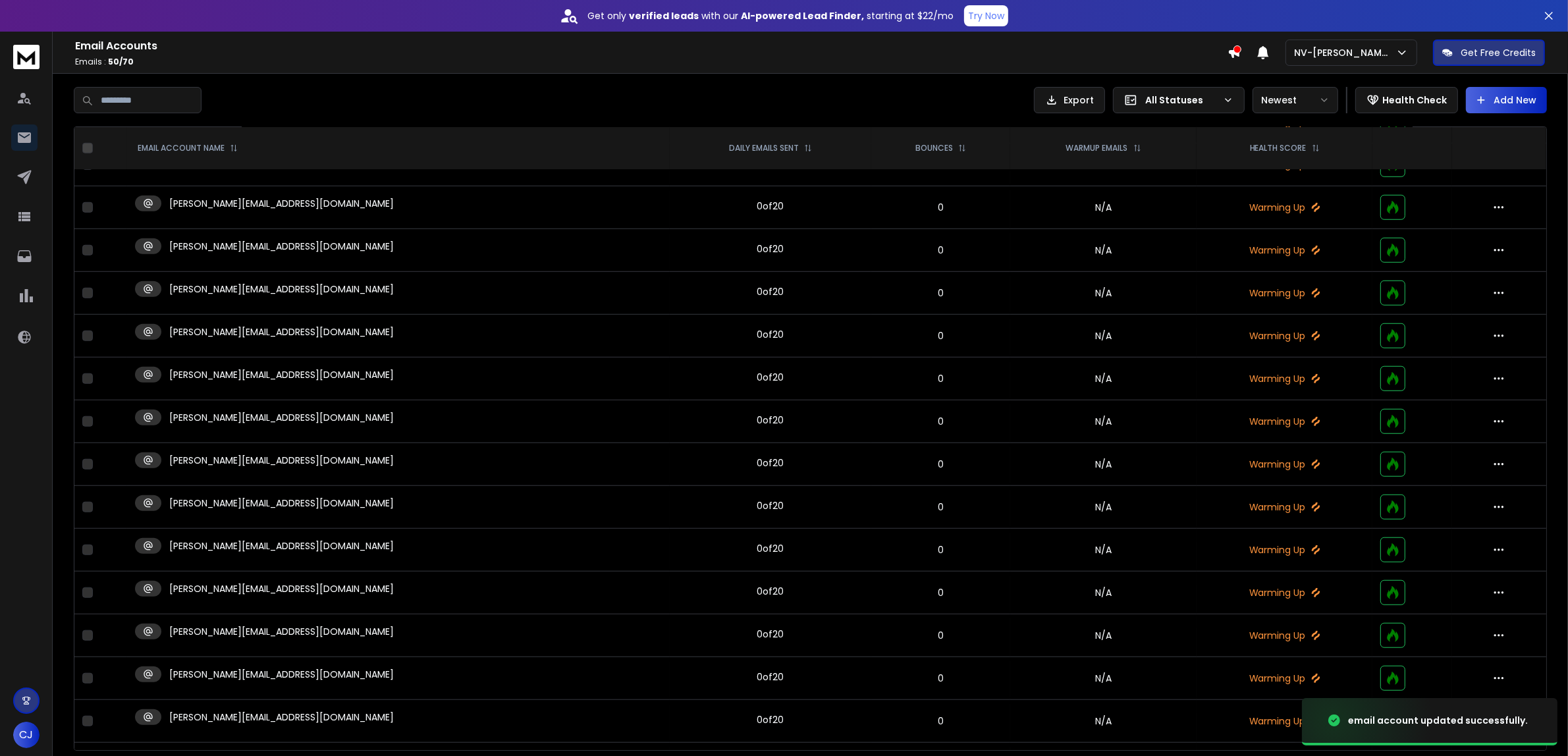
click at [525, 254] on div "peter@learn.finrise.site" at bounding box center [399, 246] width 527 height 16
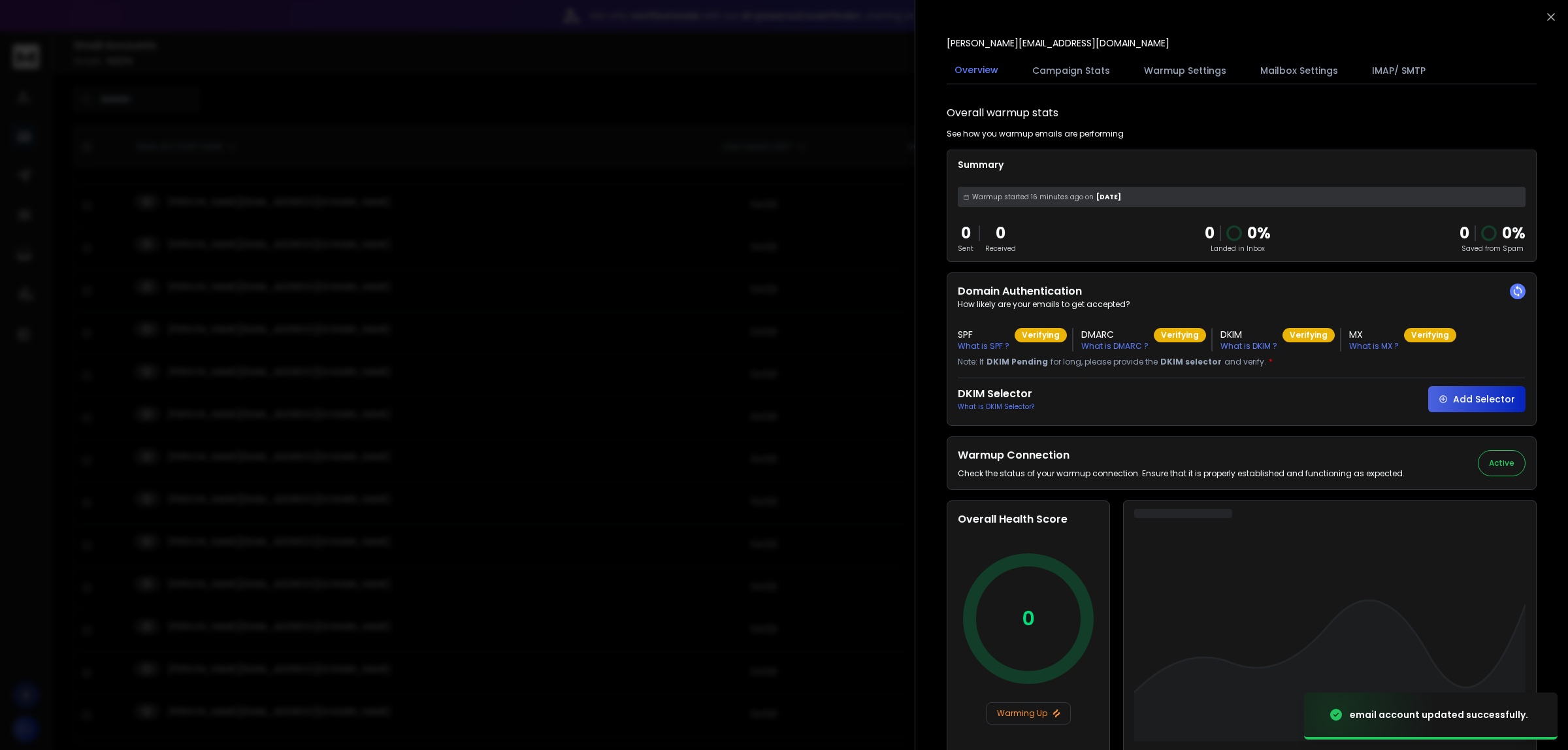
click at [1256, 60] on button "Mailbox Settings" at bounding box center [1299, 70] width 93 height 29
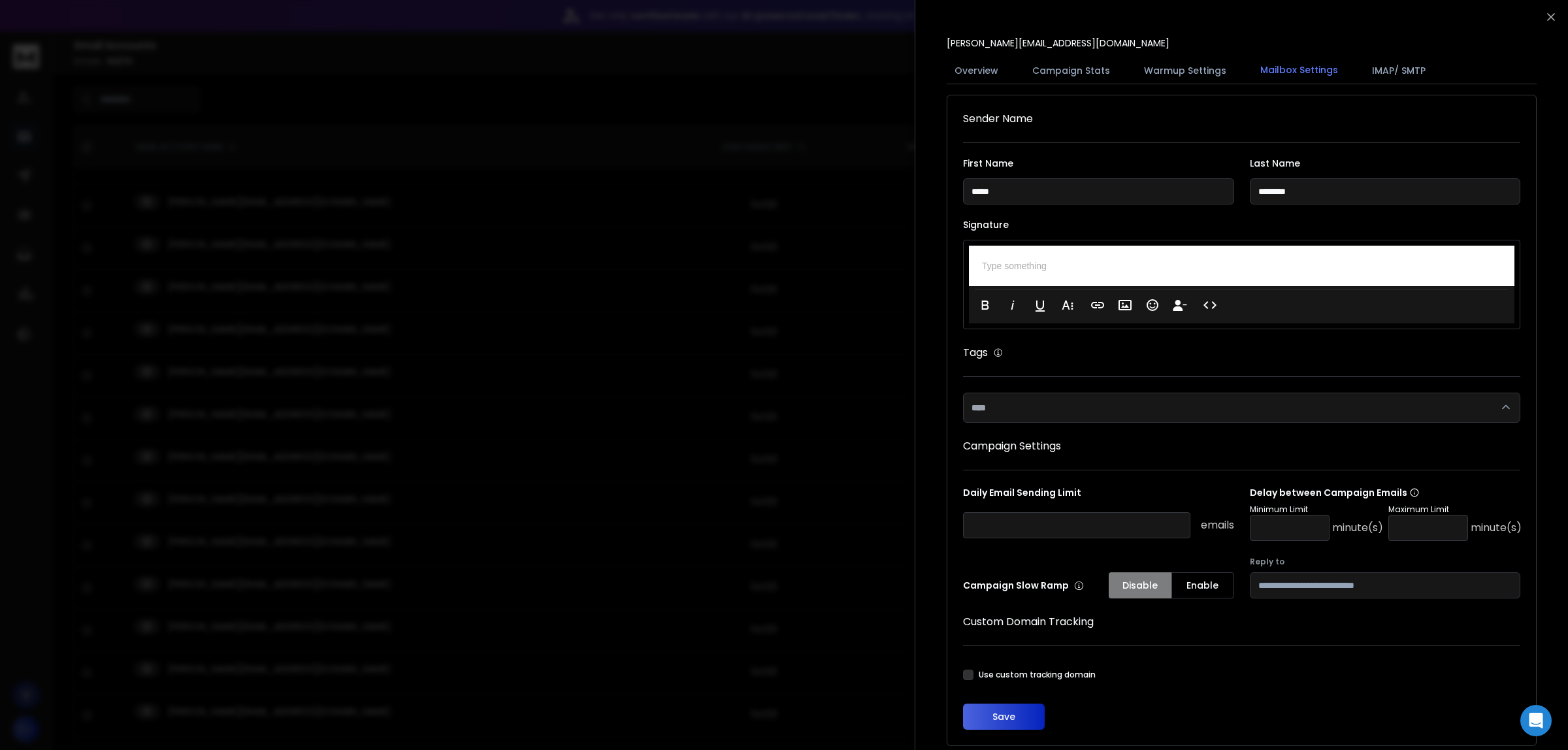
click at [997, 278] on div at bounding box center [1241, 266] width 545 height 41
drag, startPoint x: 1014, startPoint y: 725, endPoint x: 1059, endPoint y: 710, distance: 47.4
click at [1013, 725] on button "Save" at bounding box center [1004, 716] width 82 height 26
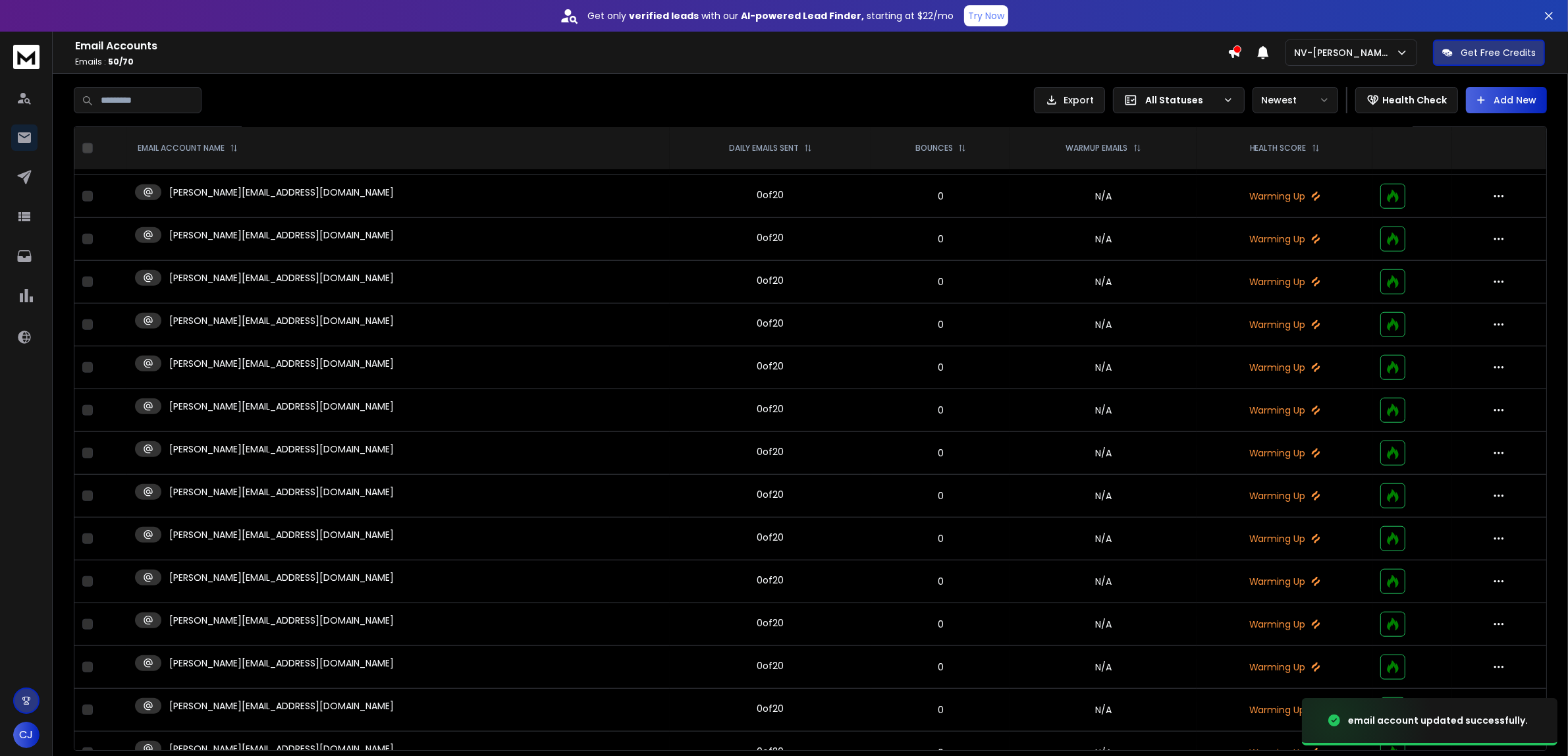
scroll to position [1564, 0]
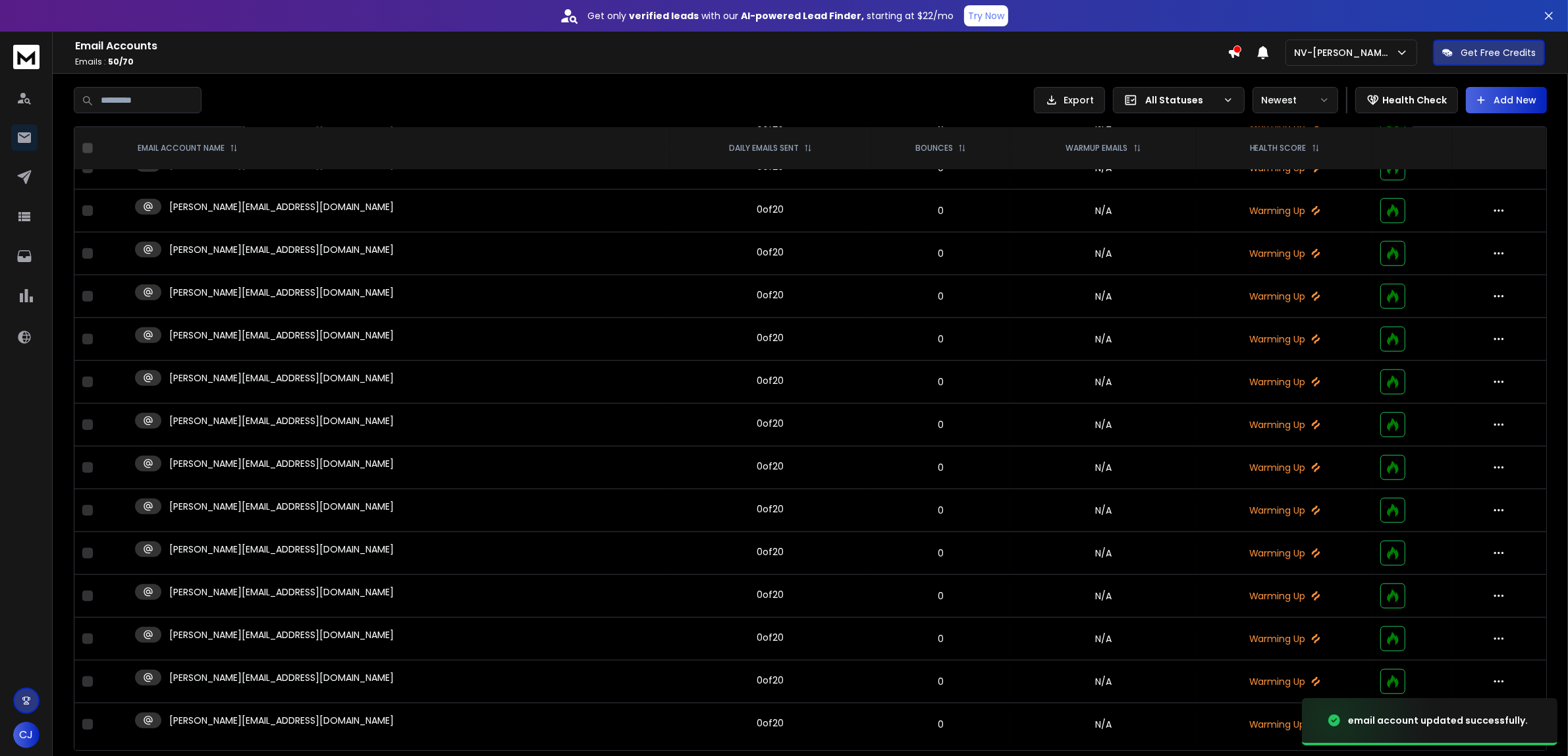
click at [871, 225] on td "0" at bounding box center [941, 211] width 139 height 43
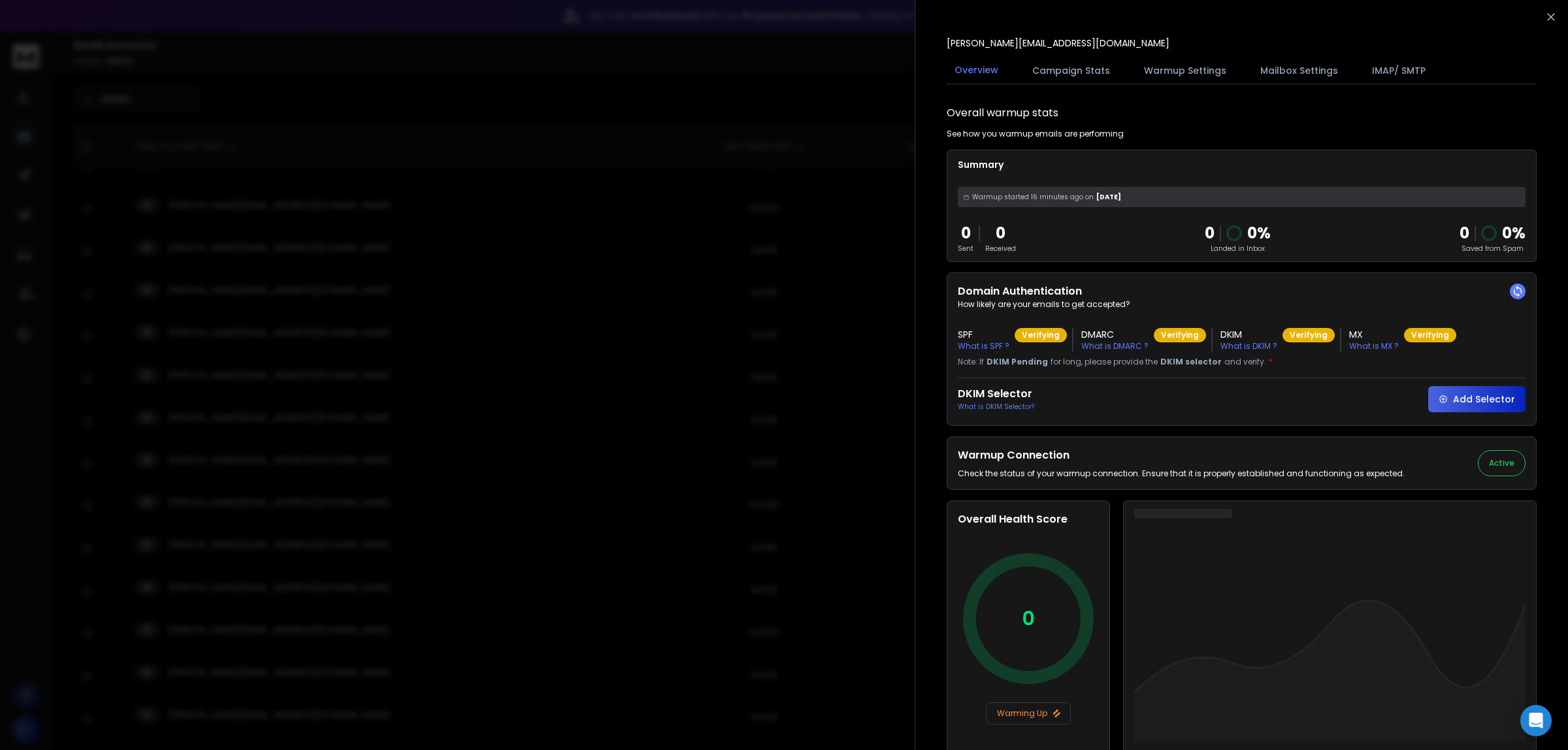
click at [1276, 69] on button "Mailbox Settings" at bounding box center [1299, 70] width 93 height 29
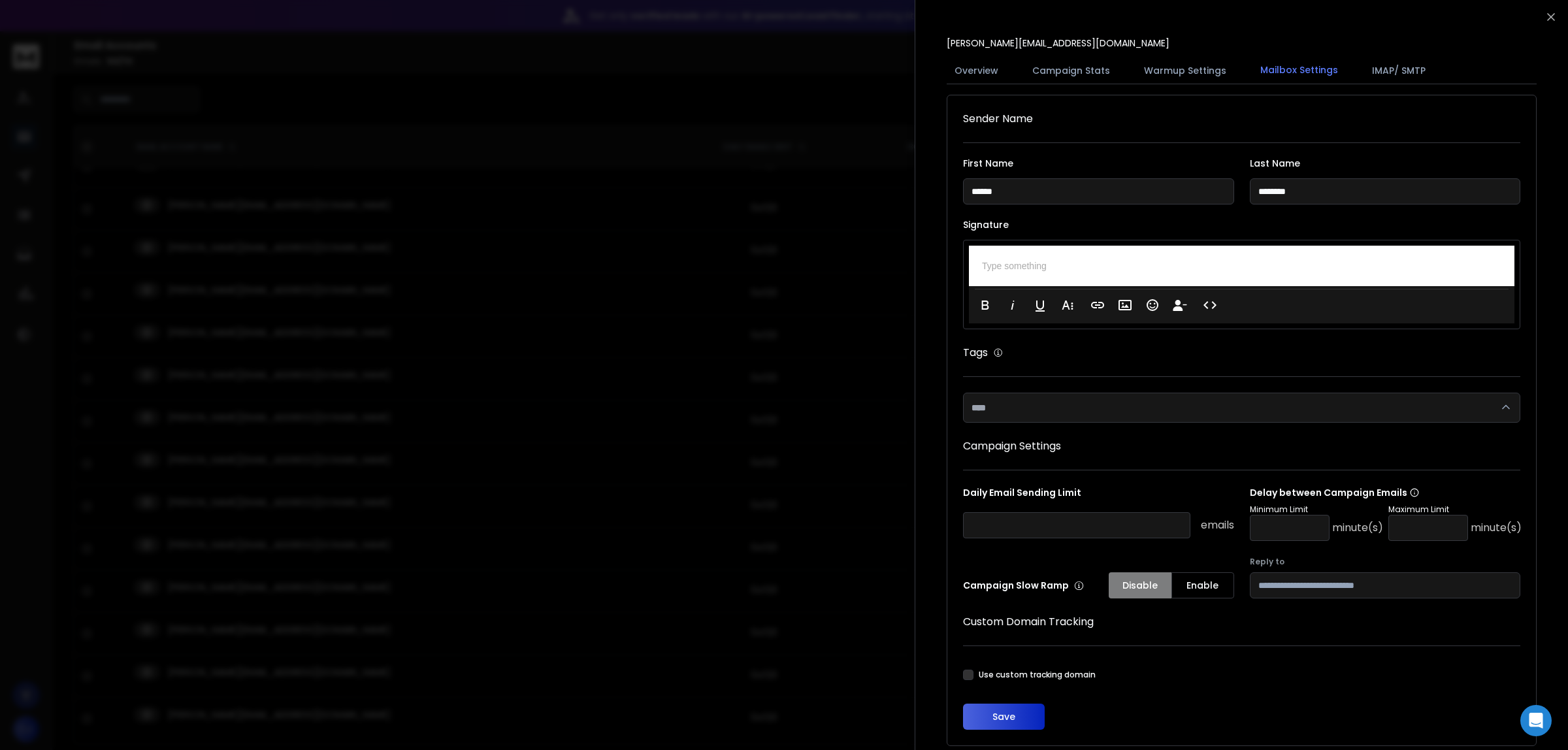
click at [1039, 278] on div at bounding box center [1241, 266] width 545 height 41
drag, startPoint x: 997, startPoint y: 717, endPoint x: 1142, endPoint y: 700, distance: 146.0
click at [997, 716] on button "Save" at bounding box center [1004, 716] width 82 height 26
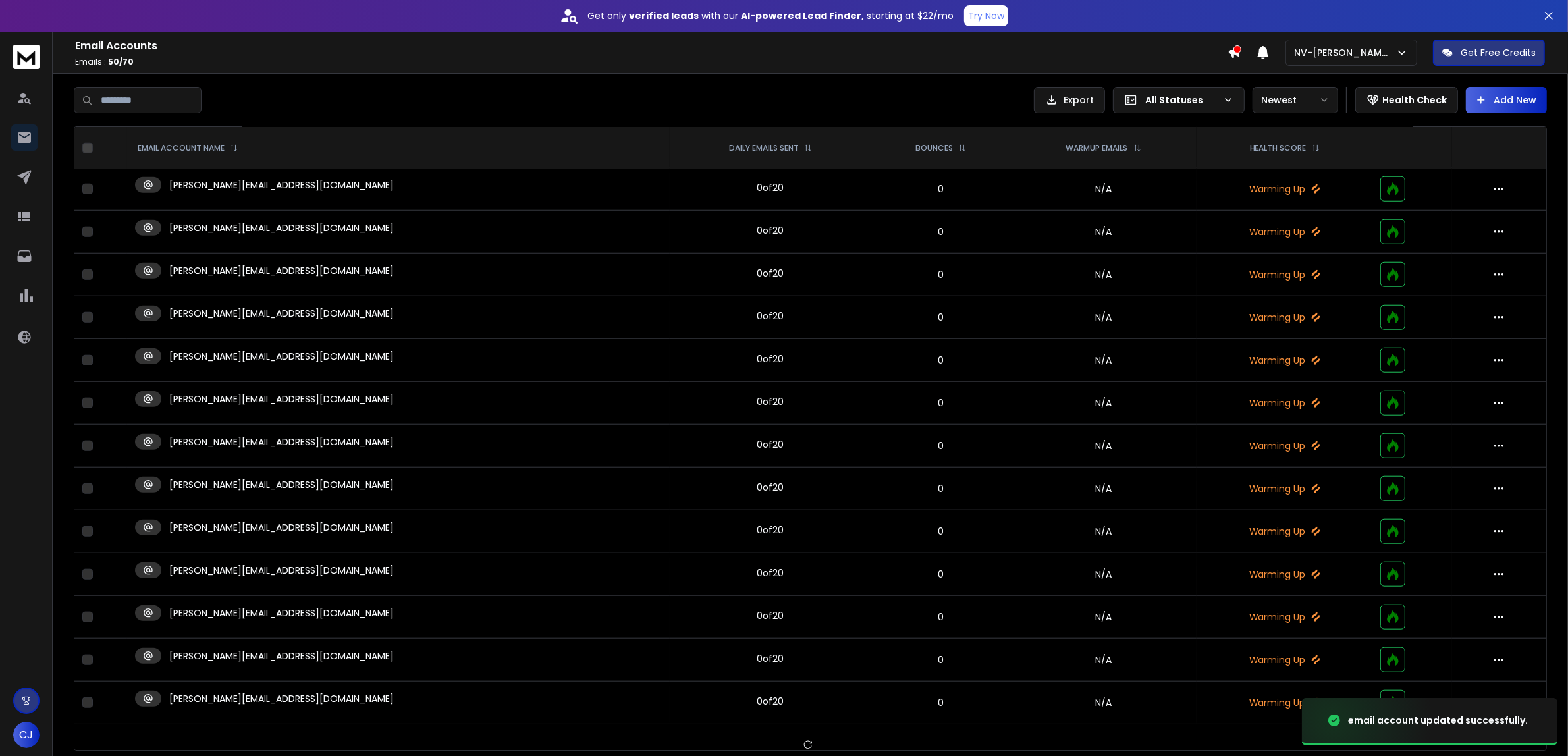
scroll to position [1597, 0]
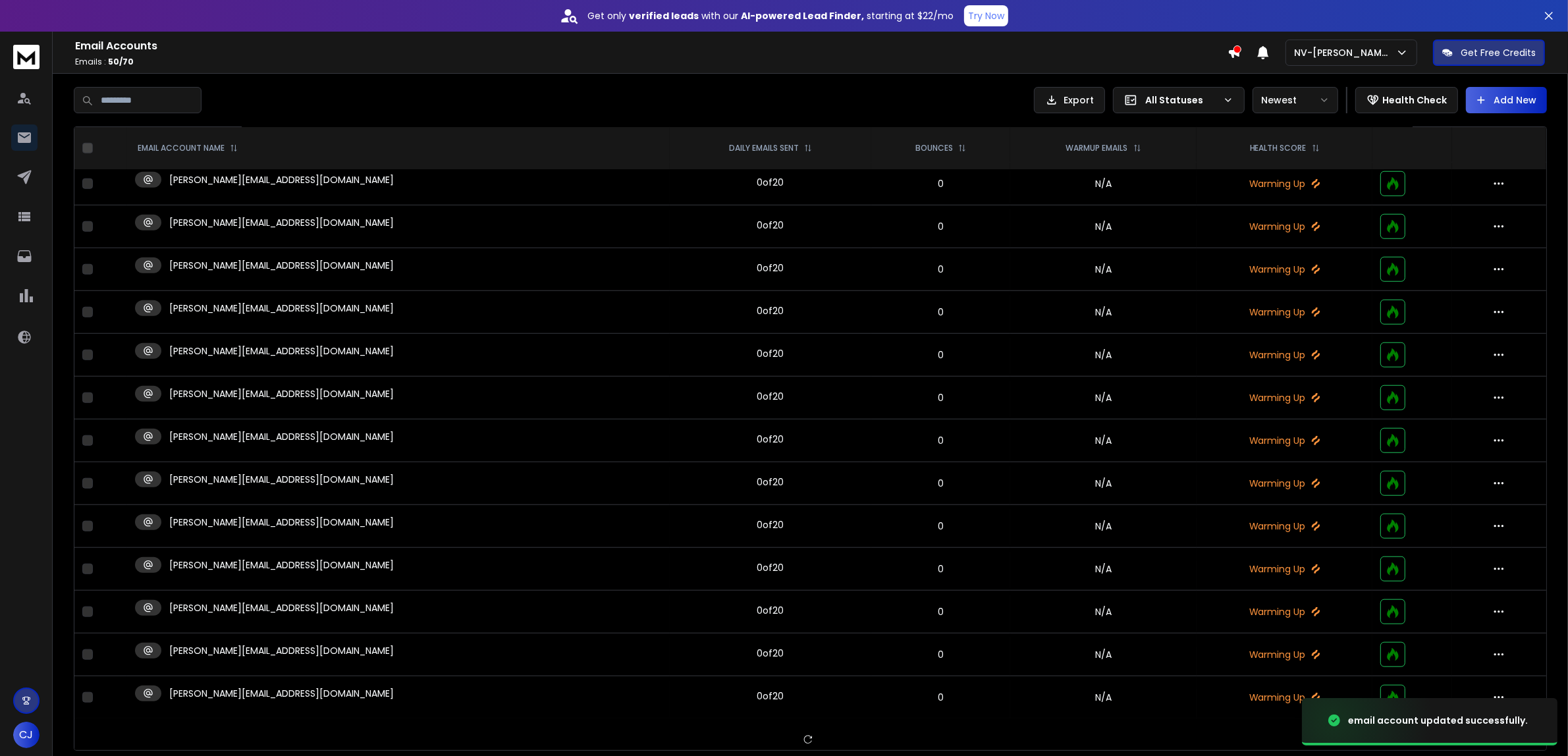
click at [670, 228] on td "0 of 20" at bounding box center [770, 223] width 201 height 34
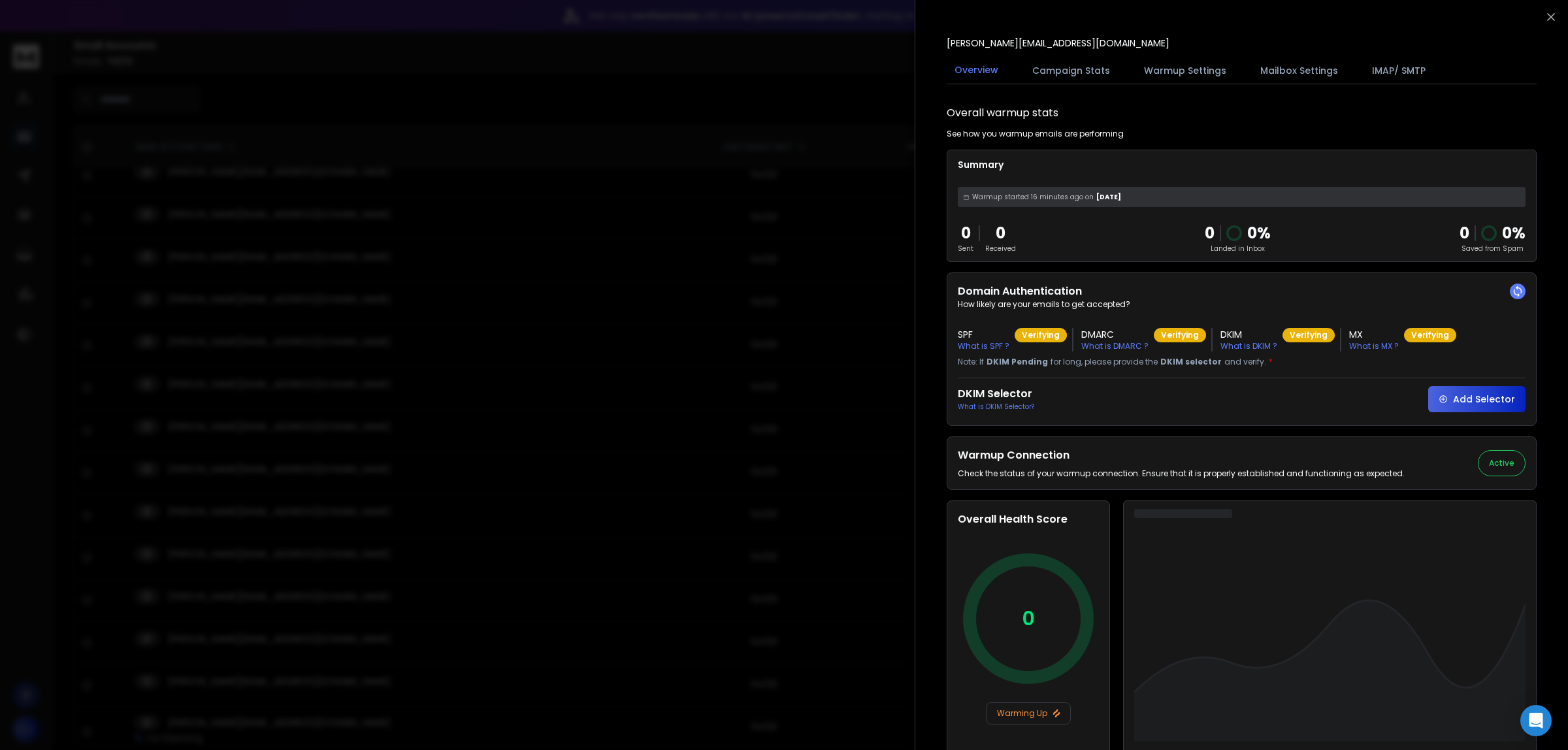
click at [1282, 65] on button "Mailbox Settings" at bounding box center [1299, 70] width 93 height 29
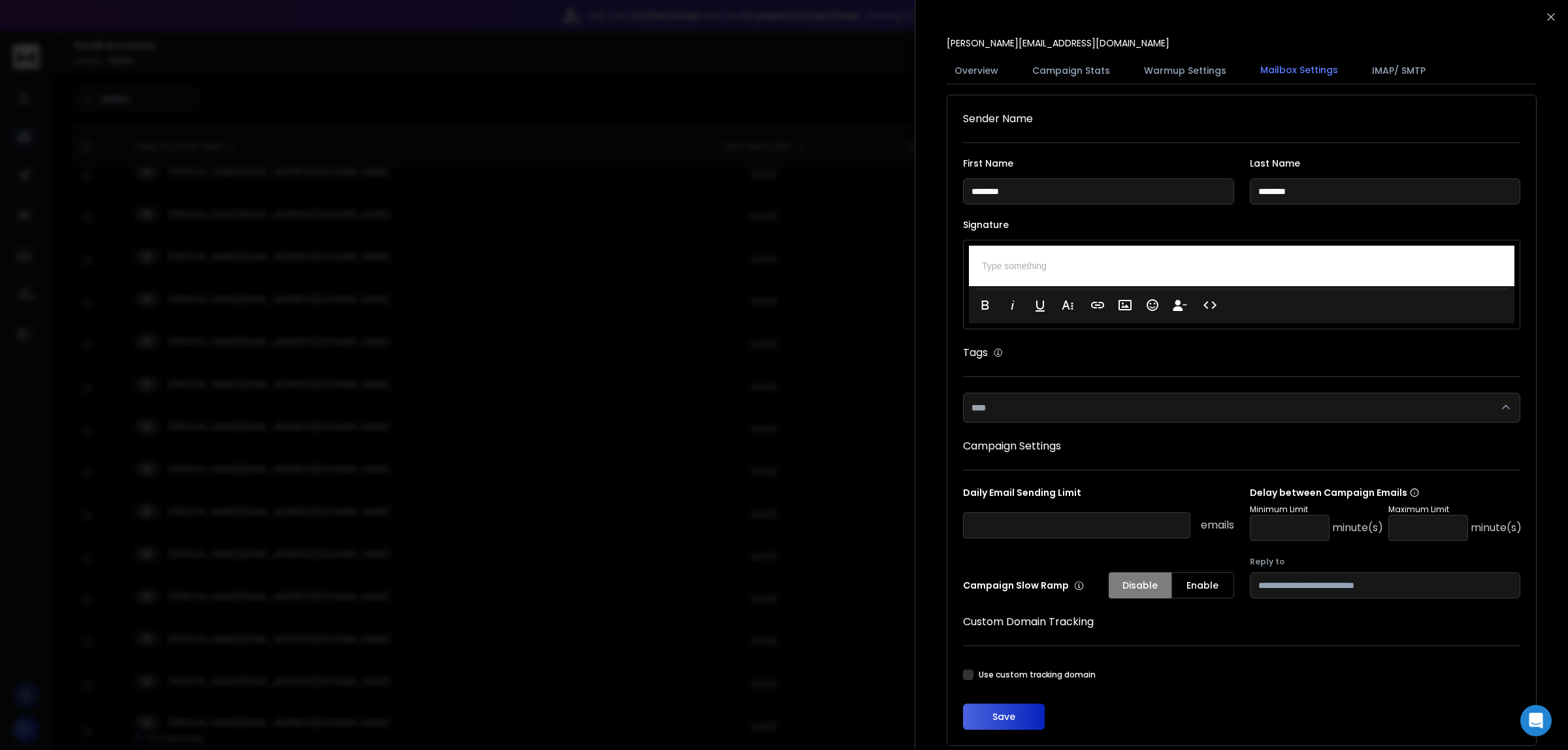
click at [1028, 257] on div at bounding box center [1241, 266] width 545 height 41
drag, startPoint x: 988, startPoint y: 722, endPoint x: 1002, endPoint y: 738, distance: 21.3
click at [988, 722] on button "Save" at bounding box center [1004, 716] width 82 height 26
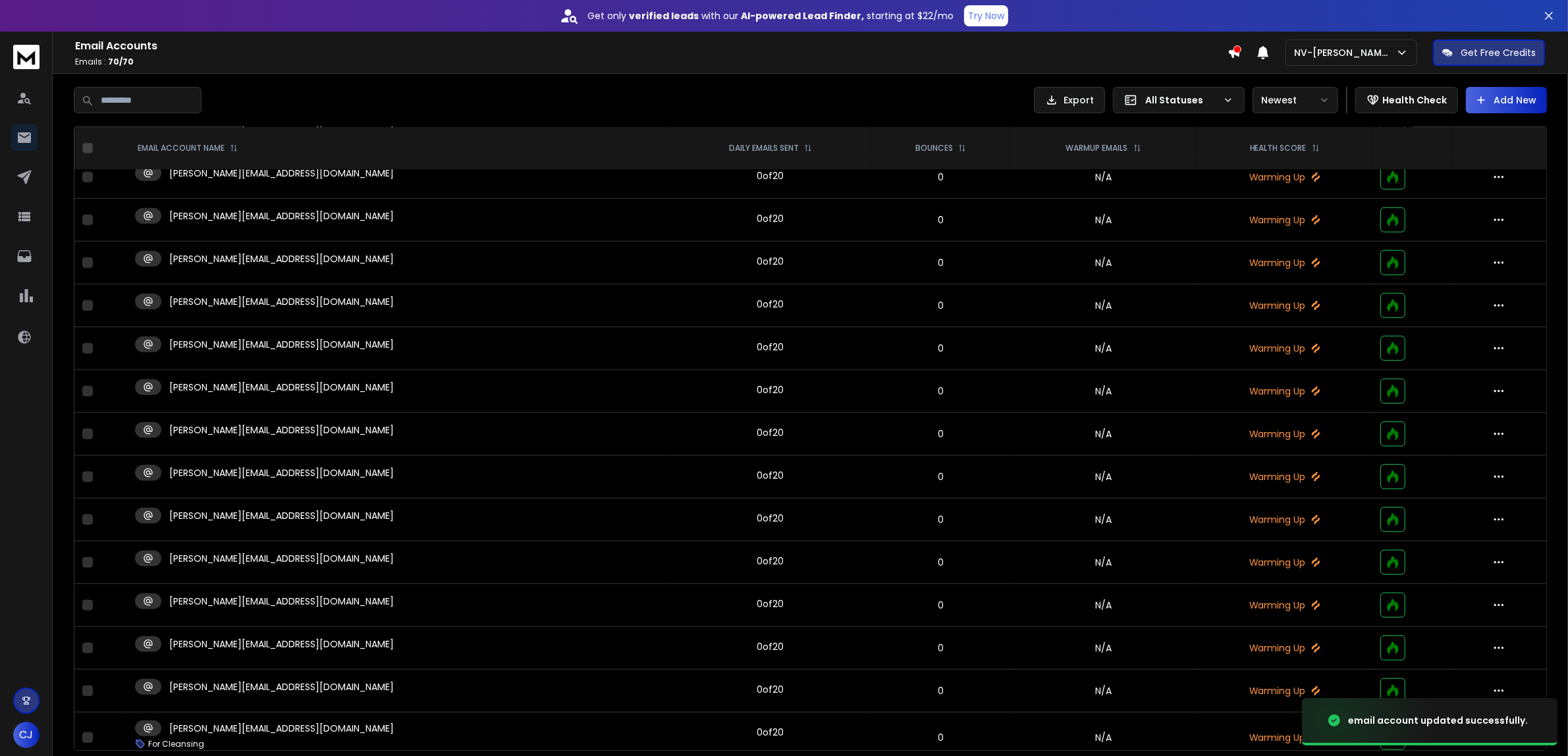
click at [460, 267] on div "larry@learn.finrise.site" at bounding box center [399, 259] width 527 height 16
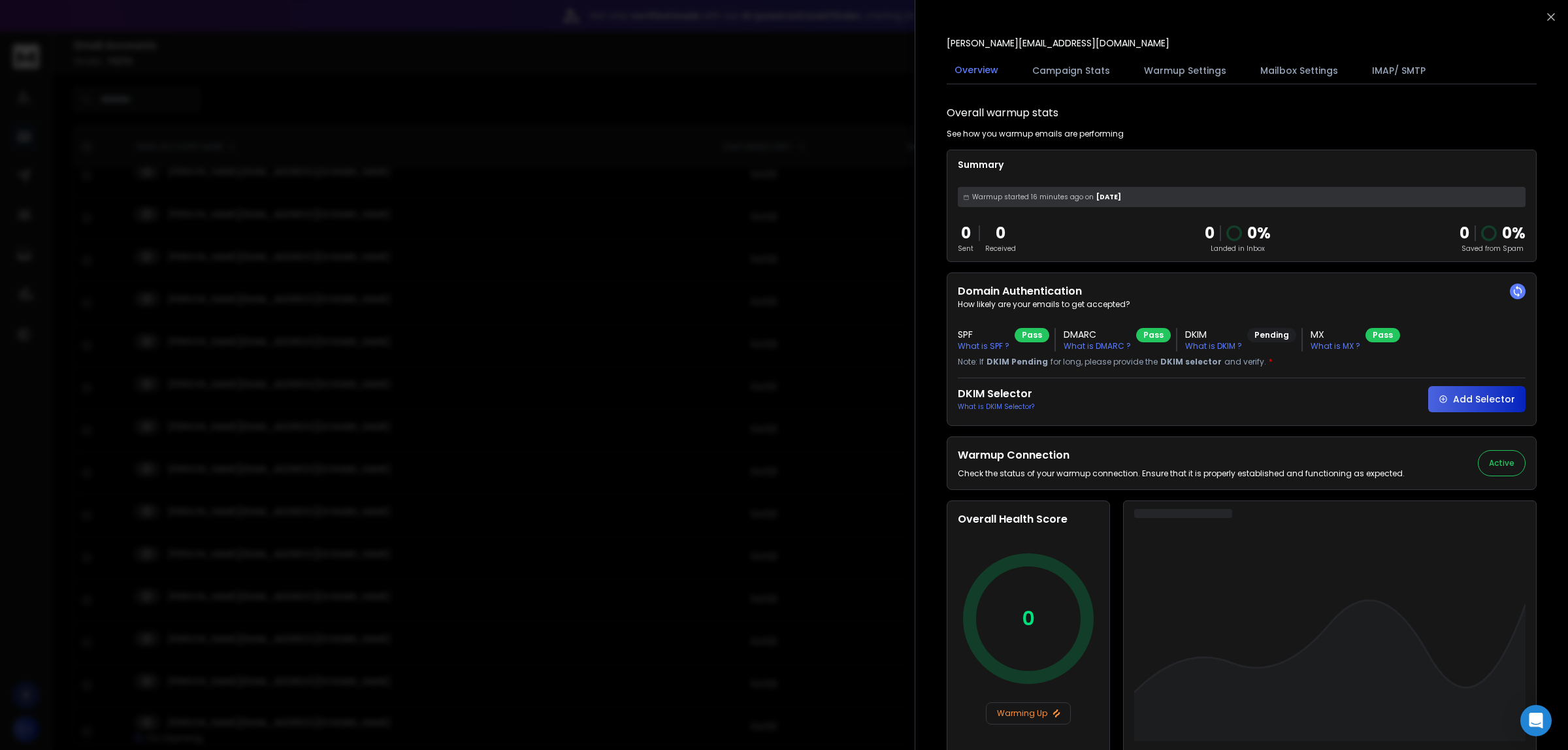
click at [1286, 61] on button "Mailbox Settings" at bounding box center [1299, 70] width 93 height 29
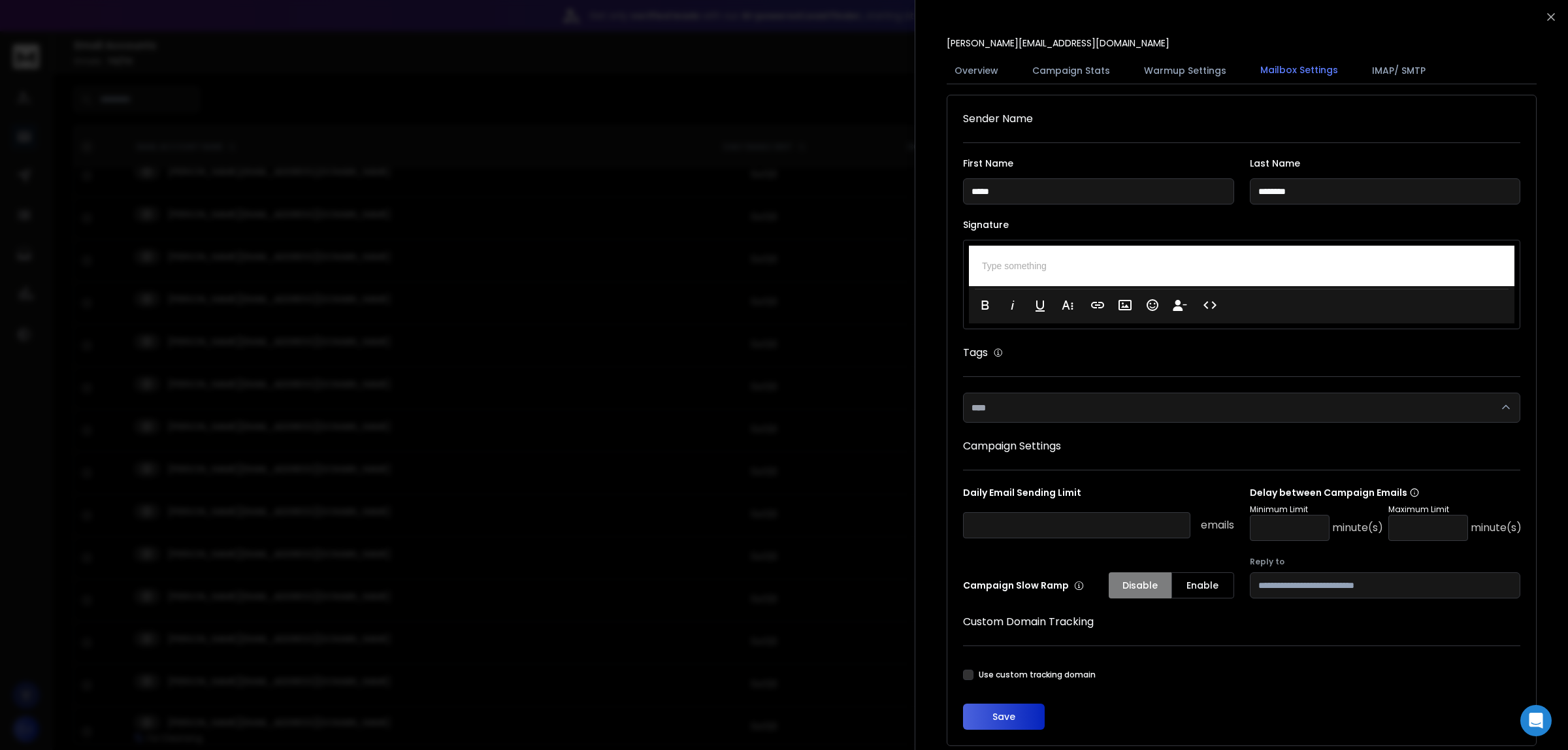
click at [1028, 250] on div at bounding box center [1241, 266] width 545 height 41
click at [1014, 716] on button "Save" at bounding box center [1004, 716] width 82 height 26
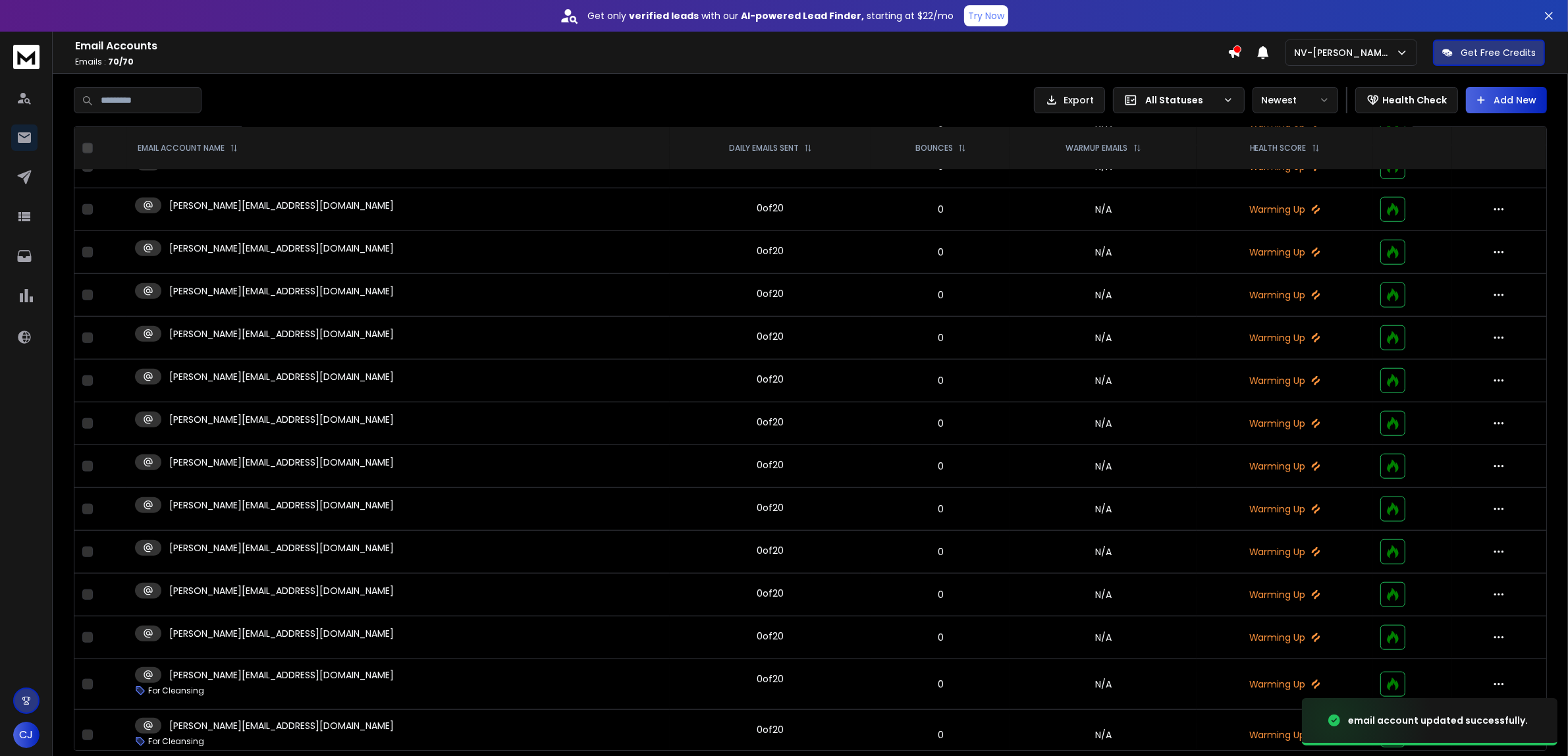
scroll to position [1680, 0]
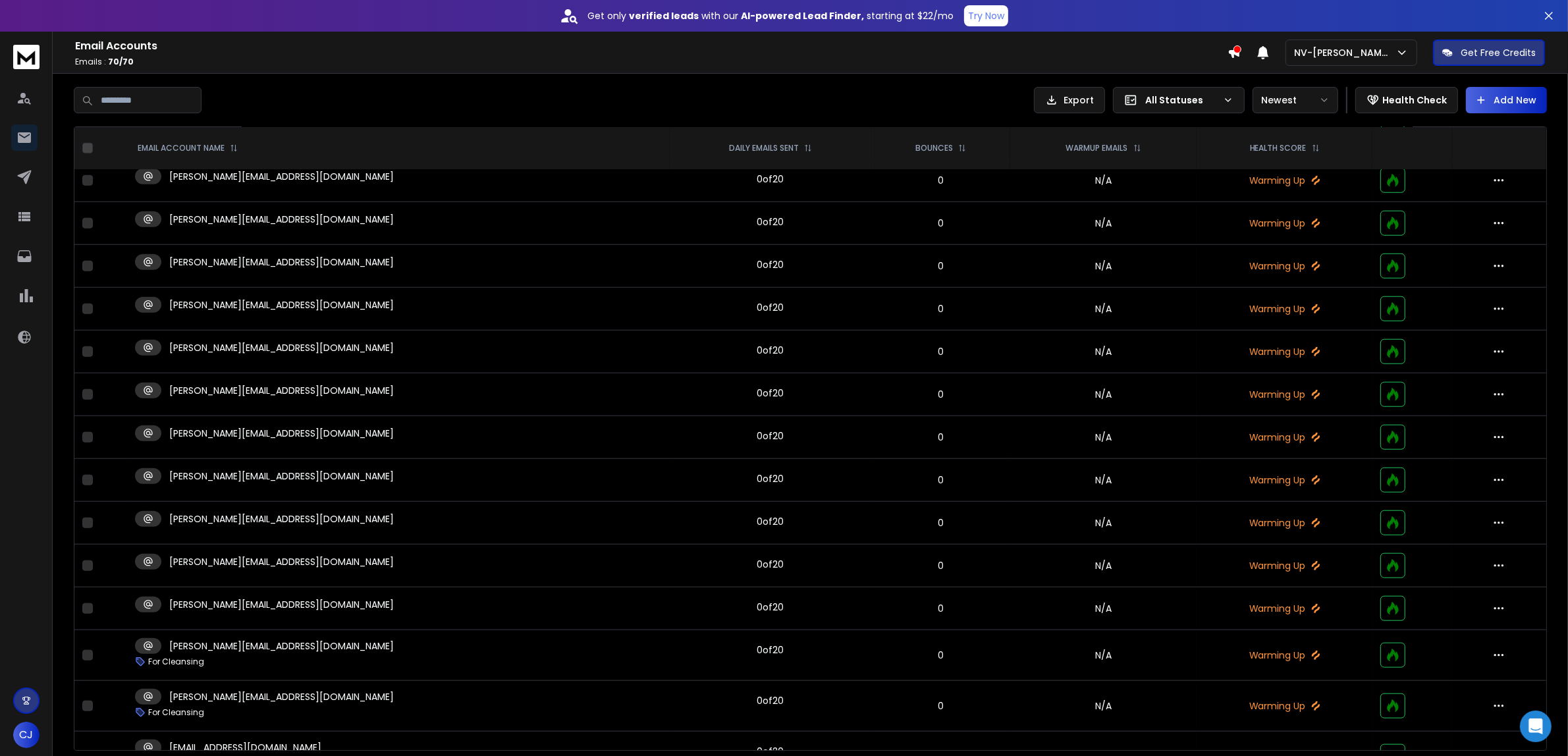
click at [507, 228] on div "allan@learn.meshlink.site" at bounding box center [399, 219] width 527 height 16
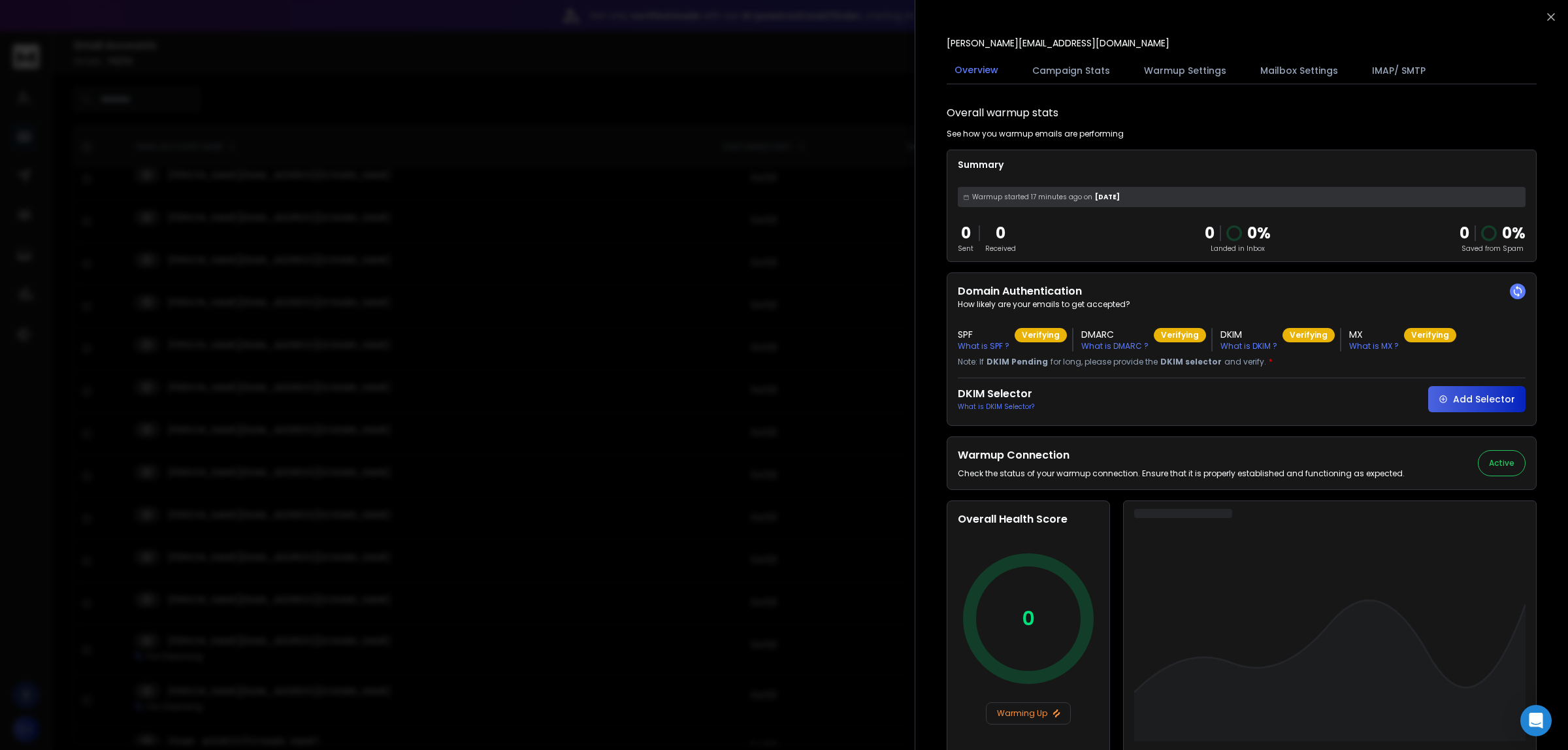
click at [1288, 69] on button "Mailbox Settings" at bounding box center [1299, 70] width 93 height 29
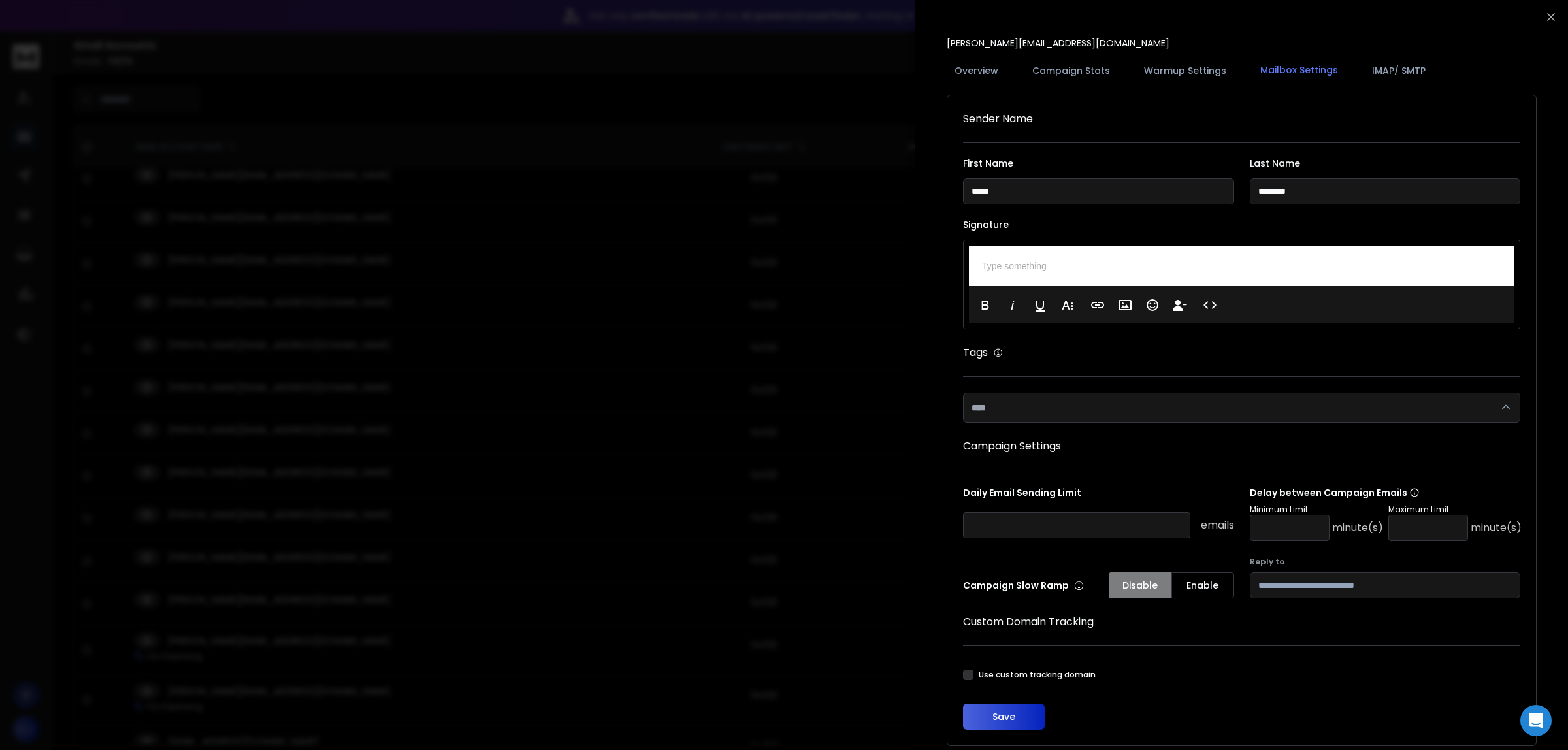
click at [1005, 280] on div at bounding box center [1241, 266] width 545 height 41
click at [997, 728] on button "Save" at bounding box center [1004, 716] width 82 height 26
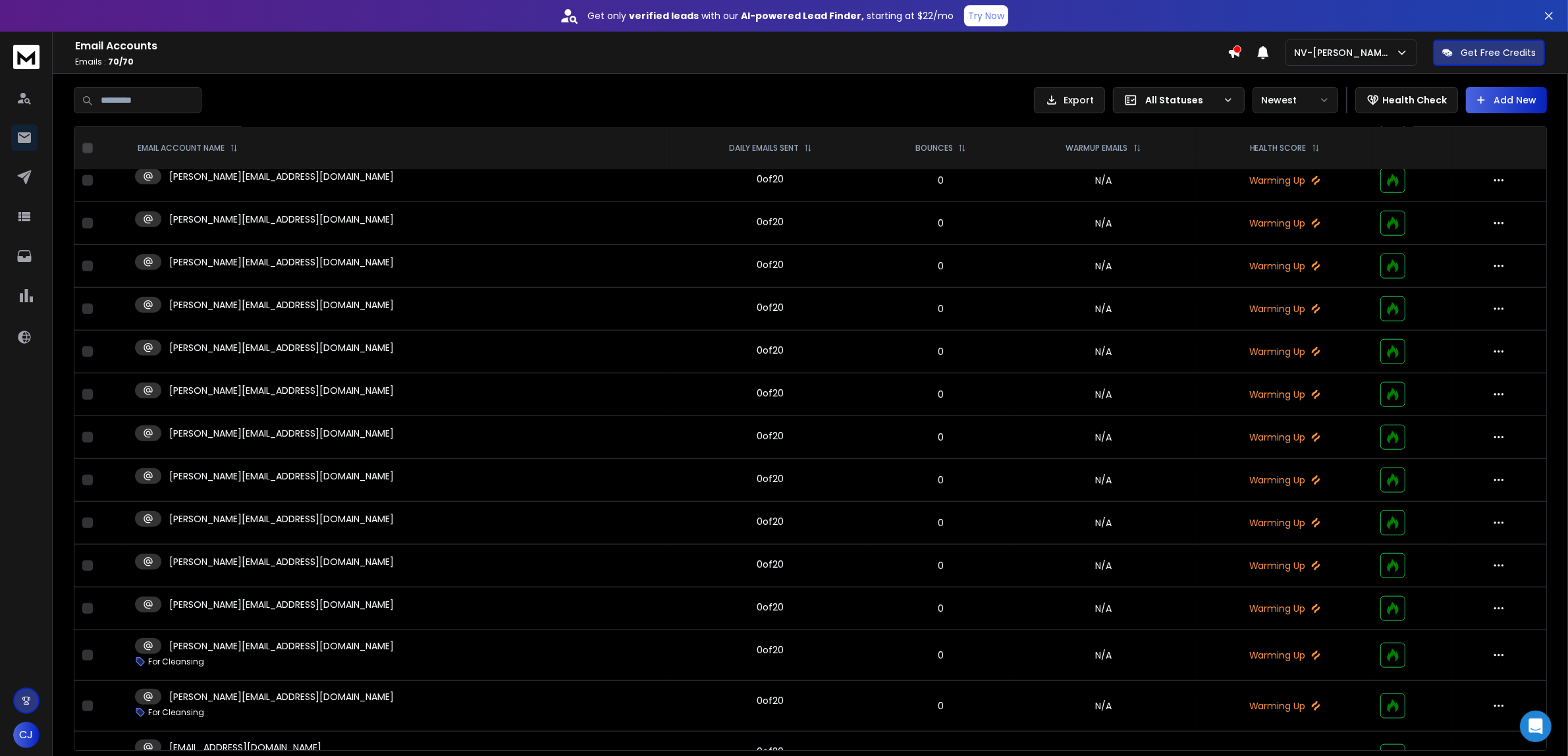
click at [520, 270] on div "harry@learn.meshlink.site" at bounding box center [399, 262] width 527 height 16
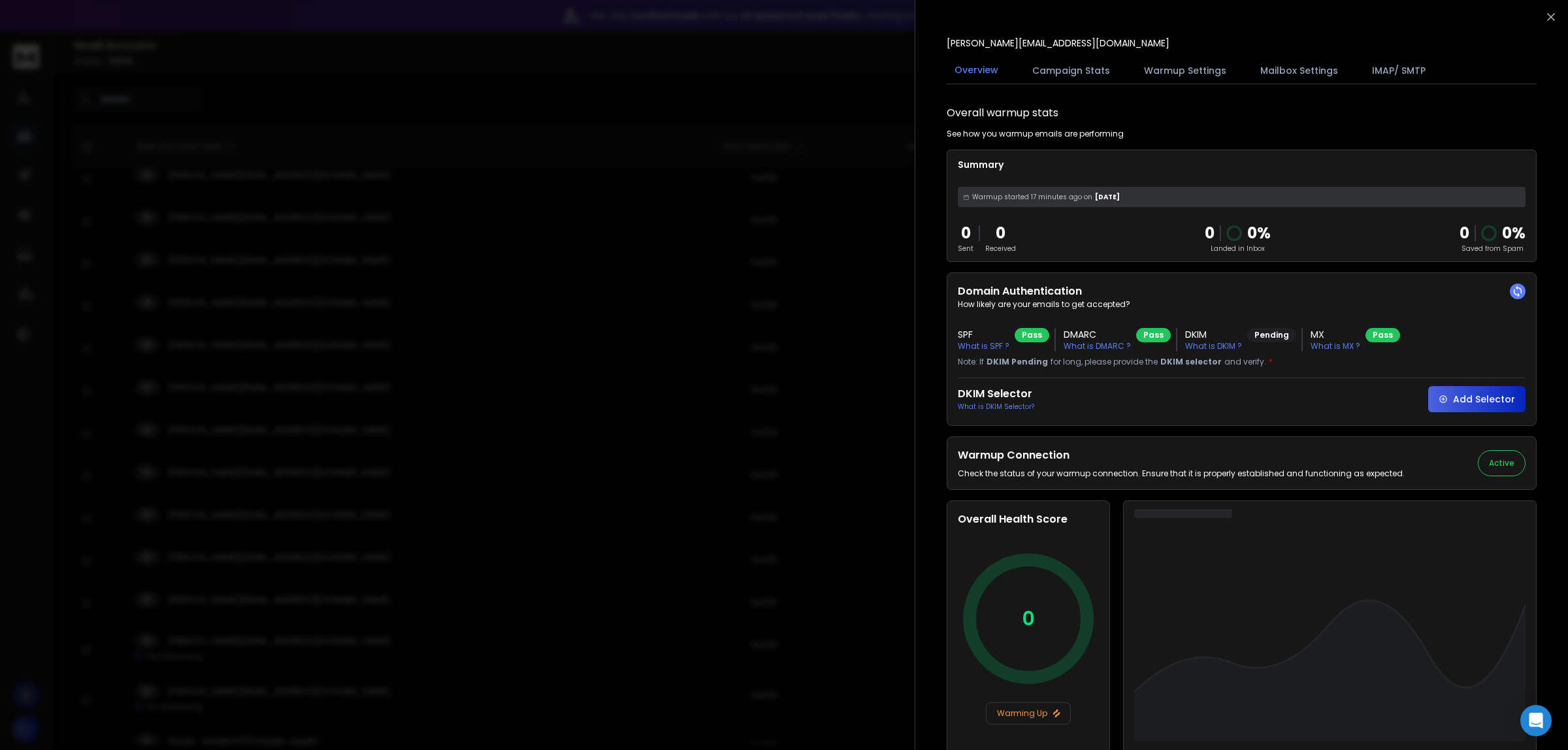
click at [1281, 62] on button "Mailbox Settings" at bounding box center [1299, 70] width 93 height 29
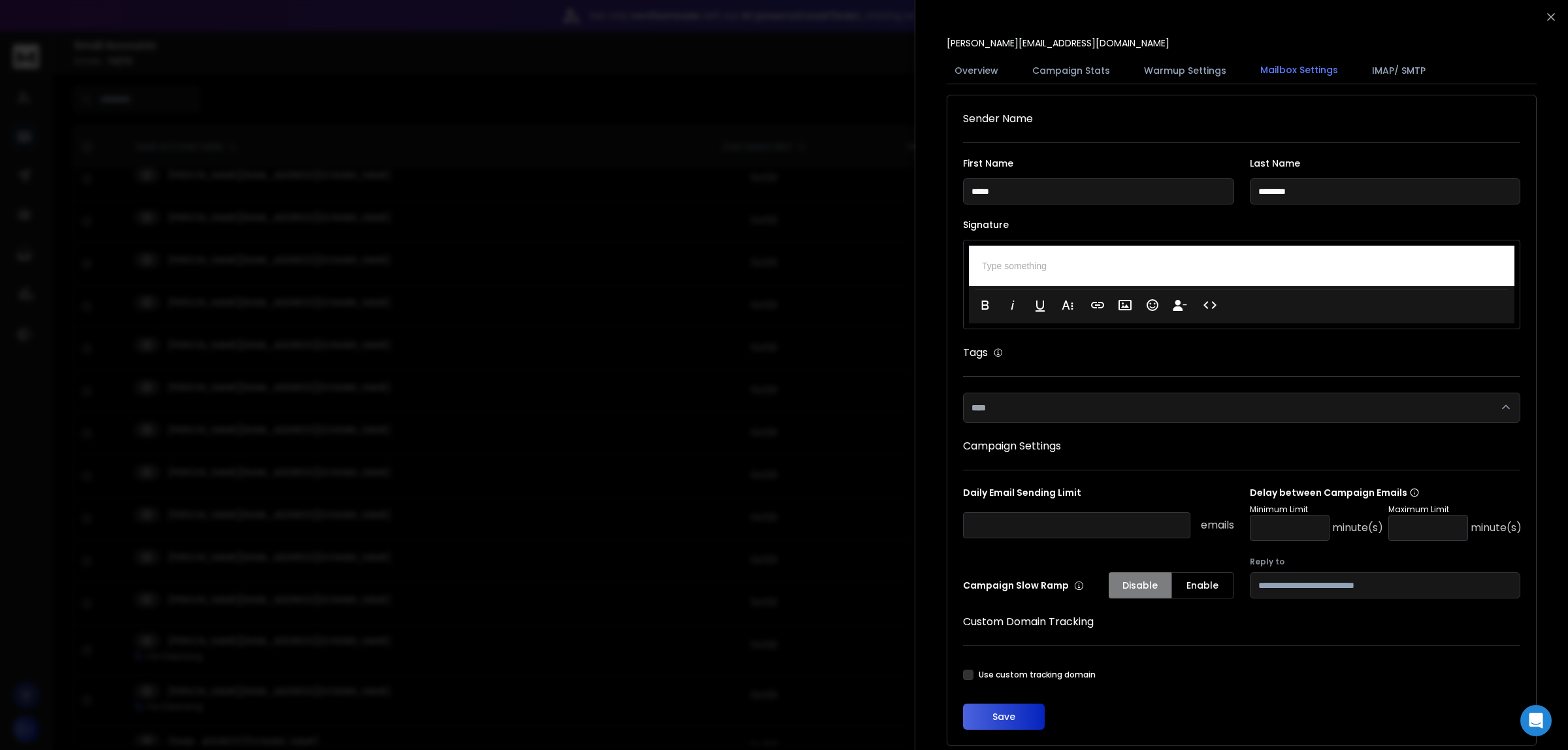
click at [1029, 275] on div at bounding box center [1241, 266] width 545 height 41
click at [1005, 724] on button "Save" at bounding box center [1004, 716] width 82 height 26
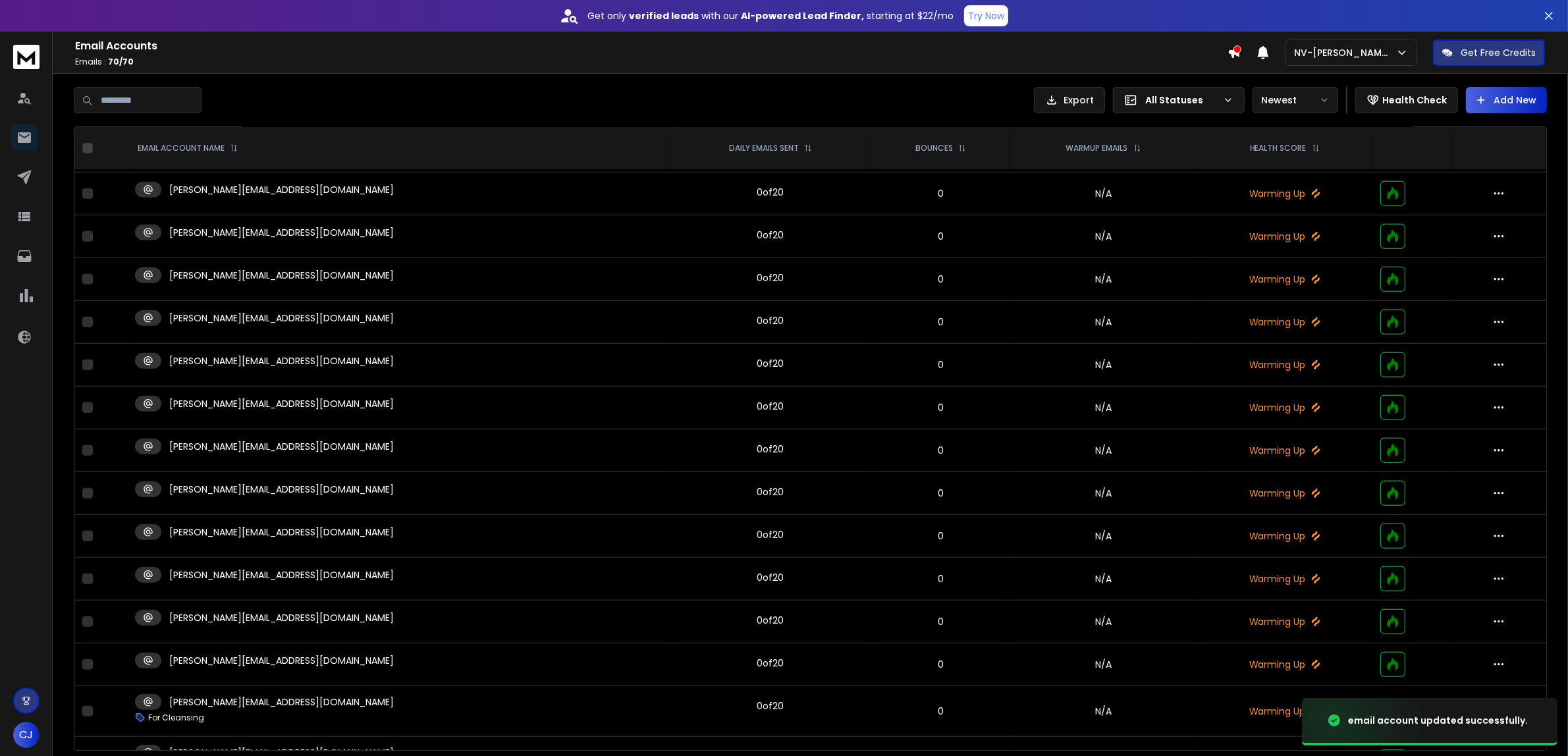
scroll to position [1597, 0]
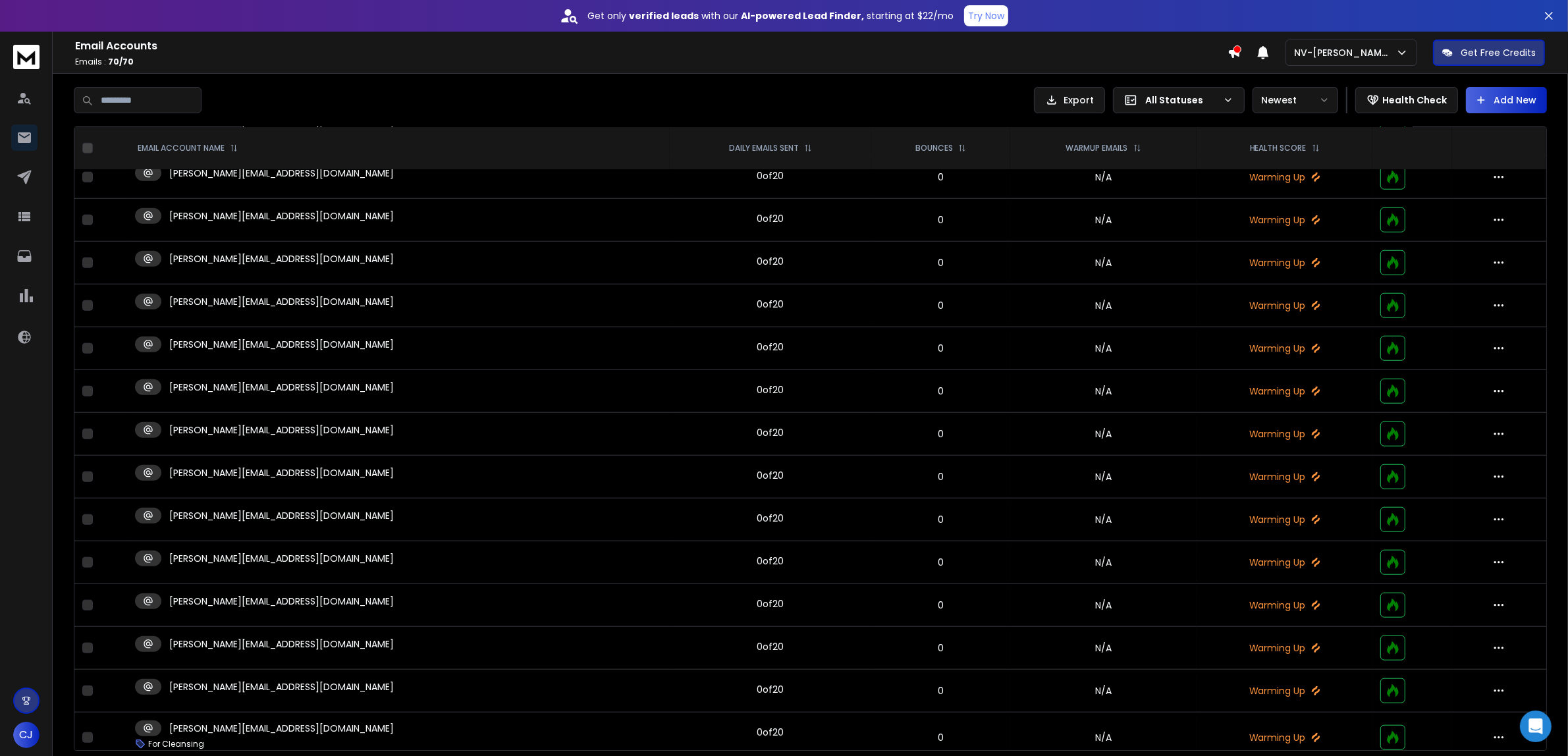
click at [445, 224] on div "beatrice@learn.finrise.site" at bounding box center [399, 216] width 527 height 16
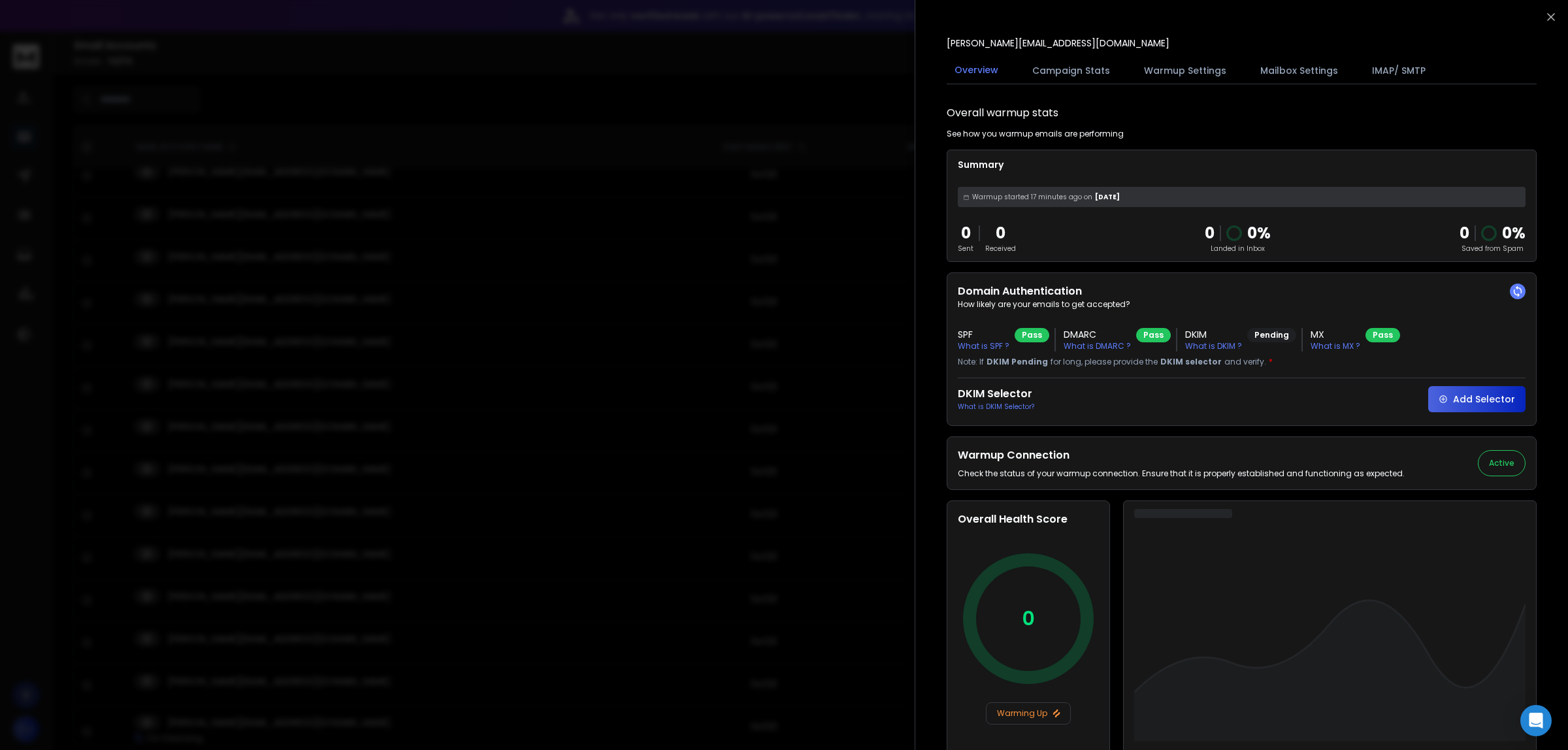
click at [1269, 70] on button "Mailbox Settings" at bounding box center [1299, 70] width 93 height 29
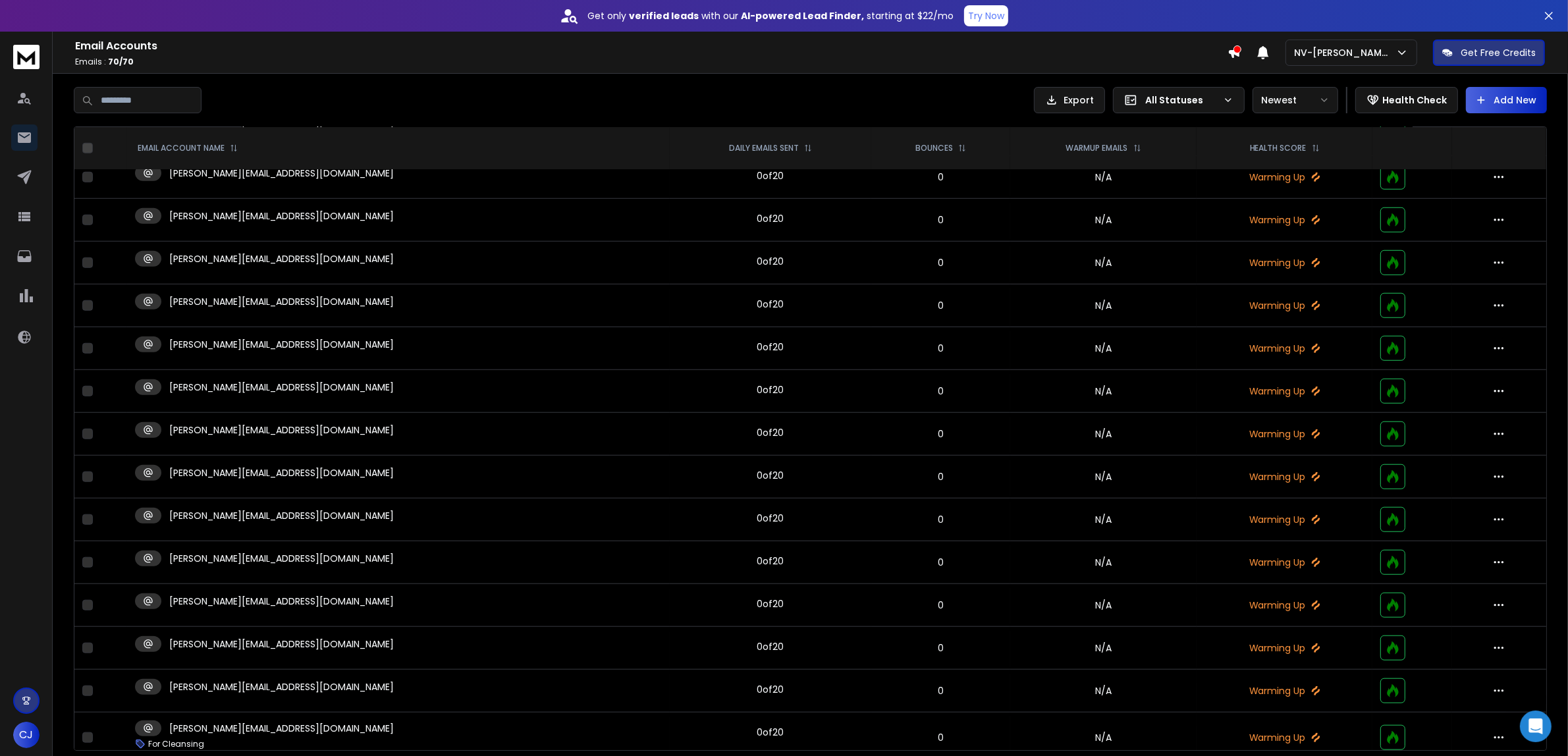
click at [384, 264] on div "larry@learn.finrise.site" at bounding box center [399, 259] width 527 height 16
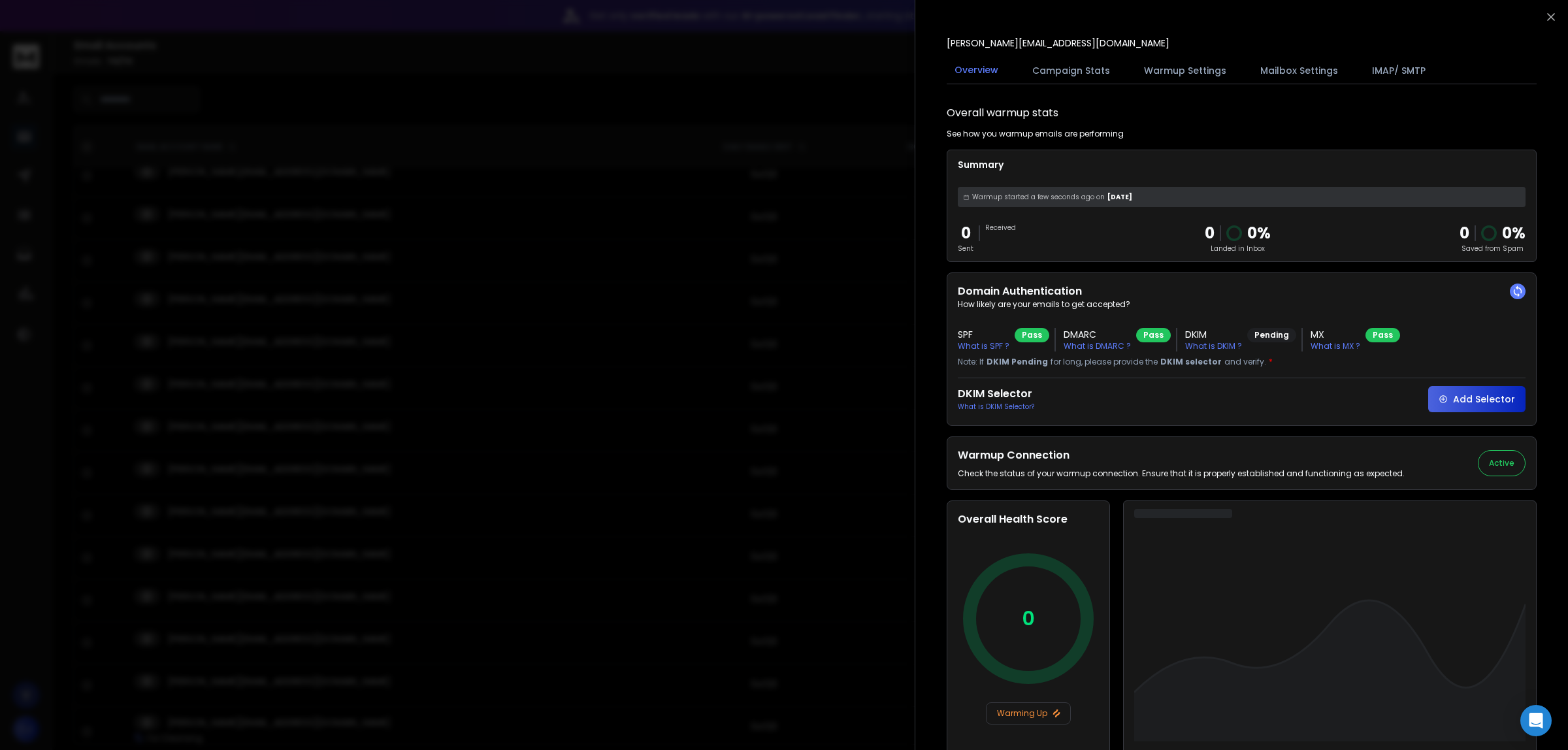
click at [1286, 65] on button "Mailbox Settings" at bounding box center [1299, 70] width 93 height 29
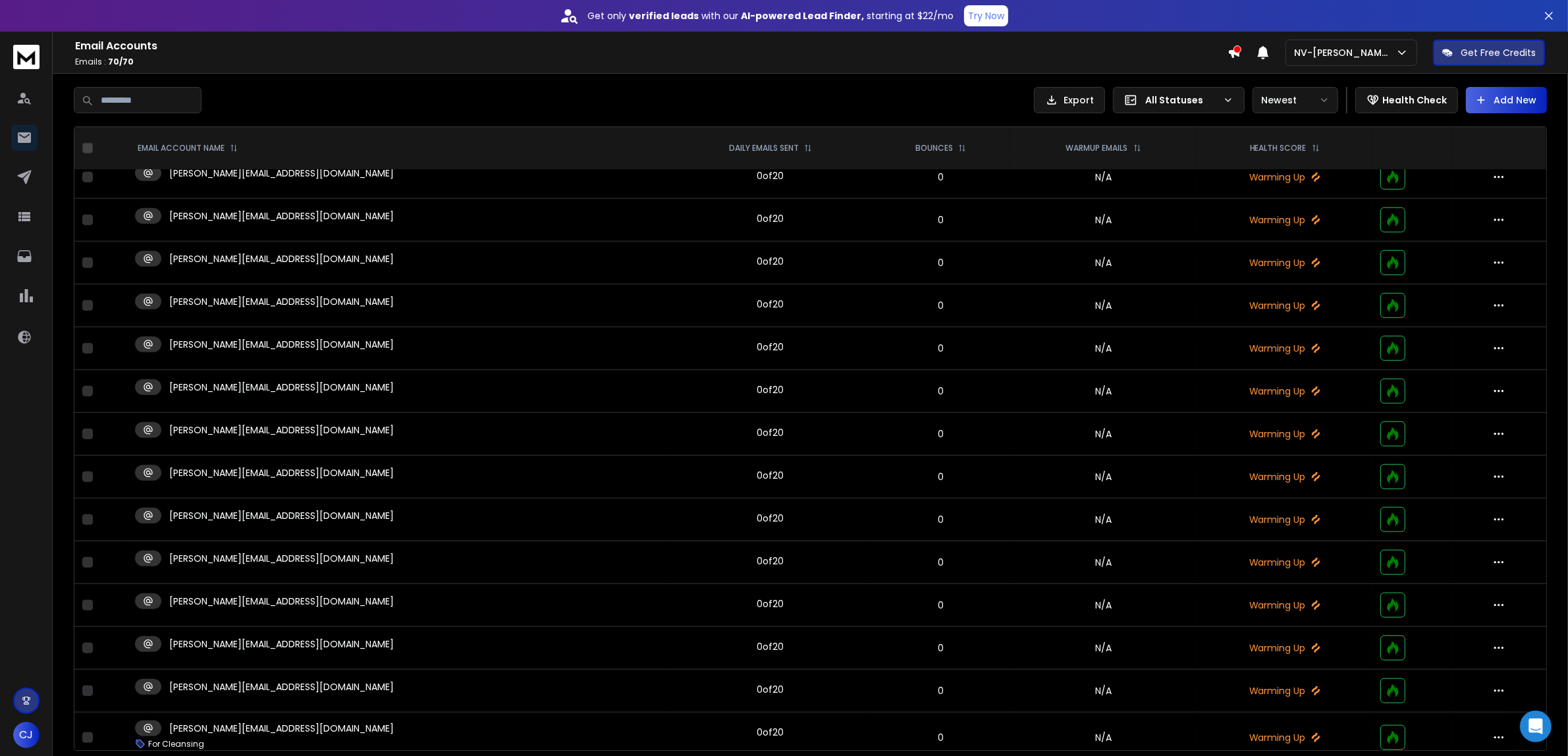
click at [399, 308] on div "allan@learn.meshlink.site" at bounding box center [399, 302] width 527 height 16
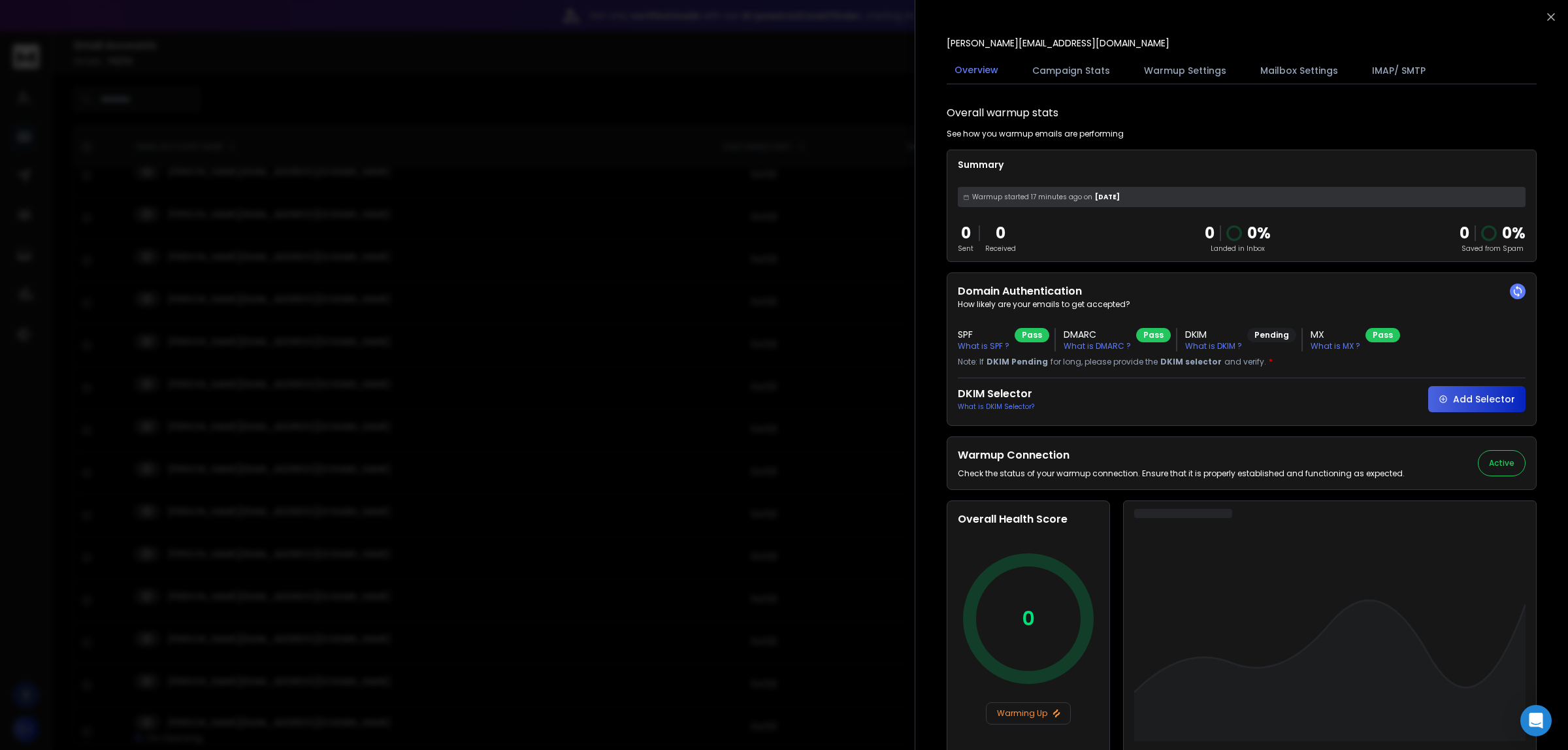
click at [1277, 66] on button "Mailbox Settings" at bounding box center [1299, 70] width 93 height 29
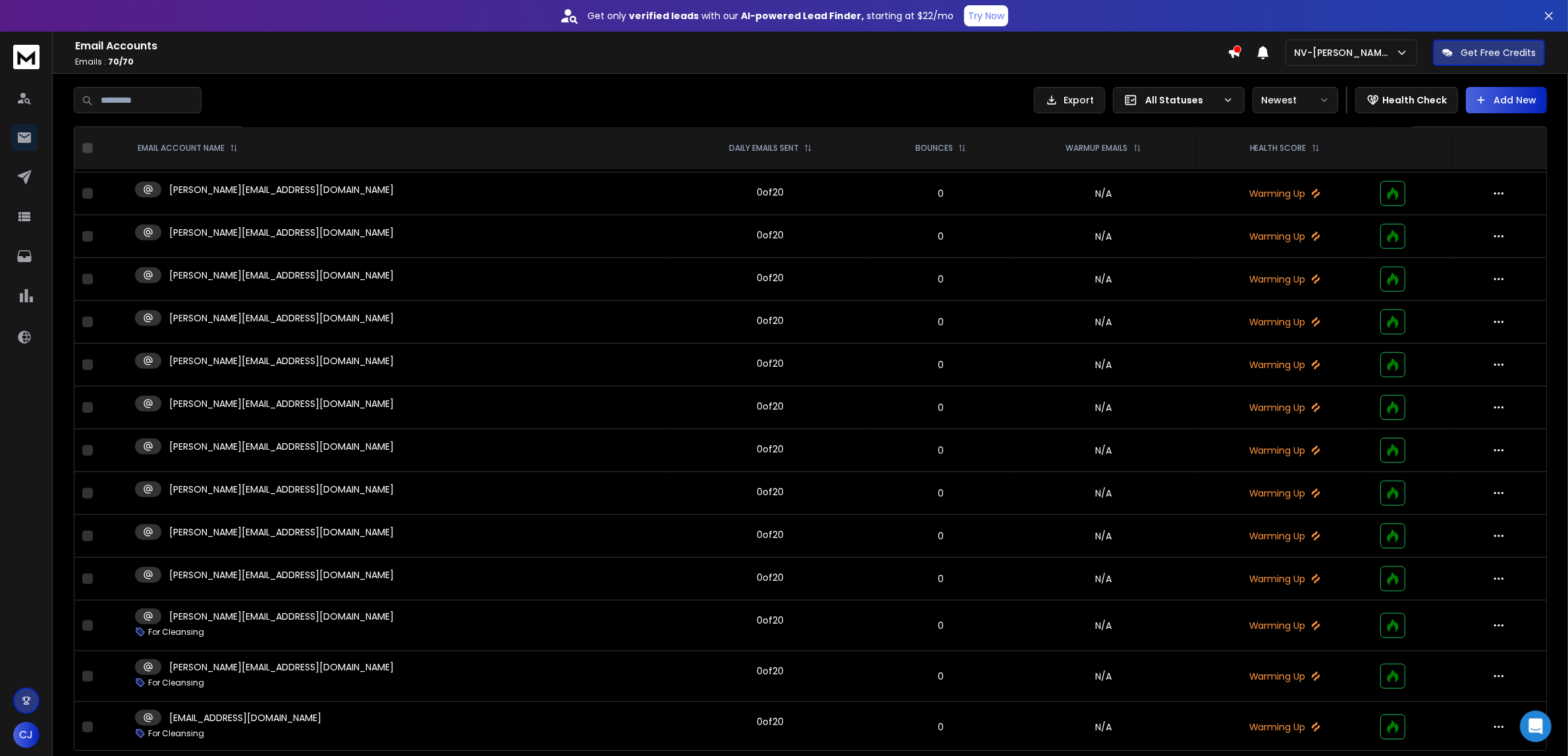
scroll to position [1680, 0]
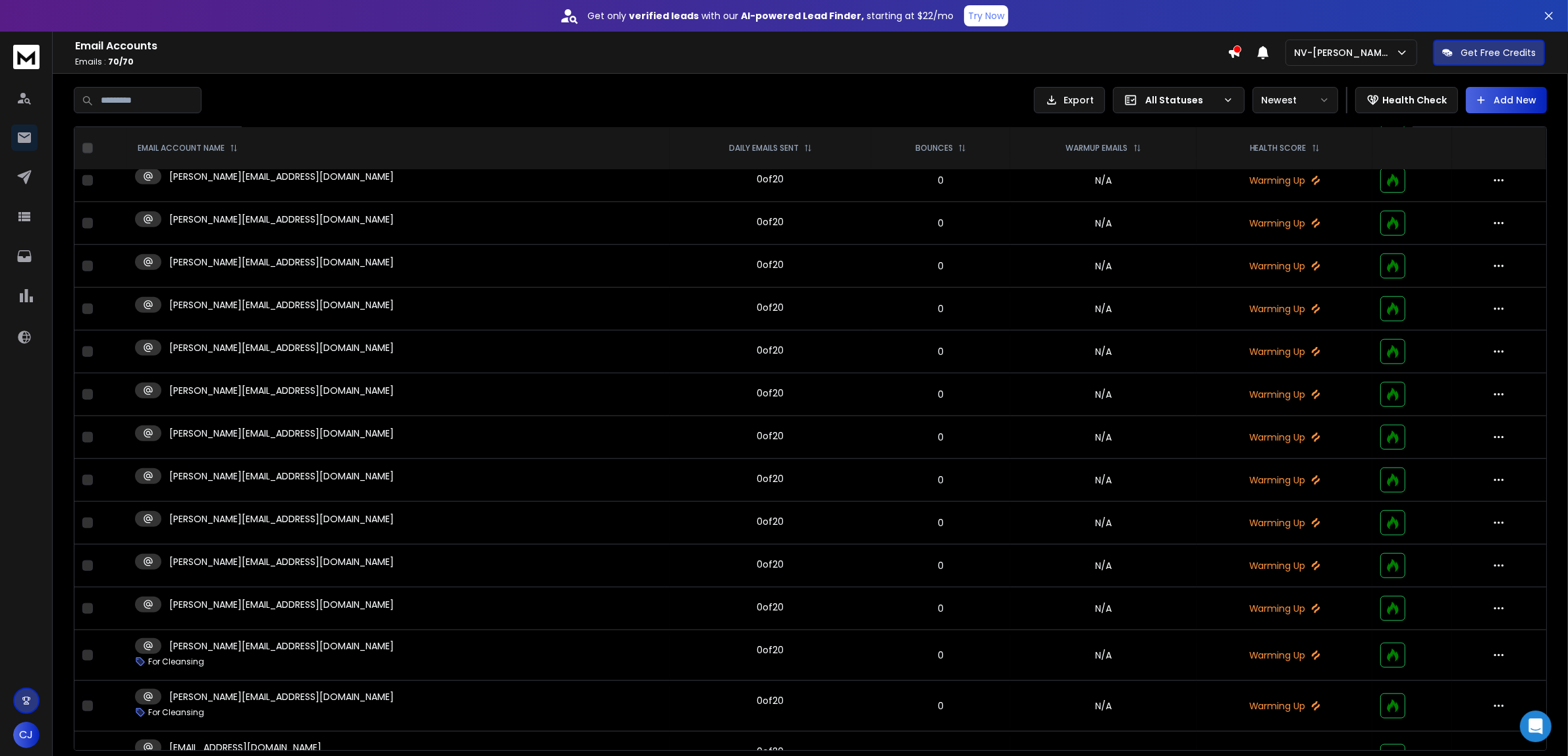
click at [442, 258] on td "harry@learn.meshlink.site" at bounding box center [399, 266] width 543 height 43
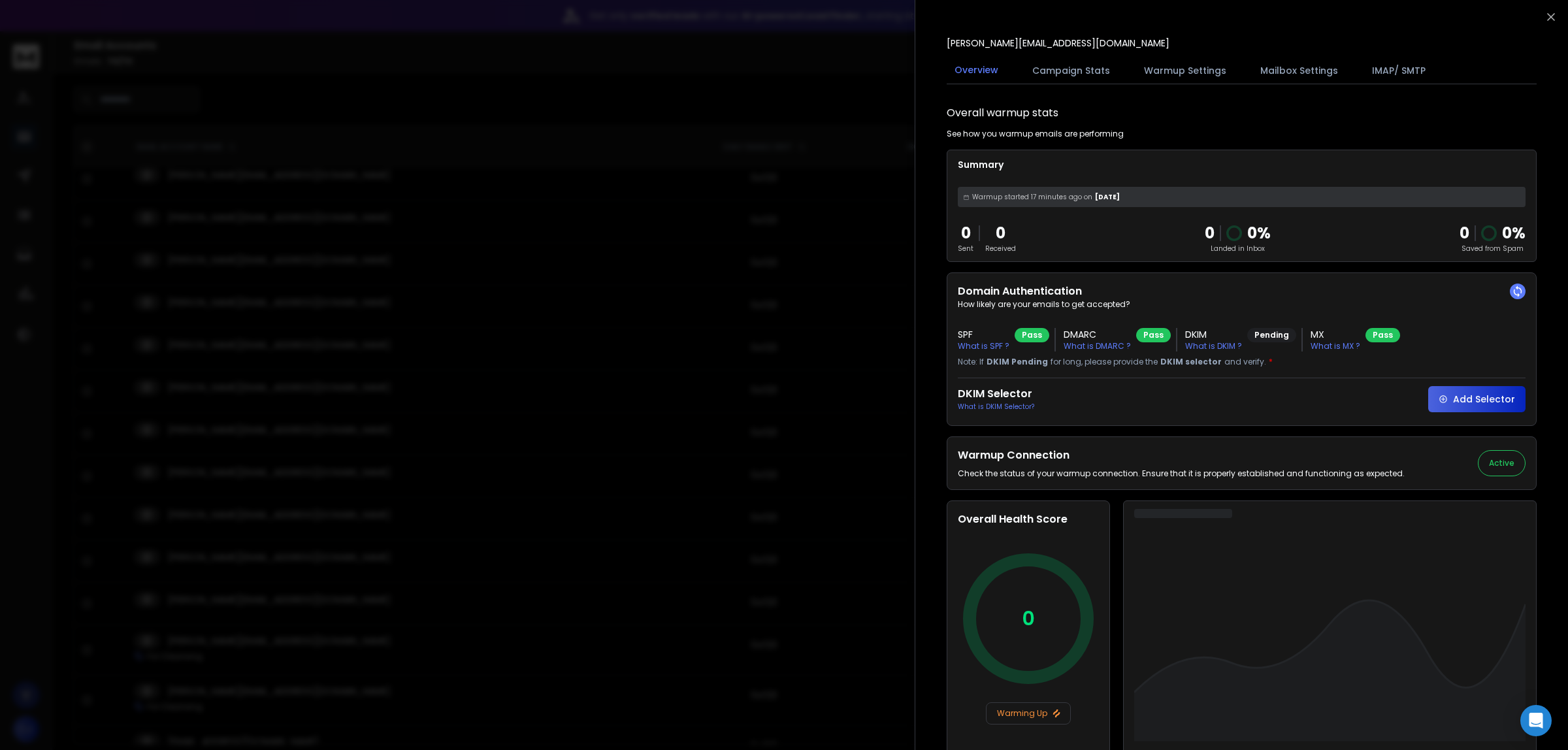
click at [1288, 69] on button "Mailbox Settings" at bounding box center [1299, 70] width 93 height 29
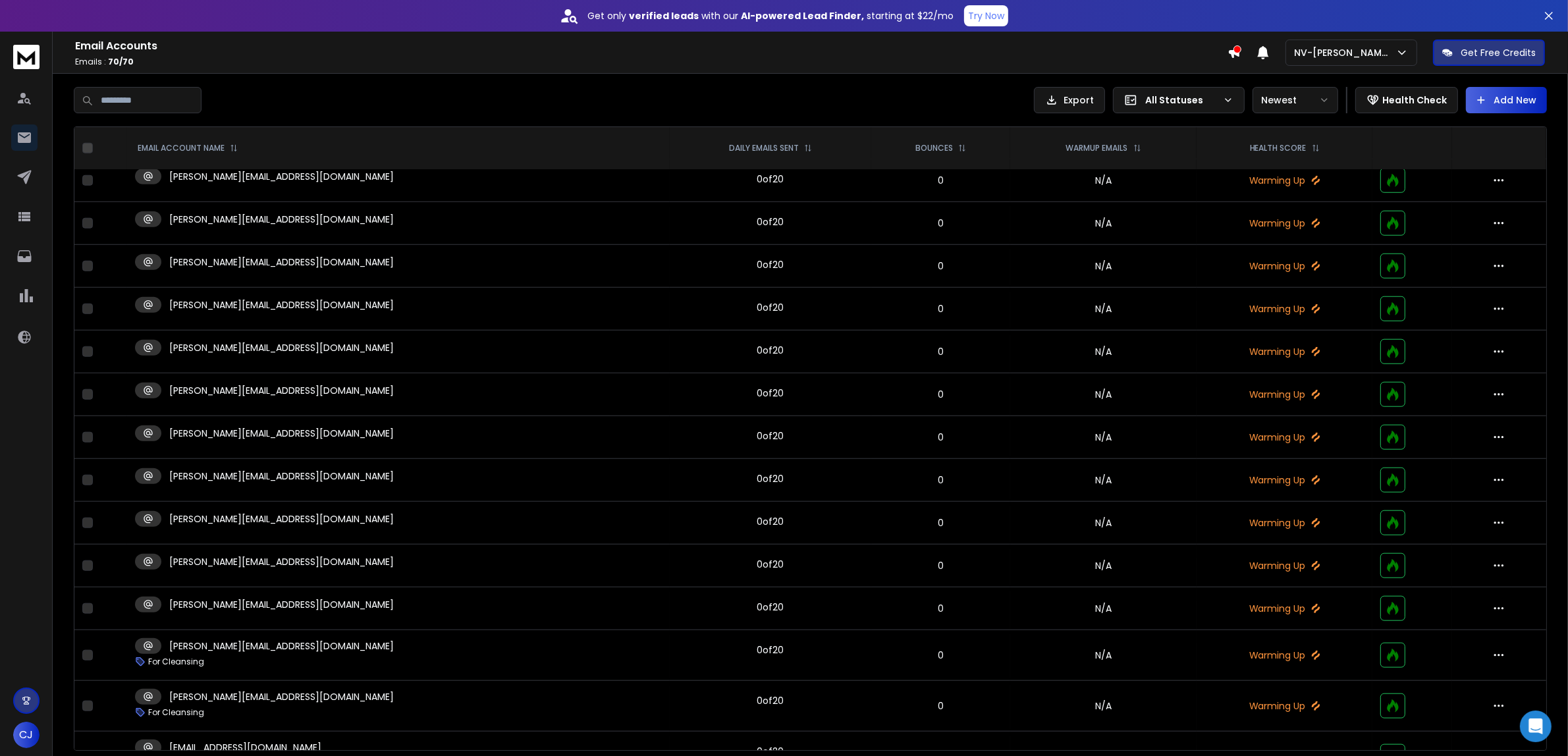
click at [307, 313] on div "alex@learn.meshlink.site" at bounding box center [399, 305] width 527 height 16
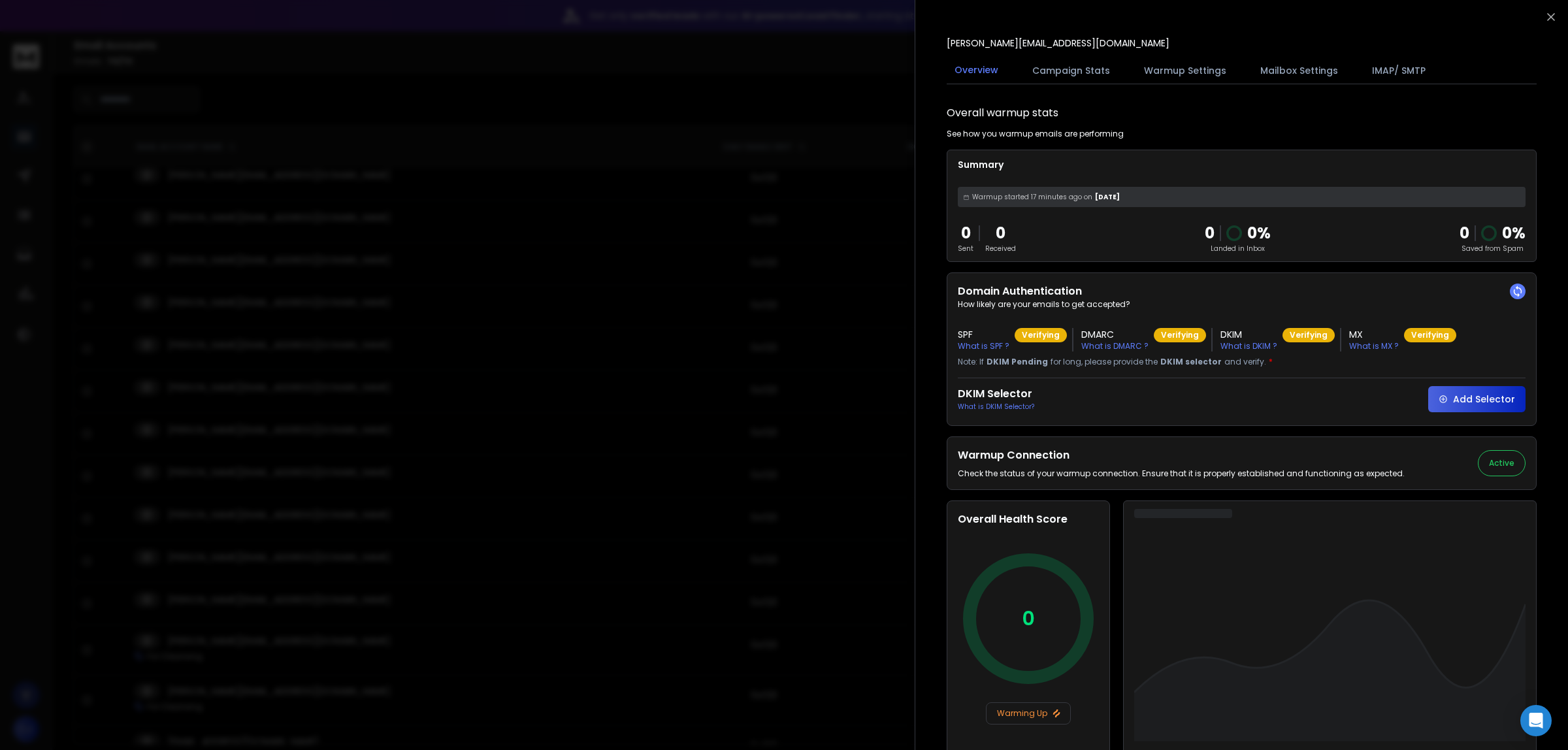
click at [1277, 69] on button "Mailbox Settings" at bounding box center [1299, 70] width 93 height 29
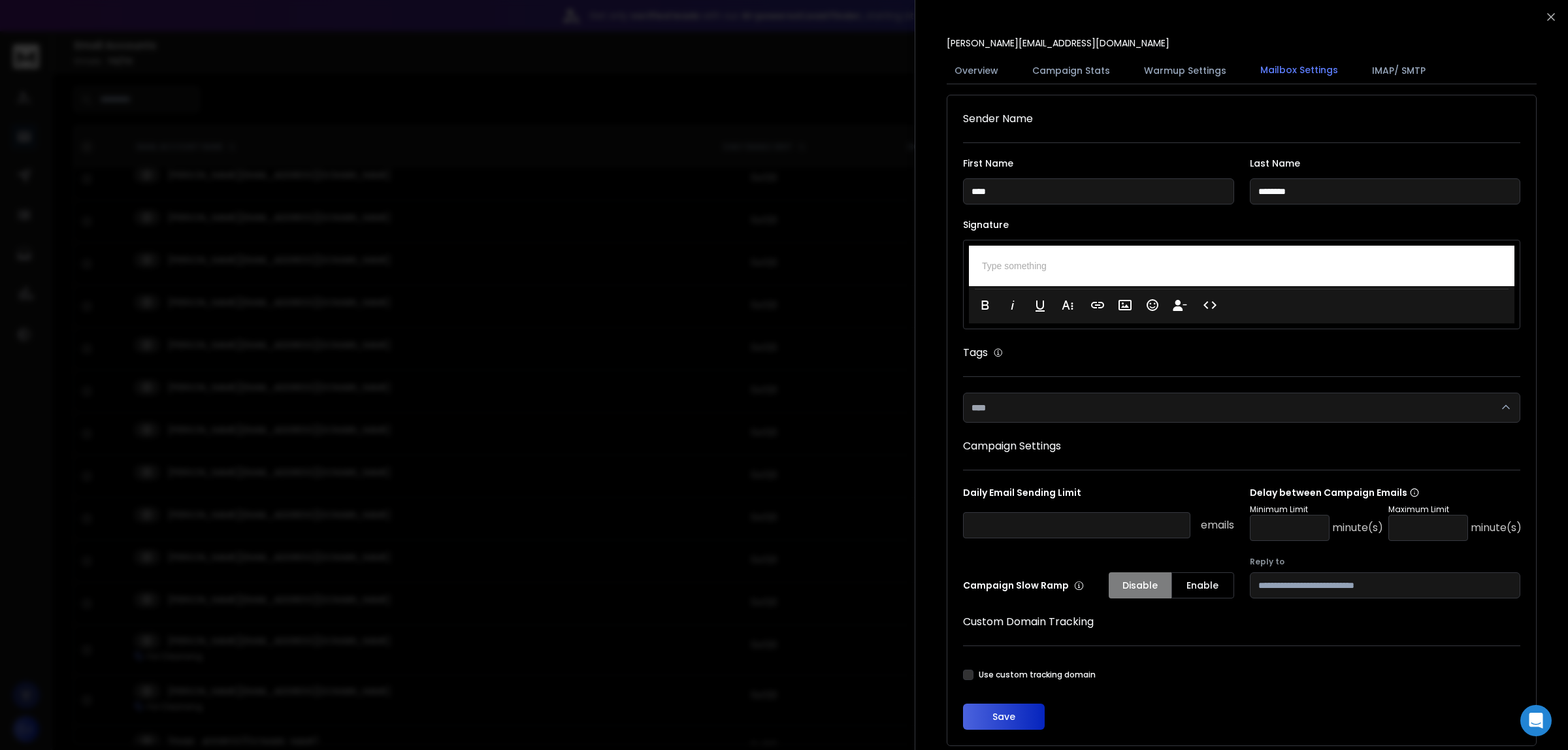
click at [1082, 268] on div at bounding box center [1241, 266] width 519 height 15
click at [1013, 716] on button "Save" at bounding box center [1004, 716] width 82 height 26
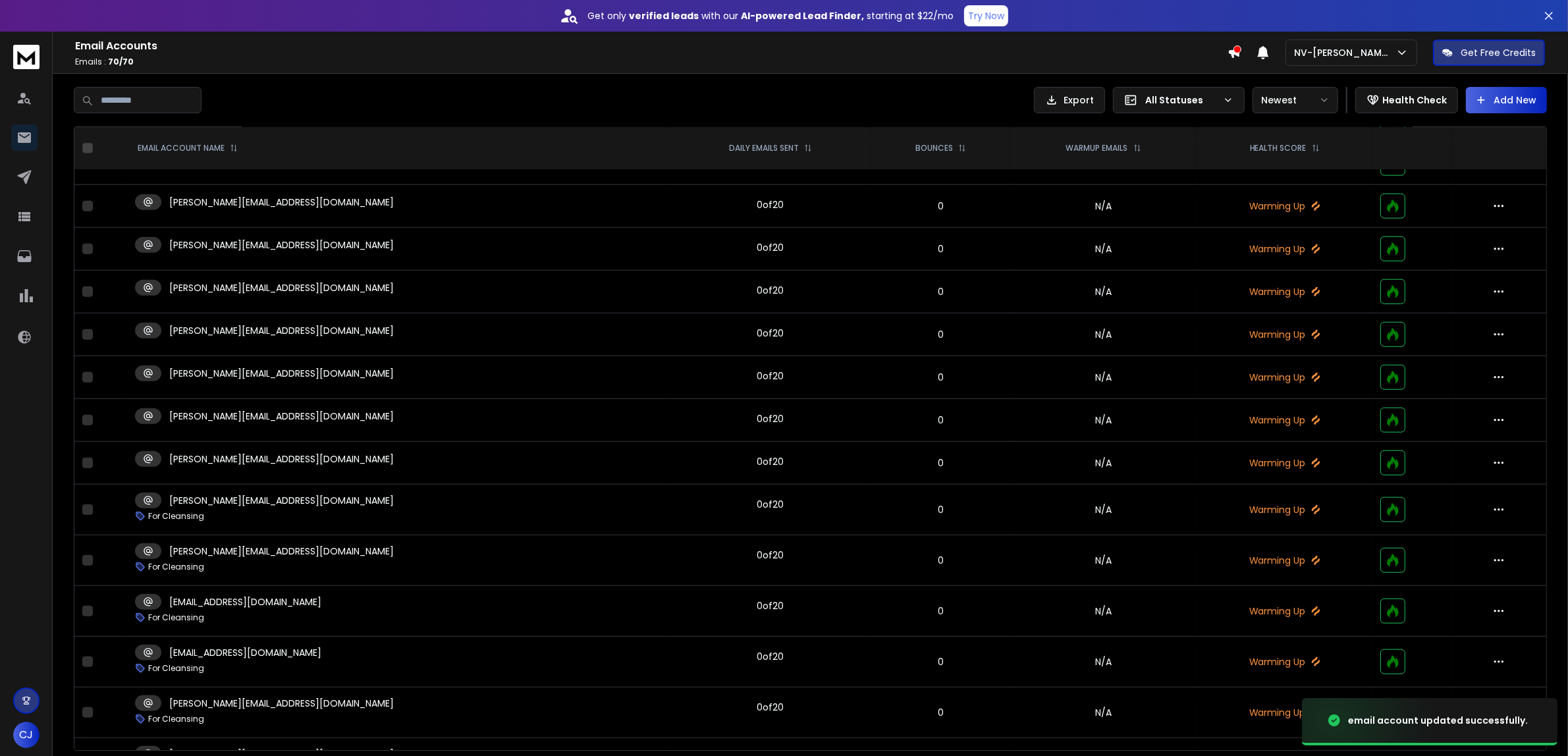
scroll to position [1845, 0]
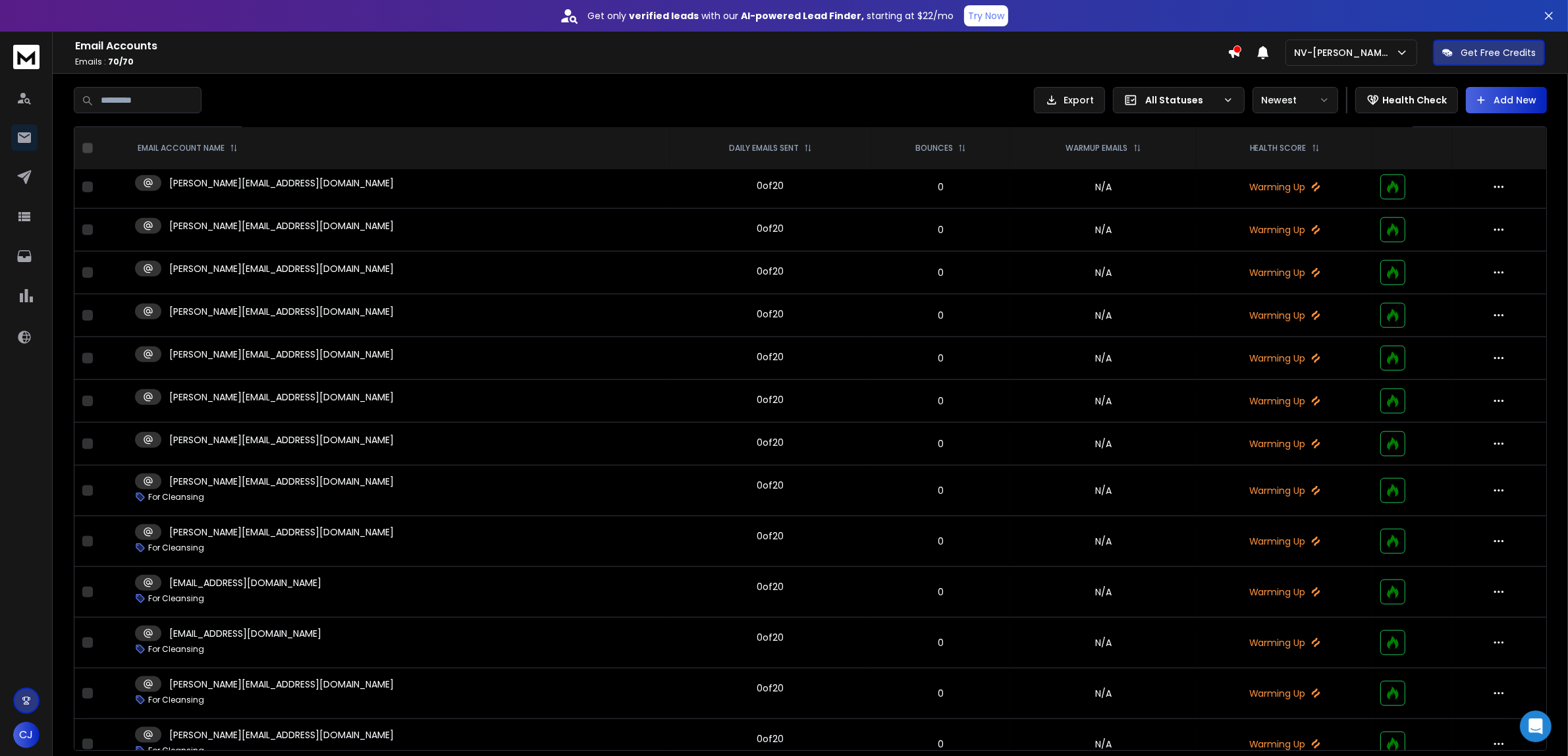
click at [534, 176] on td "alec@learn.meshlink.site" at bounding box center [399, 187] width 543 height 43
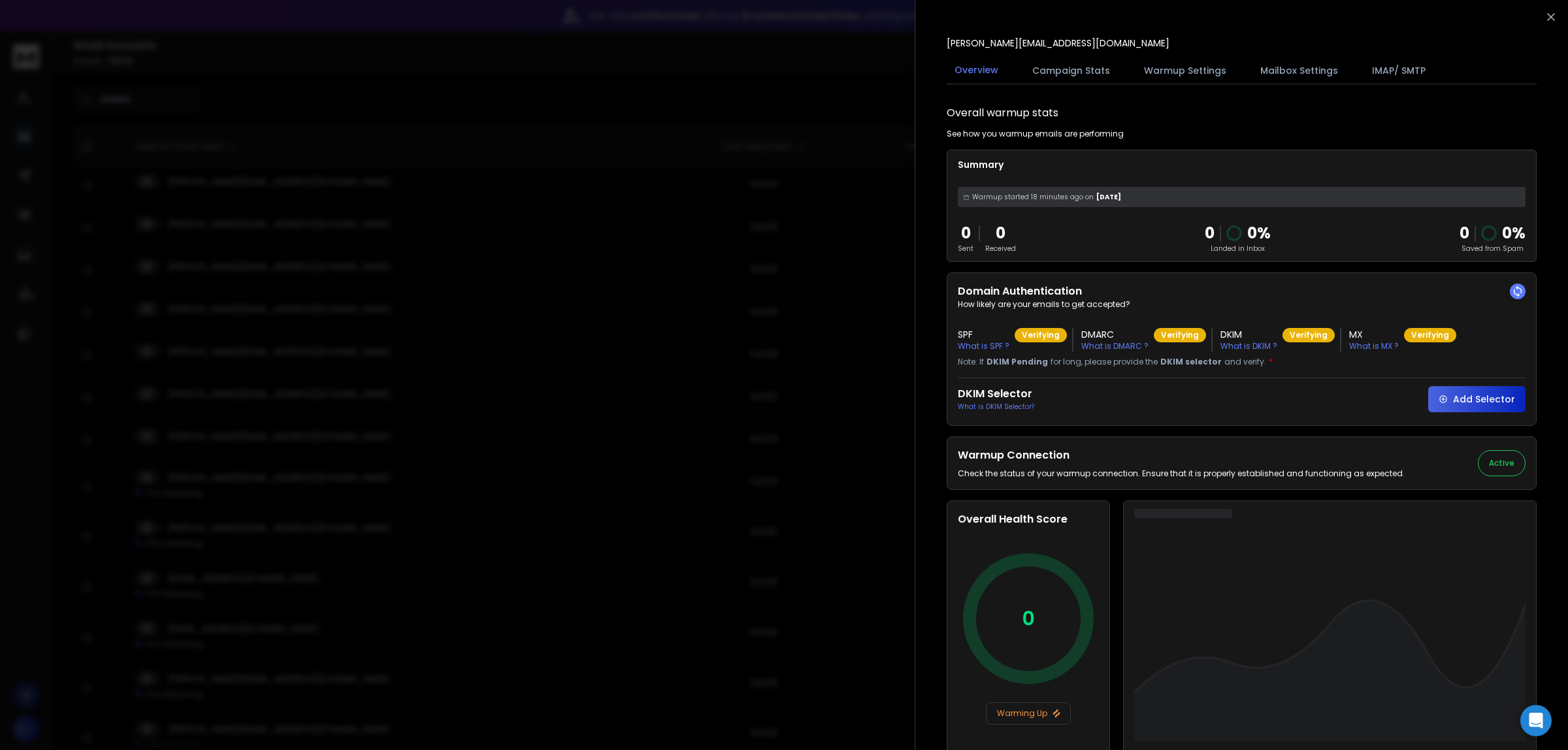
click at [1286, 67] on button "Mailbox Settings" at bounding box center [1299, 70] width 93 height 29
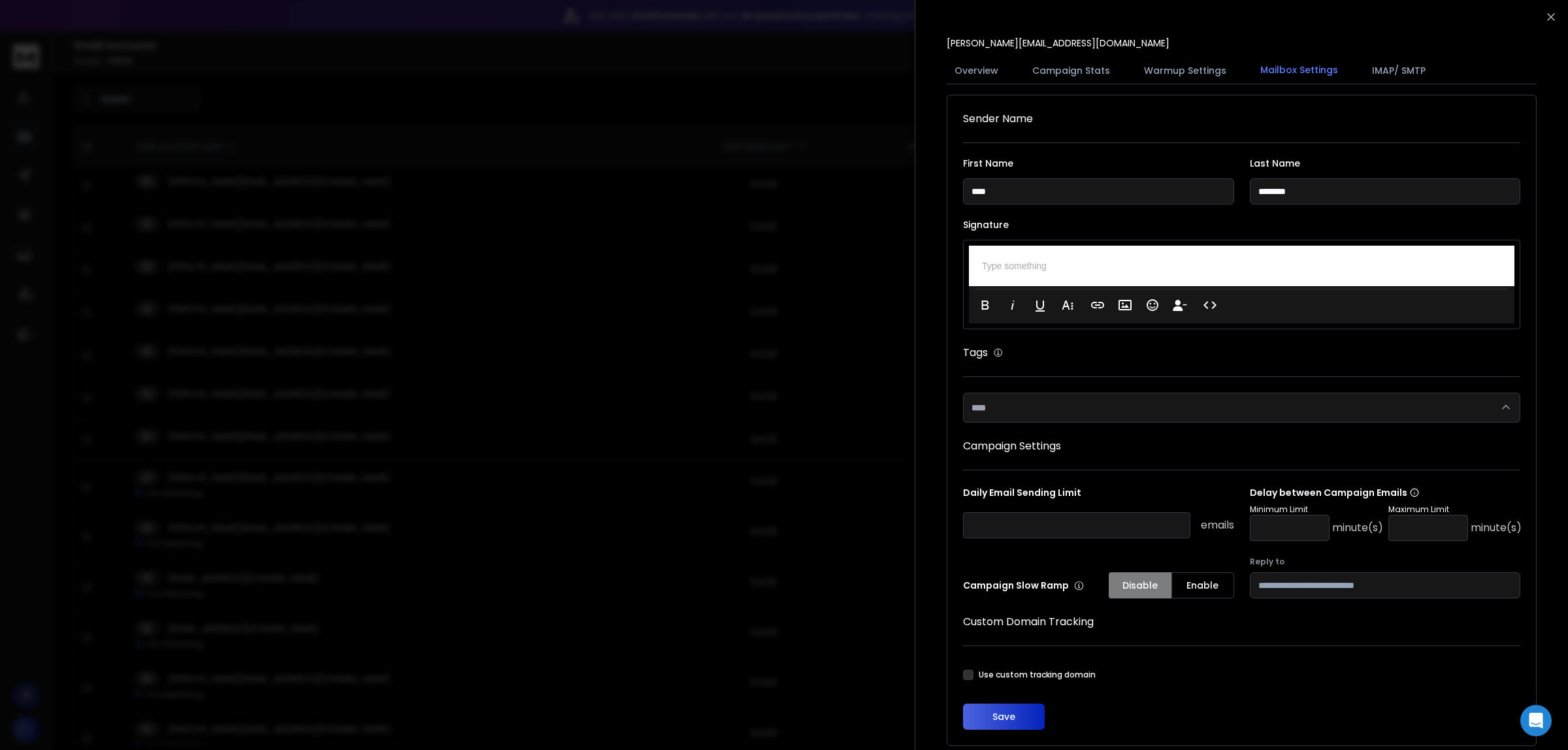
click at [1069, 266] on div at bounding box center [1241, 266] width 519 height 15
click at [997, 709] on button "Save" at bounding box center [1004, 716] width 82 height 26
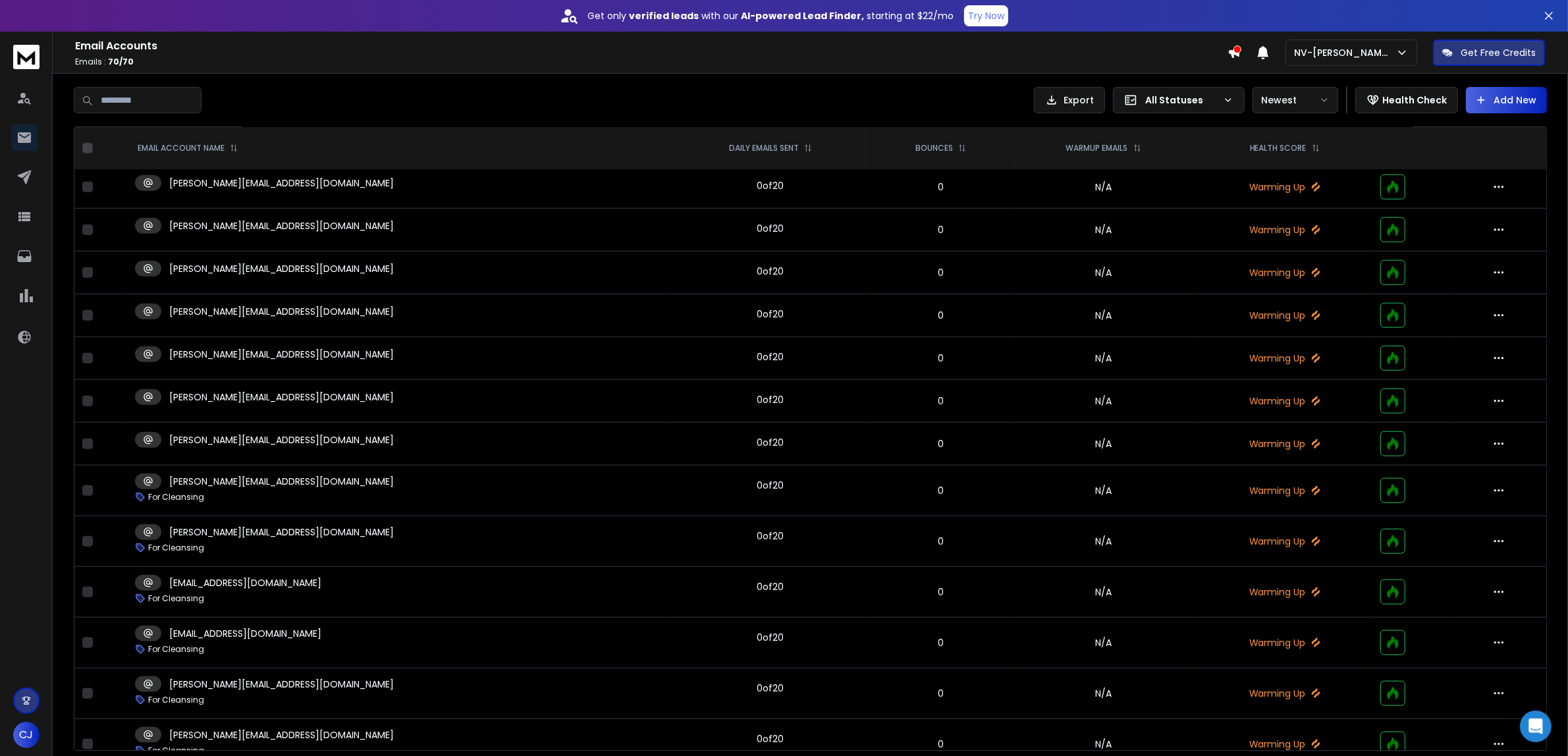
click at [387, 234] on div "barb@learn.meshlink.site" at bounding box center [399, 226] width 527 height 16
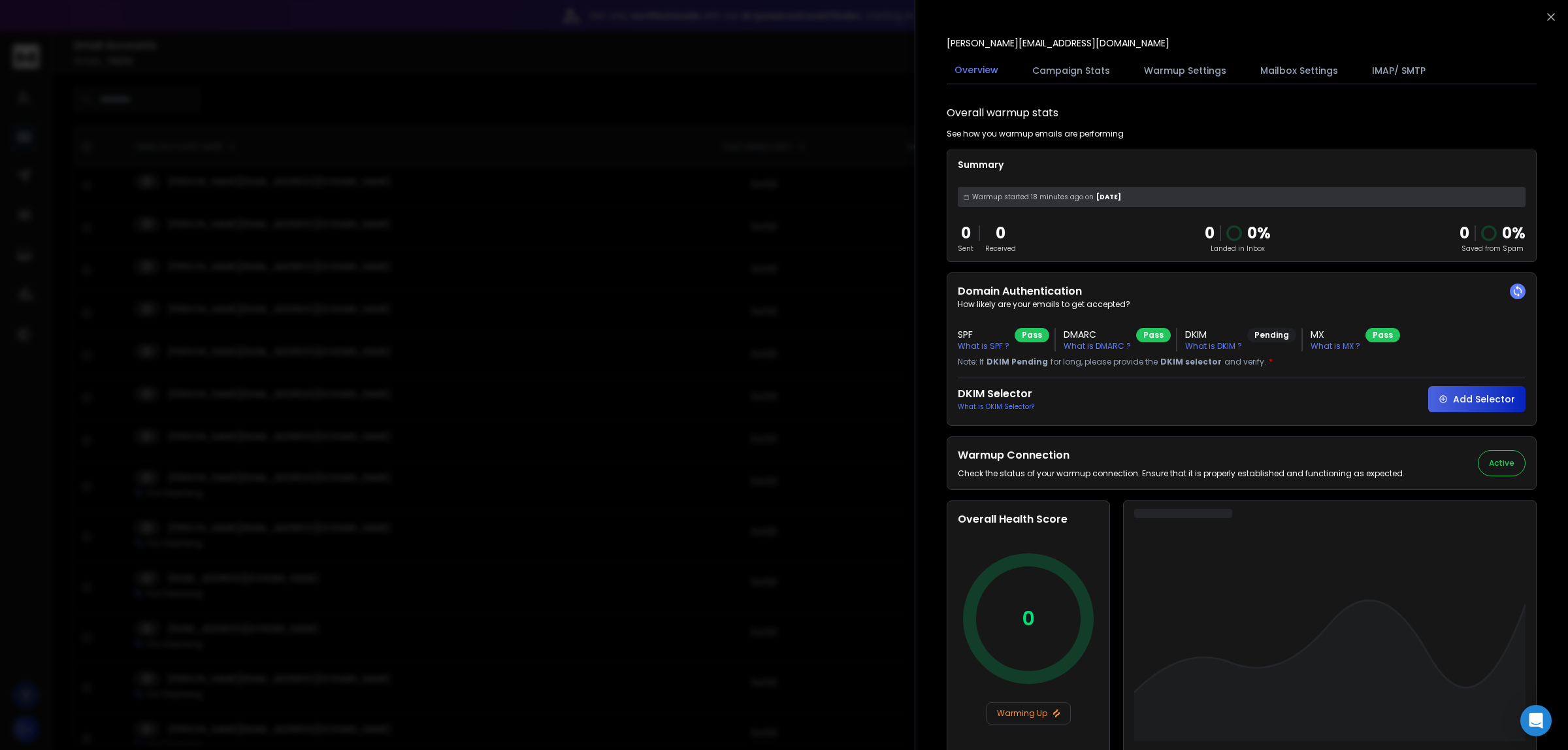
click at [1317, 69] on button "Mailbox Settings" at bounding box center [1299, 70] width 93 height 29
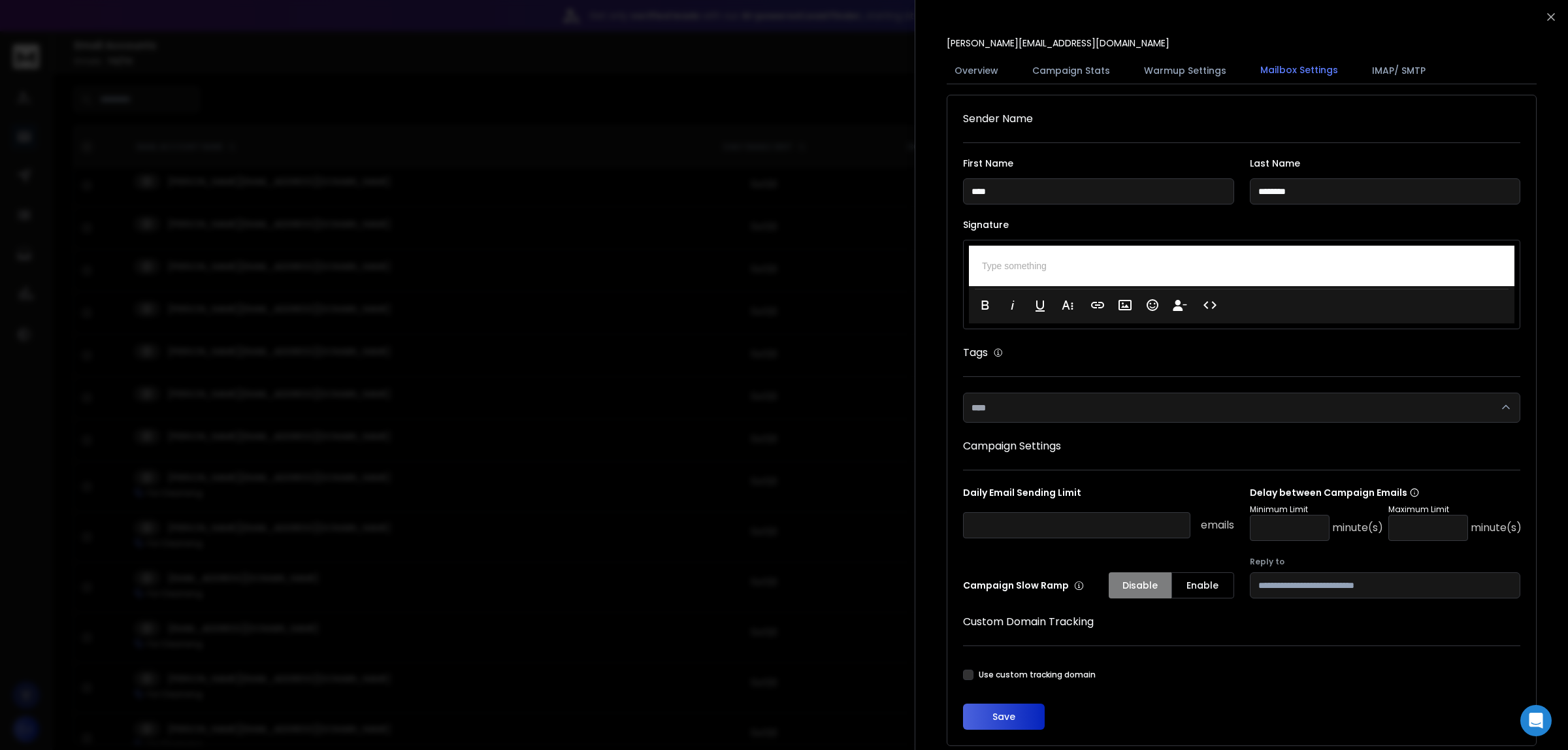
click at [1046, 269] on div at bounding box center [1241, 266] width 519 height 15
click at [1007, 704] on button "Save" at bounding box center [1004, 716] width 82 height 26
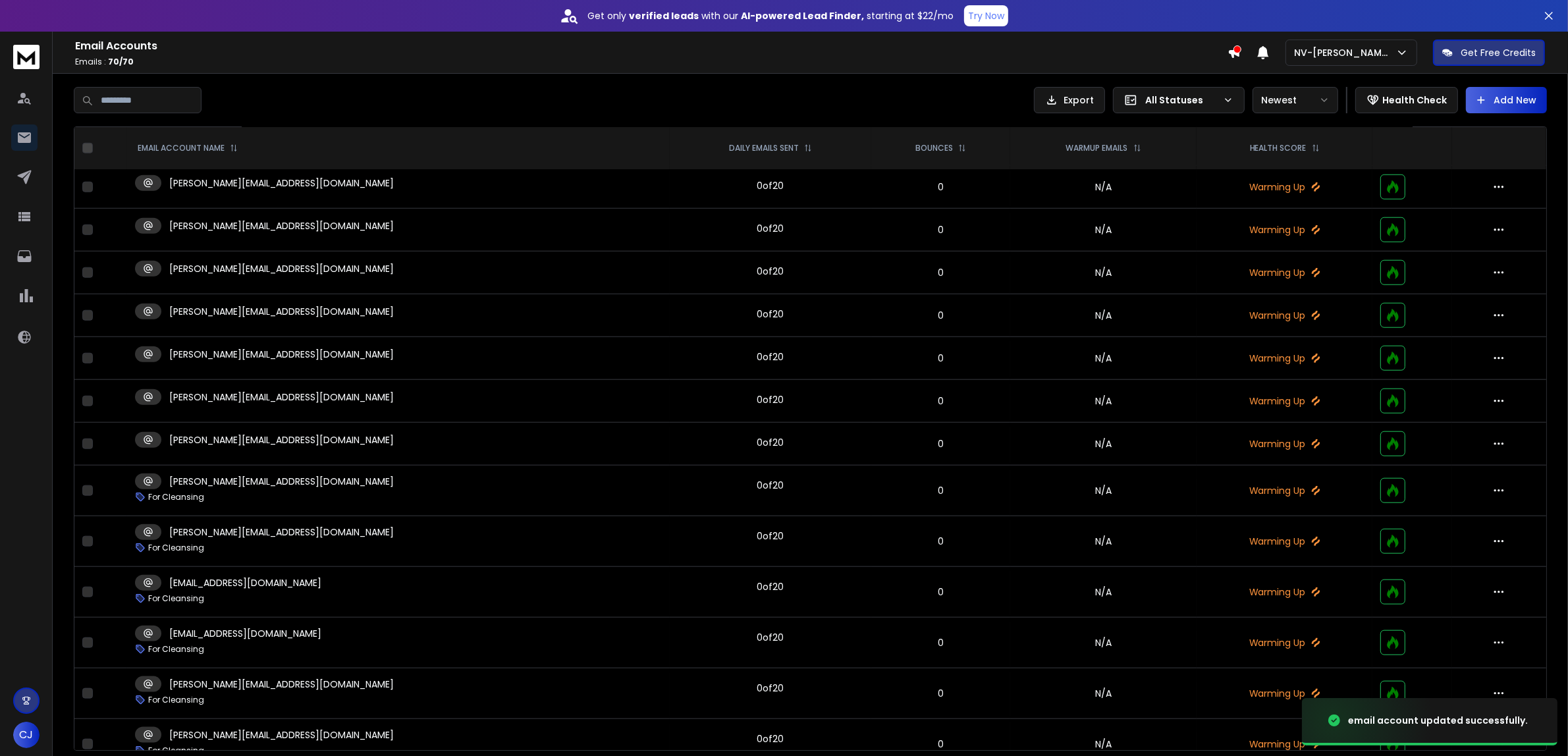
click at [406, 276] on div "bob@learn.meshlink.site" at bounding box center [399, 268] width 527 height 16
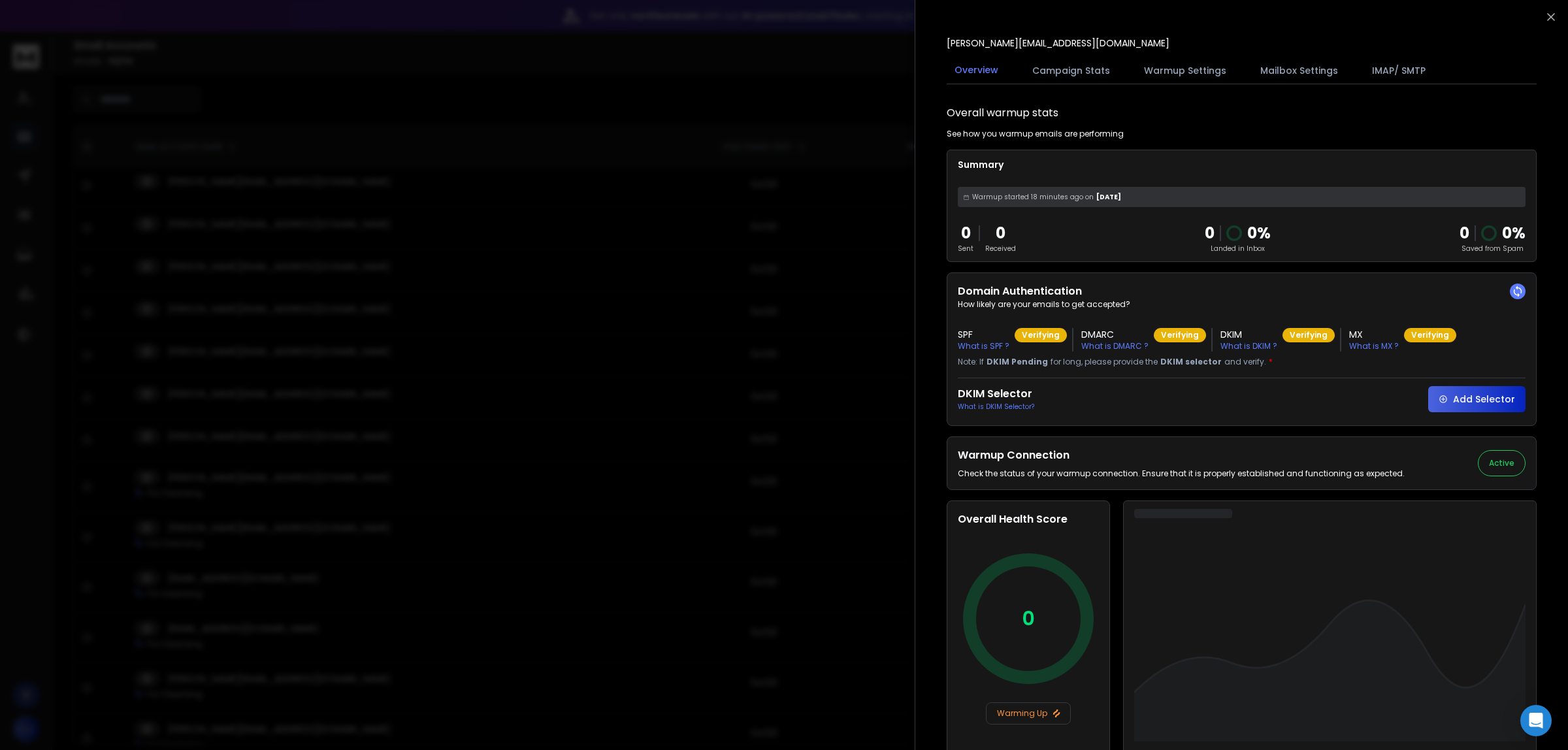
click at [1295, 63] on button "Mailbox Settings" at bounding box center [1299, 70] width 93 height 29
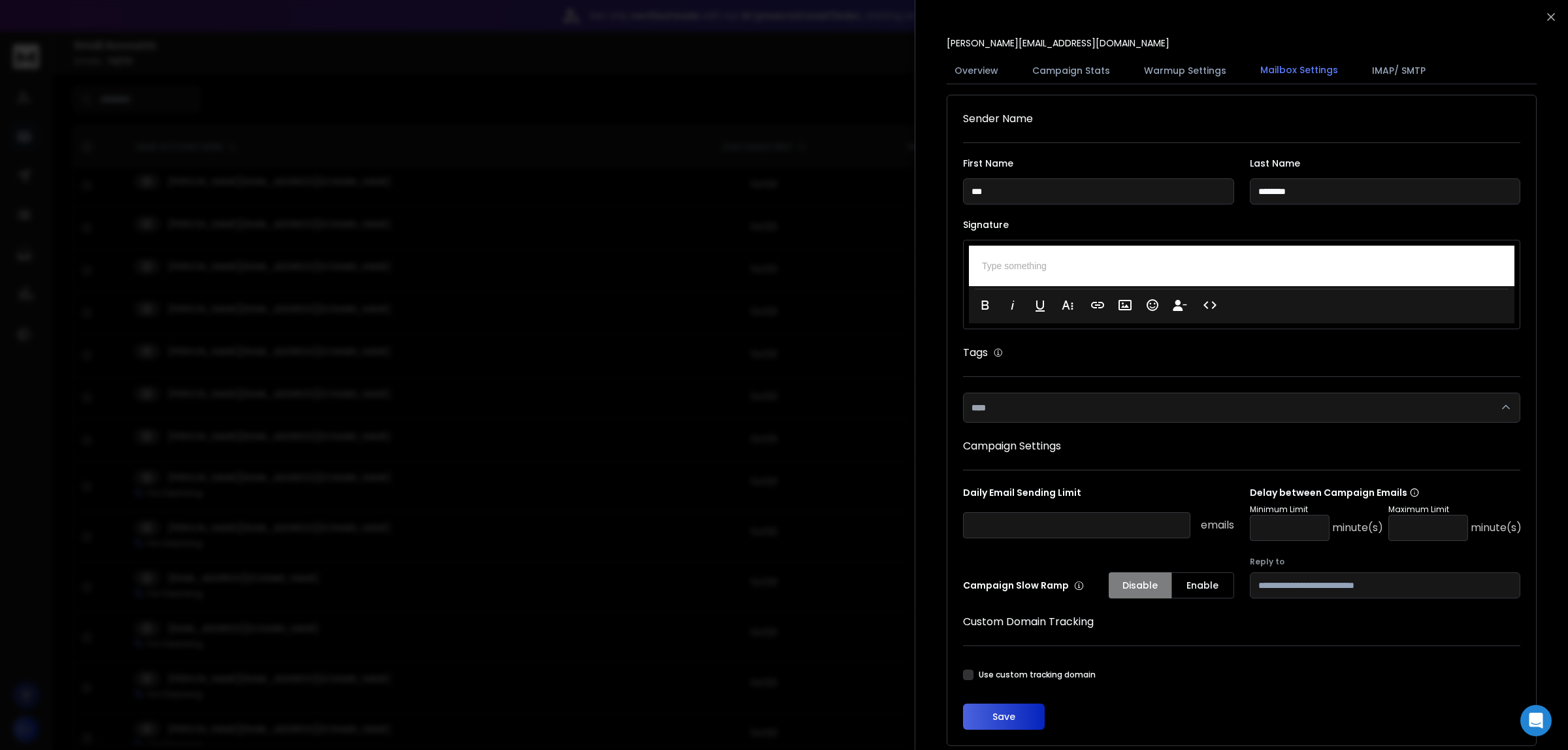
click at [1159, 265] on div at bounding box center [1241, 266] width 519 height 15
click at [1014, 716] on button "Save" at bounding box center [1004, 716] width 82 height 26
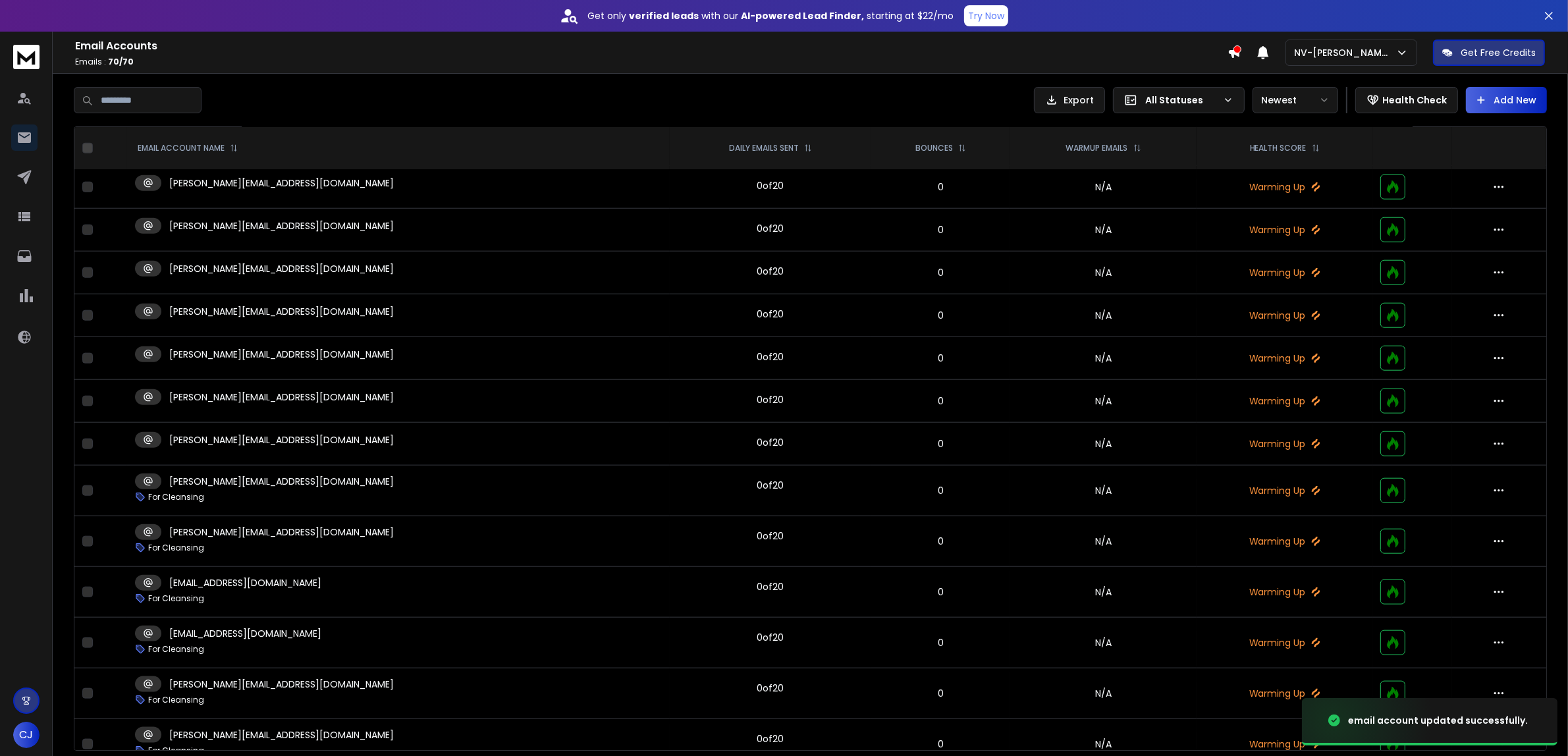
click at [429, 317] on div "peter@learn.meshlink.site" at bounding box center [399, 312] width 527 height 16
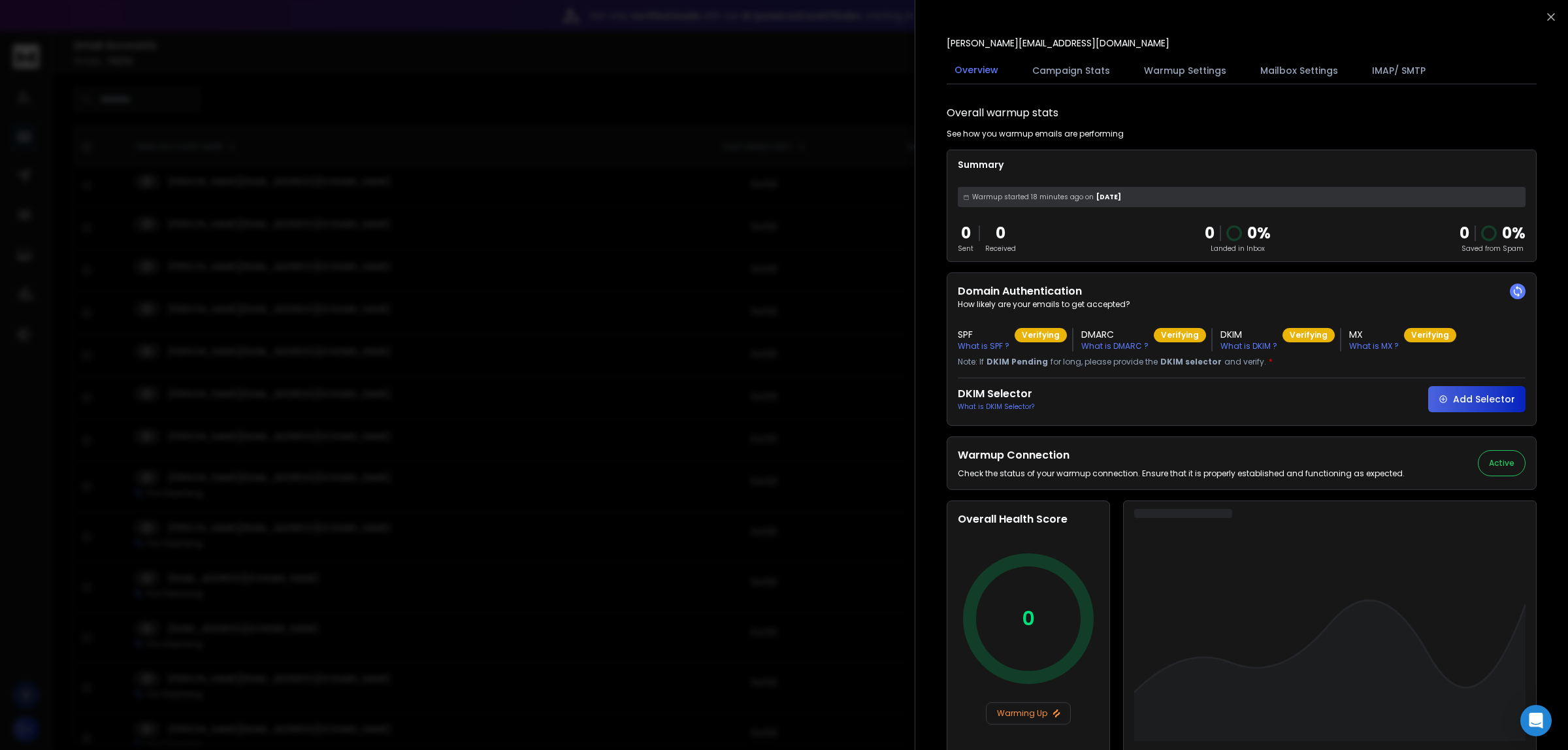
click at [1285, 64] on button "Mailbox Settings" at bounding box center [1299, 70] width 93 height 29
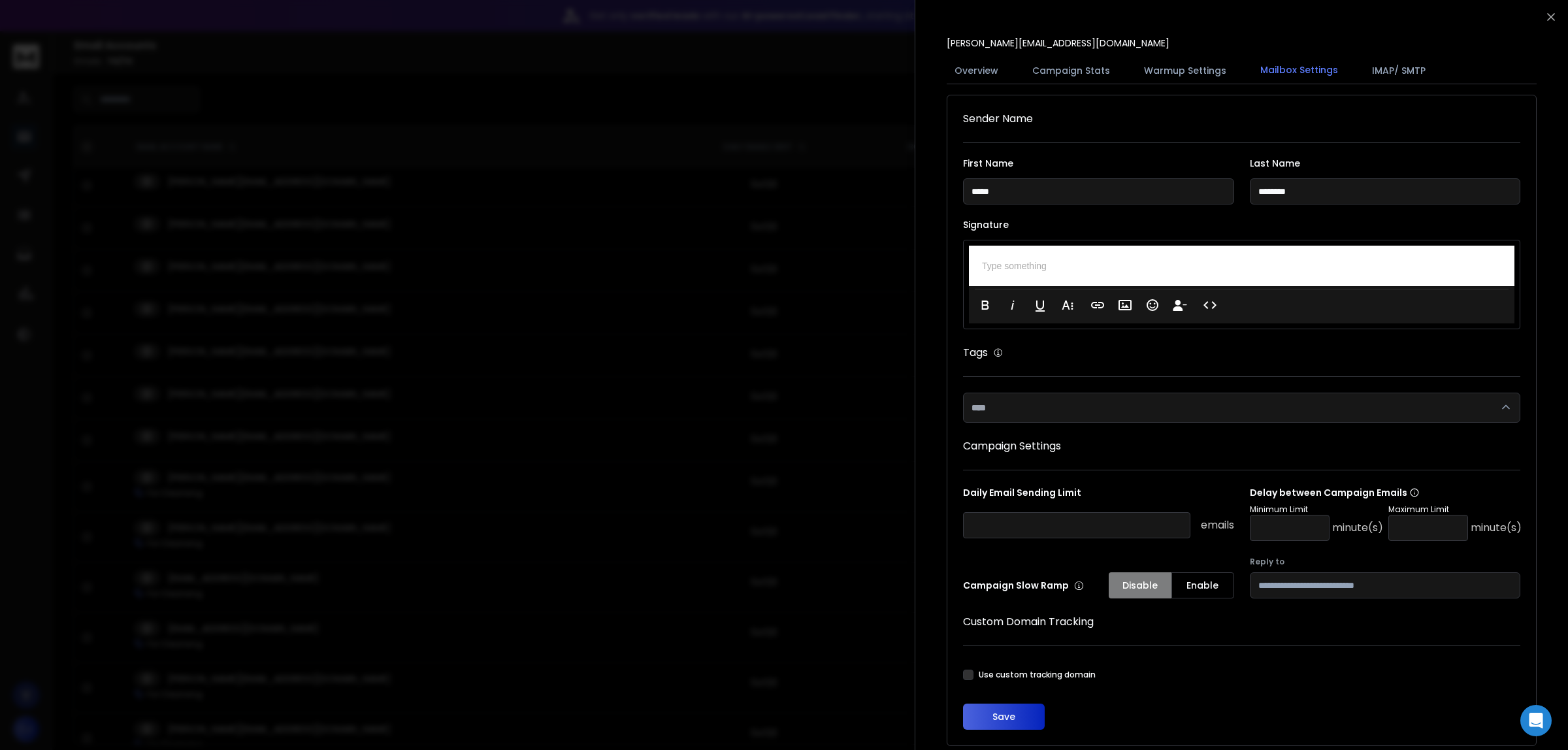
click at [1037, 265] on div at bounding box center [1241, 266] width 519 height 15
drag, startPoint x: 1014, startPoint y: 720, endPoint x: 1023, endPoint y: 721, distance: 9.1
click at [1016, 721] on button "Save" at bounding box center [1004, 716] width 82 height 26
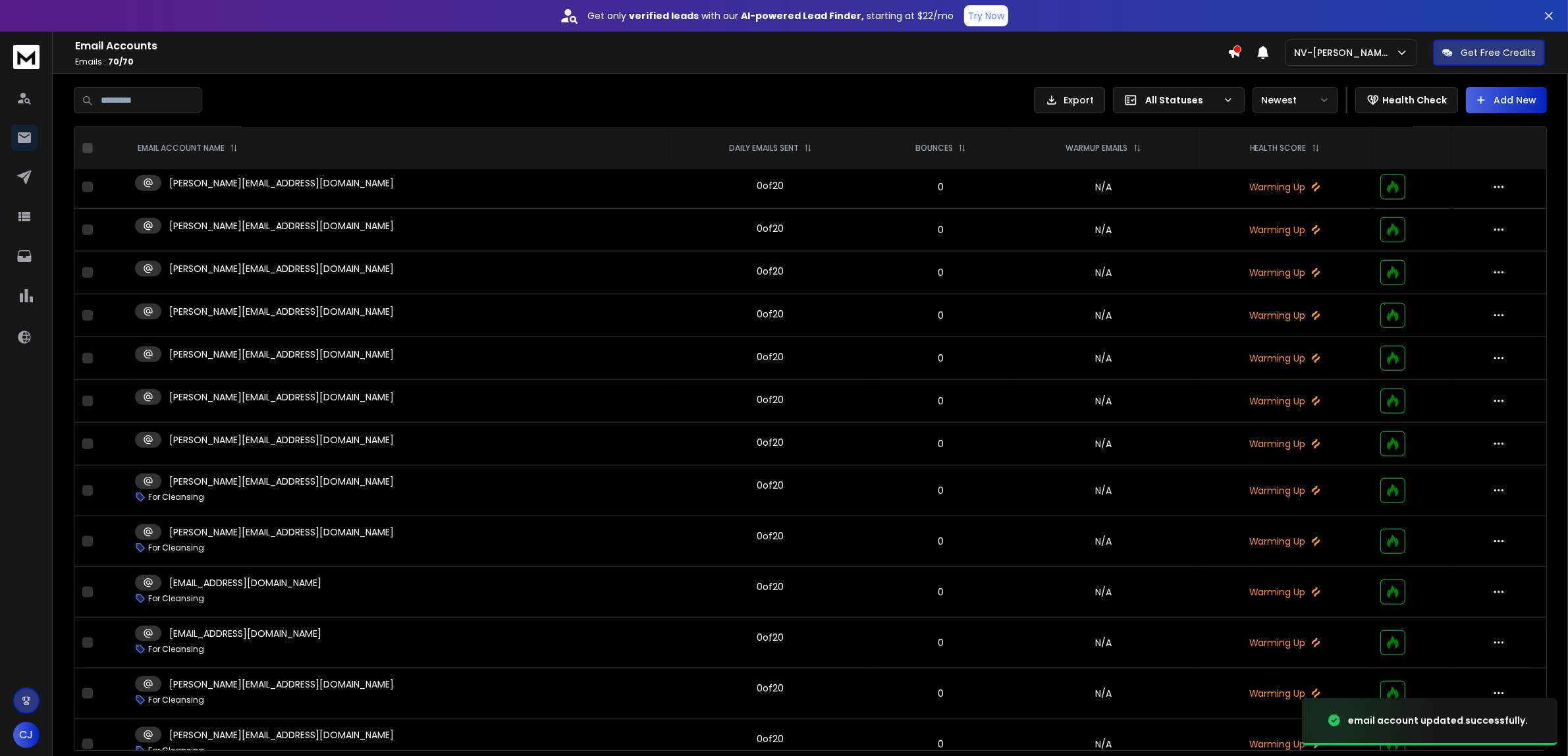
click at [353, 362] on div "sheila@learn.meshlink.site" at bounding box center [399, 354] width 527 height 16
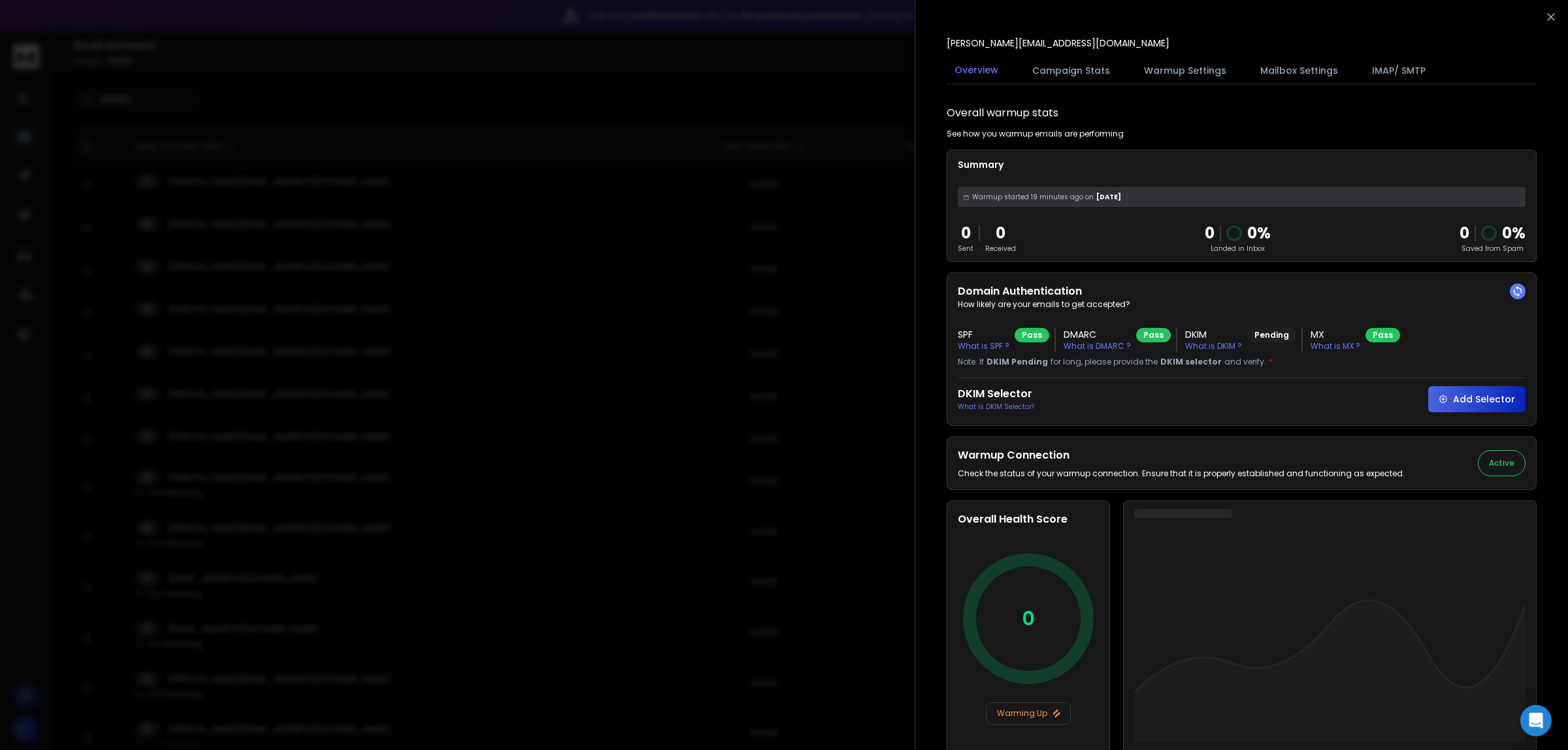
click at [1287, 59] on button "Mailbox Settings" at bounding box center [1299, 70] width 93 height 29
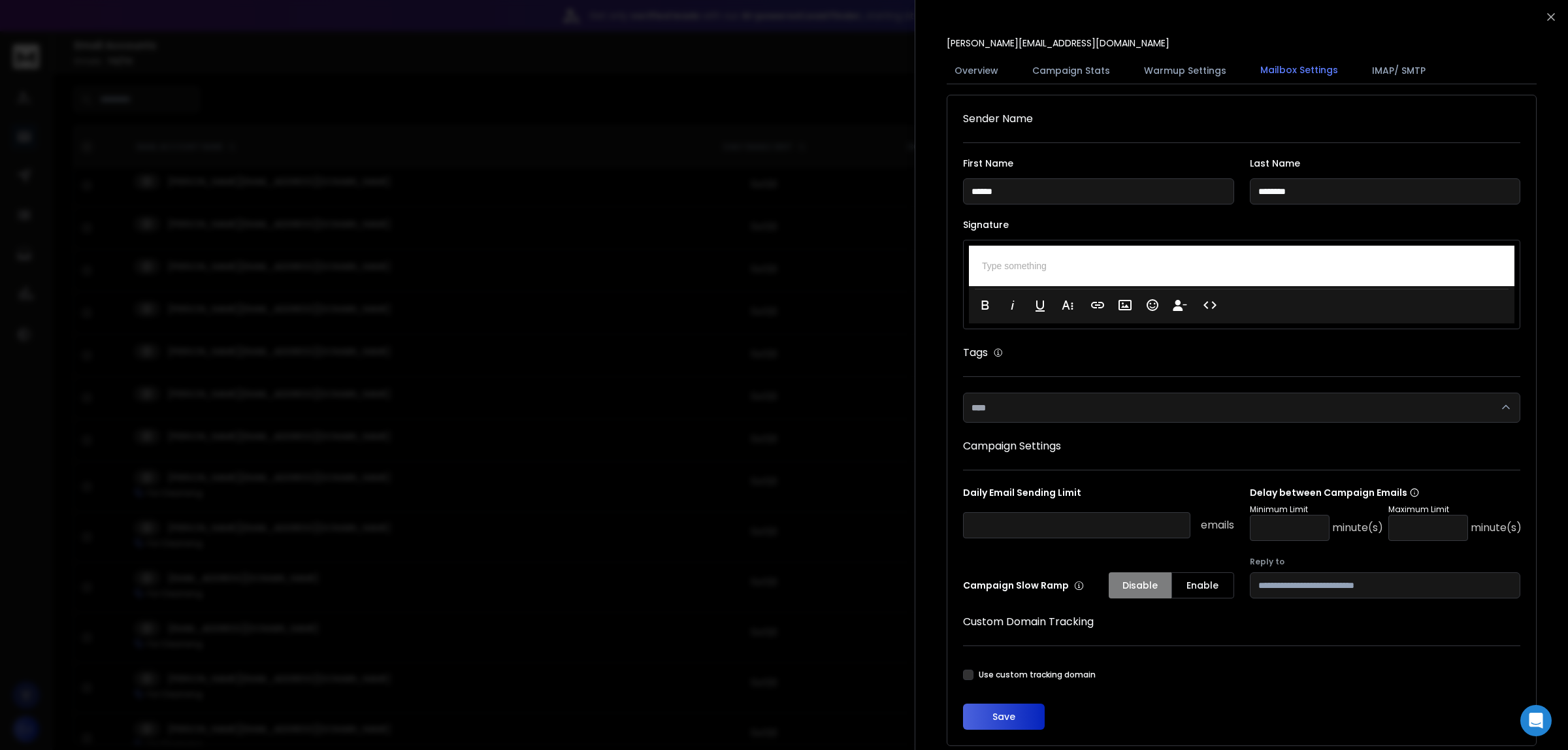
click at [1032, 269] on div at bounding box center [1241, 266] width 519 height 15
click at [987, 714] on button "Save" at bounding box center [1004, 716] width 82 height 26
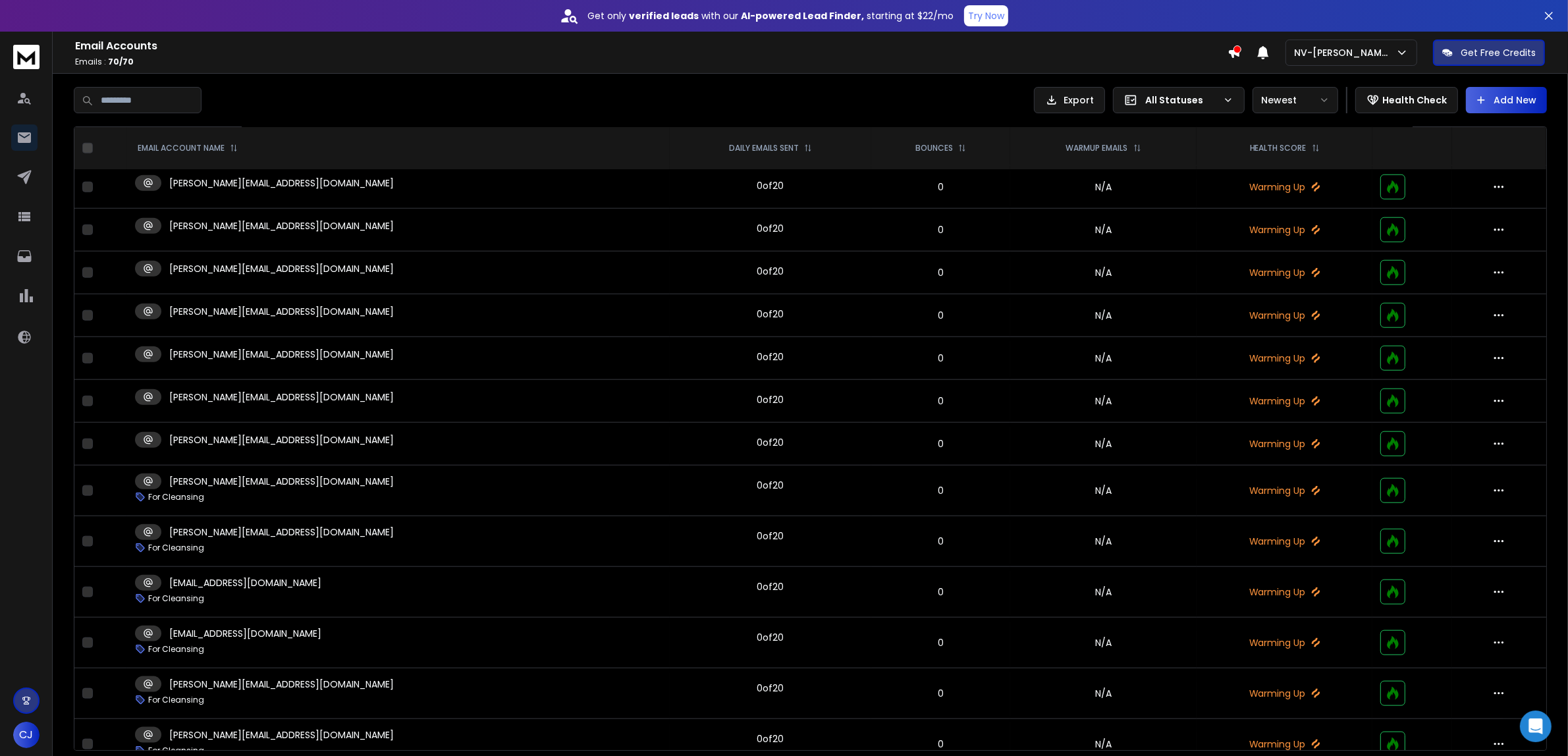
click at [445, 403] on div "beatrice@learn.meshlink.site" at bounding box center [399, 397] width 527 height 16
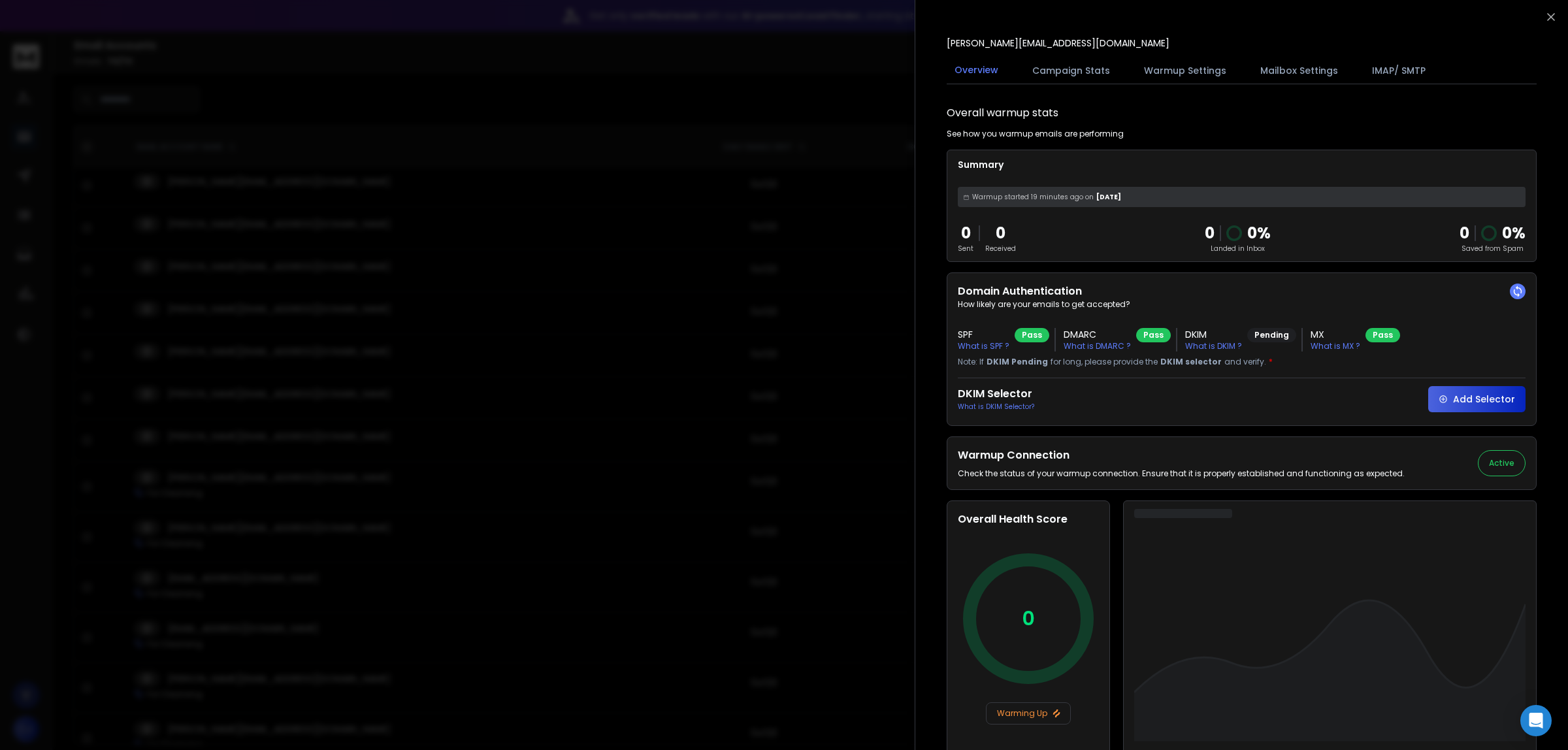
click at [1293, 60] on button "Mailbox Settings" at bounding box center [1299, 70] width 93 height 29
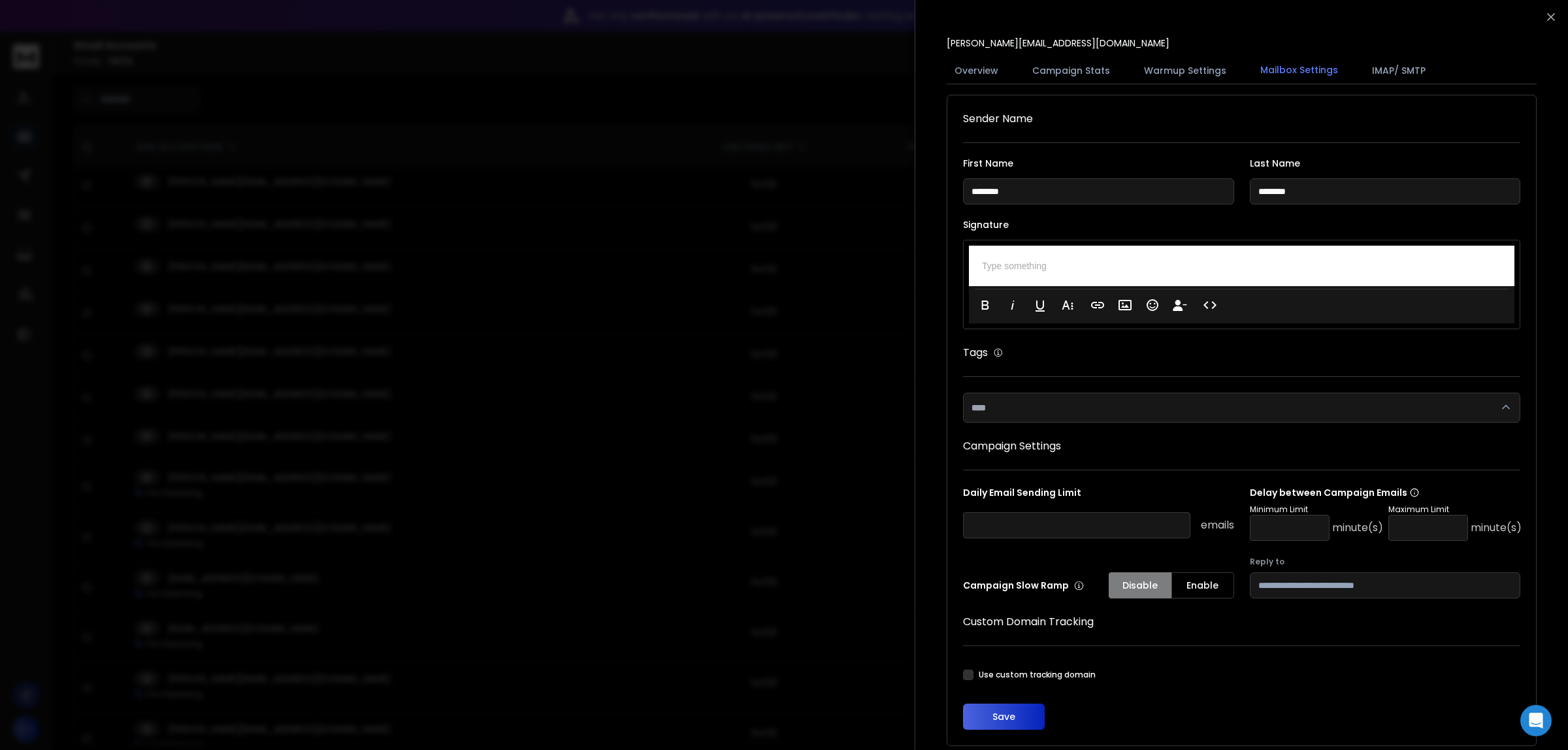
click at [1046, 263] on div at bounding box center [1241, 266] width 519 height 15
click at [988, 727] on button "Save" at bounding box center [1004, 716] width 82 height 26
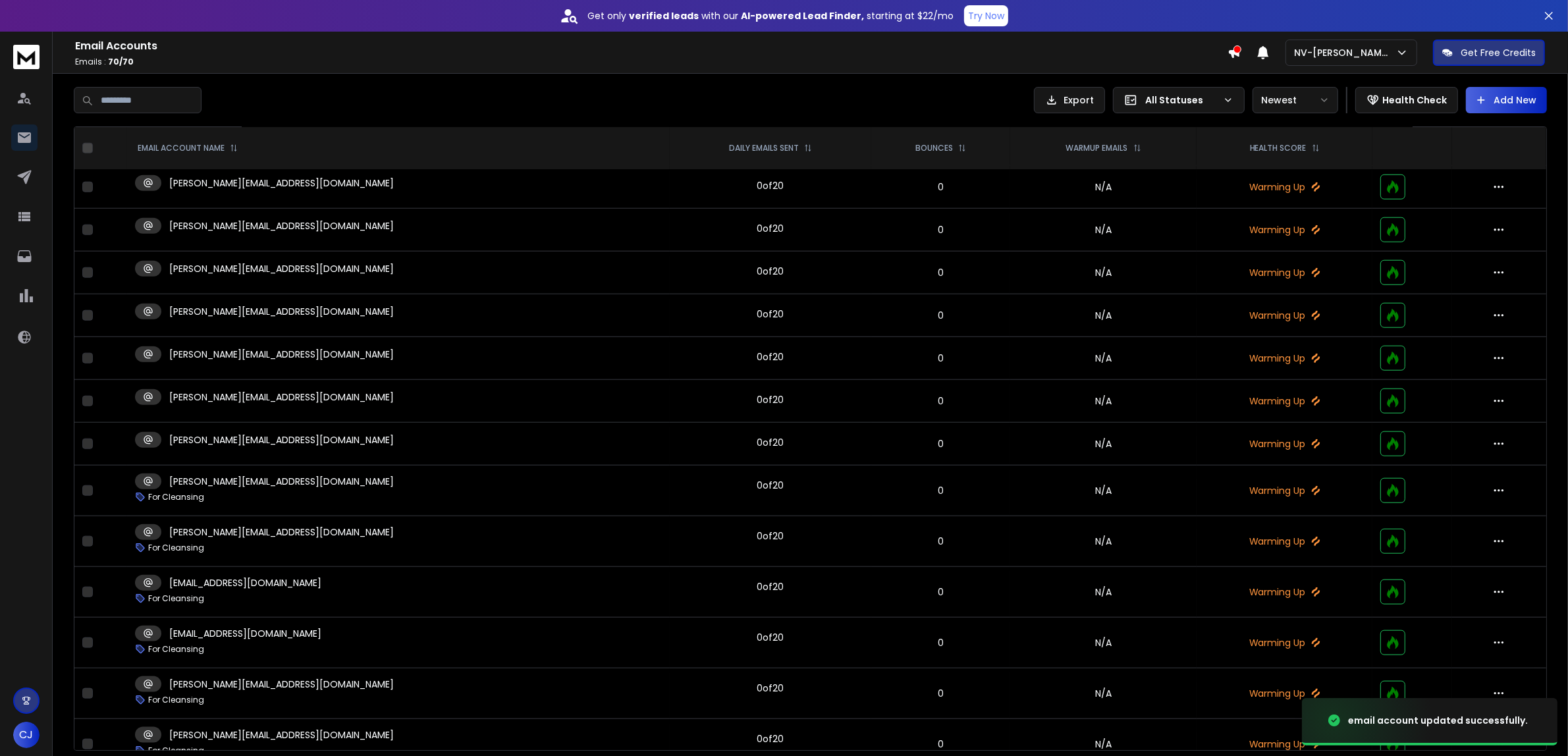
click at [374, 448] on div "larry@learn.meshlink.site" at bounding box center [399, 439] width 527 height 16
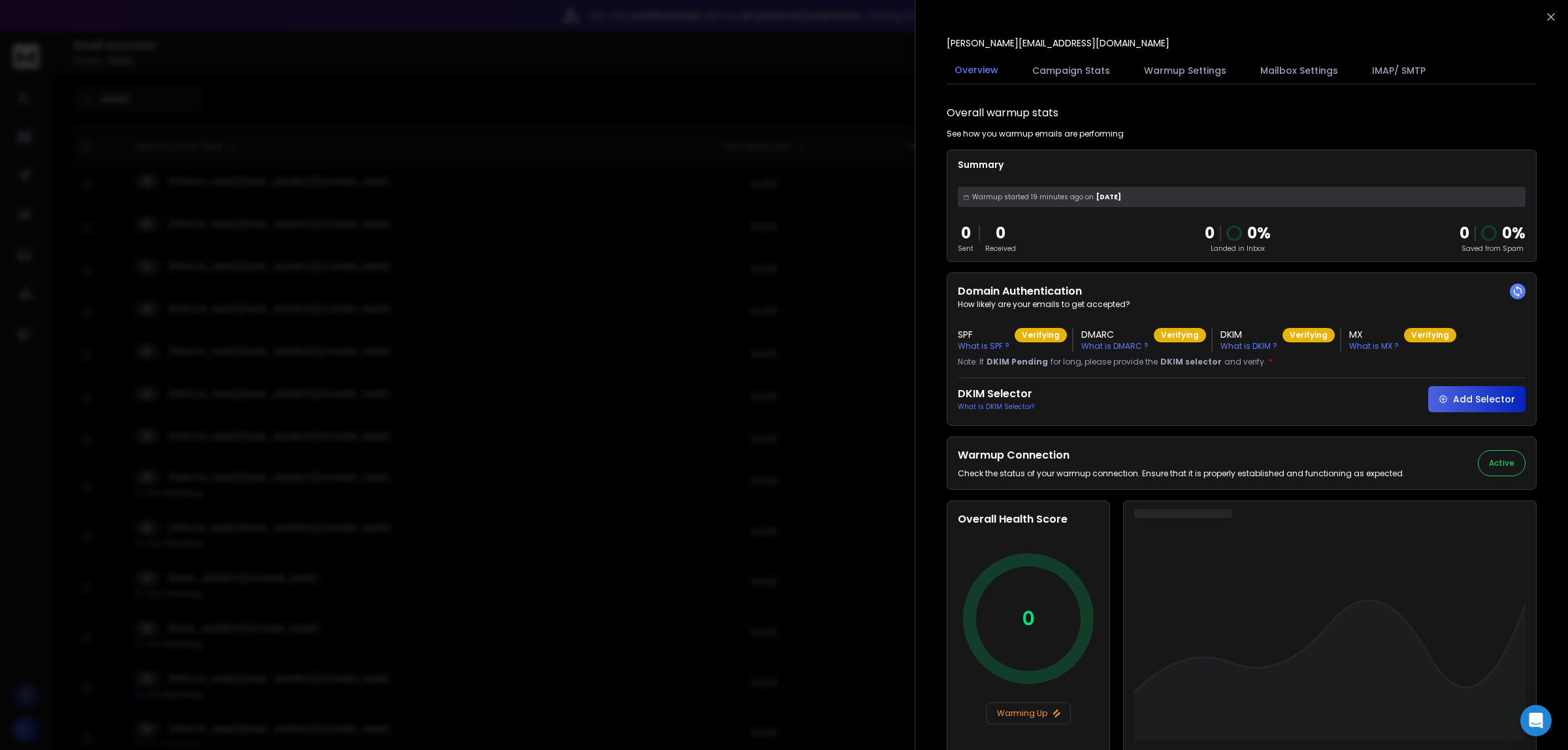
click at [1300, 67] on button "Mailbox Settings" at bounding box center [1299, 70] width 93 height 29
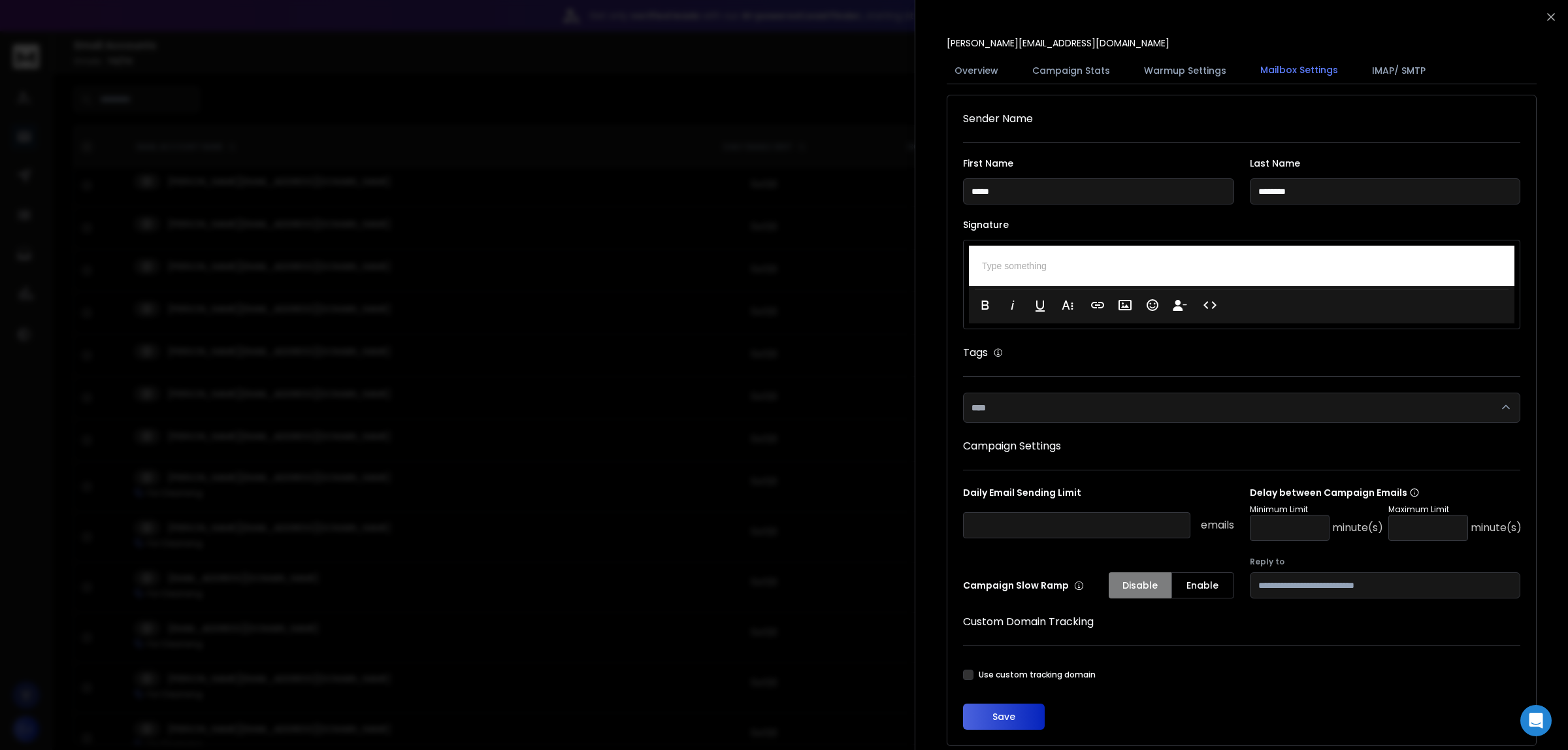
click at [1073, 261] on div at bounding box center [1241, 266] width 519 height 15
click at [1004, 714] on button "Save" at bounding box center [1004, 716] width 82 height 26
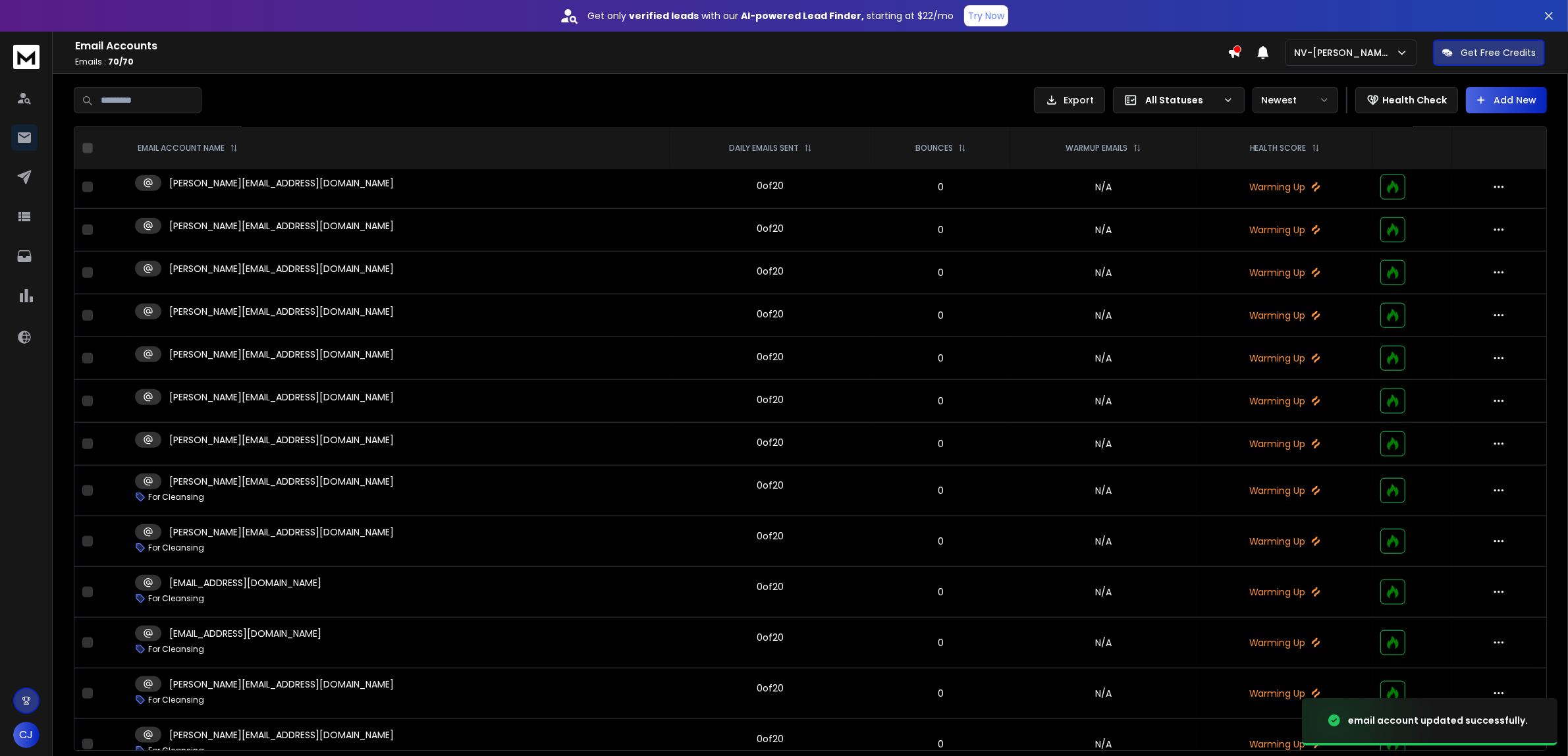
click at [360, 502] on div "For Cleansing" at bounding box center [399, 497] width 527 height 11
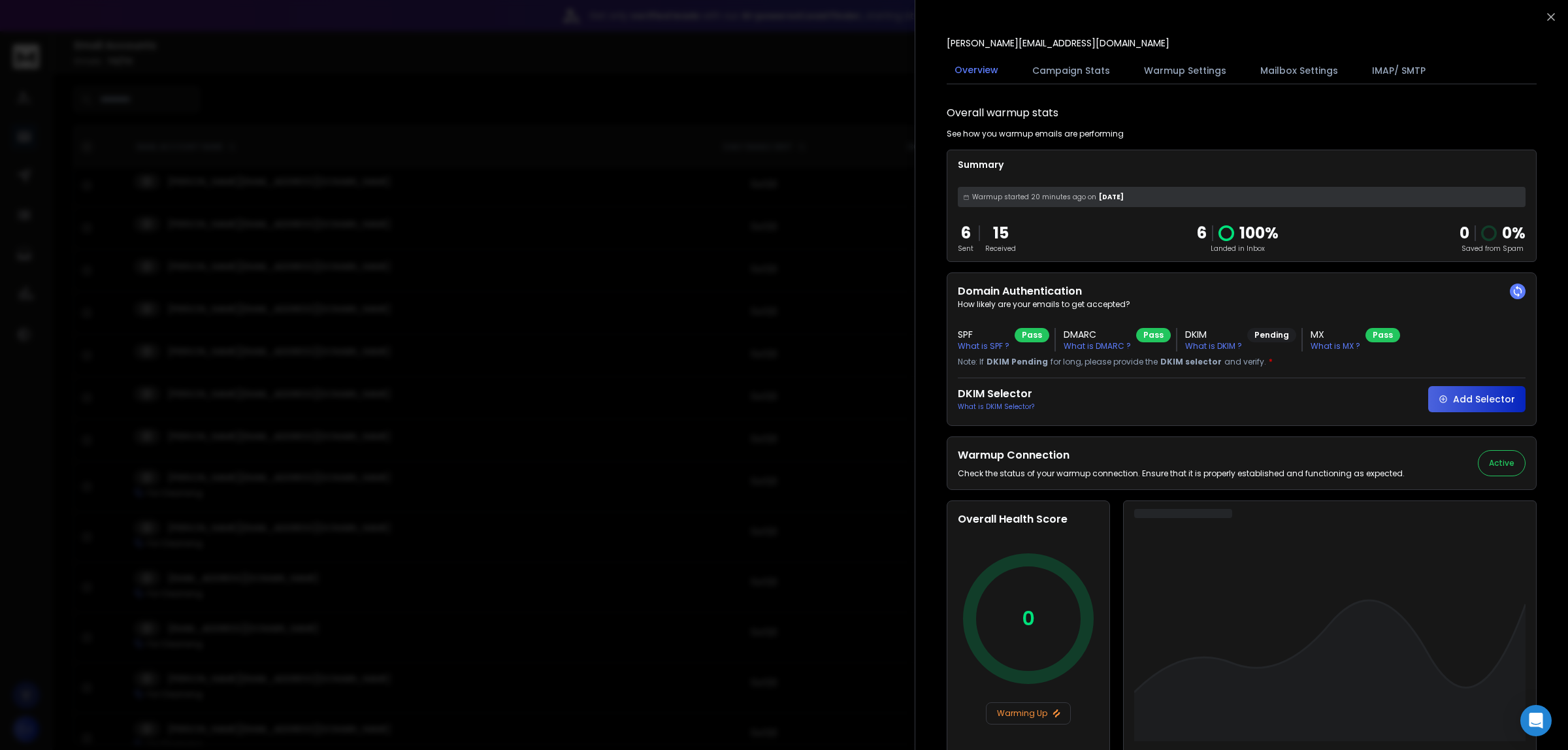
click at [1294, 66] on button "Mailbox Settings" at bounding box center [1299, 70] width 93 height 29
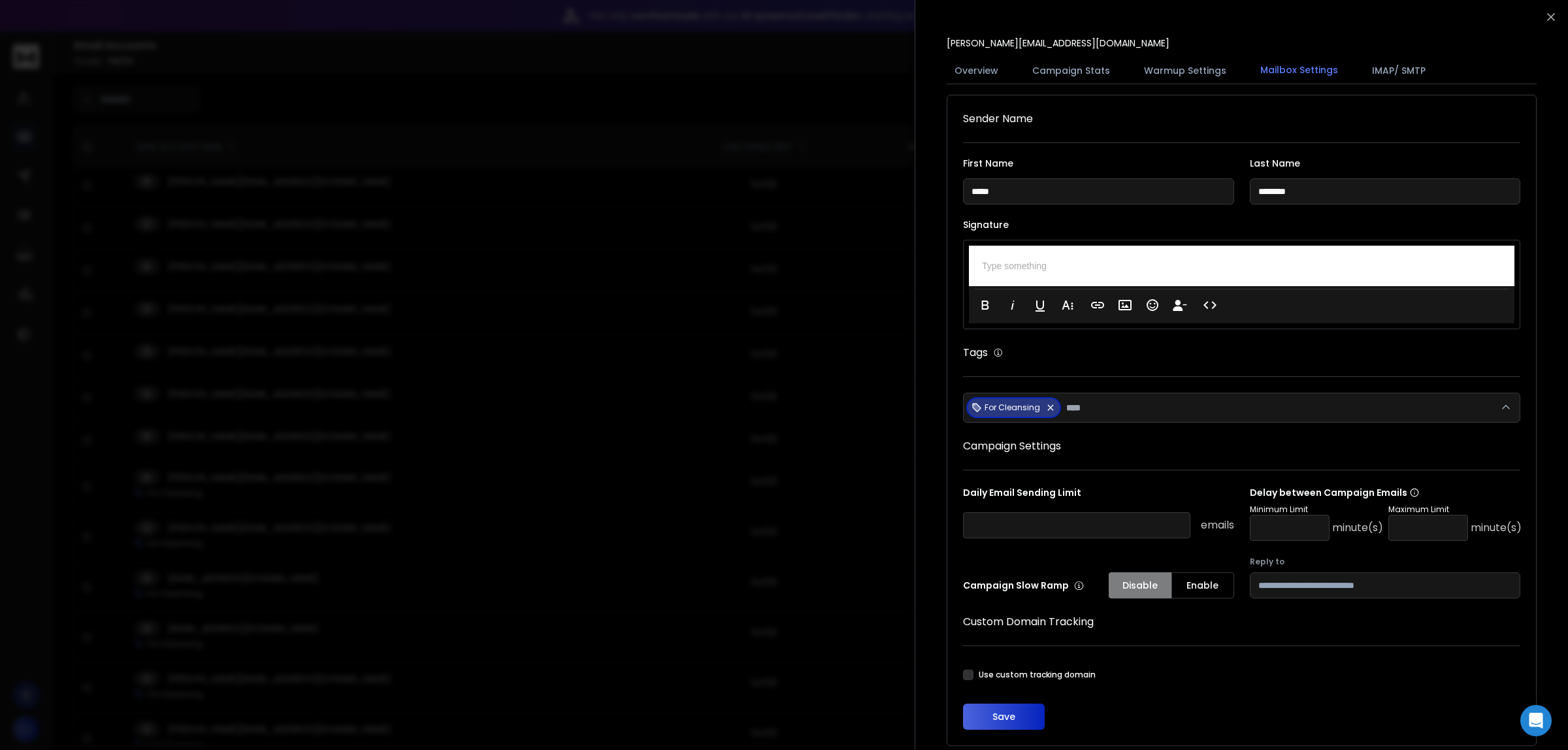
click at [1121, 256] on div at bounding box center [1241, 266] width 545 height 41
click at [997, 704] on button "Save" at bounding box center [1004, 716] width 82 height 26
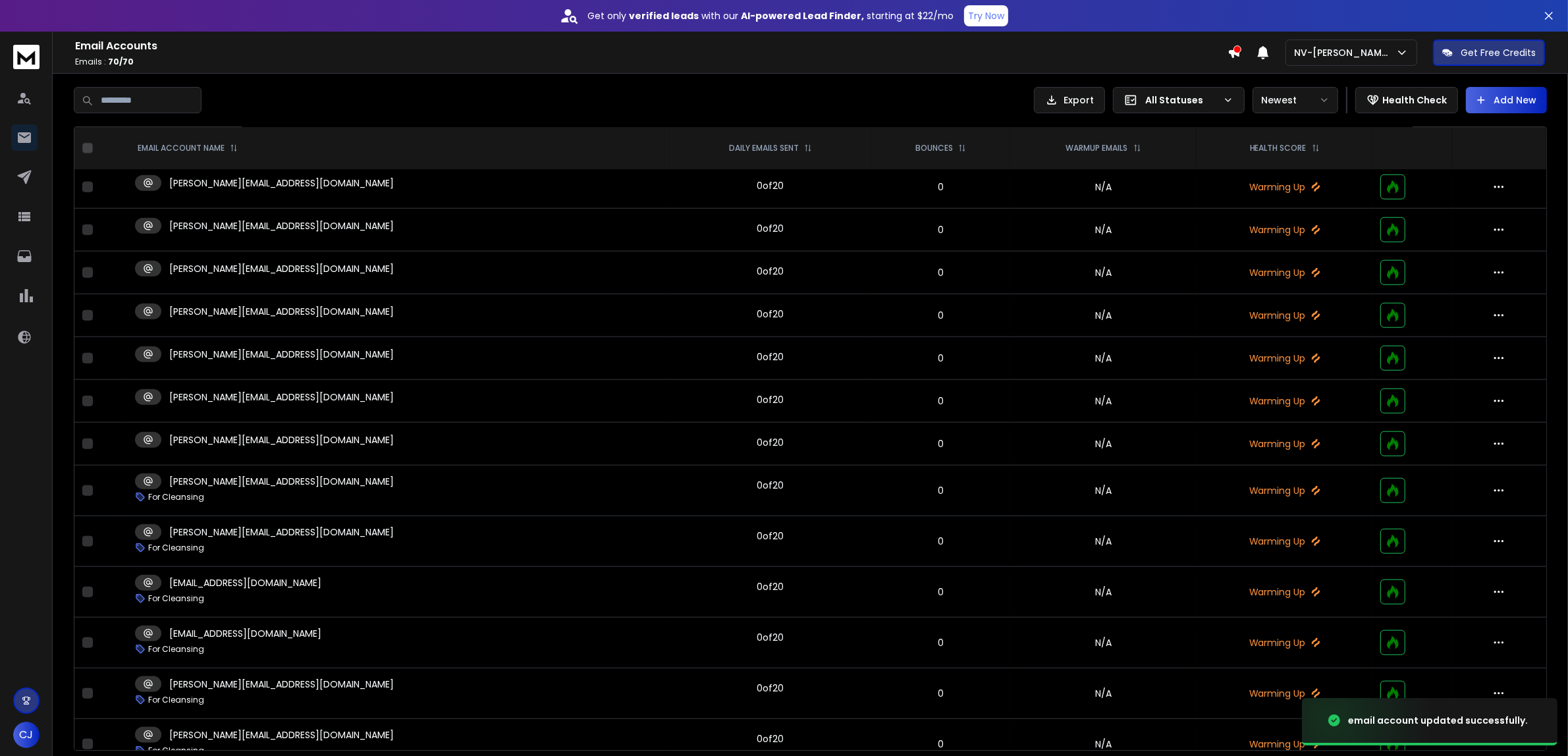
click at [423, 540] on div "harry@learn.syntaxworks.site" at bounding box center [399, 532] width 527 height 16
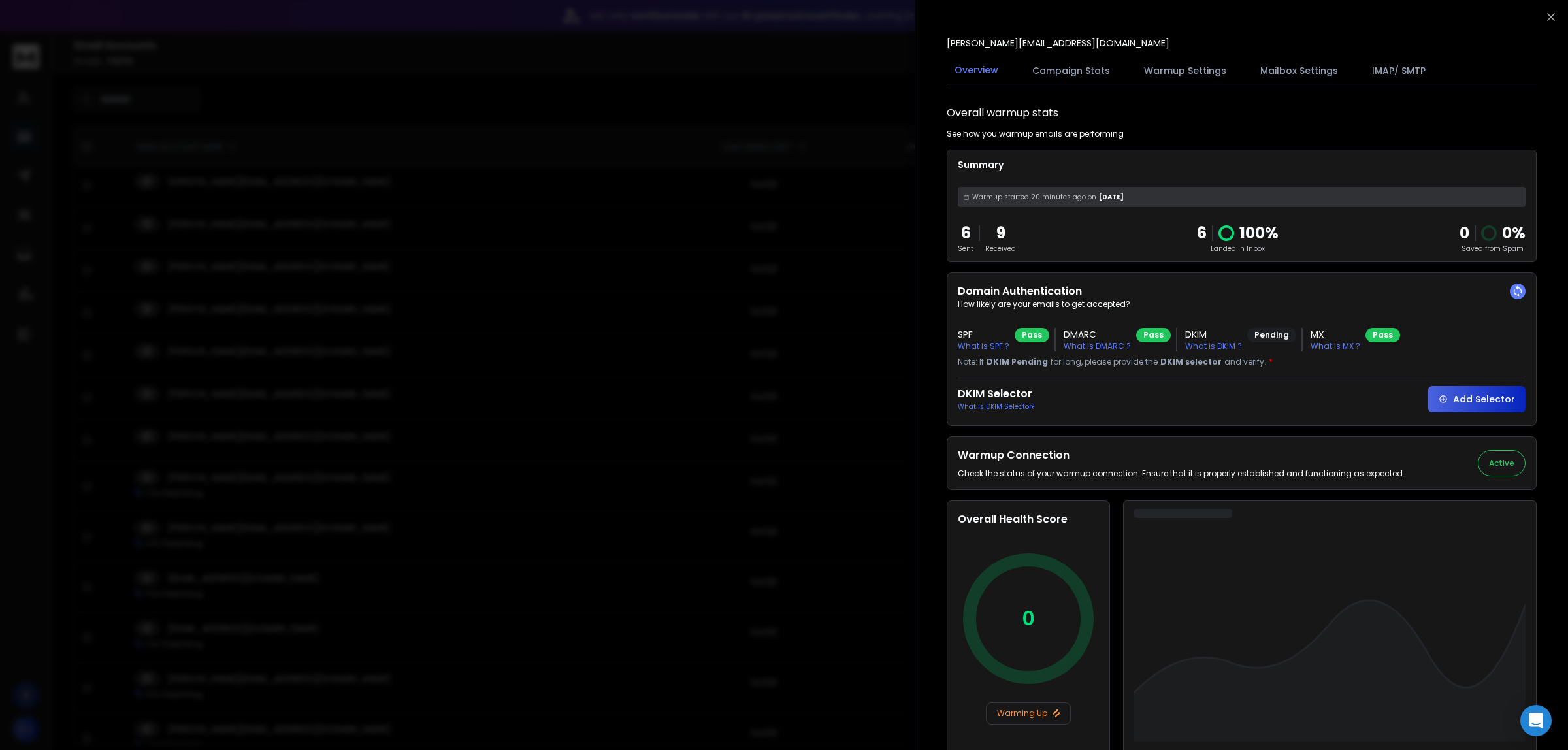
click at [1283, 61] on button "Mailbox Settings" at bounding box center [1299, 70] width 93 height 29
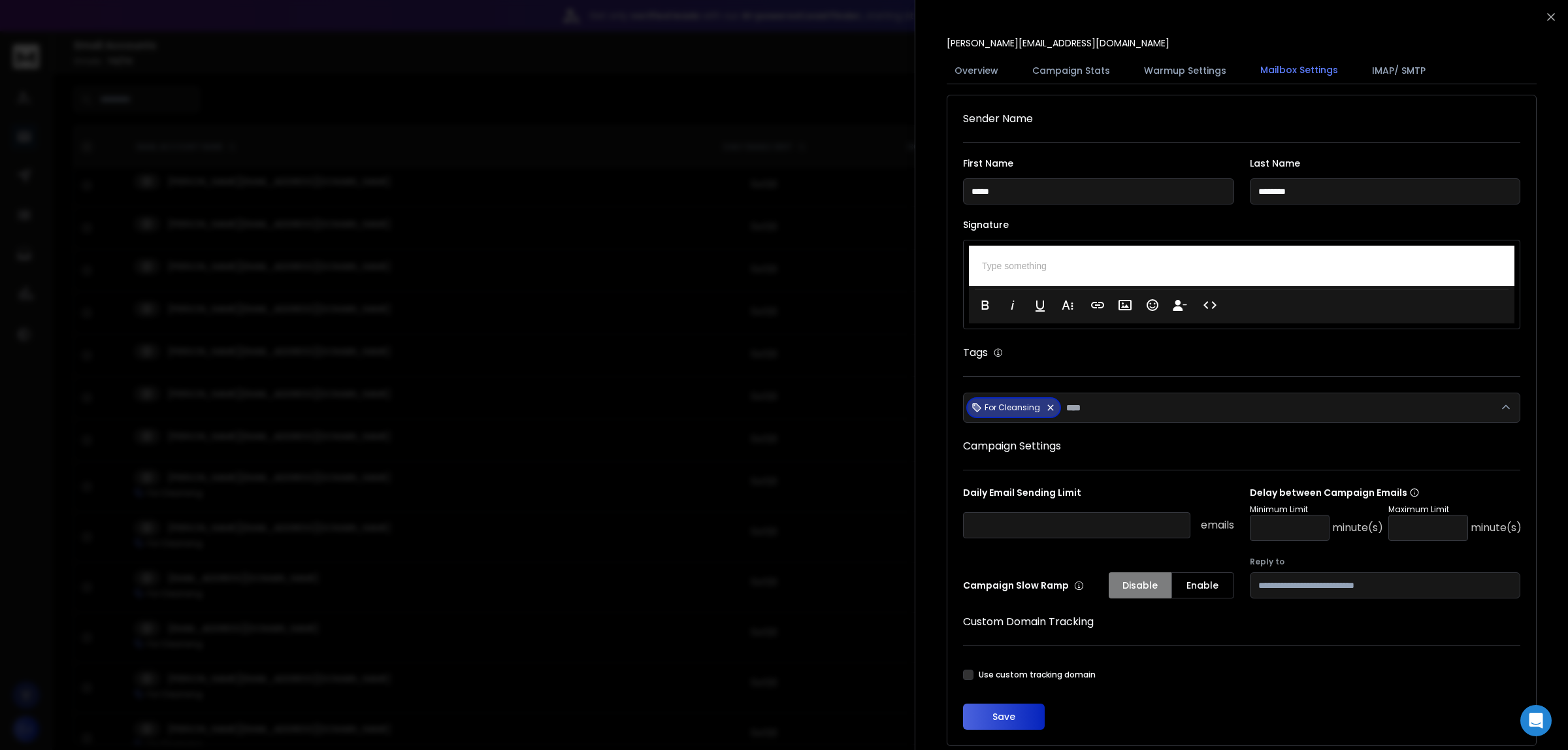
click at [773, 409] on div at bounding box center [784, 375] width 1568 height 750
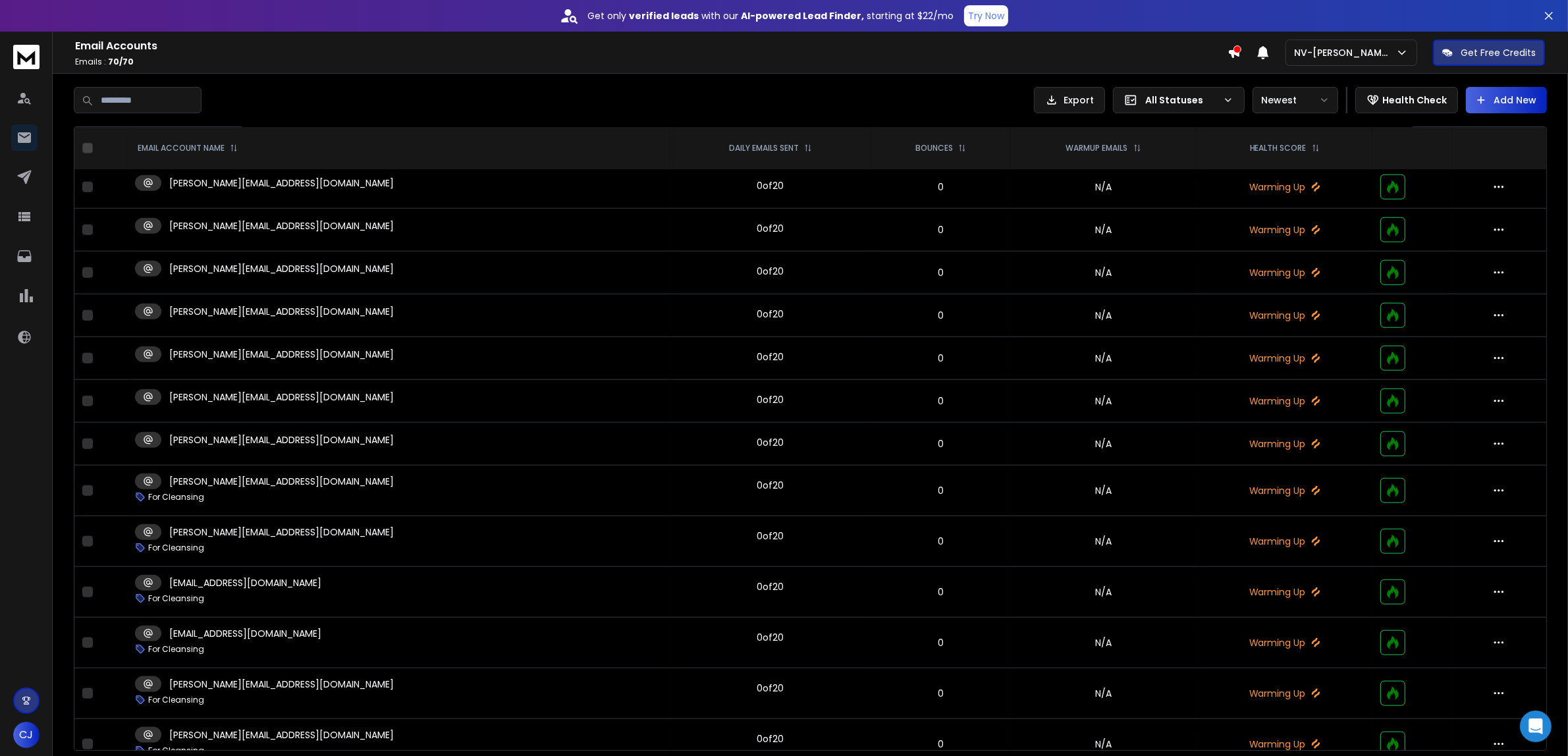
click at [448, 490] on div "allan@learn.syntaxworks.site" at bounding box center [399, 481] width 527 height 16
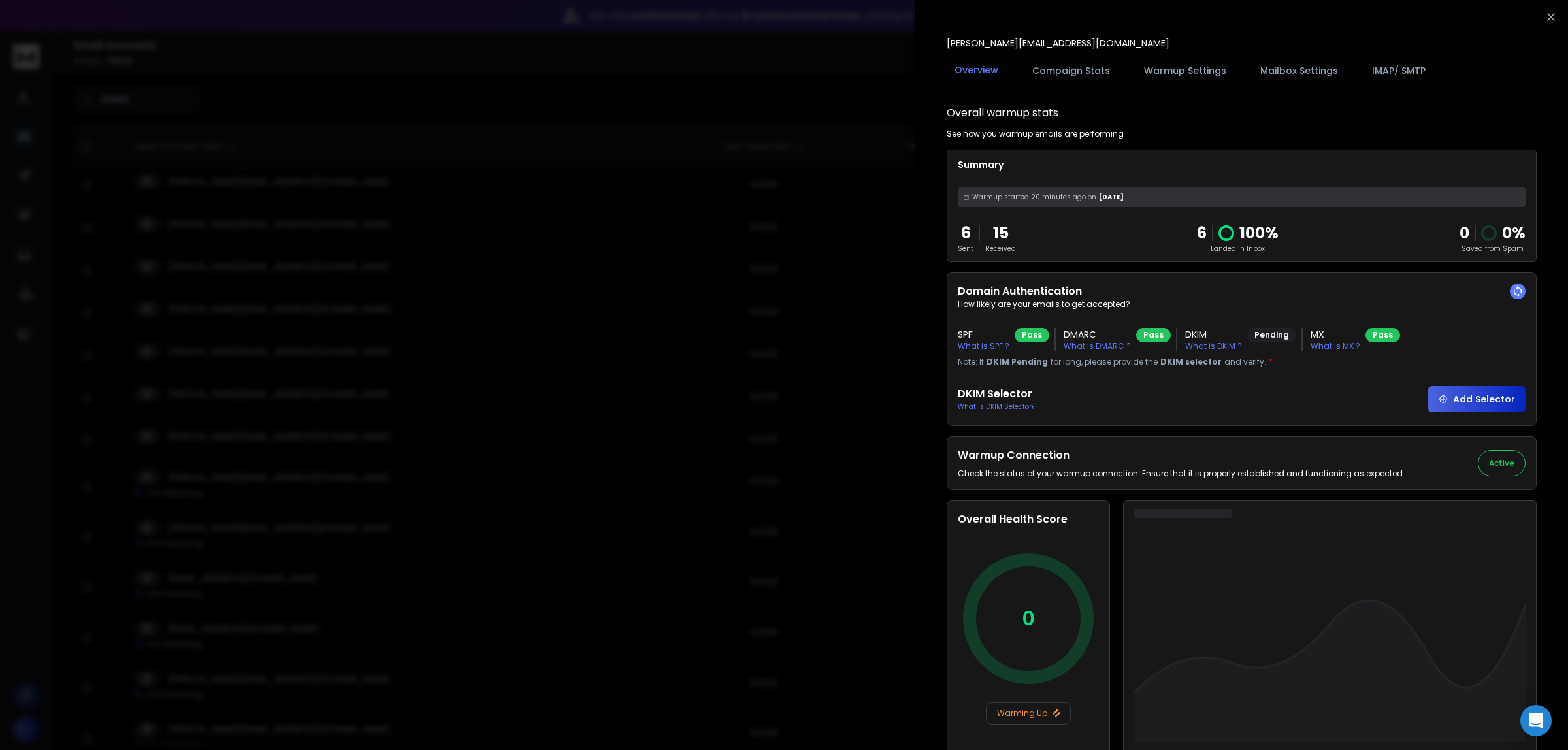
click at [1294, 61] on button "Mailbox Settings" at bounding box center [1299, 70] width 93 height 29
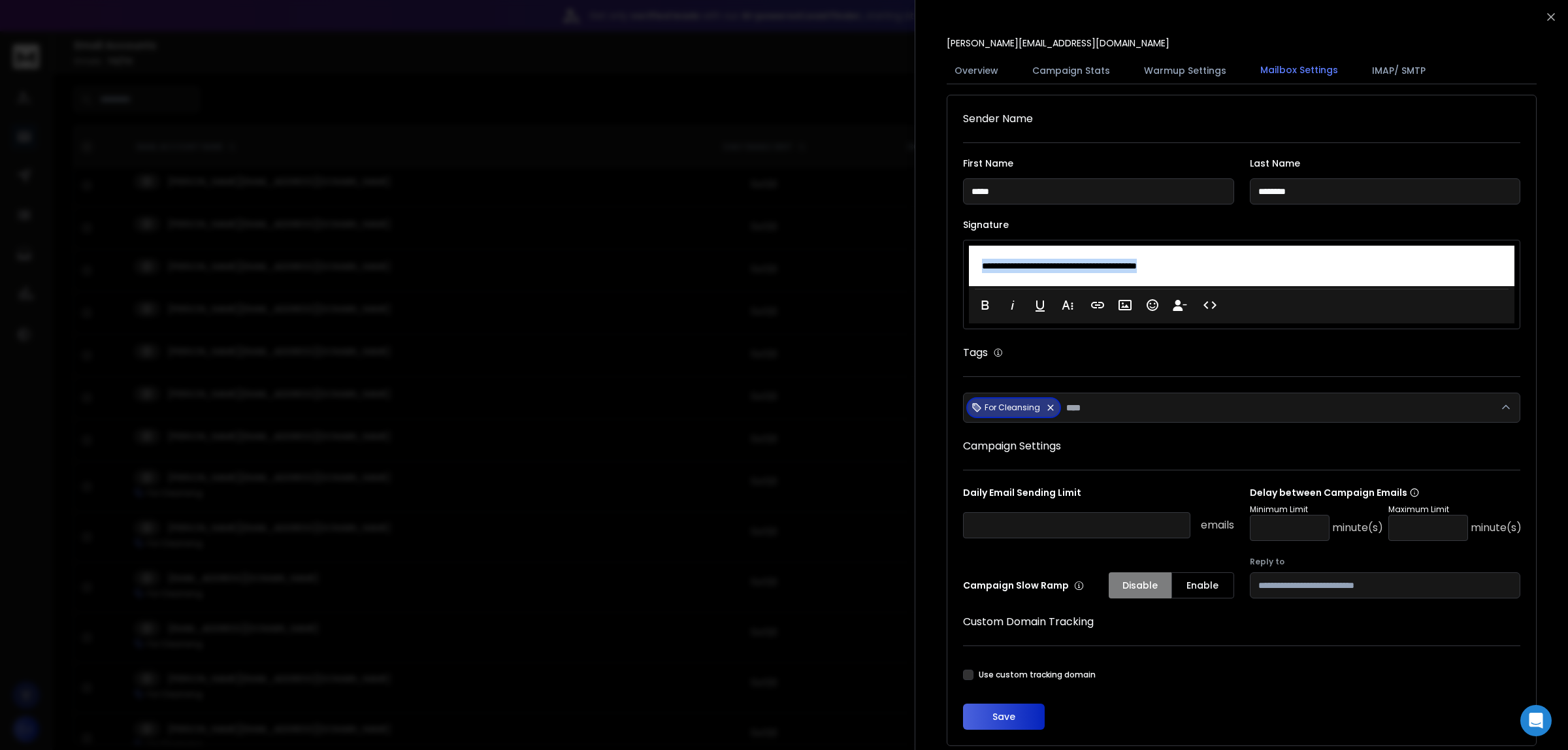
drag, startPoint x: 1188, startPoint y: 255, endPoint x: 964, endPoint y: 214, distance: 227.7
click at [964, 214] on form "**********" at bounding box center [1241, 444] width 557 height 571
click at [1006, 723] on button "Save" at bounding box center [1004, 716] width 82 height 26
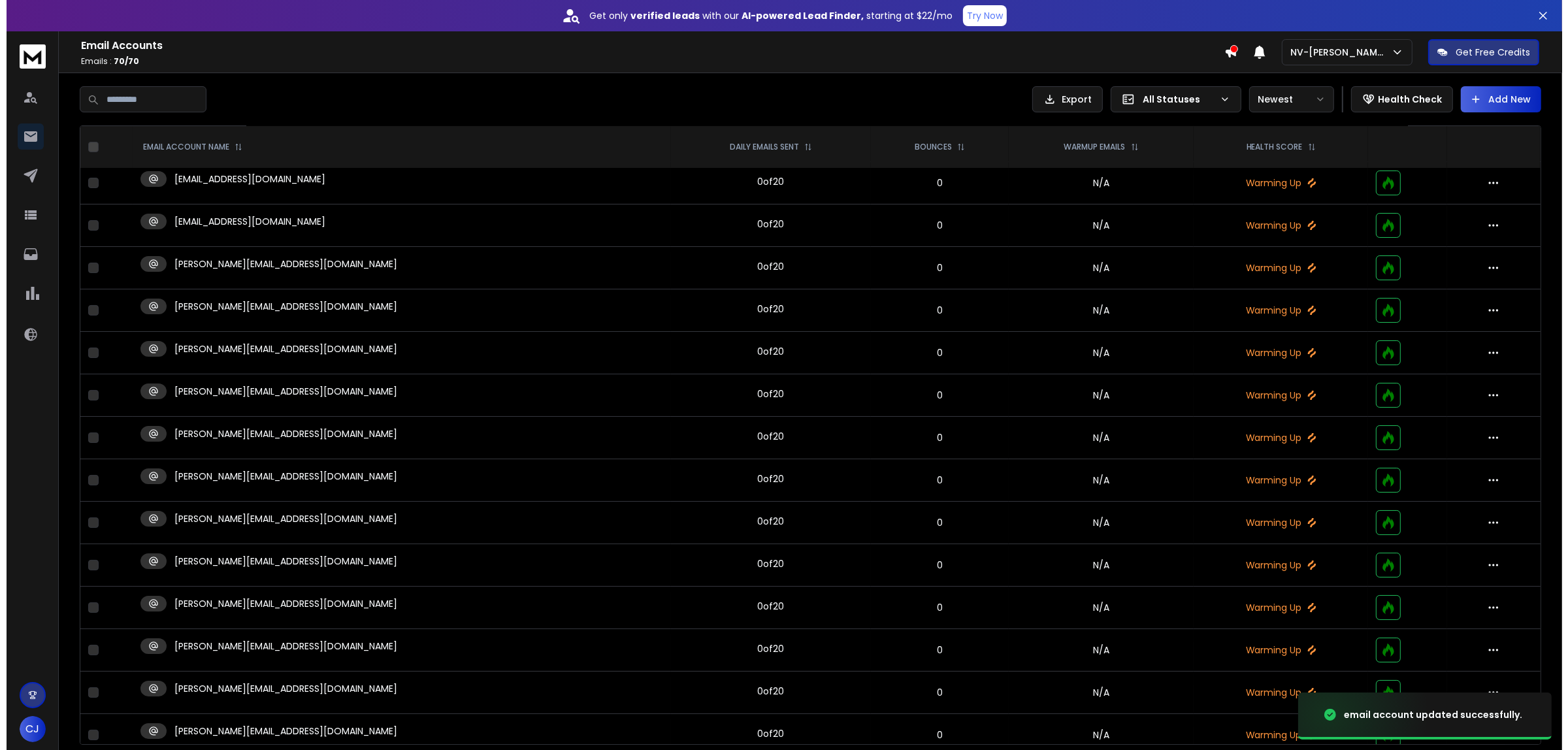
scroll to position [0, 0]
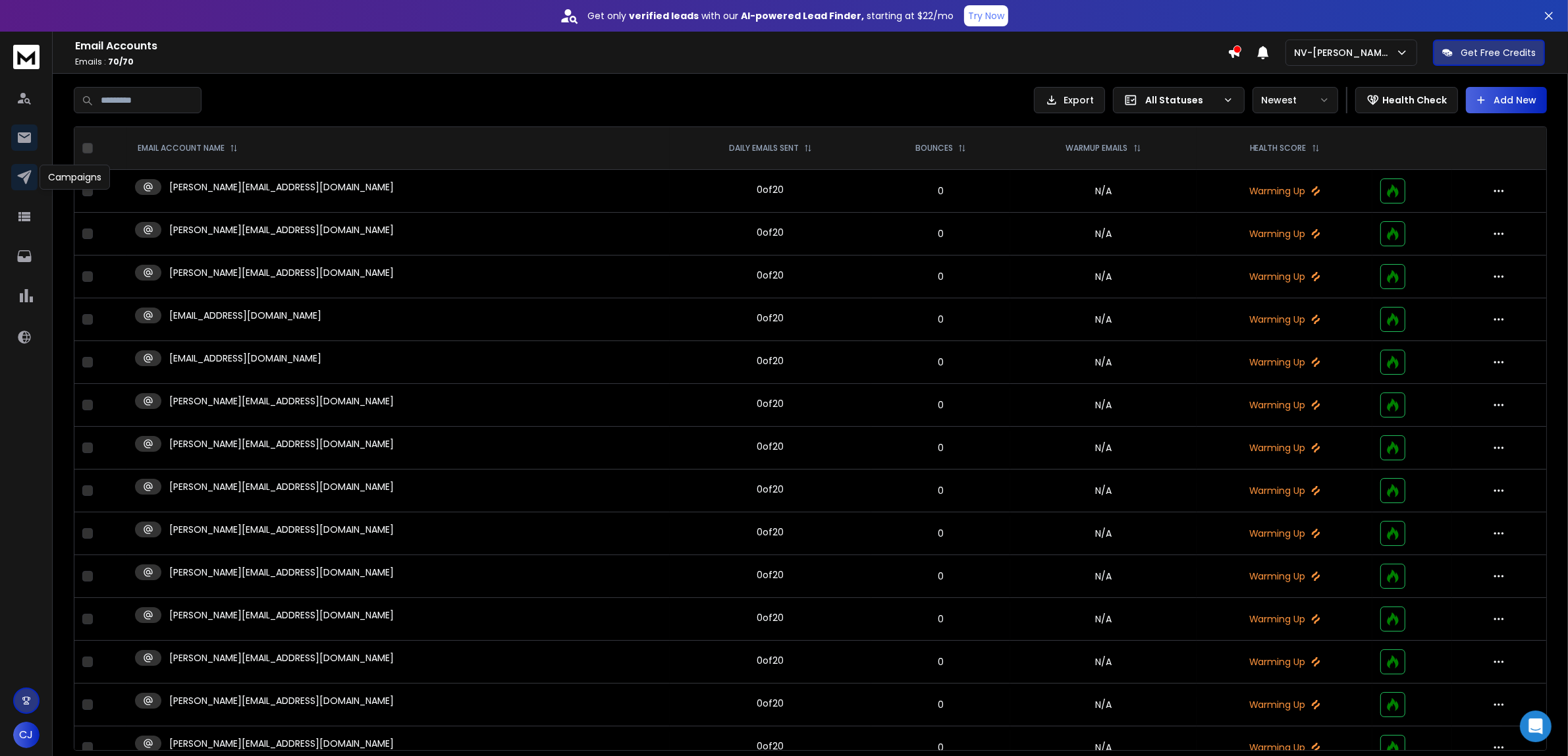
click at [24, 178] on icon at bounding box center [24, 177] width 14 height 14
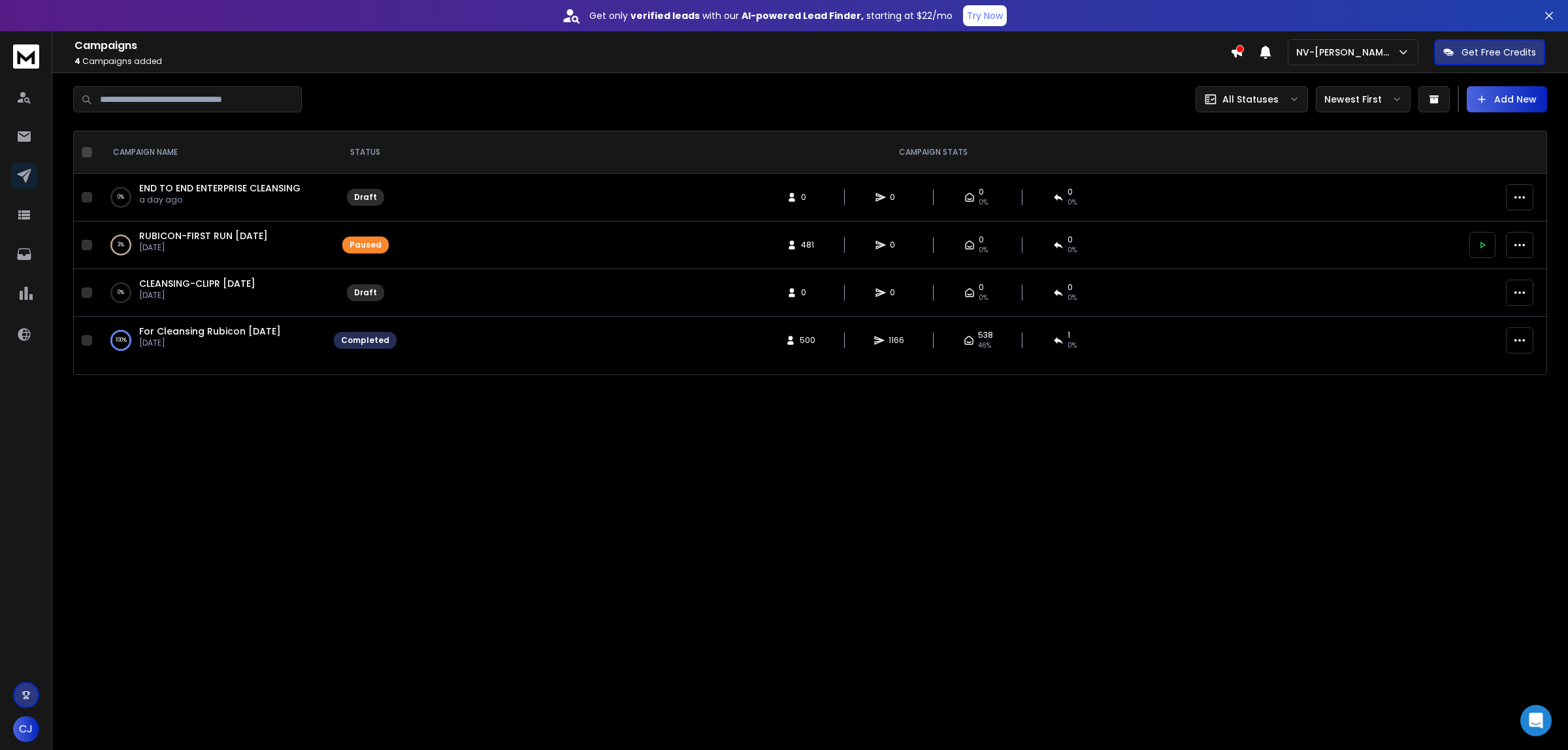
click at [608, 243] on div "481 0 0 0% 0 0%" at bounding box center [933, 245] width 1042 height 21
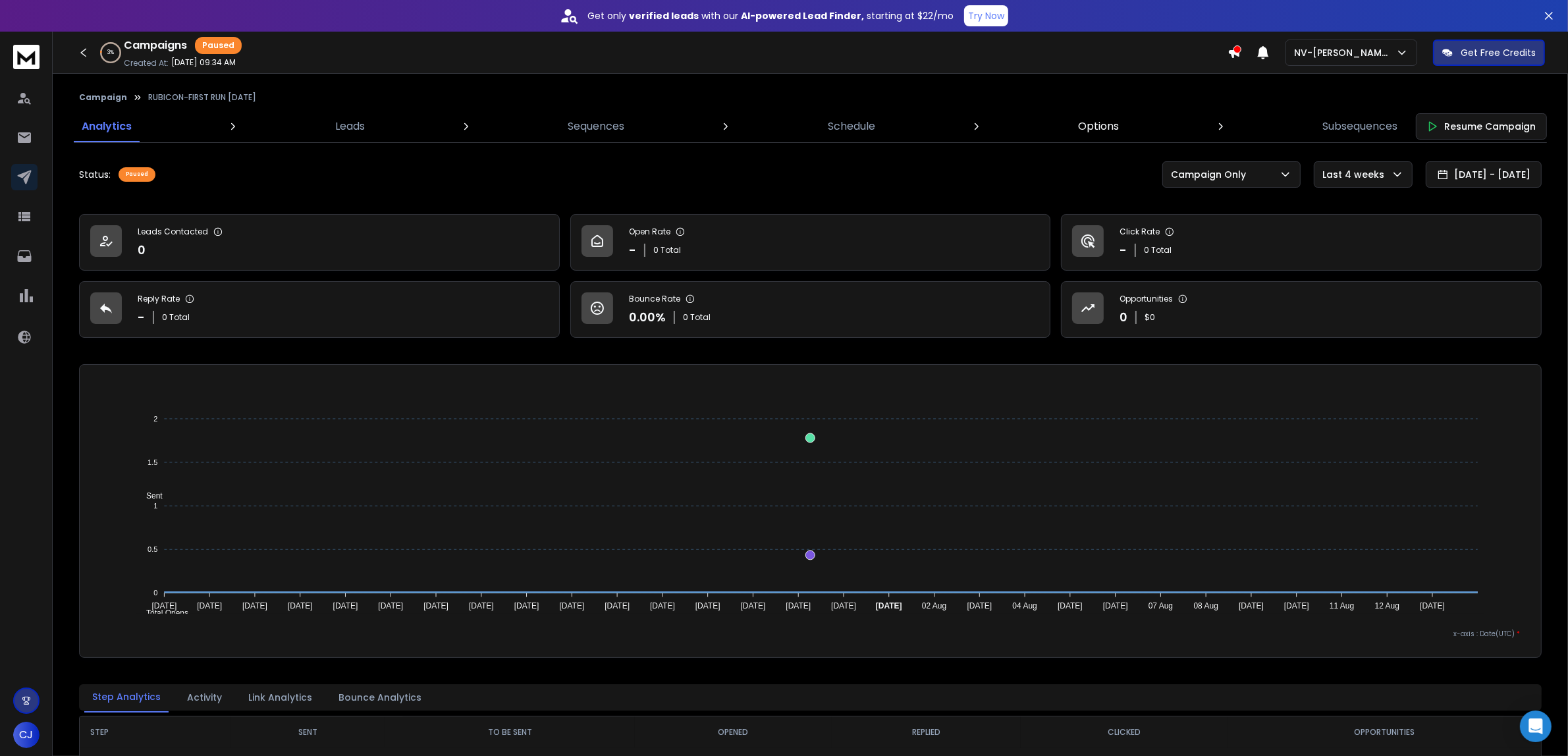
click at [1107, 135] on link "Options" at bounding box center [1099, 126] width 57 height 32
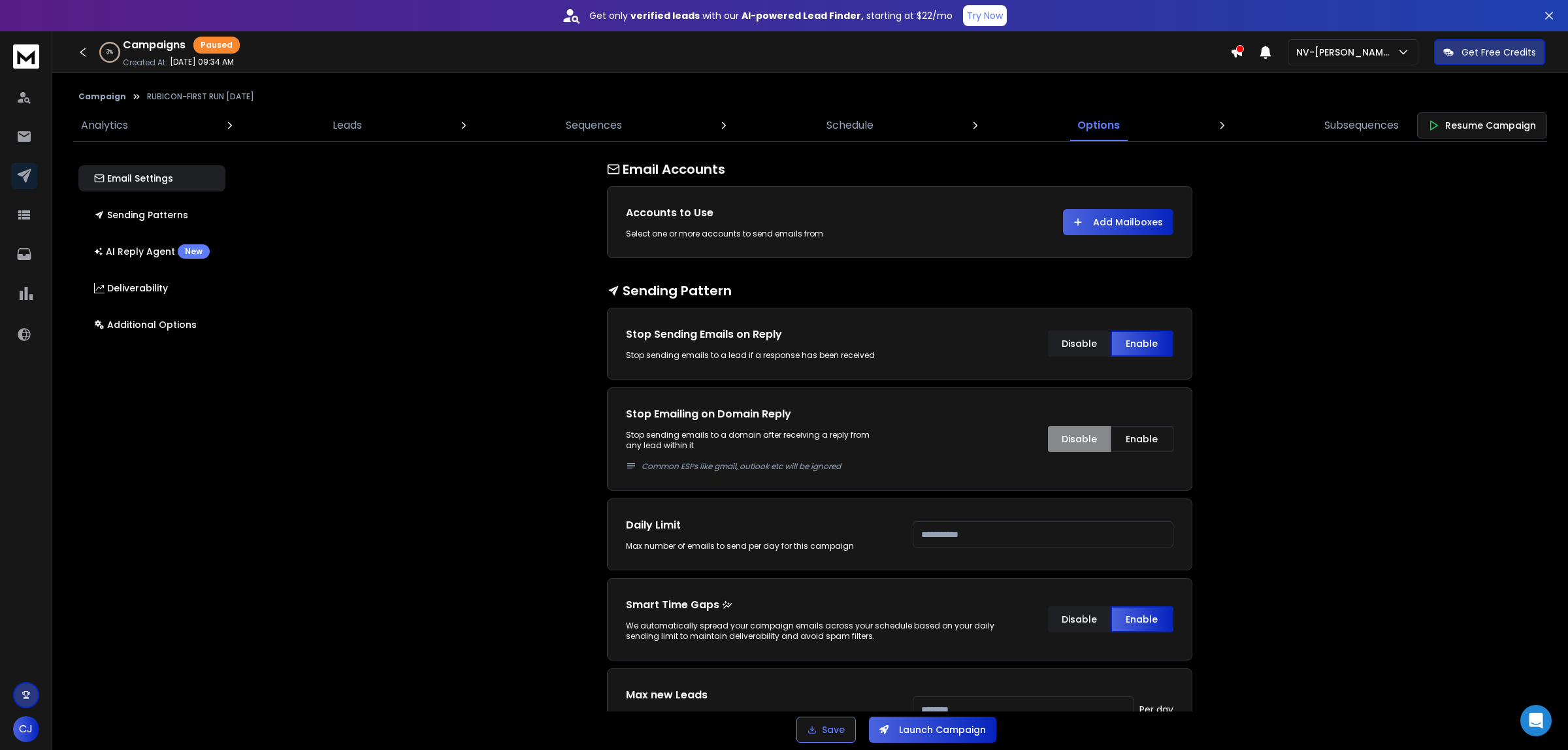
click at [1082, 219] on button "Add Mailboxes" at bounding box center [1119, 221] width 111 height 26
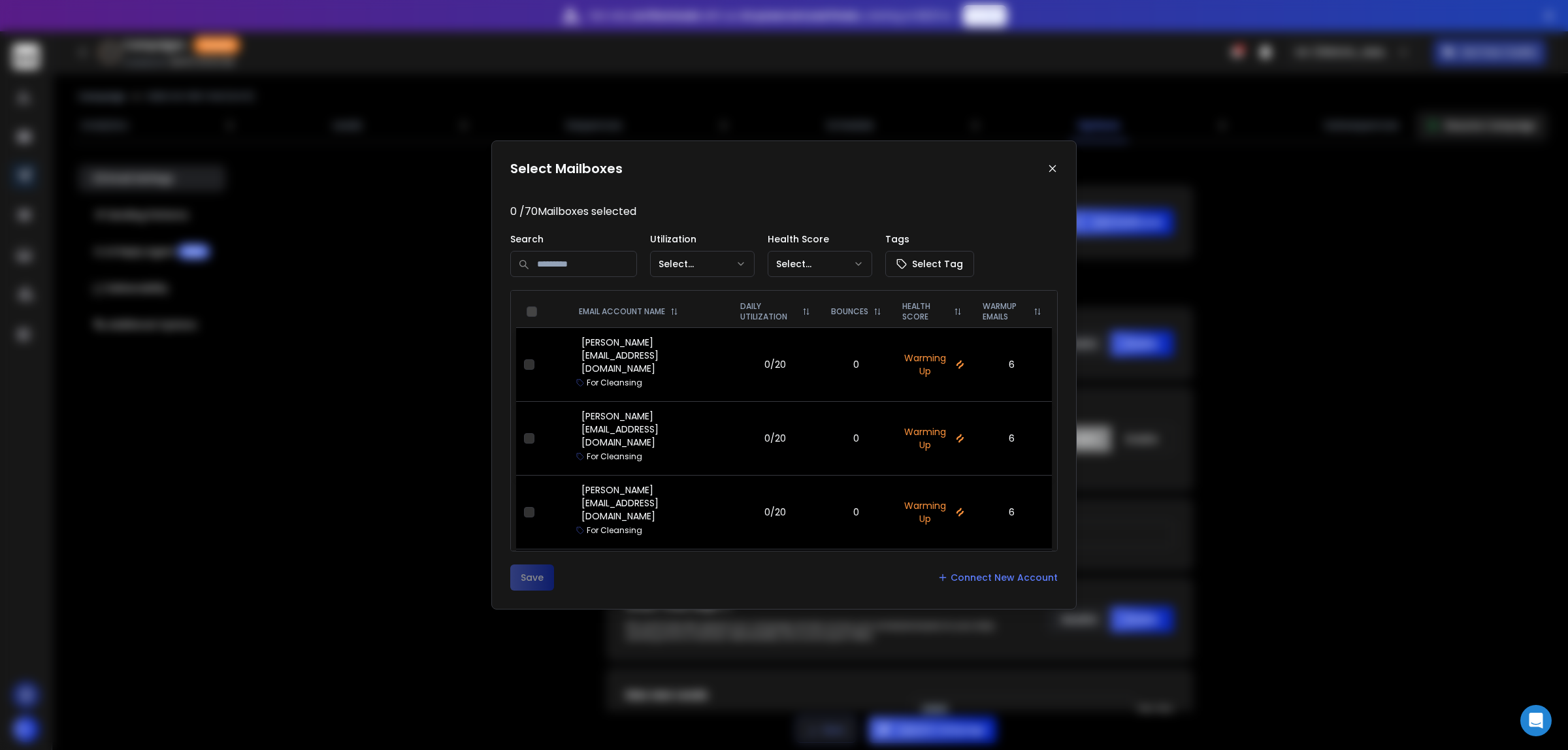
click at [637, 264] on input at bounding box center [573, 264] width 127 height 26
paste input "**********"
type input "**********"
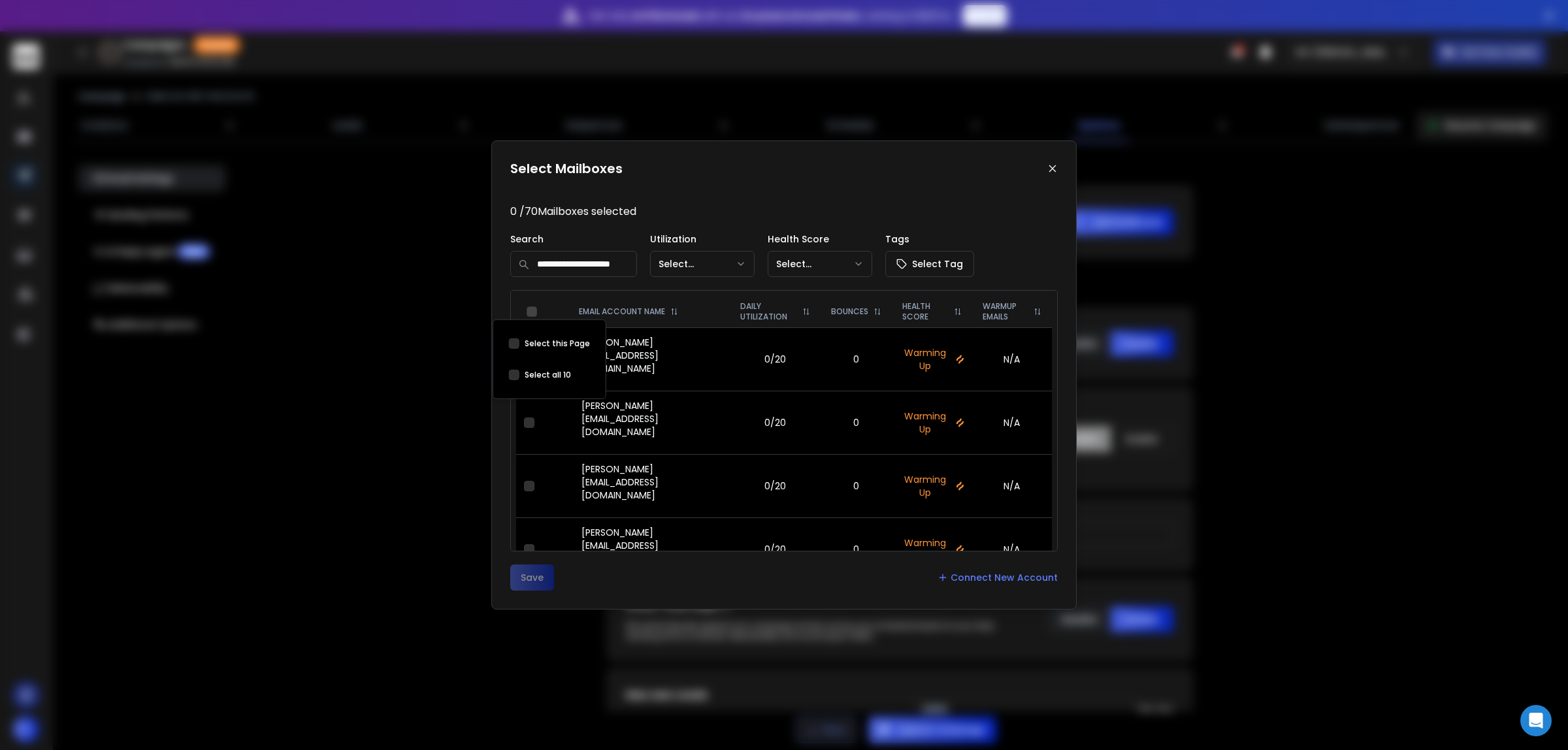
click at [510, 376] on button "Select this Page" at bounding box center [514, 375] width 11 height 11
click at [540, 585] on button "Save" at bounding box center [532, 577] width 43 height 26
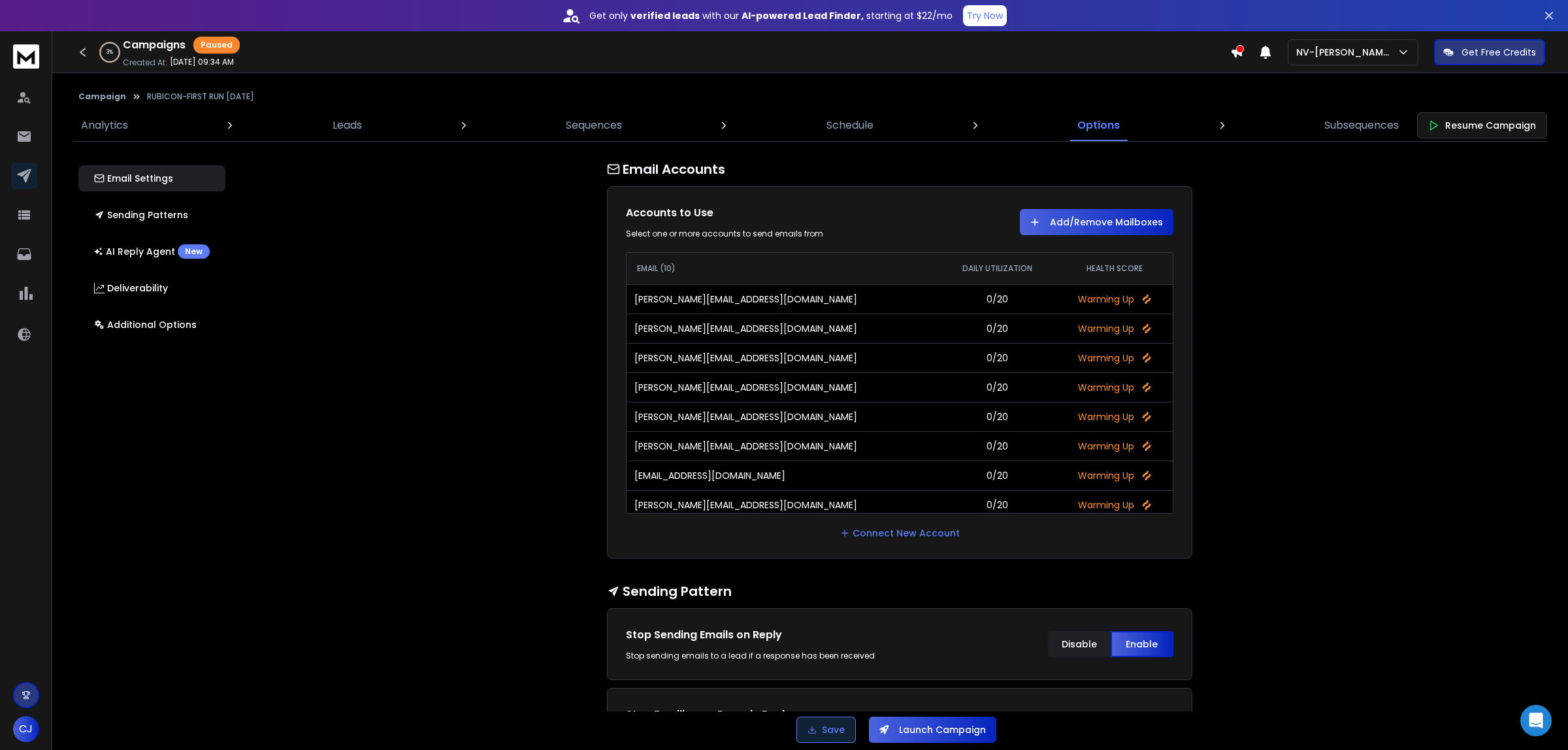
click at [827, 738] on button "Save" at bounding box center [826, 730] width 60 height 26
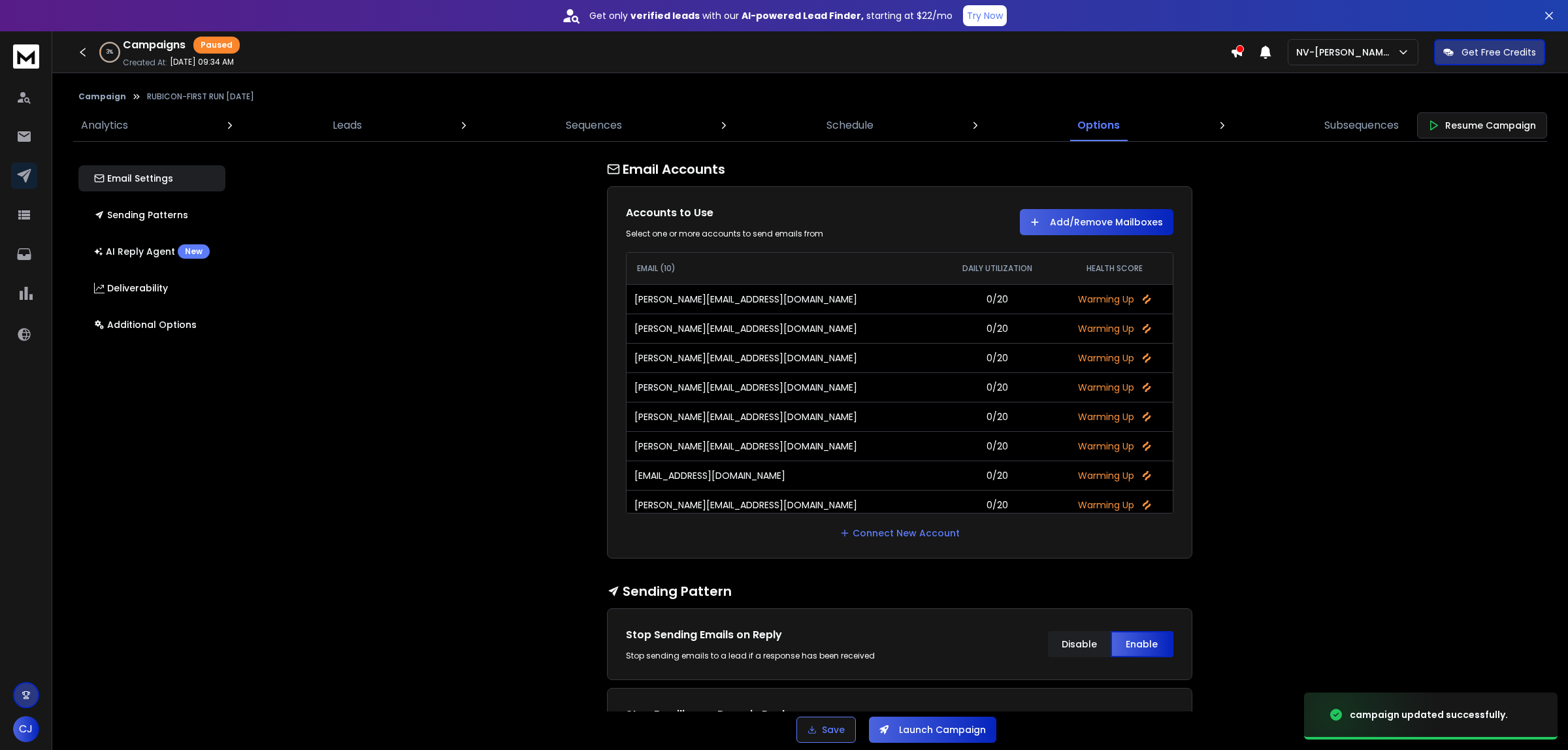
click at [972, 737] on button "Launch Campaign" at bounding box center [933, 730] width 128 height 26
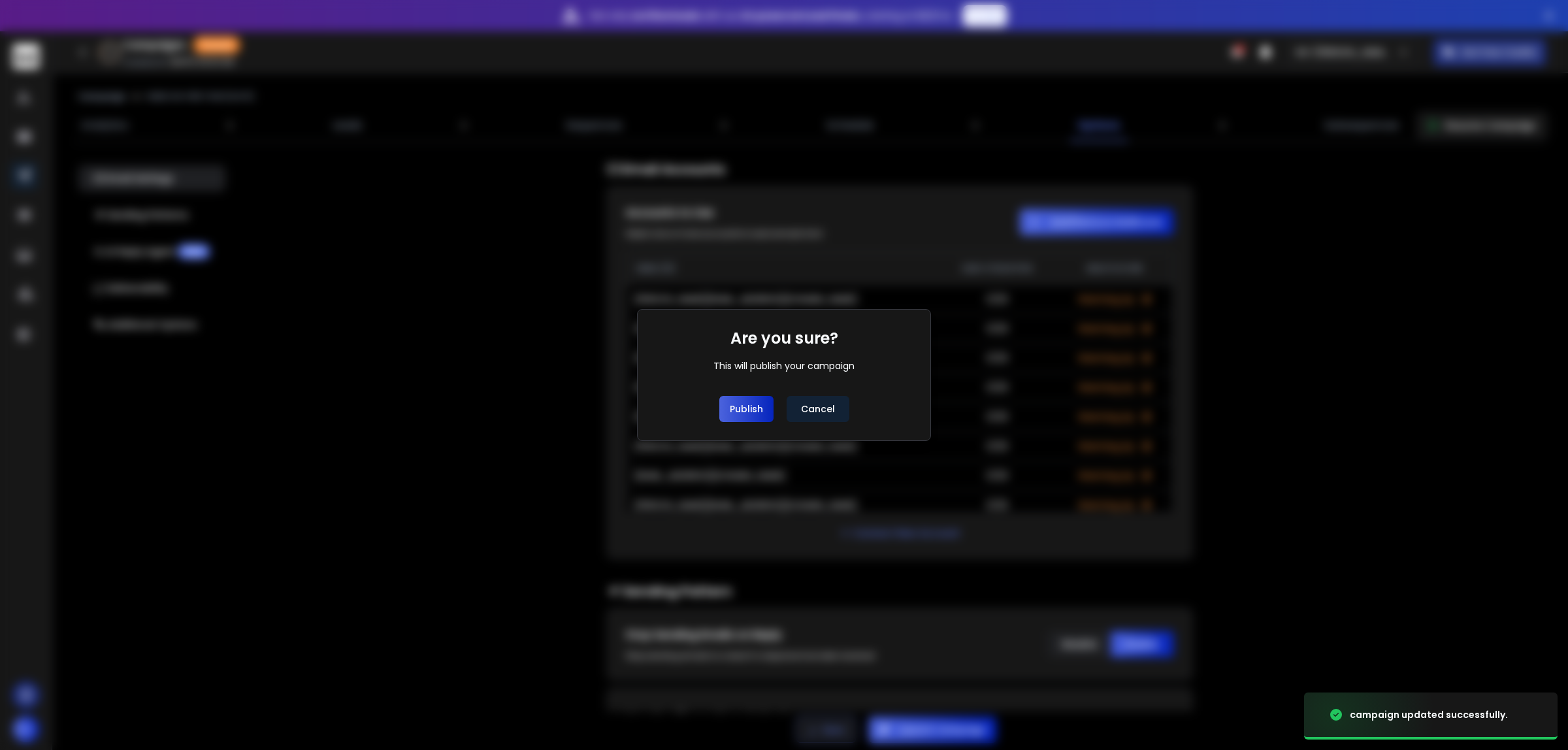
click at [744, 409] on button "Publish" at bounding box center [746, 409] width 54 height 26
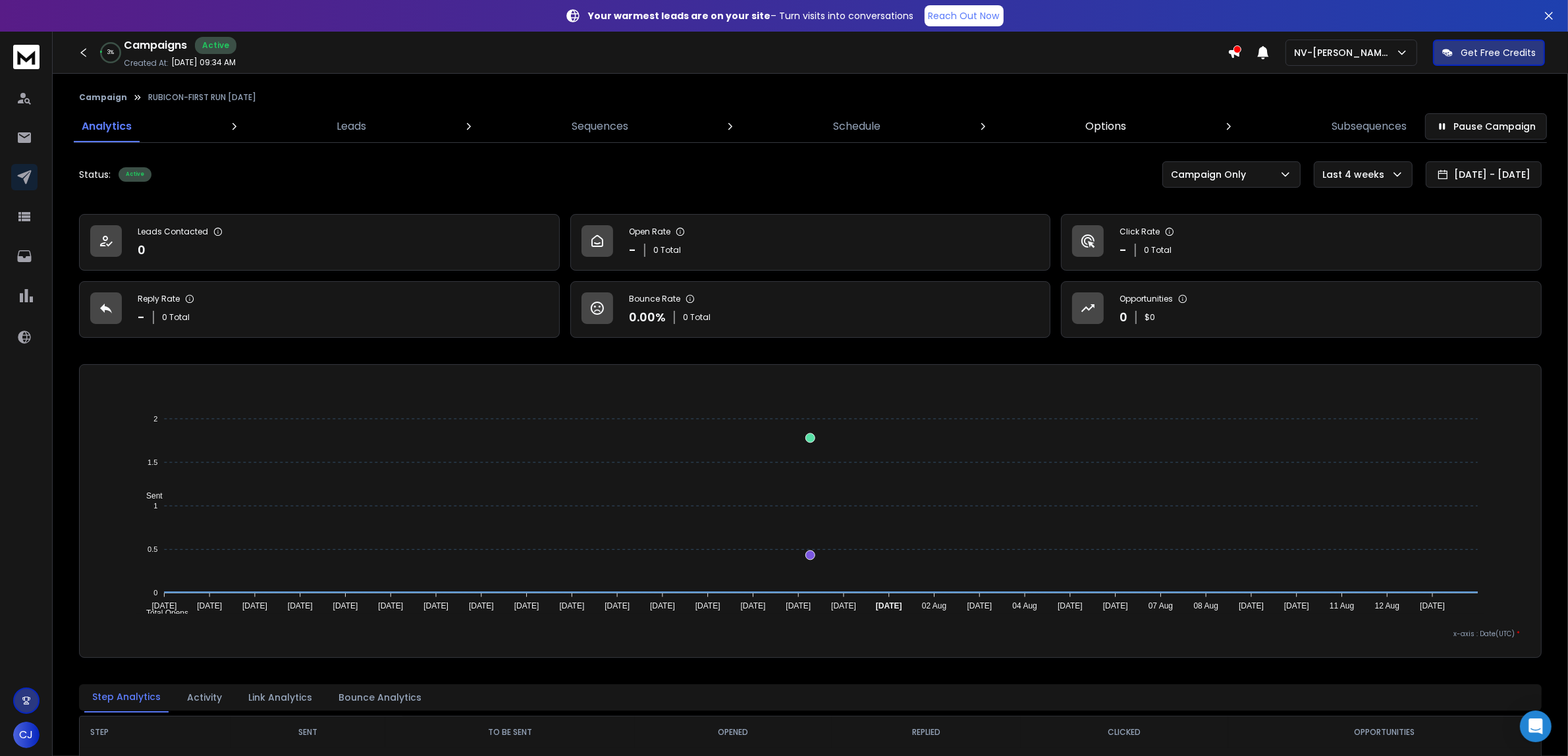
click at [1113, 125] on p "Options" at bounding box center [1107, 126] width 41 height 16
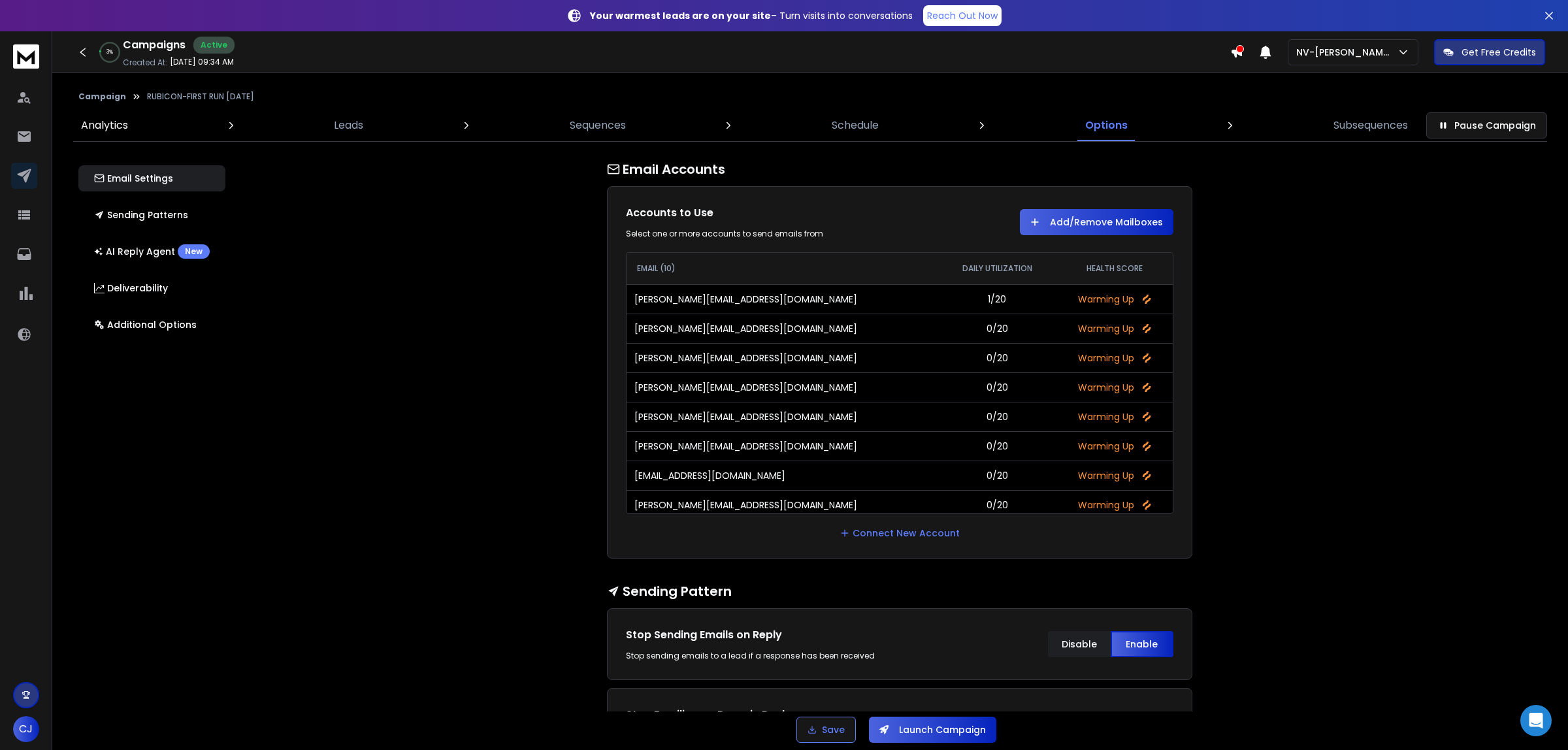
click at [106, 118] on p "Analytics" at bounding box center [104, 125] width 47 height 15
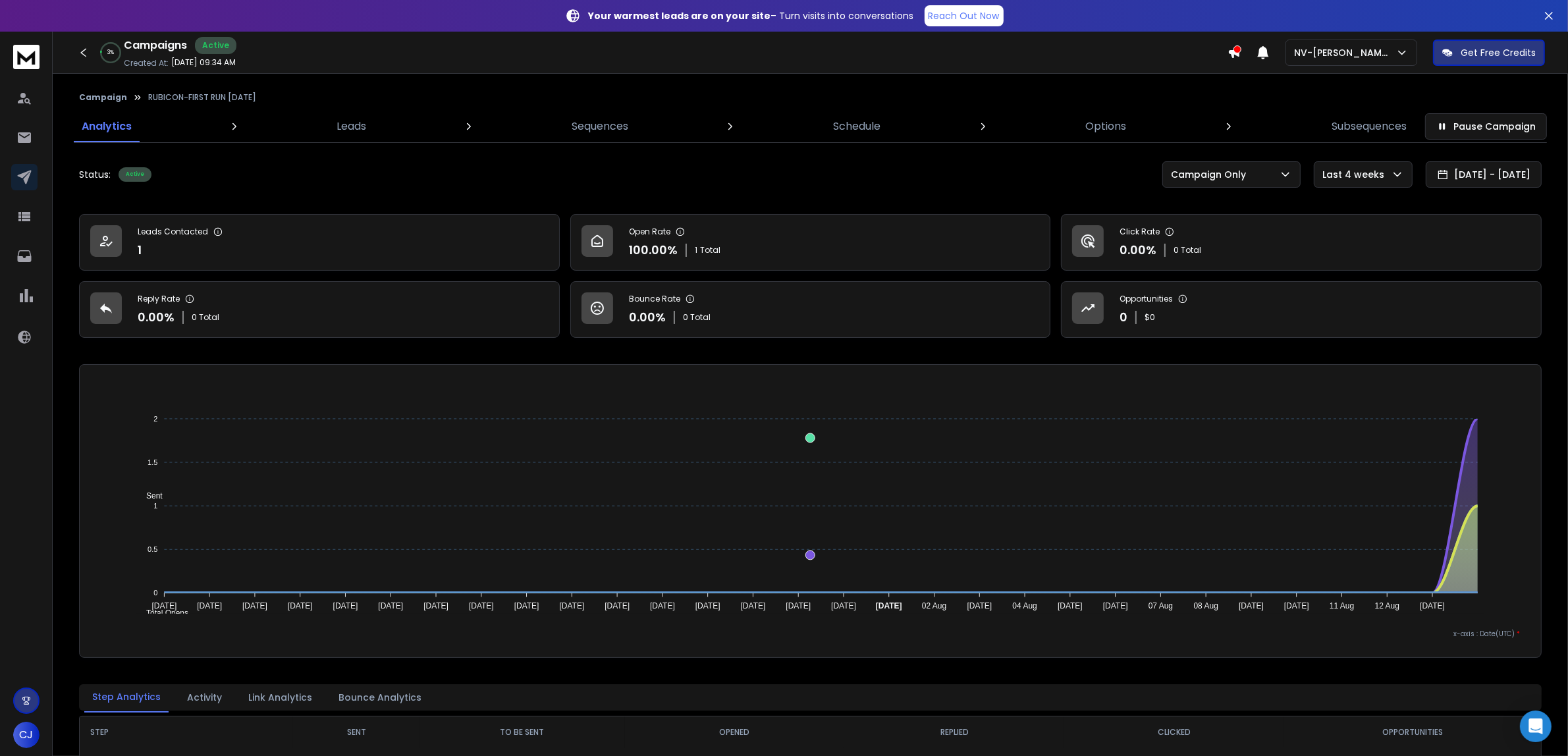
click at [876, 186] on div "Status: Active Pause Campaign Campaign Only Last 4 weeks [DATE] - [DATE]" at bounding box center [810, 174] width 1463 height 26
drag, startPoint x: 26, startPoint y: 170, endPoint x: 490, endPoint y: 206, distance: 465.4
click at [25, 170] on icon at bounding box center [24, 177] width 16 height 16
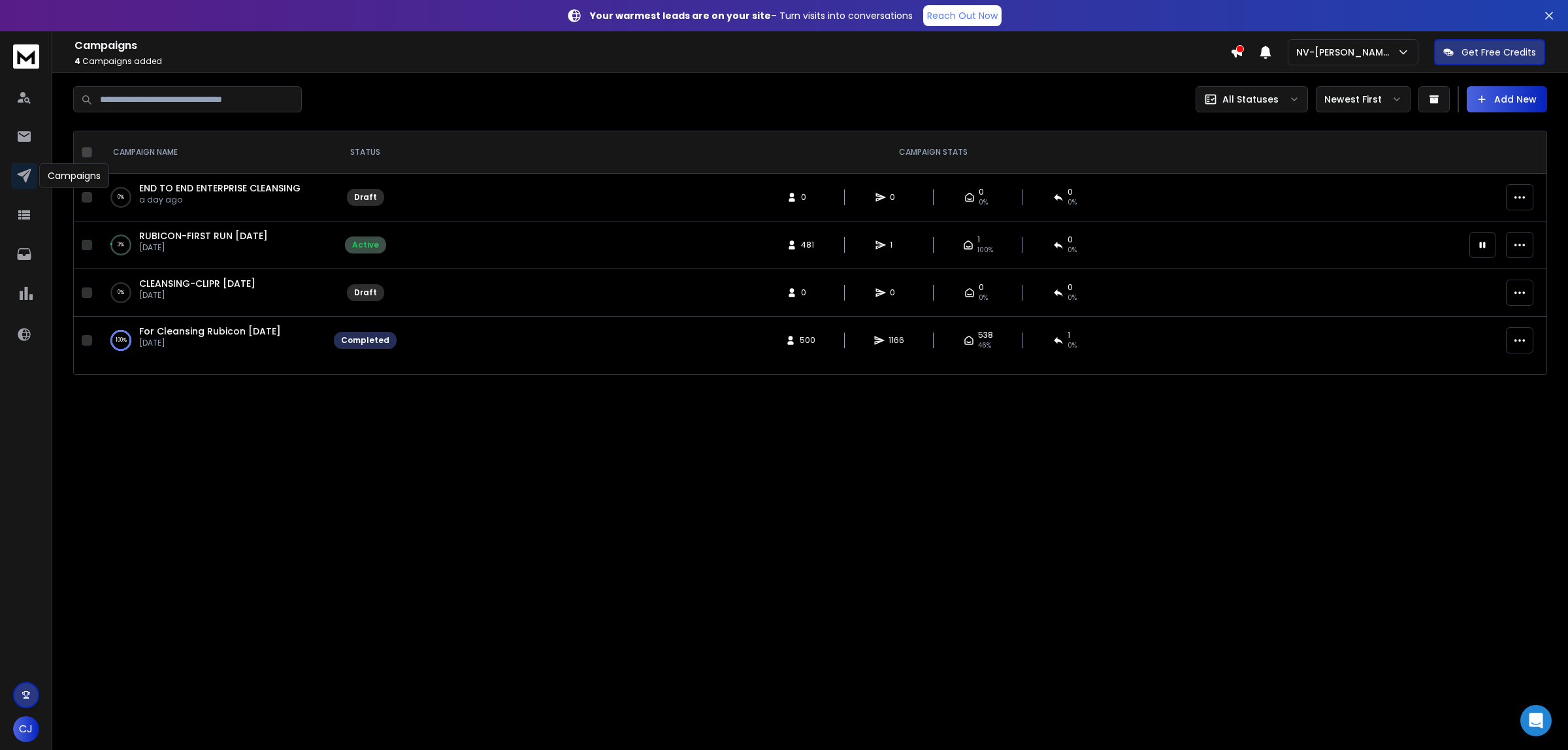
click at [500, 487] on div "Your warmest leads are on your site – Turn visits into conversations Reach Out …" at bounding box center [784, 375] width 1568 height 750
click at [1314, 60] on button "NV-[PERSON_NAME]" at bounding box center [1353, 52] width 130 height 26
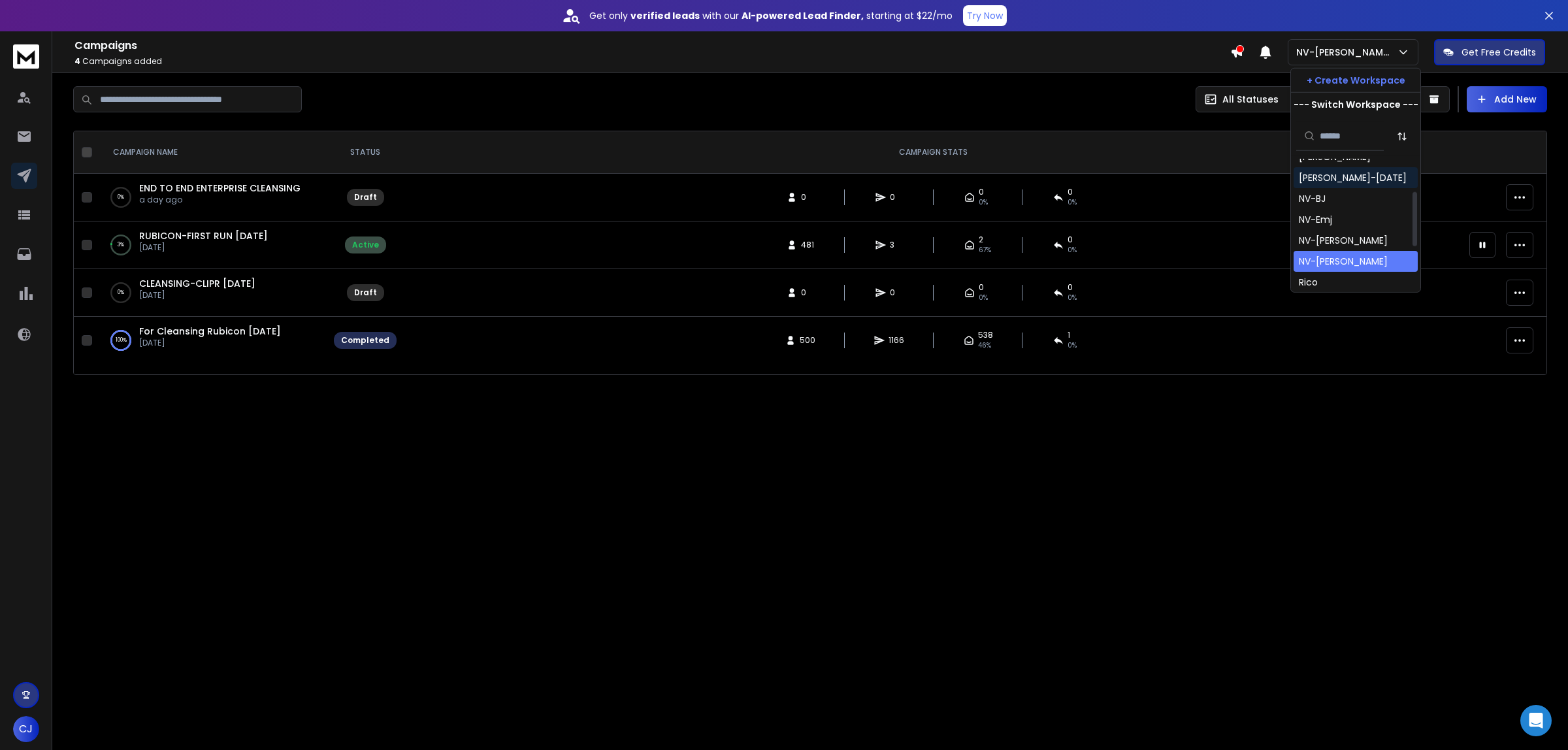
scroll to position [82, 0]
click at [1346, 255] on div "Rico" at bounding box center [1356, 255] width 124 height 21
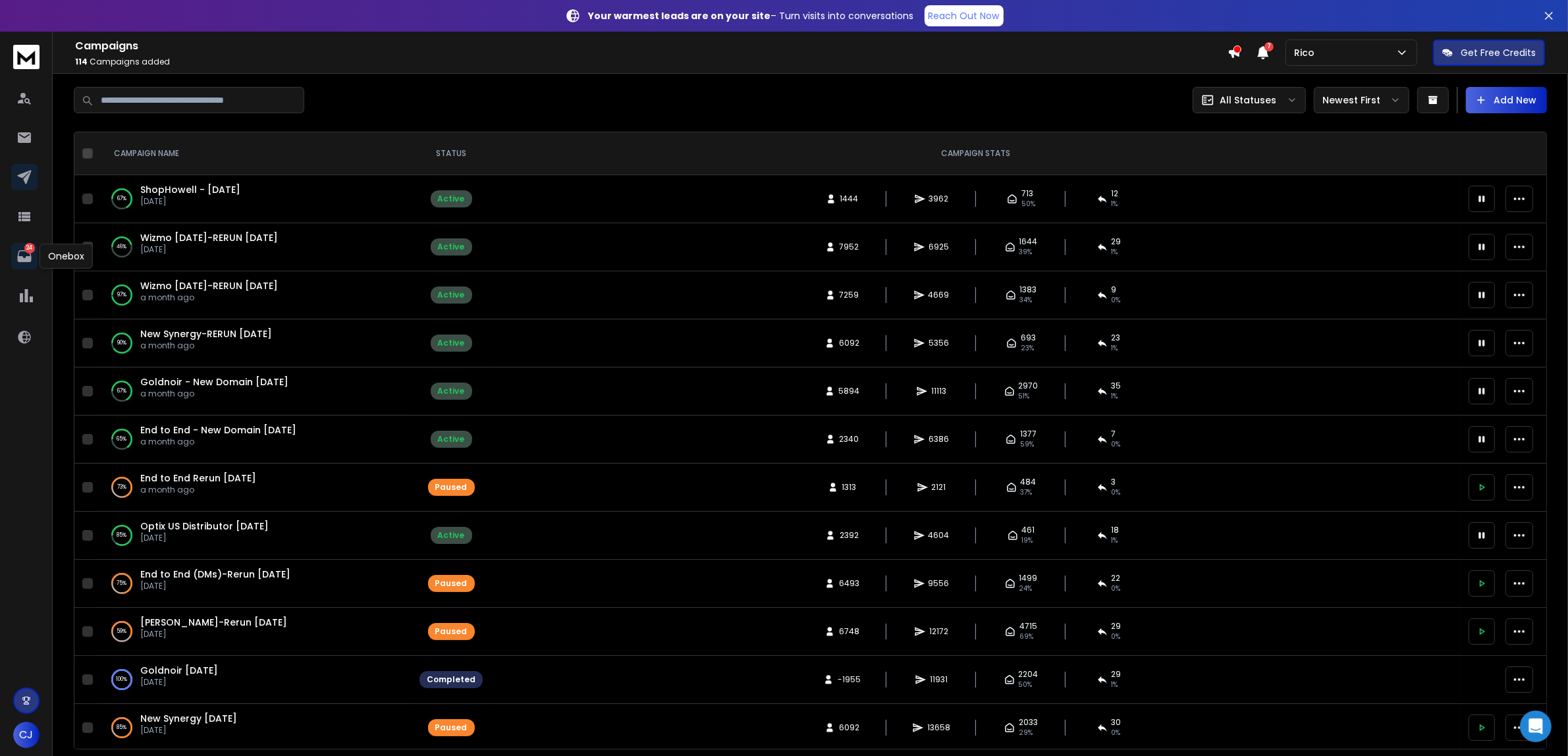
click at [12, 262] on link "24" at bounding box center [24, 256] width 26 height 26
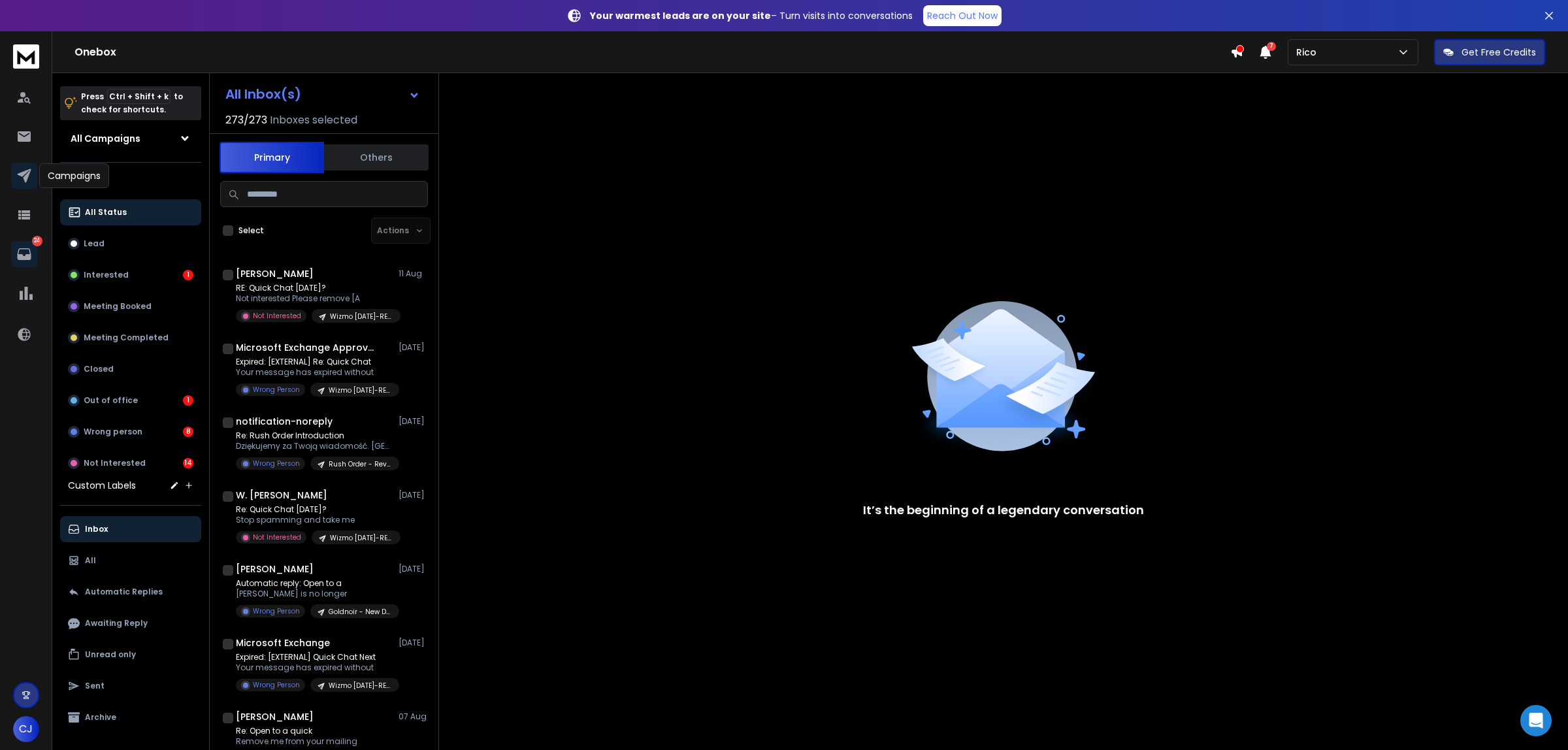
click at [30, 178] on icon at bounding box center [24, 176] width 15 height 15
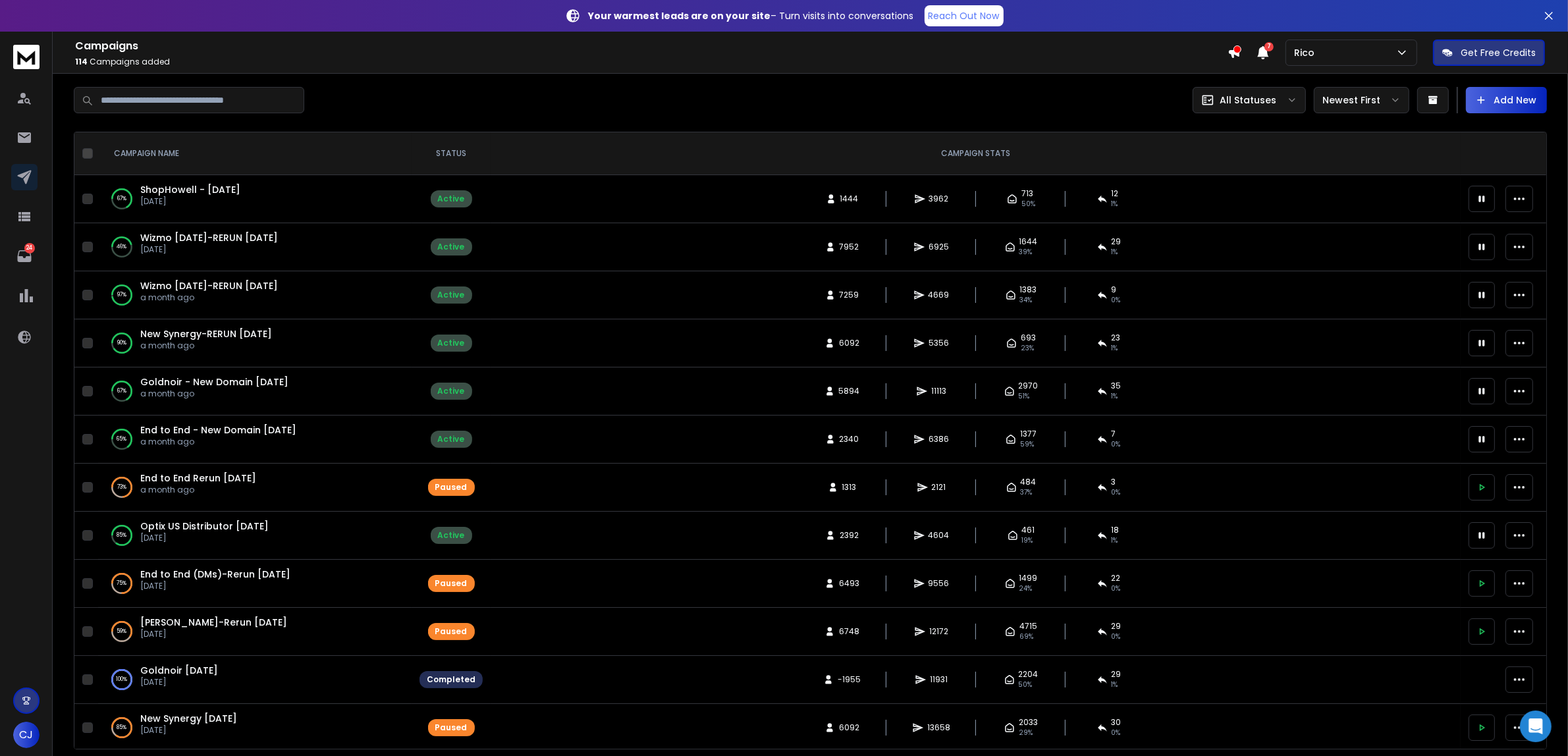
click at [1032, 99] on div "Campaigns 114 Campaigns Added All Statuses Newest First Add New" at bounding box center [1179, 100] width 737 height 26
click at [615, 94] on div at bounding box center [442, 100] width 737 height 26
click at [1254, 102] on p "All Statuses" at bounding box center [1248, 100] width 57 height 13
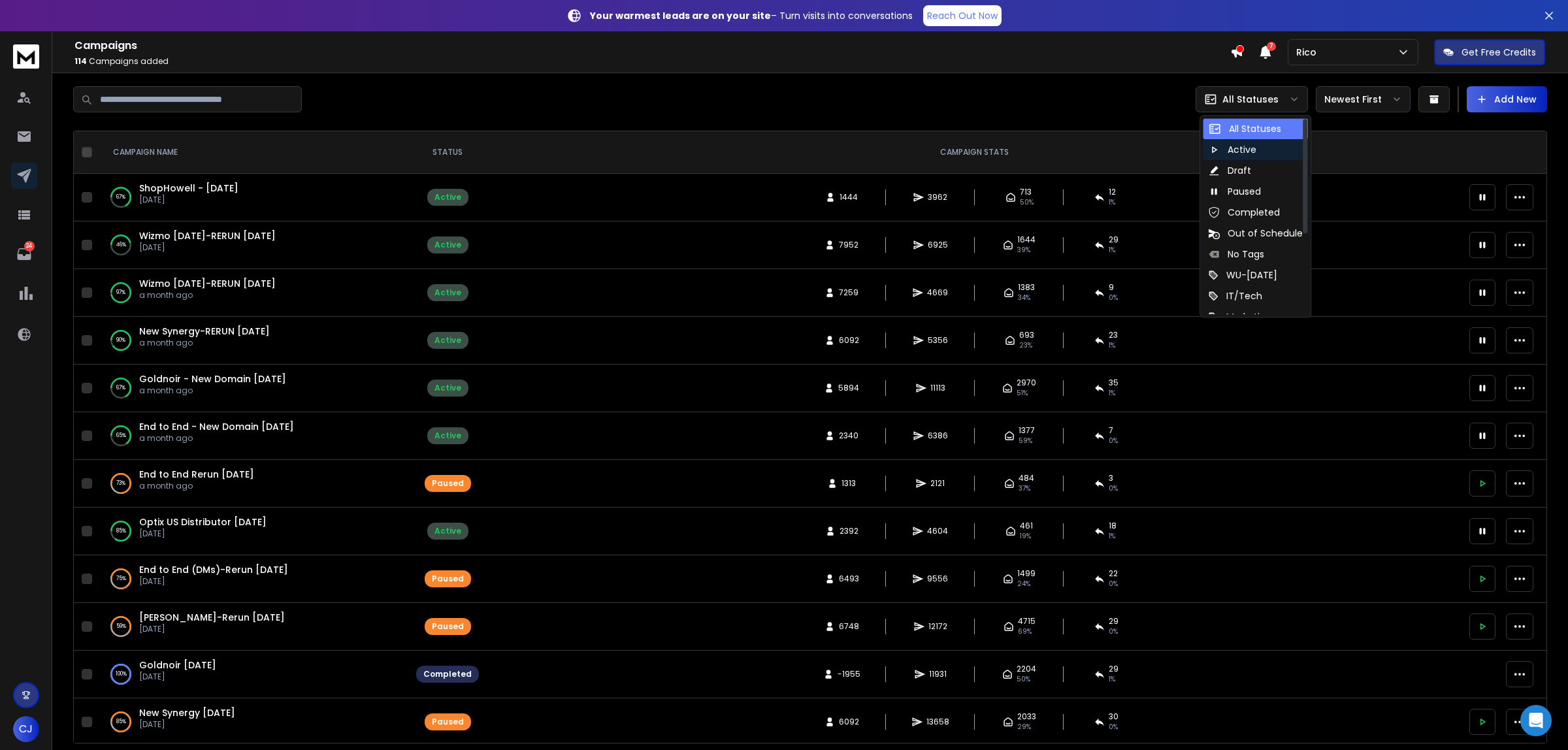
click at [1253, 151] on div "Active" at bounding box center [1232, 149] width 48 height 13
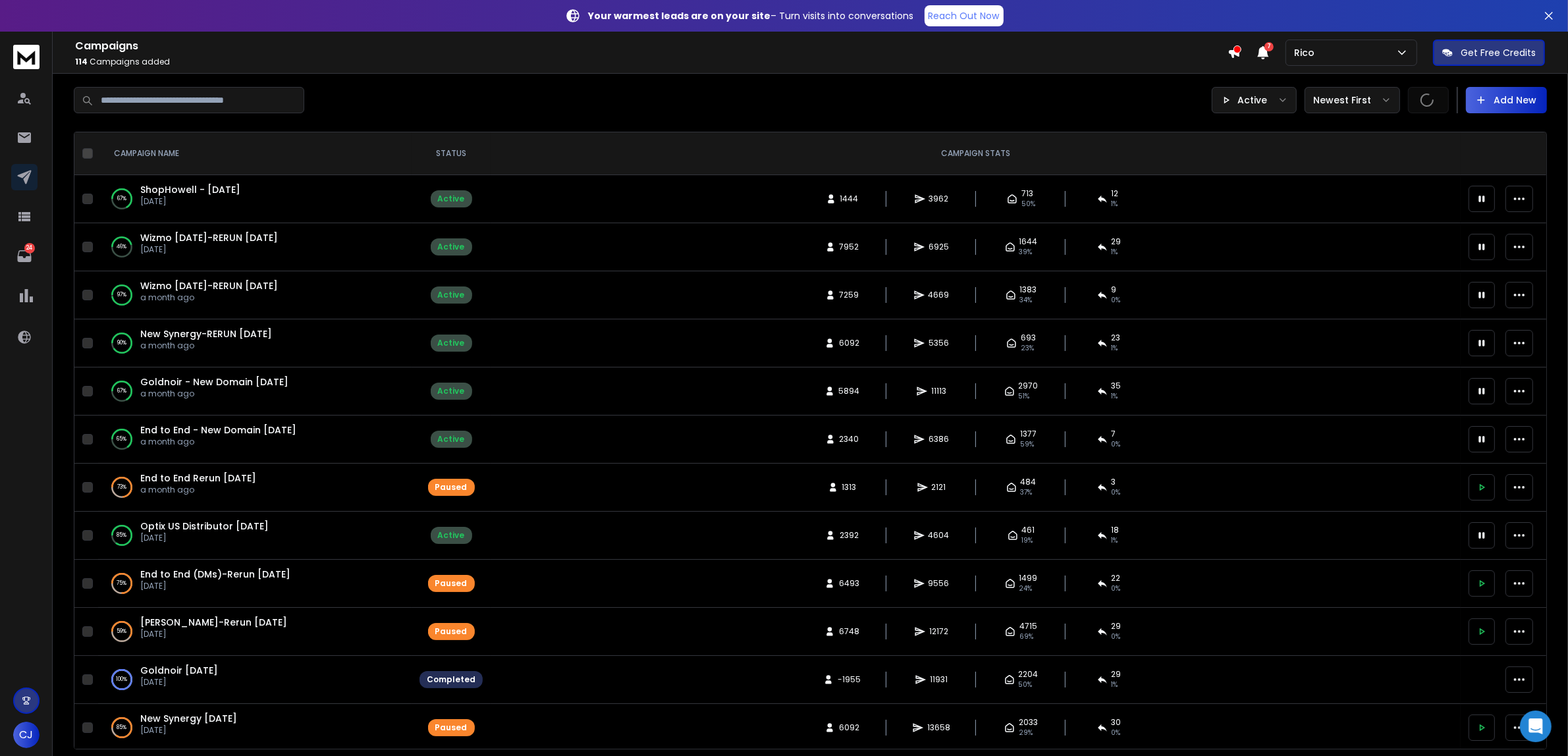
click at [734, 93] on div at bounding box center [442, 100] width 737 height 26
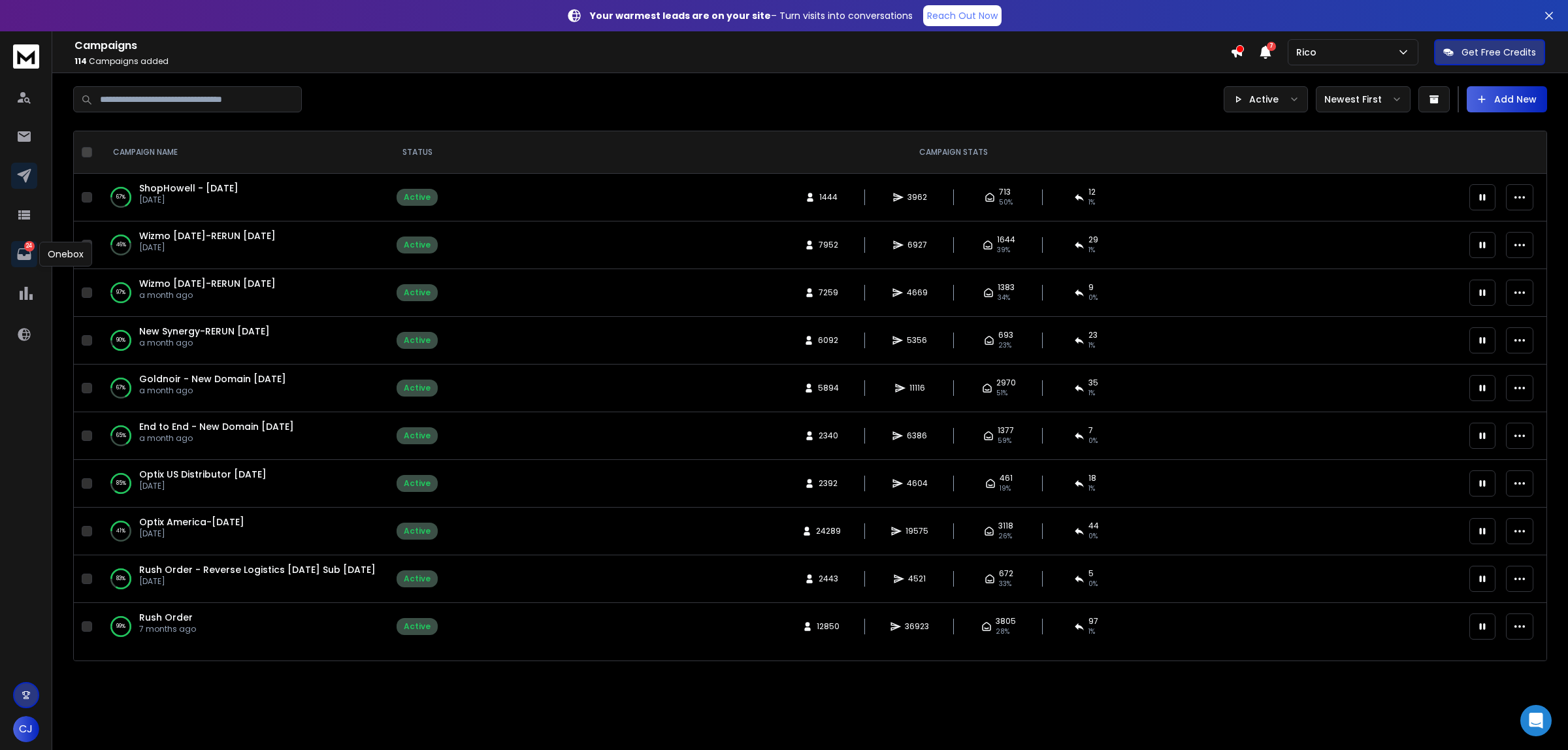
click at [20, 259] on icon at bounding box center [24, 254] width 14 height 12
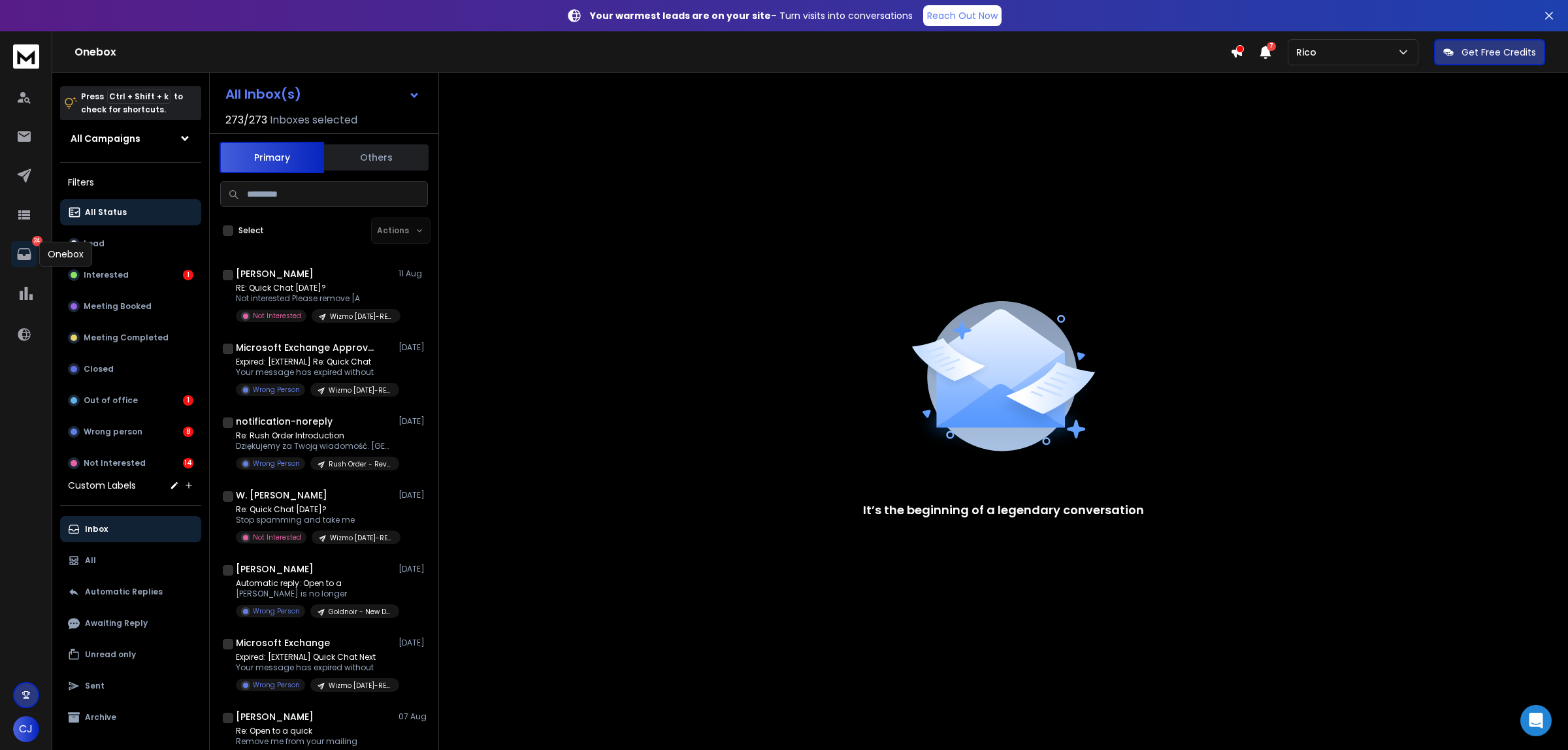
click at [590, 354] on div "It’s the beginning of a legendary conversation" at bounding box center [1003, 392] width 1129 height 638
click at [729, 321] on div "It’s the beginning of a legendary conversation" at bounding box center [1003, 392] width 1129 height 638
